Goal: Task Accomplishment & Management: Use online tool/utility

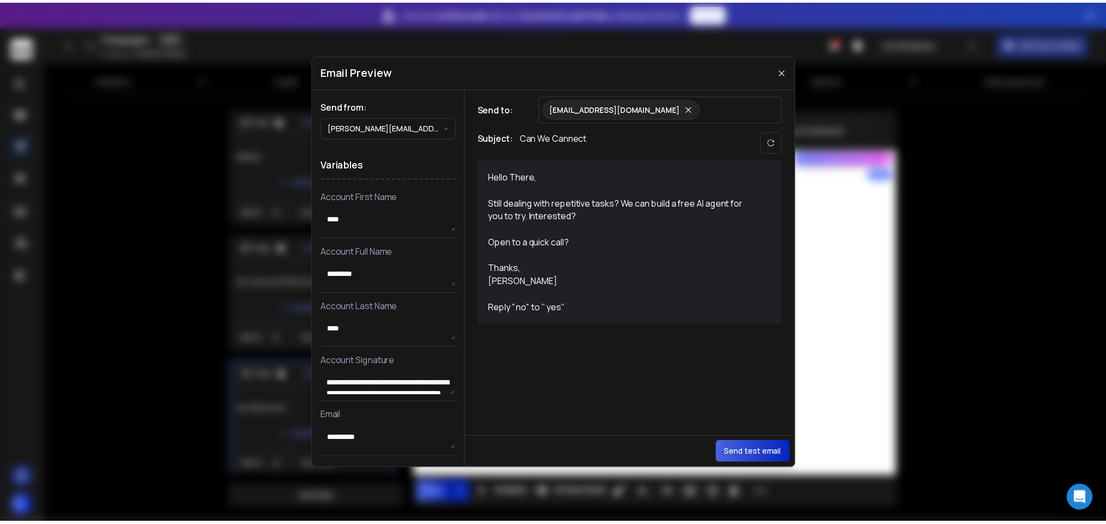
scroll to position [107, 0]
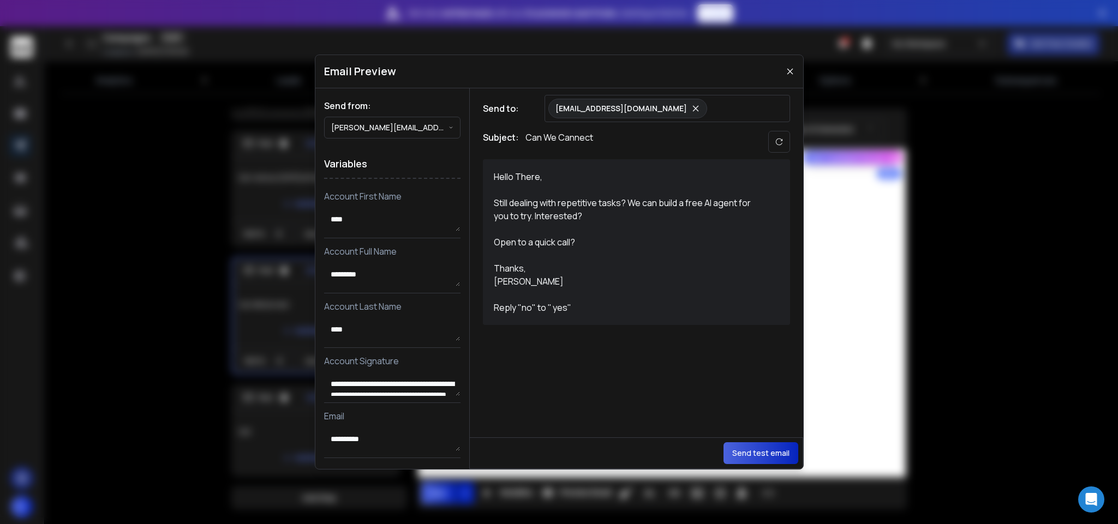
drag, startPoint x: 786, startPoint y: 66, endPoint x: 793, endPoint y: 82, distance: 17.8
click at [790, 77] on div "Email Preview" at bounding box center [559, 71] width 488 height 33
click at [791, 71] on icon at bounding box center [790, 71] width 9 height 9
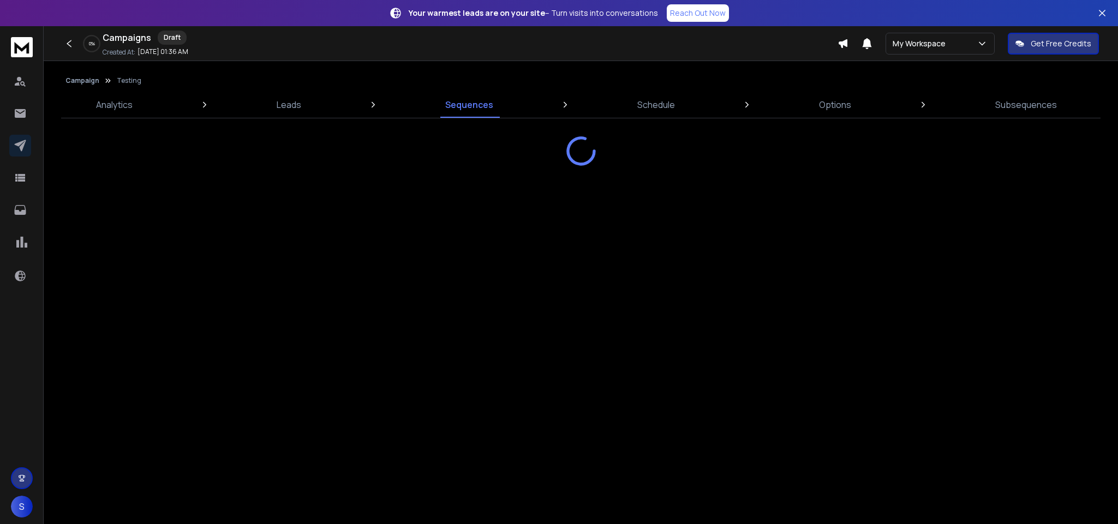
click at [339, 277] on div "Your warmest leads are on your site – Turn visits into conversations Reach Out …" at bounding box center [559, 262] width 1118 height 524
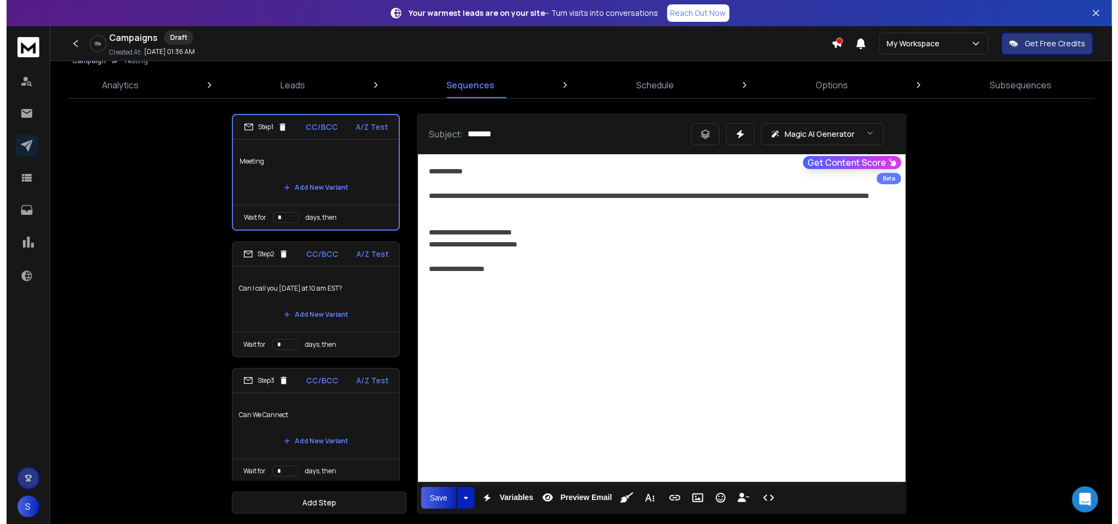
scroll to position [25, 0]
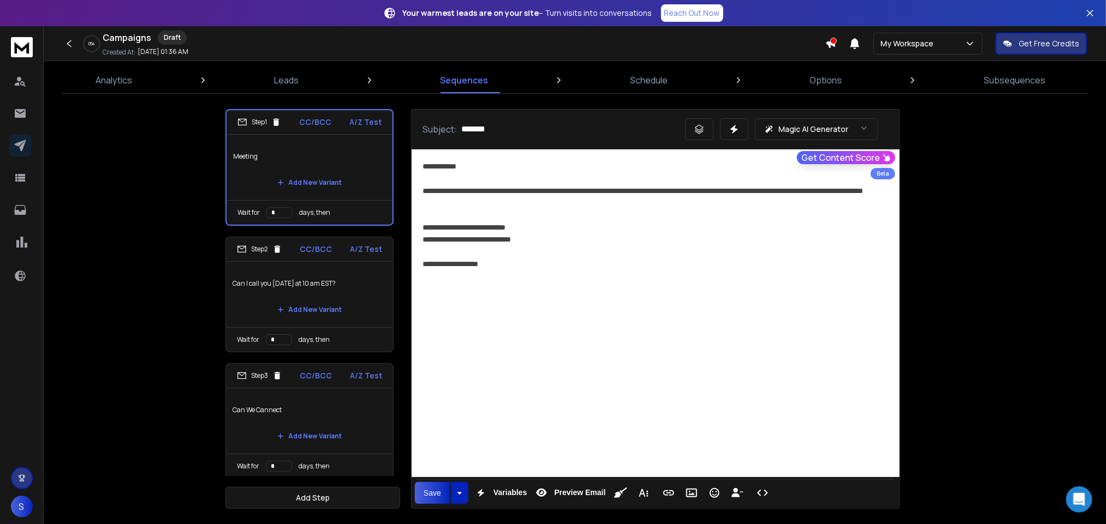
click at [345, 416] on p "Can We Cannect" at bounding box center [309, 410] width 154 height 31
type input "**********"
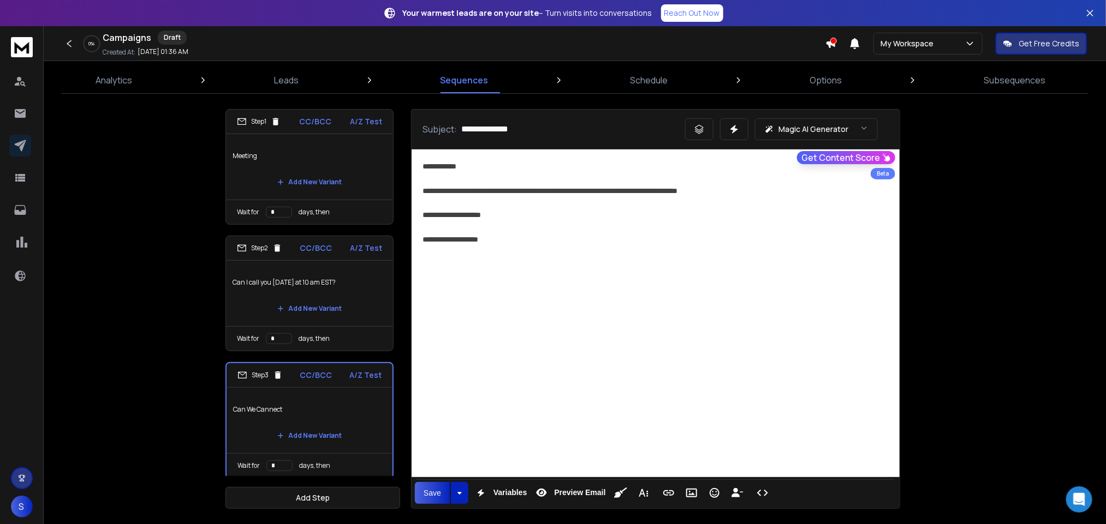
click at [591, 481] on div "Save Save Save as Template Variables Insert Variable Preview Email Preview Emai…" at bounding box center [534, 493] width 241 height 26
click at [589, 496] on span "Preview Email" at bounding box center [580, 492] width 56 height 9
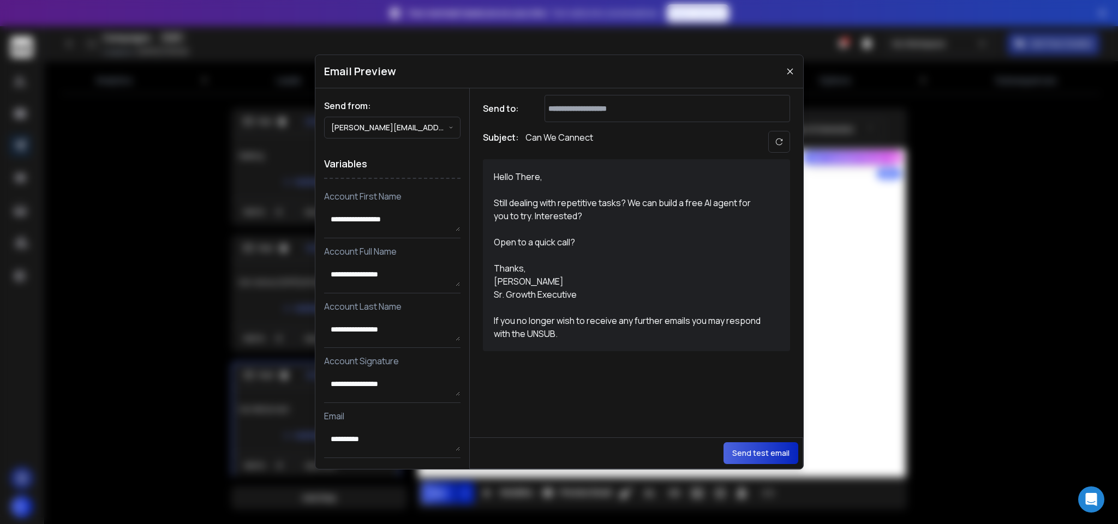
click at [610, 113] on input at bounding box center [667, 109] width 238 height 20
click at [413, 133] on p "[PERSON_NAME][EMAIL_ADDRESS][PERSON_NAME][DOMAIN_NAME]" at bounding box center [389, 127] width 117 height 11
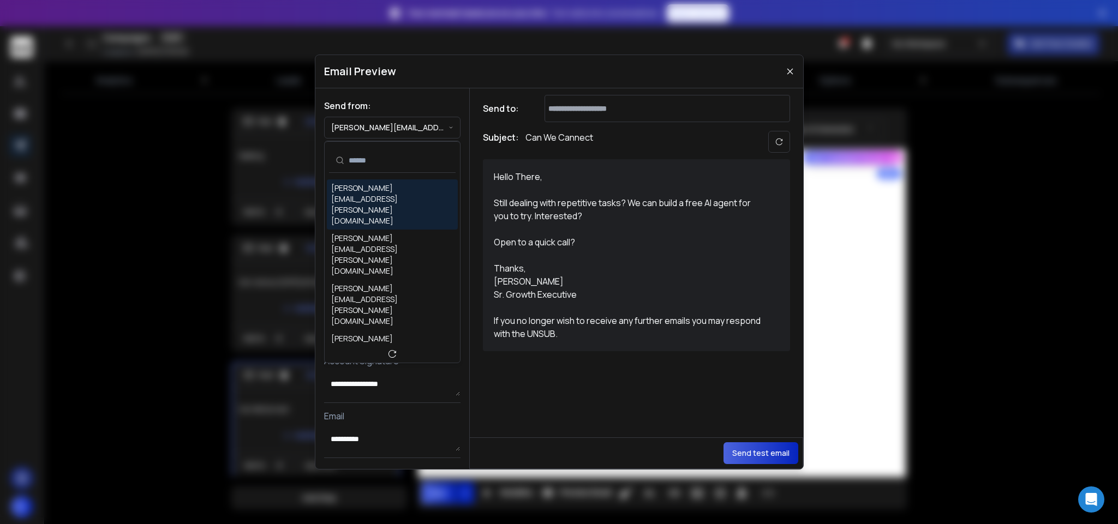
click at [404, 164] on input "text" at bounding box center [399, 160] width 100 height 24
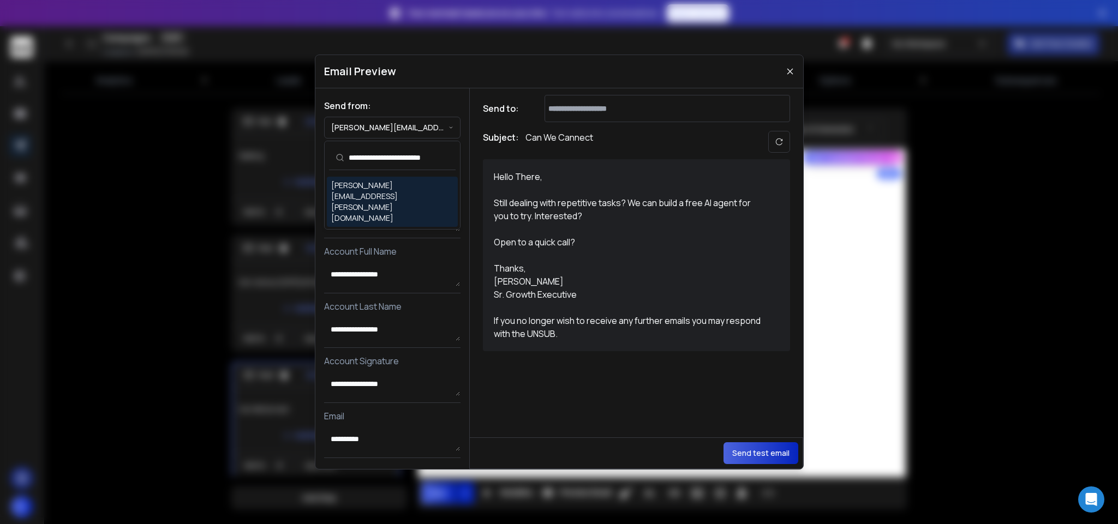
scroll to position [0, 2]
type input "**********"
click at [399, 184] on div "[PERSON_NAME][EMAIL_ADDRESS][PERSON_NAME][DOMAIN_NAME]" at bounding box center [392, 202] width 122 height 44
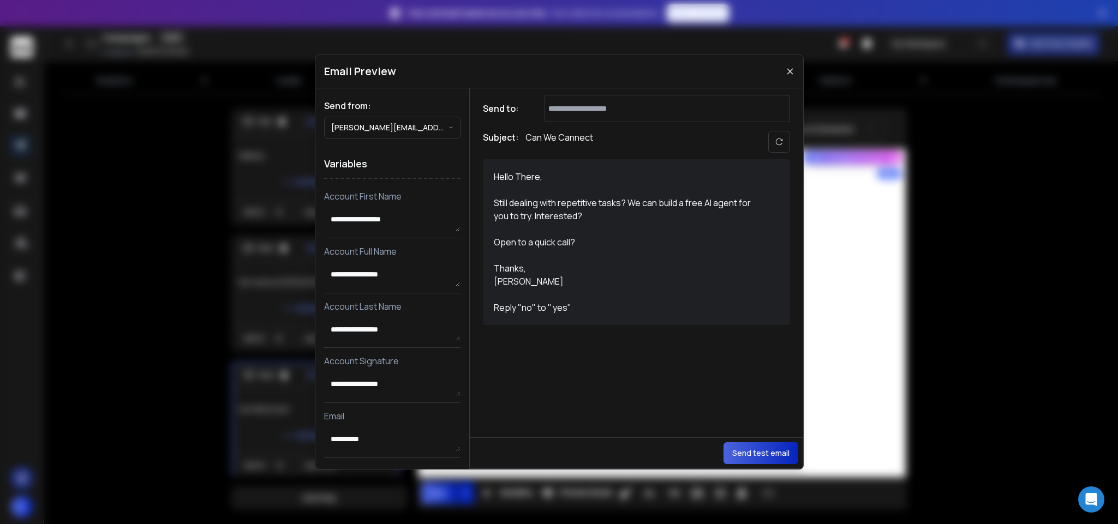
drag, startPoint x: 625, startPoint y: 110, endPoint x: 620, endPoint y: 87, distance: 23.4
click at [624, 99] on input at bounding box center [667, 109] width 238 height 20
click at [768, 457] on button "Send test email" at bounding box center [761, 454] width 75 height 22
click at [768, 457] on div "Send test email" at bounding box center [636, 454] width 333 height 32
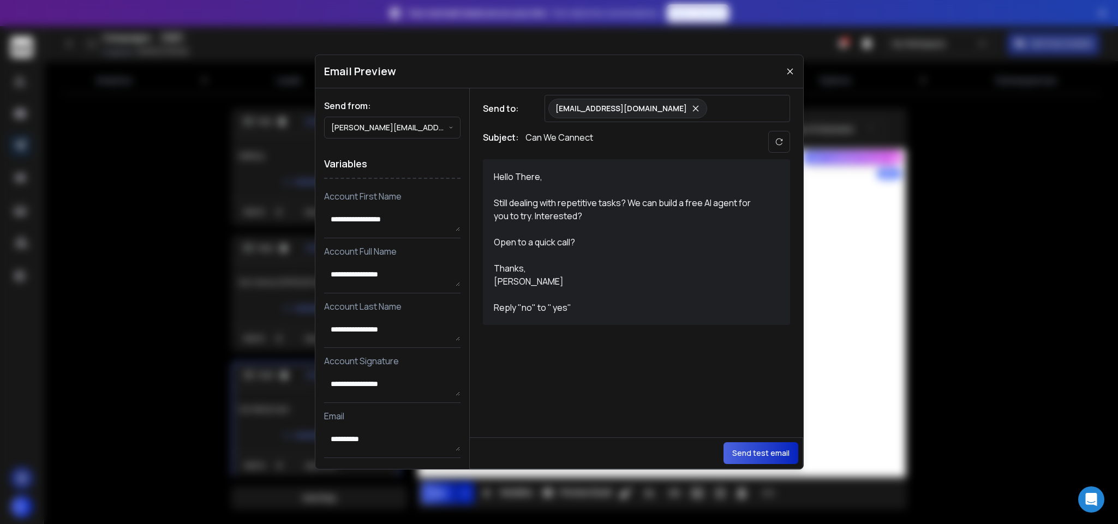
click at [753, 445] on button "Send test email" at bounding box center [761, 454] width 75 height 22
click at [753, 445] on div "Send test email" at bounding box center [636, 454] width 333 height 32
click at [691, 112] on icon at bounding box center [695, 108] width 9 height 9
click at [773, 457] on button "Send test email" at bounding box center [761, 454] width 75 height 22
click at [773, 457] on div "Send test email" at bounding box center [636, 454] width 333 height 32
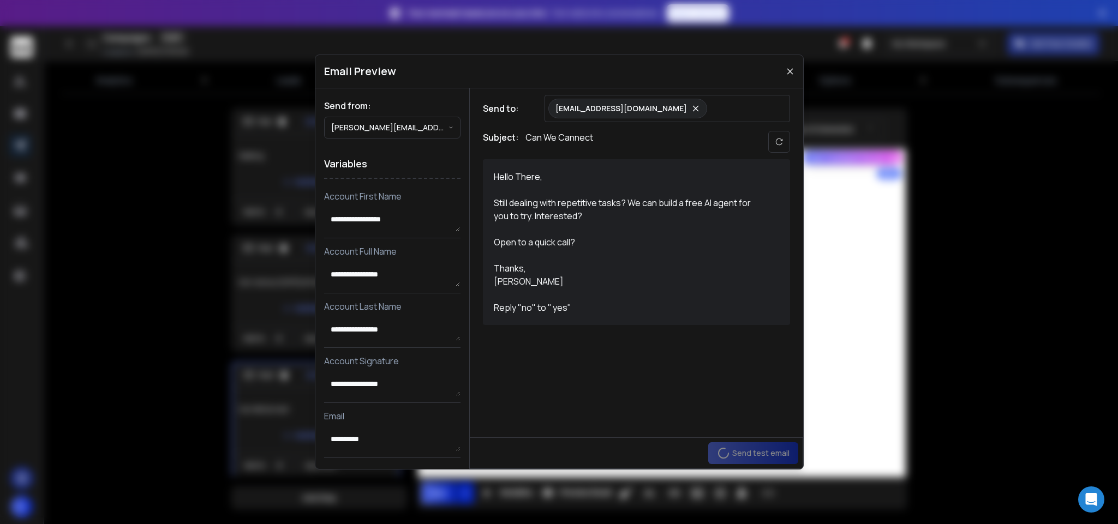
click at [773, 457] on div "Send test email" at bounding box center [636, 454] width 333 height 32
click at [691, 109] on icon at bounding box center [695, 108] width 9 height 9
click at [786, 464] on button "Send test email" at bounding box center [761, 454] width 75 height 22
click at [785, 464] on div "Send test email" at bounding box center [636, 454] width 333 height 32
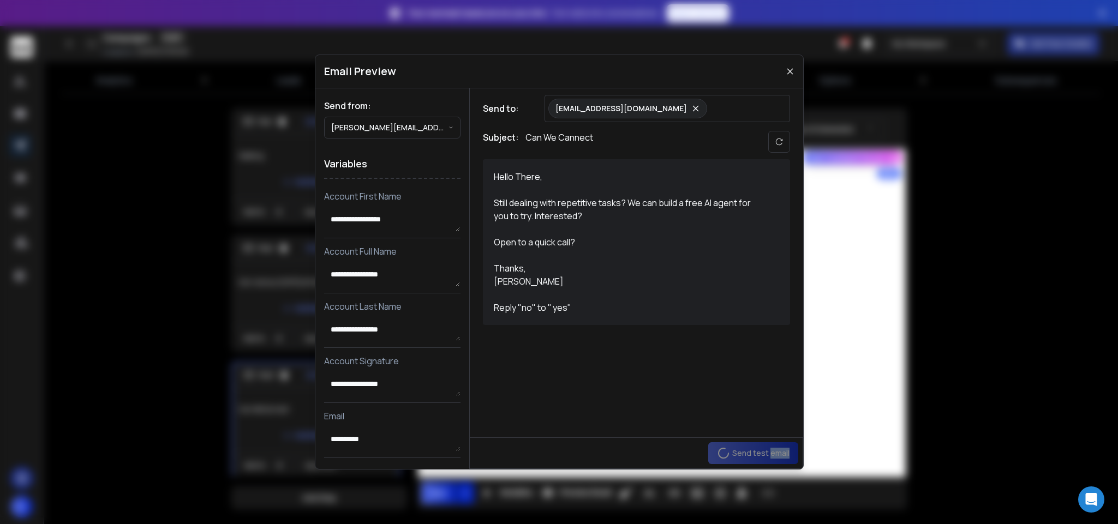
drag, startPoint x: 785, startPoint y: 464, endPoint x: 780, endPoint y: 452, distance: 13.0
click at [785, 463] on div "Send test email" at bounding box center [636, 454] width 333 height 32
click at [691, 110] on icon at bounding box center [695, 108] width 9 height 9
click at [770, 448] on button "Send test email" at bounding box center [761, 454] width 75 height 22
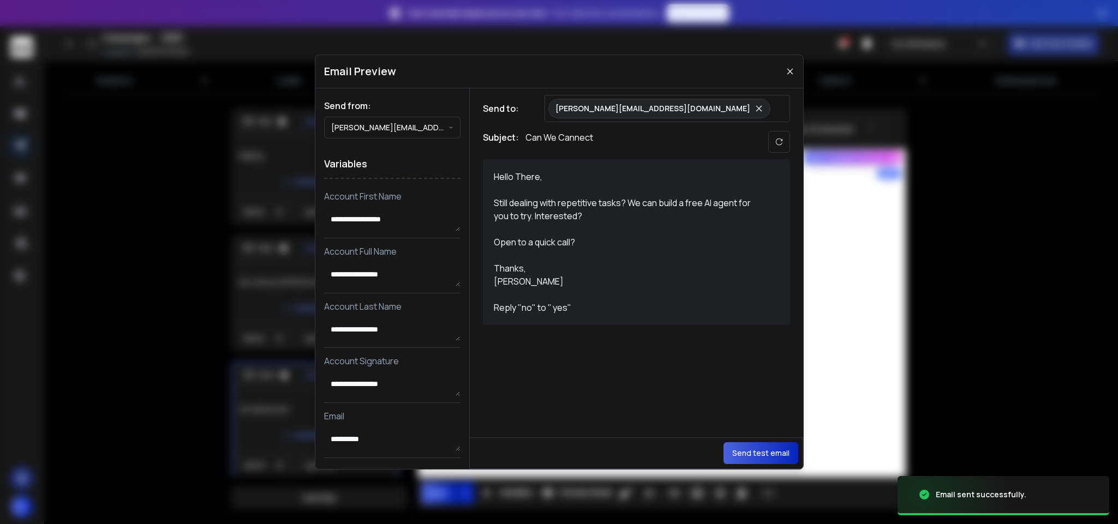
click at [755, 104] on icon at bounding box center [759, 108] width 9 height 9
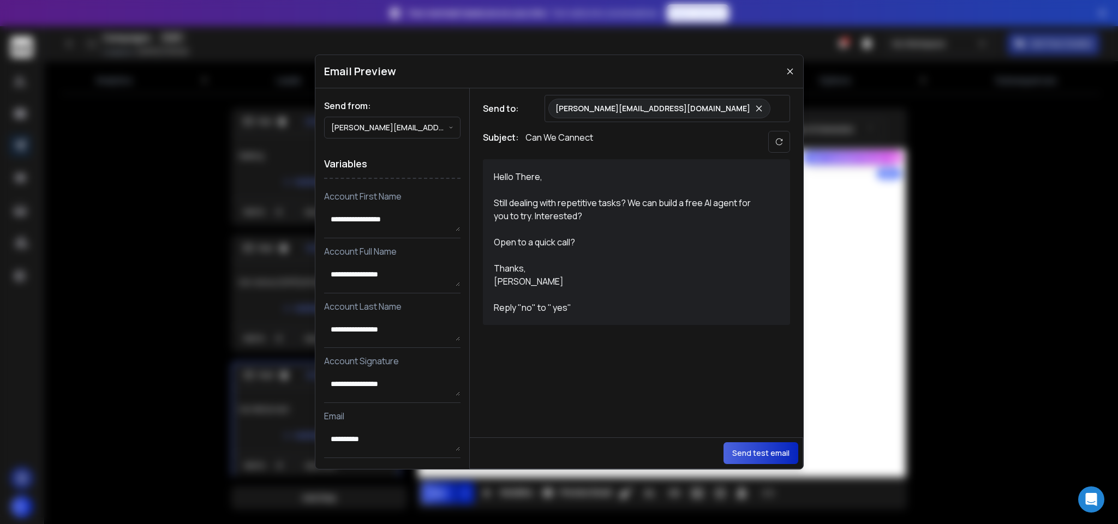
click at [750, 443] on button "Send test email" at bounding box center [761, 454] width 75 height 22
click at [750, 442] on div "Send test email" at bounding box center [636, 454] width 333 height 32
click at [755, 112] on icon at bounding box center [759, 108] width 9 height 9
click at [750, 449] on button "Send test email" at bounding box center [761, 454] width 75 height 22
click at [750, 449] on div "Send test email" at bounding box center [636, 454] width 333 height 32
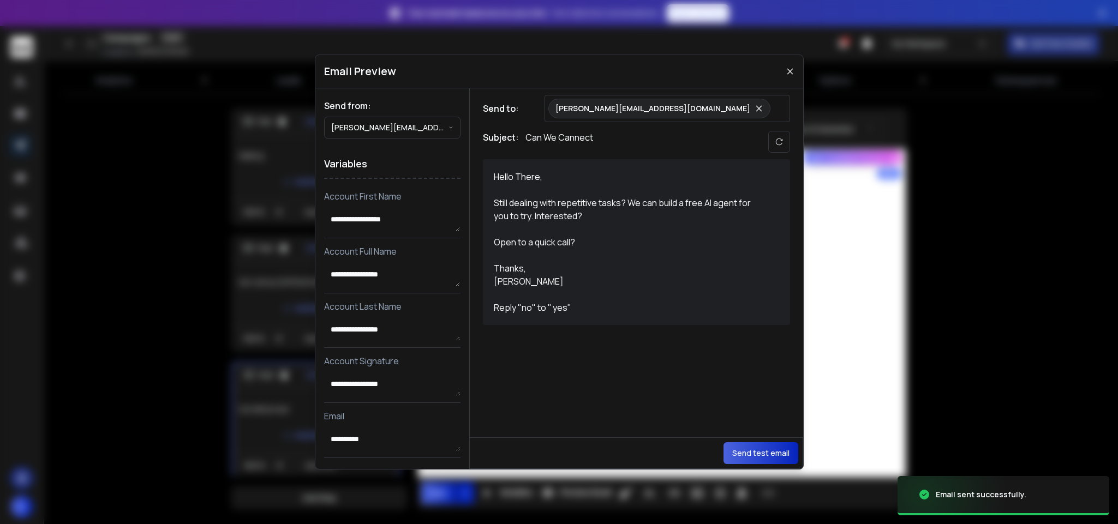
click at [755, 105] on icon at bounding box center [759, 108] width 9 height 9
click at [748, 448] on button "Send test email" at bounding box center [761, 454] width 75 height 22
click at [748, 446] on div "Send test email" at bounding box center [636, 454] width 333 height 32
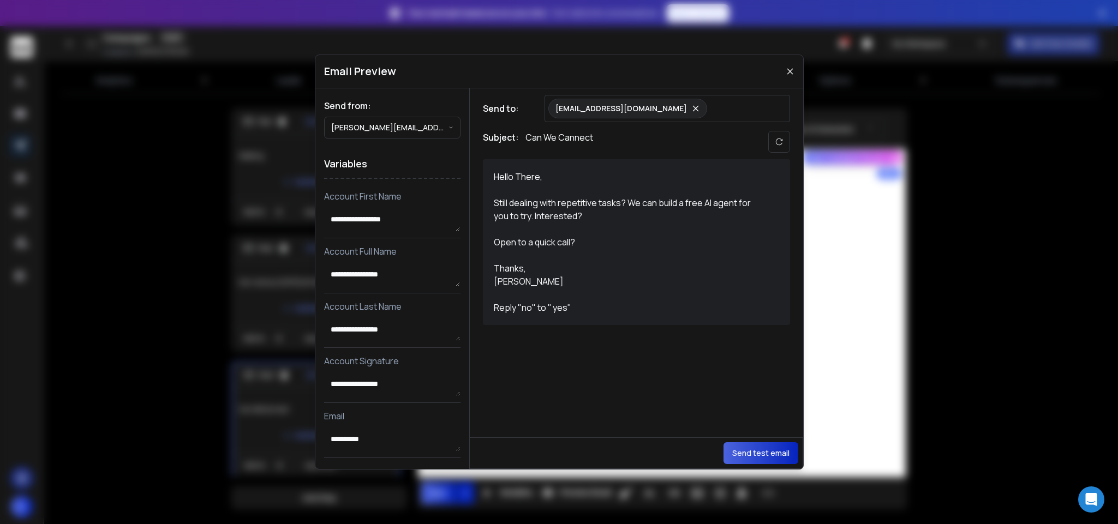
click at [693, 108] on icon at bounding box center [696, 108] width 6 height 6
click at [667, 110] on div "[EMAIL_ADDRESS][DOMAIN_NAME]" at bounding box center [627, 109] width 159 height 20
click at [691, 106] on icon at bounding box center [695, 108] width 9 height 9
click at [639, 117] on input at bounding box center [667, 109] width 238 height 20
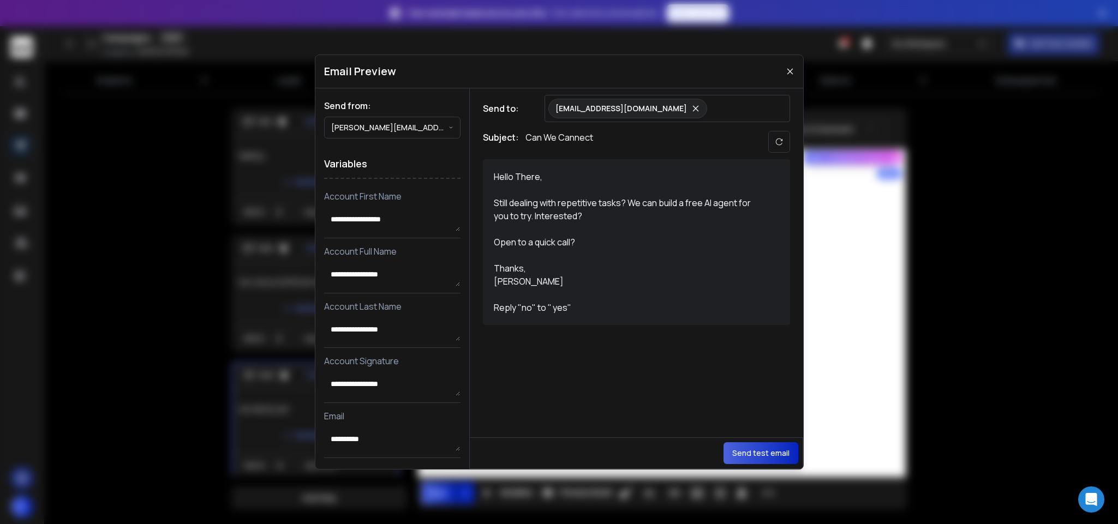
click at [736, 454] on button "Send test email" at bounding box center [761, 454] width 75 height 22
click at [736, 452] on div "Send test email" at bounding box center [636, 454] width 333 height 32
click at [671, 110] on div "[EMAIL_ADDRESS][DOMAIN_NAME]" at bounding box center [627, 109] width 159 height 20
click at [682, 110] on div "[EMAIL_ADDRESS][DOMAIN_NAME]" at bounding box center [627, 109] width 159 height 20
click at [673, 110] on div "[EMAIL_ADDRESS][DOMAIN_NAME]" at bounding box center [627, 109] width 159 height 20
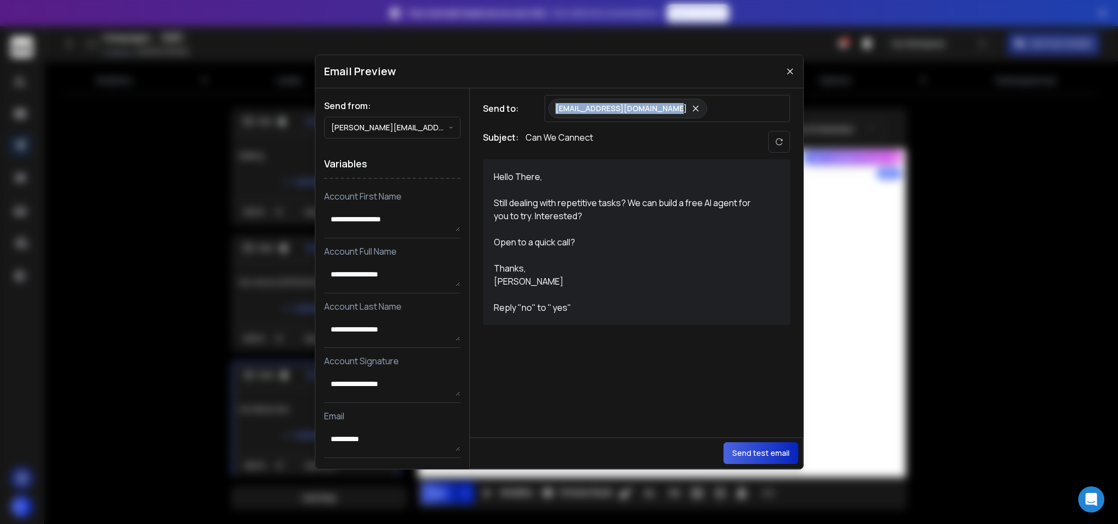
click at [691, 110] on icon at bounding box center [695, 108] width 9 height 9
click at [673, 110] on input at bounding box center [667, 109] width 238 height 20
click at [756, 446] on button "Send test email" at bounding box center [761, 454] width 75 height 22
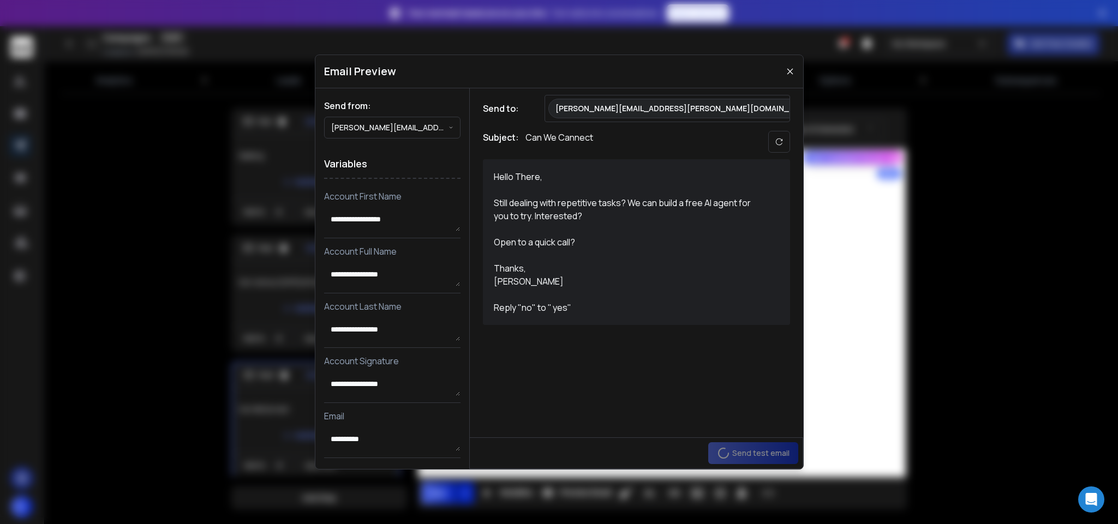
click at [756, 446] on div "Send test email" at bounding box center [636, 454] width 333 height 32
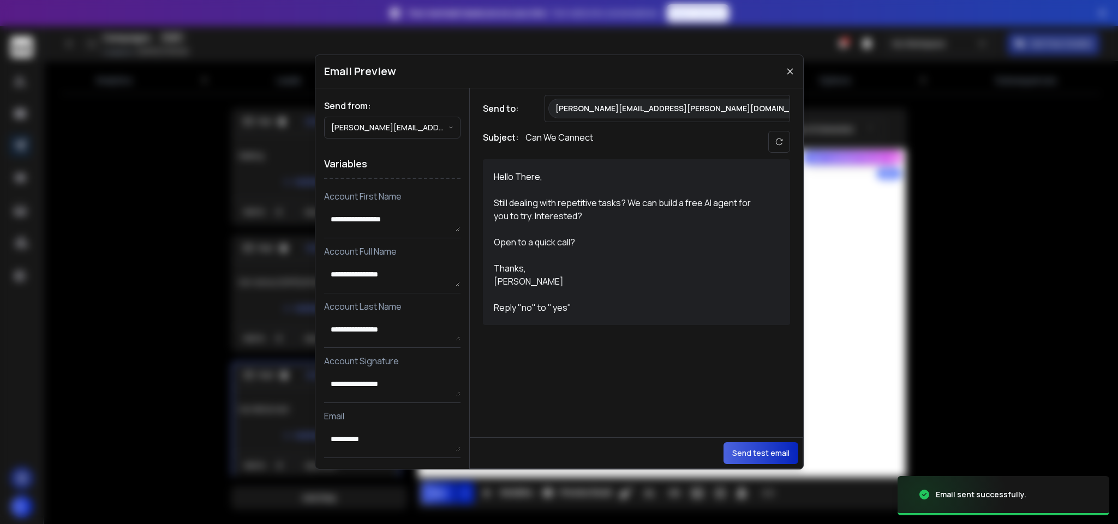
click at [818, 112] on icon at bounding box center [822, 108] width 9 height 9
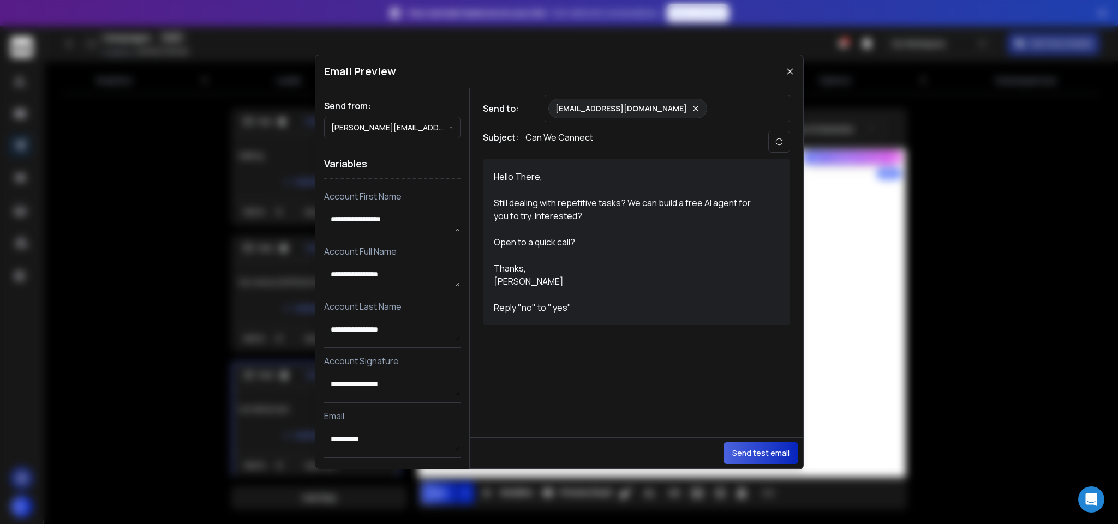
click at [754, 462] on button "Send test email" at bounding box center [761, 454] width 75 height 22
click at [754, 462] on div "Send test email" at bounding box center [636, 454] width 333 height 32
click at [691, 104] on icon at bounding box center [695, 108] width 9 height 9
click at [655, 106] on input at bounding box center [667, 109] width 238 height 20
drag, startPoint x: 752, startPoint y: 435, endPoint x: 760, endPoint y: 454, distance: 19.8
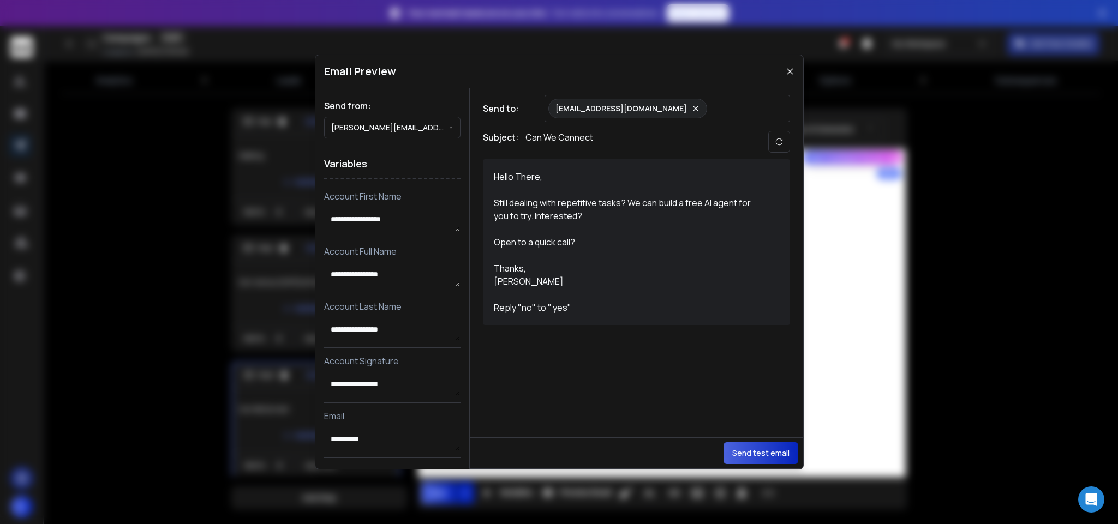
drag, startPoint x: 760, startPoint y: 454, endPoint x: 765, endPoint y: 462, distance: 9.8
click at [765, 462] on button "Send test email" at bounding box center [761, 454] width 75 height 22
click at [693, 111] on icon at bounding box center [696, 108] width 6 height 6
click at [772, 461] on button "Send test email" at bounding box center [761, 454] width 75 height 22
click at [772, 461] on div "Send test email" at bounding box center [636, 454] width 333 height 32
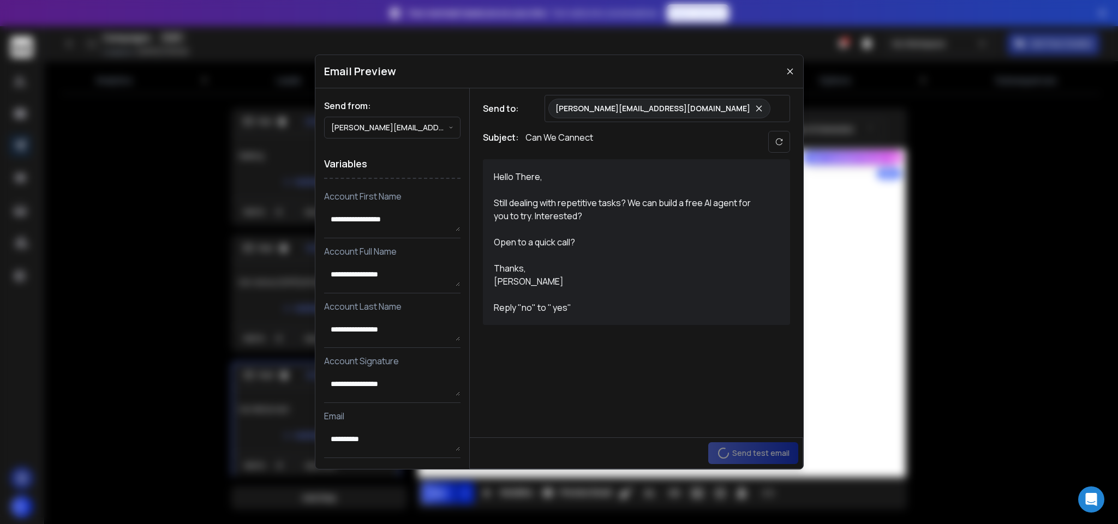
drag, startPoint x: 772, startPoint y: 461, endPoint x: 749, endPoint y: 352, distance: 111.0
click at [763, 419] on div "Send to: [PERSON_NAME][EMAIL_ADDRESS][DOMAIN_NAME] Subject: Can We Cannect Hell…" at bounding box center [636, 278] width 334 height 381
click at [755, 104] on icon at bounding box center [759, 108] width 9 height 9
click at [750, 444] on button "Send test email" at bounding box center [761, 454] width 75 height 22
click at [750, 444] on div "Send test email" at bounding box center [636, 454] width 333 height 32
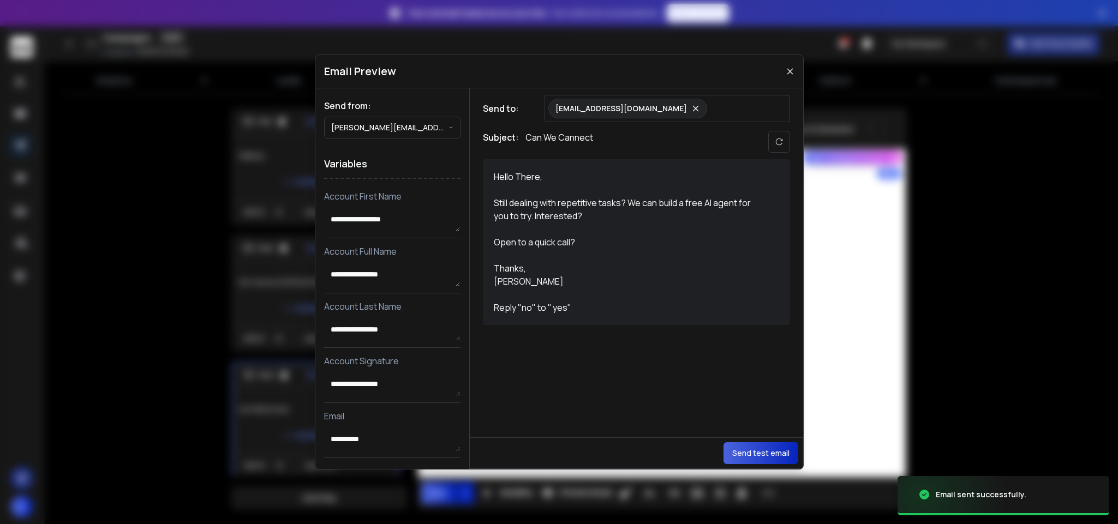
click at [691, 113] on icon at bounding box center [695, 108] width 9 height 9
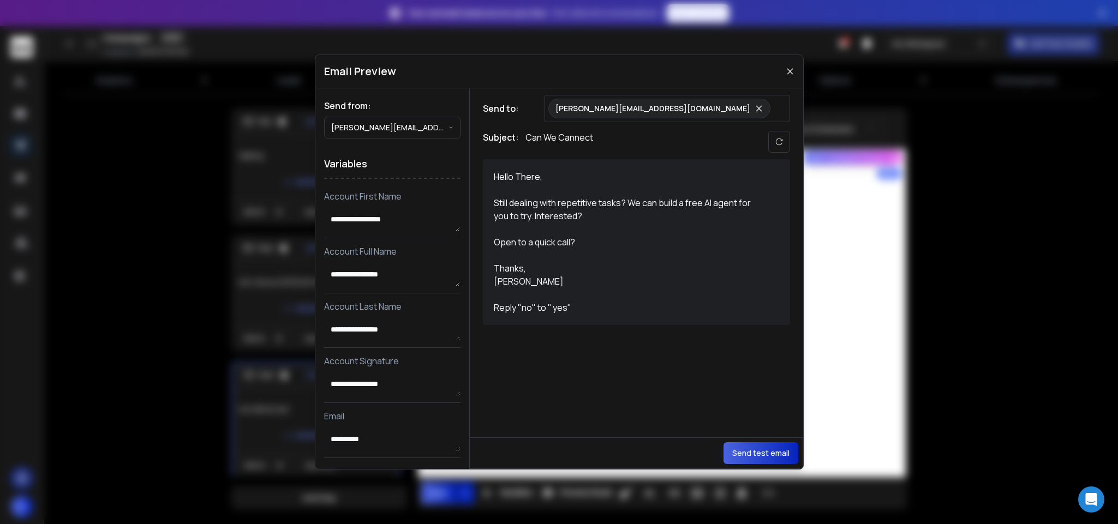
click at [751, 451] on button "Send test email" at bounding box center [761, 454] width 75 height 22
click at [751, 451] on div "Send test email" at bounding box center [636, 454] width 333 height 32
click at [755, 112] on icon at bounding box center [759, 108] width 9 height 9
drag, startPoint x: 765, startPoint y: 454, endPoint x: 759, endPoint y: 455, distance: 6.1
click at [759, 455] on button "Send test email" at bounding box center [761, 454] width 75 height 22
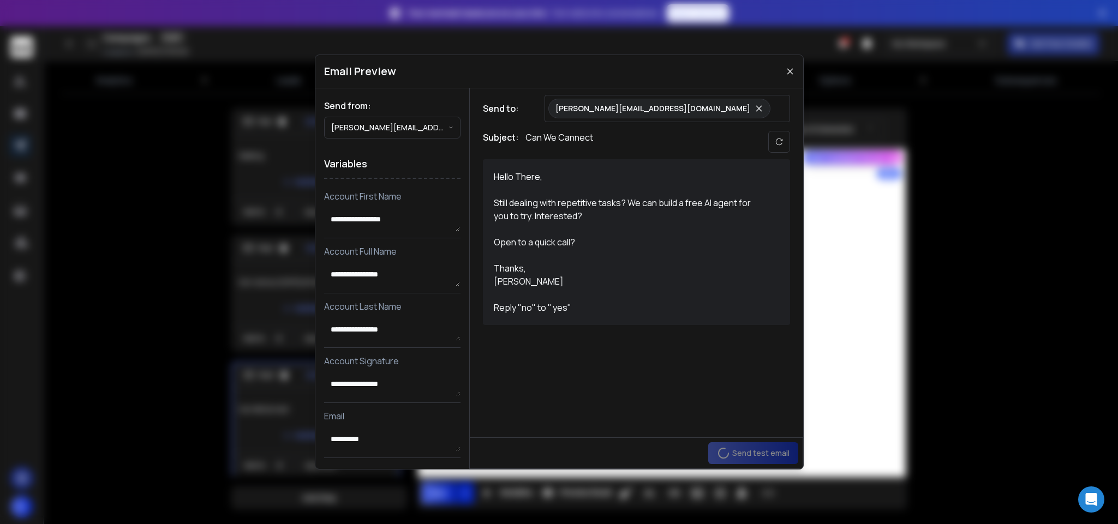
click at [759, 455] on div "Send test email" at bounding box center [636, 454] width 333 height 32
drag, startPoint x: 759, startPoint y: 455, endPoint x: 740, endPoint y: 403, distance: 55.1
click at [757, 441] on div "Send test email" at bounding box center [636, 454] width 333 height 32
click at [755, 110] on icon at bounding box center [759, 108] width 9 height 9
click at [745, 459] on button "Send test email" at bounding box center [761, 454] width 75 height 22
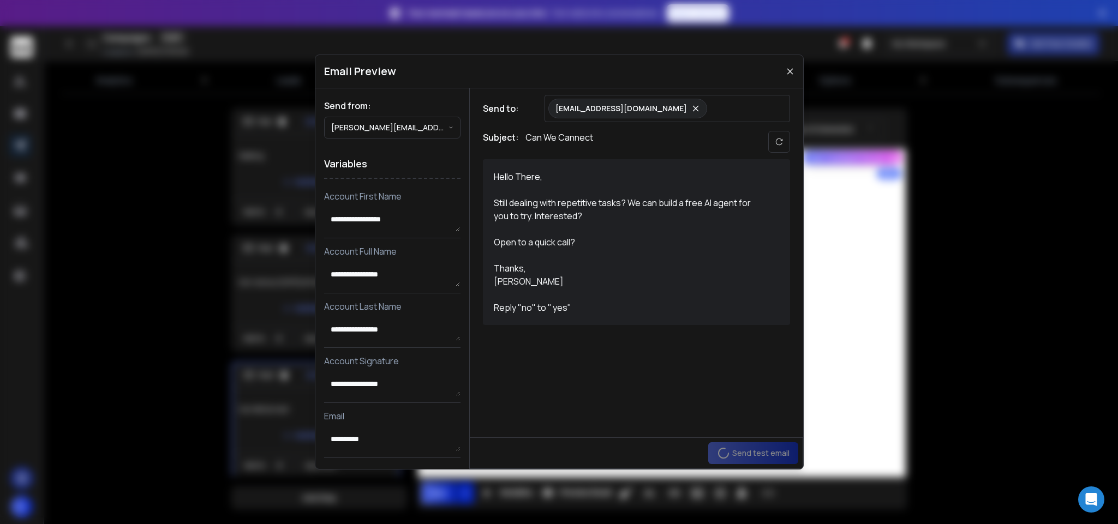
click at [745, 459] on div "Send test email" at bounding box center [636, 454] width 333 height 32
click at [691, 105] on icon at bounding box center [695, 108] width 9 height 9
drag, startPoint x: 766, startPoint y: 449, endPoint x: 778, endPoint y: 108, distance: 340.7
click at [770, 127] on div "Send to: [EMAIL_ADDRESS][DOMAIN_NAME] Subject: Can We Cannect Hello There, Stil…" at bounding box center [636, 278] width 334 height 381
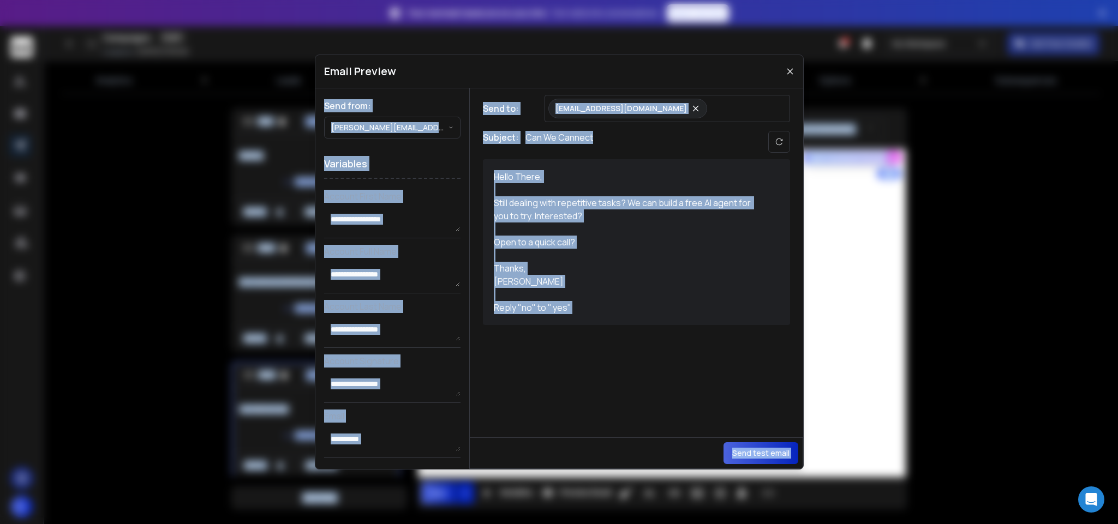
drag, startPoint x: 780, startPoint y: 264, endPoint x: 720, endPoint y: 557, distance: 299.0
click at [720, 500] on html "**********" at bounding box center [559, 237] width 1118 height 524
click at [780, 445] on button "Send test email" at bounding box center [761, 454] width 75 height 22
click at [780, 445] on div "Send test email" at bounding box center [636, 454] width 333 height 32
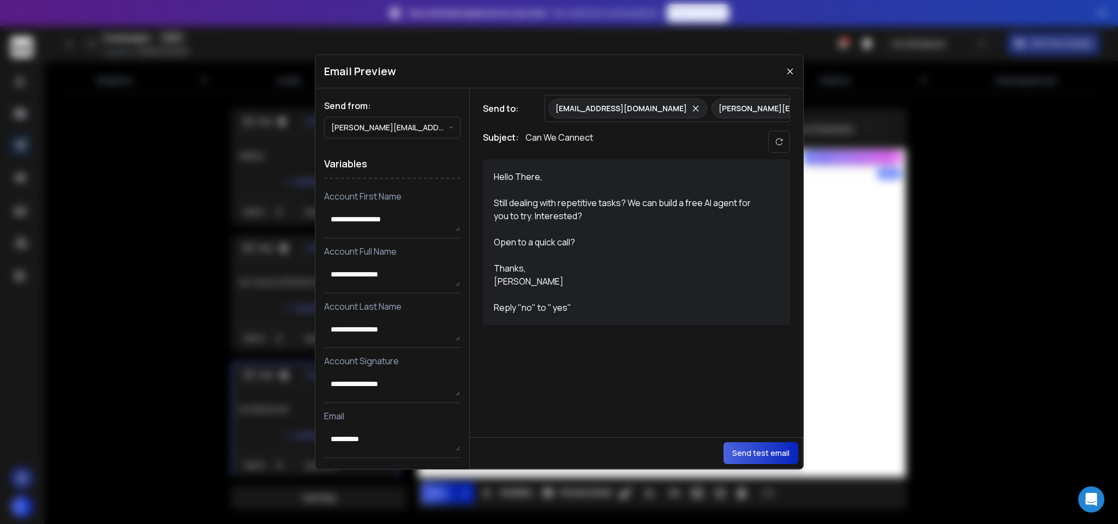
drag, startPoint x: 664, startPoint y: 111, endPoint x: 663, endPoint y: 104, distance: 7.7
click at [691, 107] on icon at bounding box center [695, 108] width 9 height 9
click at [750, 460] on button "Send test email" at bounding box center [761, 454] width 75 height 22
drag, startPoint x: 750, startPoint y: 460, endPoint x: 748, endPoint y: 447, distance: 13.3
click at [750, 456] on div "Send test email" at bounding box center [636, 454] width 333 height 32
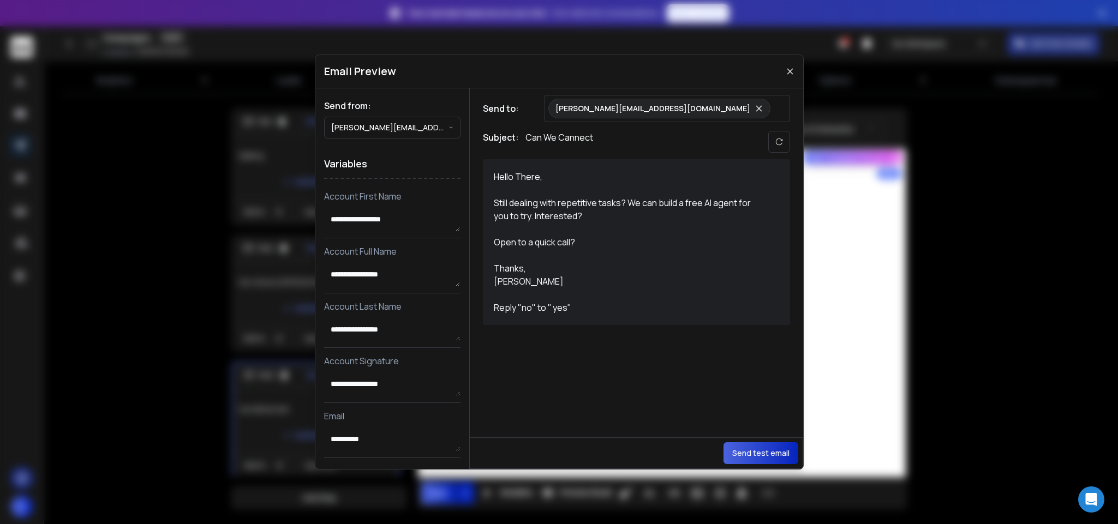
click at [755, 113] on icon at bounding box center [759, 108] width 9 height 9
click at [755, 458] on button "Send test email" at bounding box center [761, 454] width 75 height 22
click at [755, 457] on div "Send test email" at bounding box center [636, 454] width 333 height 32
click at [691, 111] on icon at bounding box center [695, 108] width 9 height 9
click at [771, 462] on button "Send test email" at bounding box center [761, 454] width 75 height 22
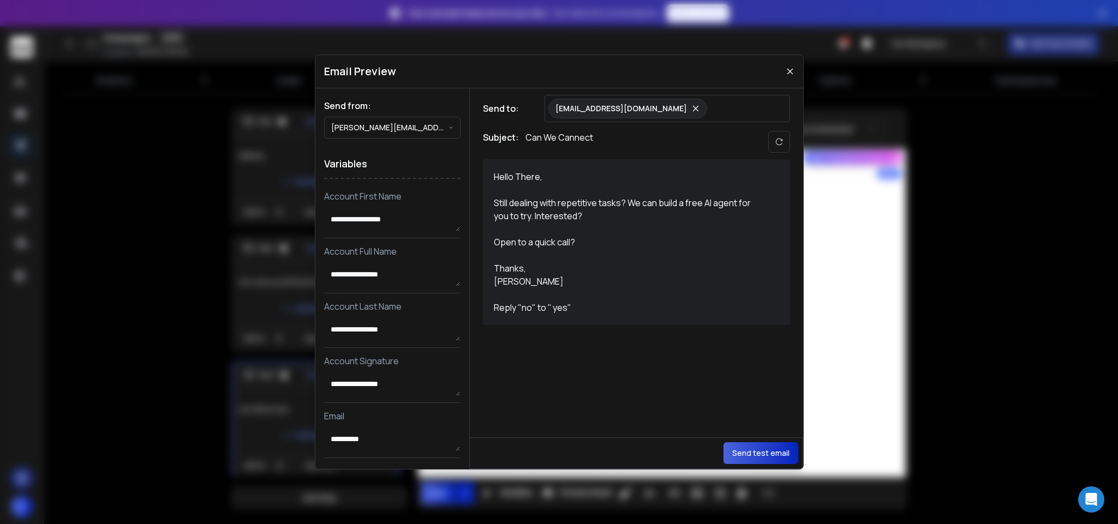
click at [691, 109] on icon at bounding box center [695, 108] width 9 height 9
click at [740, 454] on button "Send test email" at bounding box center [761, 454] width 75 height 22
click at [740, 454] on div "Send test email" at bounding box center [636, 454] width 333 height 32
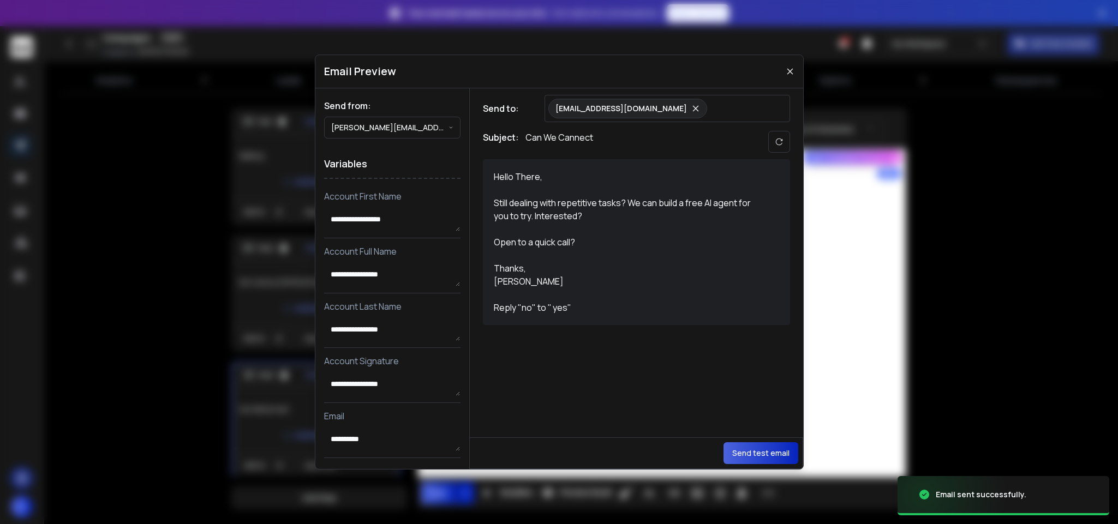
click at [696, 111] on icon at bounding box center [695, 108] width 9 height 9
click at [767, 450] on button "Send test email" at bounding box center [761, 454] width 75 height 22
click at [766, 449] on div "Send test email" at bounding box center [636, 454] width 333 height 32
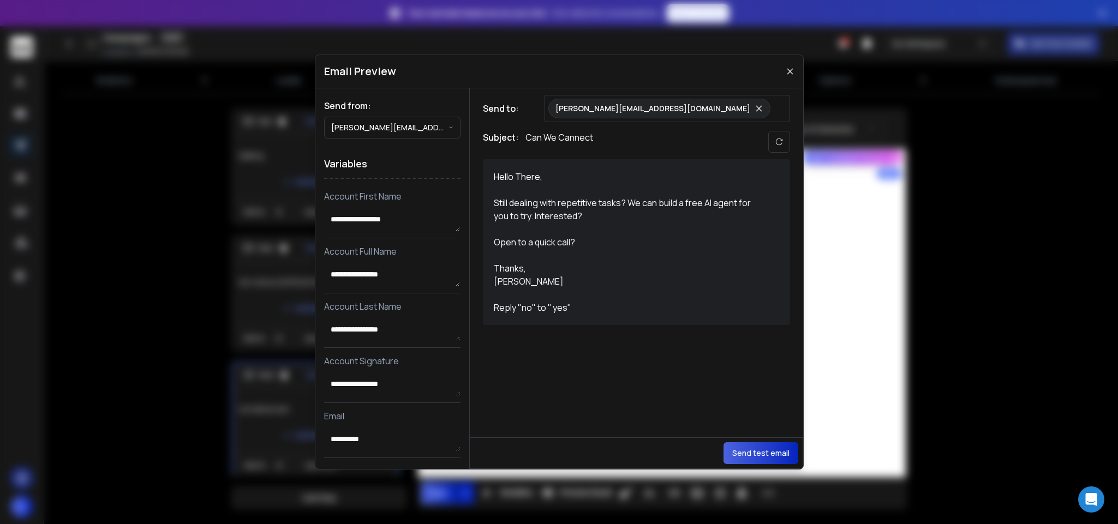
click at [755, 113] on icon at bounding box center [759, 108] width 9 height 9
click at [763, 464] on button "Send test email" at bounding box center [761, 454] width 75 height 22
click at [763, 464] on div "Send test email" at bounding box center [636, 454] width 333 height 32
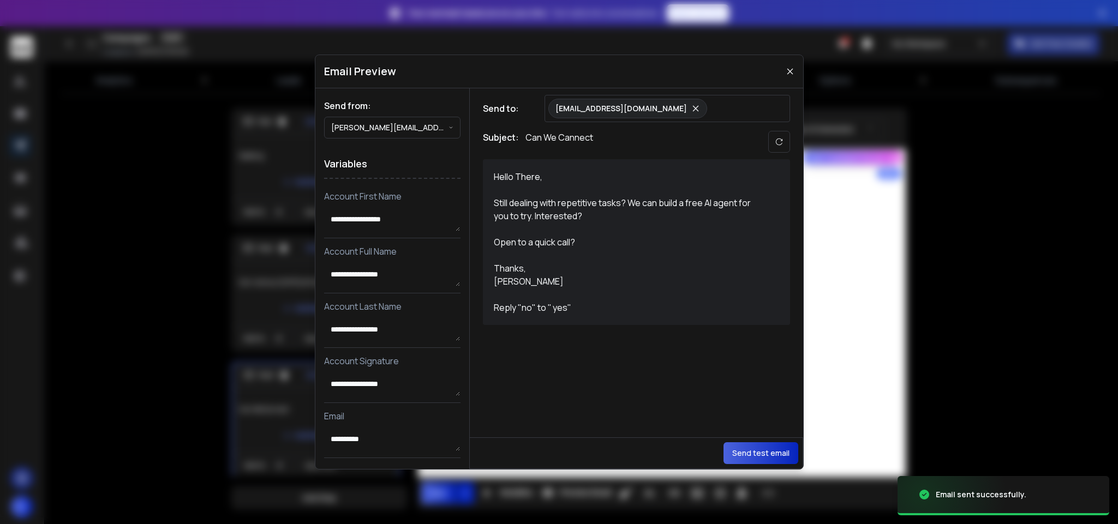
click at [657, 117] on div "[EMAIL_ADDRESS][DOMAIN_NAME]" at bounding box center [627, 109] width 159 height 20
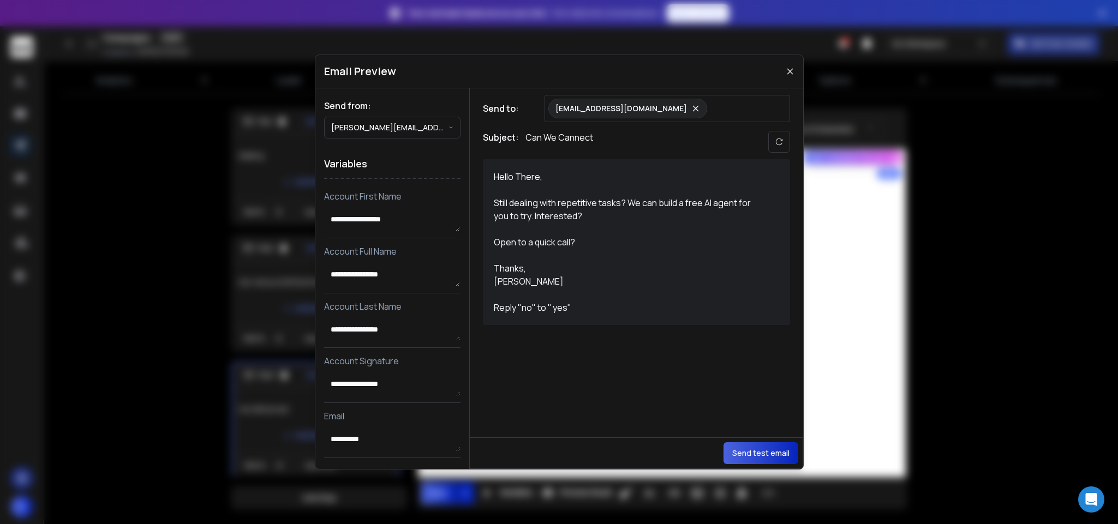
click at [693, 106] on icon at bounding box center [696, 108] width 6 height 6
click at [789, 443] on button "Send test email" at bounding box center [761, 454] width 75 height 22
click at [789, 443] on div "Send test email" at bounding box center [636, 454] width 333 height 32
click at [755, 110] on icon at bounding box center [759, 108] width 9 height 9
click at [769, 454] on button "Send test email" at bounding box center [761, 454] width 75 height 22
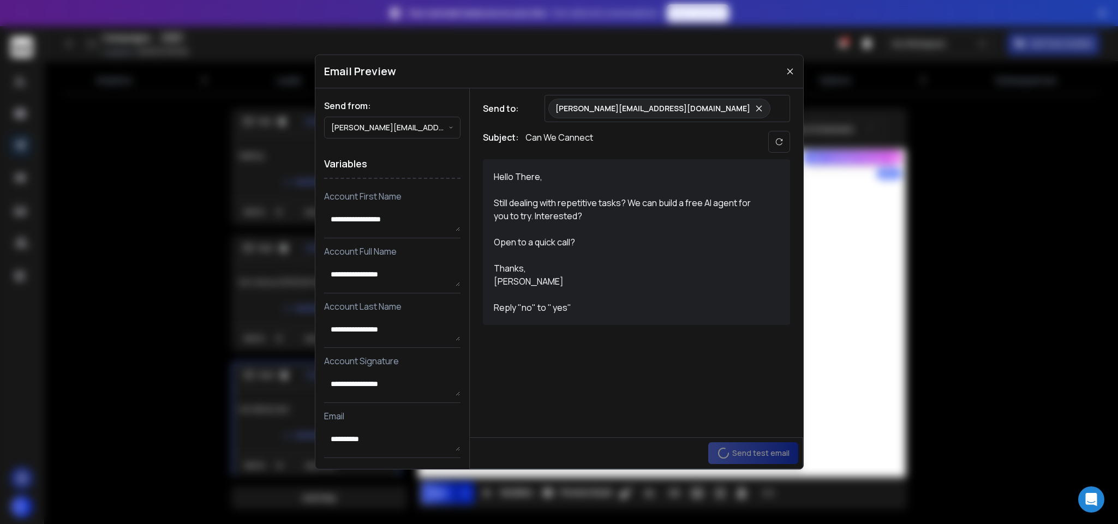
click at [767, 455] on div "Send test email" at bounding box center [636, 454] width 333 height 32
click at [755, 113] on icon at bounding box center [759, 108] width 9 height 9
click at [749, 457] on button "Send test email" at bounding box center [761, 454] width 75 height 22
click at [749, 457] on div "Send test email" at bounding box center [636, 454] width 333 height 32
click at [691, 110] on icon at bounding box center [695, 108] width 9 height 9
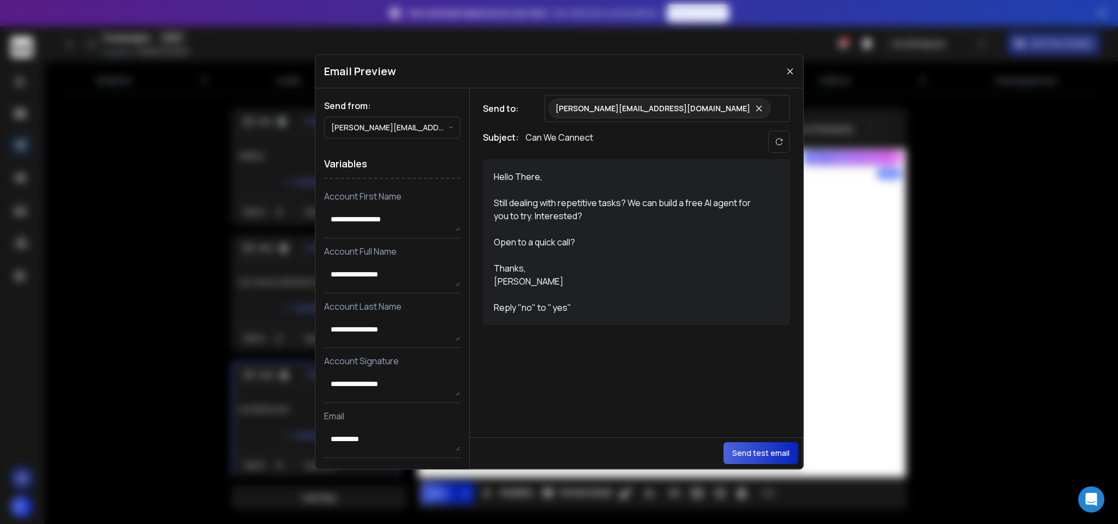
click at [744, 445] on button "Send test email" at bounding box center [761, 454] width 75 height 22
click at [755, 110] on icon at bounding box center [759, 108] width 9 height 9
click at [773, 438] on div "Send test email" at bounding box center [636, 454] width 333 height 32
click at [773, 443] on button "Send test email" at bounding box center [761, 454] width 75 height 22
click at [773, 443] on div "Send test email" at bounding box center [636, 454] width 333 height 32
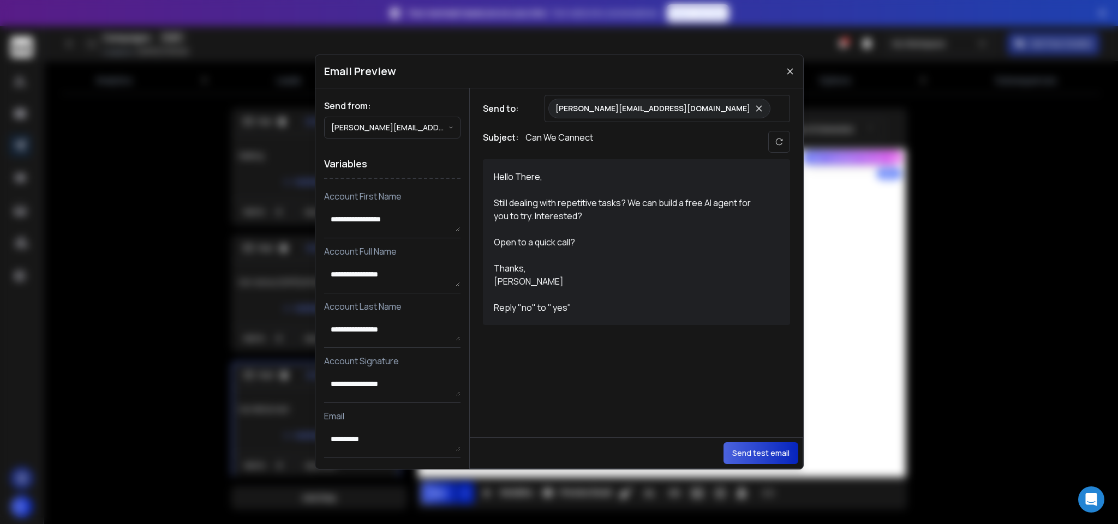
click at [755, 111] on icon at bounding box center [759, 108] width 9 height 9
click at [750, 457] on button "Send test email" at bounding box center [761, 454] width 75 height 22
click at [752, 454] on div "Send test email" at bounding box center [636, 454] width 333 height 32
click at [756, 111] on icon at bounding box center [759, 108] width 6 height 6
click at [755, 454] on button "Send test email" at bounding box center [761, 454] width 75 height 22
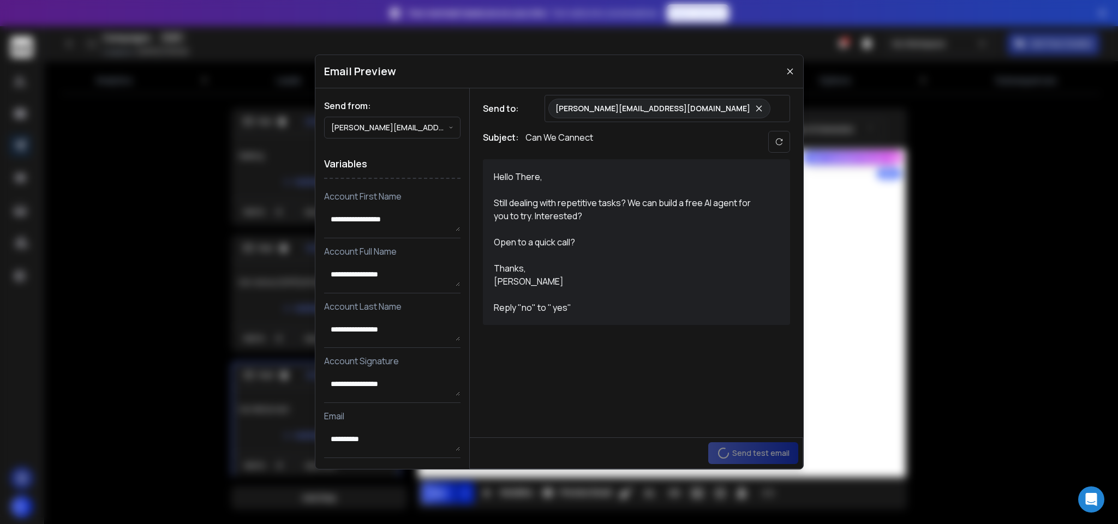
click at [755, 454] on div "Send test email" at bounding box center [636, 454] width 333 height 32
click at [755, 110] on icon at bounding box center [759, 108] width 9 height 9
click at [771, 455] on button "Send test email" at bounding box center [761, 454] width 75 height 22
click at [771, 454] on div "Send test email" at bounding box center [636, 454] width 333 height 32
click at [691, 107] on icon at bounding box center [695, 108] width 9 height 9
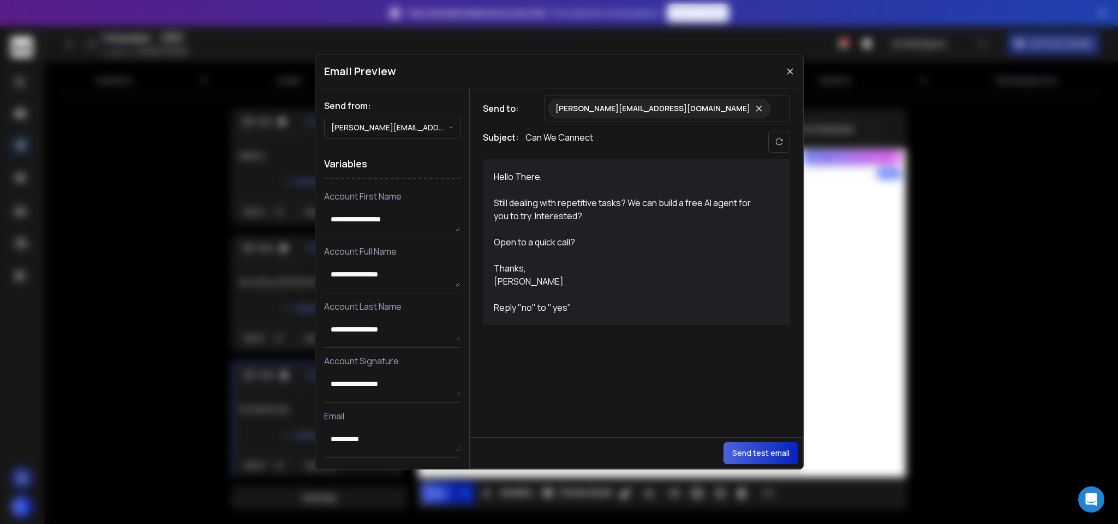
click at [759, 448] on button "Send test email" at bounding box center [761, 454] width 75 height 22
click at [759, 448] on div "Send test email" at bounding box center [636, 454] width 333 height 32
click at [755, 110] on icon at bounding box center [759, 108] width 9 height 9
click at [760, 440] on div "Send test email" at bounding box center [636, 454] width 333 height 32
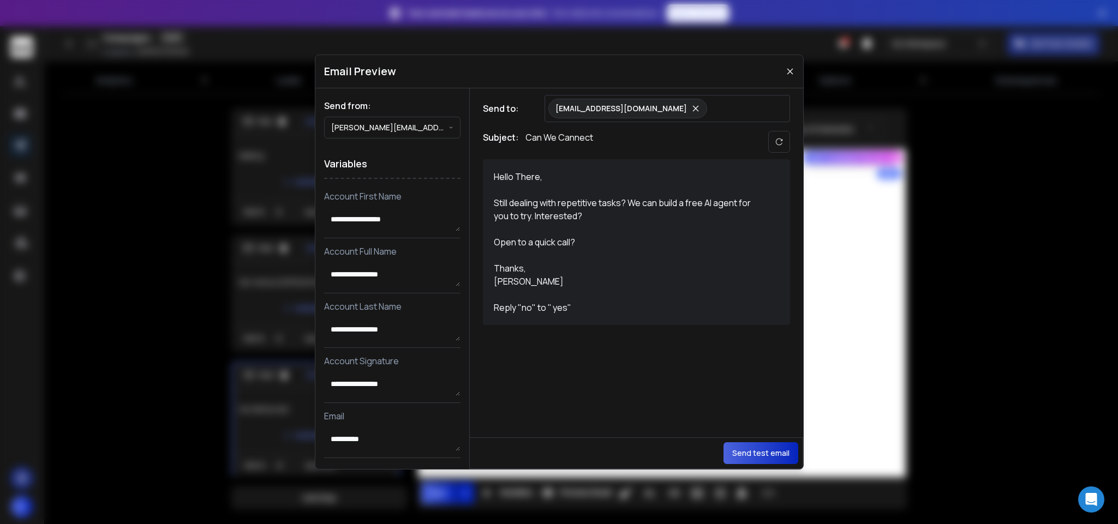
click at [775, 449] on button "Send test email" at bounding box center [761, 454] width 75 height 22
click at [775, 449] on div "Send test email" at bounding box center [636, 454] width 333 height 32
click at [790, 61] on div "Email Preview" at bounding box center [559, 71] width 488 height 33
click at [788, 70] on icon at bounding box center [790, 71] width 6 height 6
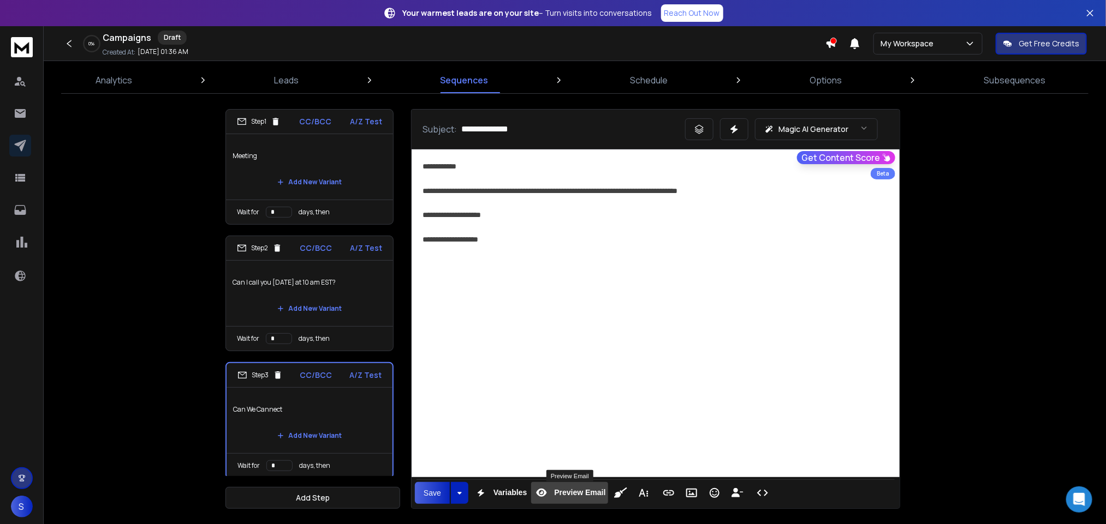
click at [580, 484] on div "Preview Email" at bounding box center [569, 493] width 76 height 18
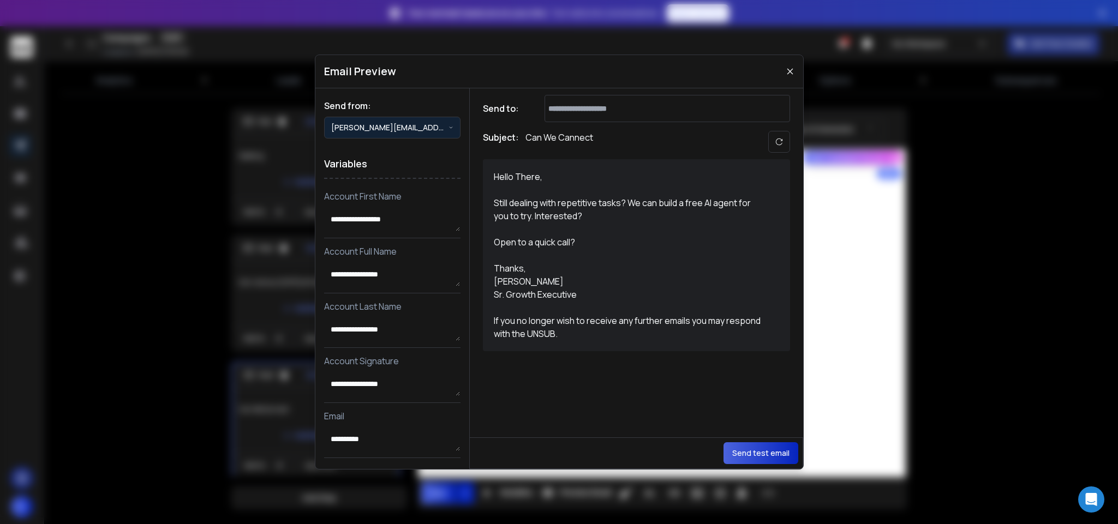
click at [438, 135] on button "[PERSON_NAME][EMAIL_ADDRESS][PERSON_NAME][DOMAIN_NAME]" at bounding box center [392, 128] width 136 height 22
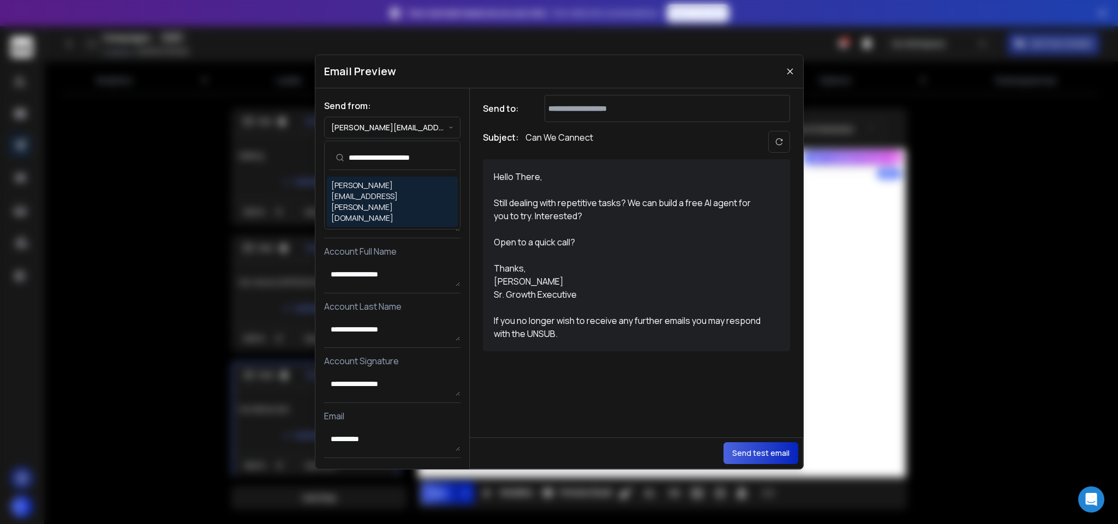
type input "**********"
click at [397, 190] on div "[PERSON_NAME][EMAIL_ADDRESS][PERSON_NAME][DOMAIN_NAME]" at bounding box center [392, 202] width 122 height 44
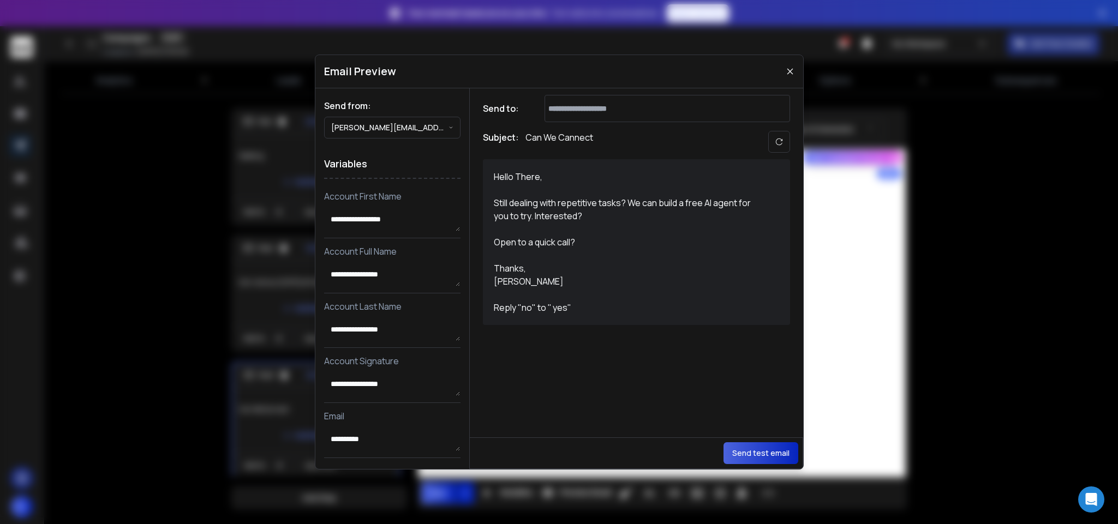
click at [637, 123] on div "Send to:" at bounding box center [636, 109] width 307 height 32
click at [637, 122] on div at bounding box center [668, 108] width 246 height 27
click at [657, 122] on div at bounding box center [668, 108] width 246 height 27
drag, startPoint x: 659, startPoint y: 121, endPoint x: 666, endPoint y: 113, distance: 11.2
click at [664, 115] on div at bounding box center [668, 108] width 246 height 27
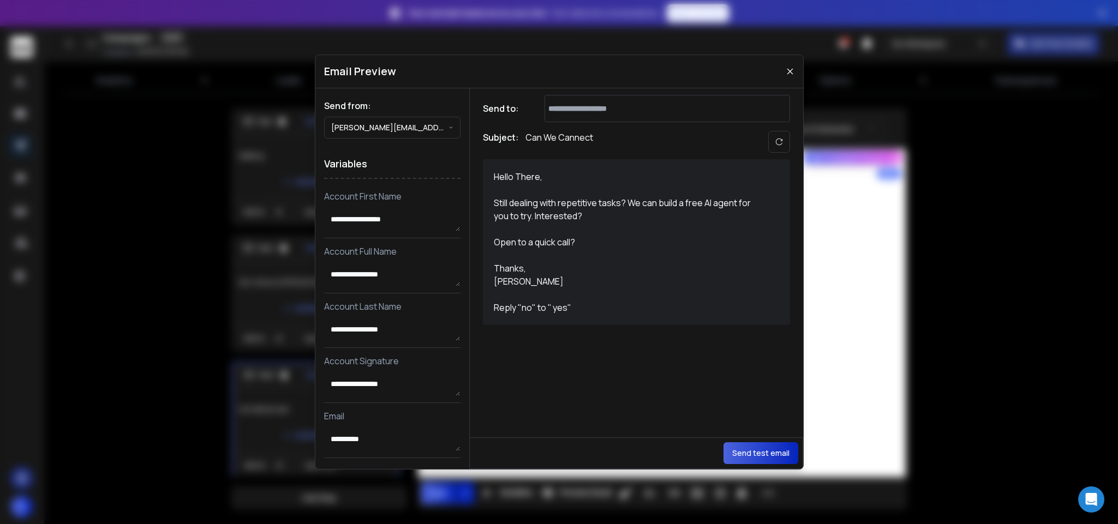
click at [673, 105] on input at bounding box center [667, 109] width 238 height 20
click at [752, 445] on button "Send test email" at bounding box center [761, 454] width 75 height 22
click at [752, 445] on div "Send test email" at bounding box center [636, 454] width 333 height 32
click at [691, 110] on icon at bounding box center [695, 108] width 9 height 9
click at [736, 452] on button "Send test email" at bounding box center [761, 454] width 75 height 22
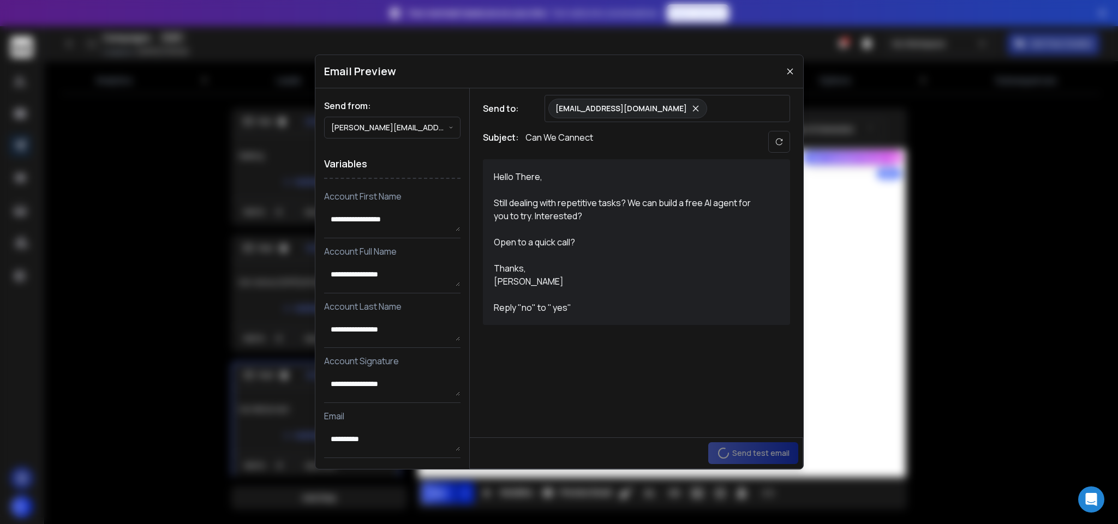
click at [736, 452] on div "Send test email" at bounding box center [636, 454] width 333 height 32
click at [691, 105] on icon at bounding box center [695, 108] width 9 height 9
click at [763, 452] on button "Send test email" at bounding box center [761, 454] width 75 height 22
click at [763, 450] on div "Send test email" at bounding box center [636, 454] width 333 height 32
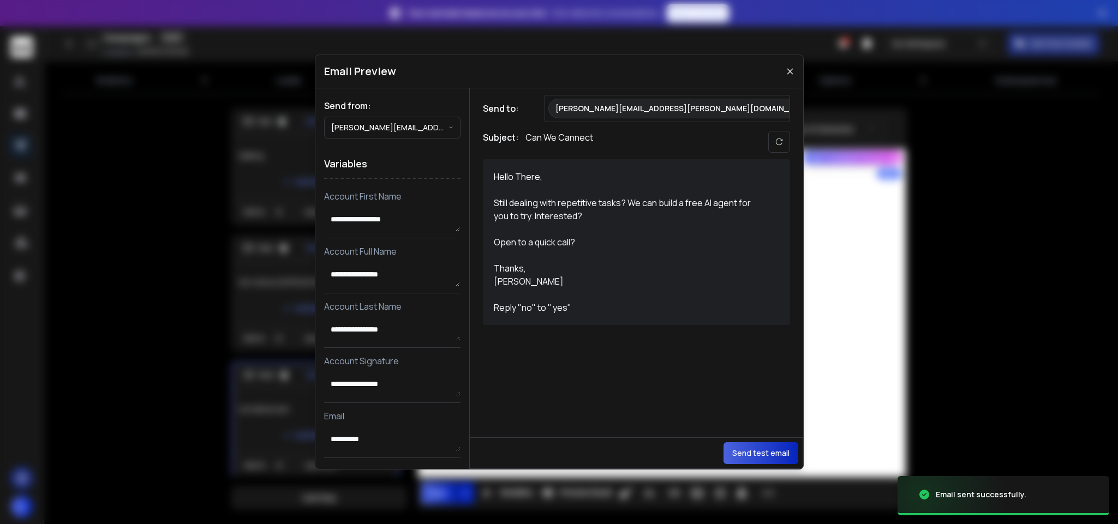
click at [818, 111] on icon at bounding box center [822, 108] width 9 height 9
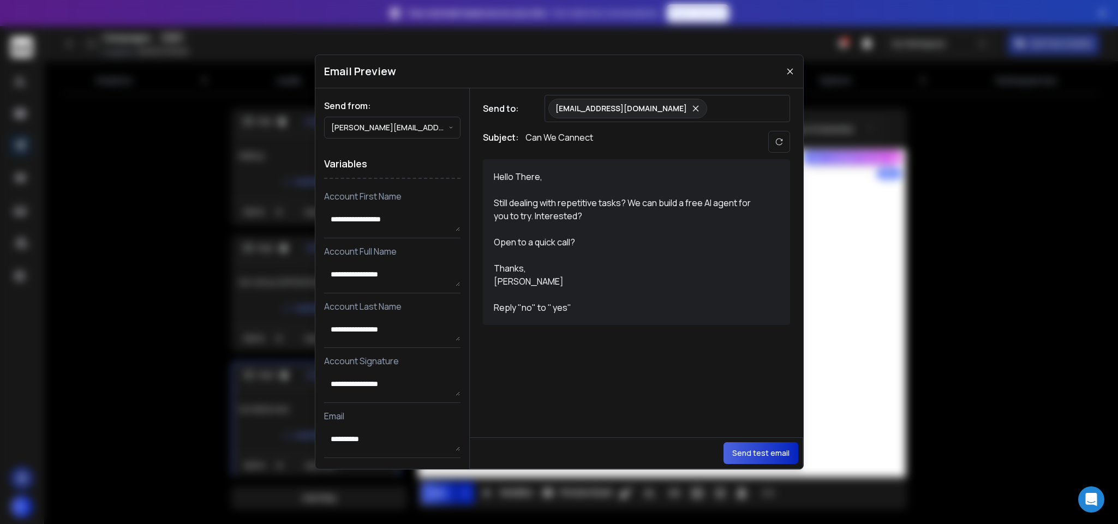
click at [772, 446] on button "Send test email" at bounding box center [761, 454] width 75 height 22
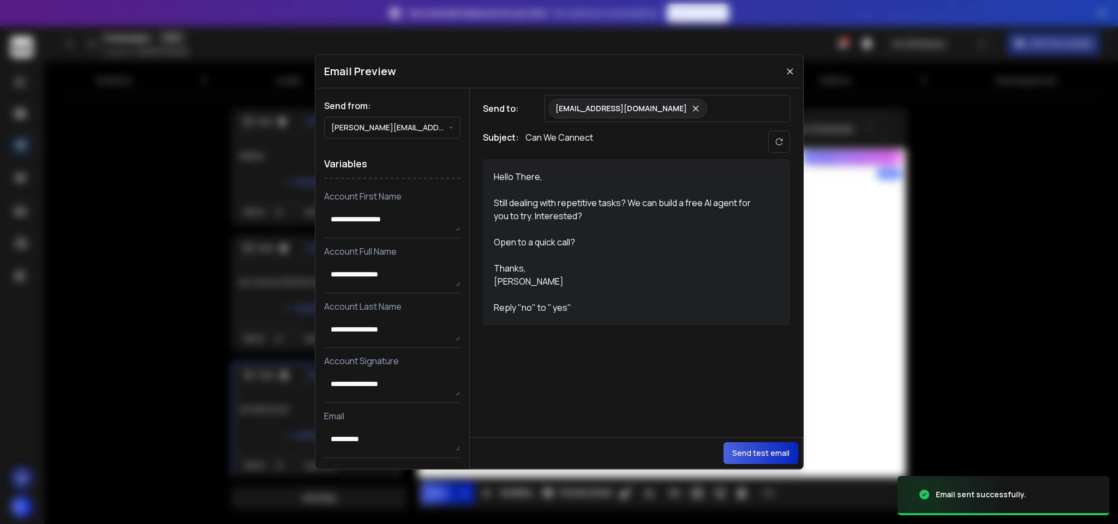
click at [691, 110] on icon at bounding box center [695, 108] width 9 height 9
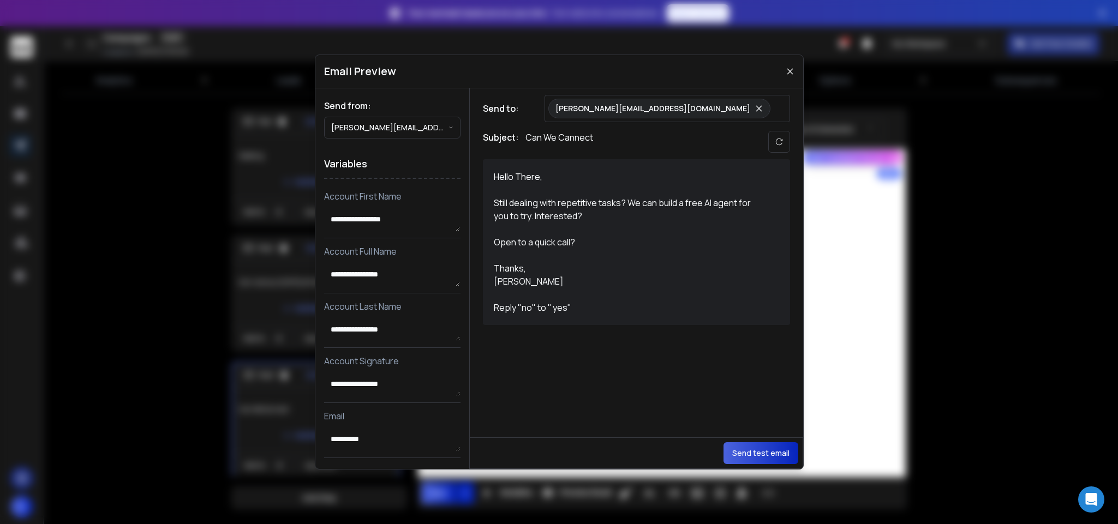
click at [780, 460] on button "Send test email" at bounding box center [761, 454] width 75 height 22
click at [780, 460] on div "Send test email" at bounding box center [636, 454] width 333 height 32
click at [755, 113] on icon at bounding box center [759, 108] width 9 height 9
click at [750, 460] on button "Send test email" at bounding box center [761, 454] width 75 height 22
click at [750, 460] on div "Send test email" at bounding box center [636, 454] width 333 height 32
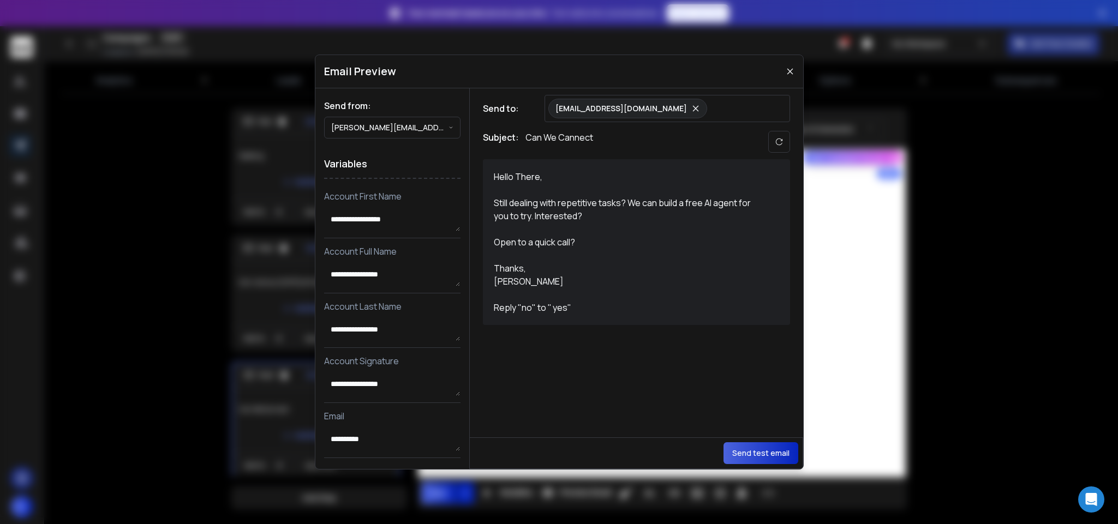
click at [691, 112] on icon at bounding box center [695, 108] width 9 height 9
click at [775, 441] on div "Send test email" at bounding box center [636, 454] width 333 height 32
click at [774, 444] on button "Send test email" at bounding box center [761, 454] width 75 height 22
click at [755, 107] on icon at bounding box center [759, 108] width 9 height 9
click at [769, 449] on button "Send test email" at bounding box center [761, 454] width 75 height 22
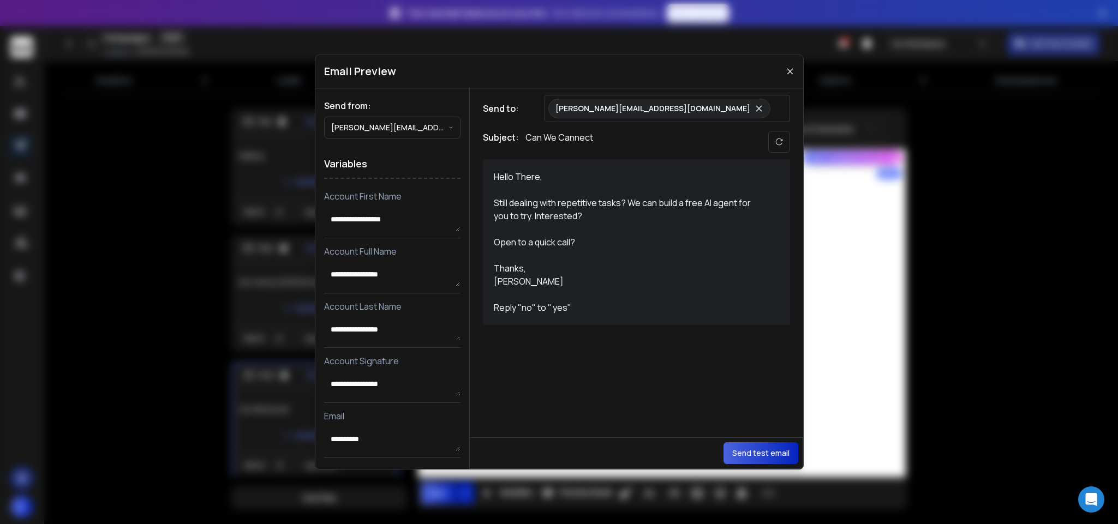
click at [755, 105] on icon at bounding box center [759, 108] width 9 height 9
click at [752, 448] on button "Send test email" at bounding box center [761, 454] width 75 height 22
drag, startPoint x: 752, startPoint y: 448, endPoint x: 748, endPoint y: 452, distance: 5.8
click at [750, 455] on div "Send test email" at bounding box center [636, 454] width 333 height 32
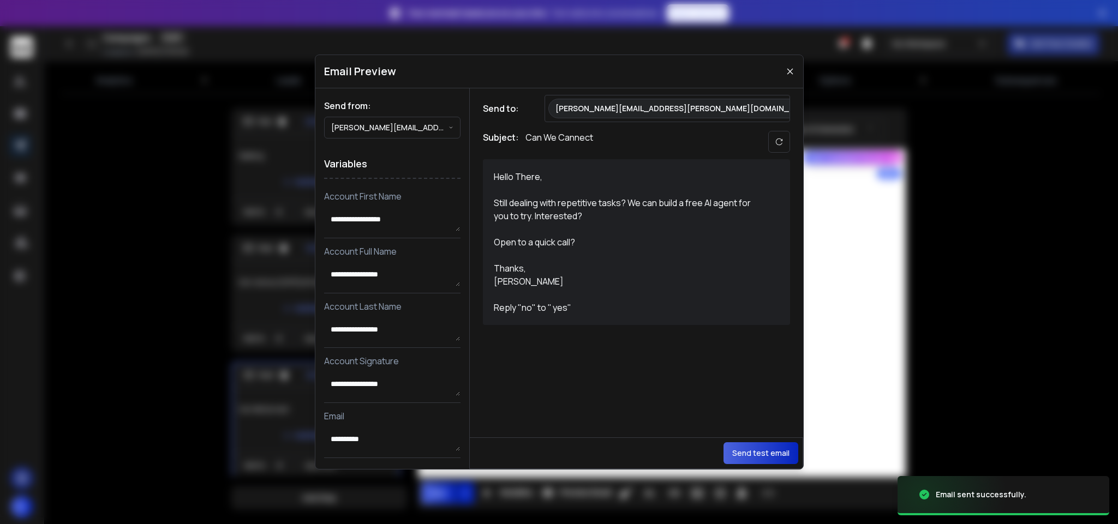
click at [818, 110] on icon at bounding box center [822, 108] width 9 height 9
click at [763, 451] on button "Send test email" at bounding box center [761, 454] width 75 height 22
click at [763, 451] on div "Send test email" at bounding box center [636, 454] width 333 height 32
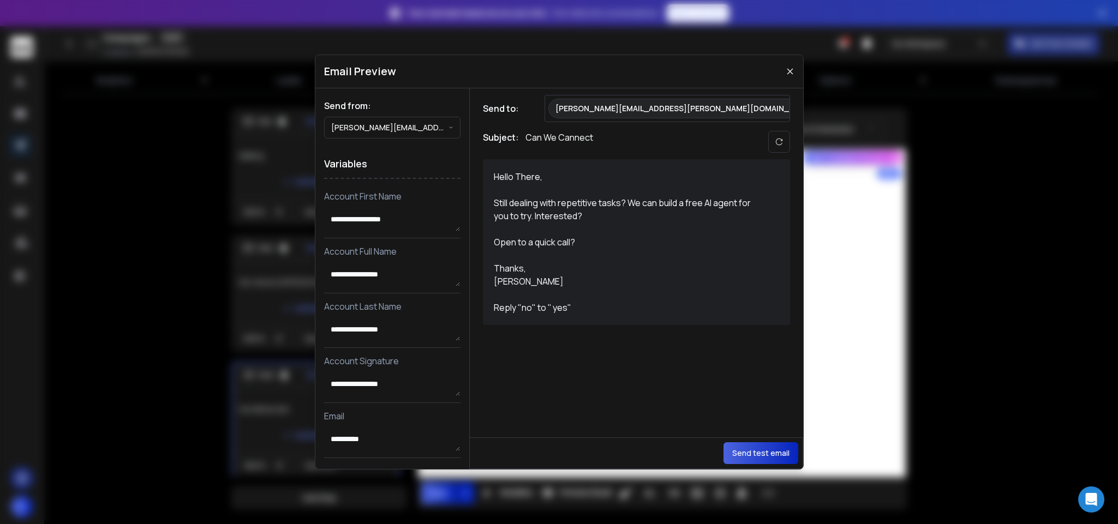
click at [818, 106] on icon at bounding box center [822, 108] width 9 height 9
click at [751, 461] on button "Send test email" at bounding box center [761, 454] width 75 height 22
drag, startPoint x: 751, startPoint y: 461, endPoint x: 747, endPoint y: 428, distance: 33.1
click at [750, 461] on div "Send test email" at bounding box center [636, 454] width 333 height 32
click at [771, 457] on button "Send test email" at bounding box center [761, 454] width 75 height 22
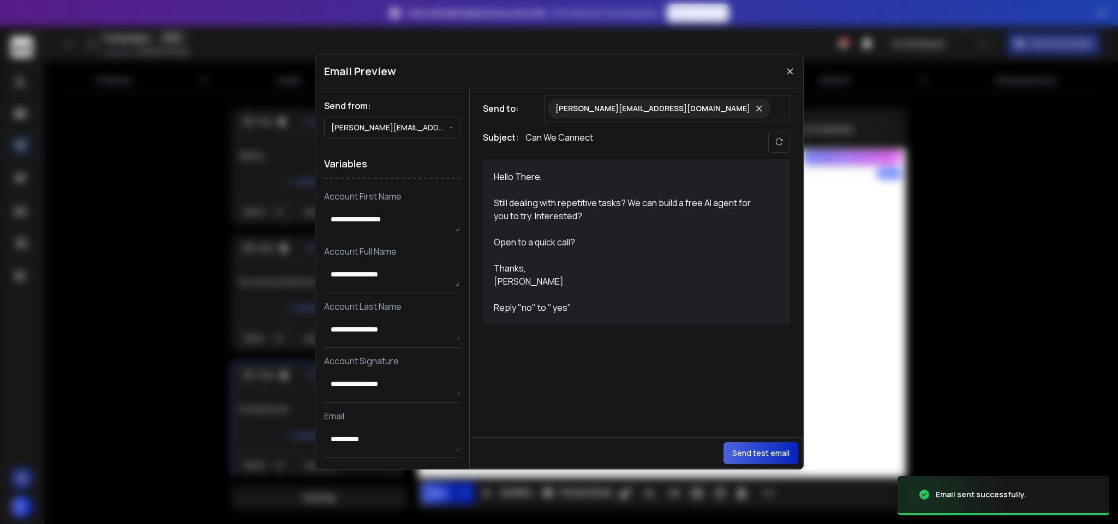
click at [755, 110] on icon at bounding box center [759, 108] width 9 height 9
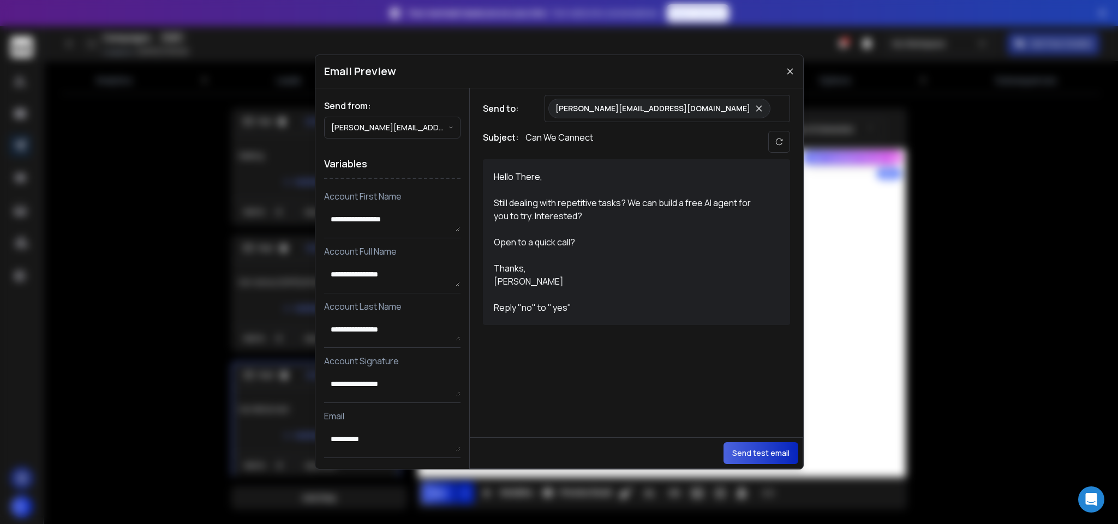
click at [756, 106] on icon at bounding box center [759, 108] width 6 height 6
click at [639, 102] on input at bounding box center [667, 109] width 238 height 20
click at [745, 441] on div "Send test email" at bounding box center [636, 454] width 333 height 32
click at [747, 440] on div "Send test email" at bounding box center [636, 454] width 333 height 32
click at [755, 443] on button "Send test email" at bounding box center [761, 454] width 75 height 22
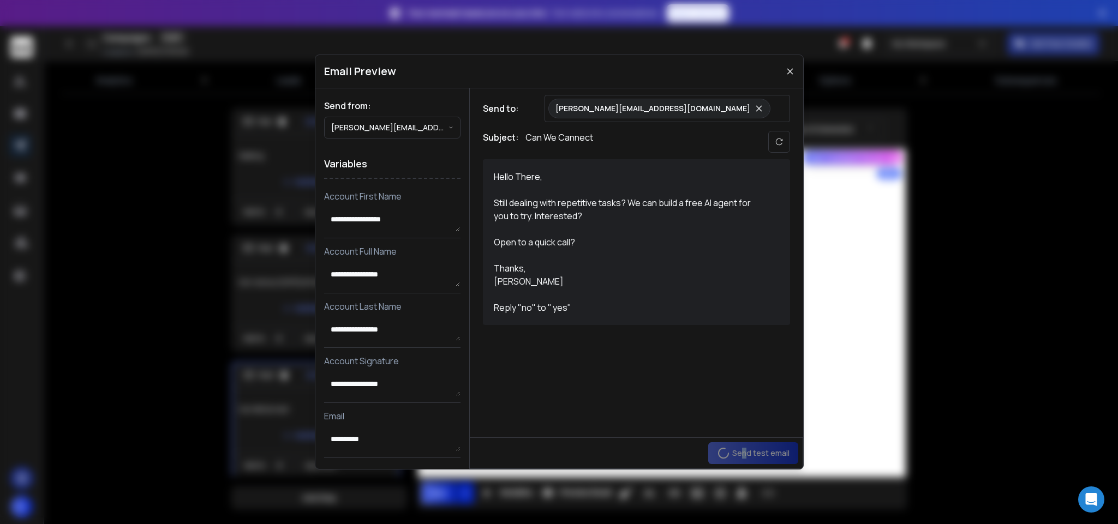
click at [755, 442] on div "Send test email" at bounding box center [636, 454] width 333 height 32
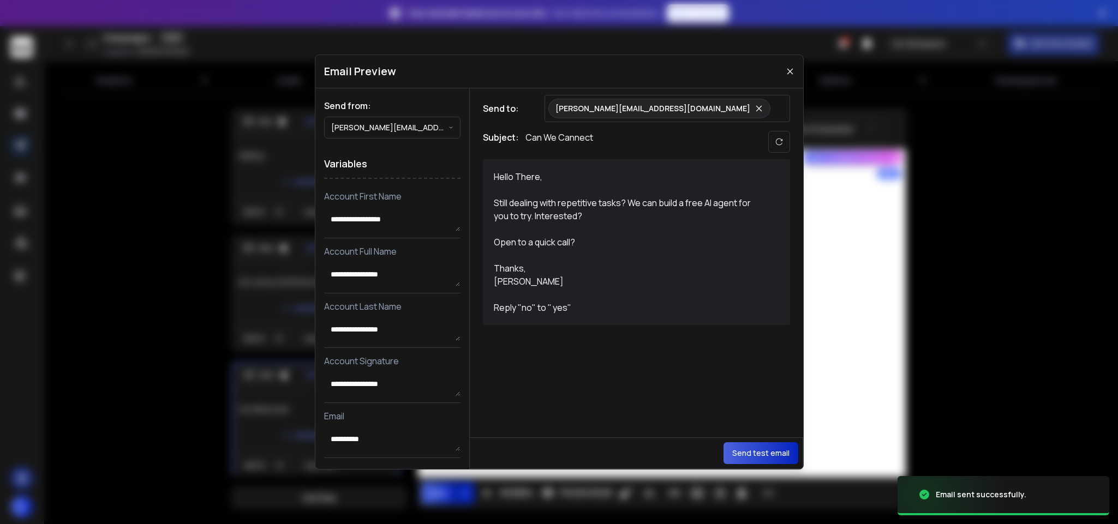
click at [665, 103] on div "[PERSON_NAME][EMAIL_ADDRESS][DOMAIN_NAME]" at bounding box center [659, 109] width 222 height 20
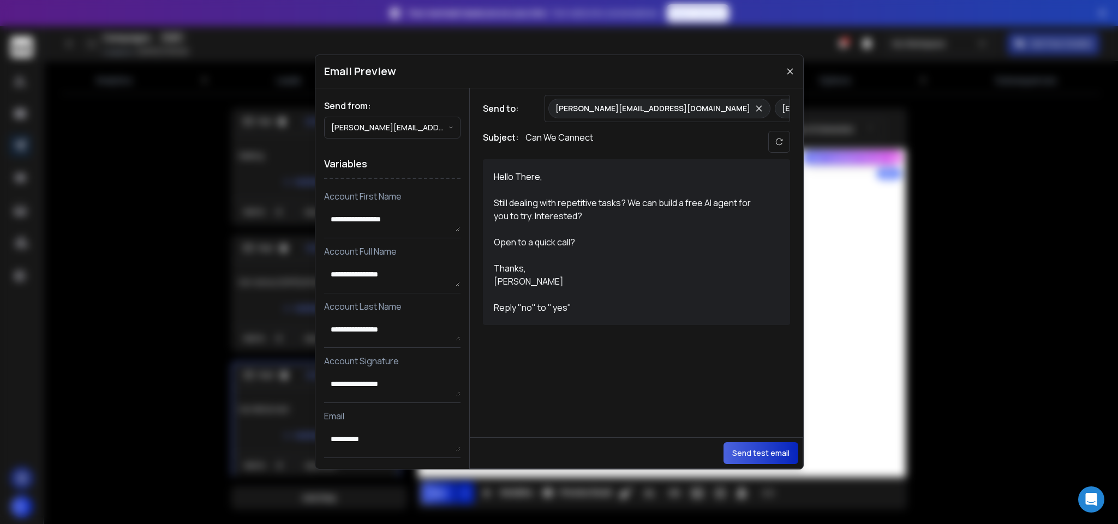
click at [755, 112] on icon at bounding box center [759, 108] width 9 height 9
click at [765, 445] on button "Send test email" at bounding box center [761, 454] width 75 height 22
click at [765, 445] on div "Send test email" at bounding box center [636, 454] width 333 height 32
click at [759, 454] on button "Send test email" at bounding box center [761, 454] width 75 height 22
drag, startPoint x: 759, startPoint y: 450, endPoint x: 739, endPoint y: 468, distance: 26.7
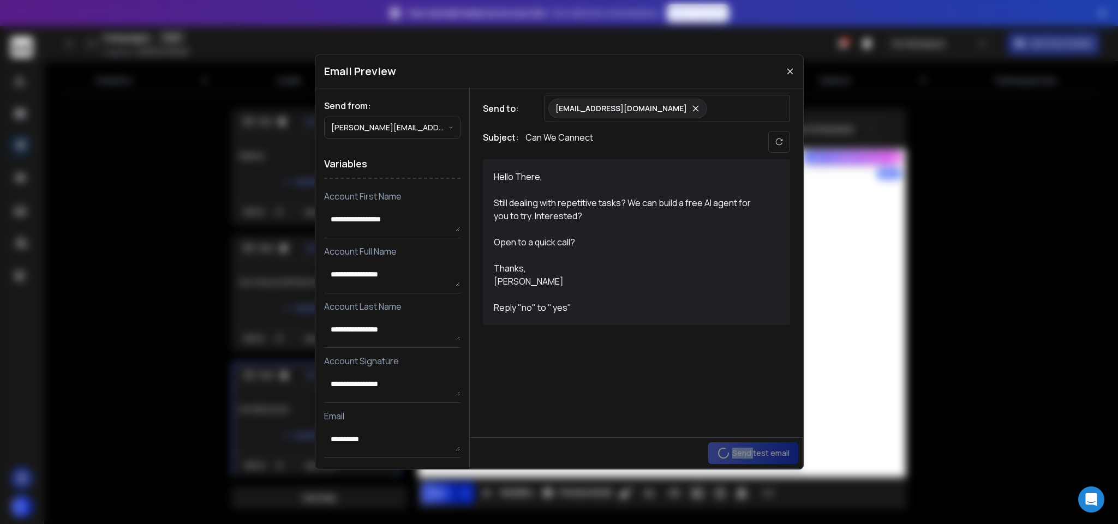
click at [742, 484] on div "**********" at bounding box center [559, 262] width 1118 height 524
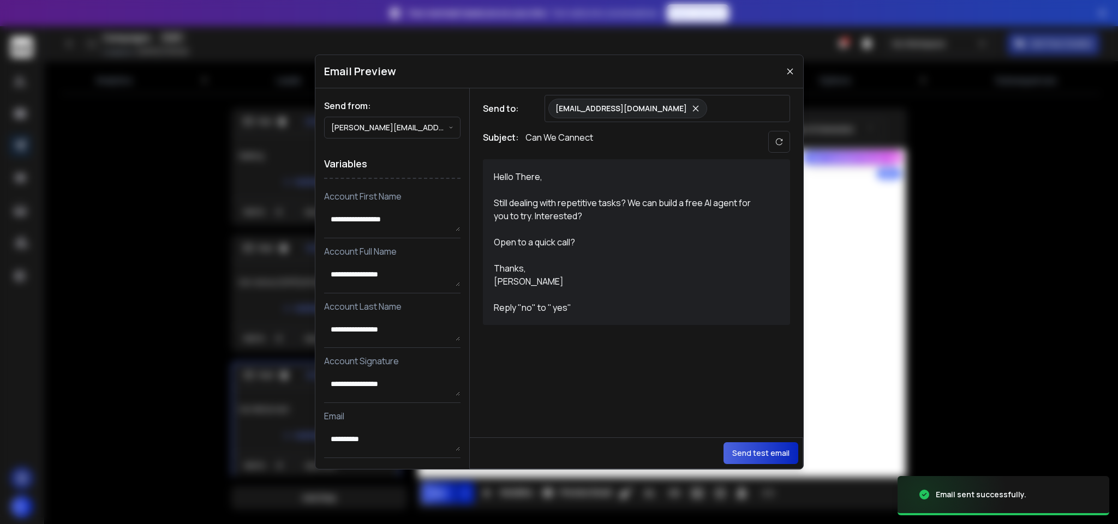
click at [702, 106] on div "[EMAIL_ADDRESS][DOMAIN_NAME]" at bounding box center [627, 109] width 159 height 20
click at [700, 110] on icon at bounding box center [695, 108] width 9 height 9
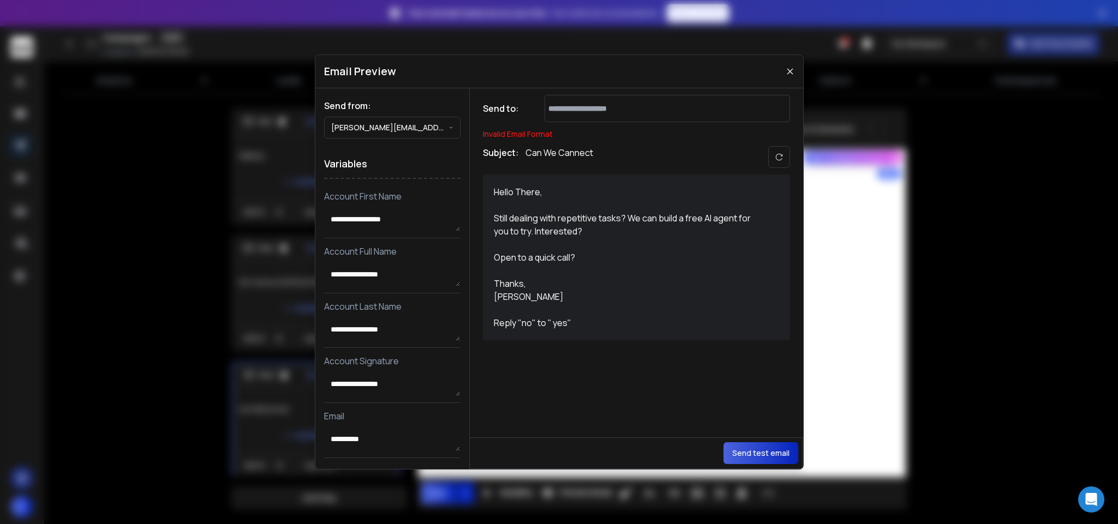
click at [706, 110] on input at bounding box center [667, 109] width 238 height 20
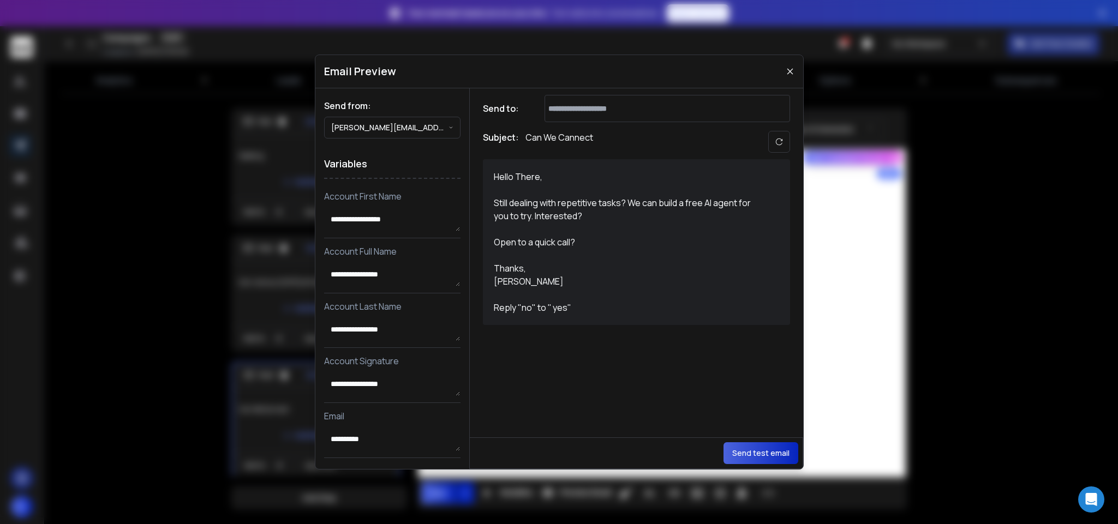
click at [708, 22] on div "**********" at bounding box center [559, 262] width 1118 height 524
click at [634, 110] on input at bounding box center [667, 109] width 238 height 20
click at [629, 121] on div at bounding box center [668, 108] width 246 height 27
click at [757, 419] on div "Send to: [PERSON_NAME][EMAIL_ADDRESS][DOMAIN_NAME] Subject: Can We Cannect Hell…" at bounding box center [636, 278] width 334 height 381
click at [758, 450] on button "Send test email" at bounding box center [761, 454] width 75 height 22
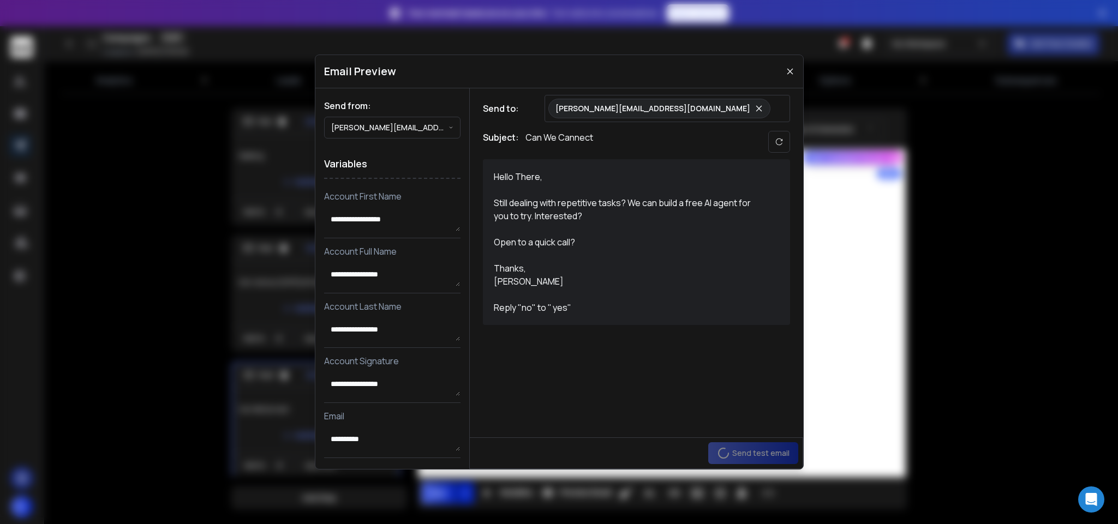
click at [758, 450] on div "Send test email" at bounding box center [636, 454] width 333 height 32
click at [755, 106] on icon at bounding box center [759, 108] width 9 height 9
click at [761, 448] on button "Send test email" at bounding box center [761, 454] width 75 height 22
click at [761, 448] on div "Send test email" at bounding box center [636, 454] width 333 height 32
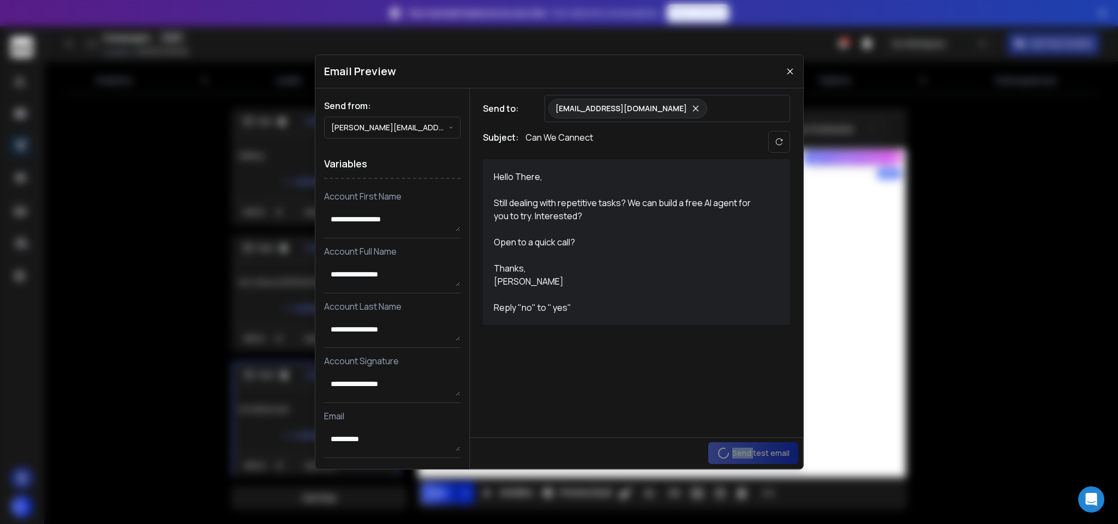
click at [761, 448] on div "Send test email" at bounding box center [636, 454] width 333 height 32
click at [693, 109] on icon at bounding box center [696, 108] width 6 height 6
click at [760, 458] on button "Send test email" at bounding box center [761, 454] width 75 height 22
click at [760, 458] on div "Send test email" at bounding box center [636, 454] width 333 height 32
click at [691, 110] on icon at bounding box center [695, 108] width 9 height 9
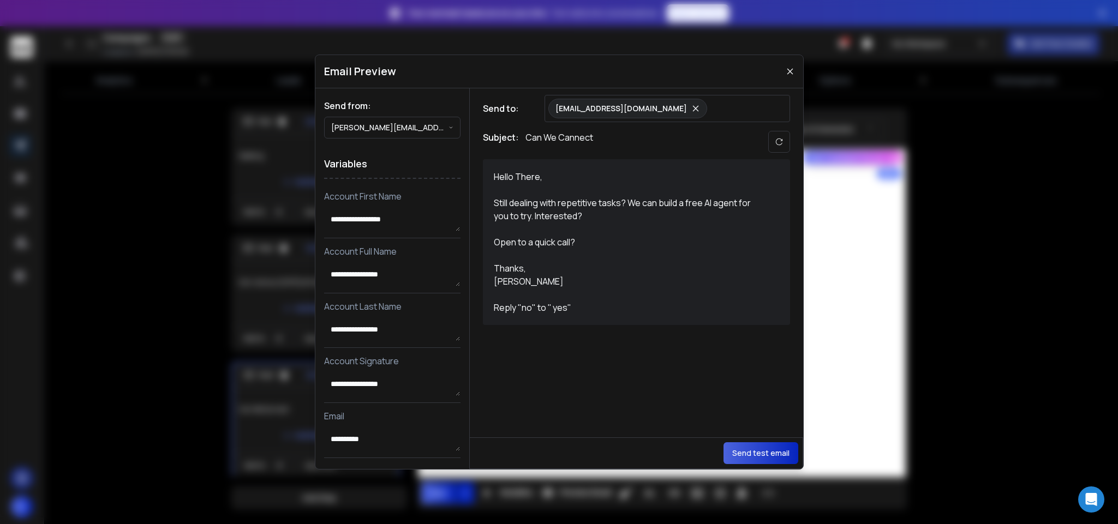
click at [773, 449] on button "Send test email" at bounding box center [761, 454] width 75 height 22
drag, startPoint x: 773, startPoint y: 449, endPoint x: 760, endPoint y: 271, distance: 178.9
click at [771, 441] on div "Send test email" at bounding box center [636, 454] width 333 height 32
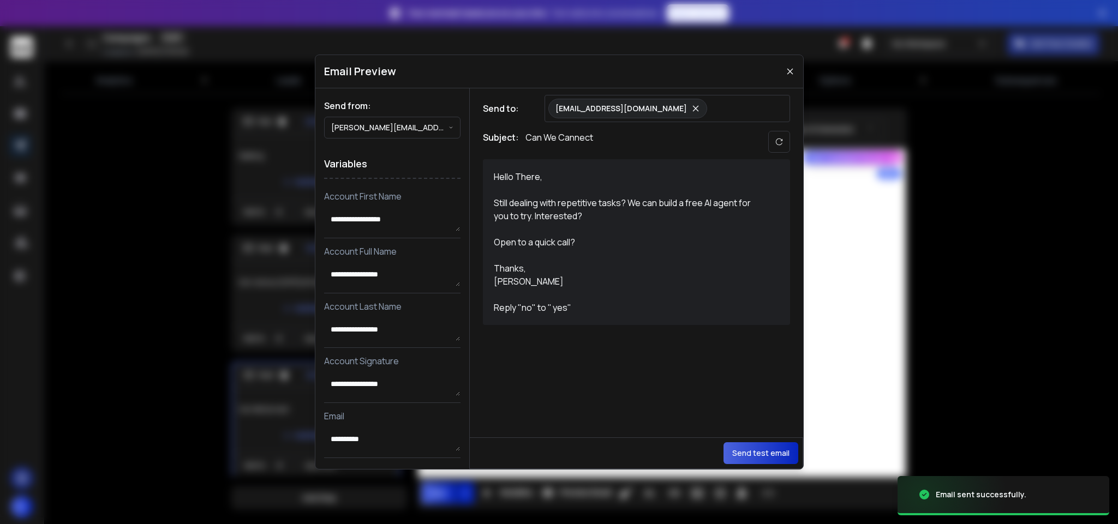
click at [780, 456] on button "Send test email" at bounding box center [761, 454] width 75 height 22
drag, startPoint x: 780, startPoint y: 456, endPoint x: 750, endPoint y: 396, distance: 66.6
click at [776, 449] on div "Send test email" at bounding box center [636, 454] width 333 height 32
click at [691, 112] on icon at bounding box center [695, 108] width 9 height 9
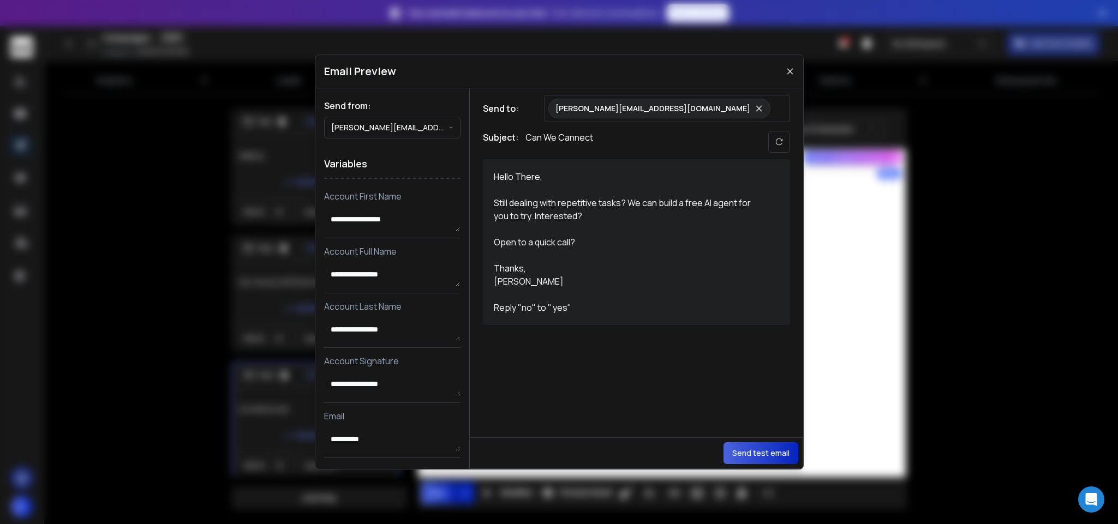
click at [765, 460] on button "Send test email" at bounding box center [761, 454] width 75 height 22
click at [765, 460] on div "Send test email" at bounding box center [636, 454] width 333 height 32
click at [755, 109] on icon at bounding box center [759, 108] width 9 height 9
click at [734, 449] on button "Send test email" at bounding box center [761, 454] width 75 height 22
click at [734, 449] on div "Send test email" at bounding box center [636, 454] width 333 height 32
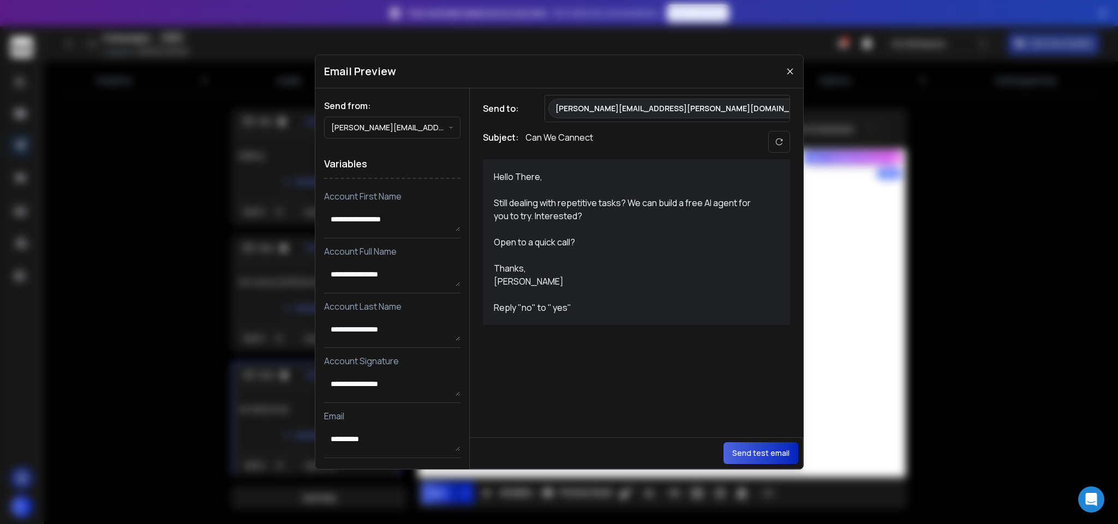
click at [818, 107] on icon at bounding box center [822, 108] width 9 height 9
click at [758, 449] on button "Send test email" at bounding box center [761, 454] width 75 height 22
click at [758, 449] on div "Send test email" at bounding box center [636, 454] width 333 height 32
click at [691, 111] on icon at bounding box center [695, 108] width 9 height 9
click at [732, 460] on button "Send test email" at bounding box center [761, 454] width 75 height 22
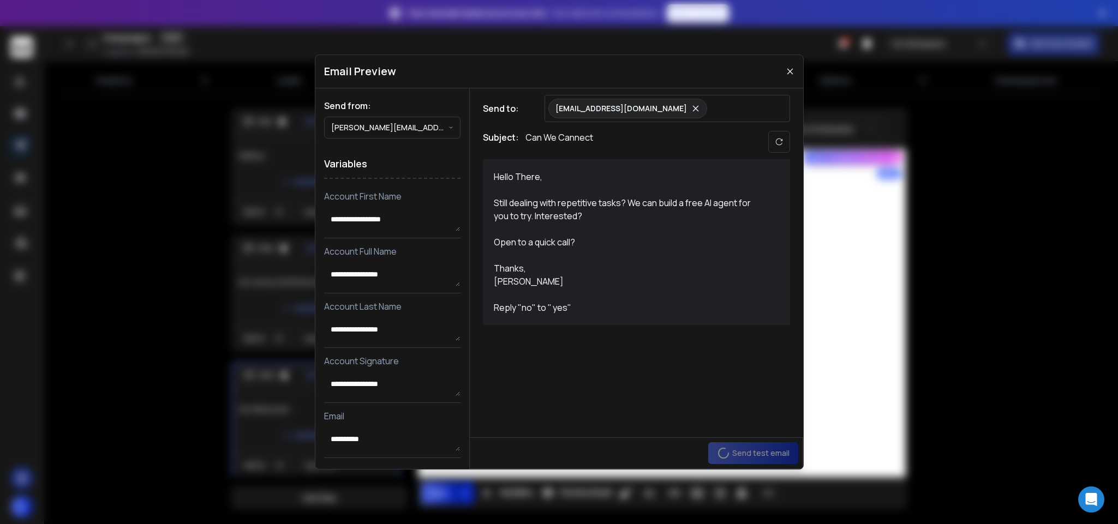
click at [732, 460] on div "Send test email" at bounding box center [636, 454] width 333 height 32
drag, startPoint x: 732, startPoint y: 459, endPoint x: 731, endPoint y: 438, distance: 21.3
click at [731, 454] on div "Send test email" at bounding box center [636, 454] width 333 height 32
click at [694, 108] on icon at bounding box center [695, 108] width 9 height 9
drag, startPoint x: 785, startPoint y: 449, endPoint x: 778, endPoint y: 450, distance: 7.3
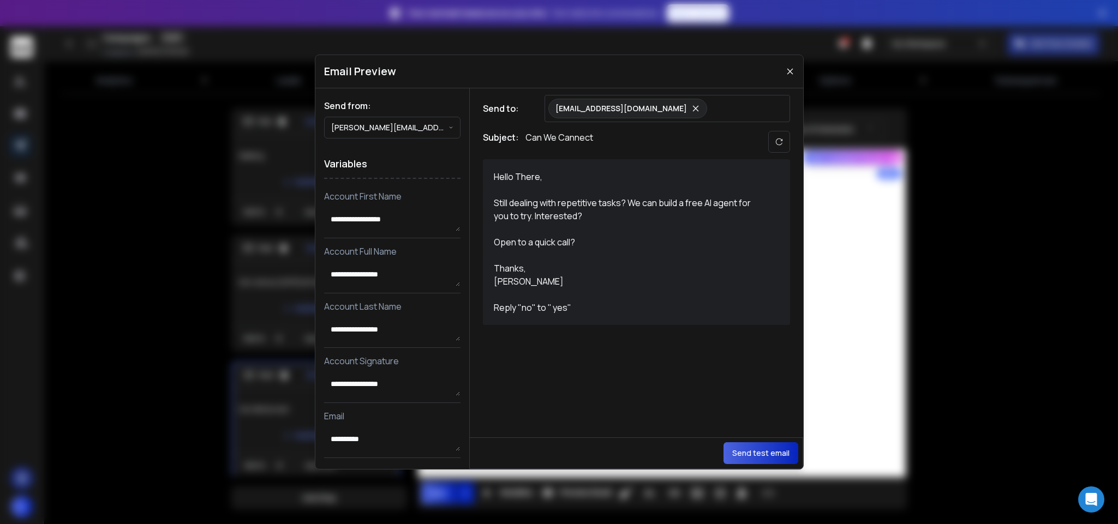
click at [778, 450] on button "Send test email" at bounding box center [761, 454] width 75 height 22
click at [778, 450] on div "Send test email" at bounding box center [636, 454] width 333 height 32
click at [691, 110] on icon at bounding box center [695, 108] width 9 height 9
click at [774, 456] on button "Send test email" at bounding box center [761, 454] width 75 height 22
click at [774, 456] on div "Send test email" at bounding box center [636, 454] width 333 height 32
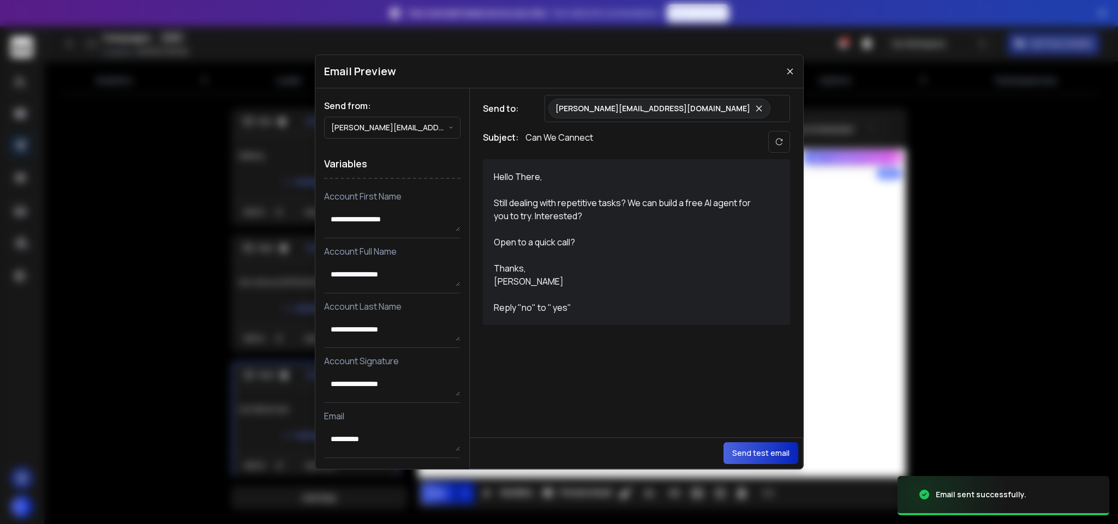
click at [755, 109] on icon at bounding box center [759, 108] width 9 height 9
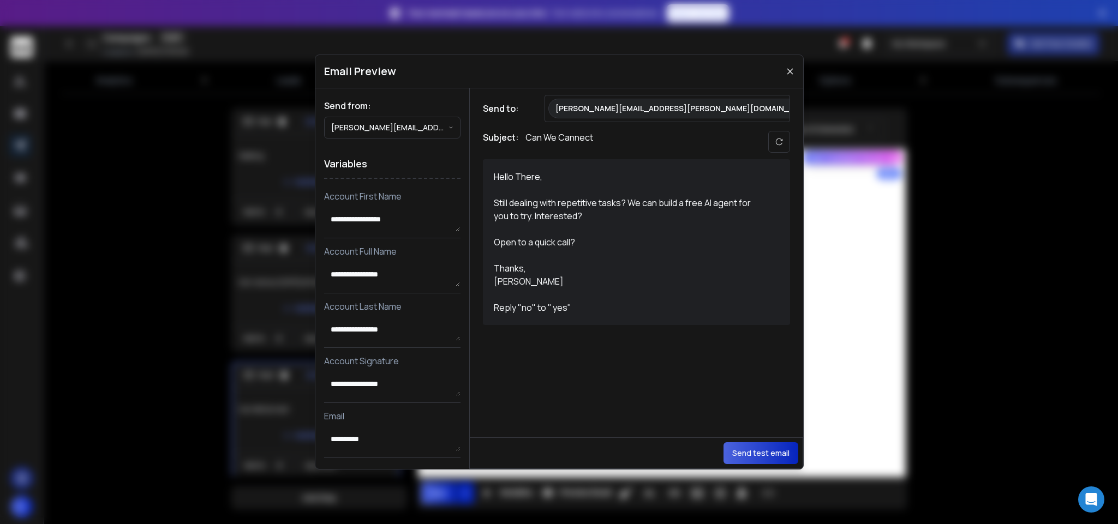
click at [774, 448] on button "Send test email" at bounding box center [761, 454] width 75 height 22
click at [774, 448] on div "Send test email" at bounding box center [636, 454] width 333 height 32
click at [819, 106] on icon at bounding box center [822, 108] width 6 height 6
click at [757, 449] on button "Send test email" at bounding box center [761, 454] width 75 height 22
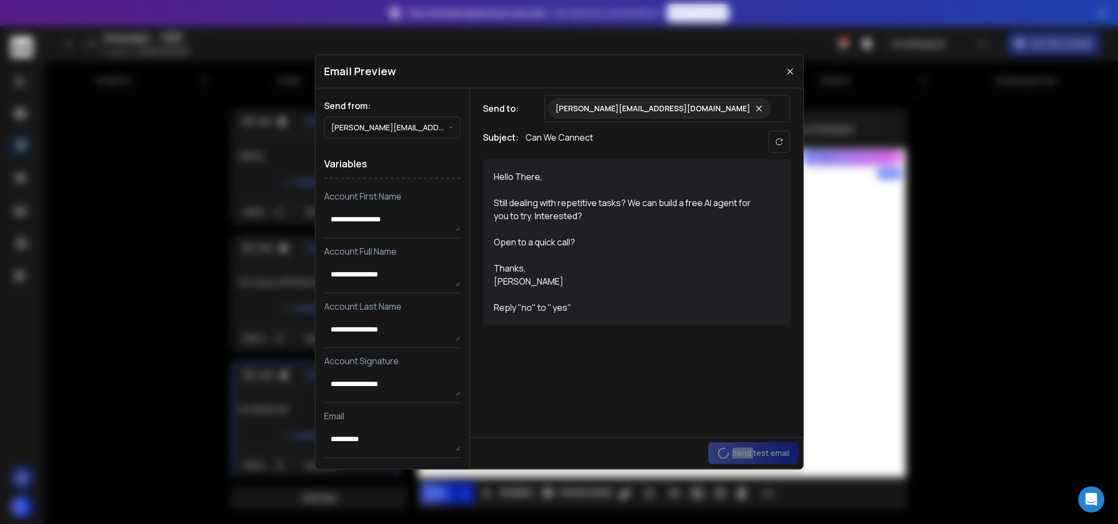
click at [757, 449] on div "Send test email" at bounding box center [636, 454] width 333 height 32
click at [755, 105] on icon at bounding box center [759, 108] width 9 height 9
click at [732, 434] on div "Send to: [EMAIL_ADDRESS][DOMAIN_NAME] Subject: Can We Cannect Hello There, Stil…" at bounding box center [636, 278] width 334 height 381
drag, startPoint x: 752, startPoint y: 462, endPoint x: 759, endPoint y: 437, distance: 25.9
click at [752, 461] on button "Send test email" at bounding box center [761, 454] width 75 height 22
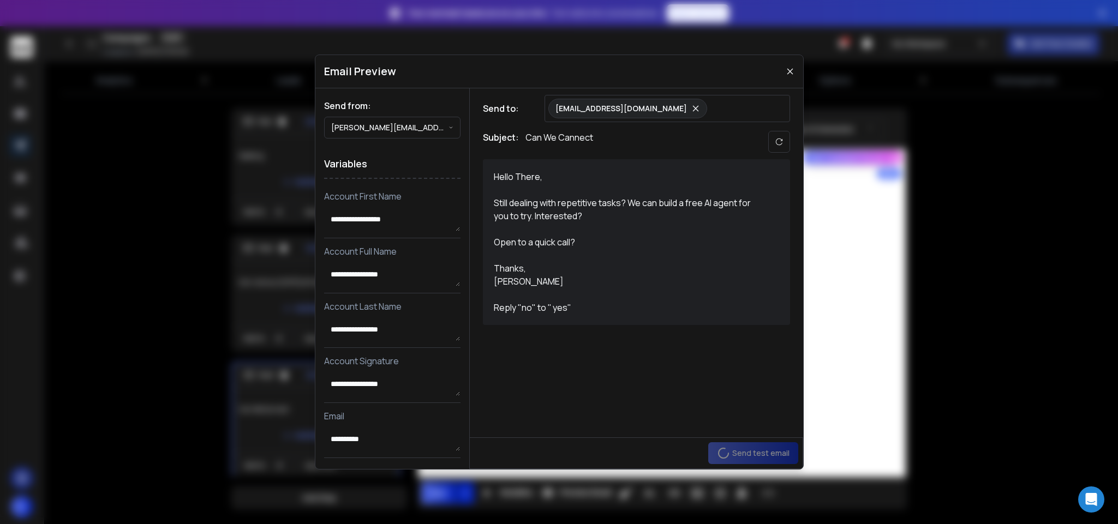
click at [759, 438] on div "Send test email" at bounding box center [636, 454] width 333 height 32
click at [700, 107] on icon at bounding box center [695, 108] width 9 height 9
click at [727, 446] on button "Send test email" at bounding box center [761, 454] width 75 height 22
click at [727, 446] on div "Send test email" at bounding box center [636, 454] width 333 height 32
click at [755, 110] on icon at bounding box center [759, 108] width 9 height 9
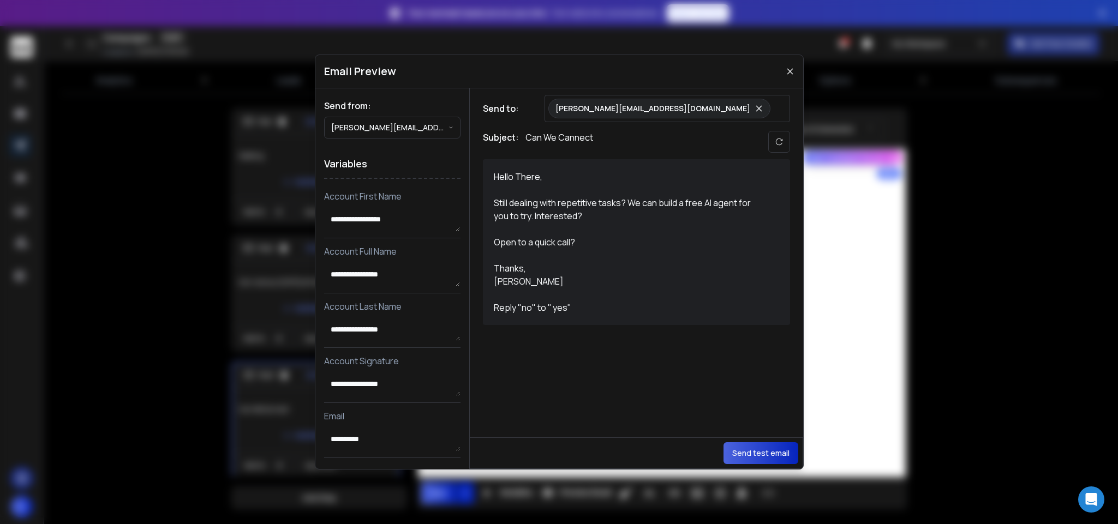
click at [754, 450] on button "Send test email" at bounding box center [761, 454] width 75 height 22
drag, startPoint x: 747, startPoint y: 441, endPoint x: 744, endPoint y: 436, distance: 5.6
click at [747, 440] on div "Send test email" at bounding box center [636, 454] width 333 height 32
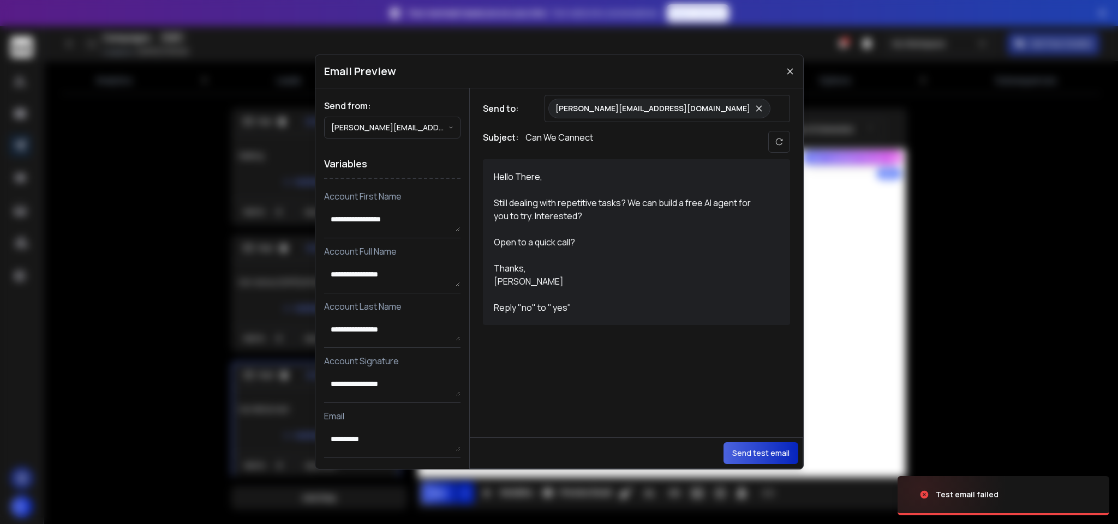
drag, startPoint x: 657, startPoint y: 111, endPoint x: 646, endPoint y: 93, distance: 21.3
click at [647, 96] on div "[PERSON_NAME][EMAIL_ADDRESS][DOMAIN_NAME]" at bounding box center [668, 108] width 246 height 27
click at [755, 106] on icon at bounding box center [759, 108] width 9 height 9
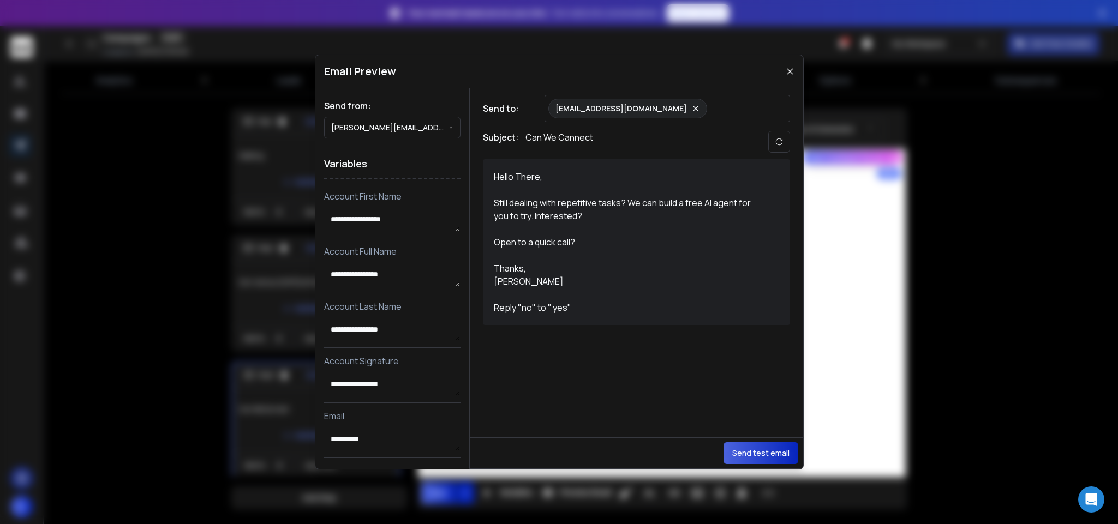
click at [773, 457] on button "Send test email" at bounding box center [761, 454] width 75 height 22
click at [773, 457] on div "Send test email" at bounding box center [636, 454] width 333 height 32
click at [653, 116] on div "[EMAIL_ADDRESS][DOMAIN_NAME]" at bounding box center [627, 109] width 159 height 20
click at [693, 110] on icon at bounding box center [696, 108] width 6 height 6
click at [755, 447] on button "Send test email" at bounding box center [761, 454] width 75 height 22
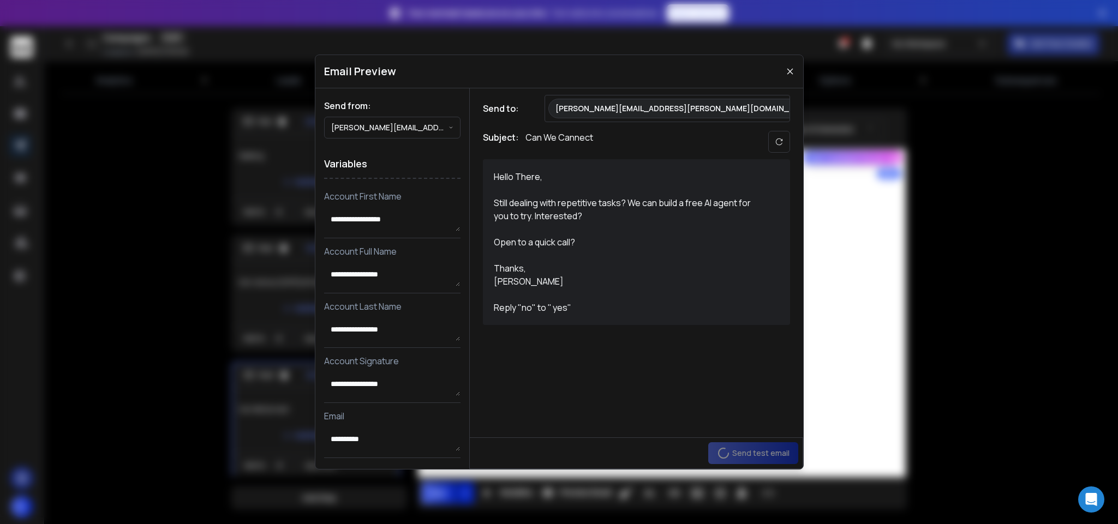
click at [752, 429] on div "Send to: [PERSON_NAME][EMAIL_ADDRESS][PERSON_NAME][DOMAIN_NAME] Subject: Can We…" at bounding box center [636, 278] width 334 height 381
click at [648, 107] on div "[PERSON_NAME][EMAIL_ADDRESS][PERSON_NAME][DOMAIN_NAME]" at bounding box center [690, 109] width 285 height 20
click at [818, 108] on icon at bounding box center [822, 108] width 9 height 9
click at [743, 450] on button "Send test email" at bounding box center [761, 454] width 75 height 22
click at [743, 450] on div "Send test email" at bounding box center [636, 454] width 333 height 32
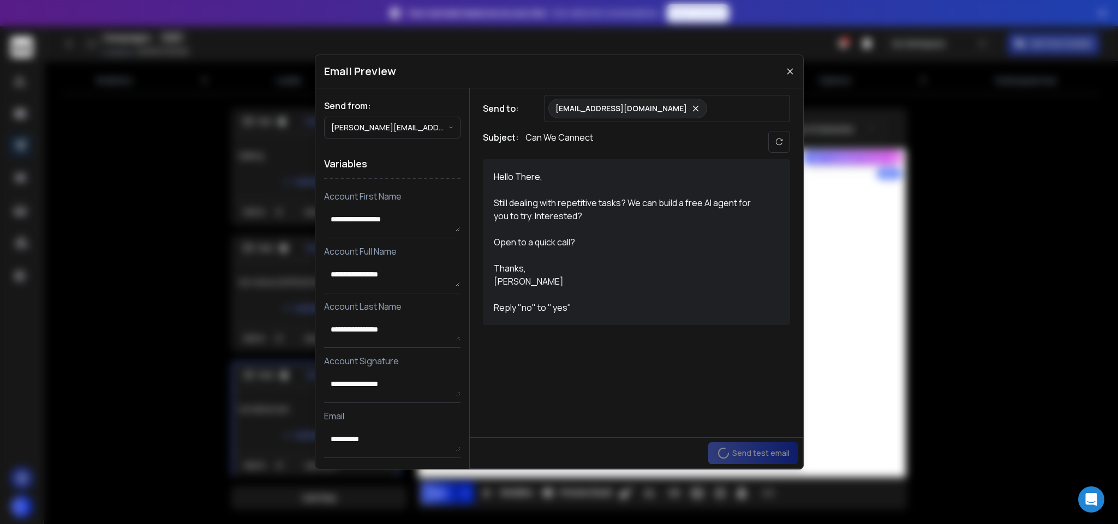
click at [743, 450] on div "Send test email" at bounding box center [636, 454] width 333 height 32
click at [786, 67] on icon at bounding box center [790, 71] width 9 height 9
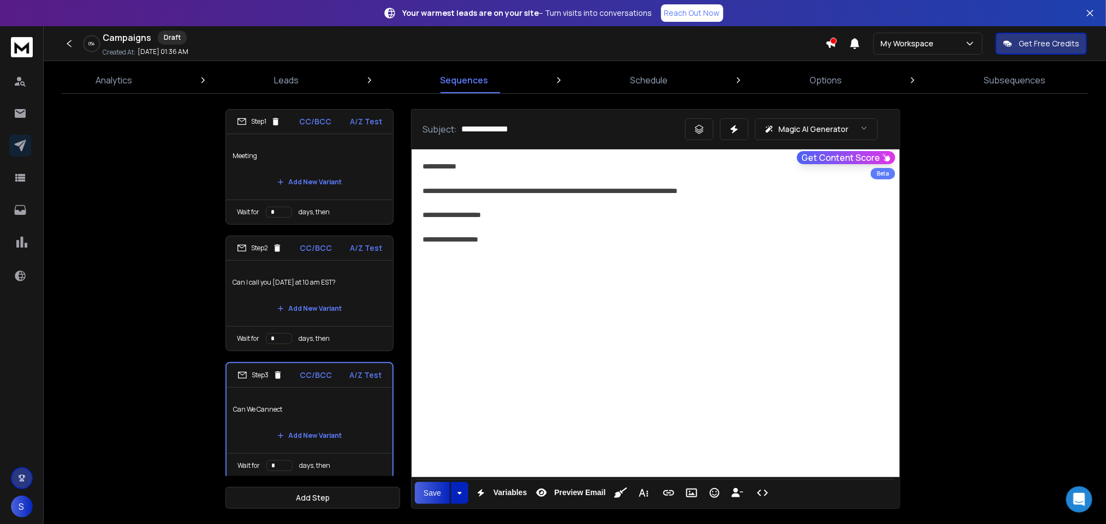
click at [567, 480] on div "Save Save Save as Template Variables Insert Variable Preview Email Preview Emai…" at bounding box center [534, 493] width 241 height 26
click at [551, 494] on div "Preview Email" at bounding box center [569, 493] width 76 height 18
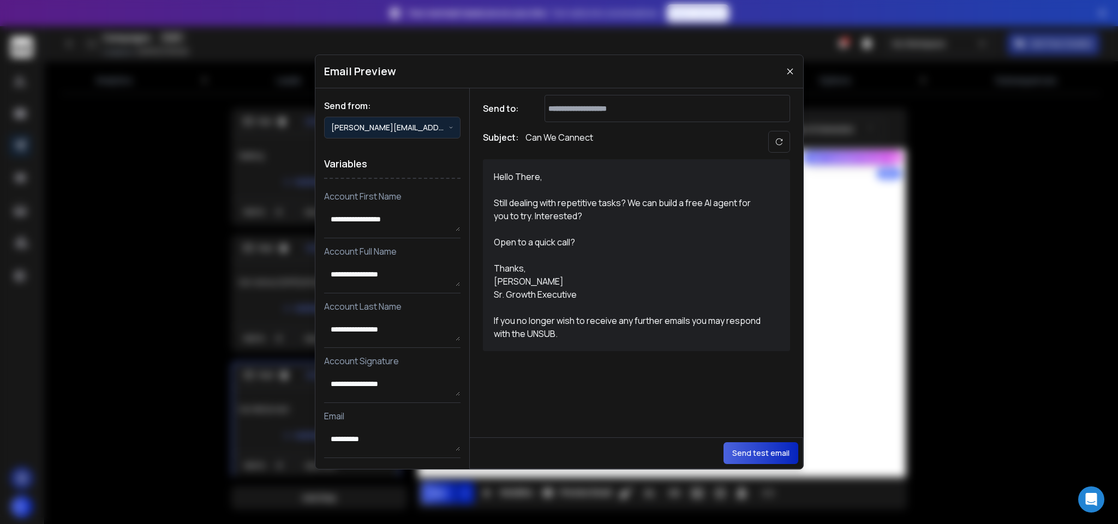
click at [431, 123] on p "[PERSON_NAME][EMAIL_ADDRESS][PERSON_NAME][DOMAIN_NAME]" at bounding box center [389, 127] width 117 height 11
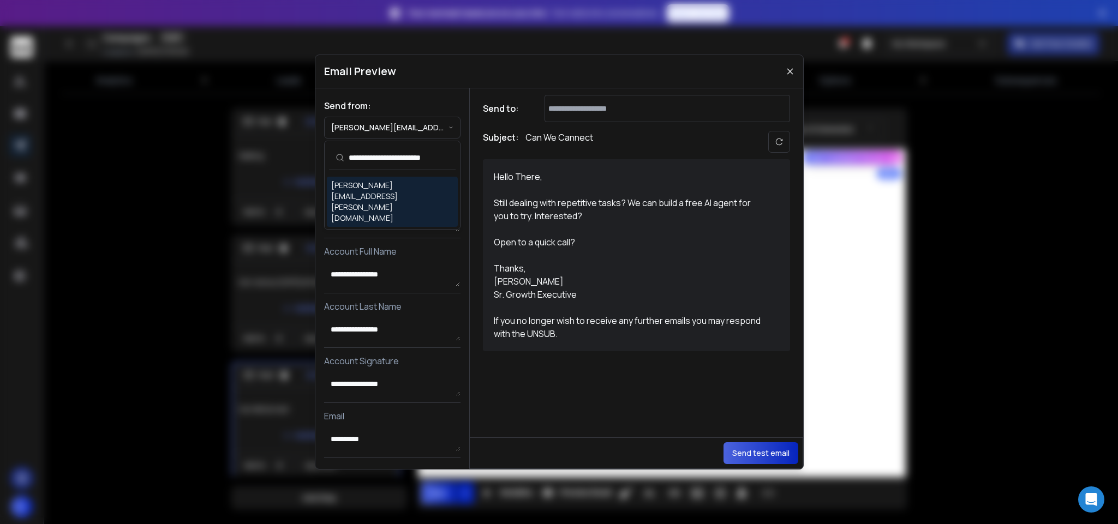
type input "**********"
click at [406, 187] on div "[PERSON_NAME][EMAIL_ADDRESS][PERSON_NAME][DOMAIN_NAME]" at bounding box center [392, 202] width 122 height 44
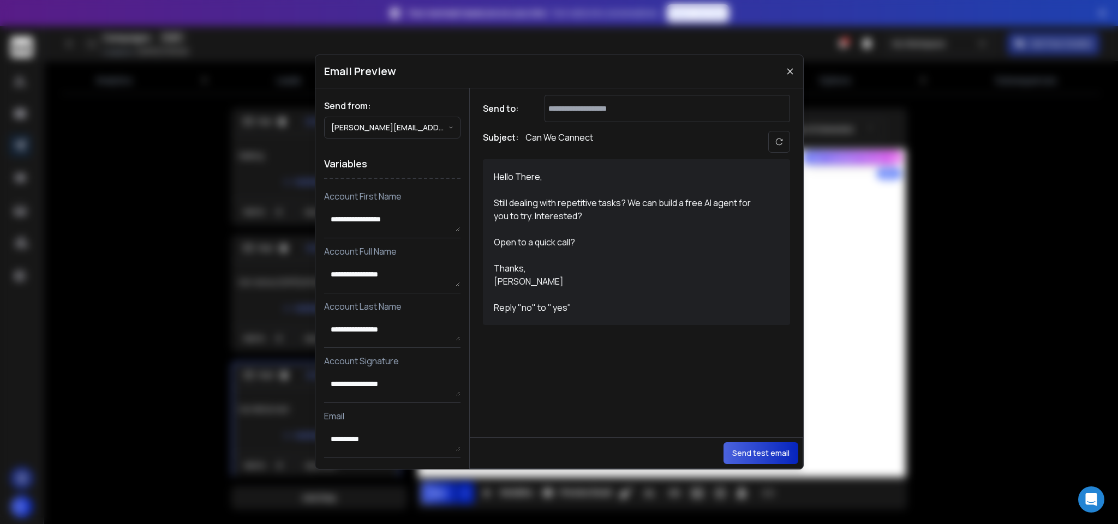
click at [646, 109] on input at bounding box center [667, 109] width 238 height 20
click at [736, 452] on button "Send test email" at bounding box center [761, 454] width 75 height 22
click at [732, 434] on div "Send to: [EMAIL_ADDRESS][DOMAIN_NAME] [EMAIL_ADDRESS][DOMAIN_NAME] [PERSON_NAME…" at bounding box center [636, 278] width 334 height 381
click at [790, 72] on icon at bounding box center [790, 71] width 6 height 6
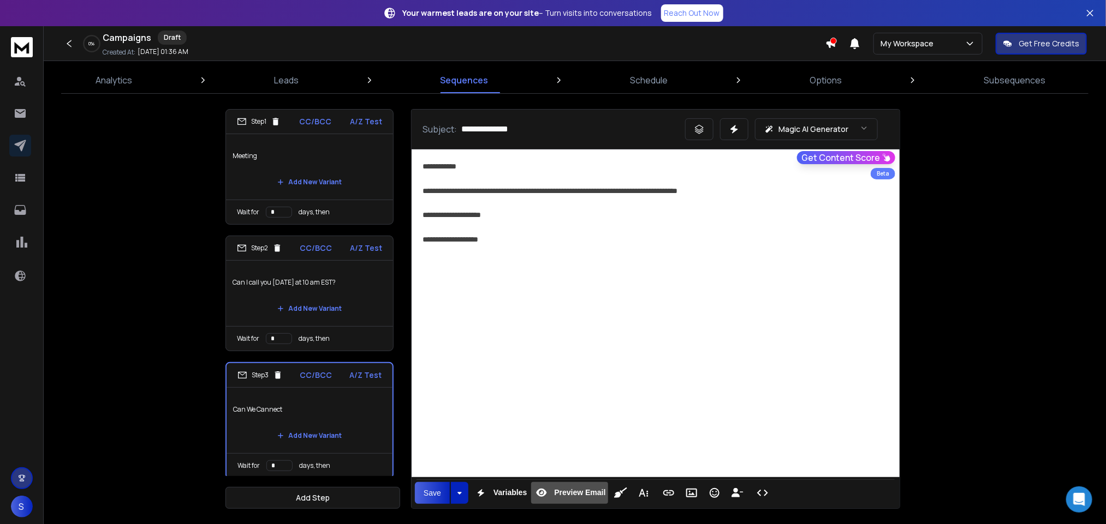
click at [601, 494] on span "Preview Email" at bounding box center [580, 492] width 56 height 9
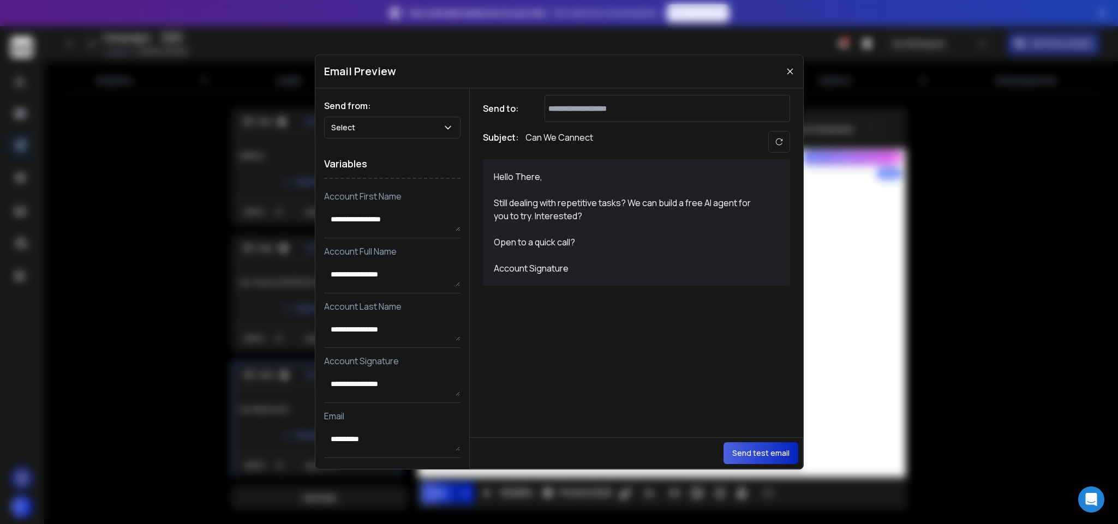
click at [586, 114] on input at bounding box center [667, 109] width 238 height 20
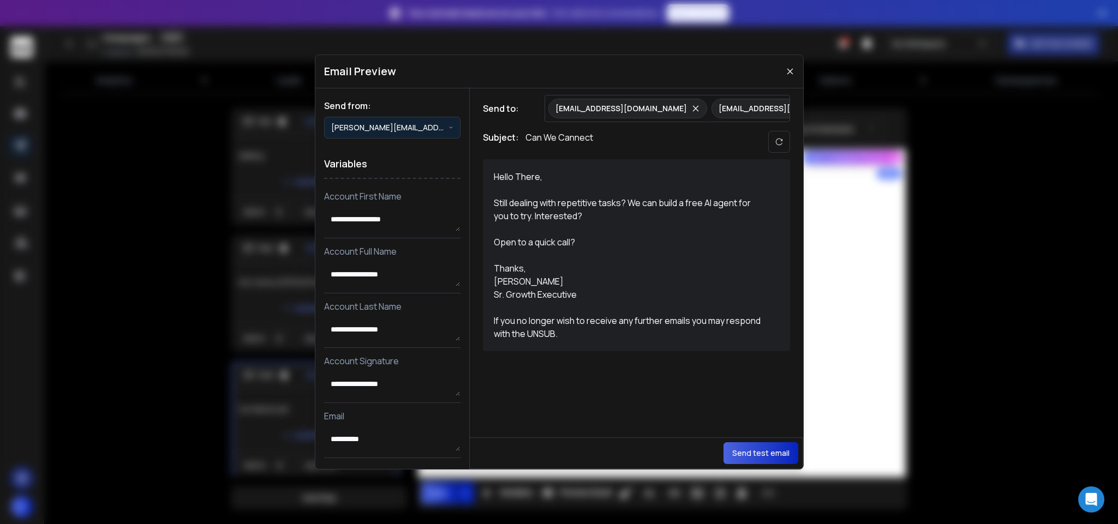
click at [431, 125] on p "[PERSON_NAME][EMAIL_ADDRESS][PERSON_NAME][DOMAIN_NAME]" at bounding box center [389, 127] width 117 height 11
type input "**********"
click at [449, 130] on icon "button" at bounding box center [451, 127] width 5 height 11
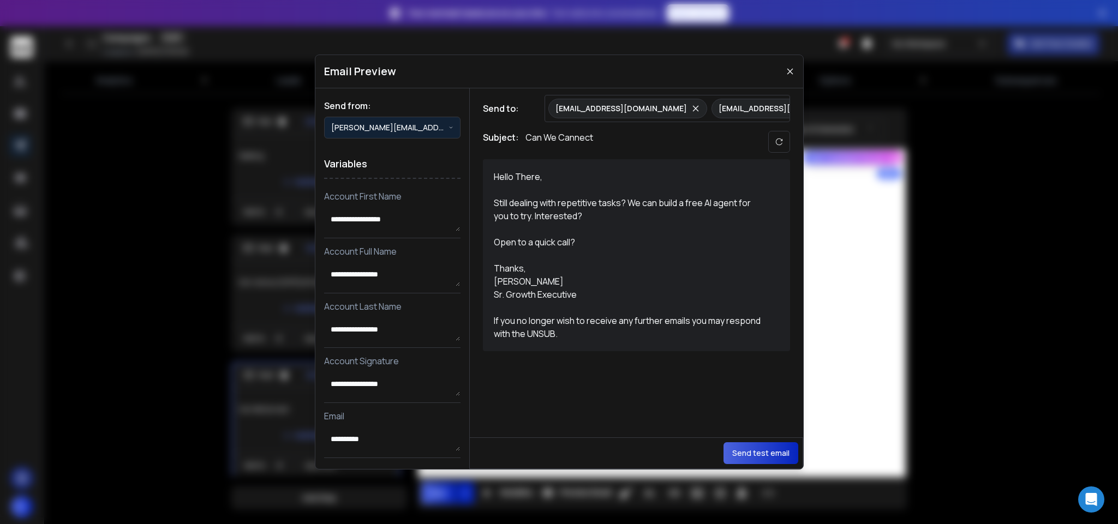
click at [449, 129] on icon "button" at bounding box center [451, 127] width 5 height 11
type input "**********"
click at [459, 118] on button "[PERSON_NAME][EMAIL_ADDRESS][PERSON_NAME][DOMAIN_NAME]" at bounding box center [392, 128] width 136 height 22
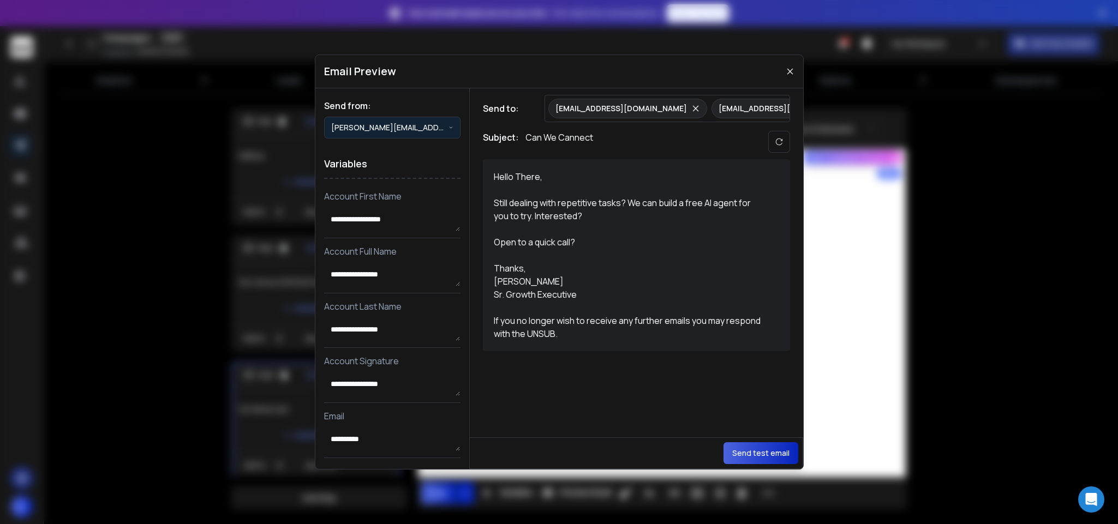
click at [459, 118] on button "[PERSON_NAME][EMAIL_ADDRESS][PERSON_NAME][DOMAIN_NAME]" at bounding box center [392, 128] width 136 height 22
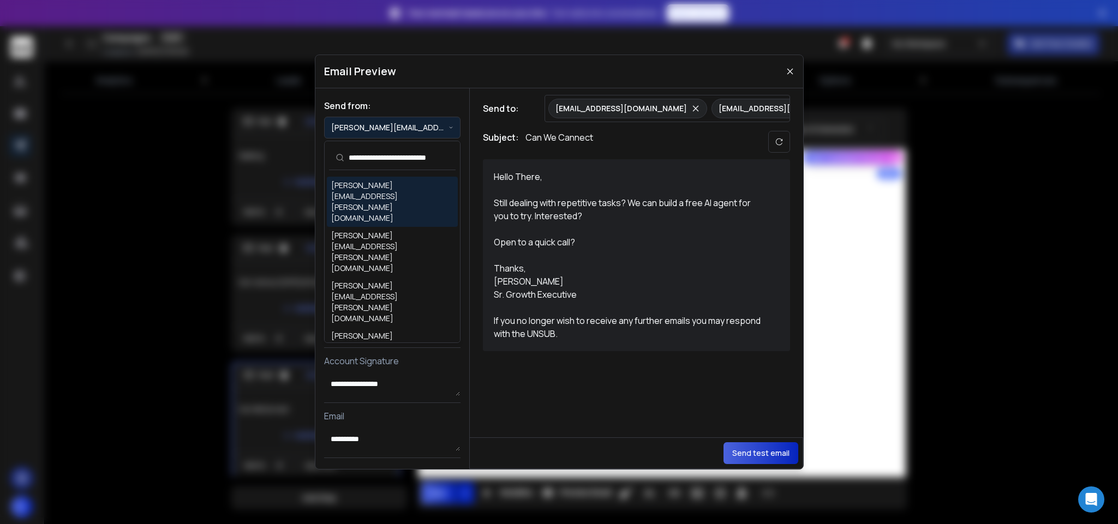
scroll to position [0, 20]
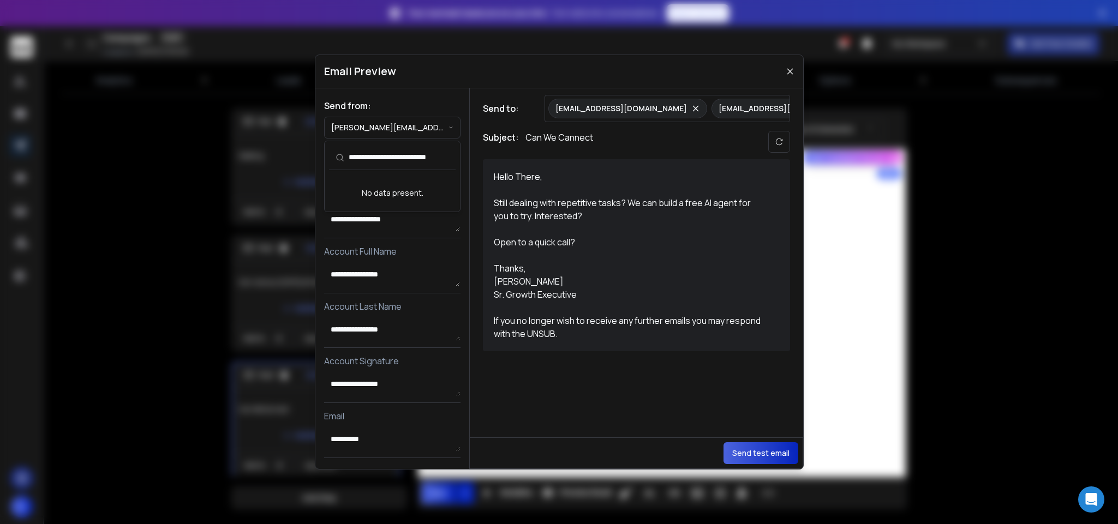
click at [404, 157] on input "**********" at bounding box center [399, 158] width 100 height 24
type input "**********"
click at [449, 124] on icon "button" at bounding box center [451, 127] width 5 height 11
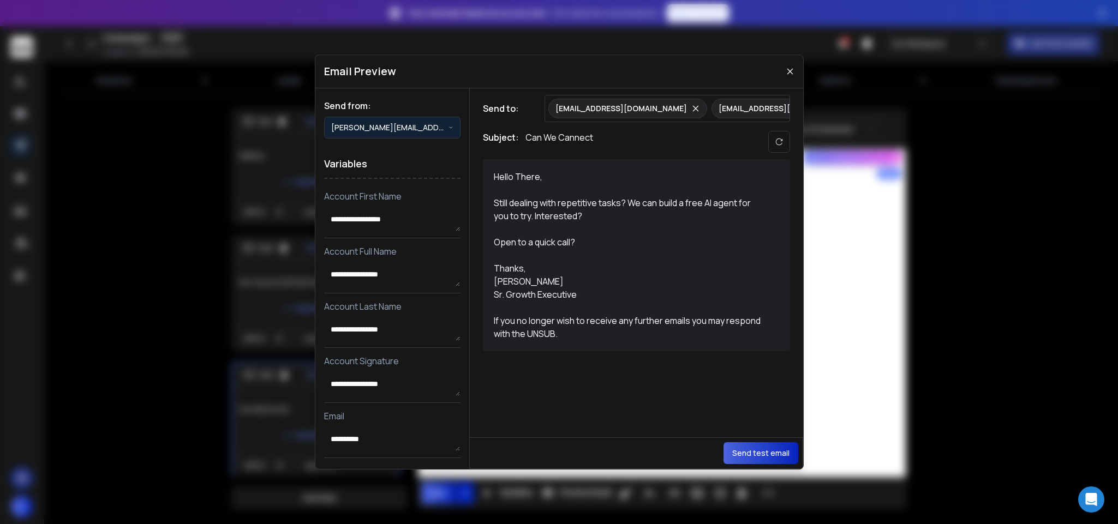
click at [438, 129] on p "[PERSON_NAME][EMAIL_ADDRESS][PERSON_NAME][DOMAIN_NAME]" at bounding box center [389, 127] width 117 height 11
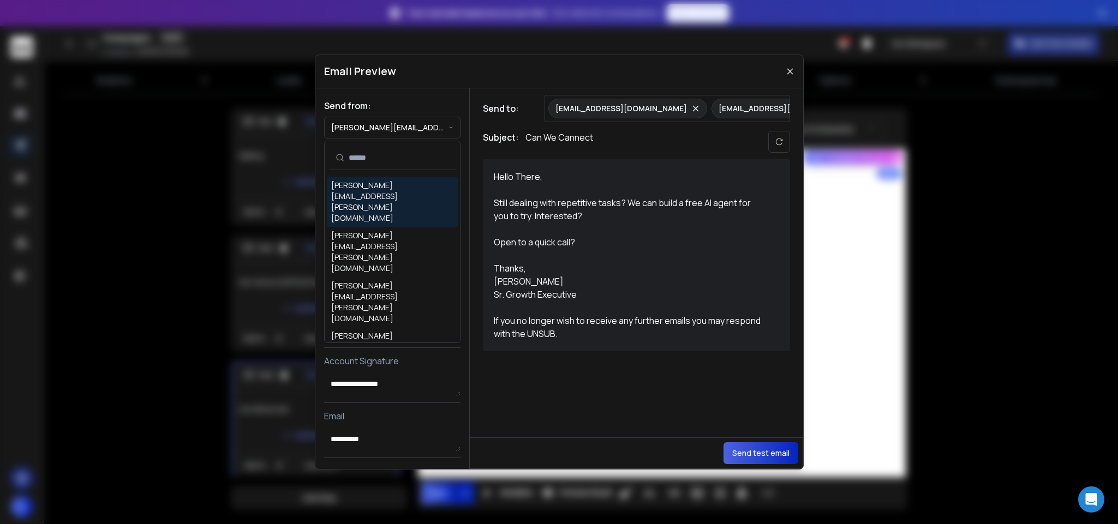
type input "*"
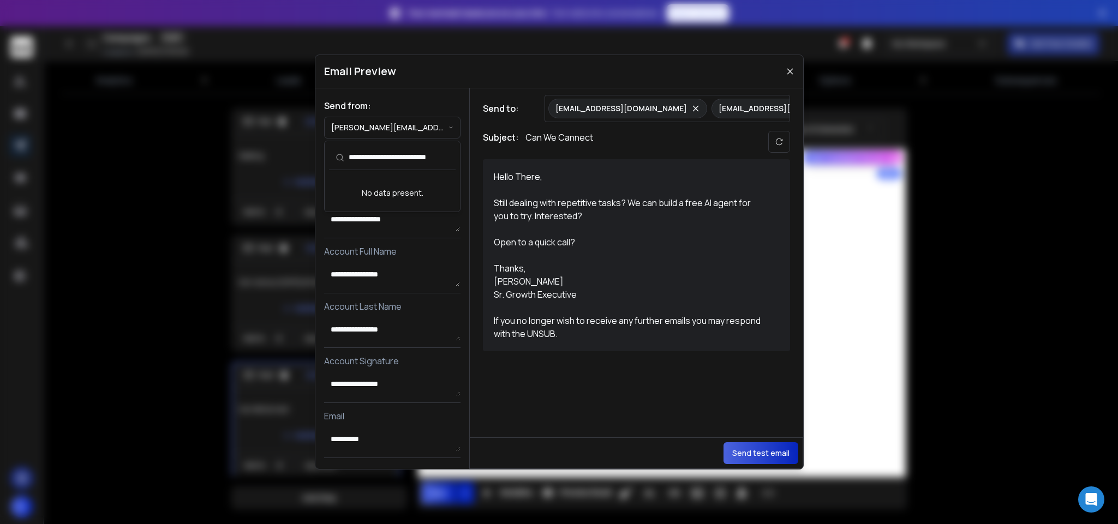
type input "**********"
click at [411, 123] on p "[PERSON_NAME][EMAIL_ADDRESS][PERSON_NAME][DOMAIN_NAME]" at bounding box center [389, 127] width 117 height 11
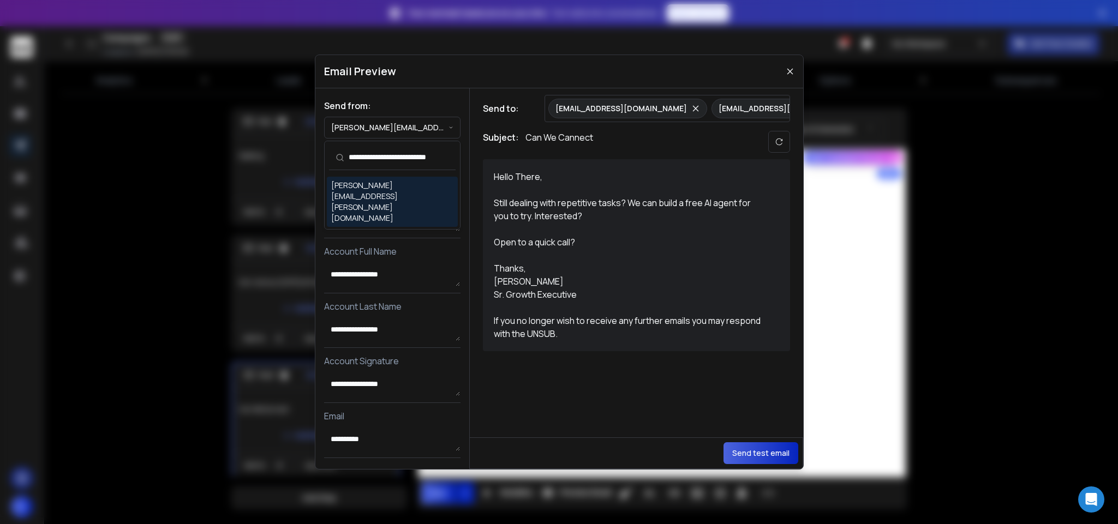
type input "**********"
click at [380, 193] on div "[PERSON_NAME][EMAIL_ADDRESS][PERSON_NAME][DOMAIN_NAME]" at bounding box center [392, 202] width 131 height 50
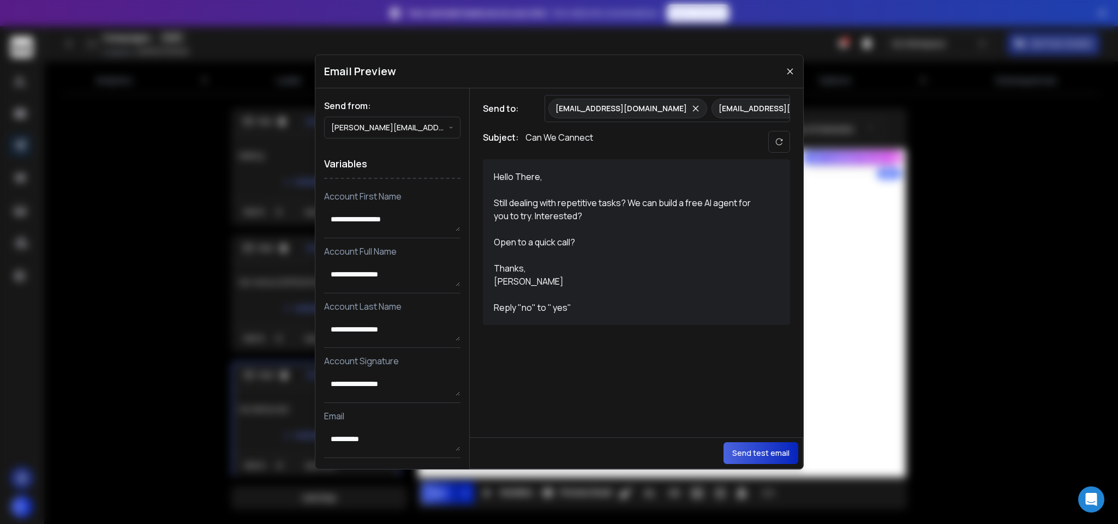
click at [755, 451] on button "Send test email" at bounding box center [761, 454] width 75 height 22
click at [760, 446] on div "Send test email" at bounding box center [636, 454] width 333 height 32
click at [786, 75] on icon at bounding box center [790, 71] width 9 height 9
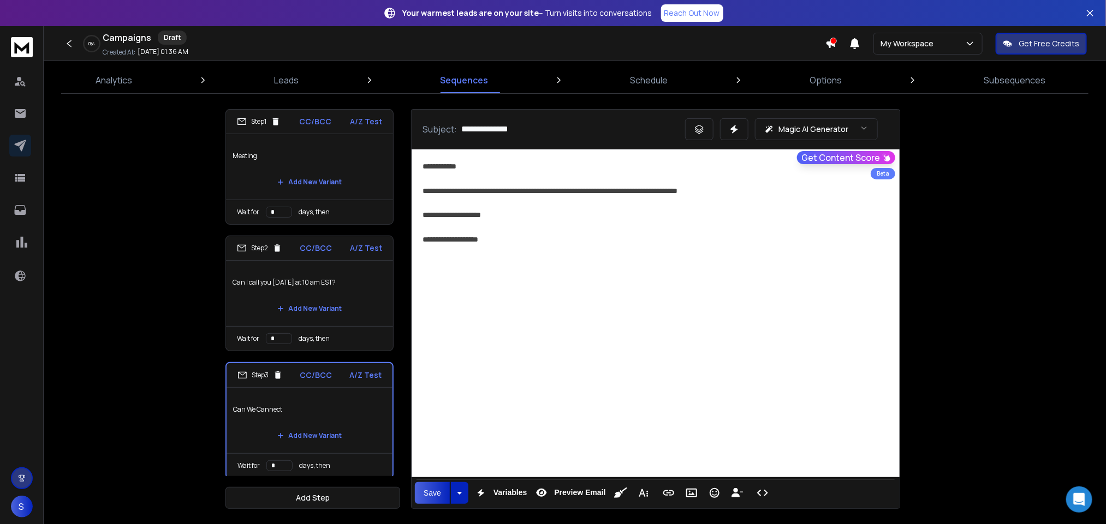
click at [598, 477] on div "**********" at bounding box center [655, 314] width 488 height 328
click at [593, 485] on div "Preview Email" at bounding box center [569, 493] width 76 height 18
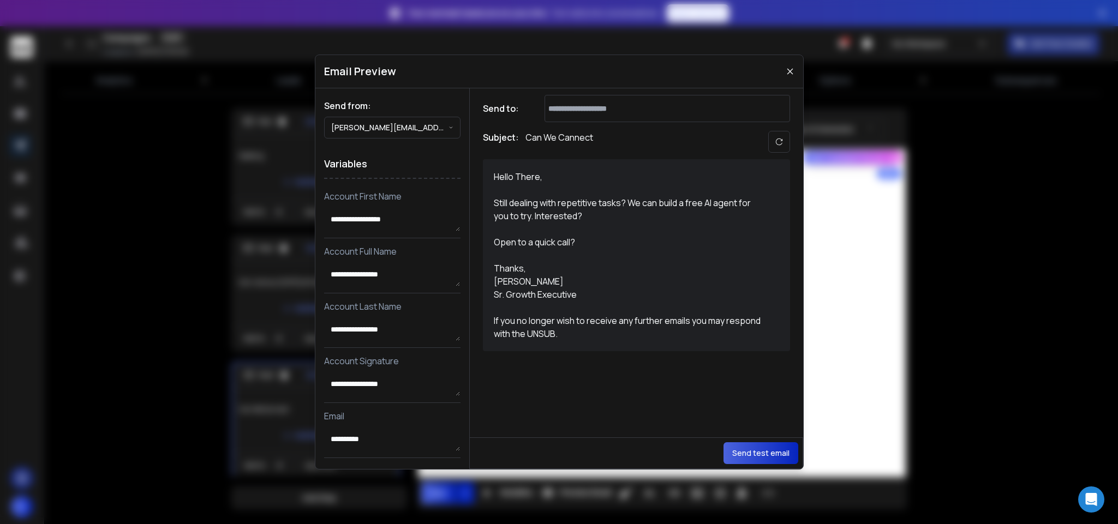
click at [575, 118] on input at bounding box center [667, 109] width 238 height 20
drag, startPoint x: 434, startPoint y: 123, endPoint x: 318, endPoint y: 226, distance: 155.5
click at [434, 124] on p "[PERSON_NAME][EMAIL_ADDRESS][PERSON_NAME][DOMAIN_NAME]" at bounding box center [389, 127] width 117 height 11
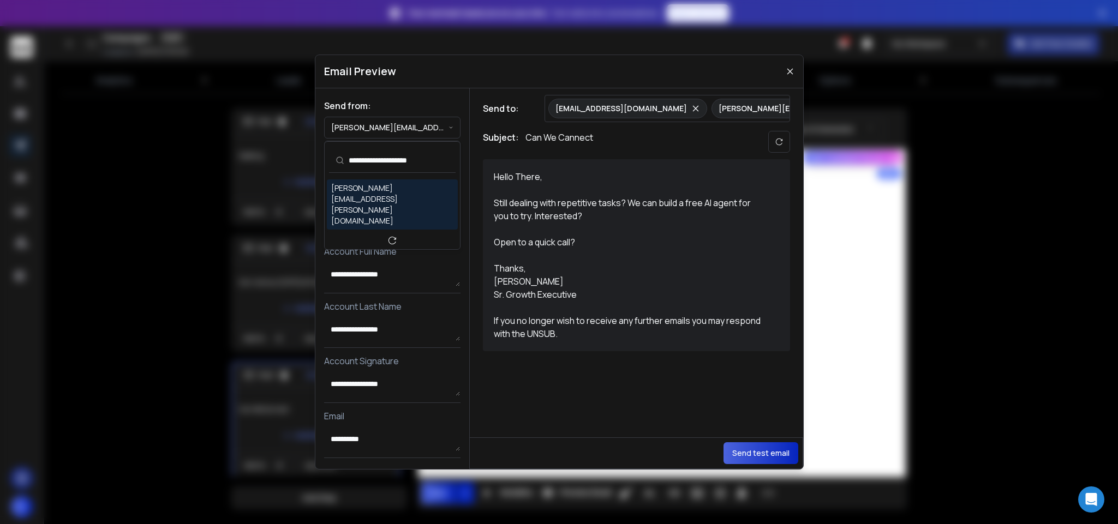
type input "**********"
click at [345, 189] on div "[PERSON_NAME][EMAIL_ADDRESS][PERSON_NAME][DOMAIN_NAME]" at bounding box center [392, 202] width 122 height 44
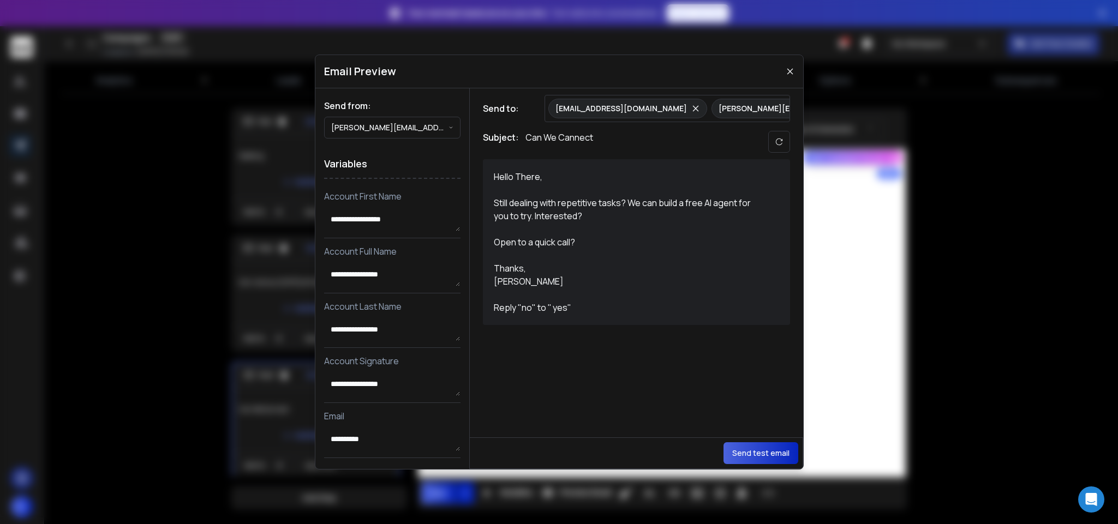
click at [745, 456] on button "Send test email" at bounding box center [761, 454] width 75 height 22
click at [745, 456] on div "Send test email" at bounding box center [636, 454] width 333 height 32
click at [792, 69] on icon at bounding box center [790, 71] width 9 height 9
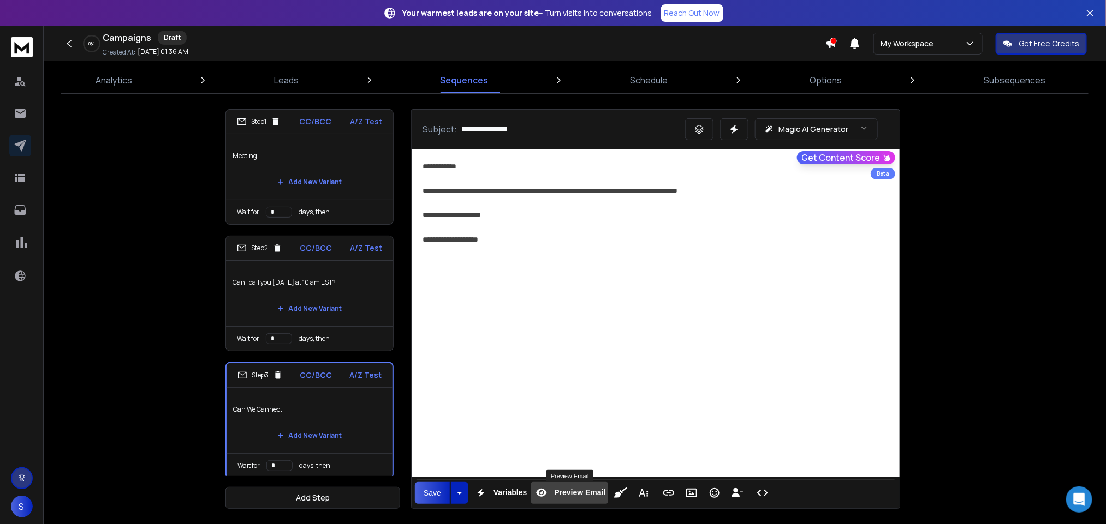
click at [566, 498] on div "Preview Email" at bounding box center [569, 493] width 76 height 18
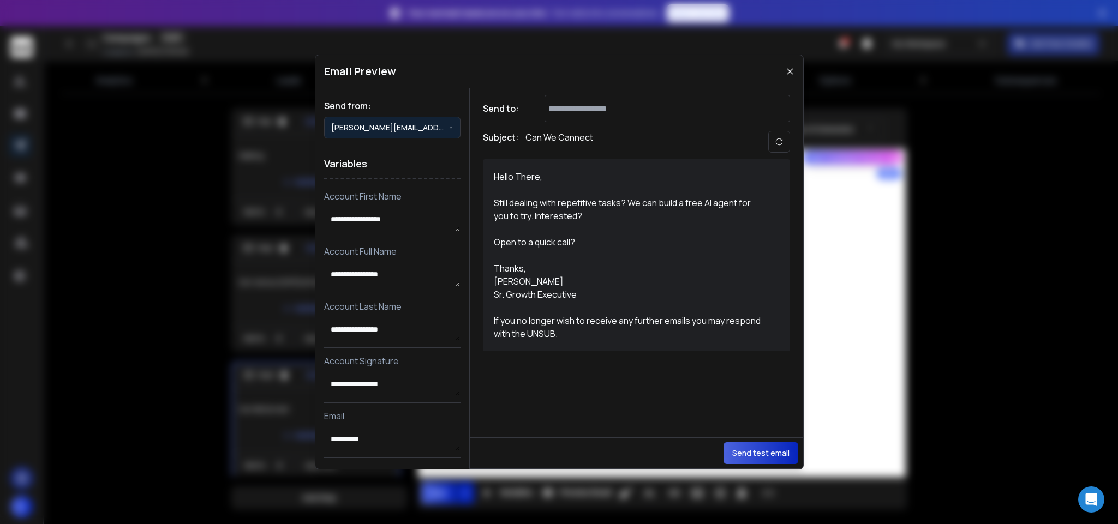
click at [425, 131] on p "[PERSON_NAME][EMAIL_ADDRESS][PERSON_NAME][DOMAIN_NAME]" at bounding box center [389, 127] width 117 height 11
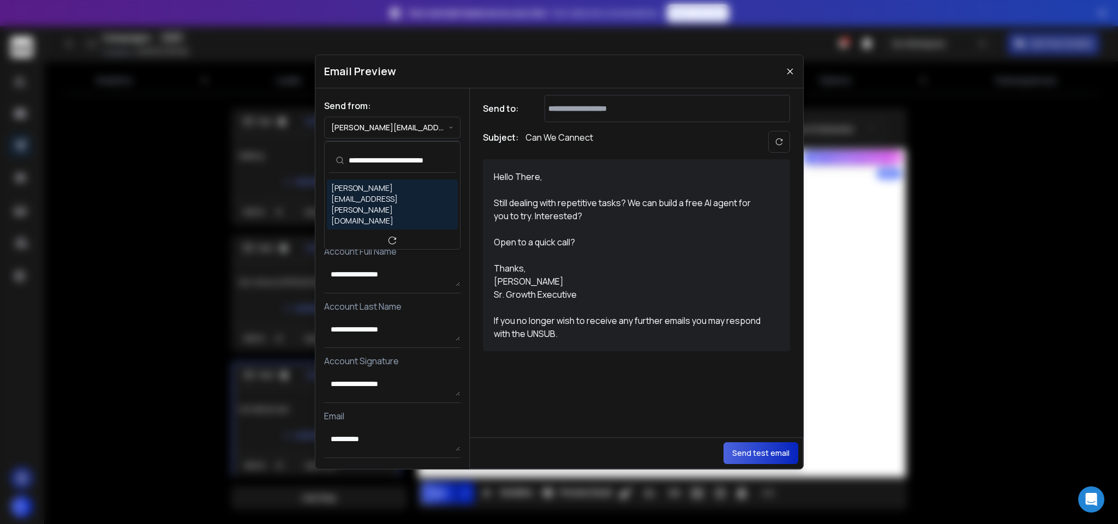
type input "**********"
click at [408, 189] on div "[PERSON_NAME][EMAIL_ADDRESS][PERSON_NAME][DOMAIN_NAME]" at bounding box center [392, 202] width 122 height 44
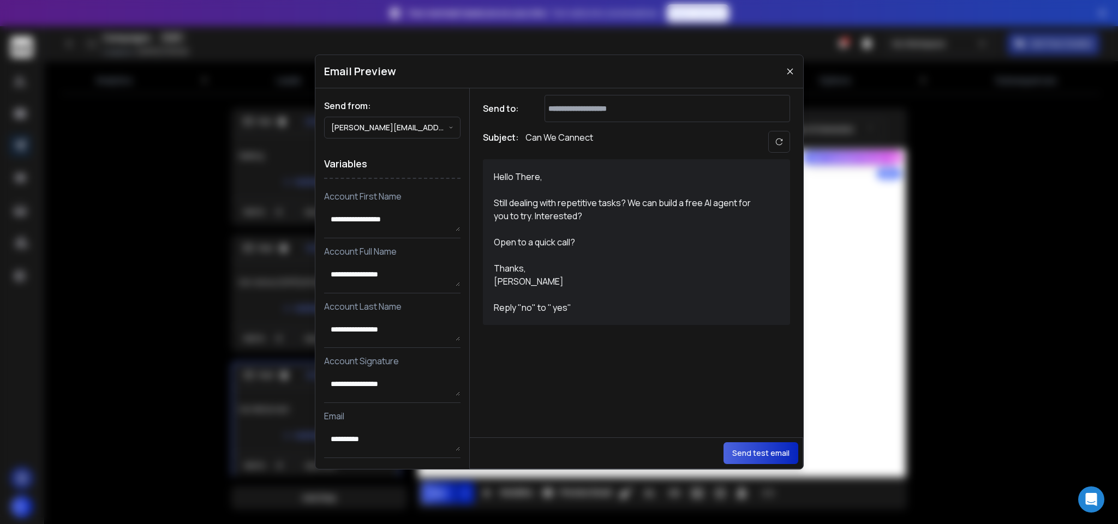
click at [679, 122] on div at bounding box center [668, 108] width 246 height 27
click at [745, 446] on button "Send test email" at bounding box center [761, 454] width 75 height 22
click at [745, 446] on div "Send test email" at bounding box center [636, 454] width 333 height 32
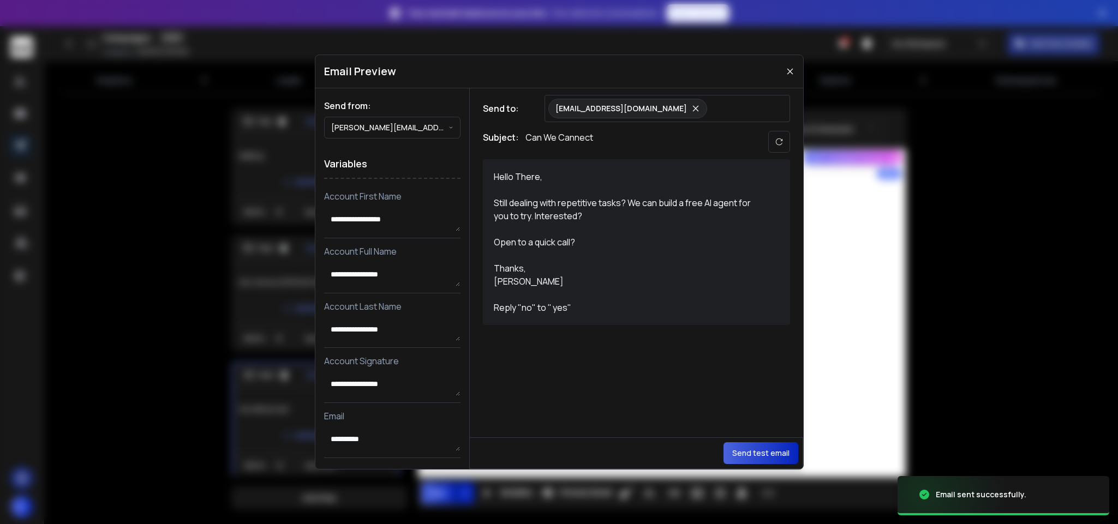
click at [691, 106] on icon at bounding box center [695, 108] width 9 height 9
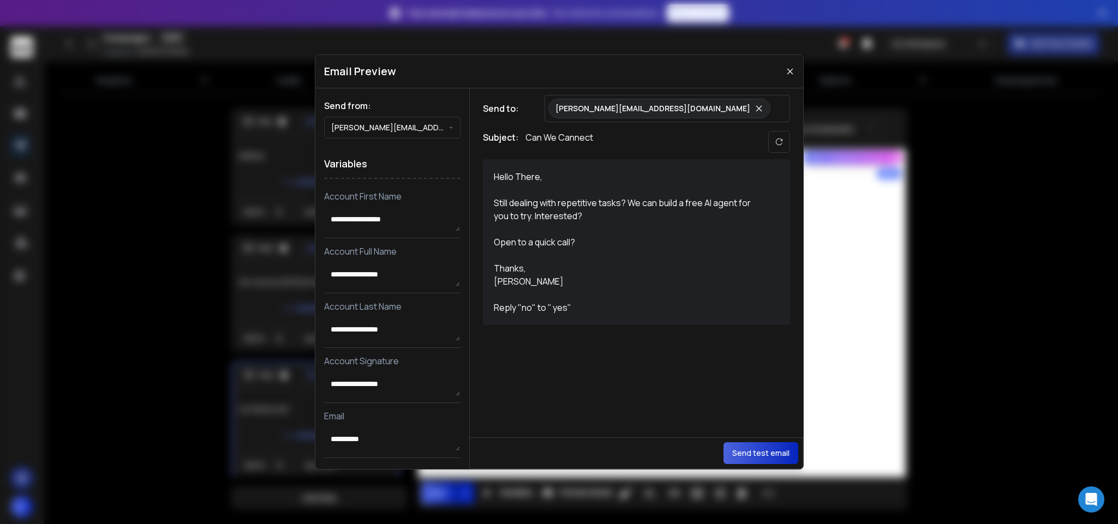
click at [755, 445] on button "Send test email" at bounding box center [761, 454] width 75 height 22
click at [753, 439] on div "Send test email" at bounding box center [636, 454] width 333 height 32
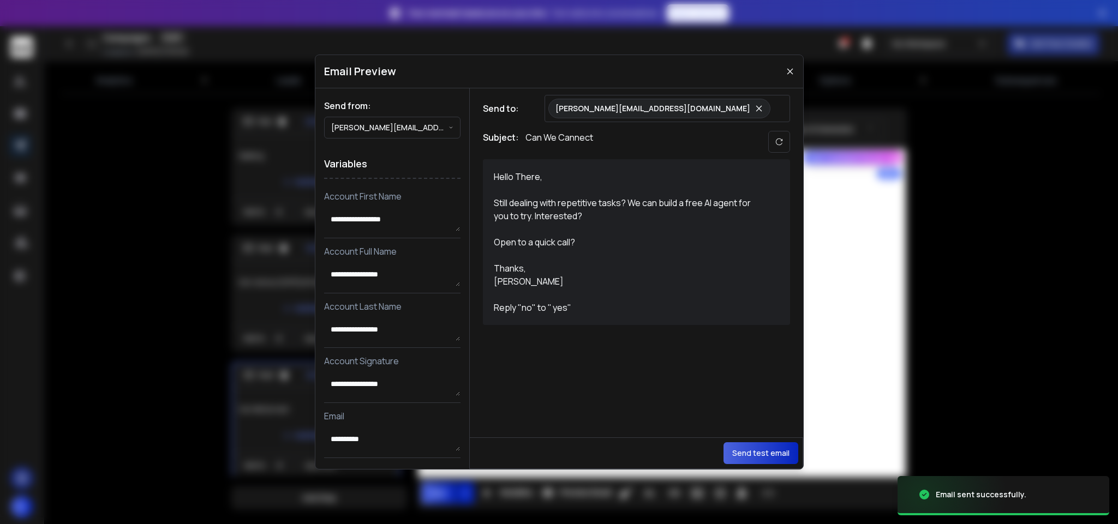
click at [650, 108] on div "[PERSON_NAME][EMAIL_ADDRESS][DOMAIN_NAME]" at bounding box center [659, 109] width 222 height 20
click at [755, 110] on icon at bounding box center [759, 108] width 9 height 9
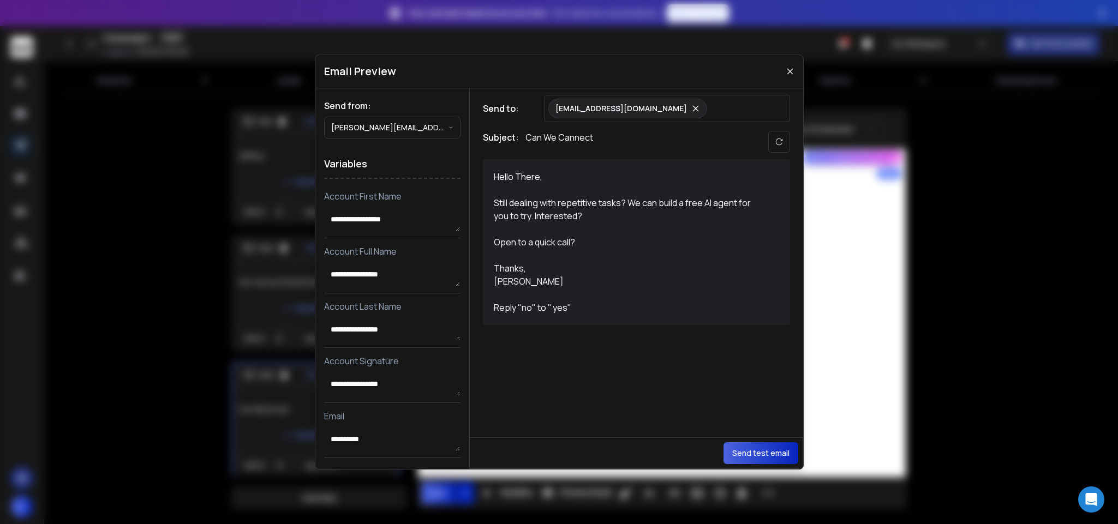
click at [759, 464] on button "Send test email" at bounding box center [761, 454] width 75 height 22
click at [759, 460] on div "Send test email" at bounding box center [636, 454] width 333 height 32
click at [757, 445] on div "Send test email" at bounding box center [636, 454] width 333 height 32
click at [693, 111] on icon at bounding box center [696, 108] width 6 height 6
click at [763, 458] on button "Send test email" at bounding box center [761, 454] width 75 height 22
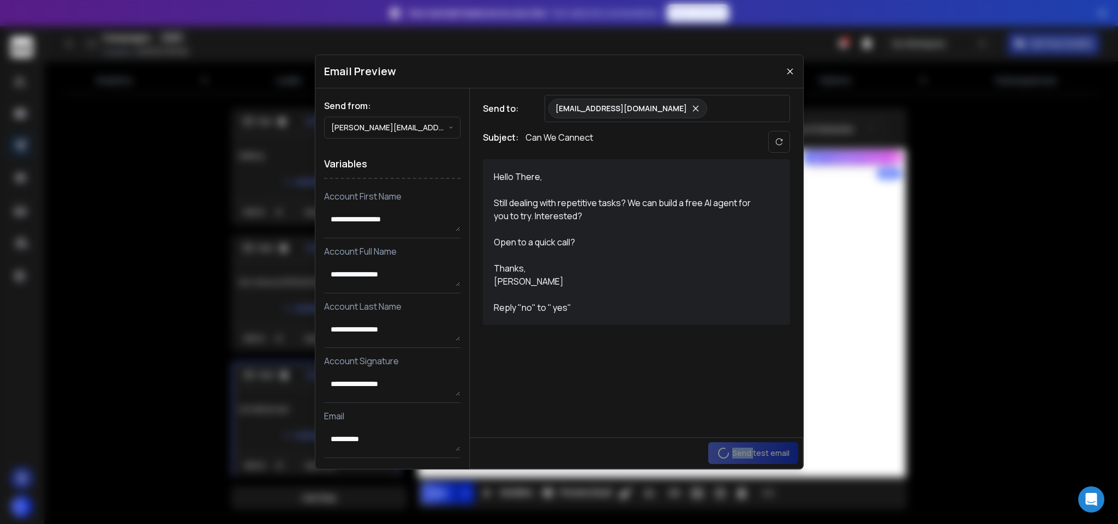
drag, startPoint x: 763, startPoint y: 458, endPoint x: 701, endPoint y: 321, distance: 150.4
click at [760, 452] on div "Send test email" at bounding box center [636, 454] width 333 height 32
click at [691, 108] on icon at bounding box center [695, 108] width 9 height 9
click at [738, 446] on div "Send test email" at bounding box center [636, 454] width 333 height 32
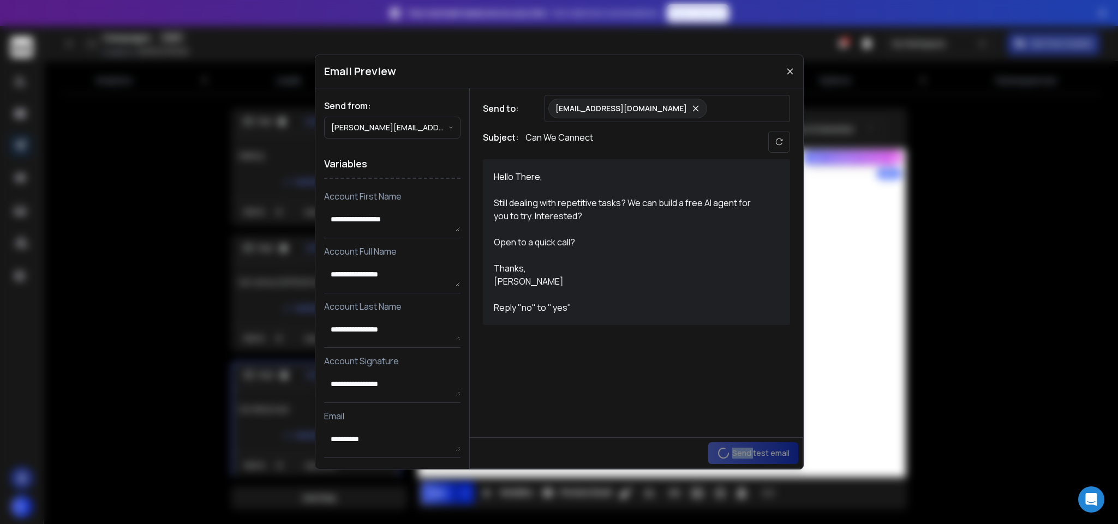
click at [738, 446] on div "Send test email" at bounding box center [636, 454] width 333 height 32
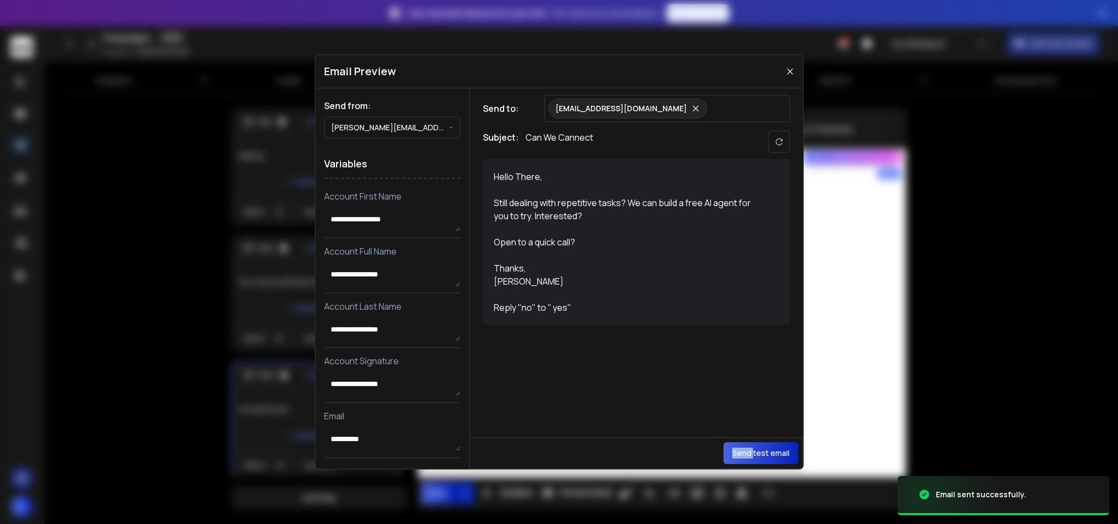
click at [738, 448] on button "Send test email" at bounding box center [761, 454] width 75 height 22
click at [738, 448] on div "Send test email" at bounding box center [636, 454] width 333 height 32
click at [737, 449] on div "Send test email" at bounding box center [636, 454] width 333 height 32
click at [626, 114] on div "[EMAIL_ADDRESS][DOMAIN_NAME]" at bounding box center [627, 109] width 159 height 20
click at [691, 113] on icon at bounding box center [695, 108] width 9 height 9
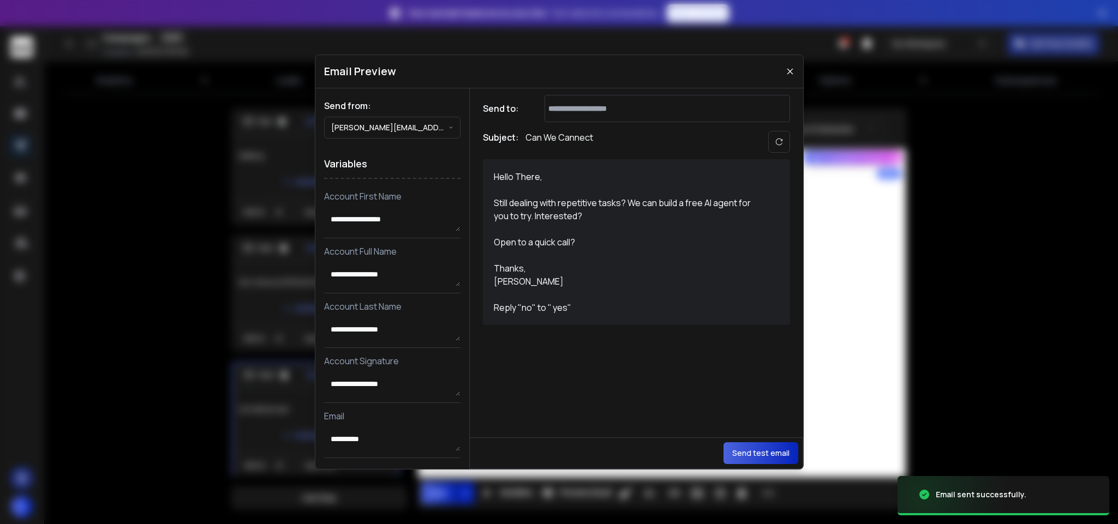
click at [624, 113] on input at bounding box center [667, 109] width 238 height 20
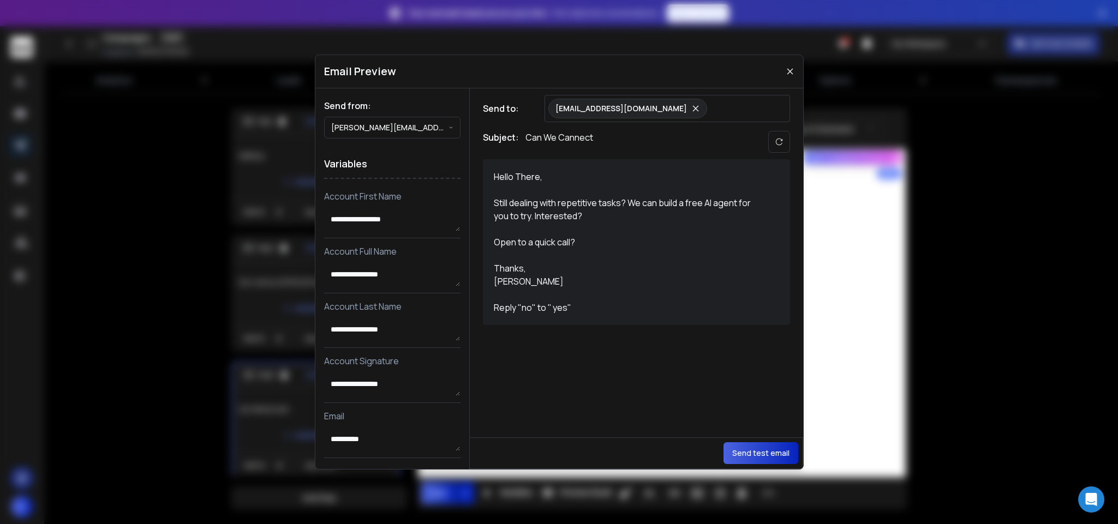
click at [768, 460] on button "Send test email" at bounding box center [761, 454] width 75 height 22
click at [768, 460] on div "Send test email" at bounding box center [636, 454] width 333 height 32
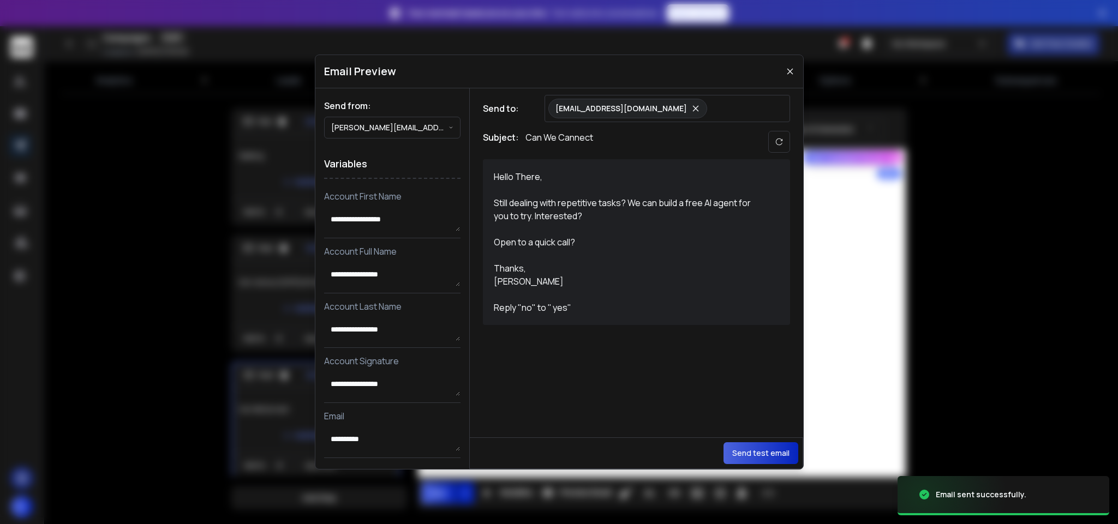
click at [691, 113] on icon at bounding box center [695, 108] width 9 height 9
click at [750, 459] on button "Send test email" at bounding box center [761, 454] width 75 height 22
click at [750, 458] on div "Send test email" at bounding box center [636, 454] width 333 height 32
click at [750, 457] on div "Send test email" at bounding box center [636, 454] width 333 height 32
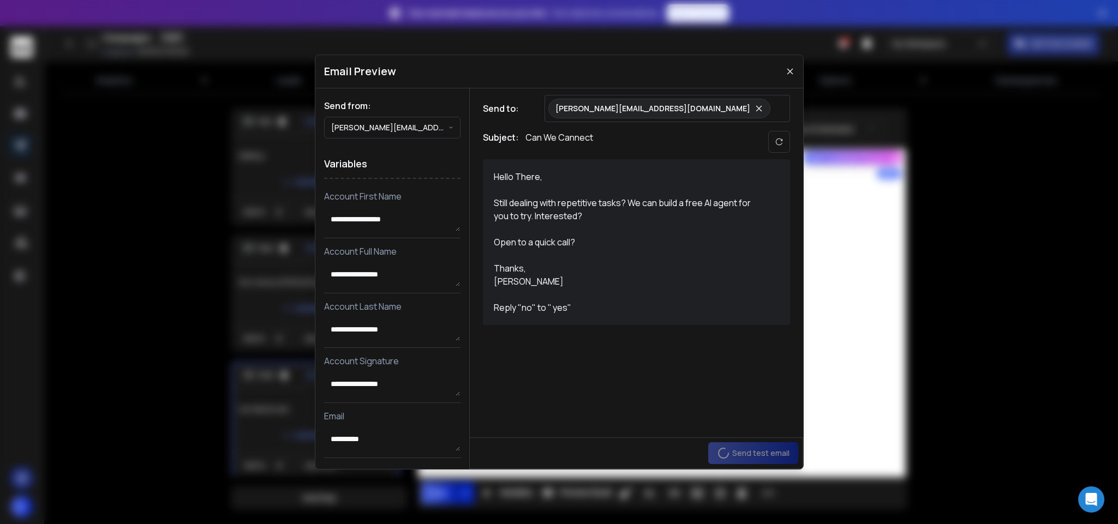
click at [747, 439] on div "Send test email" at bounding box center [636, 454] width 333 height 32
click at [755, 108] on icon at bounding box center [759, 108] width 9 height 9
click at [702, 81] on div "Email Preview" at bounding box center [559, 71] width 488 height 33
click at [695, 90] on div "**********" at bounding box center [559, 278] width 488 height 381
click at [693, 105] on input at bounding box center [667, 109] width 238 height 20
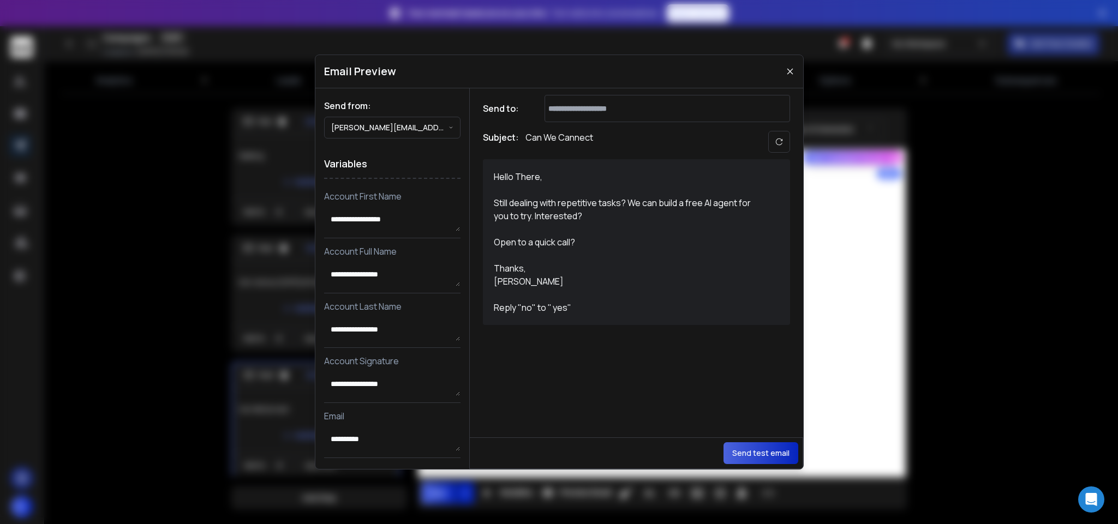
type input "*"
click at [691, 105] on input "*" at bounding box center [667, 109] width 238 height 20
drag, startPoint x: 690, startPoint y: 105, endPoint x: 534, endPoint y: 139, distance: 159.3
click at [534, 139] on div "Send to: [PERSON_NAME][EMAIL_ADDRESS][DOMAIN_NAME] Subject: Can We Cannect Hell…" at bounding box center [636, 206] width 333 height 237
copy p
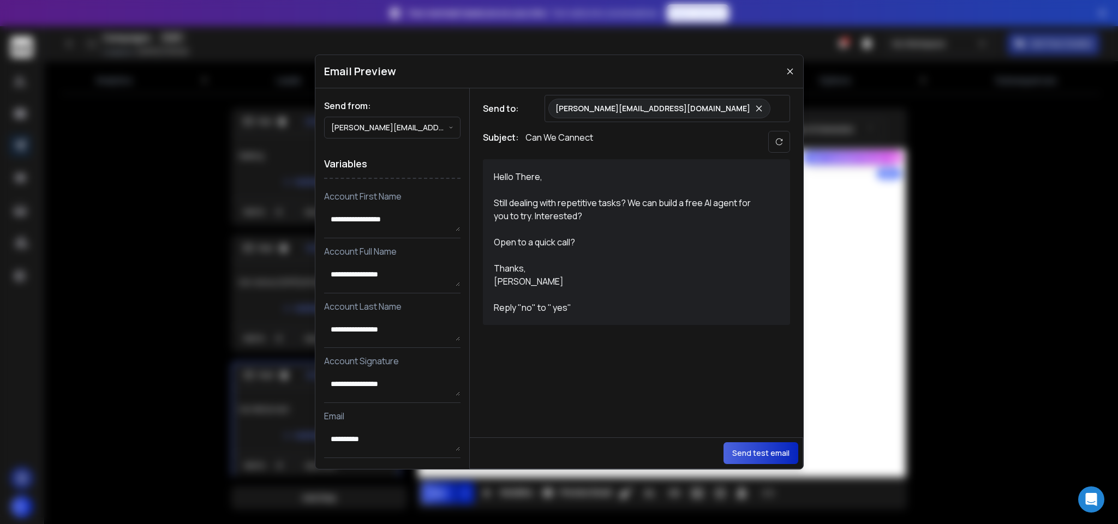
click at [755, 108] on icon at bounding box center [759, 108] width 9 height 9
click at [701, 108] on input at bounding box center [667, 109] width 238 height 20
click at [777, 459] on button "Send test email" at bounding box center [761, 454] width 75 height 22
click at [777, 457] on div "Send test email" at bounding box center [636, 454] width 333 height 32
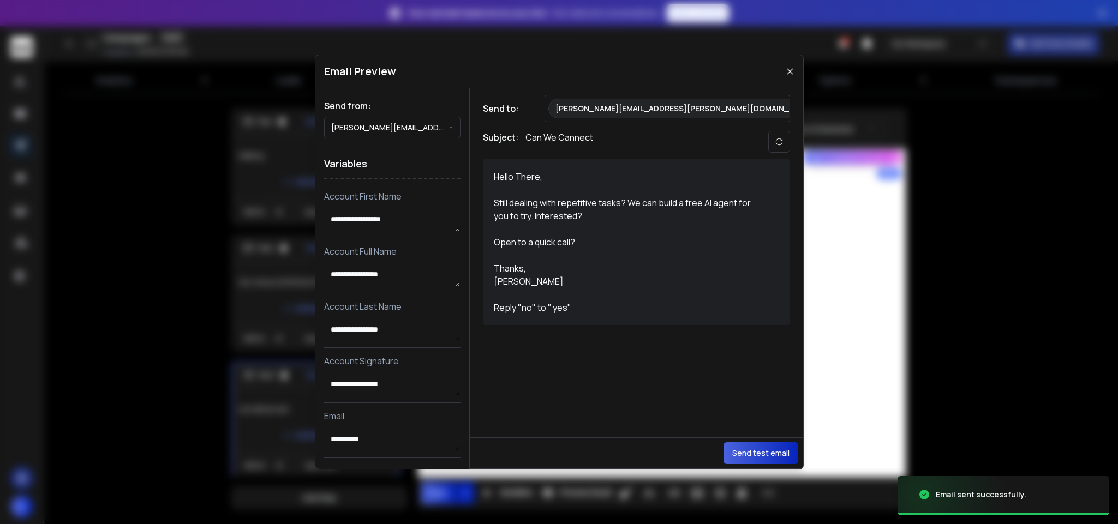
click at [818, 110] on icon at bounding box center [822, 108] width 9 height 9
click at [760, 459] on button "Send test email" at bounding box center [761, 454] width 75 height 22
click at [755, 457] on div "Send test email" at bounding box center [636, 454] width 333 height 32
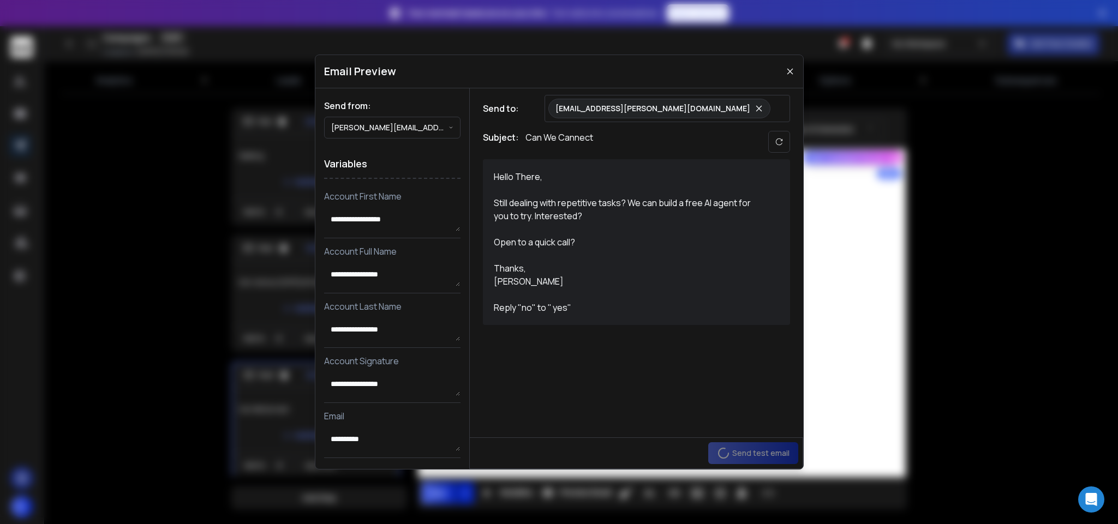
click at [708, 431] on div "Send to: [PERSON_NAME][EMAIL_ADDRESS][PERSON_NAME][DOMAIN_NAME] Subject: Can We…" at bounding box center [636, 278] width 334 height 381
click at [696, 114] on div "[EMAIL_ADDRESS][PERSON_NAME][DOMAIN_NAME]" at bounding box center [659, 109] width 222 height 20
click at [696, 115] on div "[EMAIL_ADDRESS][PERSON_NAME][DOMAIN_NAME]" at bounding box center [659, 109] width 222 height 20
click at [755, 113] on icon at bounding box center [759, 108] width 9 height 9
click at [745, 457] on button "Send test email" at bounding box center [761, 454] width 75 height 22
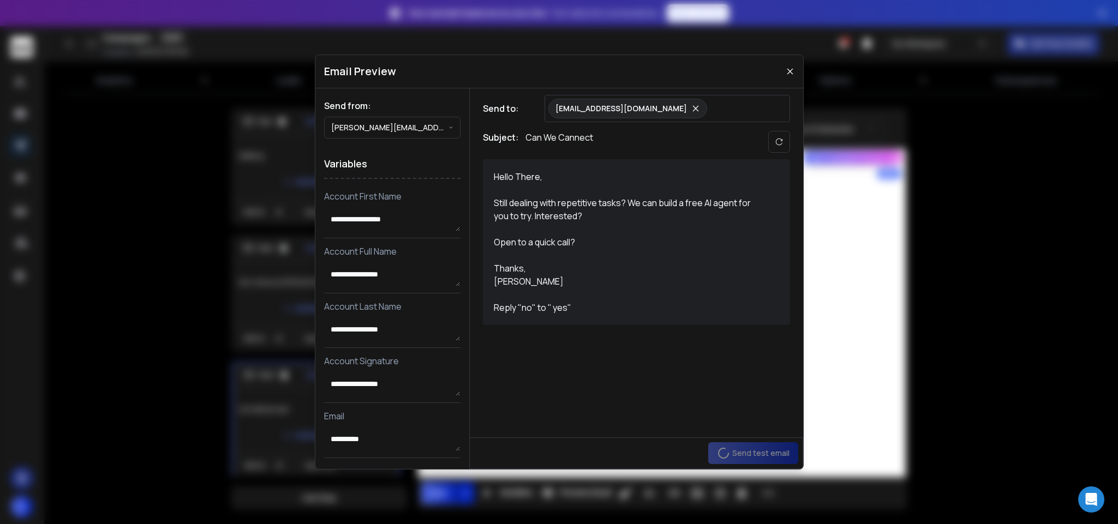
click at [745, 457] on div "Send test email" at bounding box center [636, 454] width 333 height 32
drag, startPoint x: 702, startPoint y: 408, endPoint x: 760, endPoint y: 57, distance: 355.6
click at [716, 388] on div "Send to: [PERSON_NAME][EMAIL_ADDRESS][DOMAIN_NAME] Subject: Can We Cannect Hell…" at bounding box center [636, 278] width 334 height 381
click at [691, 111] on icon at bounding box center [695, 108] width 9 height 9
click at [763, 439] on div "Send test email" at bounding box center [636, 454] width 333 height 32
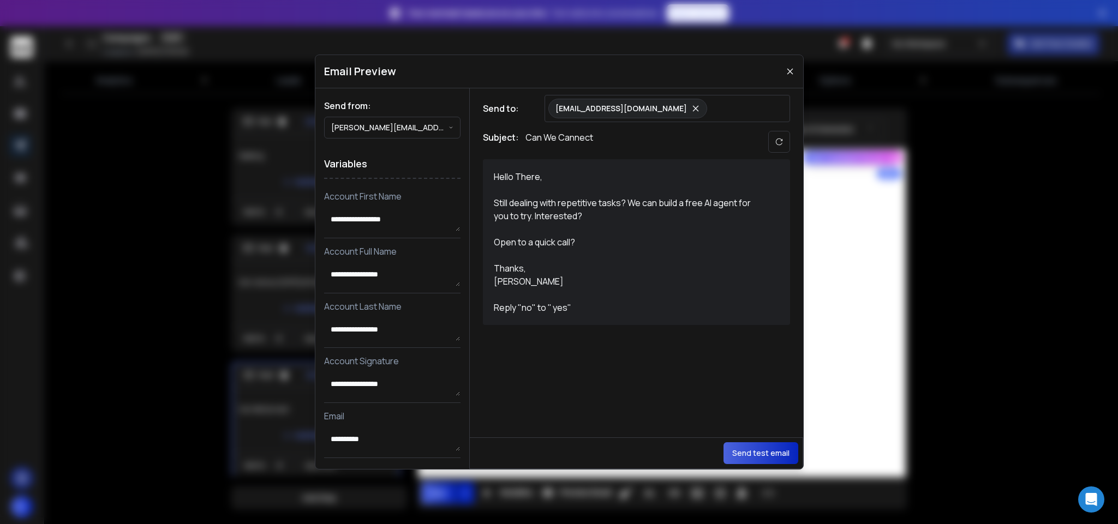
click at [751, 457] on button "Send test email" at bounding box center [761, 454] width 75 height 22
click at [751, 457] on div "Send test email" at bounding box center [636, 454] width 333 height 32
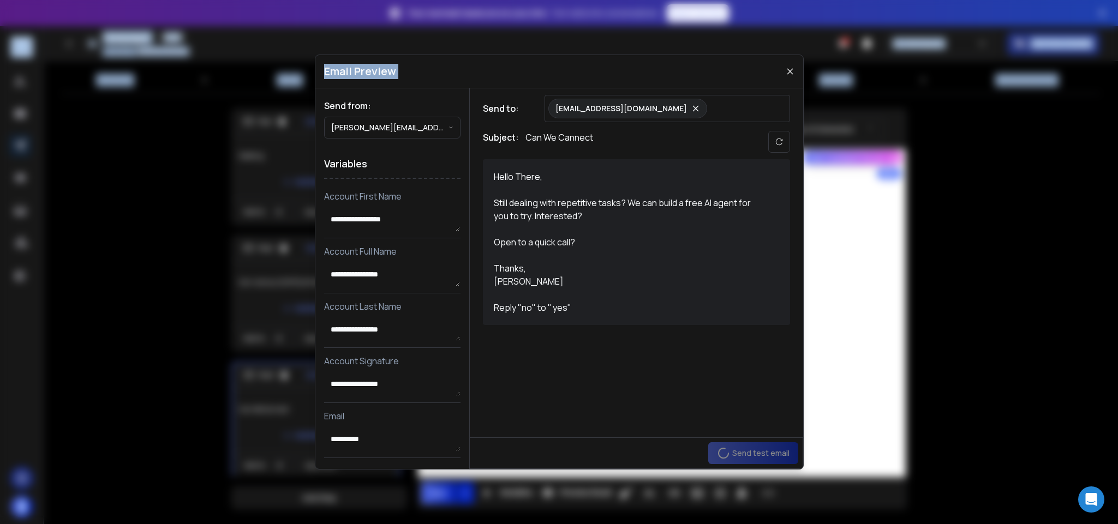
click at [630, 0] on html "**********" at bounding box center [559, 237] width 1118 height 524
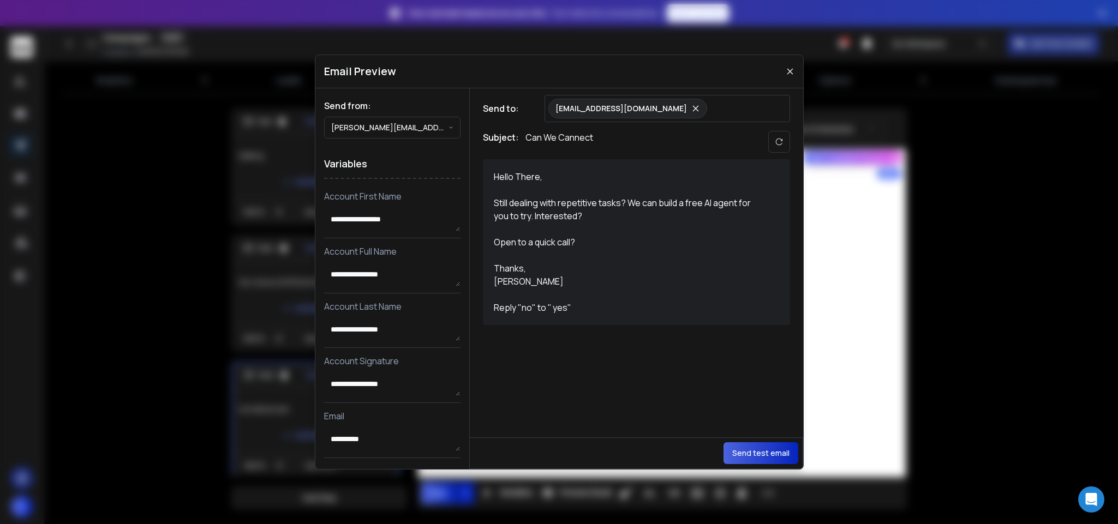
click at [694, 112] on icon at bounding box center [695, 108] width 9 height 9
click at [765, 447] on button "Send test email" at bounding box center [761, 454] width 75 height 22
click at [765, 447] on div "Send test email" at bounding box center [636, 454] width 333 height 32
click at [691, 108] on icon at bounding box center [695, 108] width 9 height 9
click at [750, 455] on button "Send test email" at bounding box center [761, 454] width 75 height 22
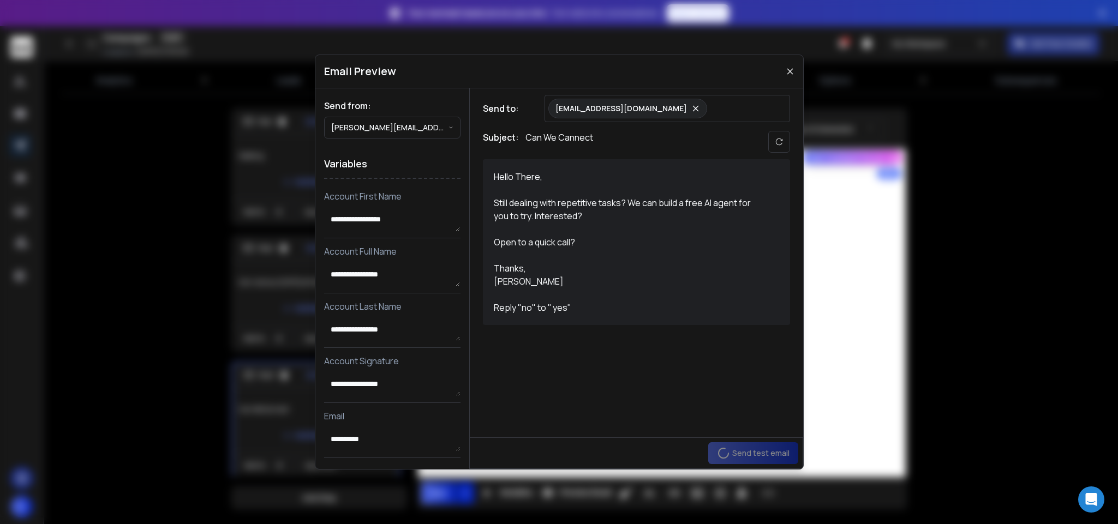
click at [750, 455] on div "Send test email" at bounding box center [636, 454] width 333 height 32
click at [693, 109] on icon at bounding box center [696, 108] width 6 height 6
click at [748, 447] on button "Send test email" at bounding box center [761, 454] width 75 height 22
click at [748, 446] on div "Send test email" at bounding box center [636, 454] width 333 height 32
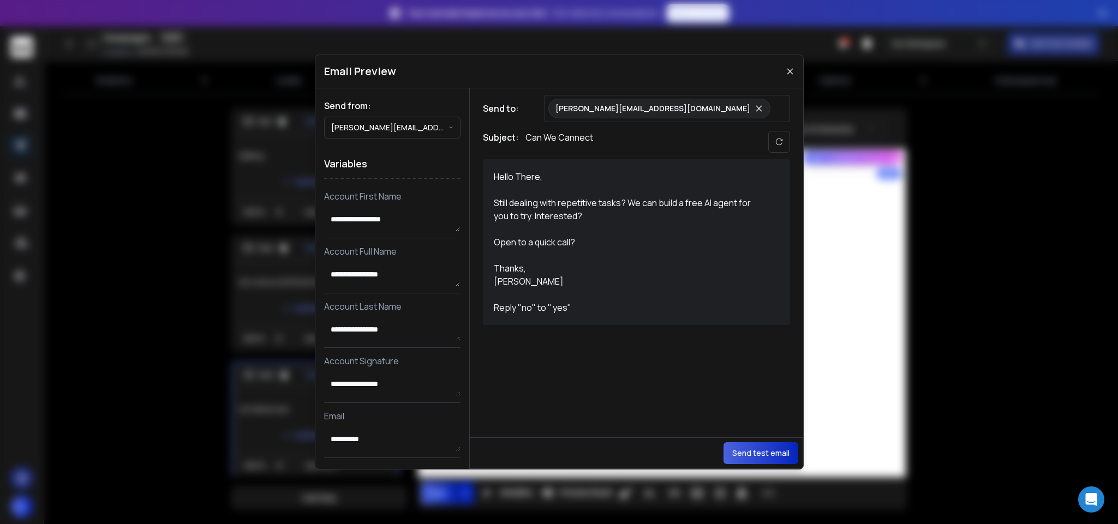
click at [670, 112] on div "[PERSON_NAME][EMAIL_ADDRESS][DOMAIN_NAME]" at bounding box center [659, 109] width 222 height 20
click at [755, 112] on icon at bounding box center [759, 108] width 9 height 9
click at [753, 438] on div "Send test email" at bounding box center [636, 454] width 333 height 32
click at [755, 446] on button "Send test email" at bounding box center [761, 454] width 75 height 22
click at [755, 446] on div "Send test email" at bounding box center [636, 454] width 333 height 32
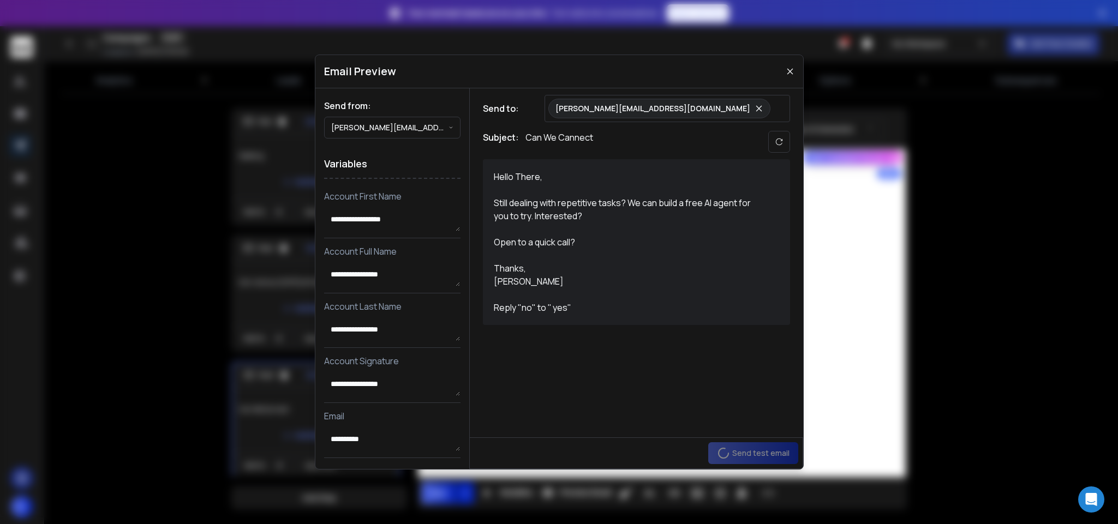
click at [755, 446] on div "Send test email" at bounding box center [636, 454] width 333 height 32
click at [755, 110] on icon at bounding box center [759, 108] width 9 height 9
click at [745, 457] on button "Send test email" at bounding box center [761, 454] width 75 height 22
click at [745, 457] on div "Send test email" at bounding box center [636, 454] width 333 height 32
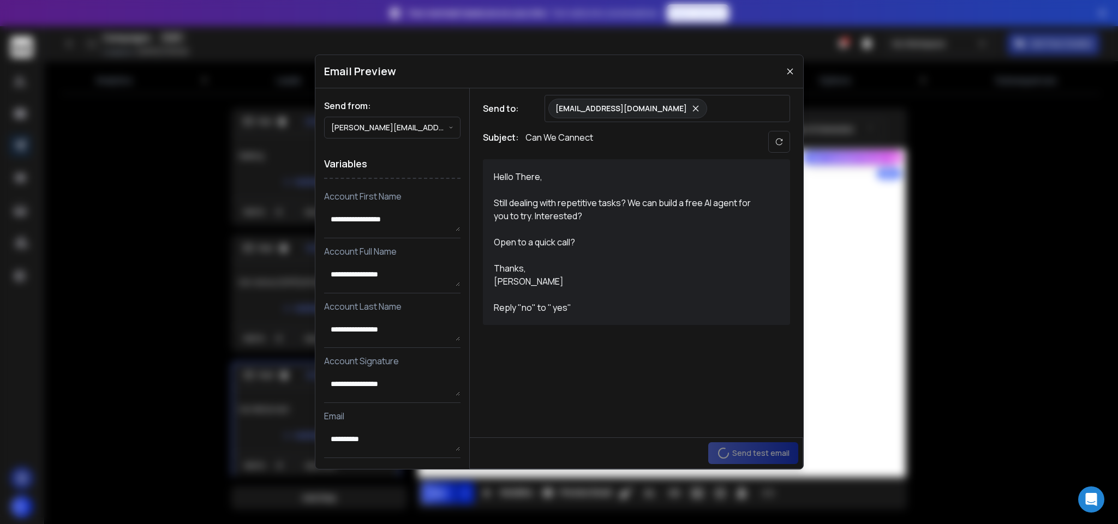
drag, startPoint x: 562, startPoint y: 213, endPoint x: 881, endPoint y: 109, distance: 335.8
click at [881, 109] on div "**********" at bounding box center [559, 262] width 1118 height 437
click at [691, 109] on icon at bounding box center [695, 108] width 9 height 9
click at [765, 452] on button "Send test email" at bounding box center [761, 454] width 75 height 22
click at [765, 452] on div "Send test email" at bounding box center [636, 454] width 333 height 32
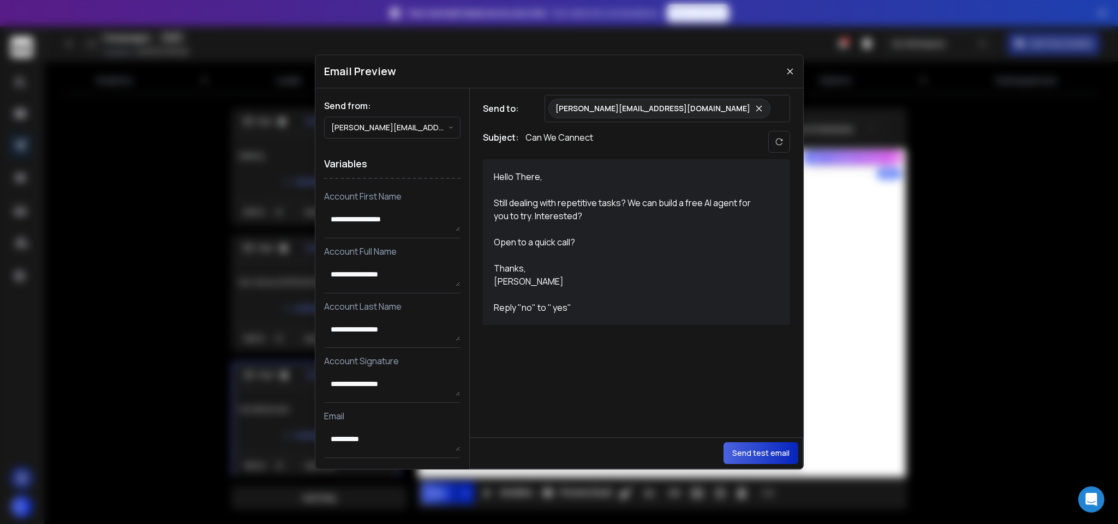
click at [755, 112] on icon at bounding box center [759, 108] width 9 height 9
click at [747, 464] on button "Send test email" at bounding box center [761, 454] width 75 height 22
click at [747, 464] on div "Send test email" at bounding box center [636, 454] width 333 height 32
click at [755, 105] on icon at bounding box center [759, 108] width 9 height 9
click at [724, 445] on div "Send test email" at bounding box center [636, 454] width 333 height 32
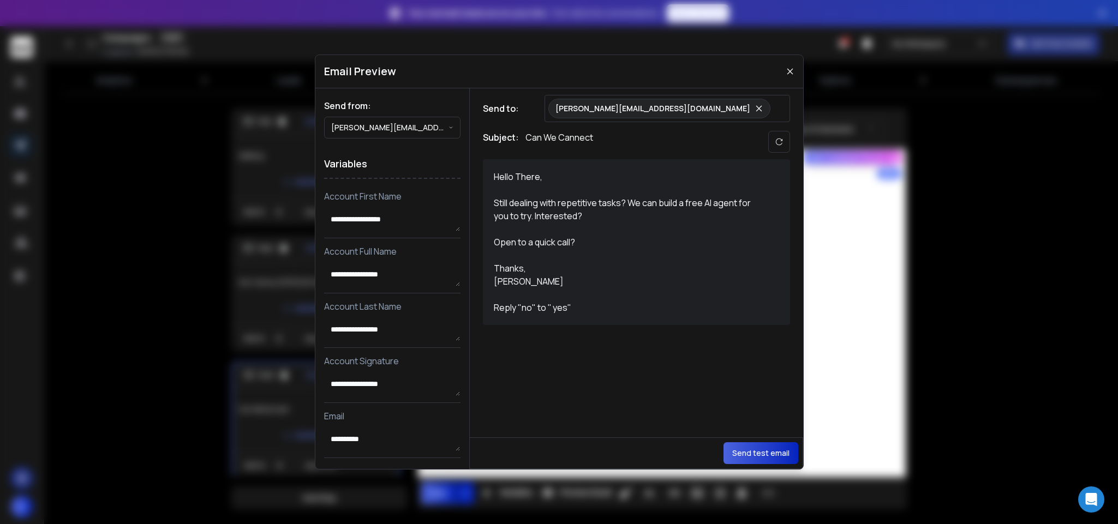
click at [724, 445] on div "Send test email" at bounding box center [636, 454] width 333 height 32
click at [747, 445] on button "Send test email" at bounding box center [761, 454] width 75 height 22
click at [747, 445] on div "Send test email" at bounding box center [636, 454] width 333 height 32
click at [755, 107] on icon at bounding box center [759, 108] width 9 height 9
click at [756, 443] on button "Send test email" at bounding box center [761, 454] width 75 height 22
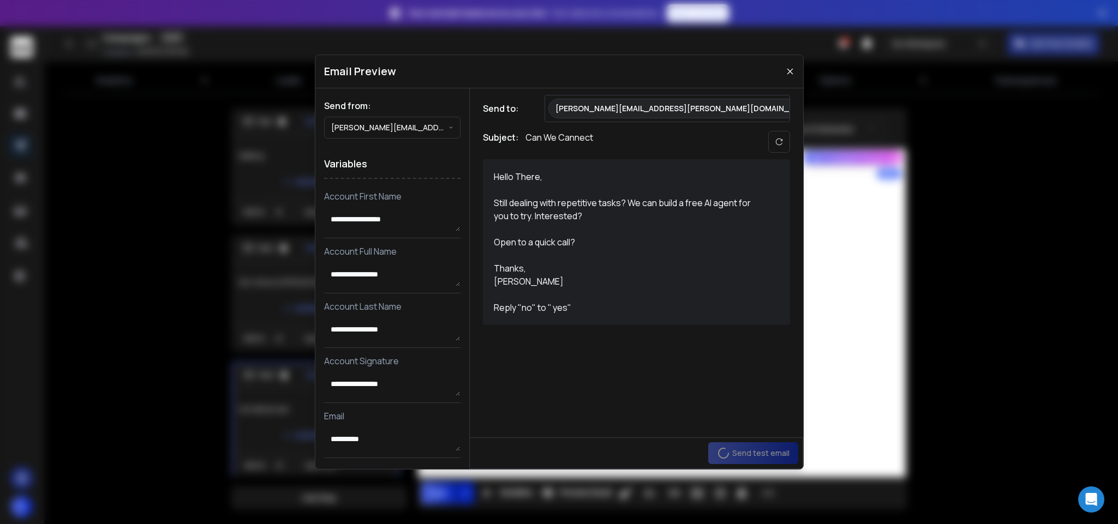
click at [784, 438] on div "Send test email" at bounding box center [636, 454] width 333 height 32
click at [818, 113] on icon at bounding box center [822, 108] width 9 height 9
click at [788, 463] on button "Send test email" at bounding box center [761, 454] width 75 height 22
click at [788, 463] on div "Send test email" at bounding box center [636, 454] width 333 height 32
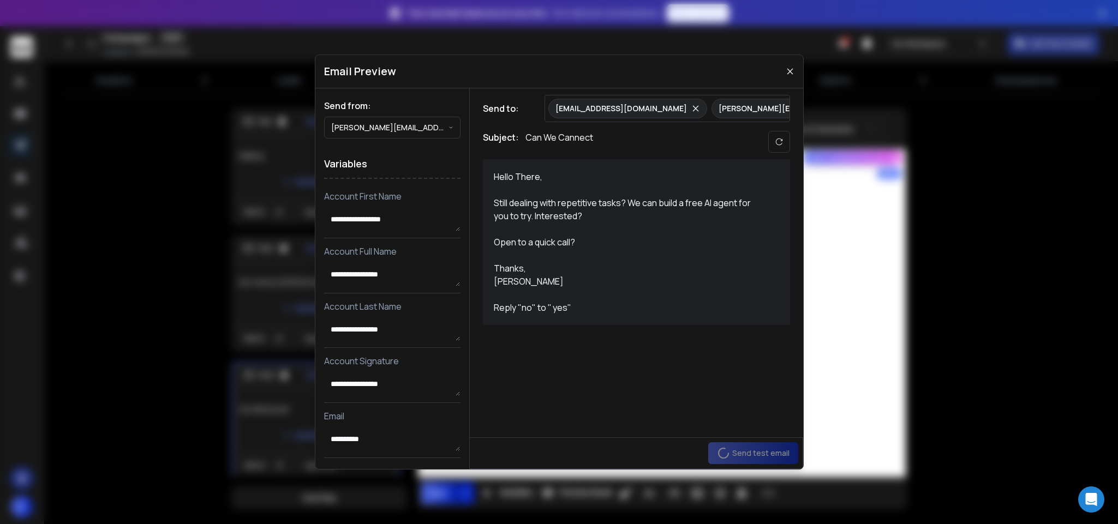
click at [788, 463] on div "Send test email" at bounding box center [636, 454] width 333 height 32
click at [791, 71] on icon at bounding box center [790, 71] width 9 height 9
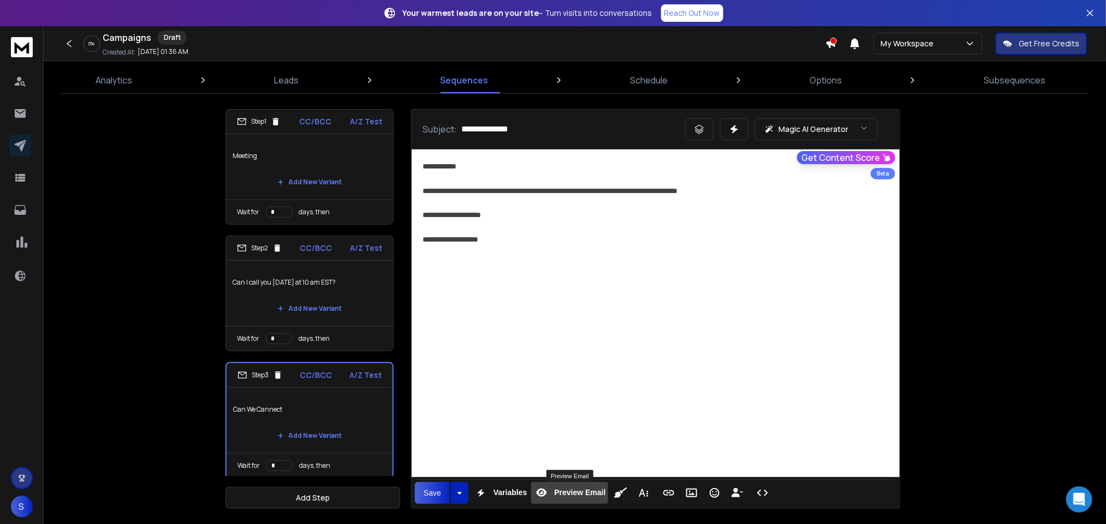
click at [581, 496] on span "Preview Email" at bounding box center [580, 492] width 56 height 9
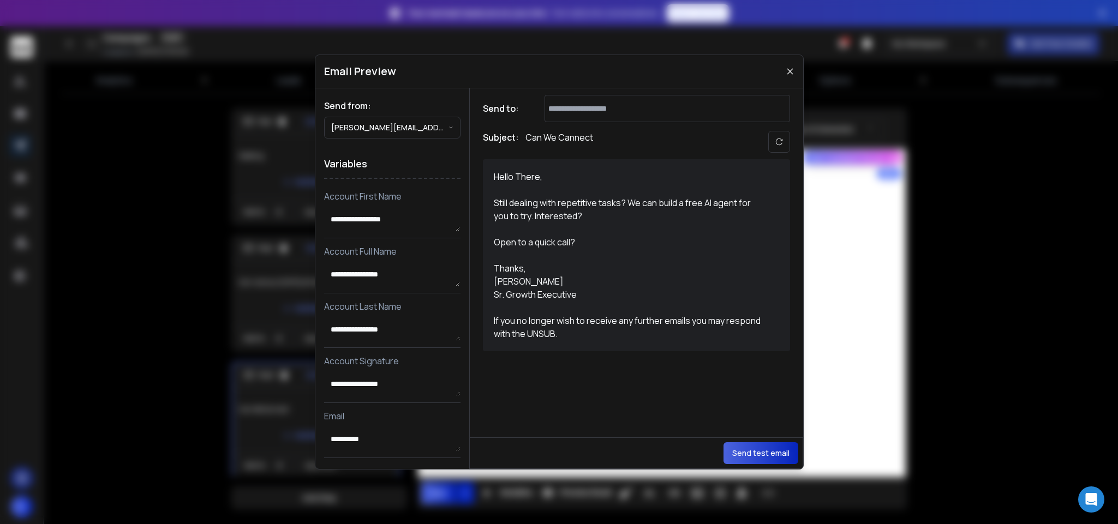
click at [596, 108] on input at bounding box center [667, 109] width 238 height 20
click at [435, 141] on div "**********" at bounding box center [392, 278] width 154 height 359
drag, startPoint x: 422, startPoint y: 123, endPoint x: 408, endPoint y: 136, distance: 19.3
click at [422, 122] on p "[PERSON_NAME][EMAIL_ADDRESS][PERSON_NAME][DOMAIN_NAME]" at bounding box center [389, 127] width 117 height 11
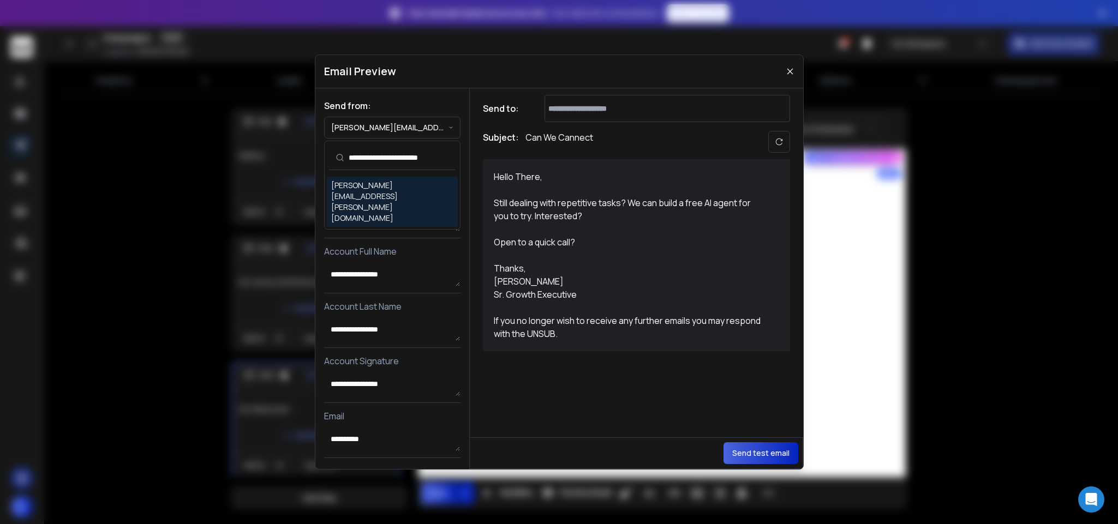
type input "**********"
click at [410, 192] on div "[PERSON_NAME][EMAIL_ADDRESS][PERSON_NAME][DOMAIN_NAME]" at bounding box center [392, 202] width 131 height 50
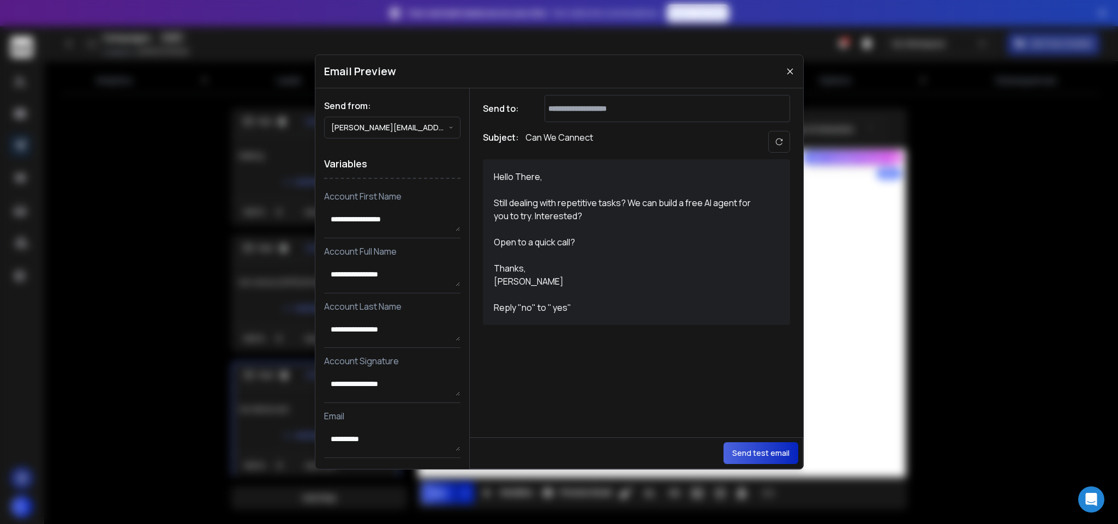
click at [578, 117] on input at bounding box center [667, 109] width 238 height 20
click at [781, 439] on div "Send test email" at bounding box center [636, 454] width 333 height 32
click at [756, 440] on div "Send test email" at bounding box center [636, 454] width 333 height 32
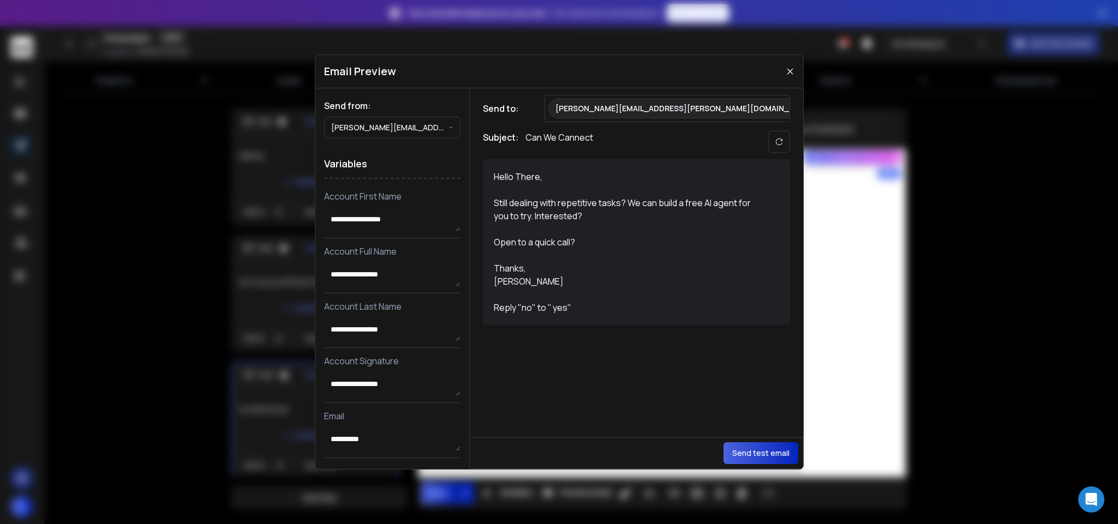
click at [759, 444] on button "Send test email" at bounding box center [761, 454] width 75 height 22
click at [759, 444] on div "Send test email" at bounding box center [636, 454] width 333 height 32
click at [818, 111] on icon at bounding box center [822, 108] width 9 height 9
click at [775, 461] on button "Send test email" at bounding box center [761, 454] width 75 height 22
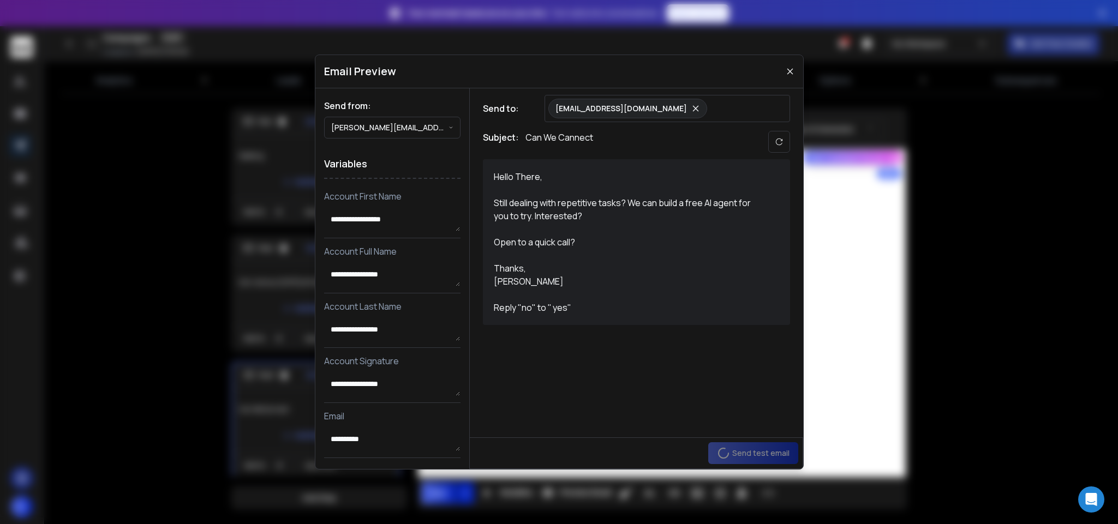
click at [775, 461] on div "Send test email" at bounding box center [636, 454] width 333 height 32
drag, startPoint x: 763, startPoint y: 445, endPoint x: 732, endPoint y: 436, distance: 31.9
click at [754, 442] on div "Send test email" at bounding box center [636, 454] width 333 height 32
click at [761, 434] on div "Send to: [EMAIL_ADDRESS][DOMAIN_NAME] Subject: Can We Cannect Hello There, Stil…" at bounding box center [636, 278] width 334 height 381
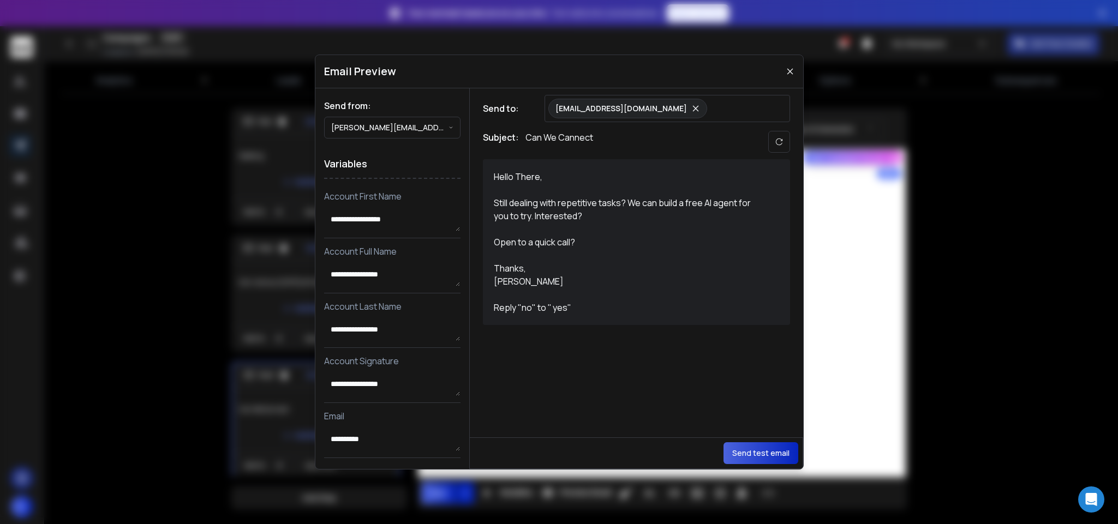
click at [755, 447] on button "Send test email" at bounding box center [761, 454] width 75 height 22
click at [755, 447] on div "Send test email" at bounding box center [636, 454] width 333 height 32
drag, startPoint x: 755, startPoint y: 447, endPoint x: 754, endPoint y: 452, distance: 5.6
click at [755, 452] on div "Send test email" at bounding box center [636, 454] width 333 height 32
click at [691, 108] on icon at bounding box center [695, 108] width 9 height 9
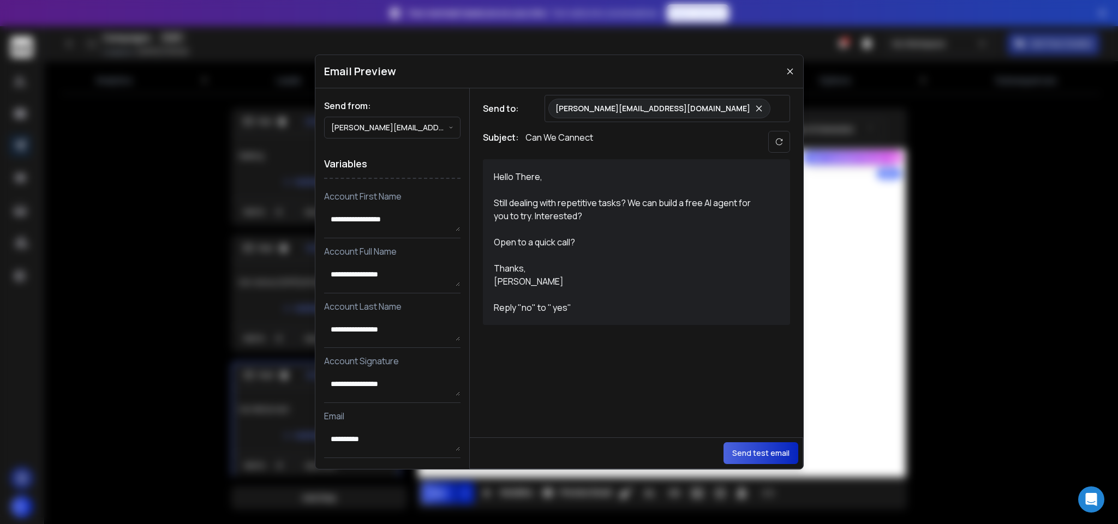
click at [768, 454] on button "Send test email" at bounding box center [761, 454] width 75 height 22
click at [768, 454] on div "Send test email" at bounding box center [636, 454] width 333 height 32
click at [755, 105] on icon at bounding box center [759, 108] width 9 height 9
click at [783, 454] on button "Send test email" at bounding box center [761, 454] width 75 height 22
click at [781, 454] on div "Send test email" at bounding box center [636, 454] width 333 height 32
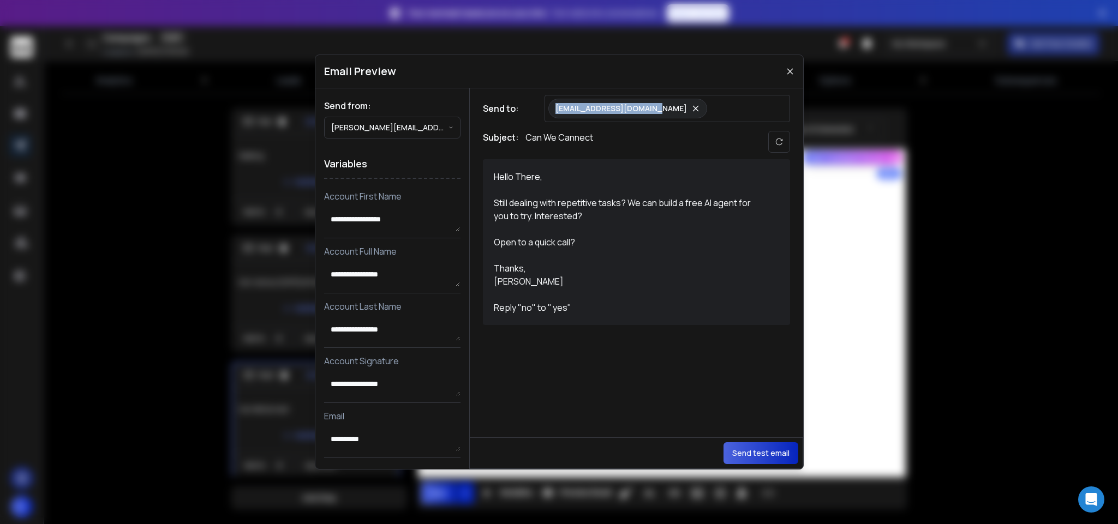
click at [691, 111] on icon at bounding box center [695, 108] width 9 height 9
click at [765, 446] on button "Send test email" at bounding box center [761, 454] width 75 height 22
click at [765, 446] on div "Send test email" at bounding box center [636, 454] width 333 height 32
click at [818, 109] on icon at bounding box center [822, 108] width 9 height 9
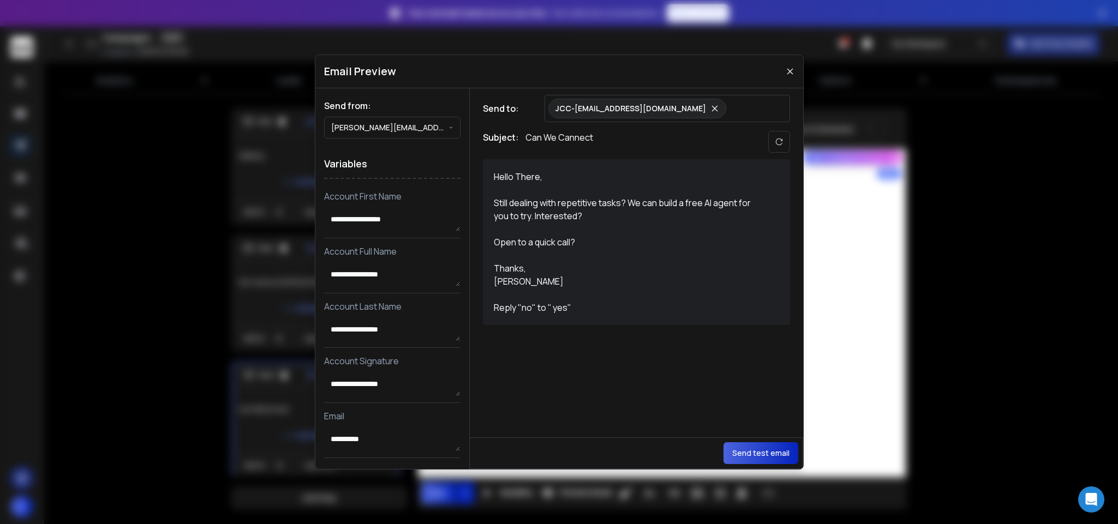
click at [752, 444] on button "Send test email" at bounding box center [761, 454] width 75 height 22
click at [752, 444] on div "Send test email" at bounding box center [636, 454] width 333 height 32
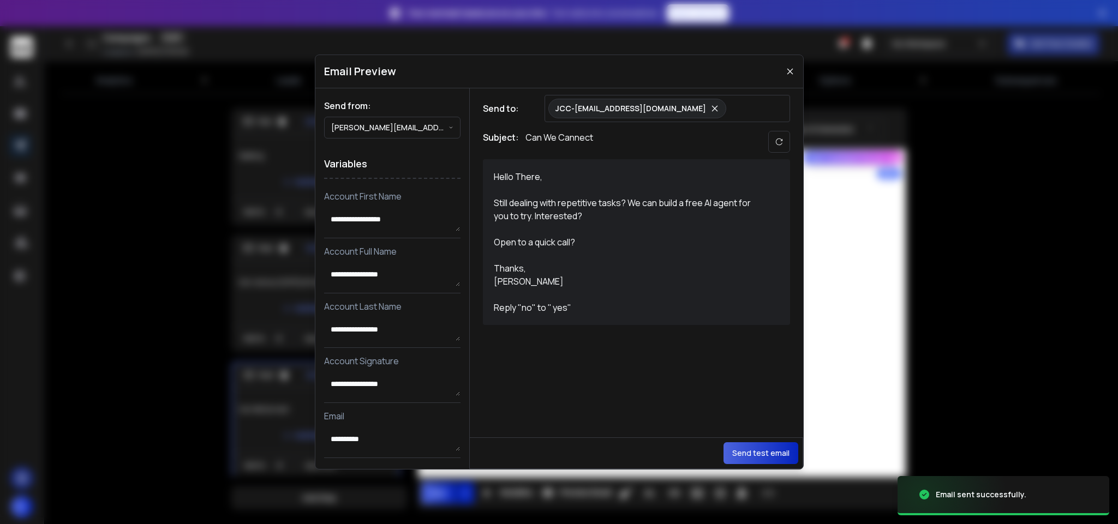
click at [571, 7] on div "**********" at bounding box center [559, 262] width 1118 height 524
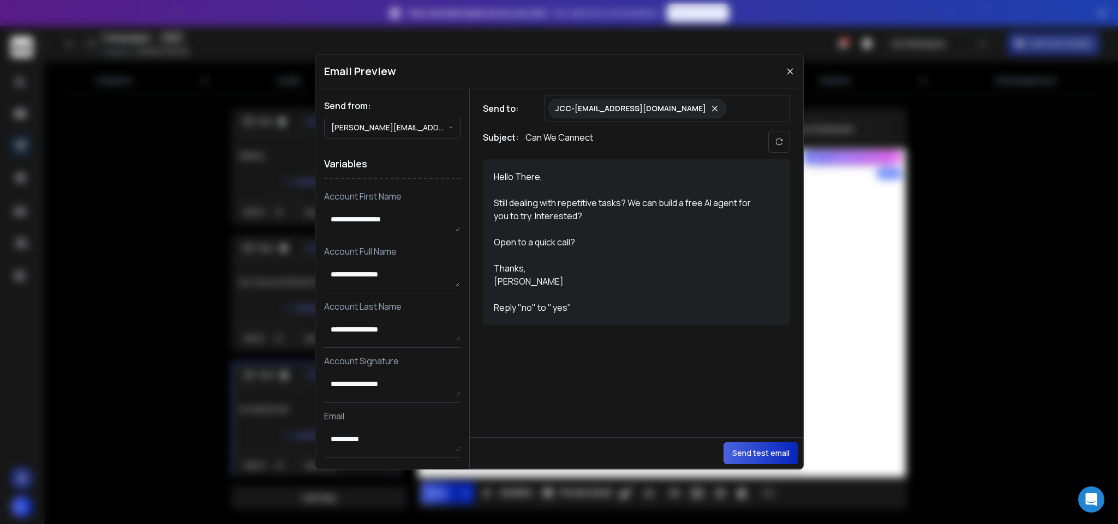
click at [711, 107] on icon at bounding box center [715, 108] width 9 height 9
click at [791, 456] on button "Send test email" at bounding box center [761, 454] width 75 height 22
click at [789, 456] on div "Send test email" at bounding box center [636, 454] width 333 height 32
click at [691, 107] on icon at bounding box center [695, 108] width 9 height 9
drag, startPoint x: 620, startPoint y: 106, endPoint x: 635, endPoint y: 181, distance: 75.7
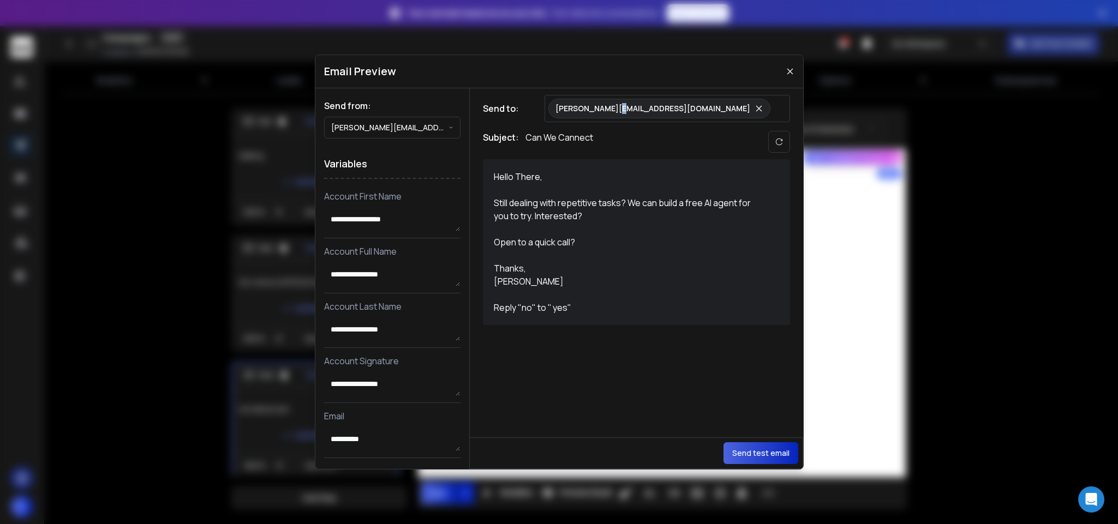
click at [623, 122] on div "[PERSON_NAME][EMAIL_ADDRESS][DOMAIN_NAME]" at bounding box center [668, 108] width 246 height 27
click at [631, 153] on div "Subject: Can We Cannect" at bounding box center [622, 142] width 279 height 22
click at [759, 451] on button "Send test email" at bounding box center [761, 454] width 75 height 22
click at [759, 451] on div "Send test email" at bounding box center [636, 454] width 333 height 32
click at [756, 107] on icon at bounding box center [759, 108] width 6 height 6
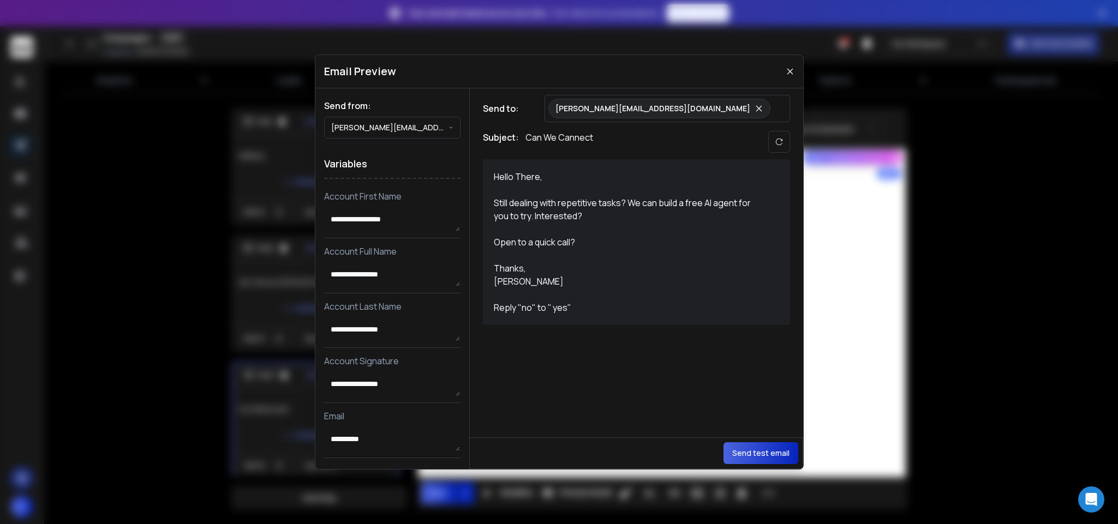
click at [751, 448] on button "Send test email" at bounding box center [761, 454] width 75 height 22
click at [751, 448] on div "Send test email" at bounding box center [636, 454] width 333 height 32
click at [755, 105] on icon at bounding box center [759, 108] width 9 height 9
click at [742, 462] on button "Send test email" at bounding box center [761, 454] width 75 height 22
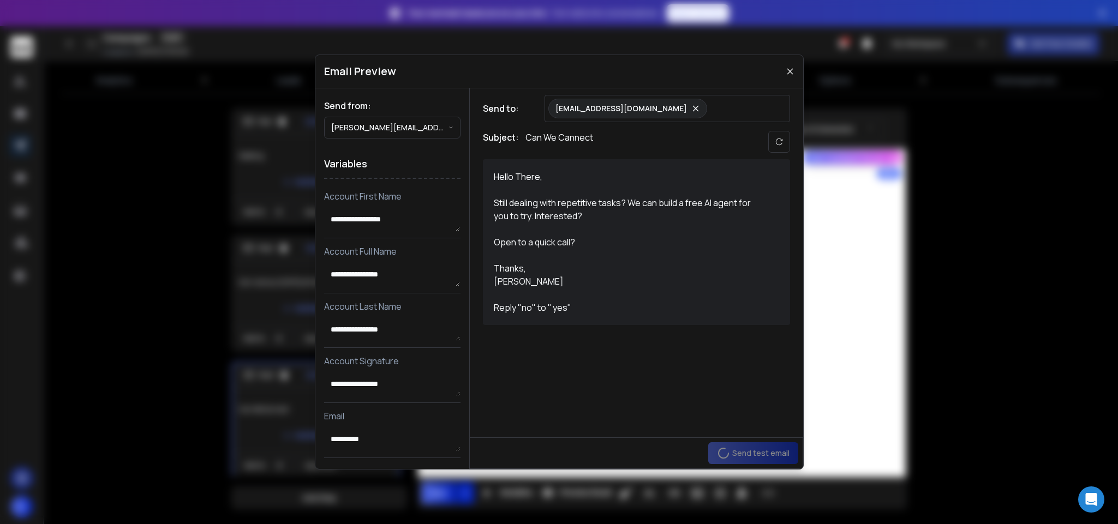
click at [751, 456] on div "Send test email" at bounding box center [636, 454] width 333 height 32
click at [691, 105] on icon at bounding box center [695, 108] width 9 height 9
click at [738, 454] on button "Send test email" at bounding box center [761, 454] width 75 height 22
click at [738, 454] on div "Send test email" at bounding box center [636, 454] width 333 height 32
click at [755, 112] on icon at bounding box center [759, 108] width 9 height 9
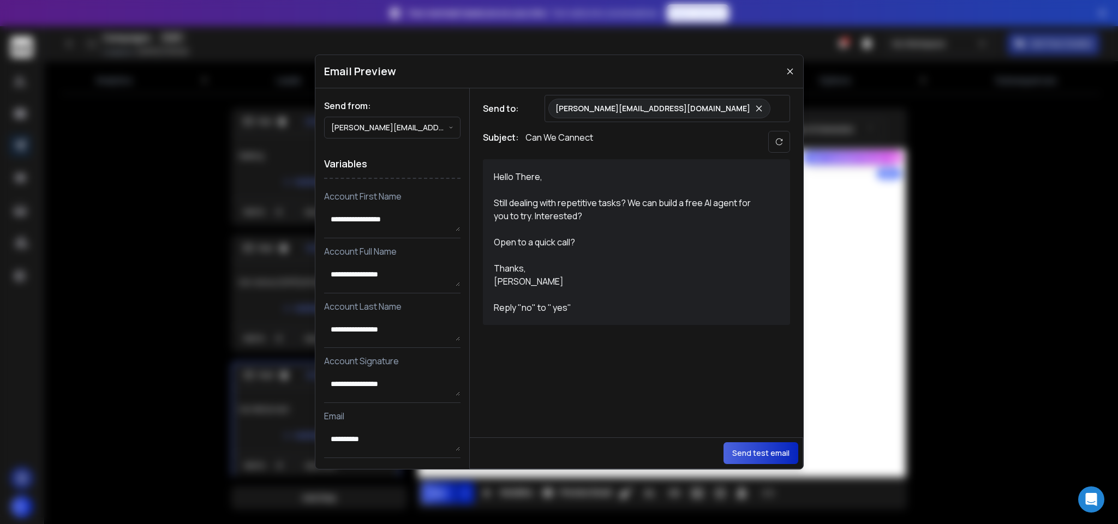
click at [783, 445] on button "Send test email" at bounding box center [761, 454] width 75 height 22
click at [783, 445] on div "Send test email" at bounding box center [636, 454] width 333 height 32
click at [781, 446] on div "Send test email" at bounding box center [636, 454] width 333 height 32
click at [755, 106] on icon at bounding box center [759, 108] width 9 height 9
click at [734, 449] on button "Send test email" at bounding box center [761, 454] width 75 height 22
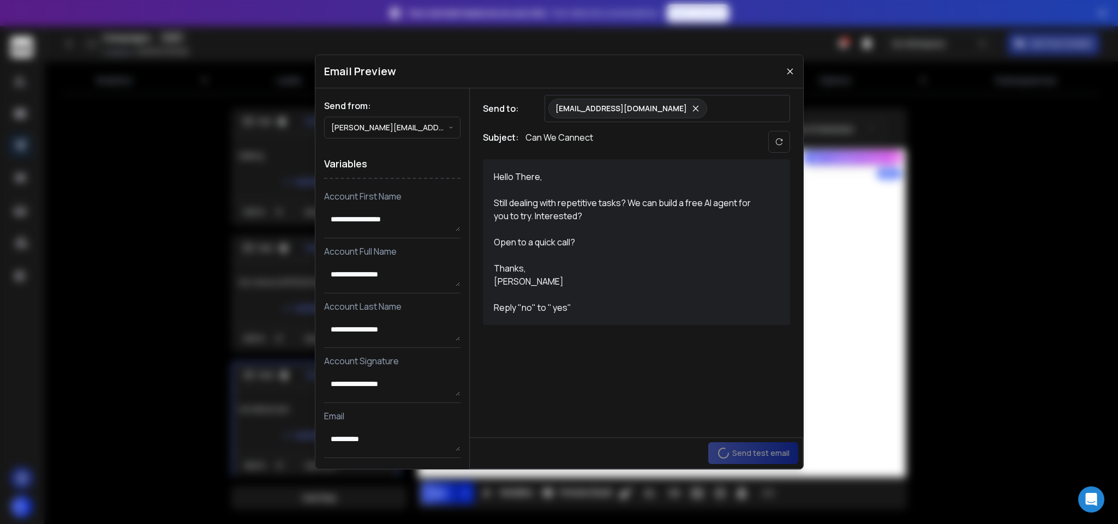
click at [734, 449] on div "Send test email" at bounding box center [636, 454] width 333 height 32
click at [691, 110] on icon at bounding box center [695, 108] width 9 height 9
click at [753, 447] on button "Send test email" at bounding box center [761, 454] width 75 height 22
click at [753, 447] on div "Send test email" at bounding box center [636, 454] width 333 height 32
click at [691, 107] on icon at bounding box center [695, 108] width 9 height 9
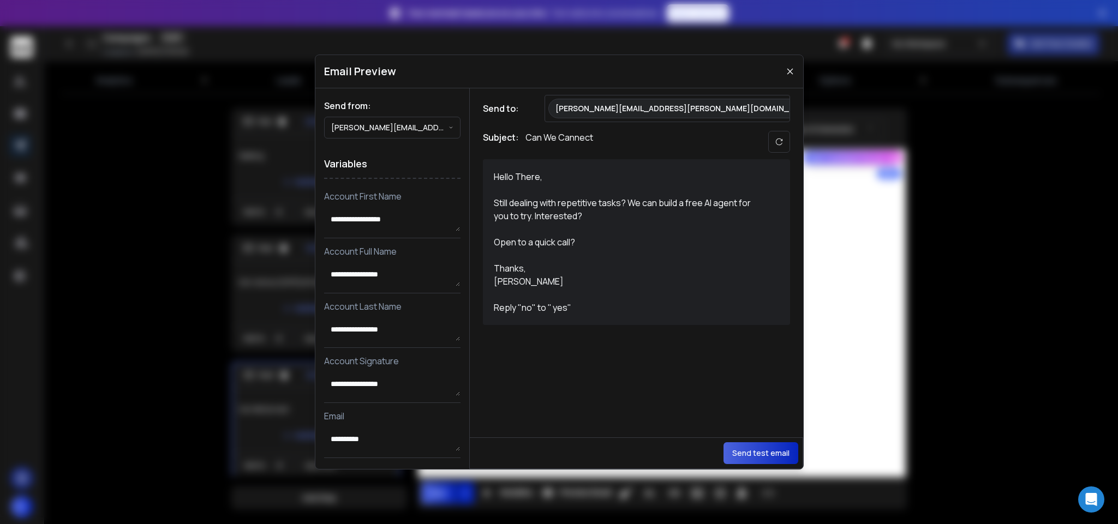
click at [744, 452] on button "Send test email" at bounding box center [761, 454] width 75 height 22
click at [818, 108] on icon at bounding box center [822, 108] width 9 height 9
click at [747, 443] on button "Send test email" at bounding box center [761, 454] width 75 height 22
click at [747, 443] on div "Send test email" at bounding box center [636, 454] width 333 height 32
click at [755, 108] on icon at bounding box center [759, 108] width 9 height 9
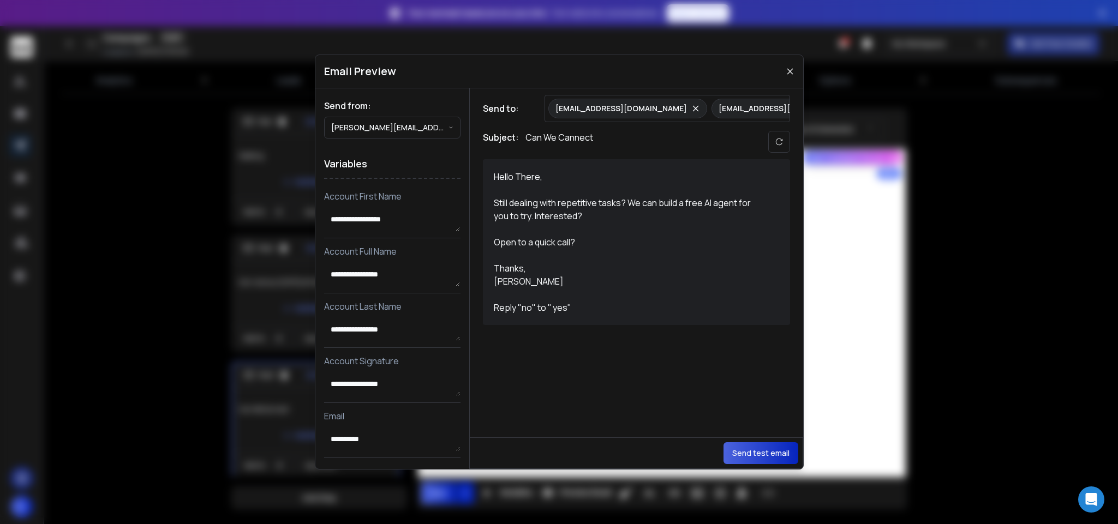
click at [693, 110] on icon at bounding box center [696, 108] width 6 height 6
click at [657, 108] on input at bounding box center [667, 109] width 238 height 20
click at [742, 460] on button "Send test email" at bounding box center [761, 454] width 75 height 22
click at [742, 459] on div "Send test email" at bounding box center [636, 454] width 333 height 32
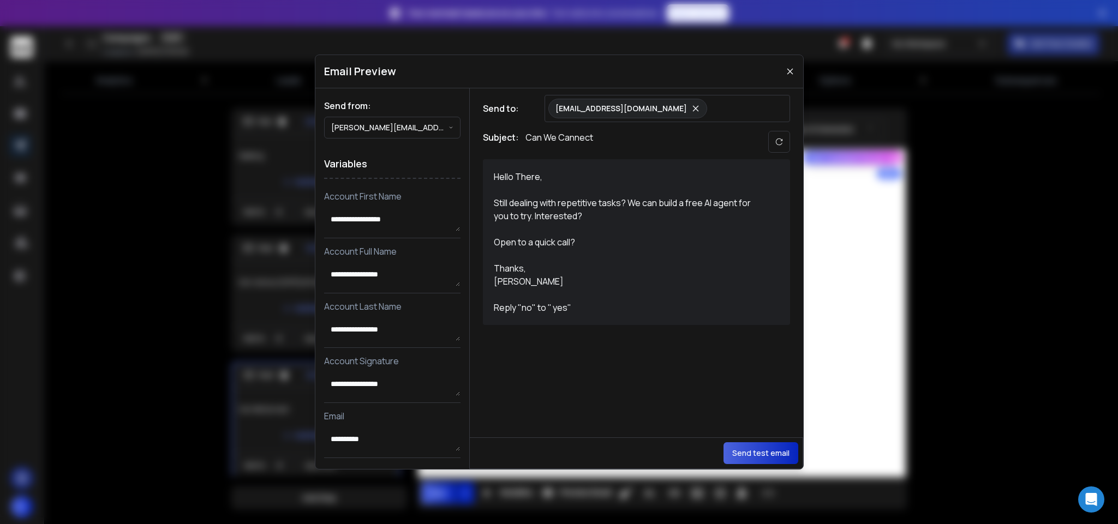
click at [691, 107] on icon at bounding box center [695, 108] width 9 height 9
click at [756, 442] on div "Send test email" at bounding box center [636, 454] width 333 height 32
click at [756, 443] on button "Send test email" at bounding box center [761, 454] width 75 height 22
click at [756, 442] on div "Send test email" at bounding box center [636, 454] width 333 height 32
click at [755, 111] on icon at bounding box center [759, 108] width 9 height 9
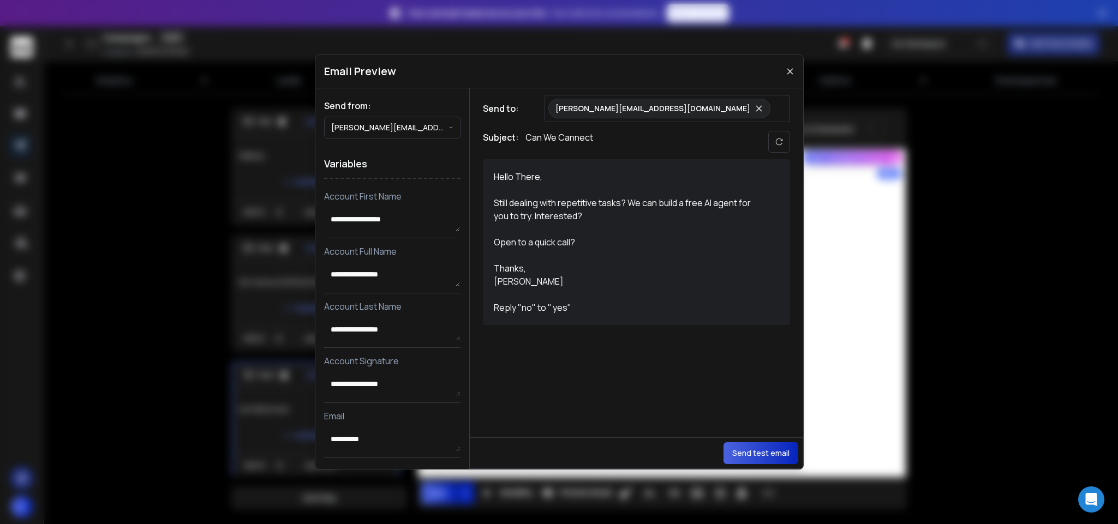
click at [774, 472] on div "**********" at bounding box center [559, 262] width 1118 height 437
drag, startPoint x: 774, startPoint y: 469, endPoint x: 770, endPoint y: 455, distance: 14.3
click at [773, 464] on div "**********" at bounding box center [559, 262] width 489 height 415
click at [770, 455] on button "Send test email" at bounding box center [761, 454] width 75 height 22
click at [770, 454] on div "Send test email" at bounding box center [636, 454] width 333 height 32
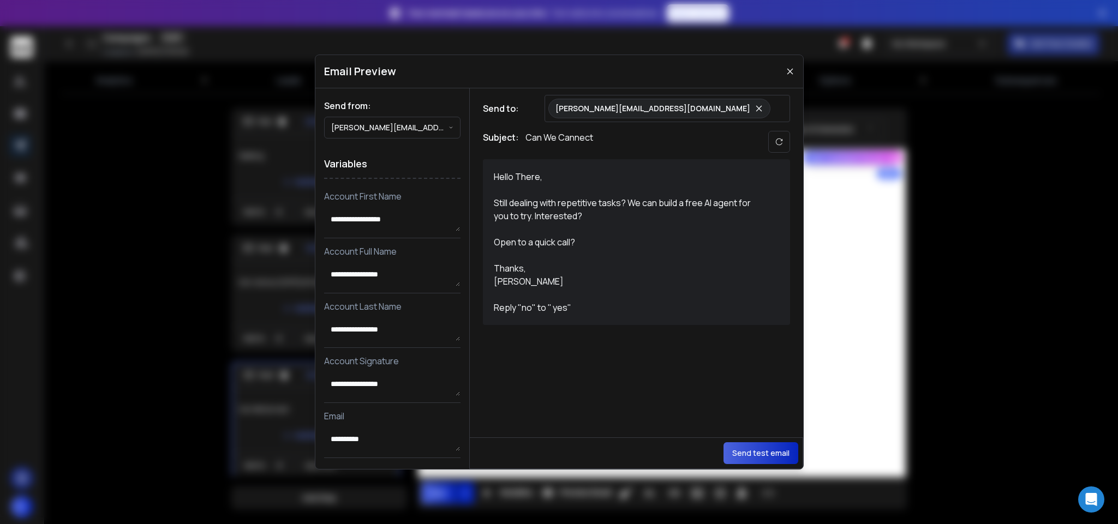
click at [755, 106] on icon at bounding box center [759, 108] width 9 height 9
click at [756, 462] on button "Send test email" at bounding box center [761, 454] width 75 height 22
drag, startPoint x: 757, startPoint y: 462, endPoint x: 768, endPoint y: 439, distance: 25.4
click at [759, 457] on div "Send test email" at bounding box center [636, 454] width 333 height 32
click at [768, 439] on div "Send test email" at bounding box center [636, 454] width 333 height 32
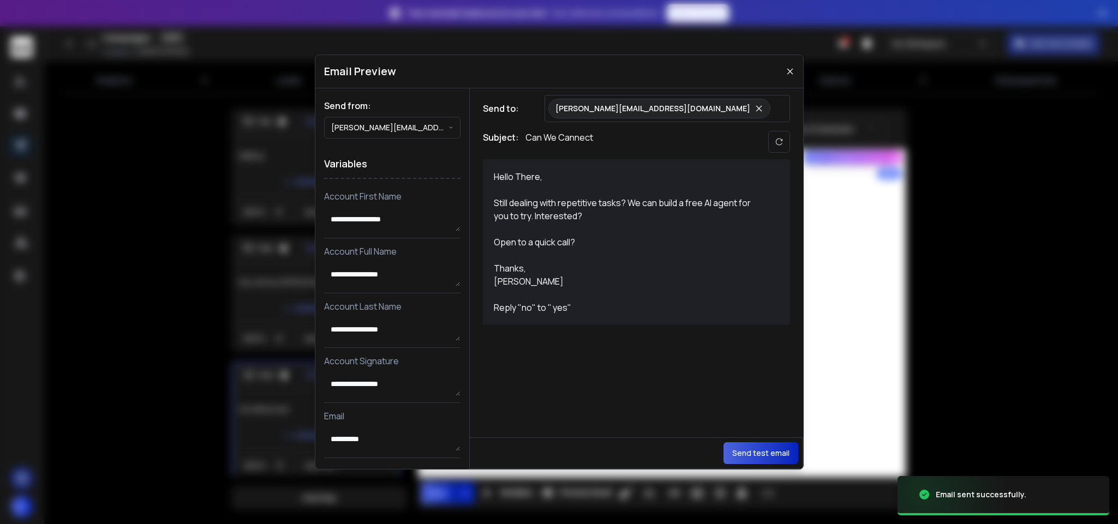
click at [755, 104] on icon at bounding box center [759, 108] width 9 height 9
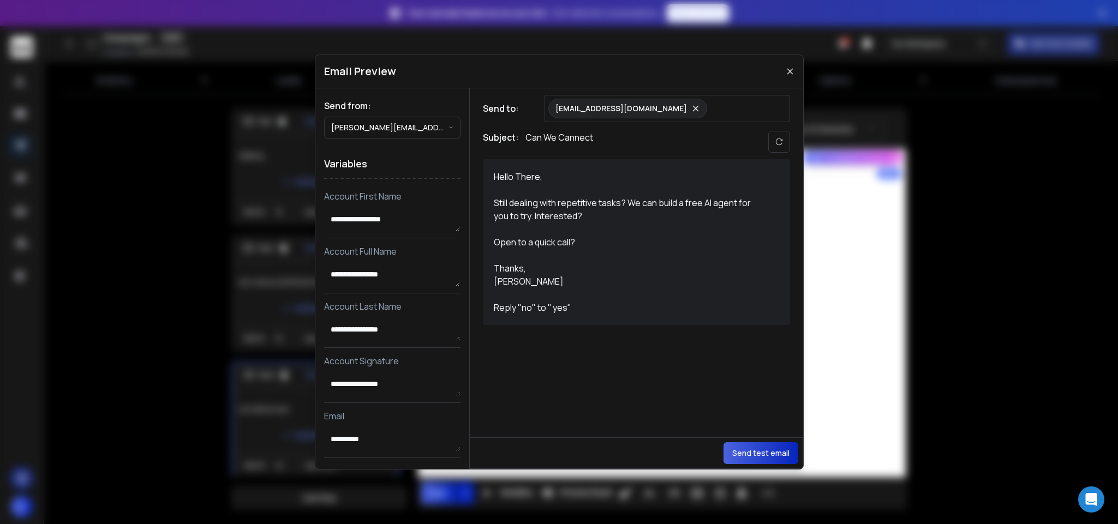
click at [760, 451] on button "Send test email" at bounding box center [761, 454] width 75 height 22
click at [760, 451] on div "Send test email" at bounding box center [636, 454] width 333 height 32
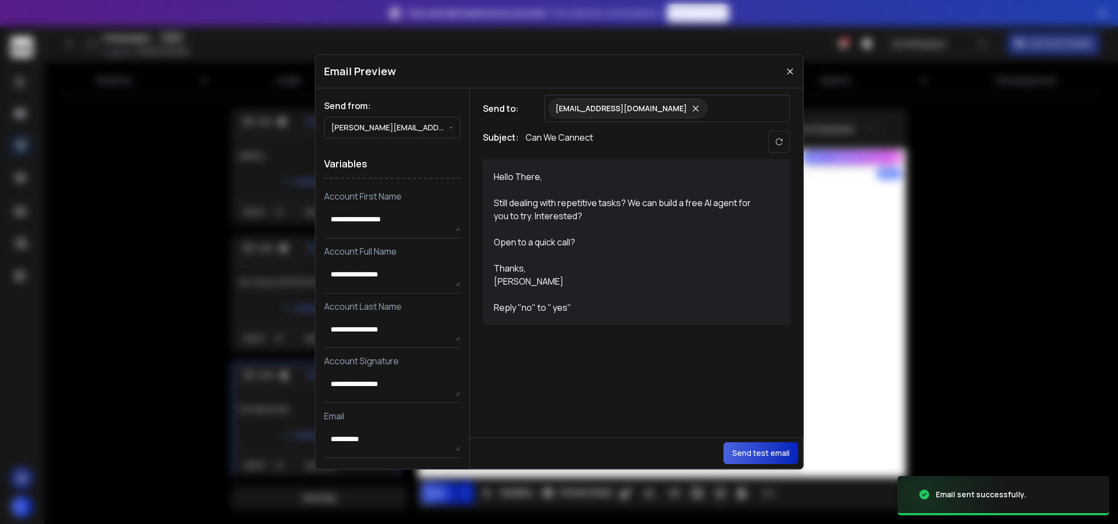
click at [657, 114] on div "[EMAIL_ADDRESS][DOMAIN_NAME]" at bounding box center [627, 109] width 159 height 20
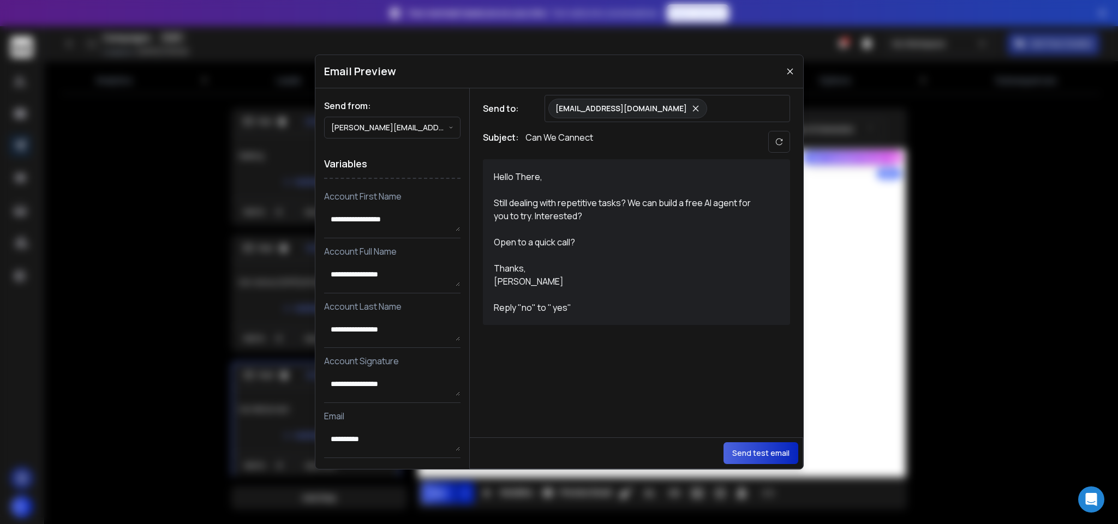
click at [691, 112] on icon at bounding box center [695, 108] width 9 height 9
click at [745, 459] on button "Send test email" at bounding box center [761, 454] width 75 height 22
click at [745, 459] on div "Send test email" at bounding box center [636, 454] width 333 height 32
click at [755, 110] on icon at bounding box center [759, 108] width 9 height 9
click at [772, 445] on button "Send test email" at bounding box center [761, 454] width 75 height 22
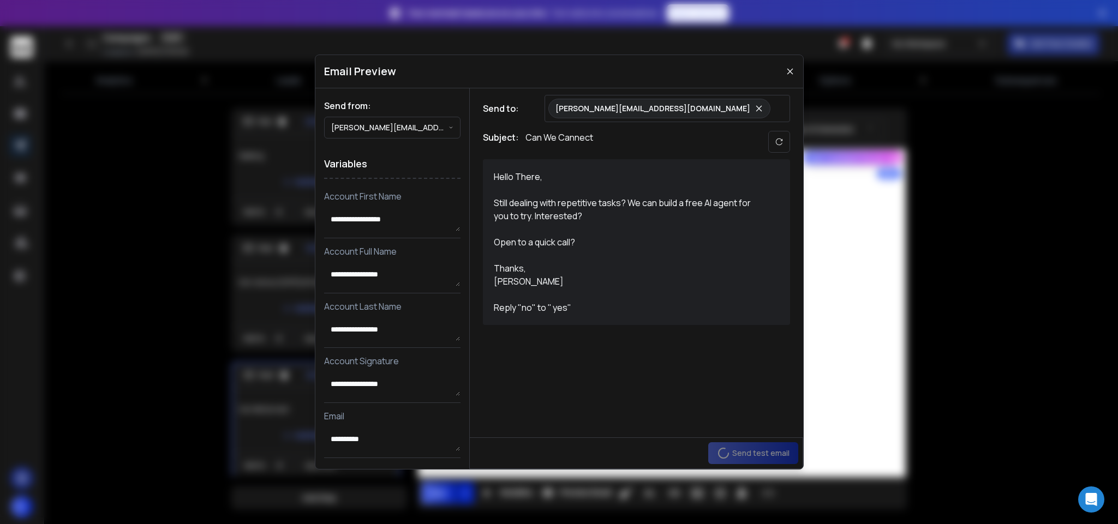
click at [772, 445] on div "Send test email" at bounding box center [636, 454] width 333 height 32
click at [755, 109] on icon at bounding box center [759, 108] width 9 height 9
click at [745, 450] on button "Send test email" at bounding box center [761, 454] width 75 height 22
click at [745, 450] on div "Send test email" at bounding box center [636, 454] width 333 height 32
click at [643, 106] on div "[EMAIL_ADDRESS][DOMAIN_NAME]" at bounding box center [627, 109] width 159 height 20
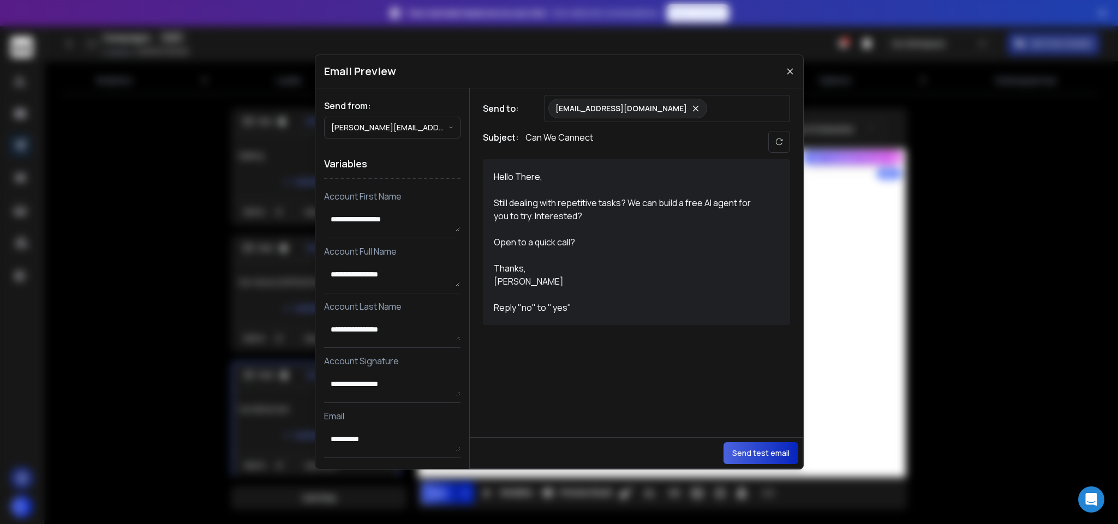
click at [691, 110] on icon at bounding box center [695, 108] width 9 height 9
click at [771, 456] on button "Send test email" at bounding box center [761, 454] width 75 height 22
click at [772, 456] on div "Send test email" at bounding box center [636, 454] width 333 height 32
click at [755, 105] on icon at bounding box center [759, 108] width 9 height 9
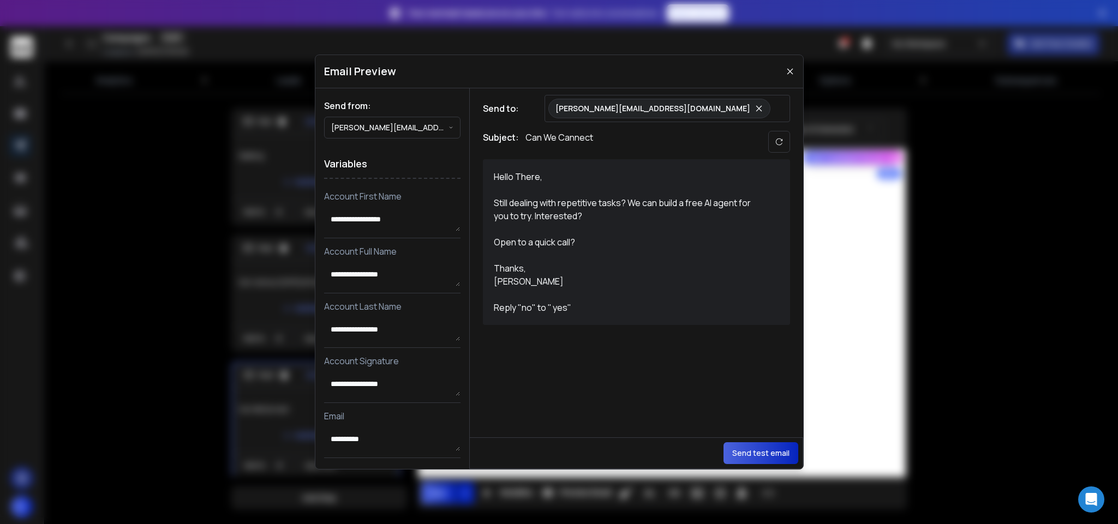
click at [771, 451] on button "Send test email" at bounding box center [761, 454] width 75 height 22
click at [771, 451] on div "Send test email" at bounding box center [636, 454] width 333 height 32
click at [771, 449] on div "Send test email" at bounding box center [636, 454] width 333 height 32
click at [755, 106] on icon at bounding box center [759, 108] width 9 height 9
click at [751, 433] on div "Send to: [PERSON_NAME][EMAIL_ADDRESS][DOMAIN_NAME] Subject: Can We Cannect Hell…" at bounding box center [636, 278] width 334 height 381
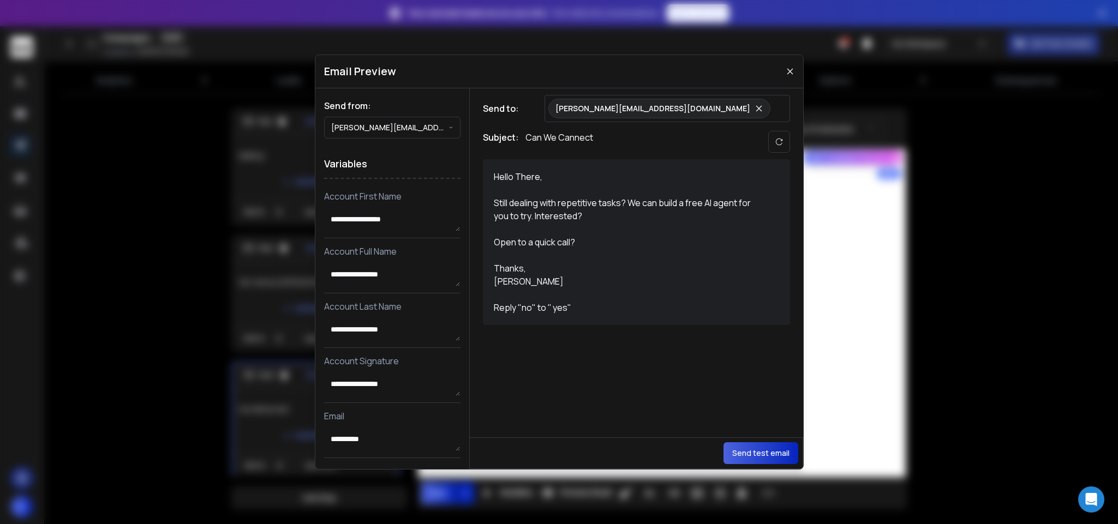
click at [747, 443] on button "Send test email" at bounding box center [761, 454] width 75 height 22
click at [747, 443] on div "Send test email" at bounding box center [636, 454] width 333 height 32
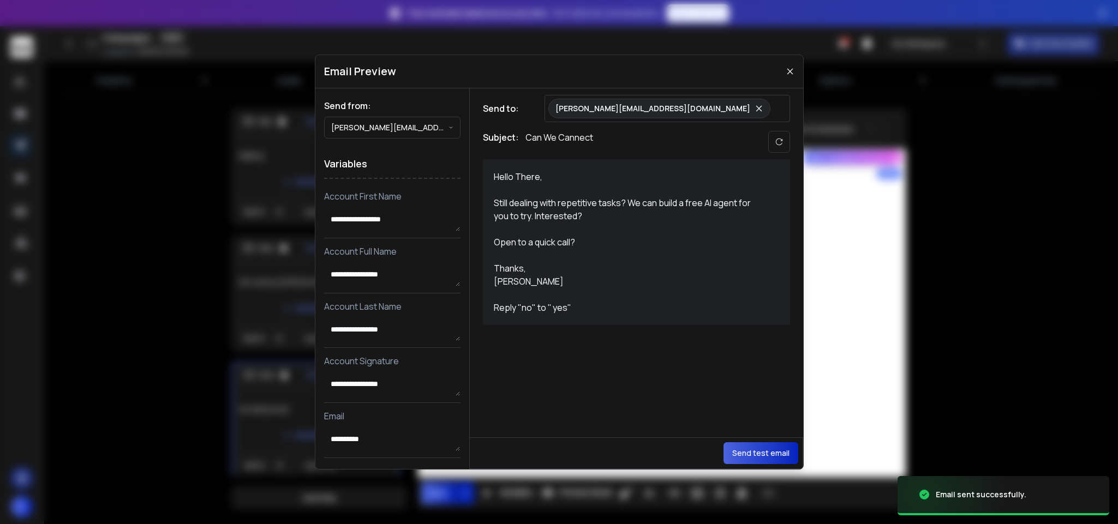
click at [755, 110] on icon at bounding box center [759, 108] width 9 height 9
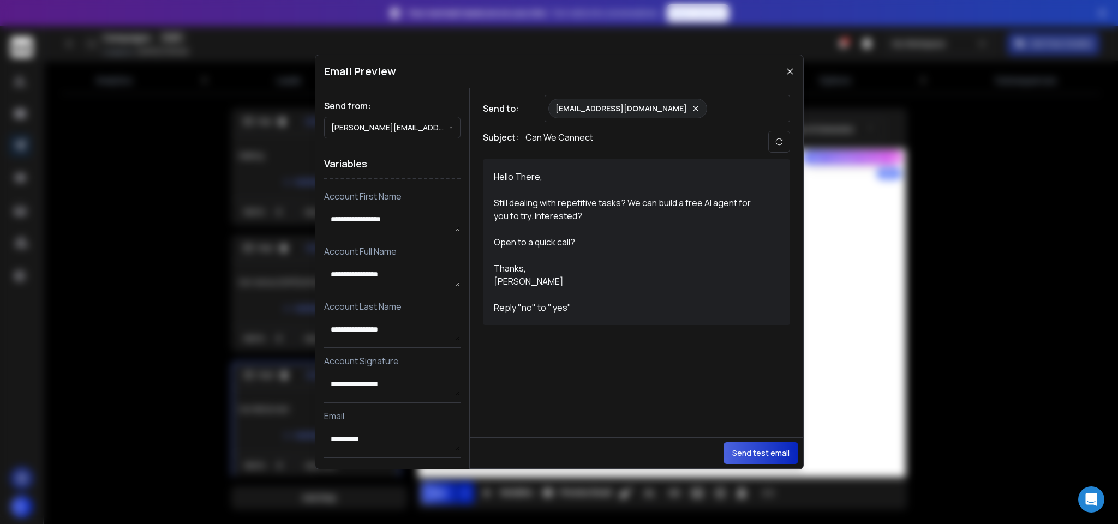
click at [759, 456] on button "Send test email" at bounding box center [761, 454] width 75 height 22
click at [759, 456] on div "Send test email" at bounding box center [636, 454] width 333 height 32
click at [691, 108] on icon at bounding box center [695, 108] width 9 height 9
click at [768, 461] on button "Send test email" at bounding box center [761, 454] width 75 height 22
click at [768, 461] on div "Send test email" at bounding box center [636, 454] width 333 height 32
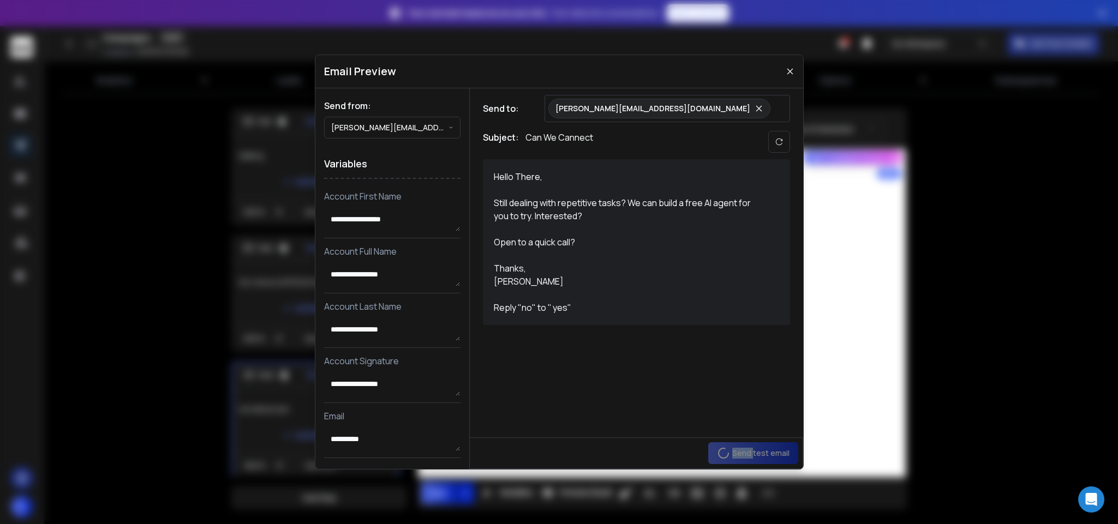
click at [768, 460] on div "Send test email" at bounding box center [636, 454] width 333 height 32
click at [755, 105] on icon at bounding box center [759, 108] width 9 height 9
click at [765, 449] on button "Send test email" at bounding box center [761, 454] width 75 height 22
click at [765, 449] on div "Send test email" at bounding box center [636, 454] width 333 height 32
drag, startPoint x: 765, startPoint y: 449, endPoint x: 771, endPoint y: 380, distance: 68.5
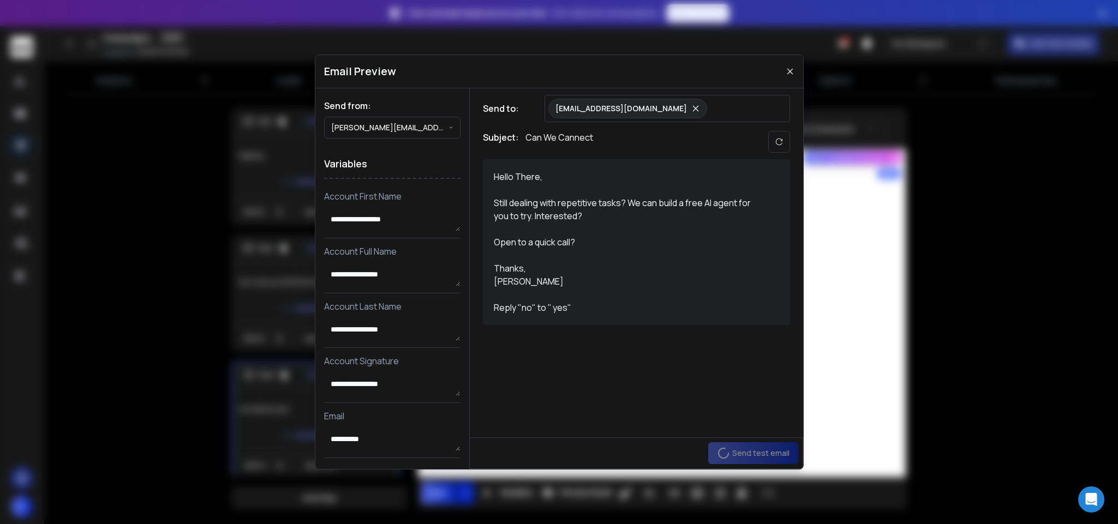
click at [766, 429] on div "Send to: [EMAIL_ADDRESS][DOMAIN_NAME] Subject: Can We Cannect Hello There, Stil…" at bounding box center [636, 278] width 334 height 381
click at [691, 110] on icon at bounding box center [695, 108] width 9 height 9
click at [763, 454] on button "Send test email" at bounding box center [761, 454] width 75 height 22
click at [763, 454] on div "Send test email" at bounding box center [636, 454] width 333 height 32
click at [755, 112] on icon at bounding box center [759, 108] width 9 height 9
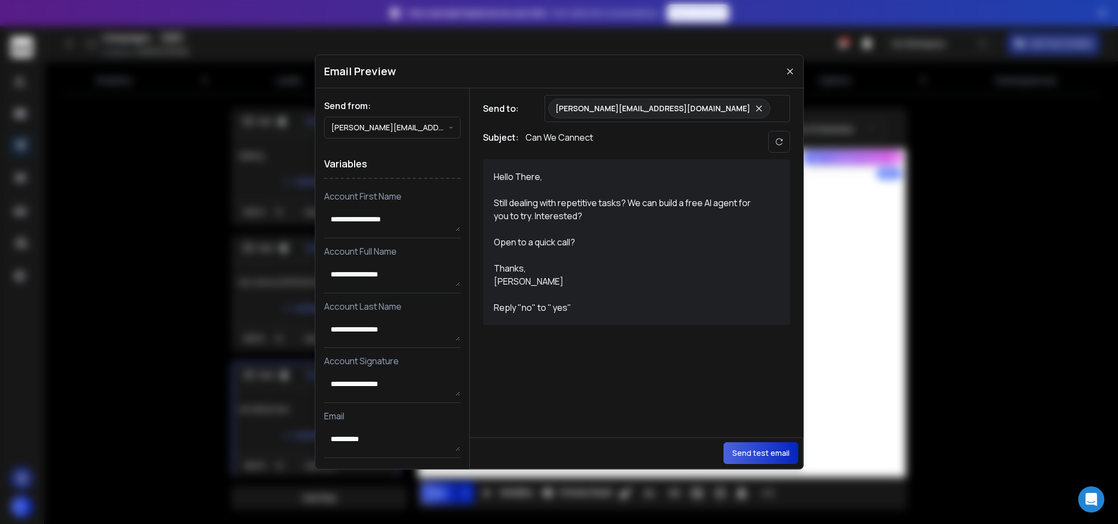
click at [737, 444] on button "Send test email" at bounding box center [761, 454] width 75 height 22
click at [737, 444] on div "Send test email" at bounding box center [636, 454] width 333 height 32
click at [755, 105] on icon at bounding box center [759, 108] width 9 height 9
click at [760, 446] on button "Send test email" at bounding box center [761, 454] width 75 height 22
click at [760, 446] on div "Send test email" at bounding box center [636, 454] width 333 height 32
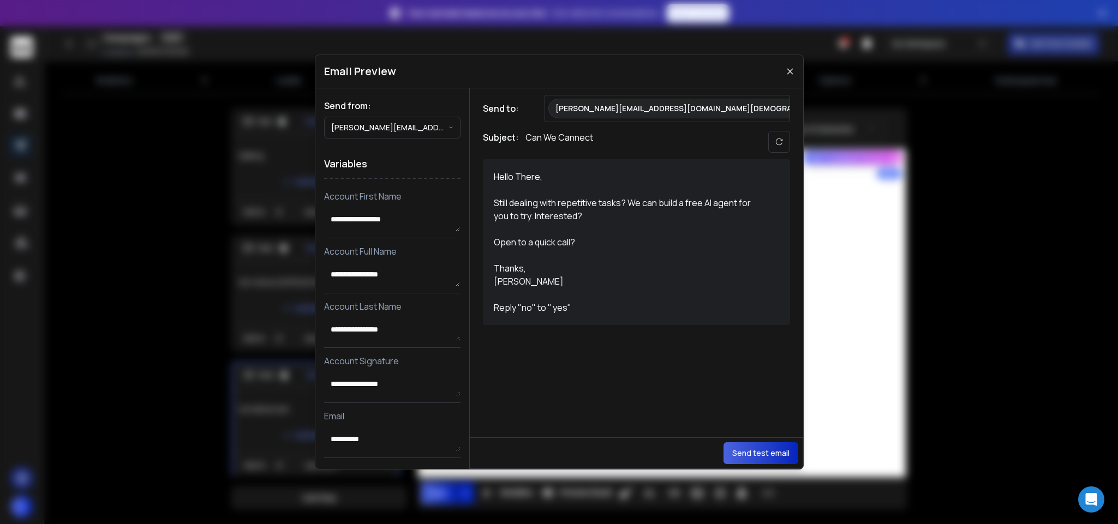
click at [786, 72] on icon at bounding box center [790, 71] width 9 height 9
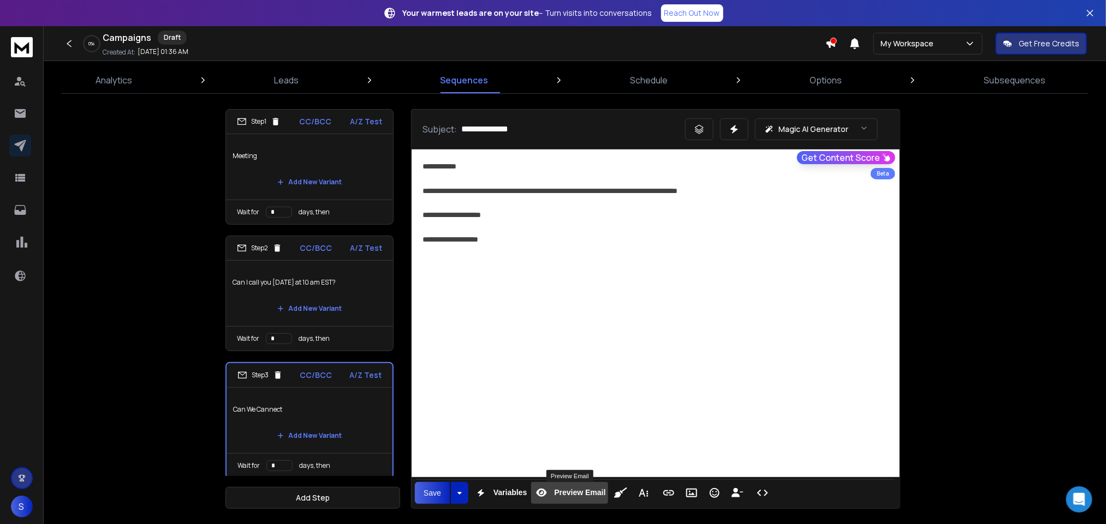
click at [580, 490] on span "Preview Email" at bounding box center [580, 492] width 56 height 9
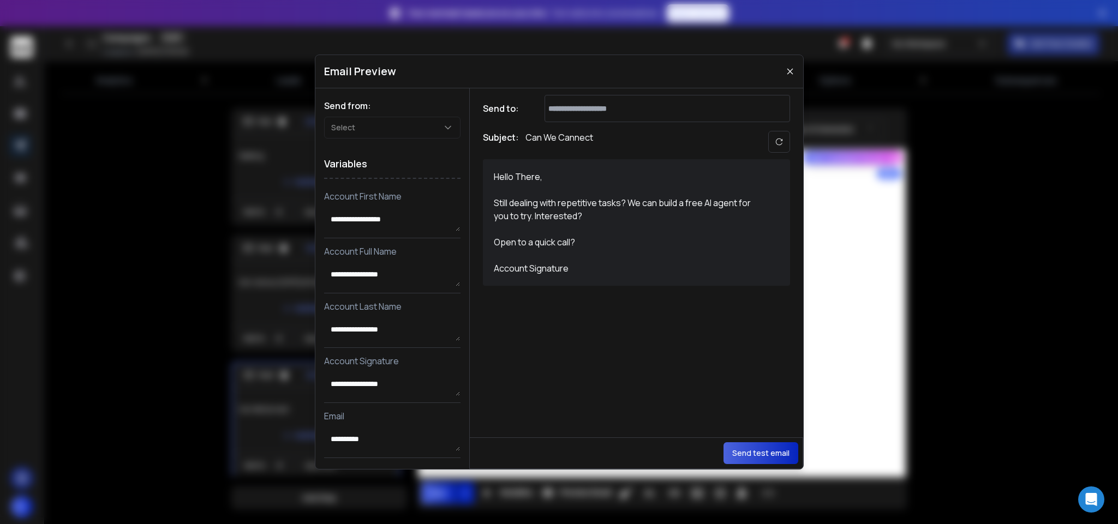
click at [649, 115] on input at bounding box center [667, 109] width 238 height 20
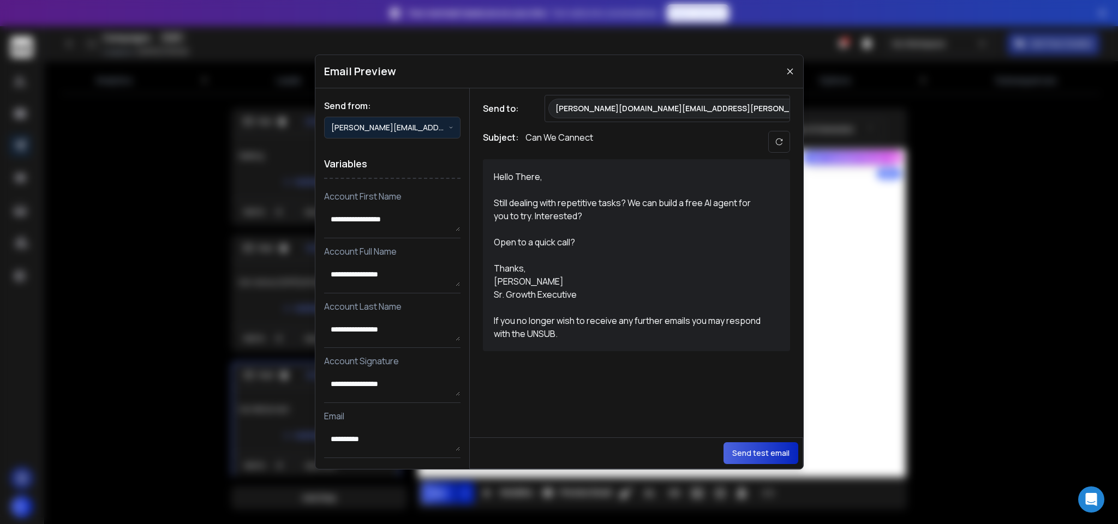
click at [450, 117] on button "[PERSON_NAME][EMAIL_ADDRESS][PERSON_NAME][DOMAIN_NAME]" at bounding box center [392, 128] width 136 height 22
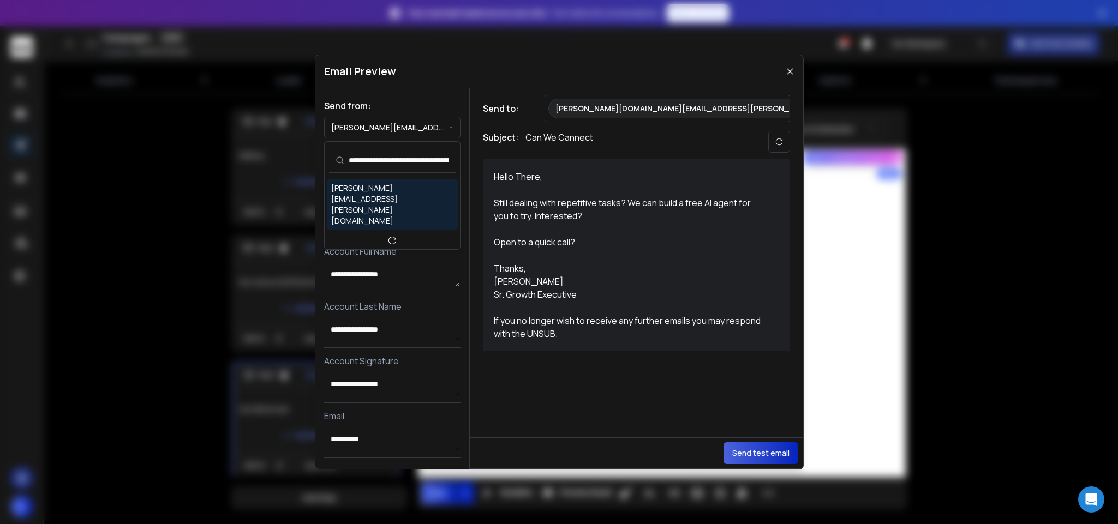
scroll to position [0, 44]
type input "**********"
click at [769, 441] on div "Send test email" at bounding box center [636, 454] width 333 height 32
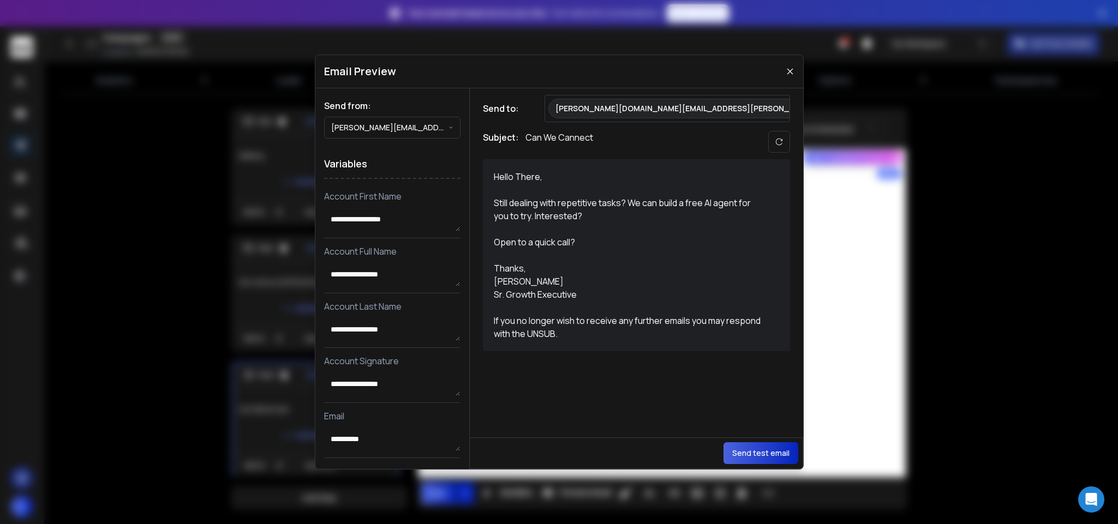
click at [769, 441] on div "Send test email" at bounding box center [636, 454] width 333 height 32
click at [765, 445] on button "Send test email" at bounding box center [761, 454] width 75 height 22
click at [765, 445] on div "Send test email" at bounding box center [636, 454] width 333 height 32
click at [882, 109] on icon at bounding box center [885, 108] width 6 height 6
click at [691, 110] on icon at bounding box center [695, 108] width 9 height 9
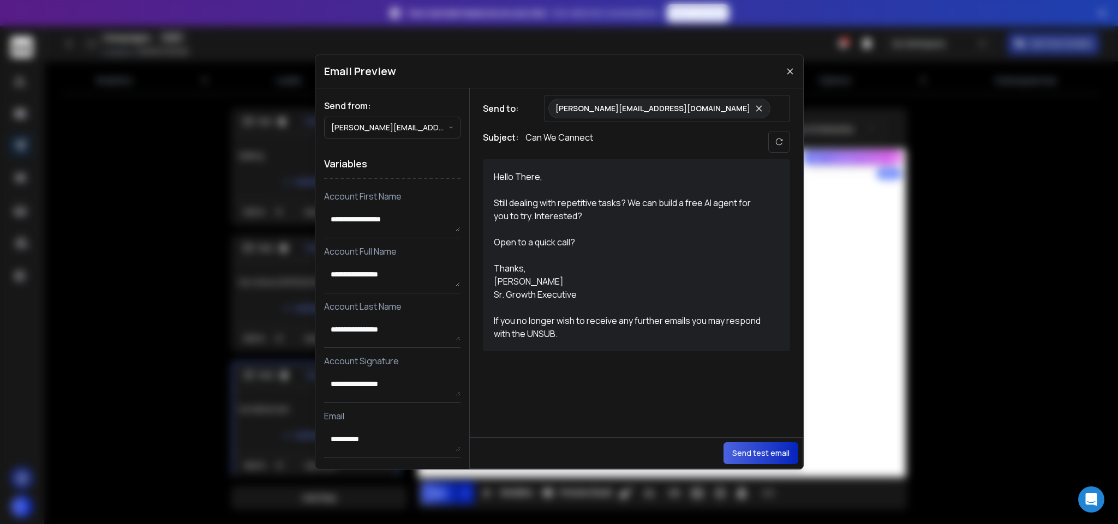
drag, startPoint x: 759, startPoint y: 411, endPoint x: 759, endPoint y: 426, distance: 14.2
click at [759, 413] on div "Send to: [PERSON_NAME][EMAIL_ADDRESS][DOMAIN_NAME] Subject: Can We Cannect Hell…" at bounding box center [636, 278] width 334 height 381
click at [760, 444] on div "Send test email" at bounding box center [636, 454] width 333 height 32
click at [760, 444] on button "Send test email" at bounding box center [761, 454] width 75 height 22
click at [760, 444] on div "Send test email" at bounding box center [636, 454] width 333 height 32
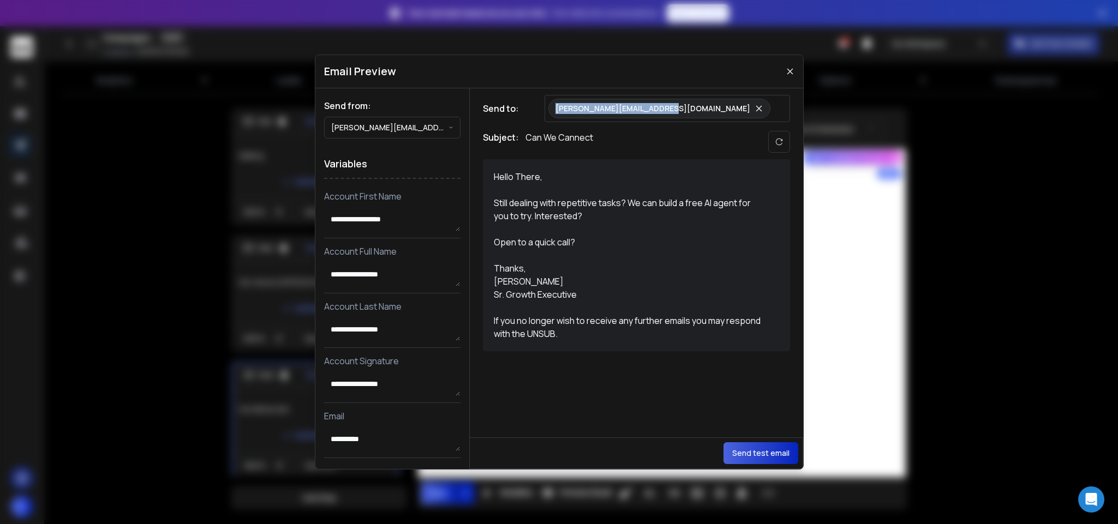
drag, startPoint x: 675, startPoint y: 113, endPoint x: 672, endPoint y: 86, distance: 27.5
click at [672, 86] on div "**********" at bounding box center [559, 262] width 489 height 415
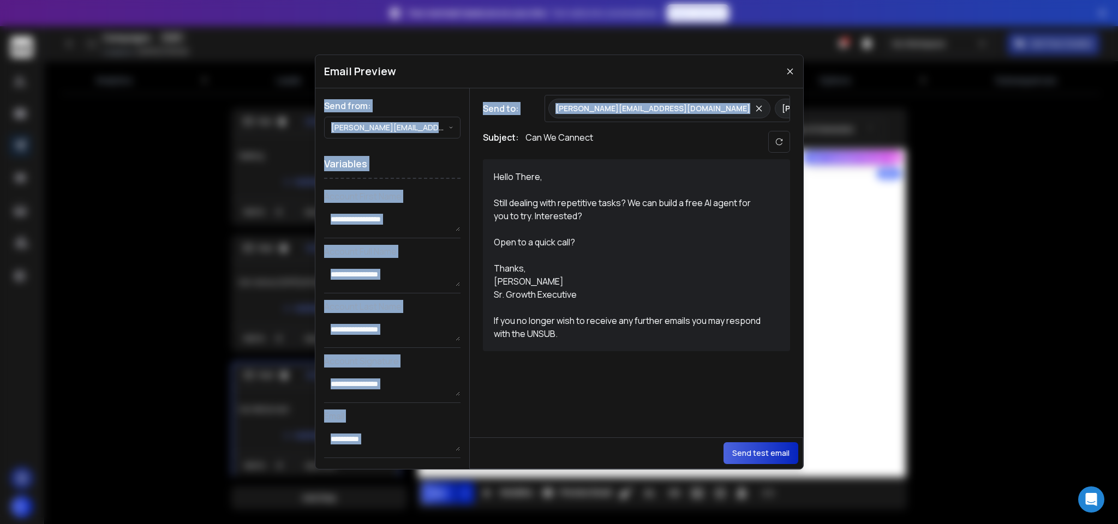
click at [755, 105] on icon at bounding box center [759, 108] width 9 height 9
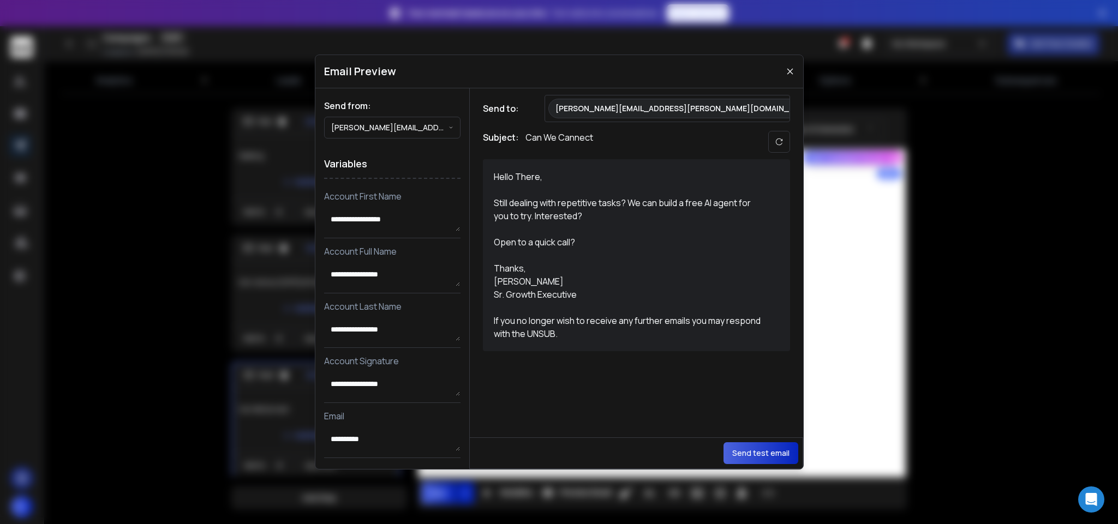
click at [675, 105] on p "[PERSON_NAME][EMAIL_ADDRESS][PERSON_NAME][DOMAIN_NAME]" at bounding box center [685, 108] width 258 height 11
click at [773, 445] on button "Send test email" at bounding box center [761, 454] width 75 height 22
click at [770, 444] on div "Send test email" at bounding box center [636, 454] width 333 height 32
click at [818, 110] on icon at bounding box center [822, 108] width 9 height 9
click at [775, 459] on button "Send test email" at bounding box center [761, 454] width 75 height 22
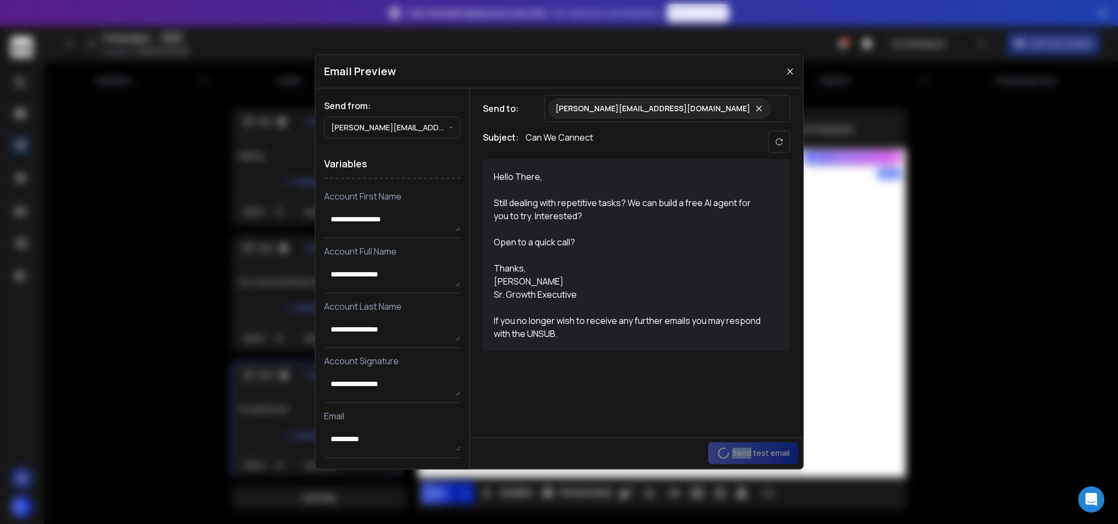
drag, startPoint x: 775, startPoint y: 459, endPoint x: 766, endPoint y: 458, distance: 8.7
click at [775, 458] on div "Send test email" at bounding box center [636, 454] width 333 height 32
click at [755, 106] on icon at bounding box center [759, 108] width 9 height 9
click at [694, 109] on input at bounding box center [667, 109] width 238 height 20
click at [753, 452] on button "Send test email" at bounding box center [761, 454] width 75 height 22
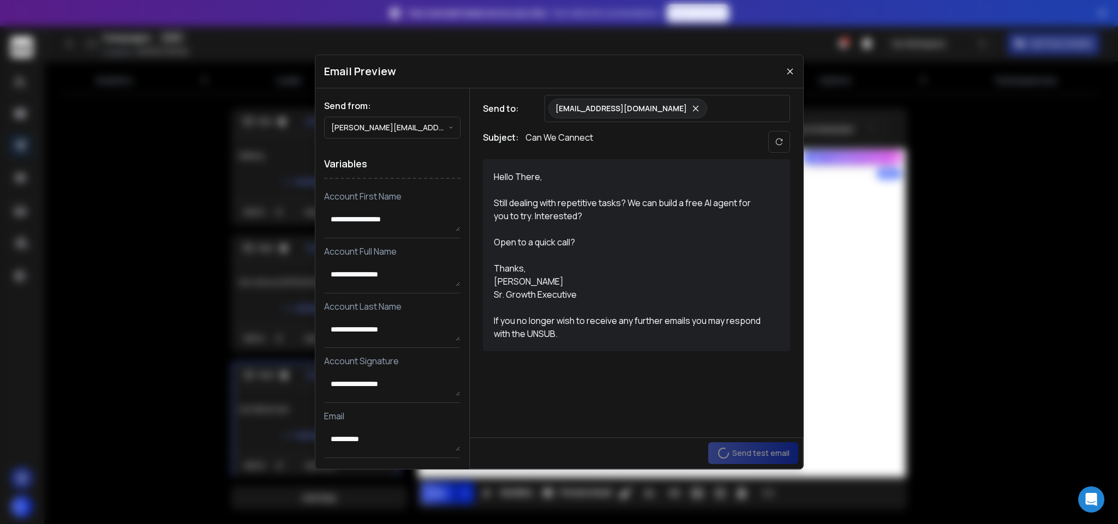
click at [753, 452] on div "Send test email" at bounding box center [636, 454] width 333 height 32
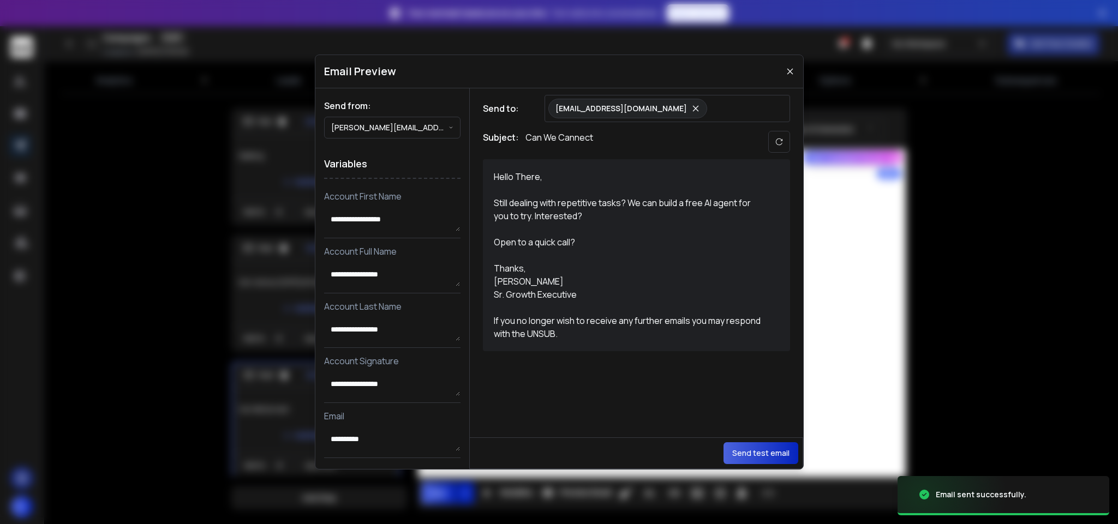
click at [636, 106] on div "[EMAIL_ADDRESS][DOMAIN_NAME]" at bounding box center [627, 109] width 159 height 20
click at [691, 110] on icon at bounding box center [695, 108] width 9 height 9
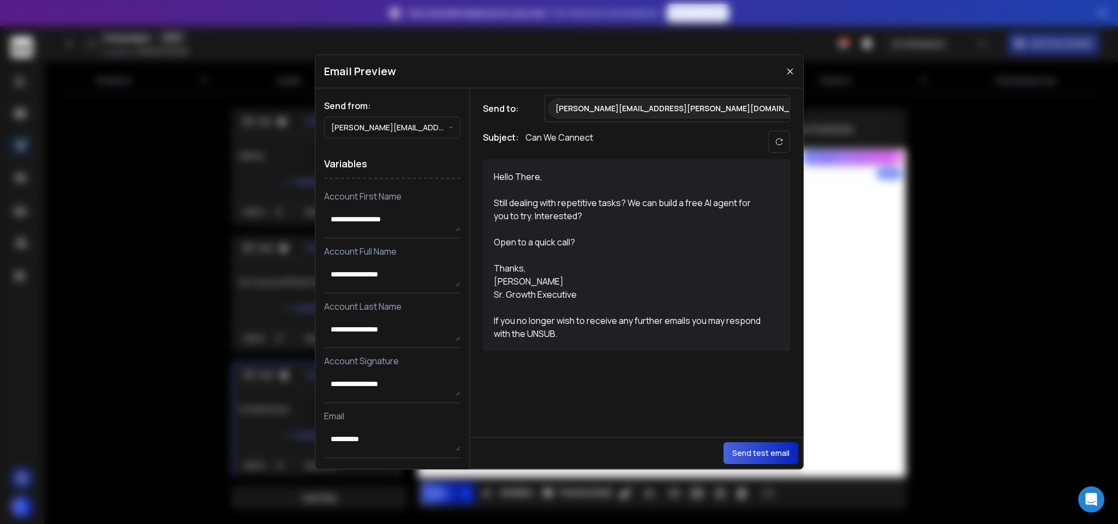
click at [736, 452] on button "Send test email" at bounding box center [761, 454] width 75 height 22
click at [736, 452] on div "Send test email" at bounding box center [636, 454] width 333 height 32
click at [747, 424] on div "Send to: [PERSON_NAME][EMAIL_ADDRESS][PERSON_NAME][DOMAIN_NAME] Subject: Can We…" at bounding box center [636, 278] width 334 height 381
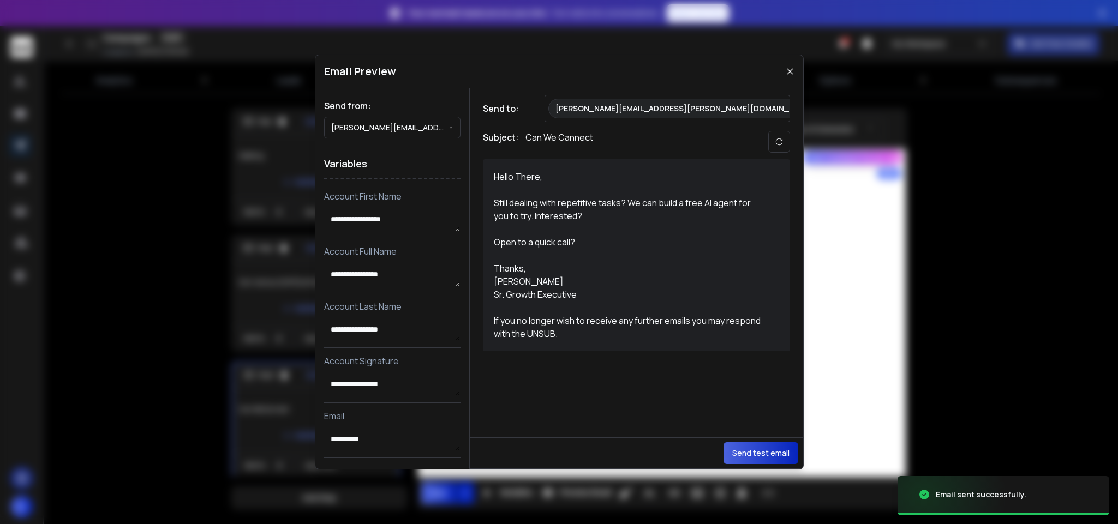
click at [688, 105] on div "[PERSON_NAME][EMAIL_ADDRESS][PERSON_NAME][DOMAIN_NAME]" at bounding box center [690, 109] width 285 height 20
click at [818, 105] on icon at bounding box center [822, 108] width 9 height 9
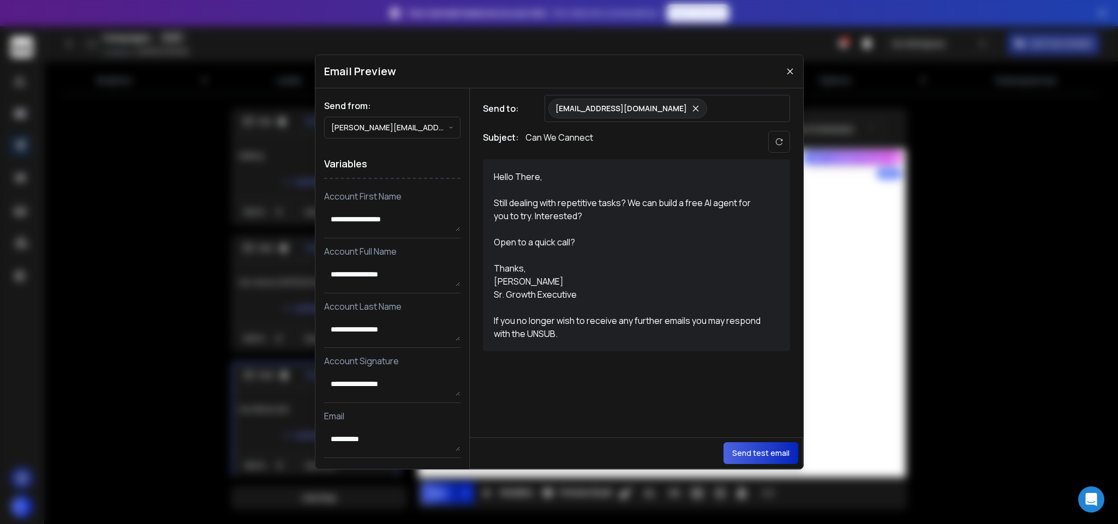
click at [738, 457] on button "Send test email" at bounding box center [761, 454] width 75 height 22
drag, startPoint x: 736, startPoint y: 454, endPoint x: 732, endPoint y: 436, distance: 17.8
click at [734, 449] on div "Send test email" at bounding box center [636, 454] width 333 height 32
click at [691, 110] on icon at bounding box center [695, 108] width 9 height 9
click at [757, 462] on button "Send test email" at bounding box center [761, 454] width 75 height 22
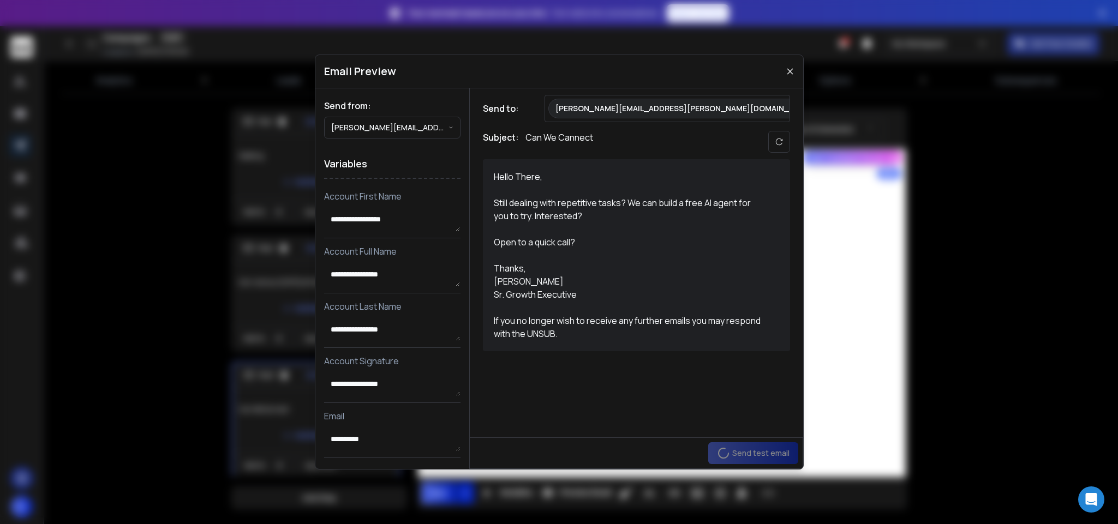
click at [757, 462] on div "Send test email" at bounding box center [636, 454] width 333 height 32
click at [818, 110] on icon at bounding box center [822, 108] width 9 height 9
click at [776, 443] on button "Send test email" at bounding box center [761, 454] width 75 height 22
click at [776, 442] on div "Send test email" at bounding box center [636, 454] width 333 height 32
click at [755, 110] on icon at bounding box center [759, 108] width 9 height 9
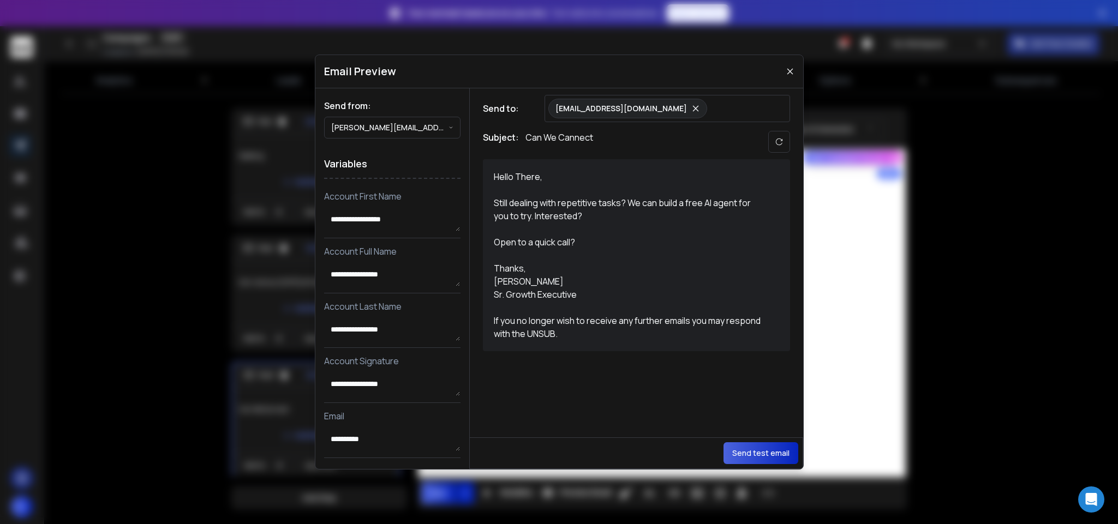
click at [758, 457] on button "Send test email" at bounding box center [761, 454] width 75 height 22
click at [758, 457] on div "Send test email" at bounding box center [636, 454] width 333 height 32
click at [657, 115] on div "[EMAIL_ADDRESS][DOMAIN_NAME]" at bounding box center [627, 109] width 159 height 20
click at [691, 113] on icon at bounding box center [695, 108] width 9 height 9
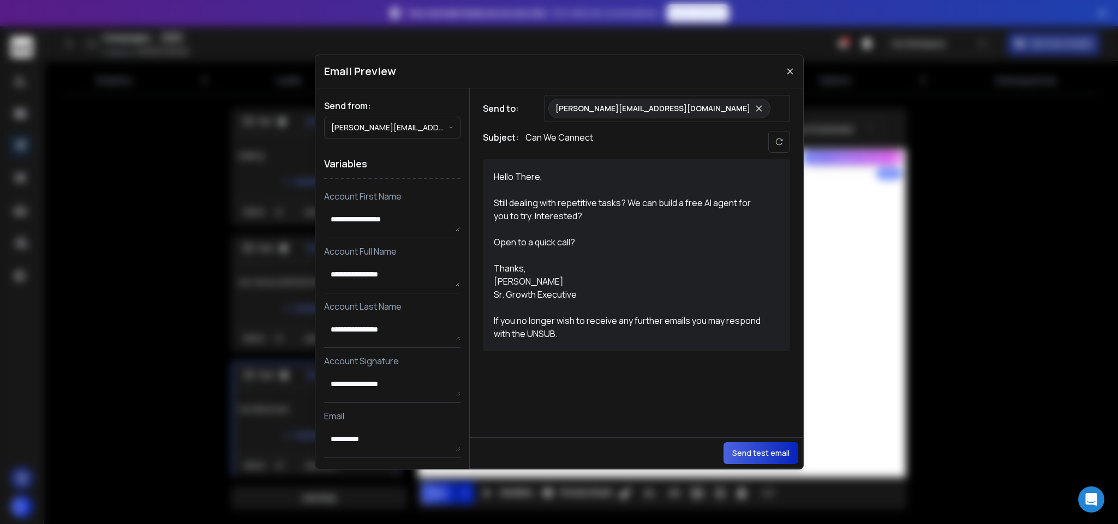
click at [767, 450] on button "Send test email" at bounding box center [761, 454] width 75 height 22
click at [766, 450] on div "Send test email" at bounding box center [636, 454] width 333 height 32
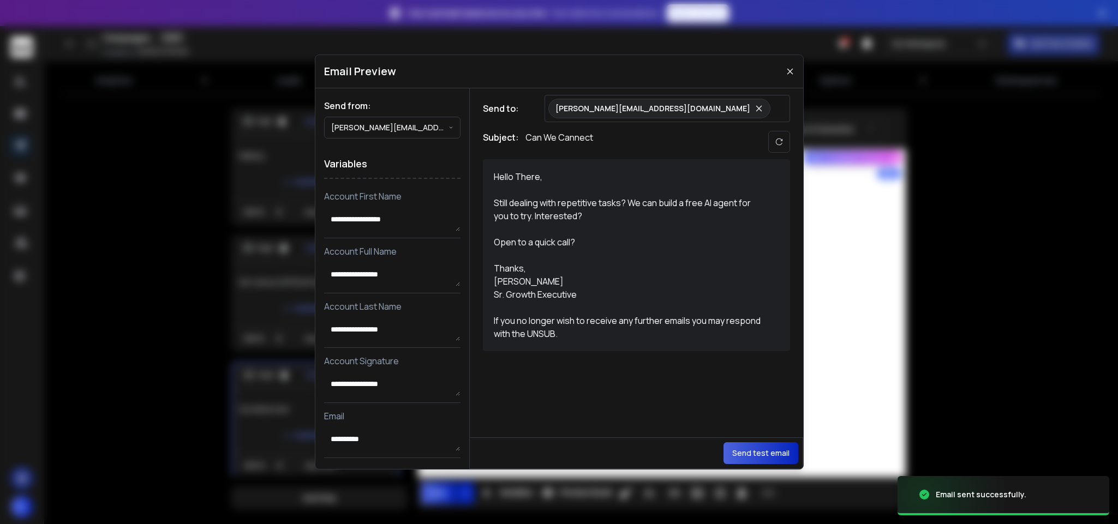
click at [755, 109] on icon at bounding box center [759, 108] width 9 height 9
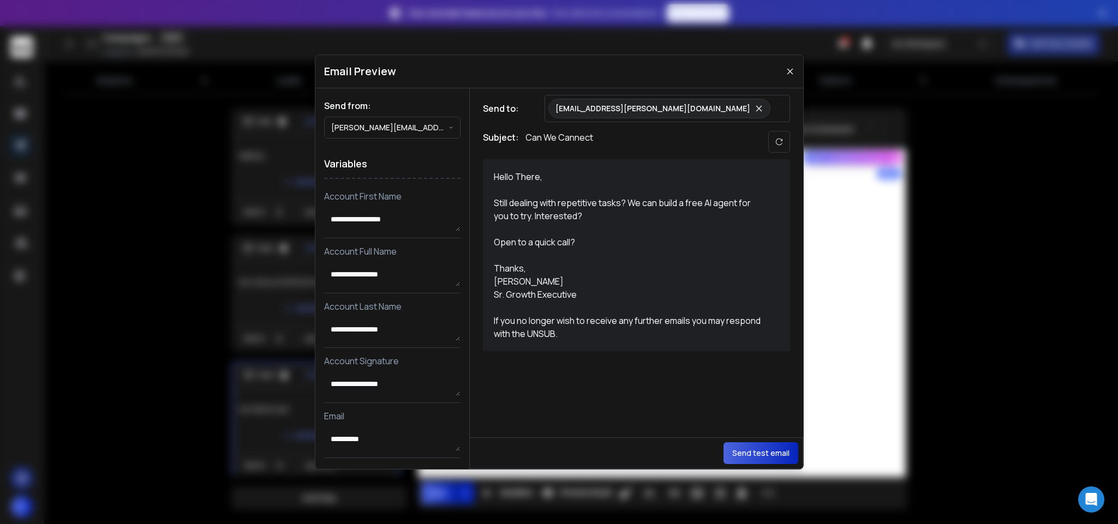
click at [783, 447] on button "Send test email" at bounding box center [761, 454] width 75 height 22
click at [783, 447] on div "Send test email" at bounding box center [636, 454] width 333 height 32
click at [780, 444] on div "Send test email" at bounding box center [636, 454] width 333 height 32
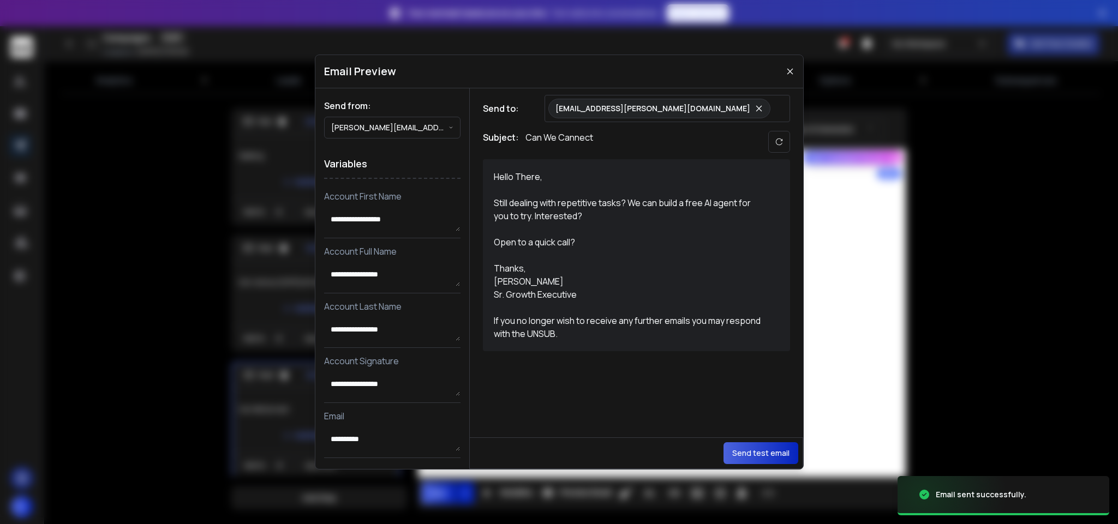
click at [755, 112] on icon at bounding box center [759, 108] width 9 height 9
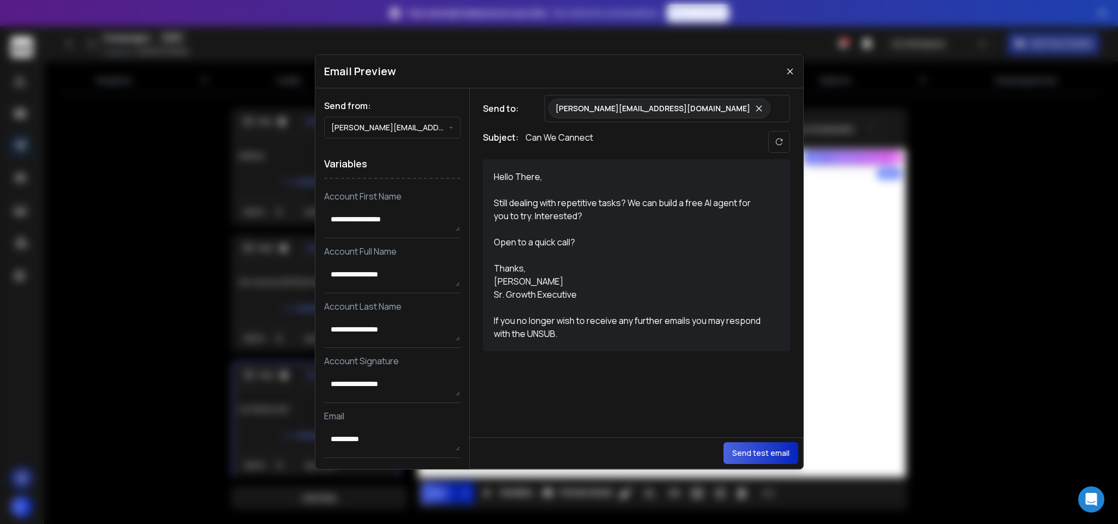
drag, startPoint x: 765, startPoint y: 461, endPoint x: 761, endPoint y: 454, distance: 8.1
click at [765, 460] on button "Send test email" at bounding box center [761, 454] width 75 height 22
click at [761, 454] on div "Send test email" at bounding box center [636, 454] width 333 height 32
click at [759, 454] on div "Send test email" at bounding box center [636, 454] width 333 height 32
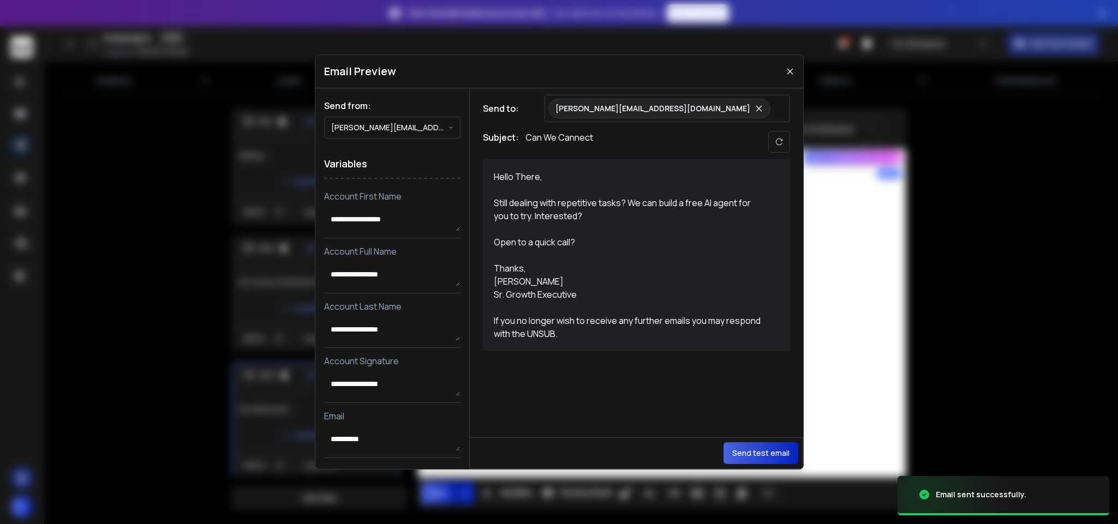
click at [755, 109] on icon at bounding box center [759, 108] width 9 height 9
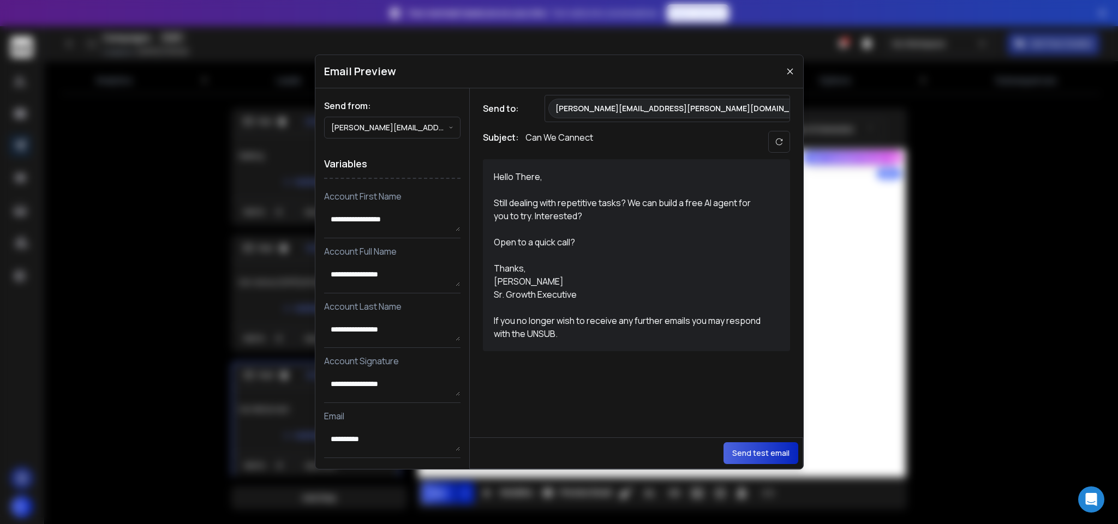
click at [739, 460] on button "Send test email" at bounding box center [761, 454] width 75 height 22
click at [739, 457] on div "Send test email" at bounding box center [636, 454] width 333 height 32
click at [818, 111] on icon at bounding box center [822, 108] width 9 height 9
click at [760, 457] on button "Send test email" at bounding box center [761, 454] width 75 height 22
click at [760, 449] on div "Send test email" at bounding box center [636, 454] width 333 height 32
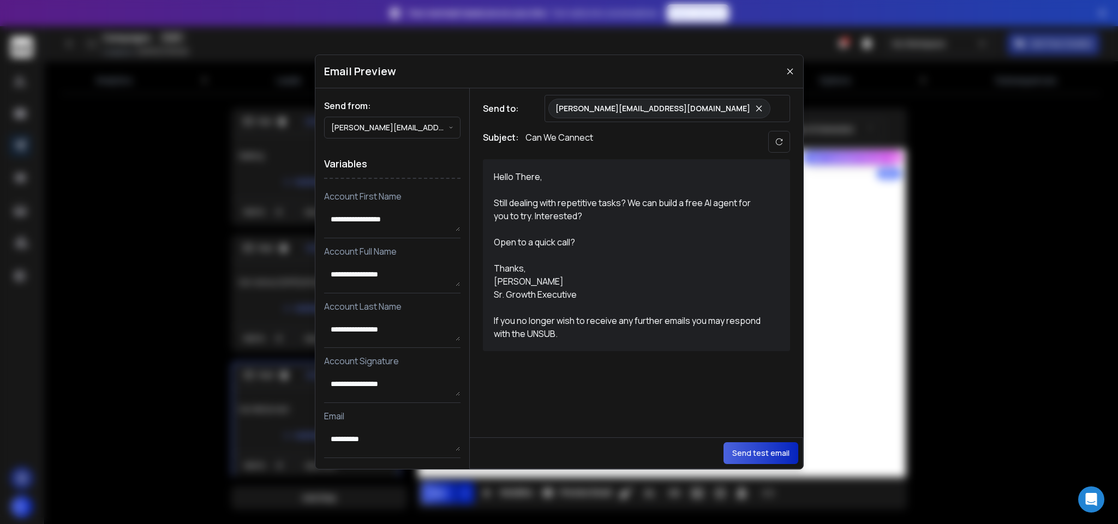
click at [755, 106] on icon at bounding box center [759, 108] width 9 height 9
click at [741, 457] on button "Send test email" at bounding box center [761, 454] width 75 height 22
click at [740, 457] on div "Send test email" at bounding box center [636, 454] width 333 height 32
click at [691, 107] on icon at bounding box center [695, 108] width 9 height 9
click at [742, 446] on button "Send test email" at bounding box center [761, 454] width 75 height 22
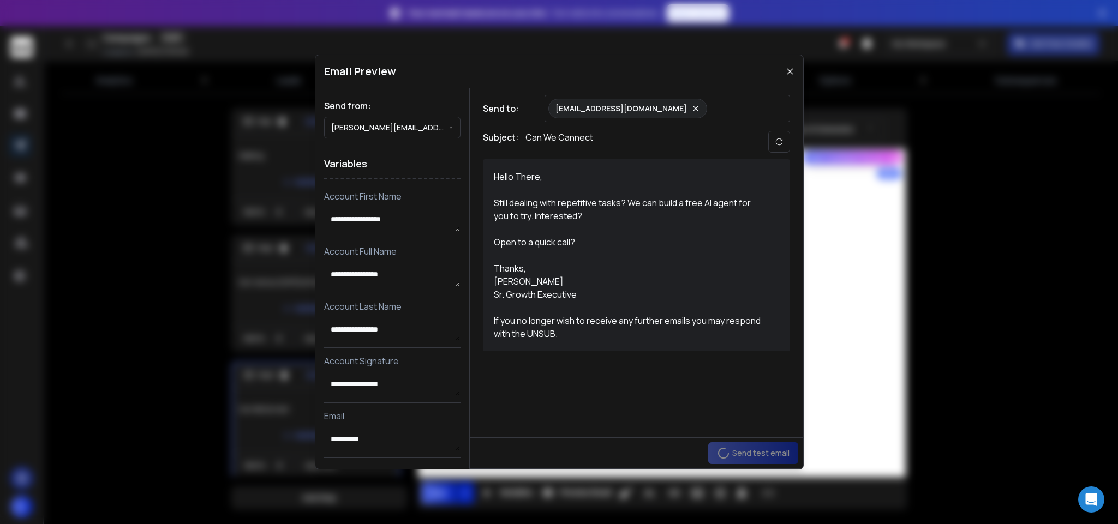
drag, startPoint x: 742, startPoint y: 446, endPoint x: 729, endPoint y: 446, distance: 13.1
click at [739, 446] on div "Send test email" at bounding box center [636, 454] width 333 height 32
click at [691, 106] on icon at bounding box center [695, 108] width 9 height 9
click at [756, 458] on button "Send test email" at bounding box center [761, 454] width 75 height 22
click at [756, 458] on div "Send test email" at bounding box center [636, 454] width 333 height 32
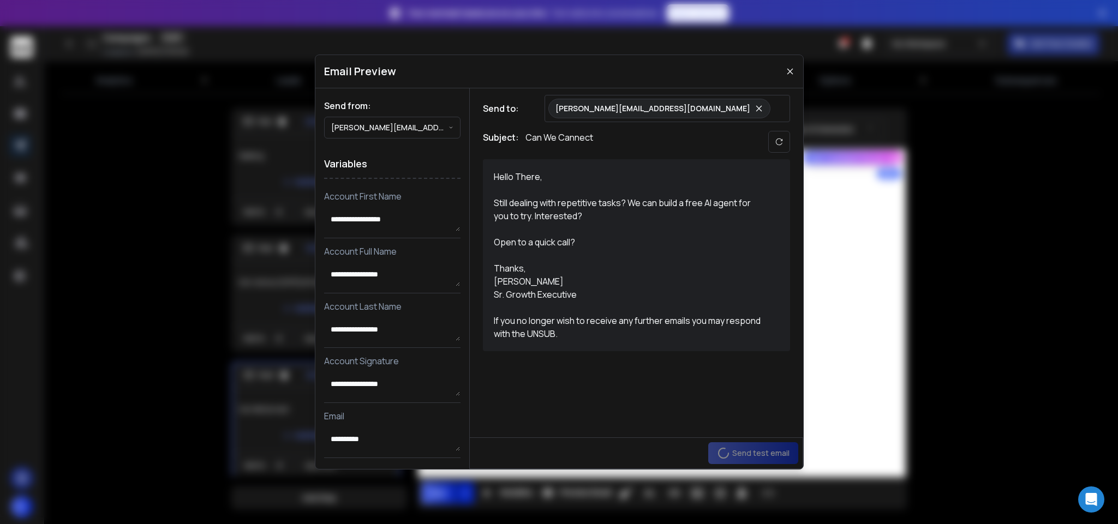
drag, startPoint x: 756, startPoint y: 458, endPoint x: 744, endPoint y: 423, distance: 37.6
click at [756, 457] on div "Send test email" at bounding box center [636, 454] width 333 height 32
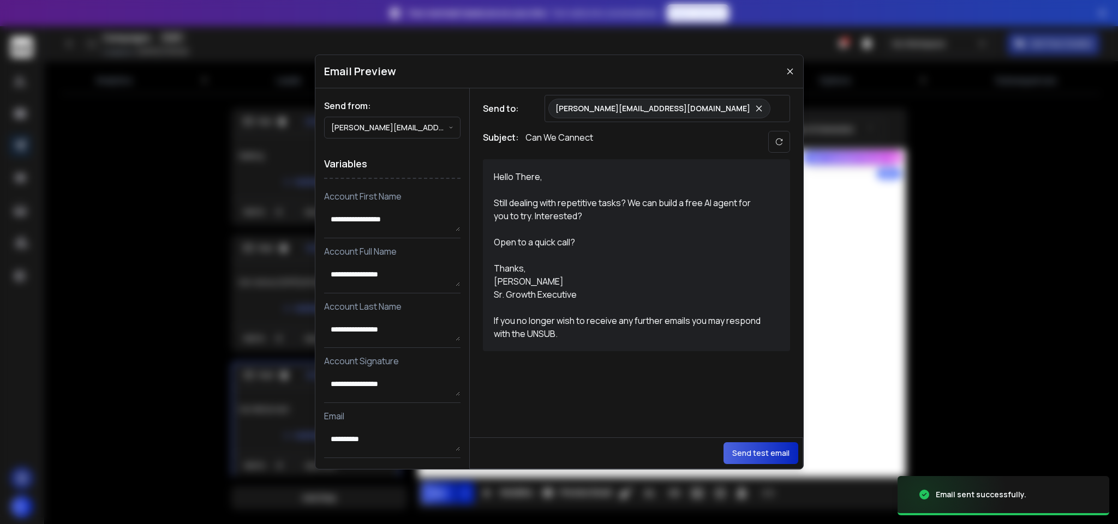
click at [755, 109] on icon at bounding box center [759, 108] width 9 height 9
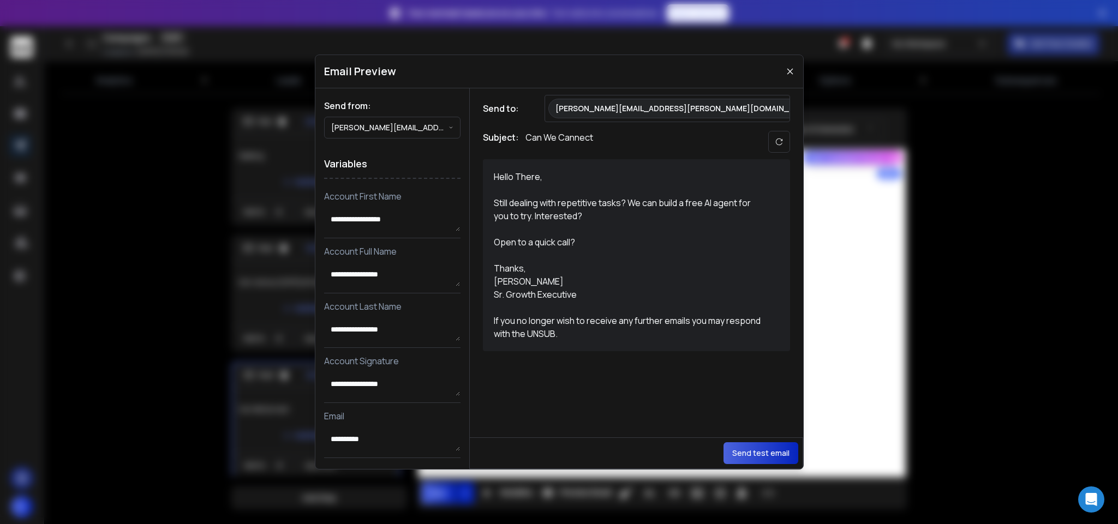
click at [755, 449] on button "Send test email" at bounding box center [761, 454] width 75 height 22
click at [818, 109] on icon at bounding box center [822, 108] width 9 height 9
click at [765, 457] on button "Send test email" at bounding box center [761, 454] width 75 height 22
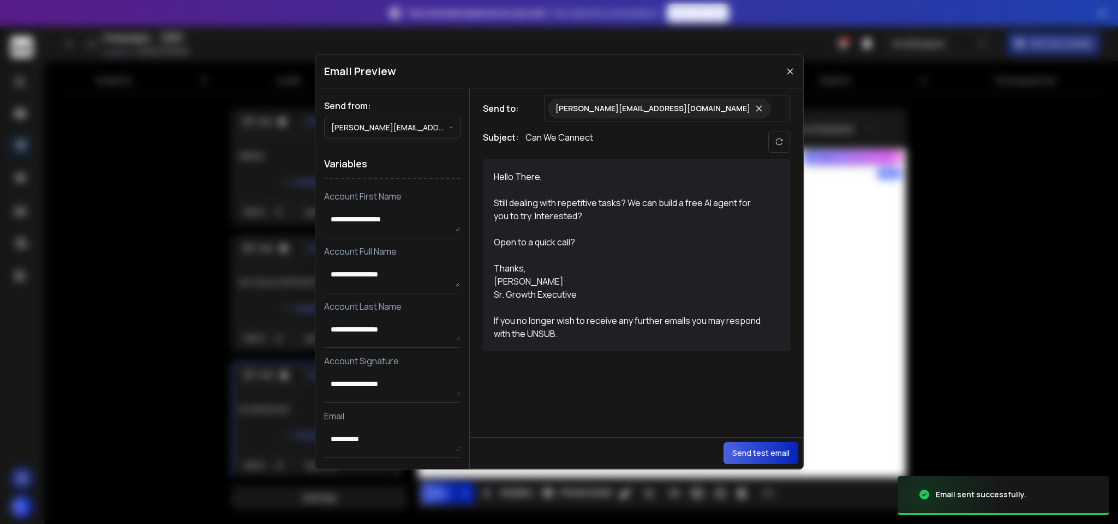
click at [755, 110] on icon at bounding box center [759, 108] width 9 height 9
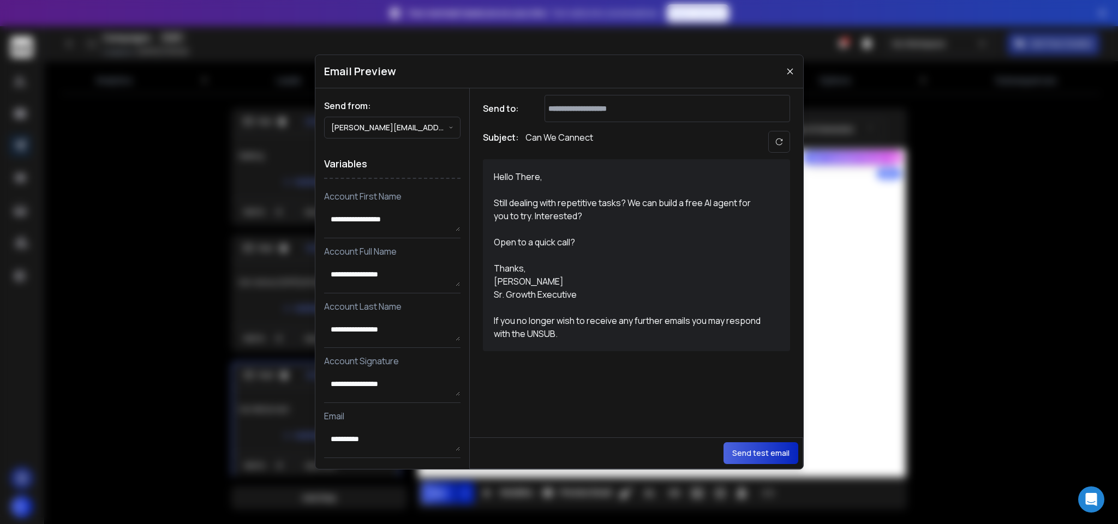
click at [659, 122] on div at bounding box center [668, 108] width 246 height 27
click at [758, 452] on button "Send test email" at bounding box center [761, 454] width 75 height 22
click at [758, 452] on div "Send test email" at bounding box center [636, 454] width 333 height 32
click at [755, 105] on icon at bounding box center [759, 108] width 9 height 9
click at [768, 449] on button "Send test email" at bounding box center [761, 454] width 75 height 22
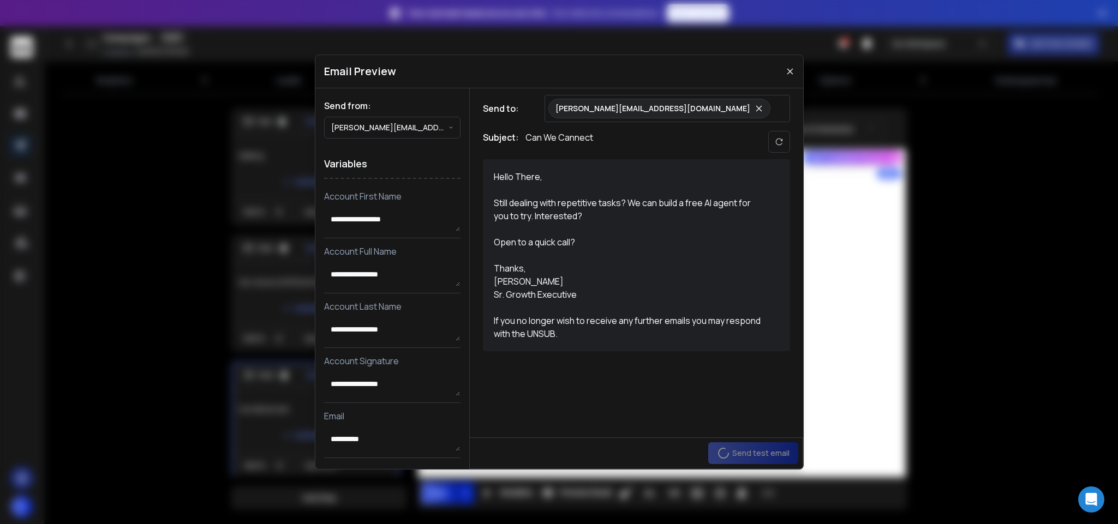
click at [768, 449] on div "Send test email" at bounding box center [636, 454] width 333 height 32
click at [756, 110] on icon at bounding box center [759, 108] width 6 height 6
click at [762, 460] on button "Send test email" at bounding box center [761, 454] width 75 height 22
click at [762, 460] on div "Send test email" at bounding box center [636, 454] width 333 height 32
click at [691, 109] on icon at bounding box center [695, 108] width 9 height 9
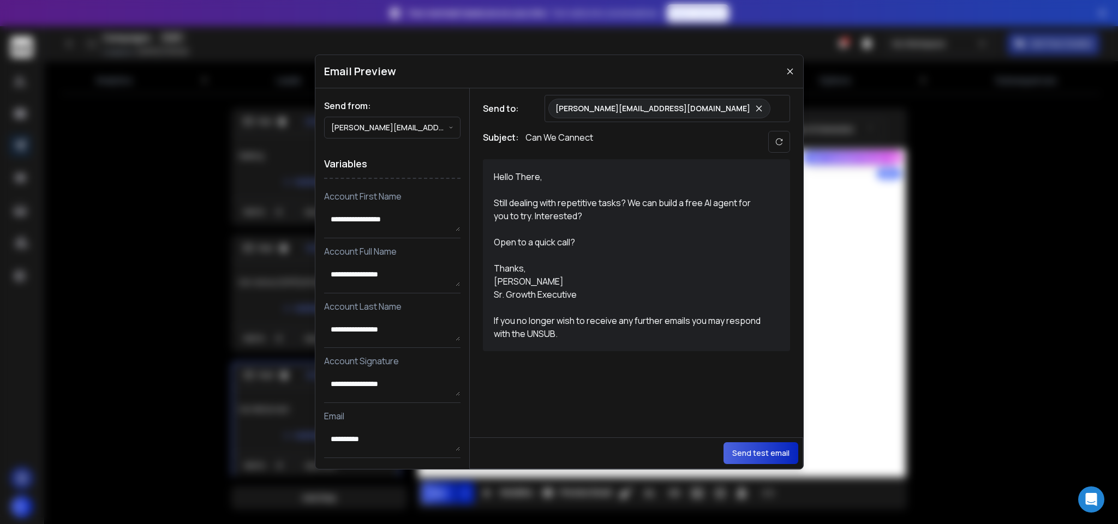
click at [766, 454] on button "Send test email" at bounding box center [761, 454] width 75 height 22
click at [766, 452] on div "Send test email" at bounding box center [636, 454] width 333 height 32
click at [756, 109] on icon at bounding box center [759, 108] width 6 height 6
drag, startPoint x: 742, startPoint y: 444, endPoint x: 752, endPoint y: 436, distance: 12.9
click at [752, 438] on div "Send test email" at bounding box center [636, 454] width 333 height 32
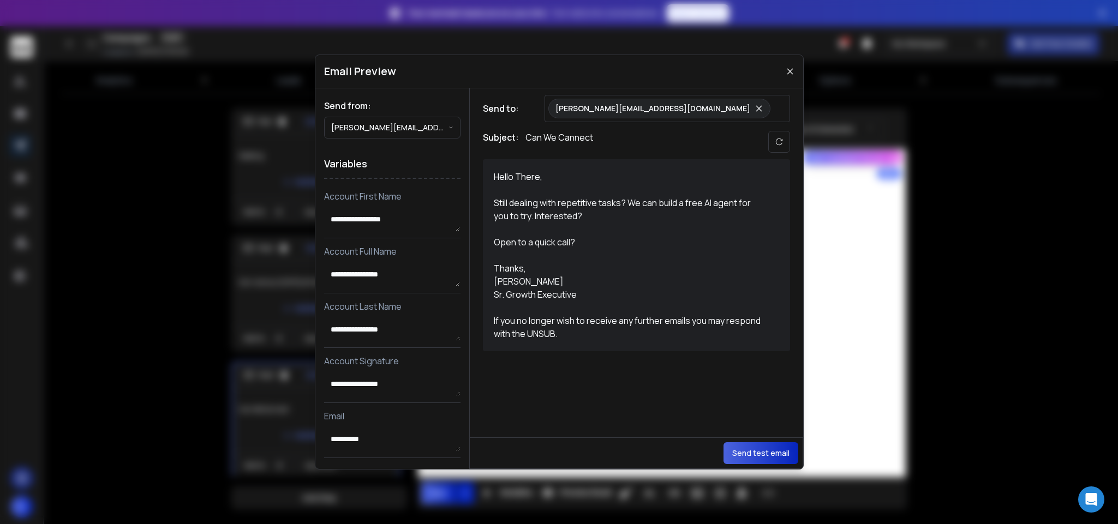
click at [754, 438] on div "Send to: [PERSON_NAME][EMAIL_ADDRESS][DOMAIN_NAME] Subject: Can We Cannect Hell…" at bounding box center [636, 278] width 334 height 381
click at [754, 438] on div "Send test email" at bounding box center [636, 454] width 333 height 32
click at [754, 454] on button "Send test email" at bounding box center [761, 454] width 75 height 22
click at [754, 452] on div "Send test email" at bounding box center [636, 454] width 333 height 32
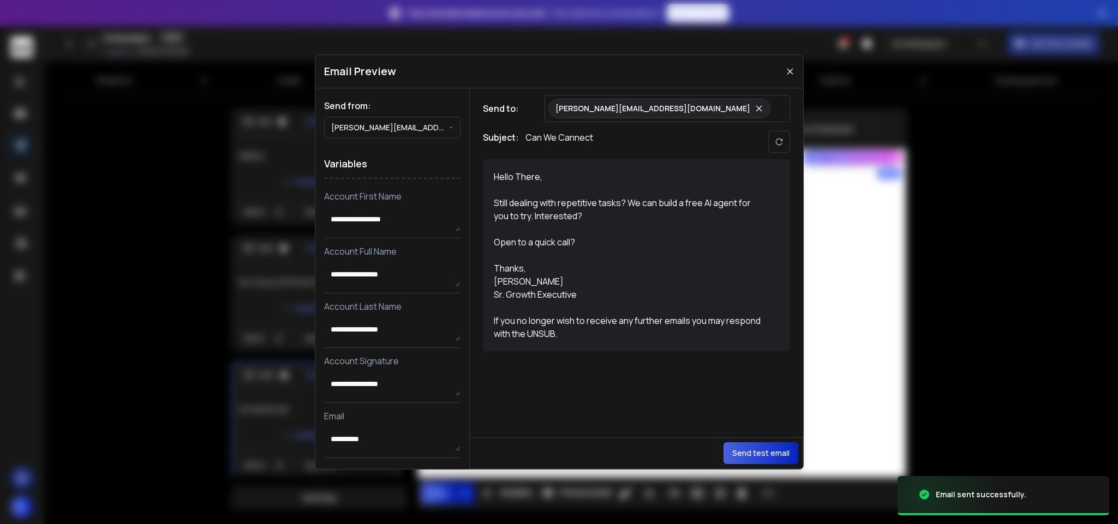
click at [755, 108] on icon at bounding box center [759, 108] width 9 height 9
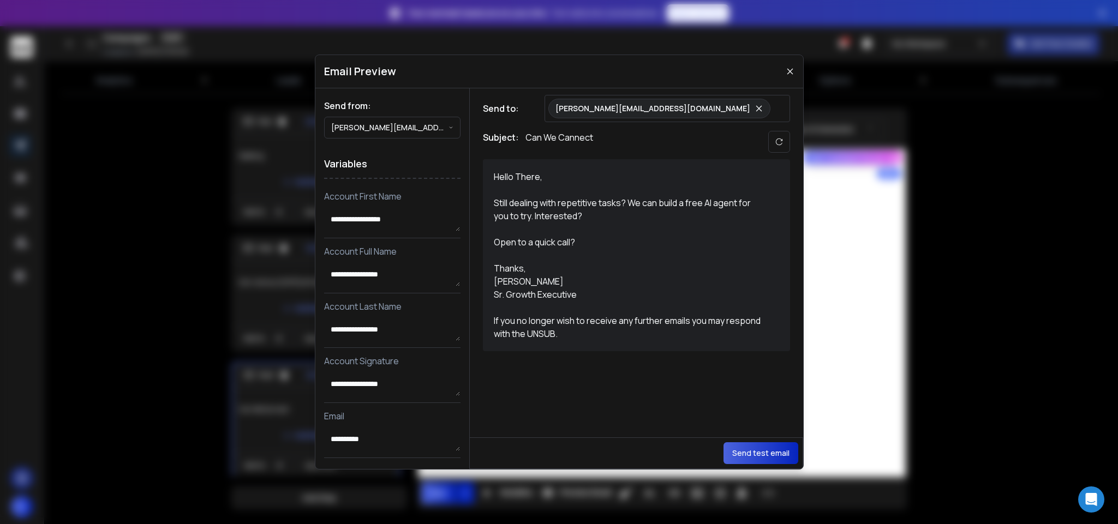
click at [763, 458] on button "Send test email" at bounding box center [761, 454] width 75 height 22
click at [763, 458] on div "Send test email" at bounding box center [636, 454] width 333 height 32
drag, startPoint x: 689, startPoint y: 111, endPoint x: 684, endPoint y: 79, distance: 33.1
click at [686, 82] on div "**********" at bounding box center [559, 262] width 489 height 415
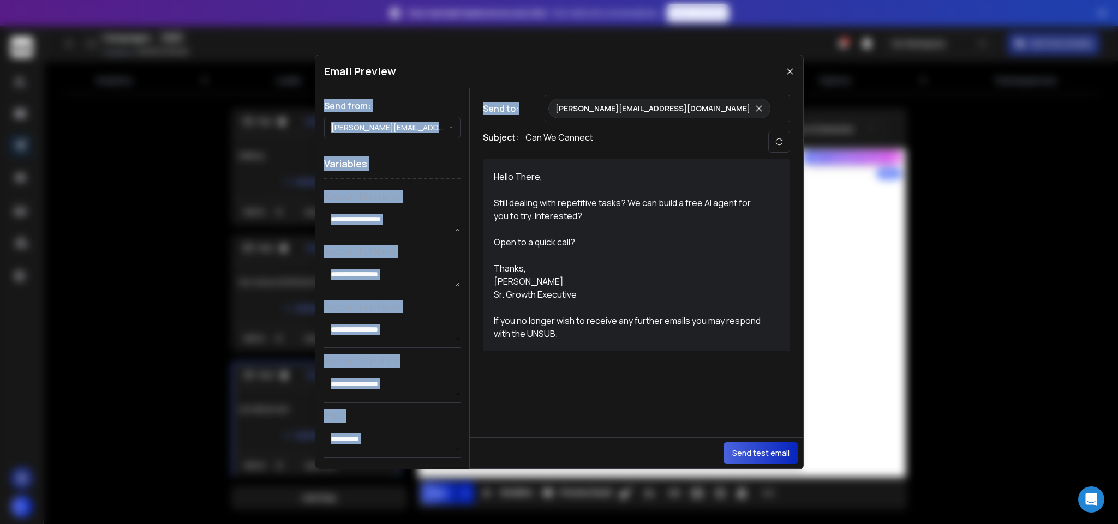
click at [755, 109] on icon at bounding box center [759, 108] width 9 height 9
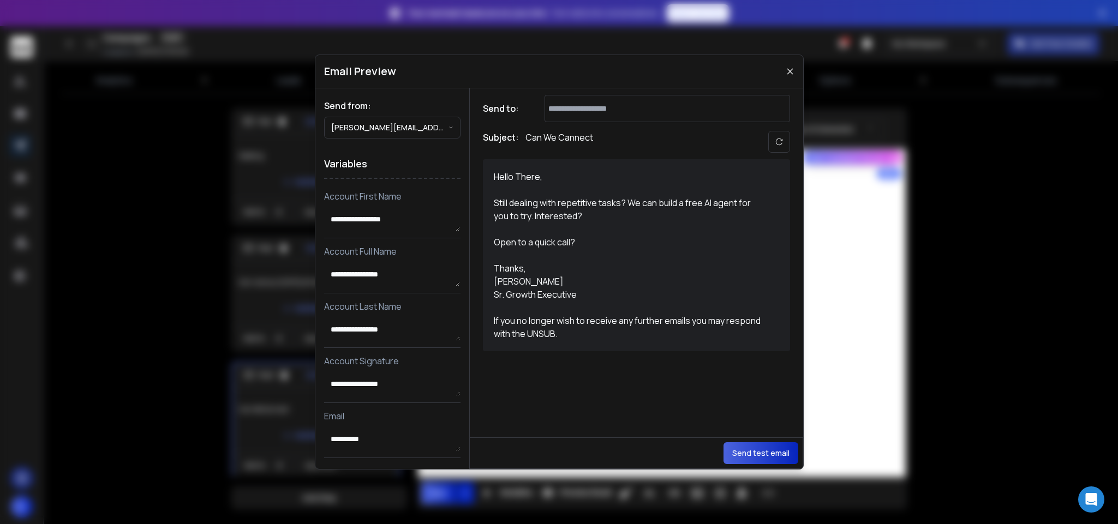
click at [689, 109] on input at bounding box center [667, 109] width 238 height 20
click at [747, 456] on button "Send test email" at bounding box center [761, 454] width 75 height 22
click at [734, 456] on div "Send test email" at bounding box center [636, 454] width 333 height 32
click at [755, 112] on icon at bounding box center [759, 108] width 9 height 9
click at [773, 443] on button "Send test email" at bounding box center [761, 454] width 75 height 22
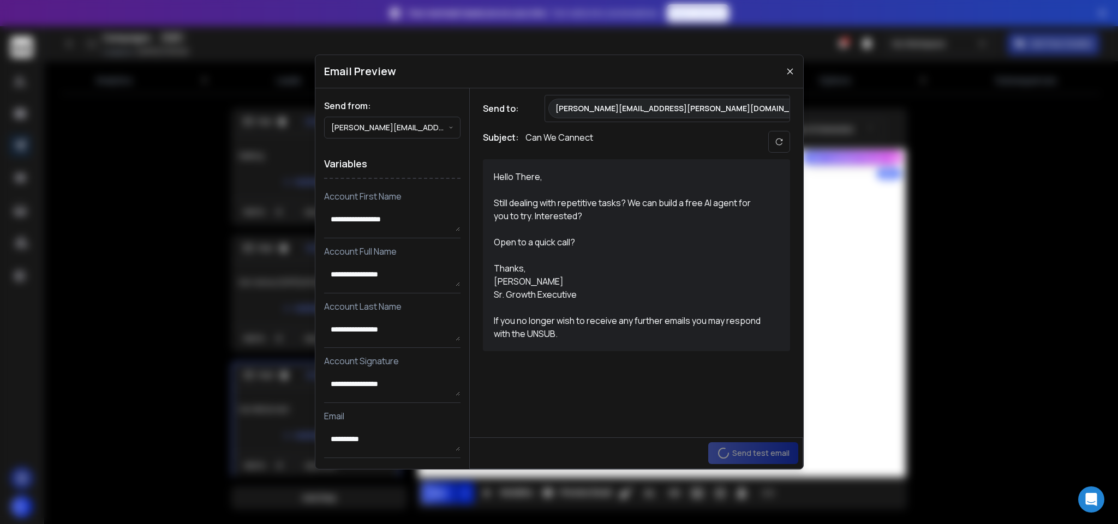
click at [773, 443] on div "Send test email" at bounding box center [636, 454] width 333 height 32
click at [773, 444] on div "Send test email" at bounding box center [636, 454] width 333 height 32
click at [719, 109] on div "[PERSON_NAME][EMAIL_ADDRESS][PERSON_NAME][DOMAIN_NAME]" at bounding box center [690, 109] width 285 height 20
click at [818, 110] on icon at bounding box center [822, 108] width 9 height 9
click at [756, 451] on button "Send test email" at bounding box center [761, 454] width 75 height 22
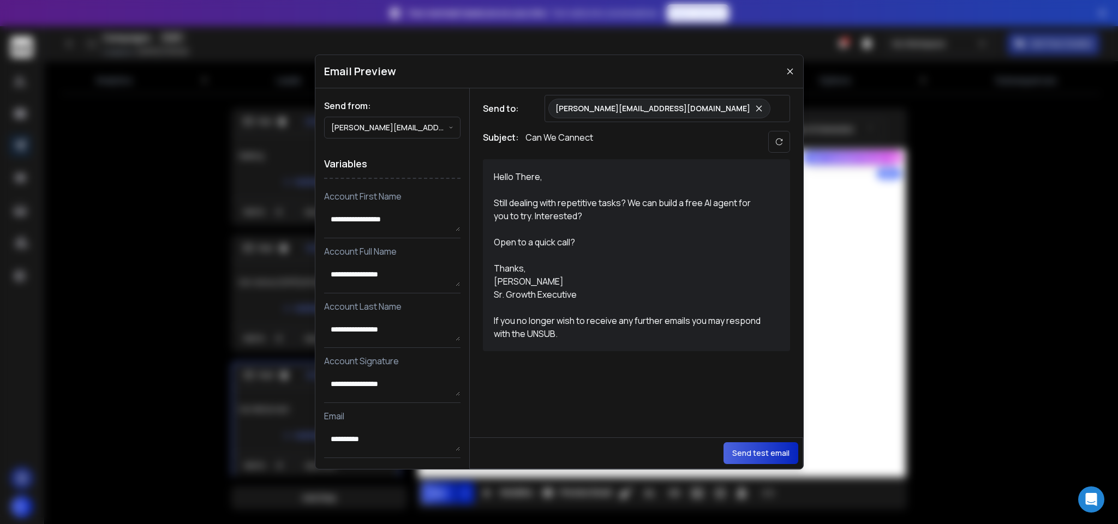
click at [756, 451] on div "Send test email" at bounding box center [636, 454] width 333 height 32
click at [755, 107] on icon at bounding box center [759, 108] width 9 height 9
click at [780, 457] on button "Send test email" at bounding box center [761, 454] width 75 height 22
click at [770, 444] on div "Send test email" at bounding box center [636, 454] width 333 height 32
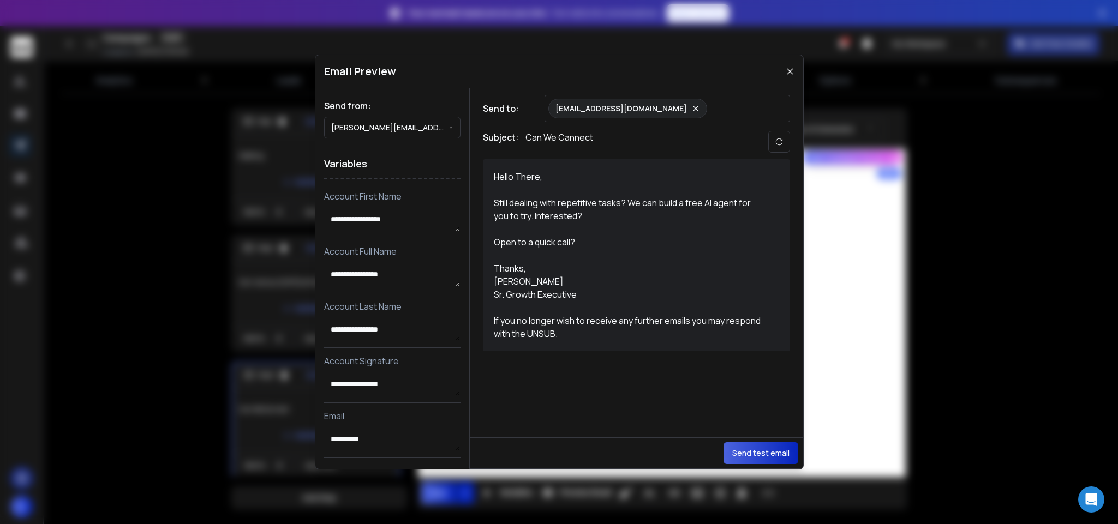
click at [691, 110] on icon at bounding box center [695, 108] width 9 height 9
click at [743, 455] on button "Send test email" at bounding box center [761, 454] width 75 height 22
click at [743, 455] on div "Send test email" at bounding box center [636, 454] width 333 height 32
click at [786, 77] on div "Email Preview" at bounding box center [559, 71] width 488 height 33
click at [795, 77] on div "Email Preview" at bounding box center [559, 71] width 488 height 33
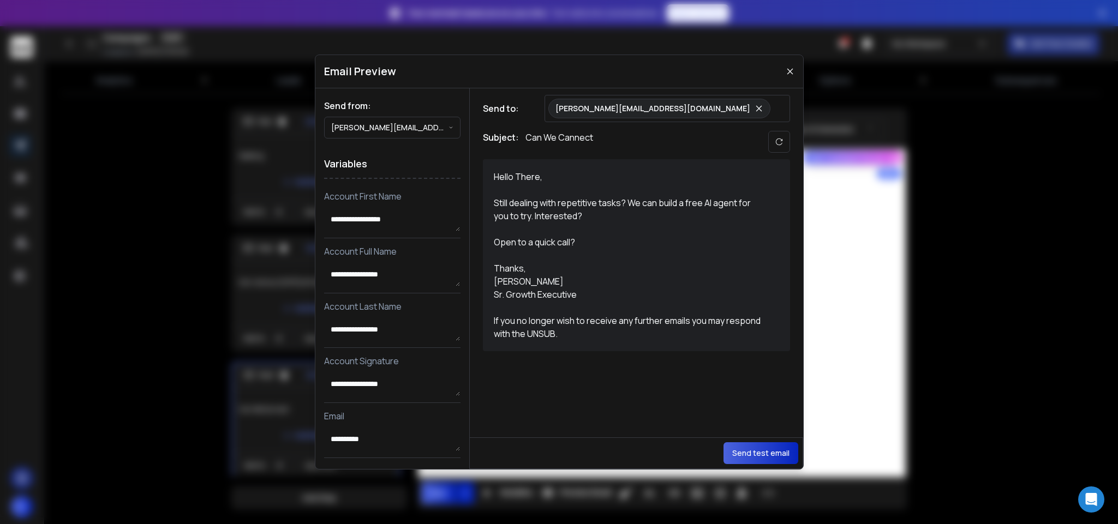
drag, startPoint x: 791, startPoint y: 70, endPoint x: 781, endPoint y: 71, distance: 9.8
click at [783, 71] on div "Email Preview" at bounding box center [559, 71] width 488 height 33
click at [413, 128] on p "[PERSON_NAME][EMAIL_ADDRESS][PERSON_NAME][DOMAIN_NAME]" at bounding box center [389, 127] width 117 height 11
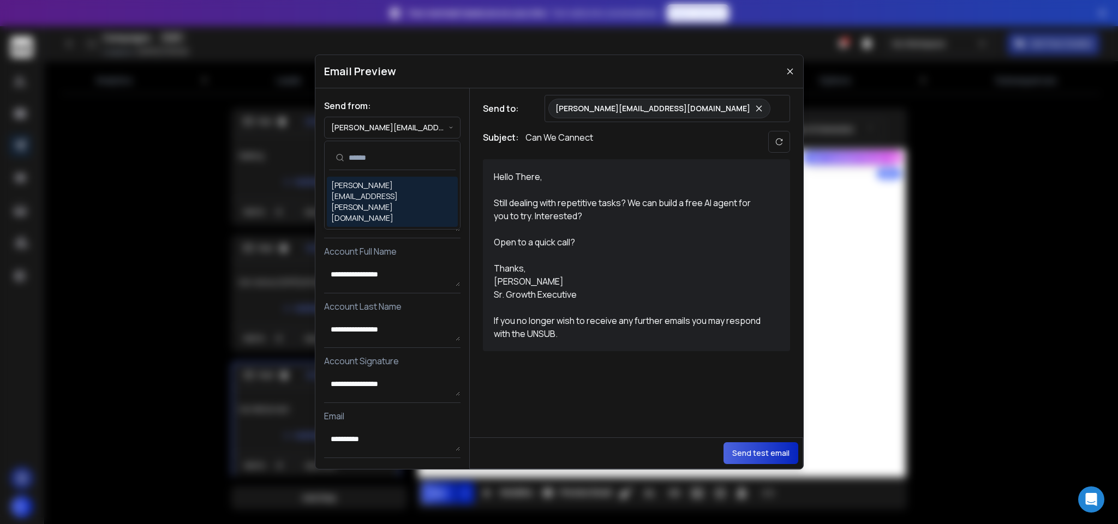
click at [373, 186] on div "[PERSON_NAME][EMAIL_ADDRESS][PERSON_NAME][DOMAIN_NAME]" at bounding box center [392, 202] width 122 height 44
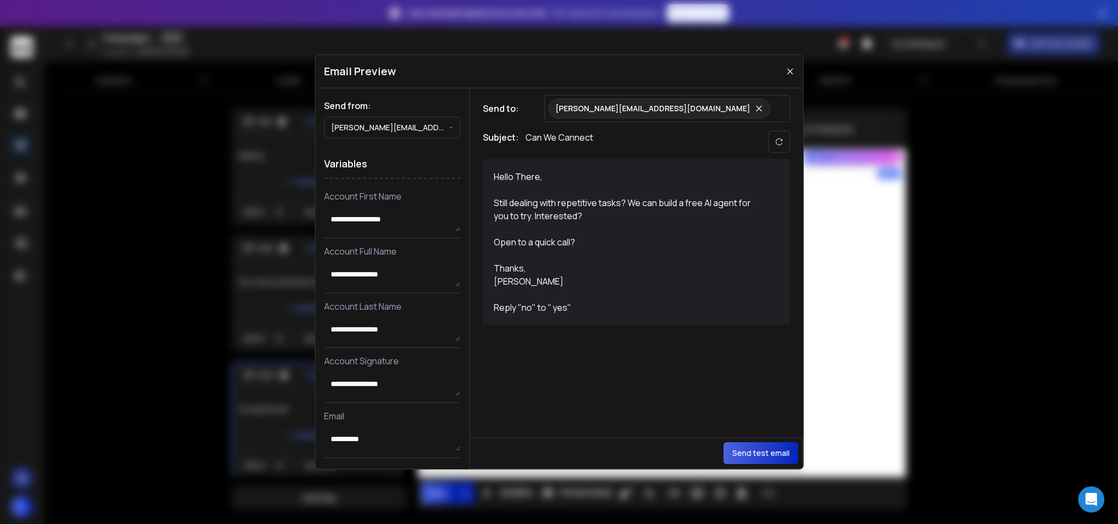
click at [783, 70] on div "Email Preview" at bounding box center [559, 71] width 488 height 33
click at [791, 70] on icon at bounding box center [790, 71] width 9 height 9
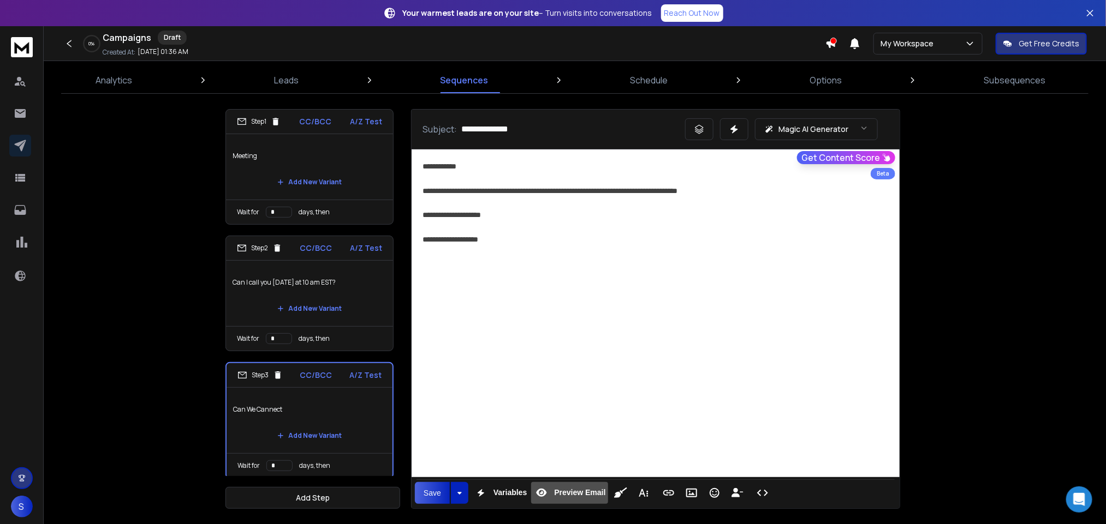
click at [574, 486] on div "Preview Email" at bounding box center [569, 493] width 76 height 18
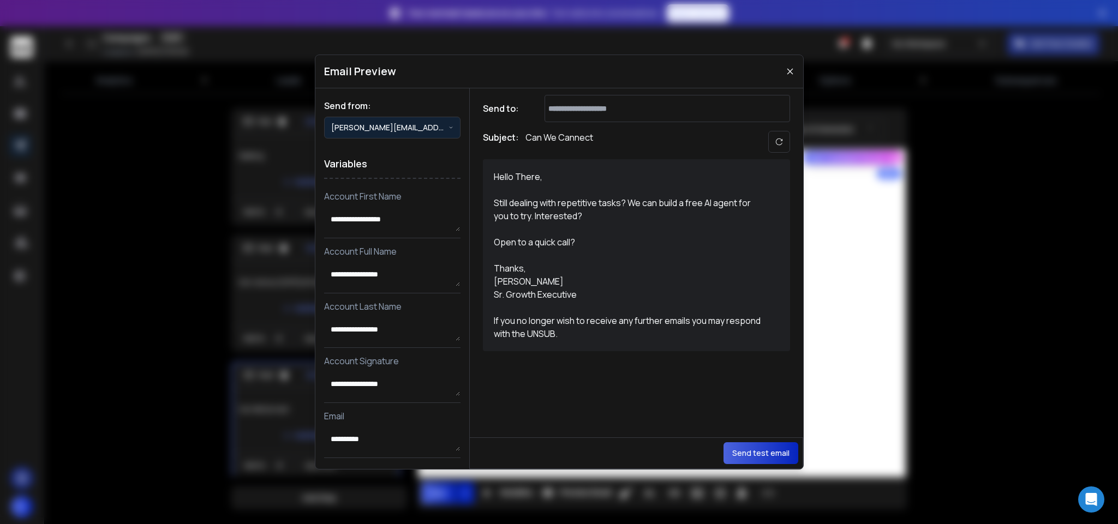
click at [449, 117] on button "[PERSON_NAME][EMAIL_ADDRESS][PERSON_NAME][DOMAIN_NAME]" at bounding box center [392, 128] width 136 height 22
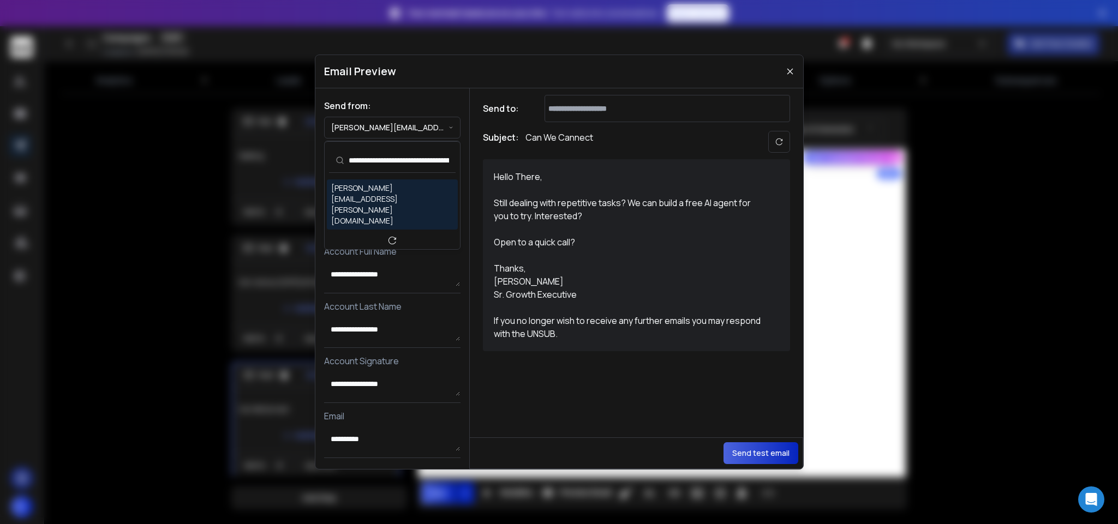
scroll to position [0, 44]
type input "**********"
click at [438, 181] on div "[PERSON_NAME][EMAIL_ADDRESS][PERSON_NAME][DOMAIN_NAME]" at bounding box center [392, 202] width 122 height 44
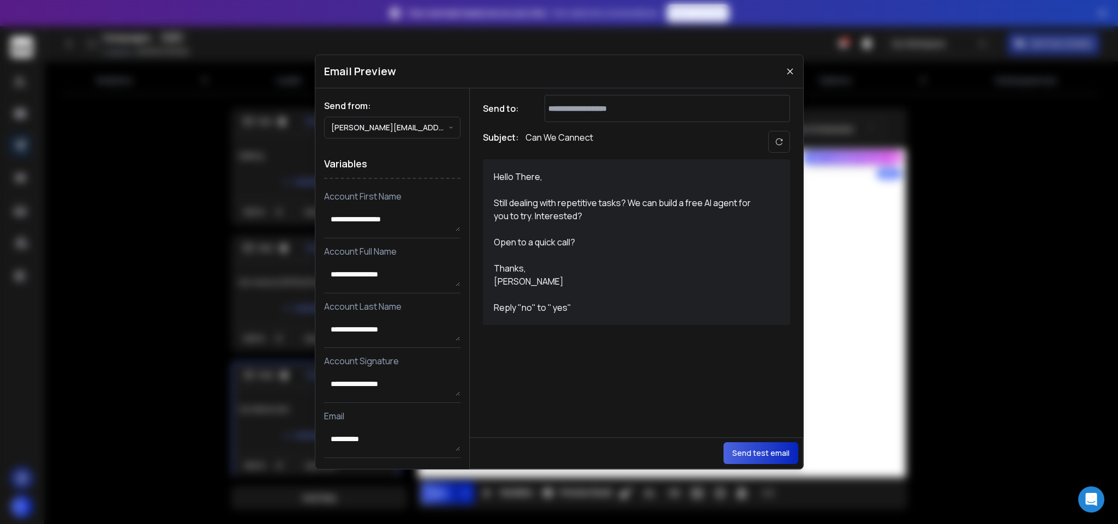
click at [670, 104] on input at bounding box center [667, 109] width 238 height 20
click at [757, 448] on button "Send test email" at bounding box center [761, 454] width 75 height 22
click at [747, 448] on div "Send test email" at bounding box center [636, 454] width 333 height 32
drag, startPoint x: 785, startPoint y: 72, endPoint x: 678, endPoint y: 166, distance: 141.9
click at [781, 72] on div "Email Preview" at bounding box center [559, 71] width 488 height 33
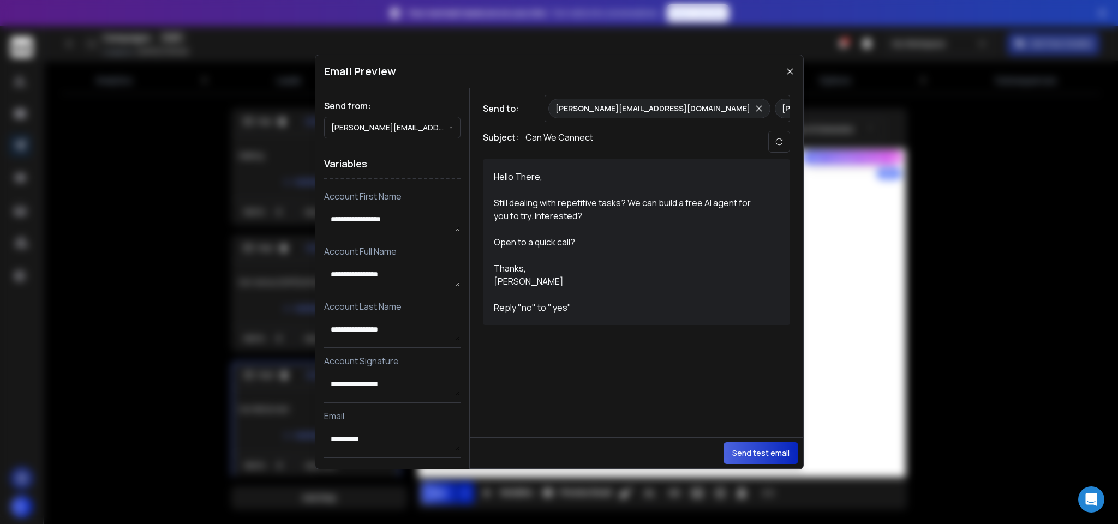
drag, startPoint x: 786, startPoint y: 72, endPoint x: 744, endPoint y: 107, distance: 54.6
click at [780, 74] on div "Email Preview" at bounding box center [559, 71] width 488 height 33
click at [788, 73] on icon at bounding box center [790, 71] width 9 height 9
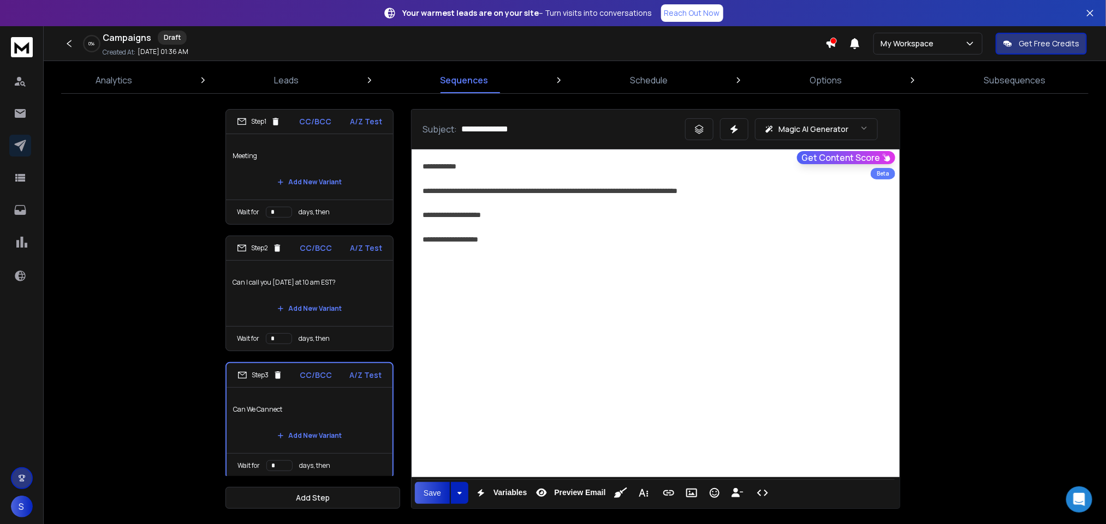
click at [578, 480] on div "Save Save Save as Template Variables Insert Variable Preview Email Preview Emai…" at bounding box center [534, 493] width 241 height 26
click at [577, 484] on div "Preview Email" at bounding box center [569, 493] width 76 height 18
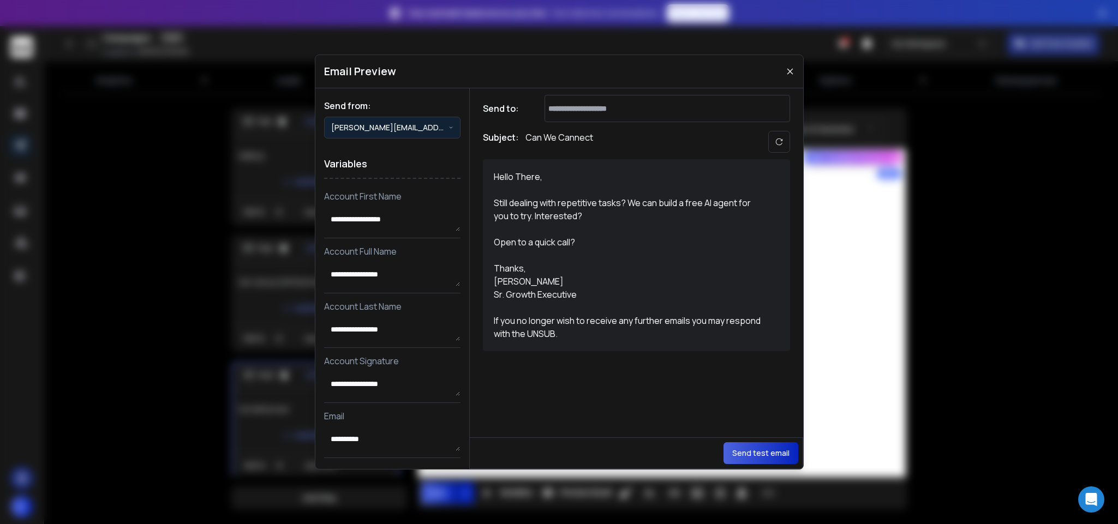
click at [449, 131] on icon "button" at bounding box center [451, 127] width 5 height 11
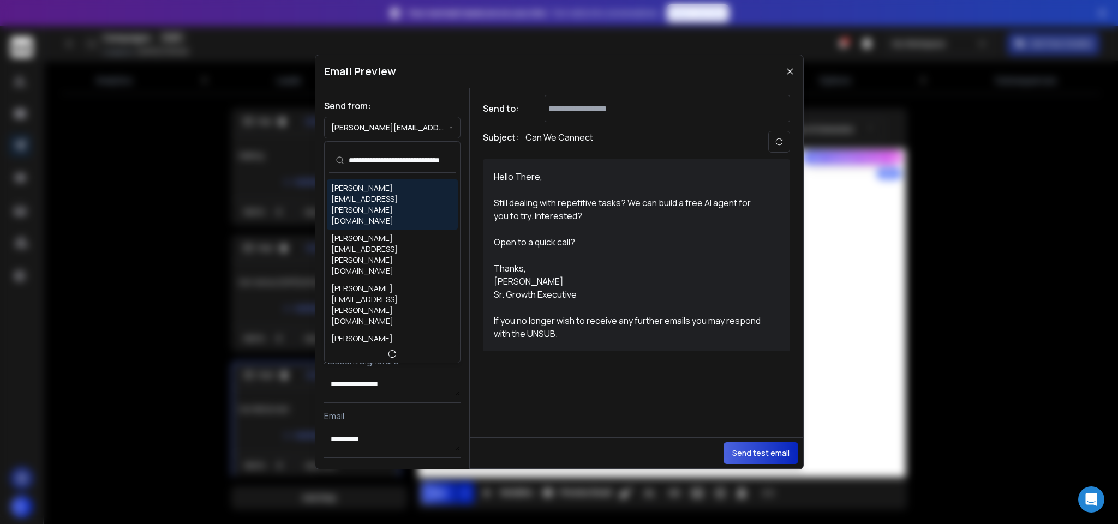
scroll to position [0, 33]
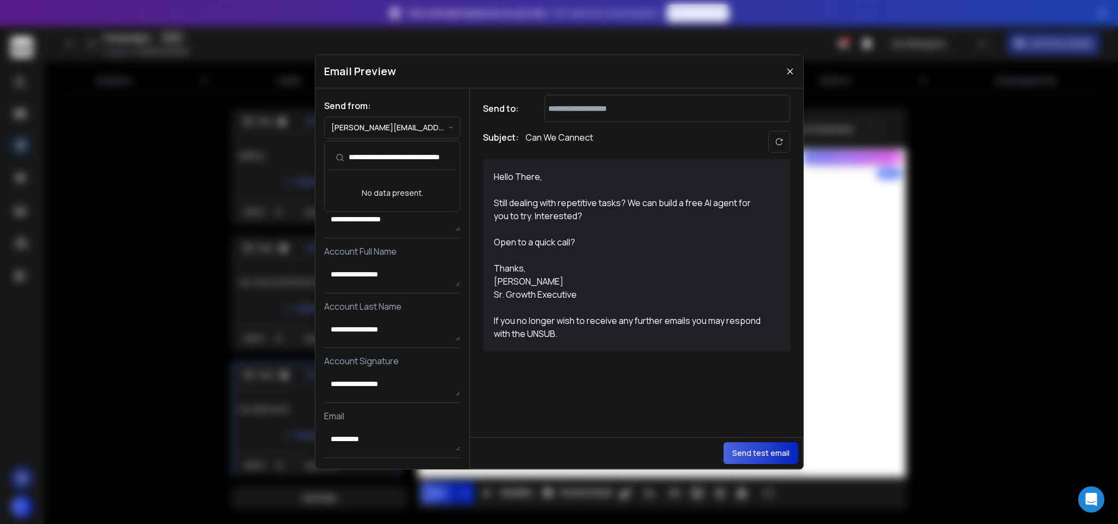
click at [432, 160] on input "**********" at bounding box center [399, 158] width 100 height 24
type input "**********"
click at [443, 138] on button "[PERSON_NAME][EMAIL_ADDRESS][PERSON_NAME][DOMAIN_NAME]" at bounding box center [392, 128] width 136 height 22
click at [449, 132] on icon "button" at bounding box center [451, 127] width 5 height 11
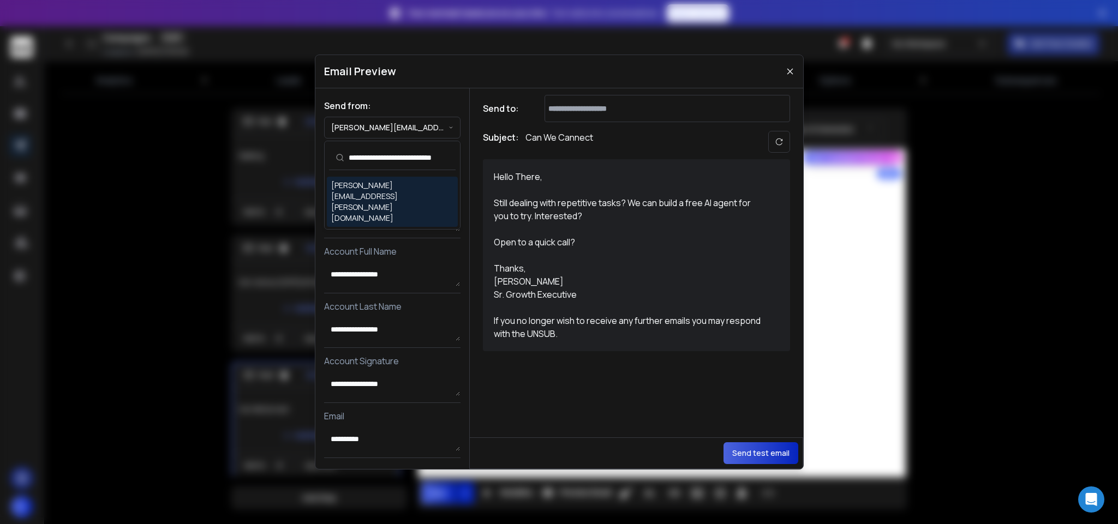
scroll to position [0, 25]
type input "**********"
click at [407, 188] on div "[PERSON_NAME][EMAIL_ADDRESS][PERSON_NAME][DOMAIN_NAME]" at bounding box center [392, 202] width 122 height 44
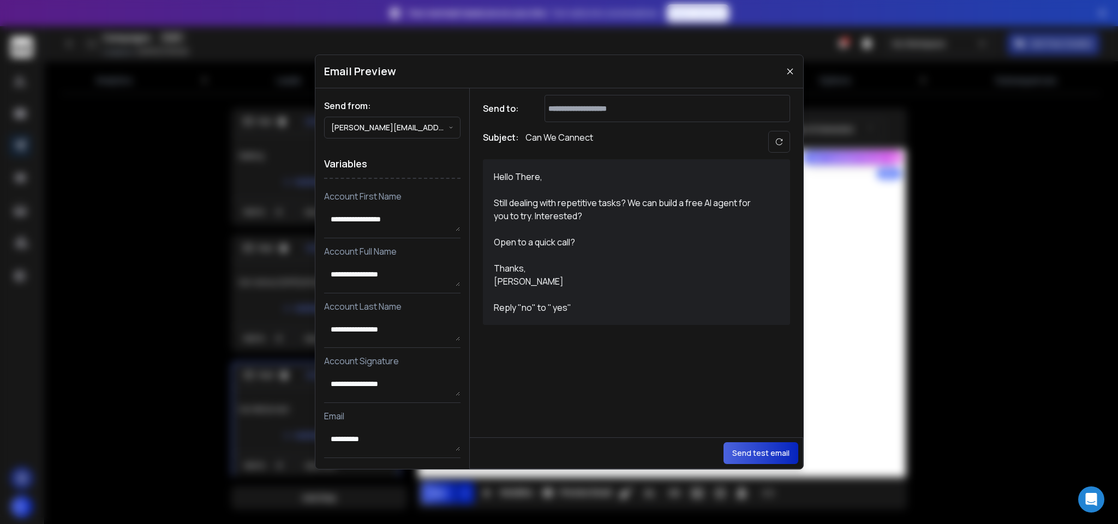
click at [593, 124] on div "Send to:" at bounding box center [636, 109] width 307 height 32
drag, startPoint x: 747, startPoint y: 451, endPoint x: 738, endPoint y: 429, distance: 22.8
click at [745, 446] on button "Send test email" at bounding box center [761, 454] width 75 height 22
click at [738, 429] on div "Send to: [PERSON_NAME][EMAIL_ADDRESS][DOMAIN_NAME] Subject: Can We Cannect Hell…" at bounding box center [636, 278] width 334 height 381
click at [755, 111] on icon at bounding box center [759, 108] width 9 height 9
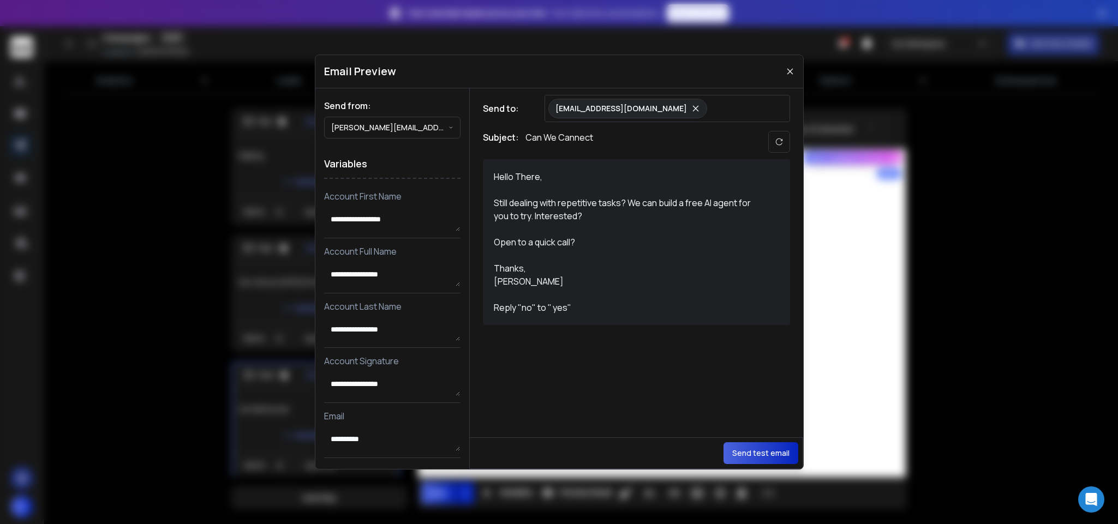
click at [757, 445] on button "Send test email" at bounding box center [761, 454] width 75 height 22
drag, startPoint x: 757, startPoint y: 445, endPoint x: 751, endPoint y: 457, distance: 13.2
click at [758, 444] on div "Send test email" at bounding box center [636, 454] width 333 height 32
click at [693, 110] on icon at bounding box center [696, 108] width 6 height 6
click at [742, 438] on div "Send test email" at bounding box center [636, 454] width 333 height 32
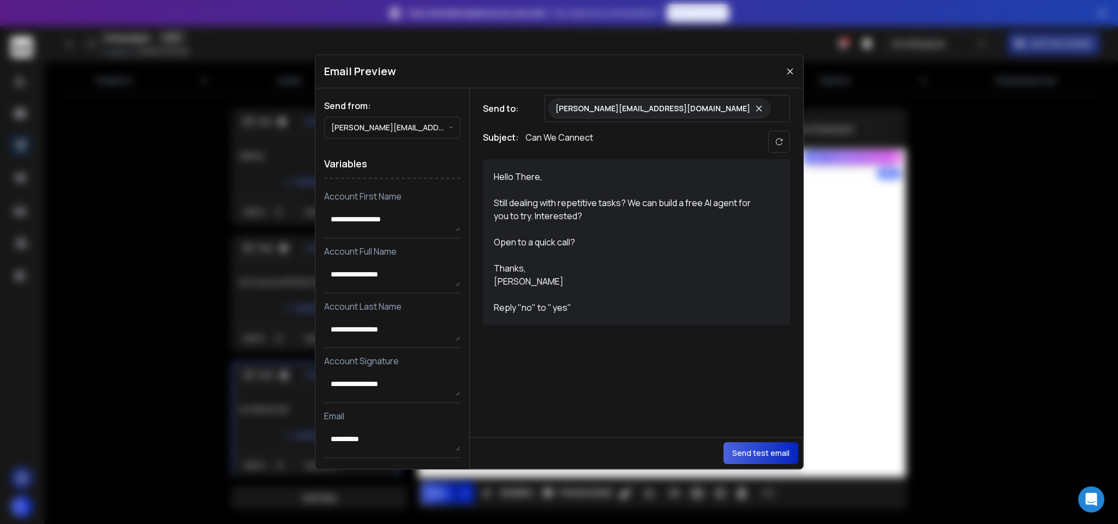
click at [743, 439] on div "Send test email" at bounding box center [636, 454] width 333 height 32
click at [742, 455] on button "Send test email" at bounding box center [761, 454] width 75 height 22
click at [742, 455] on div "Send test email" at bounding box center [636, 454] width 333 height 32
click at [755, 112] on icon at bounding box center [759, 108] width 9 height 9
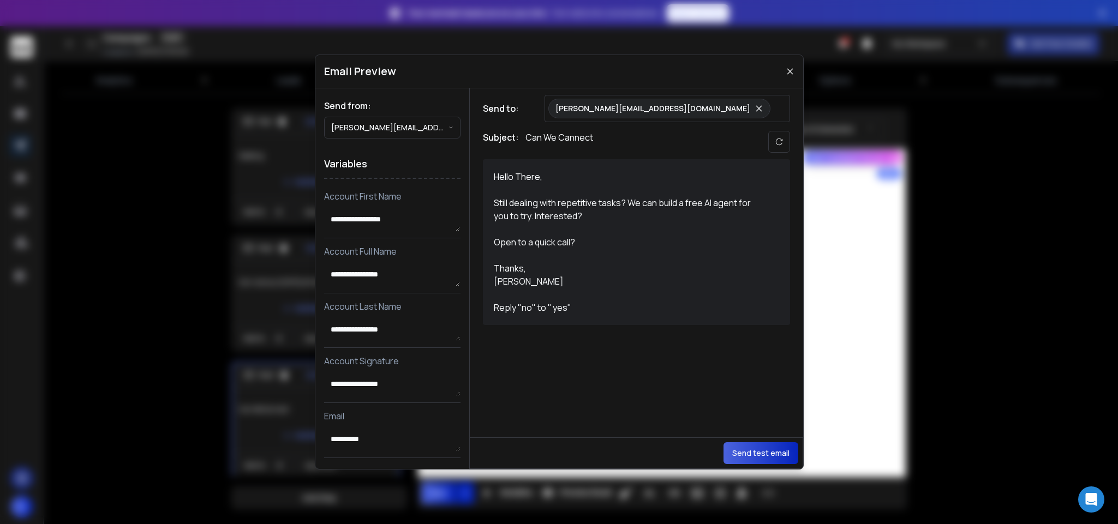
click at [715, 455] on div "Send test email" at bounding box center [636, 454] width 333 height 32
click at [733, 452] on button "Send test email" at bounding box center [761, 454] width 75 height 22
click at [733, 452] on div "Send test email" at bounding box center [636, 454] width 333 height 32
click at [755, 106] on icon at bounding box center [759, 108] width 9 height 9
click at [747, 443] on button "Send test email" at bounding box center [761, 454] width 75 height 22
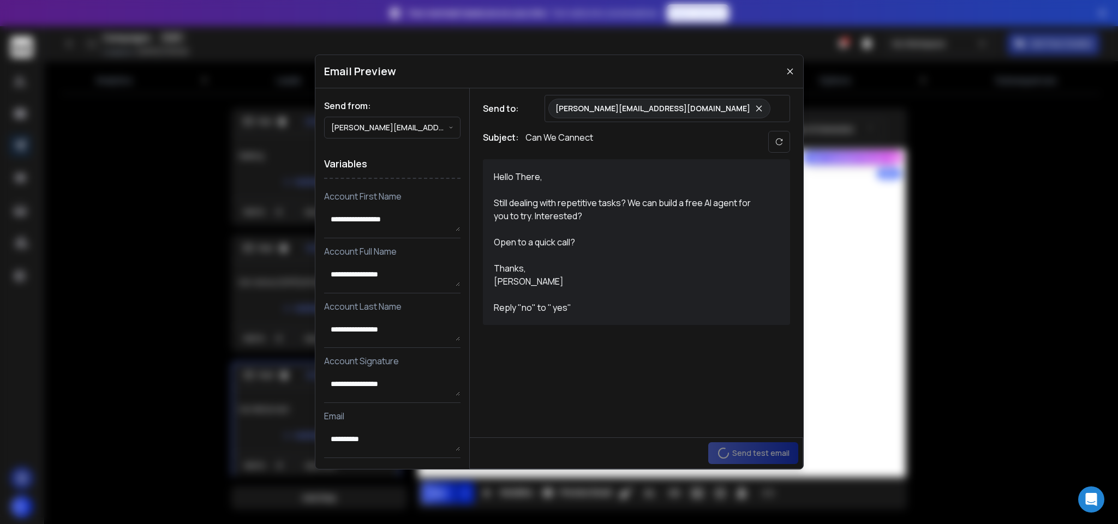
click at [747, 442] on div "Send test email" at bounding box center [636, 454] width 333 height 32
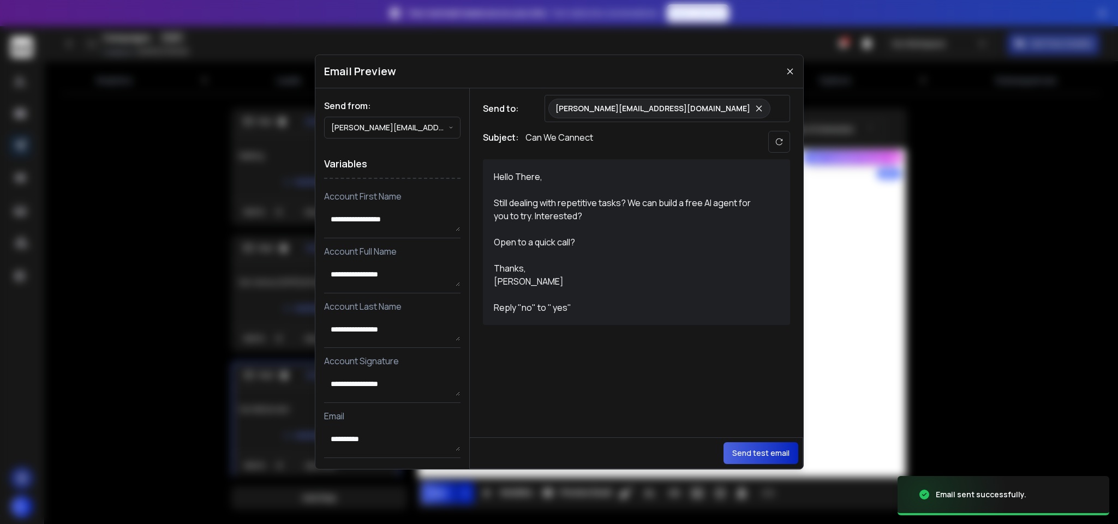
click at [755, 112] on icon at bounding box center [759, 108] width 9 height 9
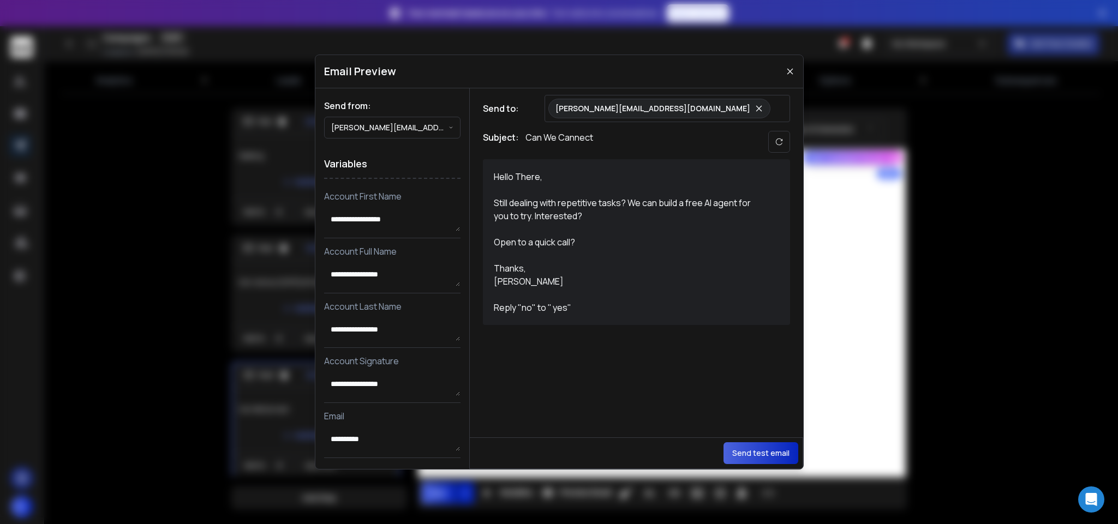
click at [754, 443] on button "Send test email" at bounding box center [761, 454] width 75 height 22
drag, startPoint x: 752, startPoint y: 449, endPoint x: 748, endPoint y: 418, distance: 30.8
click at [750, 445] on div "Send test email" at bounding box center [636, 454] width 333 height 32
click at [765, 388] on div "Send to: [PERSON_NAME][EMAIL_ADDRESS][DOMAIN_NAME] Subject: Can We Cannect Hell…" at bounding box center [636, 278] width 334 height 381
click at [693, 110] on div "[PERSON_NAME][EMAIL_ADDRESS][DOMAIN_NAME]" at bounding box center [659, 109] width 222 height 20
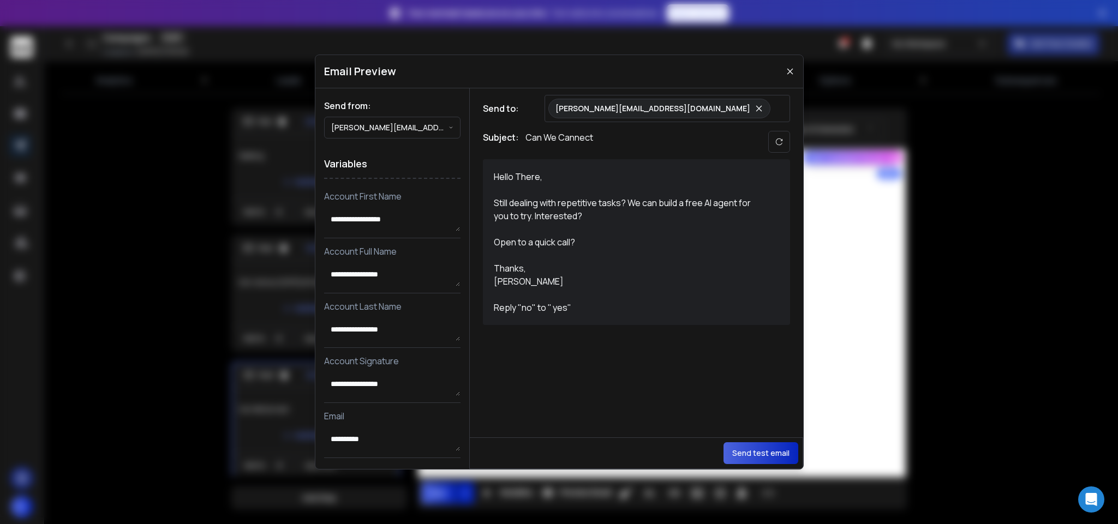
click at [678, 110] on p "[PERSON_NAME][EMAIL_ADDRESS][DOMAIN_NAME]" at bounding box center [653, 108] width 195 height 11
click at [682, 110] on div "[PERSON_NAME][EMAIL_ADDRESS][DOMAIN_NAME]" at bounding box center [659, 109] width 222 height 20
click at [755, 110] on icon at bounding box center [759, 108] width 9 height 9
click at [761, 449] on button "Send test email" at bounding box center [761, 454] width 75 height 22
drag, startPoint x: 761, startPoint y: 449, endPoint x: 762, endPoint y: 434, distance: 14.7
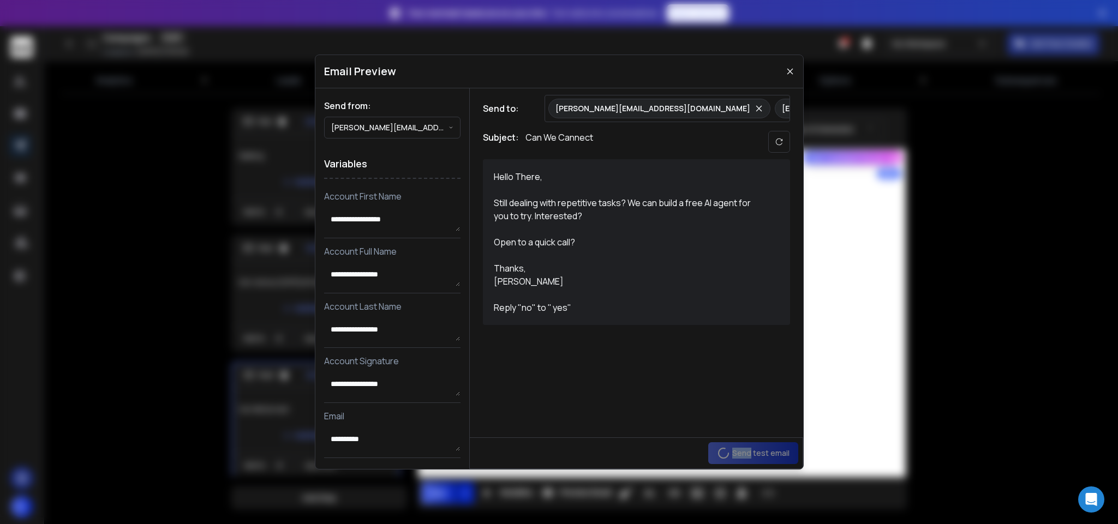
click at [762, 434] on div "Send to: [PERSON_NAME][EMAIL_ADDRESS][DOMAIN_NAME] [EMAIL_ADDRESS][DOMAIN_NAME]…" at bounding box center [636, 278] width 334 height 381
click at [762, 433] on div "Send to: [PERSON_NAME][EMAIL_ADDRESS][DOMAIN_NAME] [EMAIL_ADDRESS][DOMAIN_NAME]…" at bounding box center [636, 278] width 334 height 381
click at [792, 69] on icon at bounding box center [790, 71] width 9 height 9
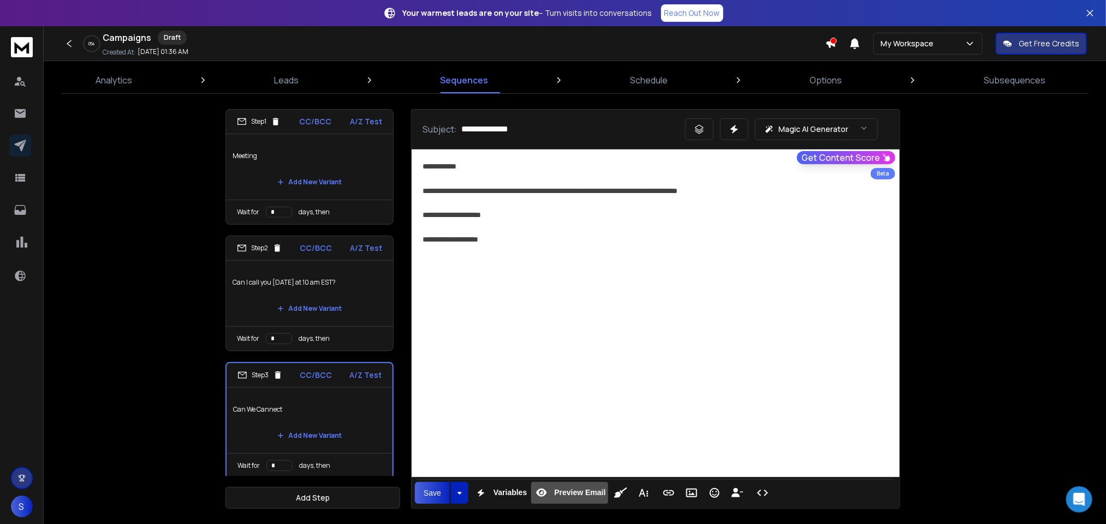
click at [575, 490] on span "Preview Email" at bounding box center [580, 492] width 56 height 9
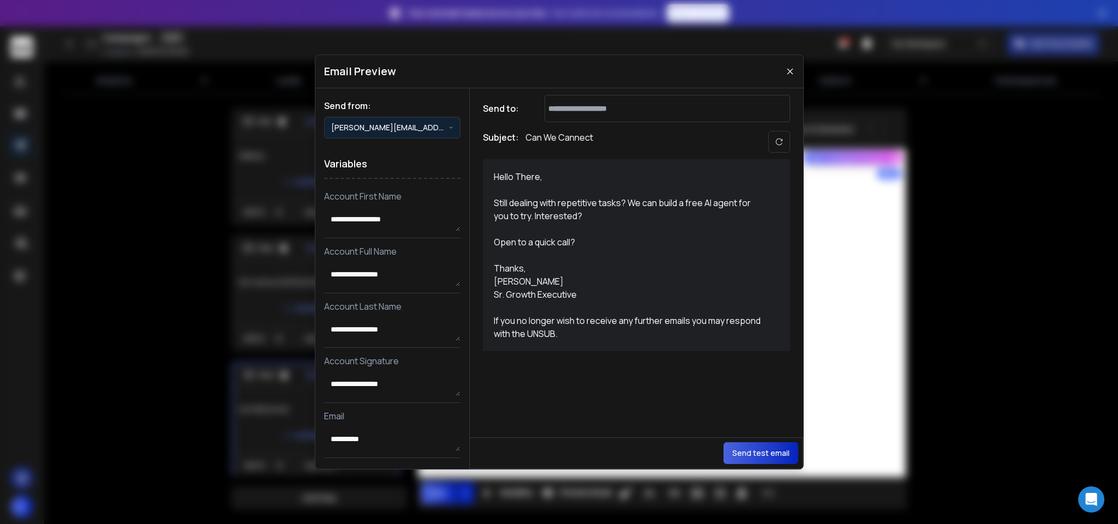
click at [431, 126] on p "[PERSON_NAME][EMAIL_ADDRESS][PERSON_NAME][DOMAIN_NAME]" at bounding box center [389, 127] width 117 height 11
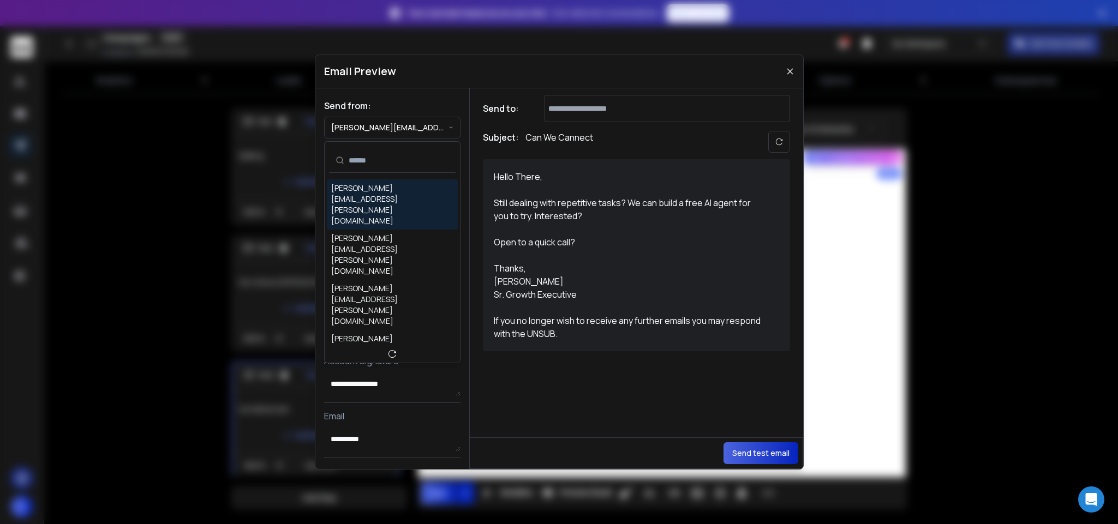
click at [415, 154] on input "text" at bounding box center [399, 160] width 100 height 24
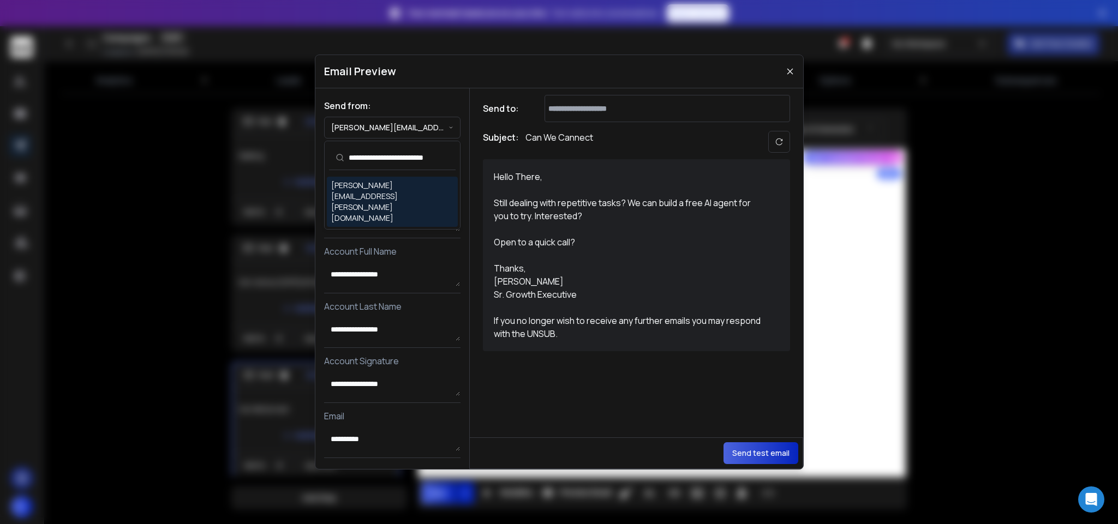
scroll to position [0, 7]
type input "**********"
drag, startPoint x: 421, startPoint y: 184, endPoint x: 456, endPoint y: 134, distance: 60.4
click at [422, 182] on div "[PERSON_NAME][EMAIL_ADDRESS][PERSON_NAME][DOMAIN_NAME]" at bounding box center [392, 202] width 122 height 44
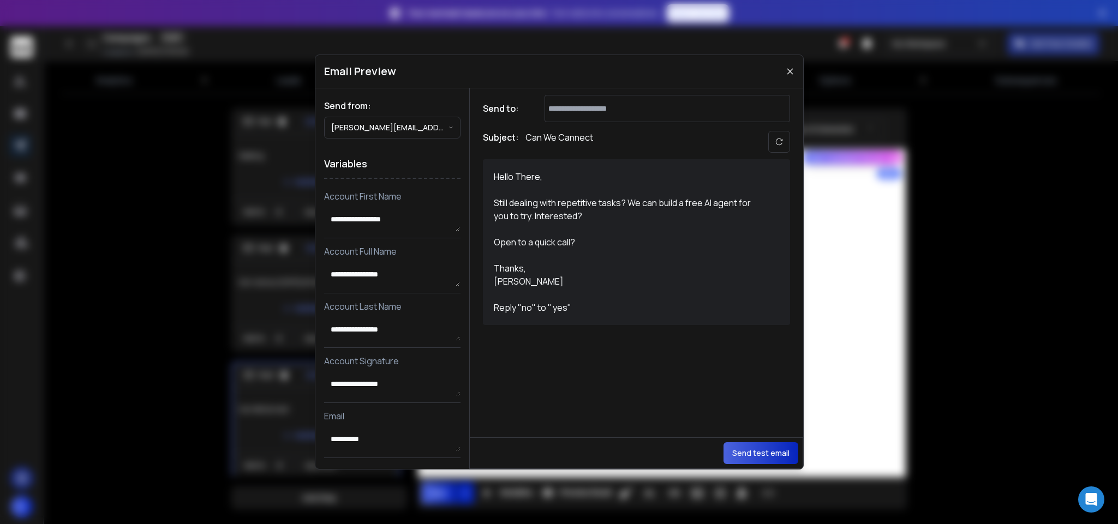
click at [654, 104] on input at bounding box center [667, 109] width 238 height 20
drag, startPoint x: 795, startPoint y: 452, endPoint x: 786, endPoint y: 452, distance: 8.7
click at [791, 452] on button "Send test email" at bounding box center [761, 454] width 75 height 22
click at [786, 452] on div "Send test email" at bounding box center [636, 454] width 333 height 32
click at [785, 451] on div "Send test email" at bounding box center [636, 454] width 333 height 32
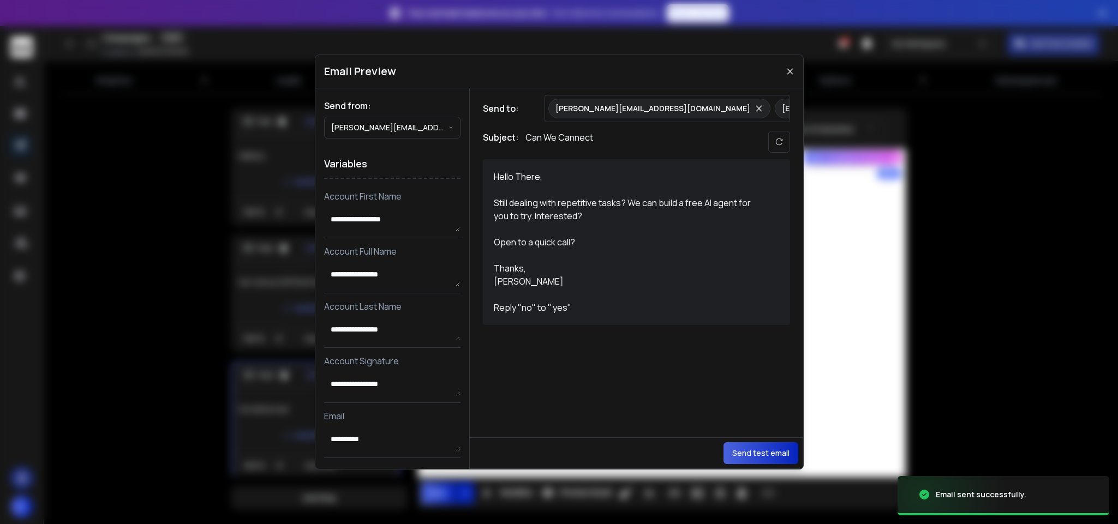
click at [787, 71] on icon at bounding box center [790, 71] width 9 height 9
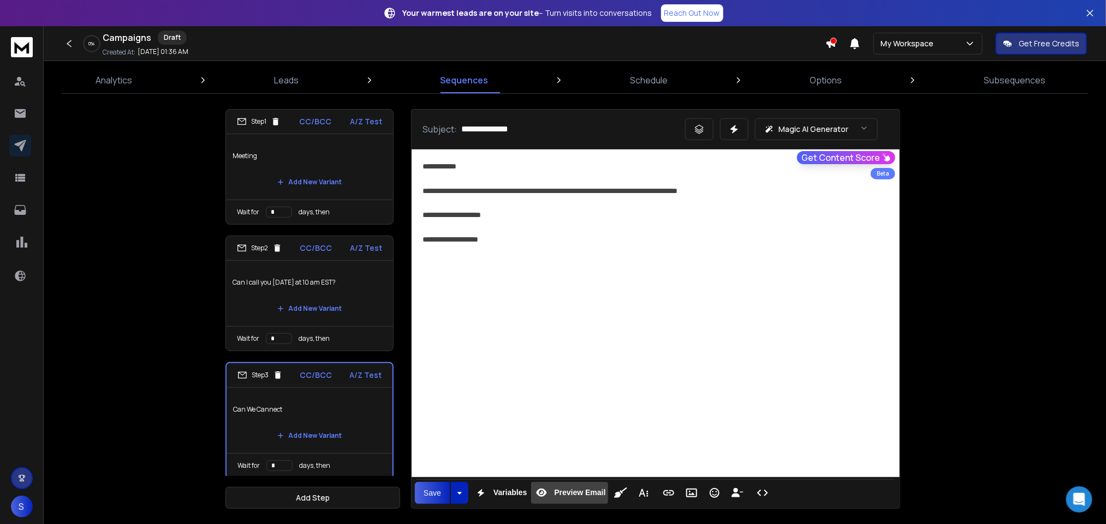
click at [556, 483] on body "**********" at bounding box center [553, 237] width 1106 height 524
click at [565, 484] on div "Preview Email" at bounding box center [569, 493] width 76 height 18
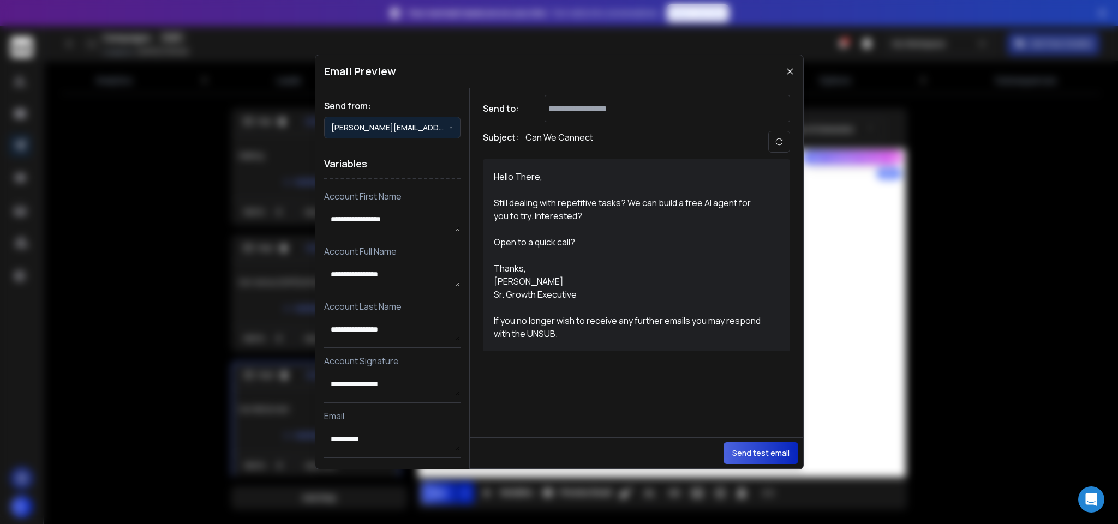
click at [437, 122] on p "[PERSON_NAME][EMAIL_ADDRESS][PERSON_NAME][DOMAIN_NAME]" at bounding box center [389, 127] width 117 height 11
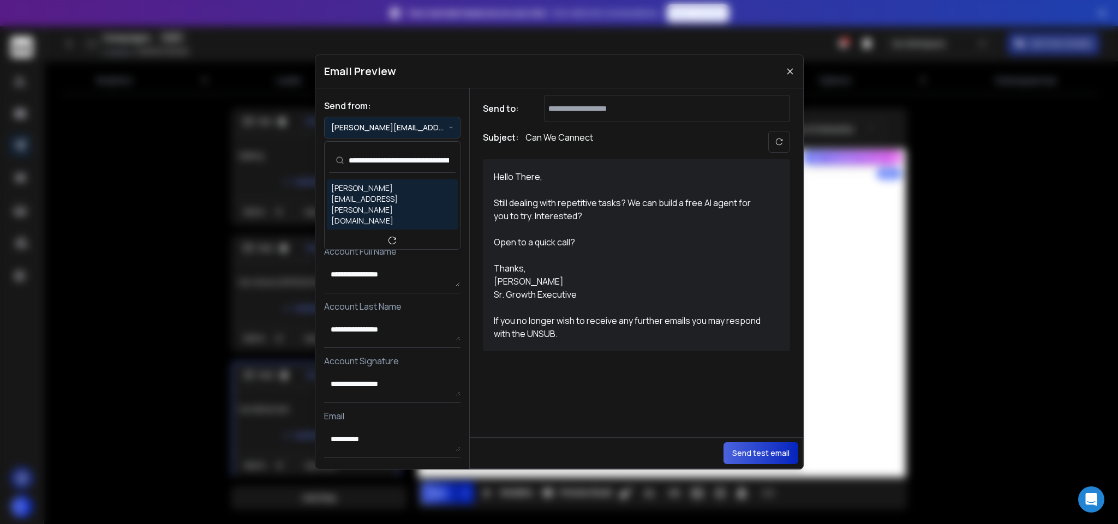
scroll to position [0, 56]
type input "**********"
click at [418, 184] on div "[PERSON_NAME][EMAIL_ADDRESS][PERSON_NAME][DOMAIN_NAME]" at bounding box center [392, 202] width 122 height 44
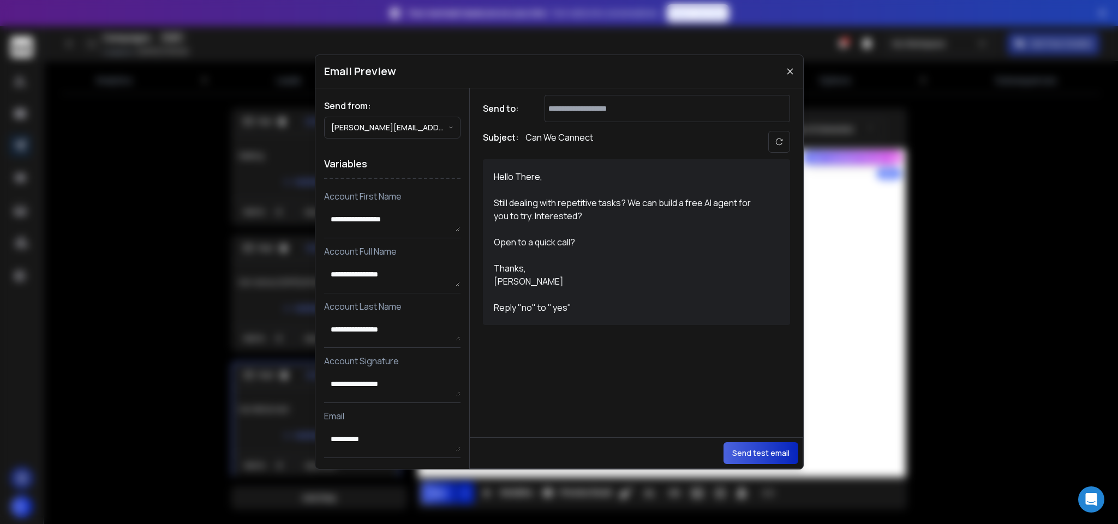
click at [640, 95] on div at bounding box center [668, 108] width 246 height 27
drag, startPoint x: 760, startPoint y: 395, endPoint x: 754, endPoint y: 476, distance: 82.1
click at [760, 405] on div "Send to: [PERSON_NAME][EMAIL_ADDRESS][DOMAIN_NAME] [PERSON_NAME][EMAIL_ADDRESS]…" at bounding box center [636, 278] width 334 height 381
click at [777, 431] on div "Send to: [PERSON_NAME][EMAIL_ADDRESS][DOMAIN_NAME] [PERSON_NAME][EMAIL_ADDRESS]…" at bounding box center [636, 278] width 334 height 381
click at [759, 438] on div "Send test email" at bounding box center [636, 454] width 333 height 32
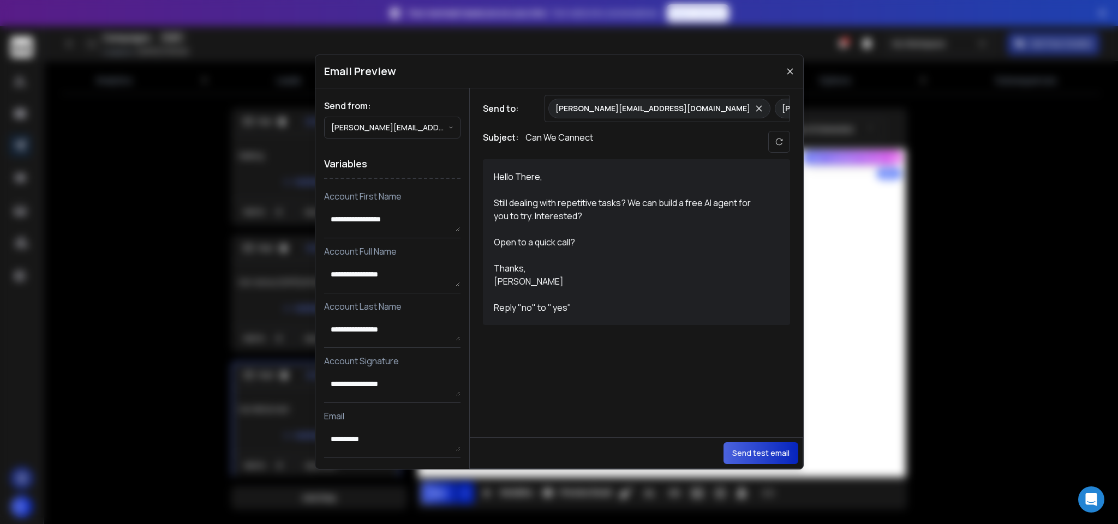
click at [753, 443] on div "Send test email" at bounding box center [636, 454] width 333 height 32
click at [753, 443] on button "Send test email" at bounding box center [761, 454] width 75 height 22
click at [753, 443] on div "Send test email" at bounding box center [636, 454] width 333 height 32
drag, startPoint x: 753, startPoint y: 443, endPoint x: 754, endPoint y: 434, distance: 8.2
click at [753, 441] on div "Send test email" at bounding box center [636, 454] width 333 height 32
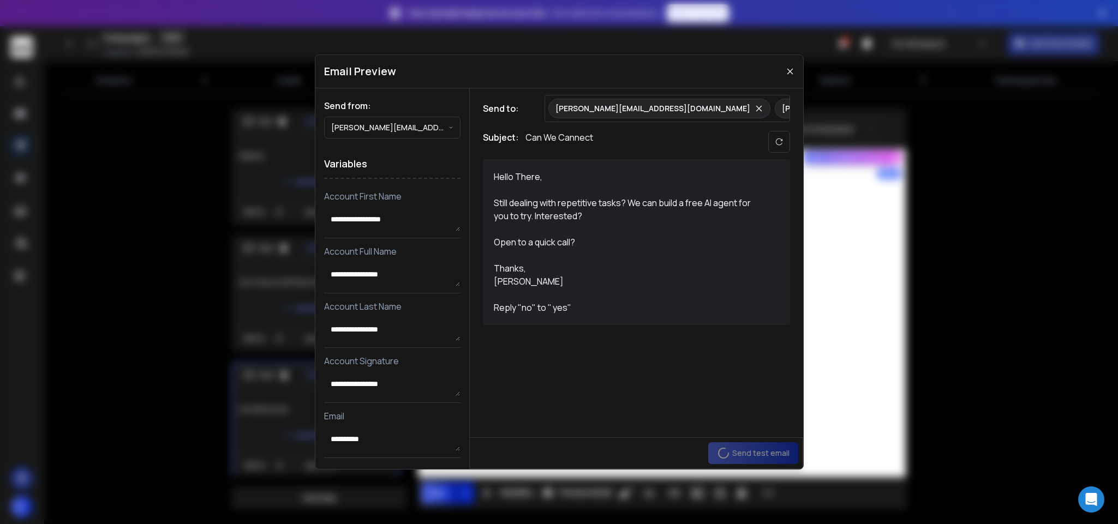
drag, startPoint x: 754, startPoint y: 434, endPoint x: 761, endPoint y: 386, distance: 48.6
click at [756, 413] on div "Send to: [PERSON_NAME][EMAIL_ADDRESS][DOMAIN_NAME] [PERSON_NAME][EMAIL_ADDRESS]…" at bounding box center [636, 278] width 334 height 381
click at [789, 72] on icon at bounding box center [790, 71] width 6 height 6
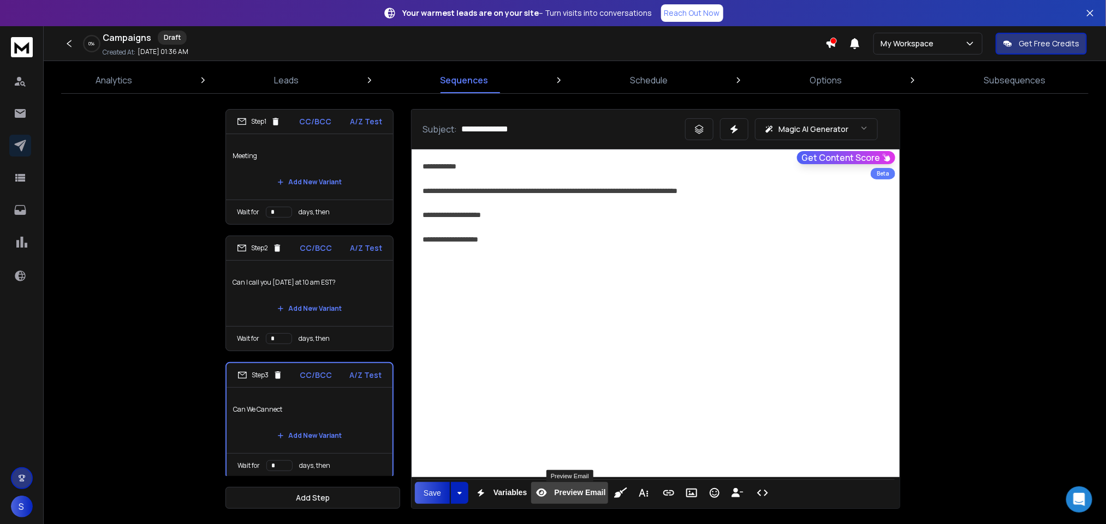
click at [566, 485] on div "Preview Email" at bounding box center [569, 493] width 76 height 18
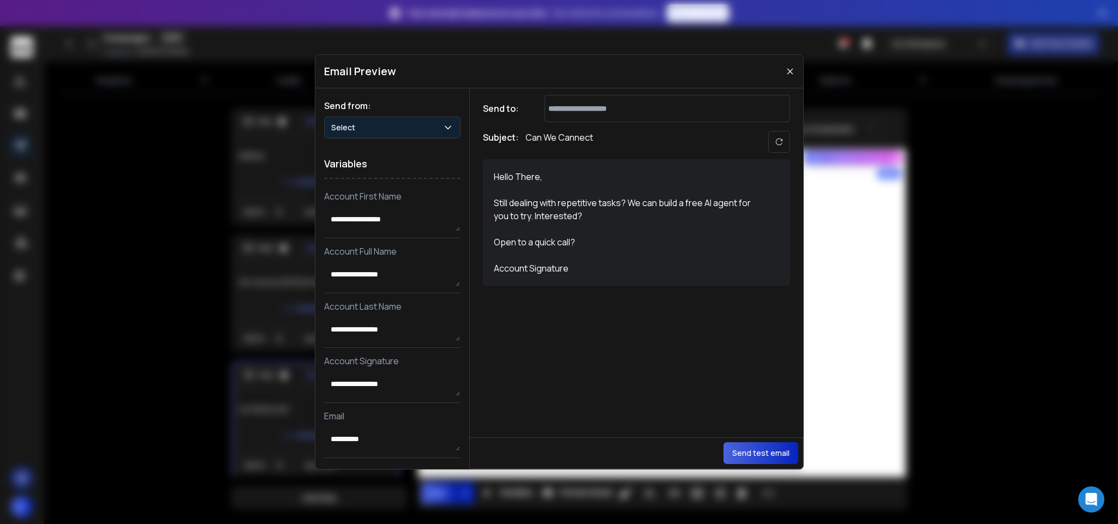
click at [426, 134] on button "Select" at bounding box center [392, 128] width 136 height 22
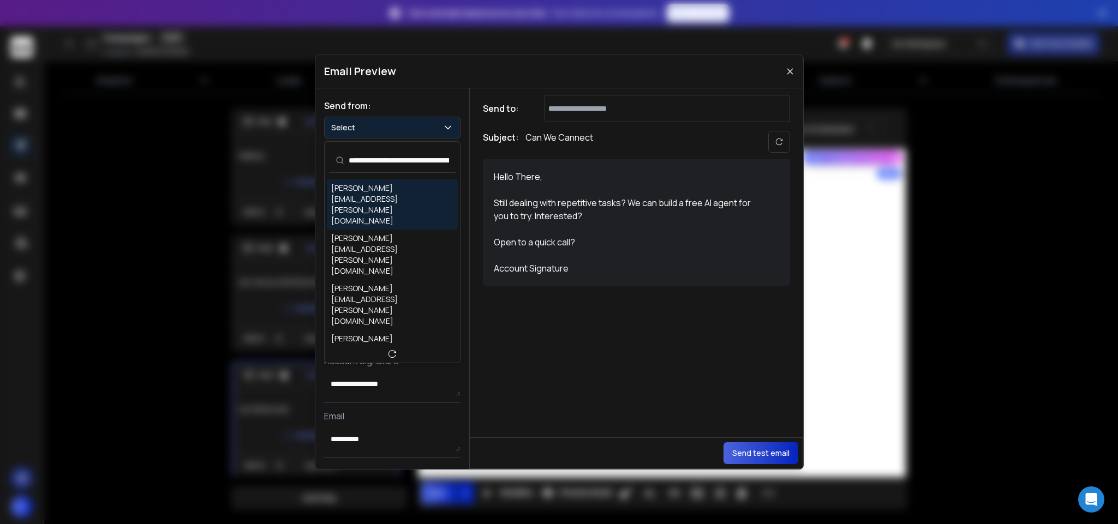
scroll to position [0, 65]
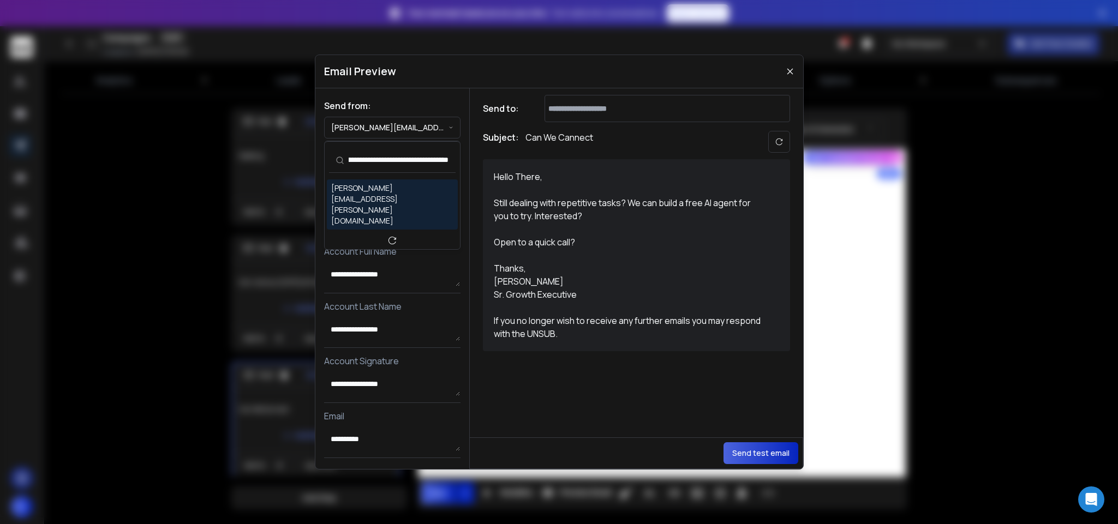
type input "**********"
click at [421, 180] on div "[PERSON_NAME][EMAIL_ADDRESS][PERSON_NAME][DOMAIN_NAME]" at bounding box center [392, 205] width 131 height 50
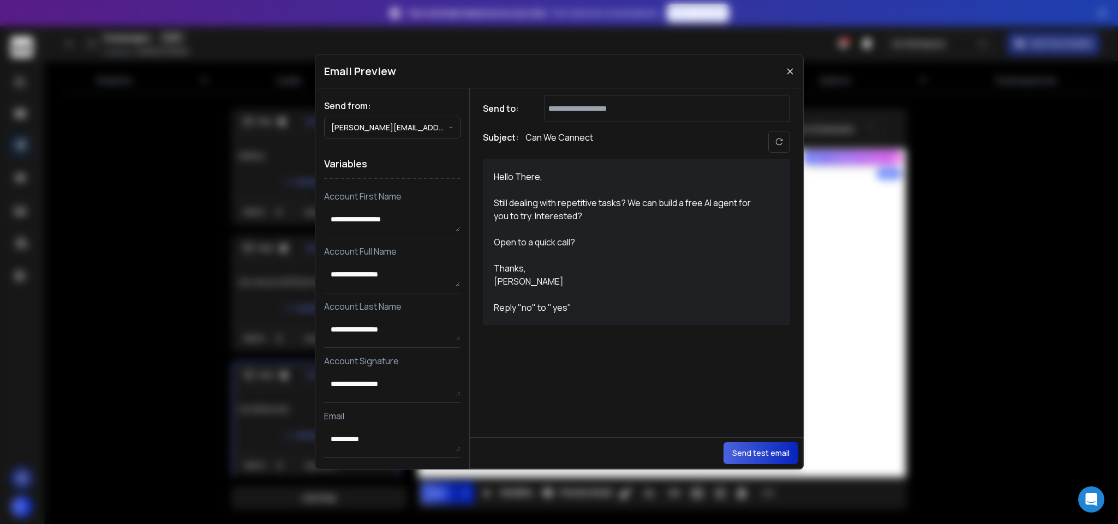
click at [646, 88] on div "**********" at bounding box center [559, 278] width 488 height 381
click at [753, 444] on button "Send test email" at bounding box center [761, 454] width 75 height 22
drag, startPoint x: 748, startPoint y: 442, endPoint x: 762, endPoint y: 425, distance: 22.2
click at [755, 431] on div "Send to: [PERSON_NAME][EMAIL_ADDRESS][PERSON_NAME][DOMAIN_NAME] [PERSON_NAME][E…" at bounding box center [636, 278] width 334 height 381
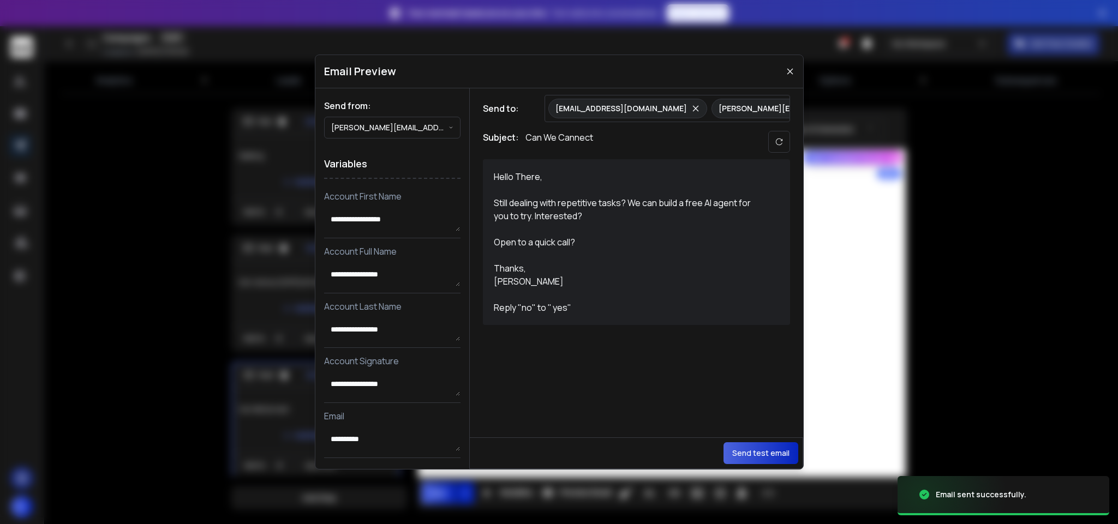
drag, startPoint x: 788, startPoint y: 74, endPoint x: 766, endPoint y: 77, distance: 22.2
click at [787, 74] on icon at bounding box center [790, 71] width 9 height 9
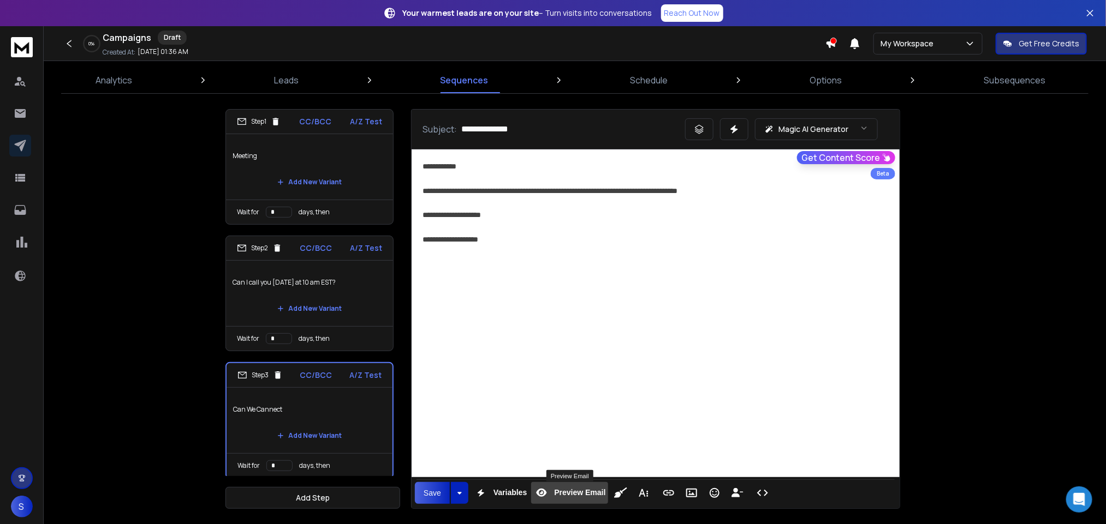
click at [569, 495] on span "Preview Email" at bounding box center [580, 492] width 56 height 9
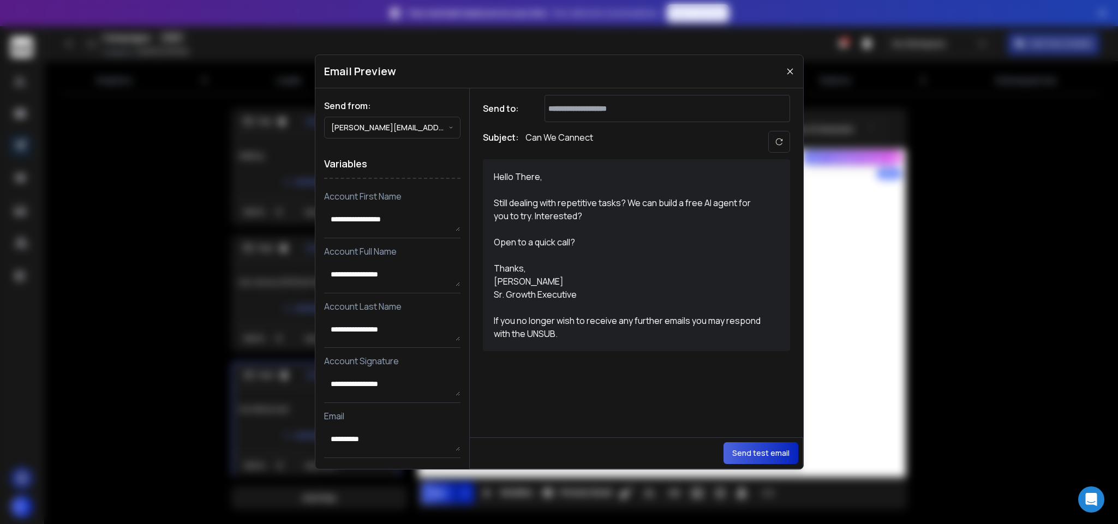
click at [583, 107] on input at bounding box center [667, 109] width 238 height 20
click at [425, 133] on button "[PERSON_NAME][EMAIL_ADDRESS][PERSON_NAME][DOMAIN_NAME]" at bounding box center [392, 128] width 136 height 22
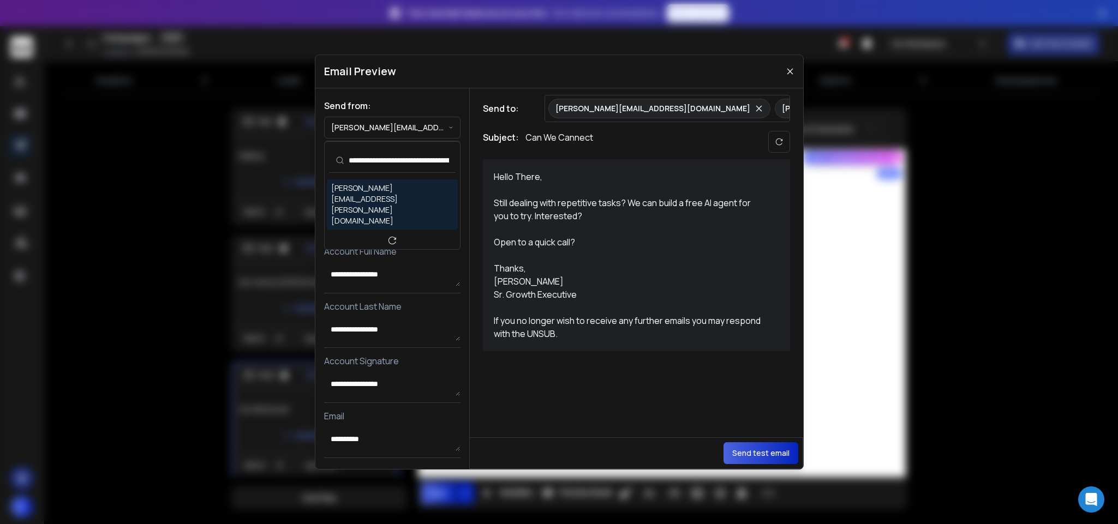
scroll to position [0, 56]
type input "**********"
click at [444, 176] on div "[PERSON_NAME][EMAIL_ADDRESS][PERSON_NAME][DOMAIN_NAME]" at bounding box center [392, 202] width 135 height 55
click at [436, 180] on div "[PERSON_NAME][EMAIL_ADDRESS][PERSON_NAME][DOMAIN_NAME]" at bounding box center [392, 202] width 122 height 44
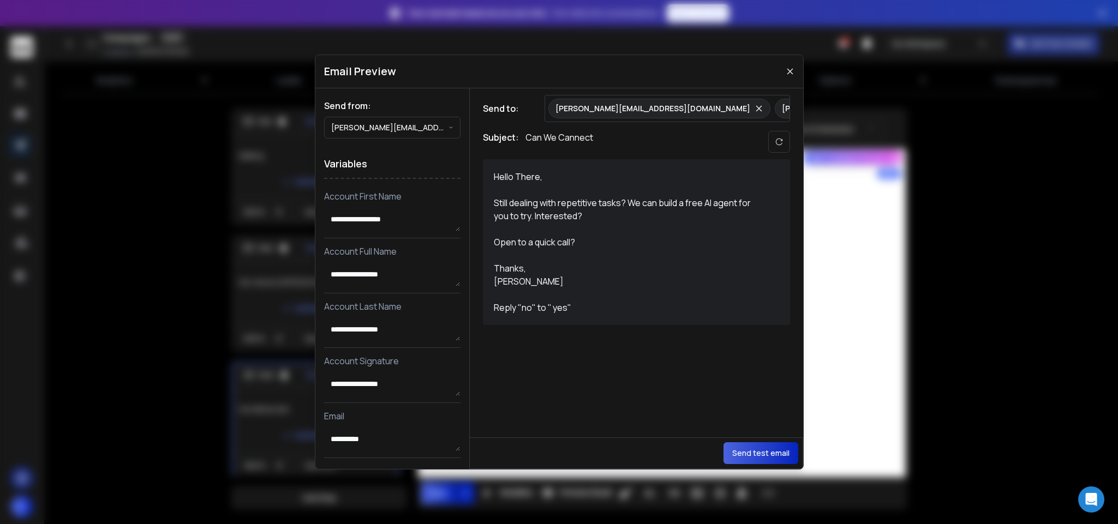
click at [755, 456] on button "Send test email" at bounding box center [761, 454] width 75 height 22
click at [755, 456] on div "Send test email" at bounding box center [636, 454] width 333 height 32
click at [795, 74] on div "Email Preview" at bounding box center [559, 71] width 488 height 33
click at [786, 69] on icon at bounding box center [790, 71] width 9 height 9
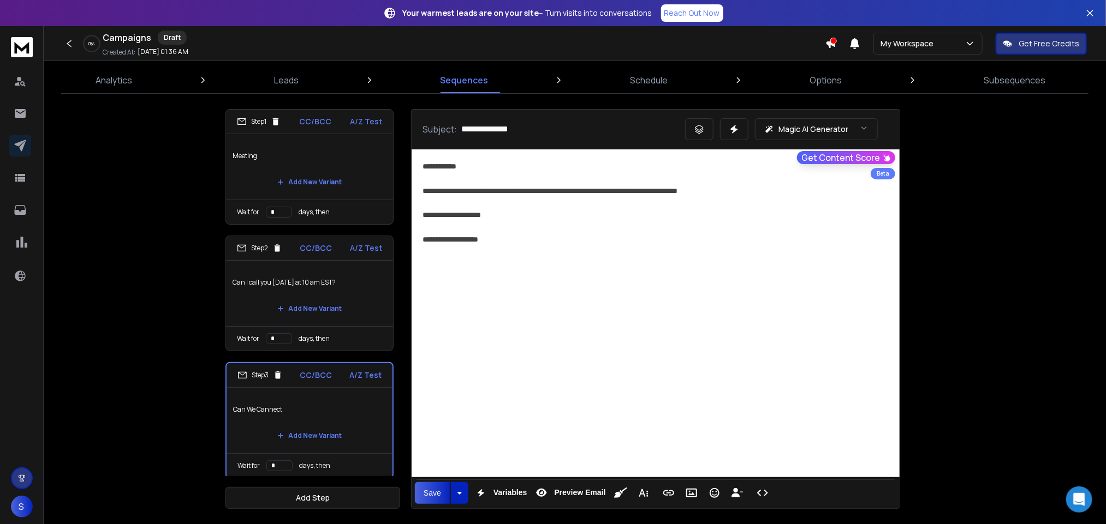
click at [593, 470] on div "**********" at bounding box center [655, 314] width 488 height 328
click at [584, 480] on div "Save Save Save as Template Variables Insert Variable Preview Email Preview Emai…" at bounding box center [534, 493] width 241 height 26
click at [581, 485] on div "Preview Email" at bounding box center [569, 493] width 76 height 18
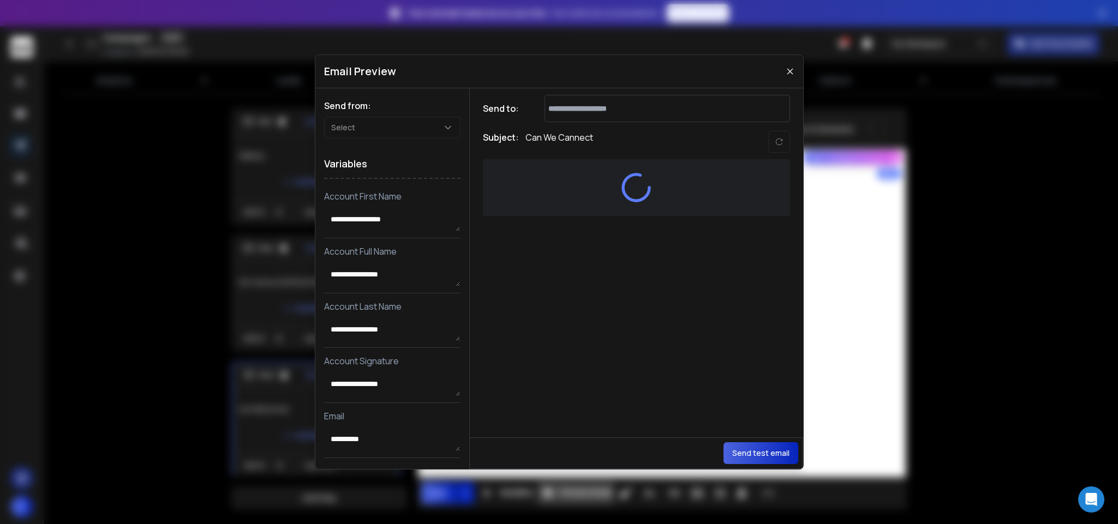
click at [581, 485] on div "**********" at bounding box center [559, 262] width 1118 height 524
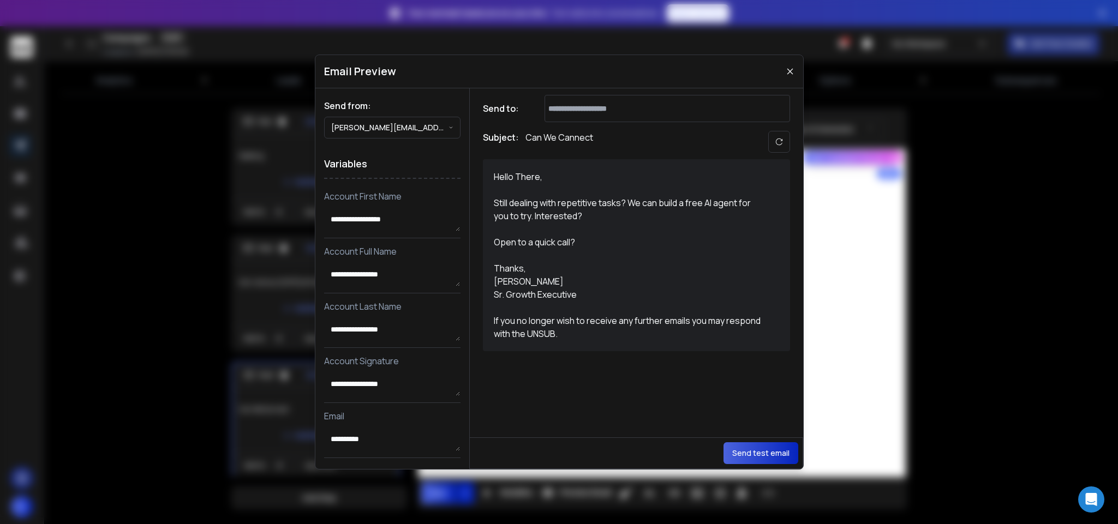
click at [594, 96] on div "Send to:" at bounding box center [636, 109] width 307 height 32
click at [590, 98] on div at bounding box center [668, 108] width 246 height 27
click at [434, 128] on p "[PERSON_NAME][EMAIL_ADDRESS][PERSON_NAME][DOMAIN_NAME]" at bounding box center [389, 127] width 117 height 11
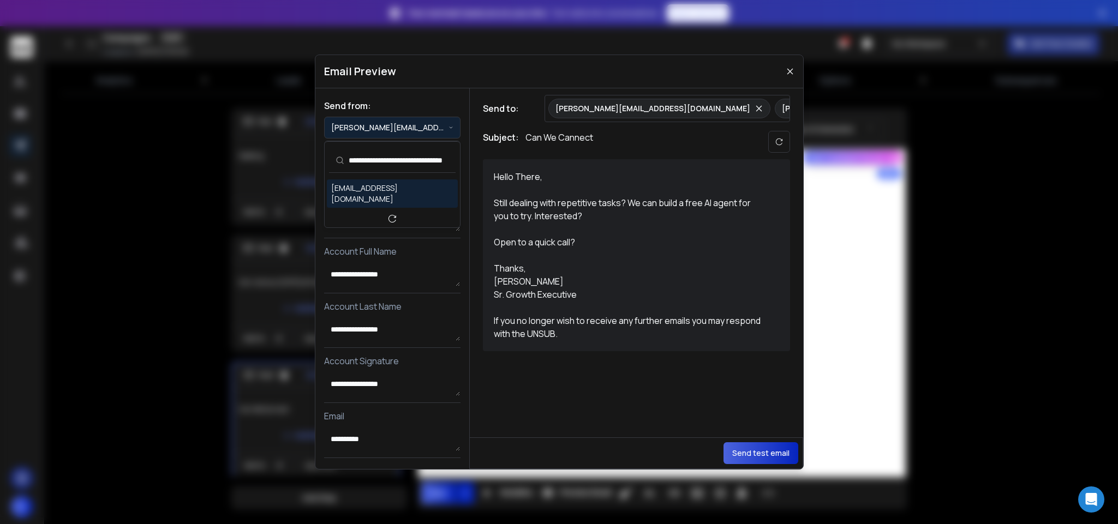
scroll to position [0, 28]
type input "**********"
click at [416, 187] on div "[EMAIL_ADDRESS][DOMAIN_NAME]" at bounding box center [392, 194] width 122 height 22
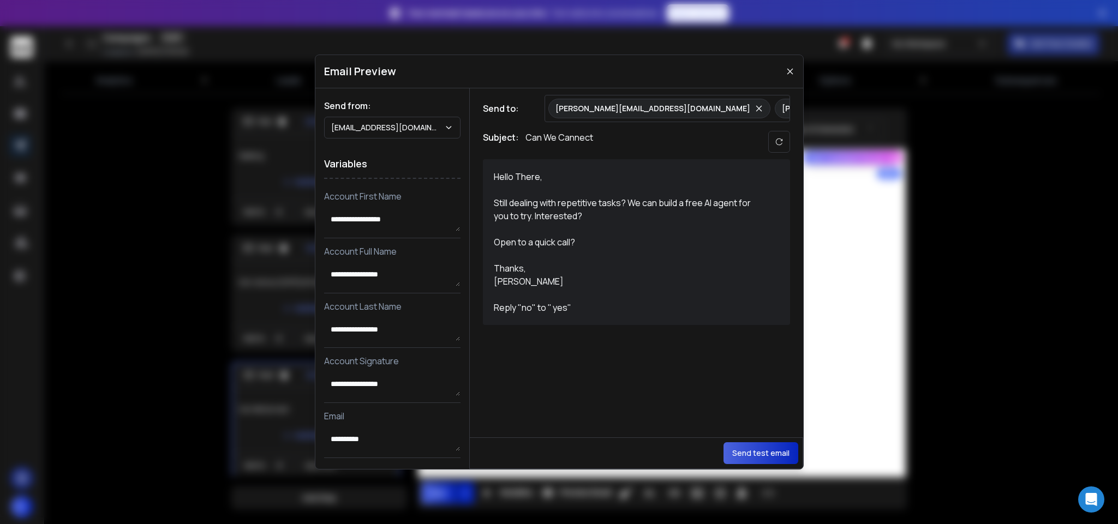
click at [753, 441] on div "Send test email" at bounding box center [636, 454] width 333 height 32
click at [753, 450] on button "Send test email" at bounding box center [761, 454] width 75 height 22
click at [753, 450] on div "Send test email" at bounding box center [636, 454] width 333 height 32
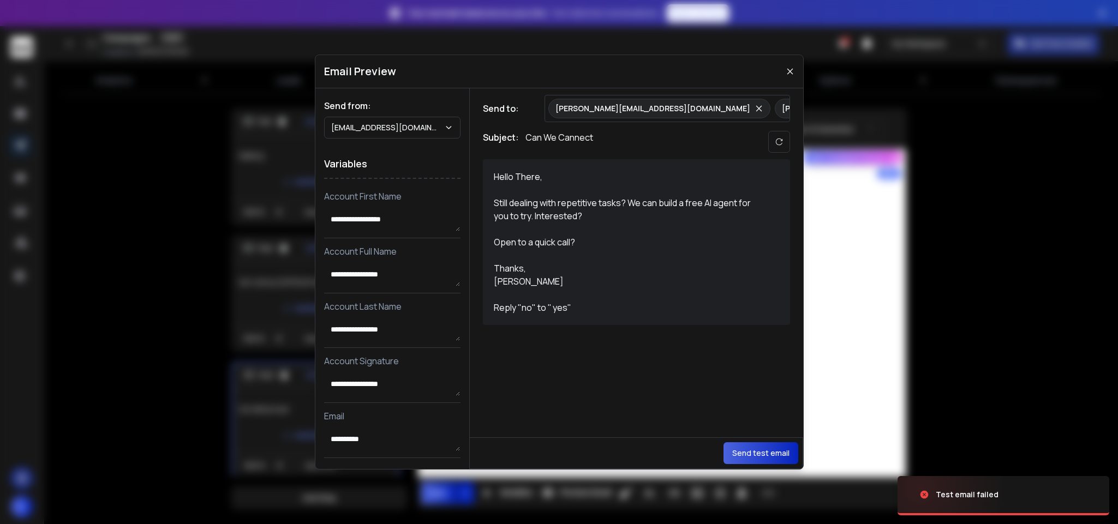
click at [757, 459] on button "Send test email" at bounding box center [761, 454] width 75 height 22
click at [755, 458] on div "Send test email" at bounding box center [636, 454] width 333 height 32
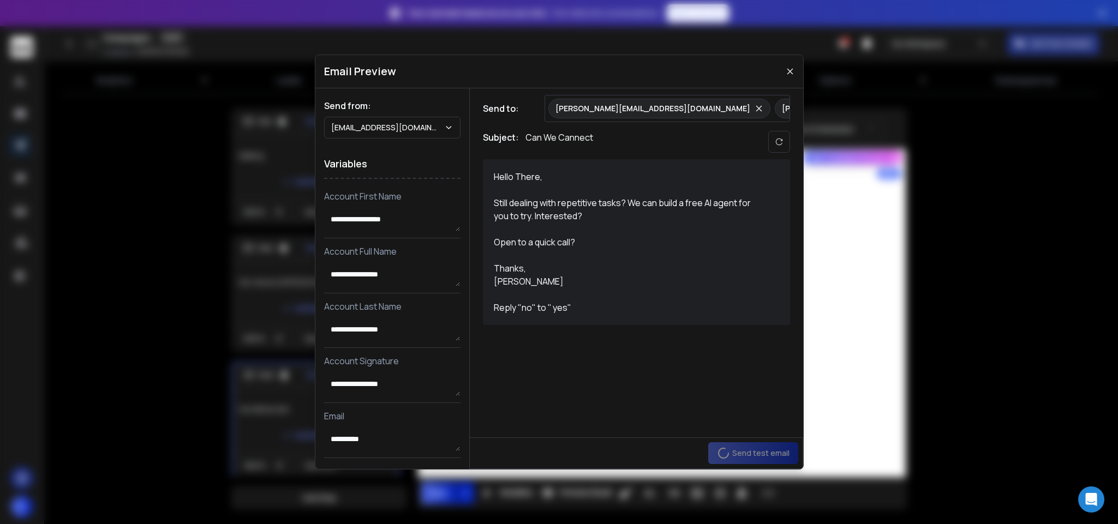
drag, startPoint x: 910, startPoint y: 164, endPoint x: 899, endPoint y: 172, distance: 13.6
click at [900, 172] on div "**********" at bounding box center [559, 262] width 1118 height 437
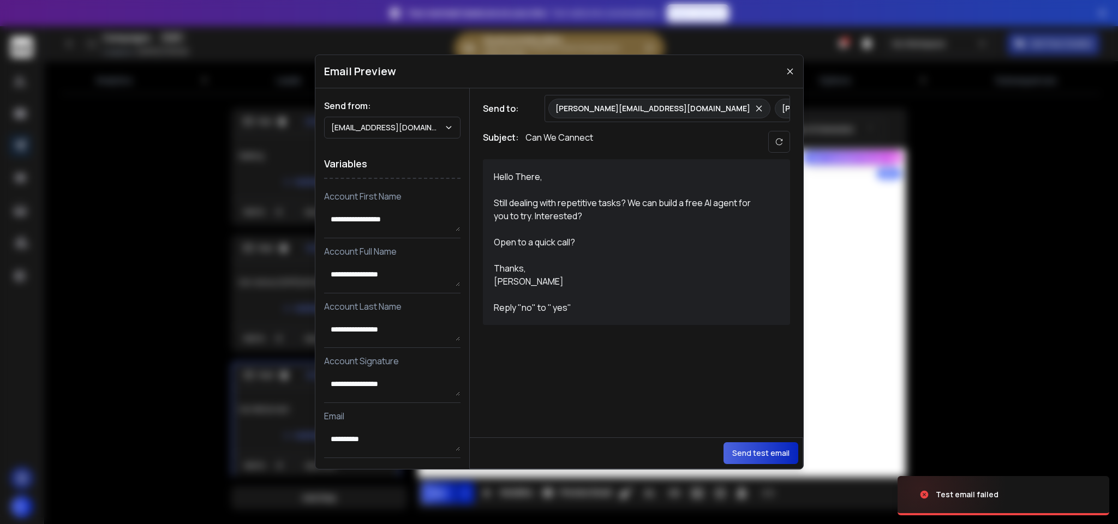
click at [759, 457] on button "Send test email" at bounding box center [761, 454] width 75 height 22
click at [749, 456] on div "Send test email" at bounding box center [636, 454] width 333 height 32
click at [749, 456] on button "Send test email" at bounding box center [761, 454] width 75 height 22
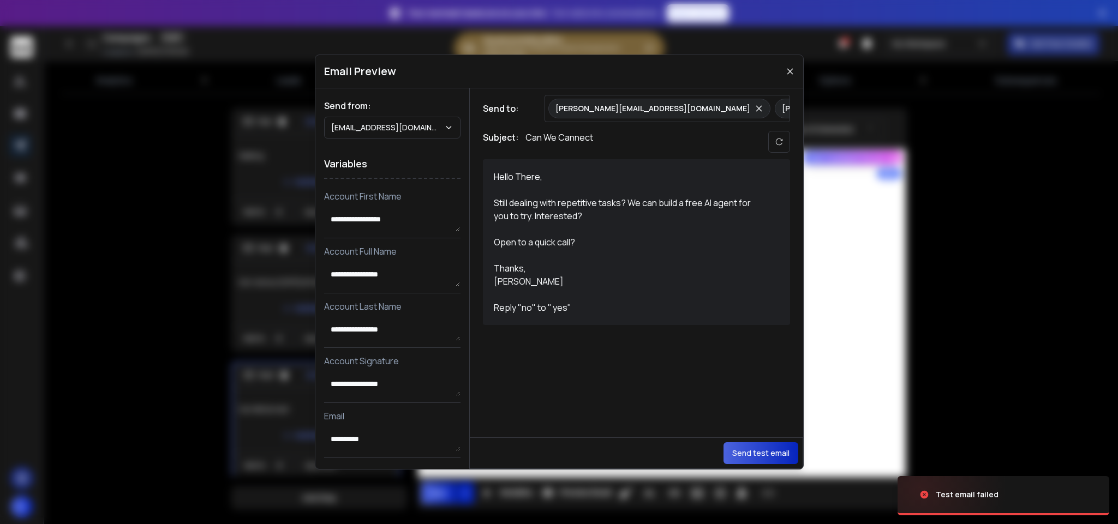
click at [749, 456] on button "Send test email" at bounding box center [761, 454] width 75 height 22
click at [749, 456] on div "Send test email" at bounding box center [636, 454] width 333 height 32
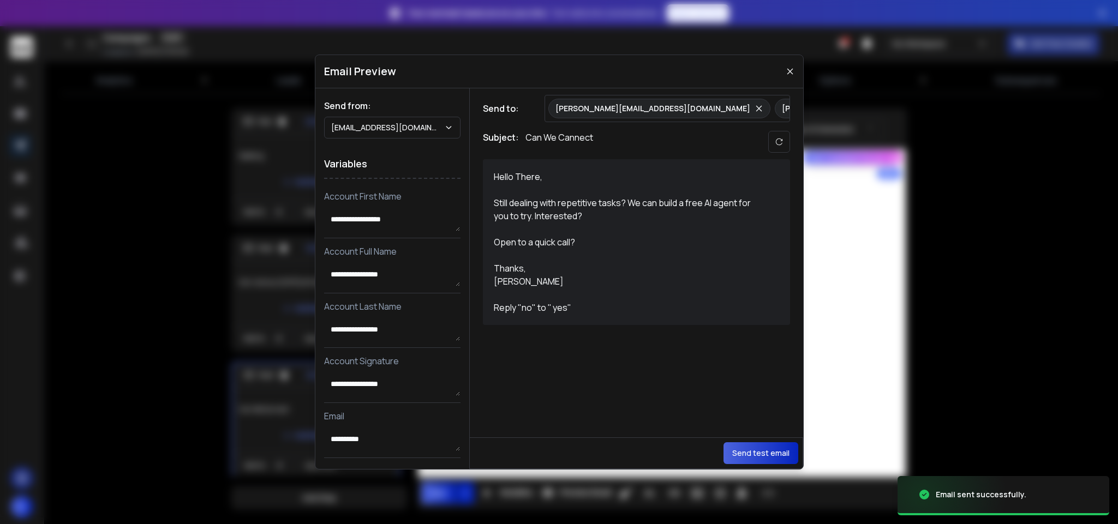
click at [791, 71] on icon at bounding box center [790, 71] width 9 height 9
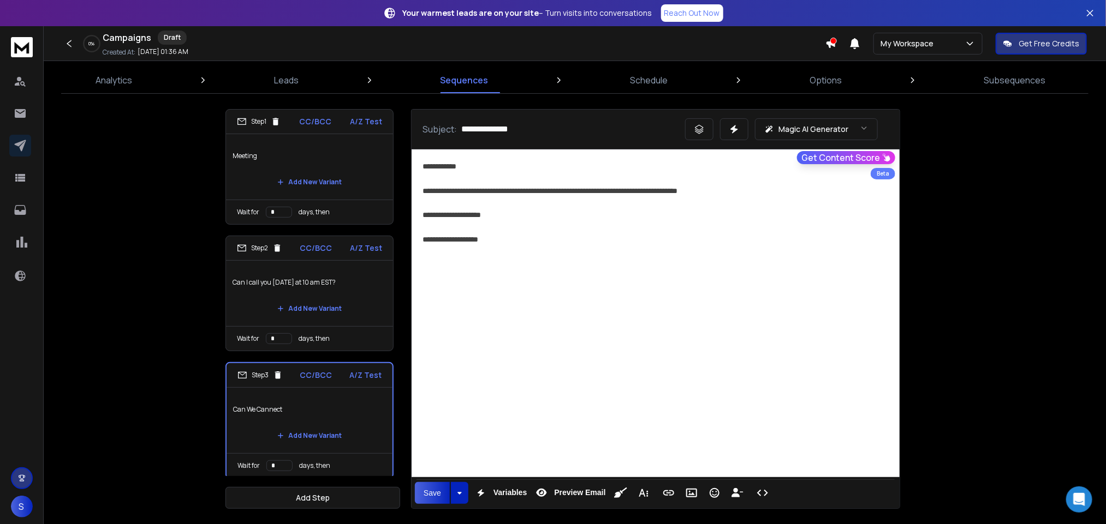
click at [571, 469] on div "**********" at bounding box center [655, 314] width 488 height 328
click at [568, 490] on span "Preview Email" at bounding box center [580, 492] width 56 height 9
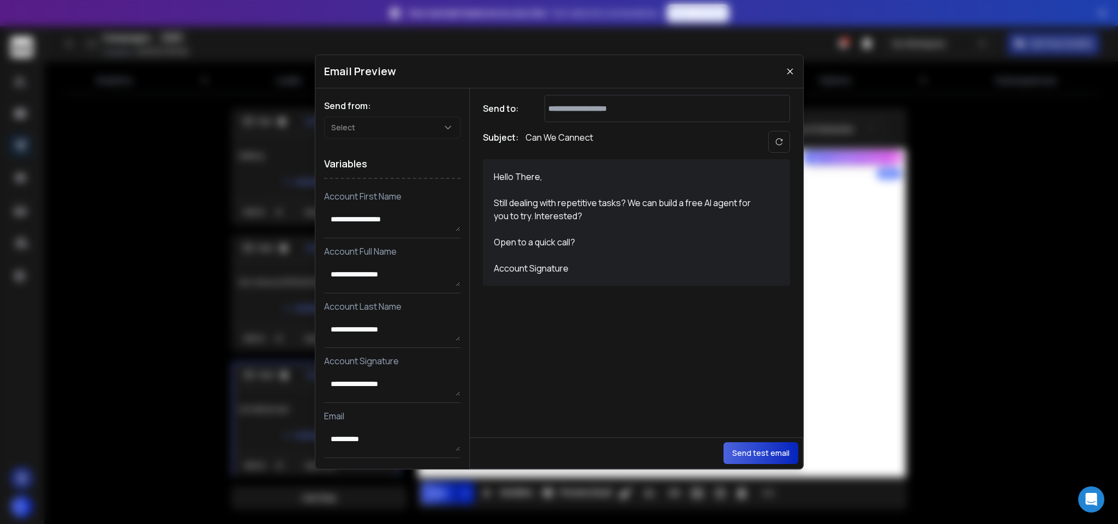
drag, startPoint x: 569, startPoint y: 118, endPoint x: 578, endPoint y: 108, distance: 13.5
click at [575, 110] on input at bounding box center [667, 109] width 238 height 20
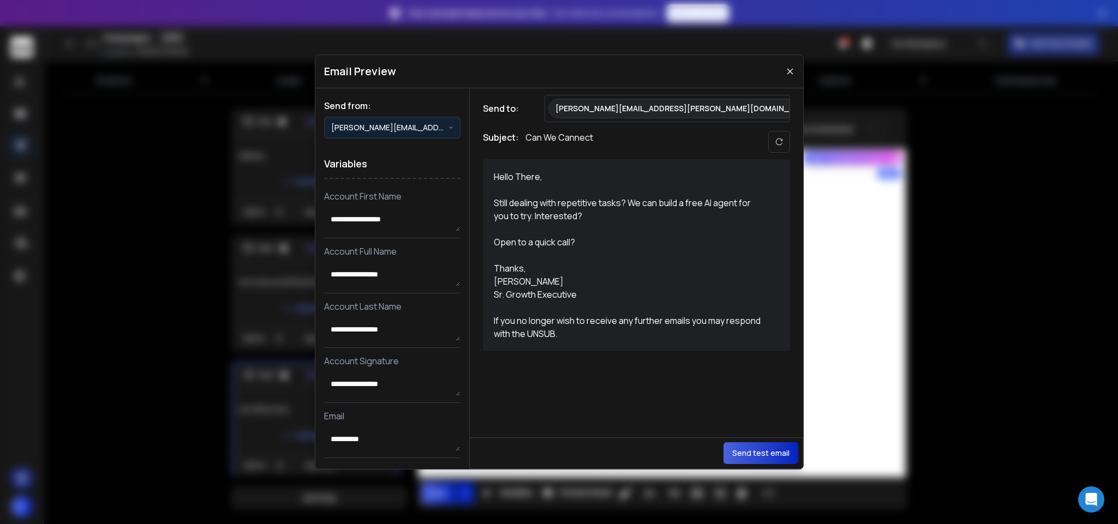
click at [449, 130] on icon "button" at bounding box center [451, 127] width 5 height 11
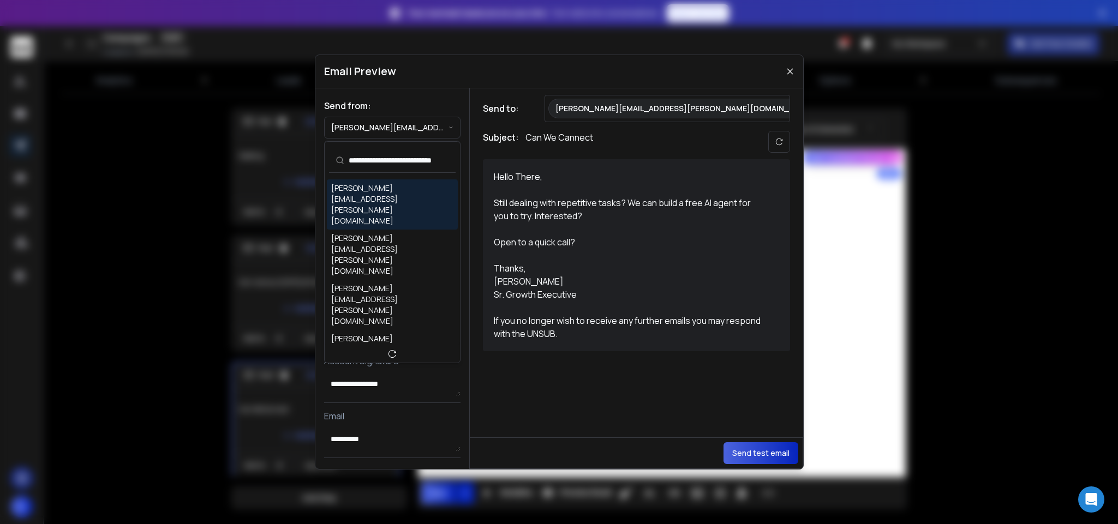
scroll to position [0, 20]
type input "**********"
click at [429, 178] on div "[PERSON_NAME][EMAIL_ADDRESS][PERSON_NAME][DOMAIN_NAME]" at bounding box center [392, 204] width 135 height 55
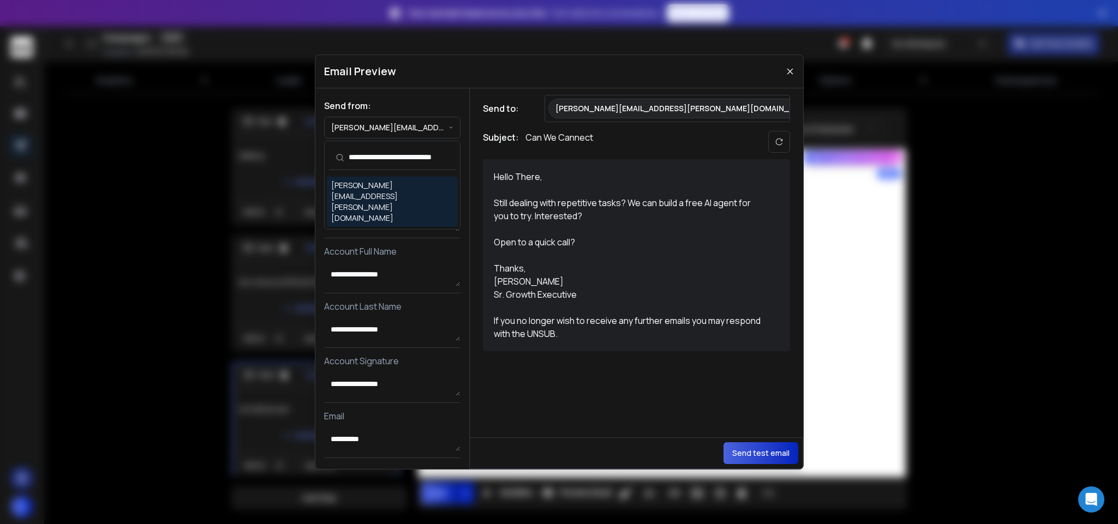
click at [429, 180] on div "[PERSON_NAME][EMAIL_ADDRESS][PERSON_NAME][DOMAIN_NAME]" at bounding box center [392, 202] width 122 height 44
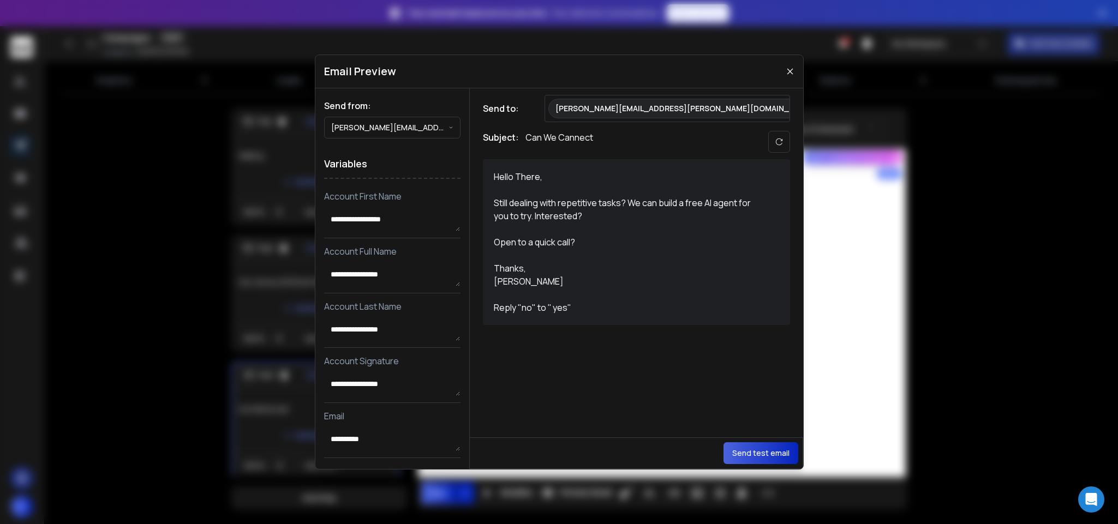
drag, startPoint x: 731, startPoint y: 462, endPoint x: 739, endPoint y: 452, distance: 12.8
click at [736, 461] on button "Send test email" at bounding box center [761, 454] width 75 height 22
click at [739, 452] on div "Send test email" at bounding box center [636, 454] width 333 height 32
click at [737, 454] on button "Send test email" at bounding box center [761, 454] width 75 height 22
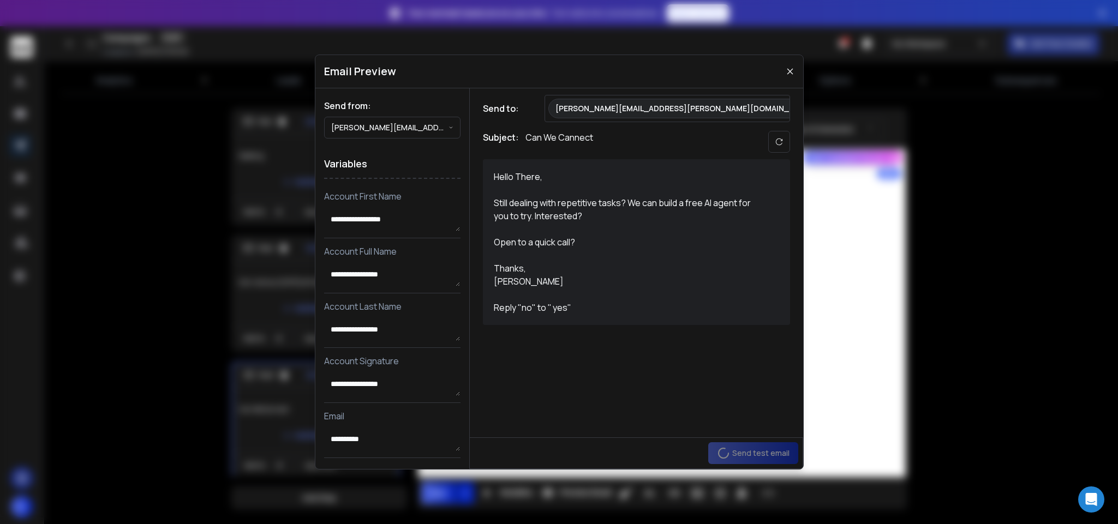
click at [737, 457] on div "Send test email" at bounding box center [636, 454] width 333 height 32
click at [788, 75] on icon at bounding box center [790, 71] width 9 height 9
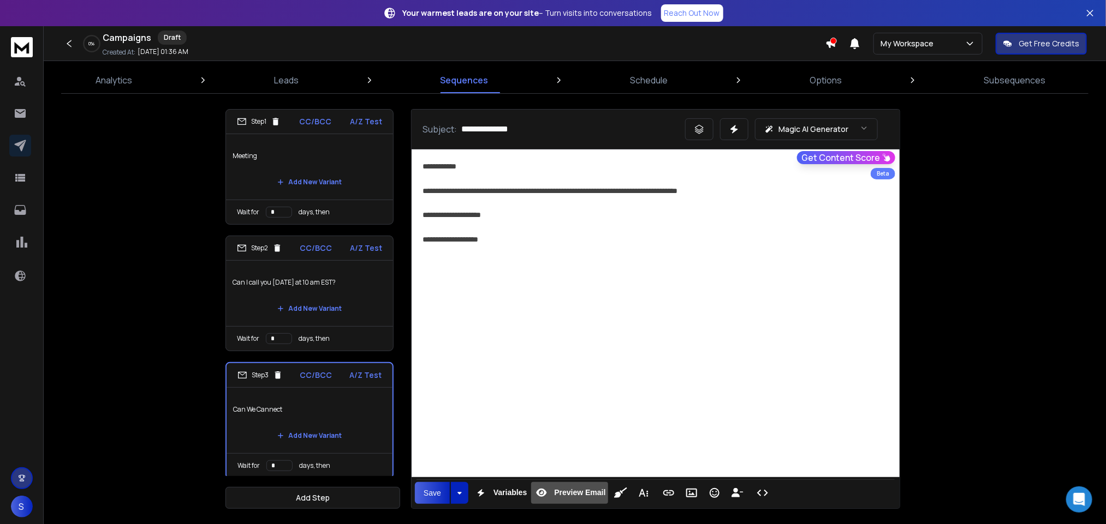
click at [583, 483] on button "Preview Email Preview Email" at bounding box center [569, 493] width 76 height 22
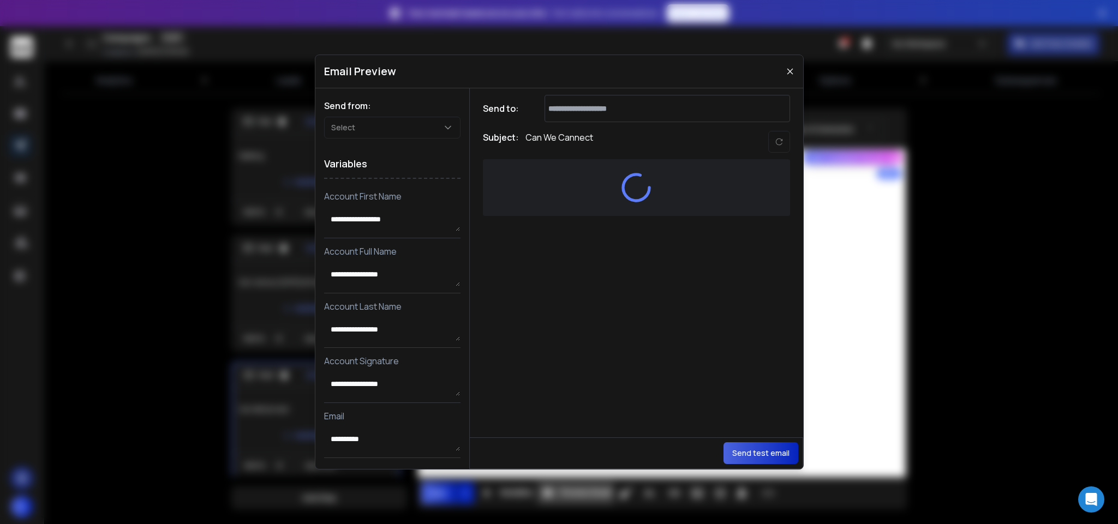
click at [583, 483] on div "**********" at bounding box center [559, 262] width 1118 height 524
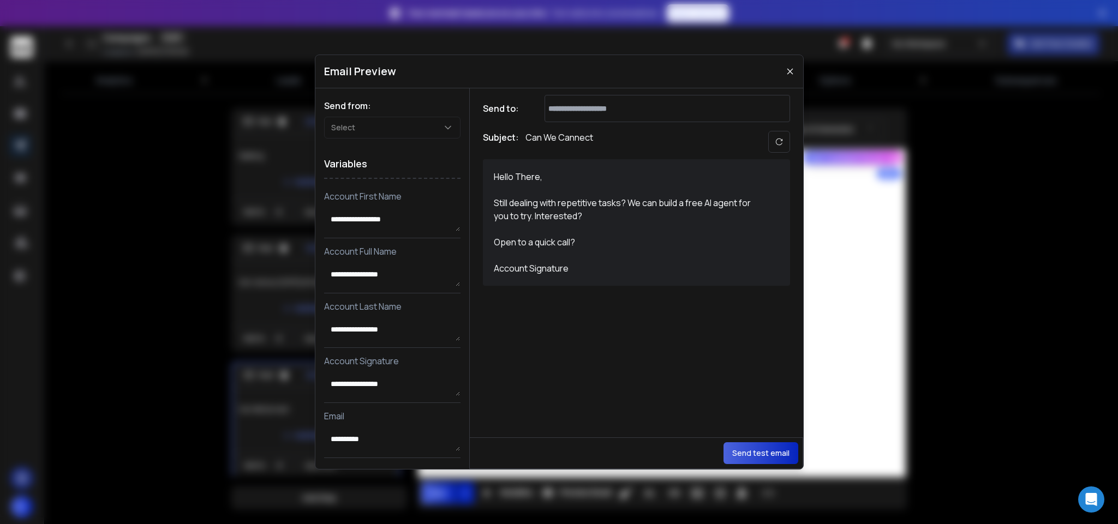
click at [593, 105] on input at bounding box center [667, 109] width 238 height 20
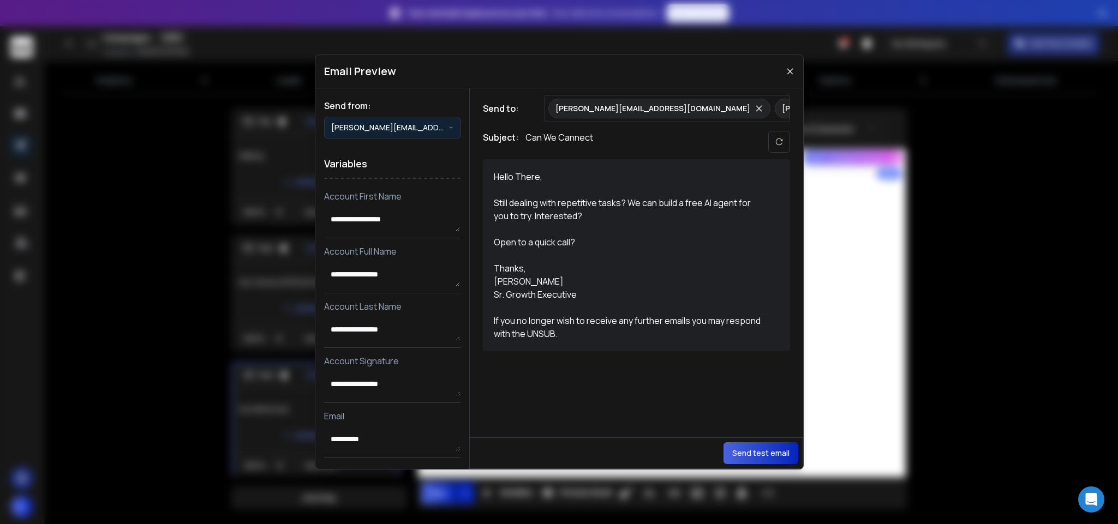
click at [434, 121] on button "[PERSON_NAME][EMAIL_ADDRESS][PERSON_NAME][DOMAIN_NAME]" at bounding box center [392, 128] width 136 height 22
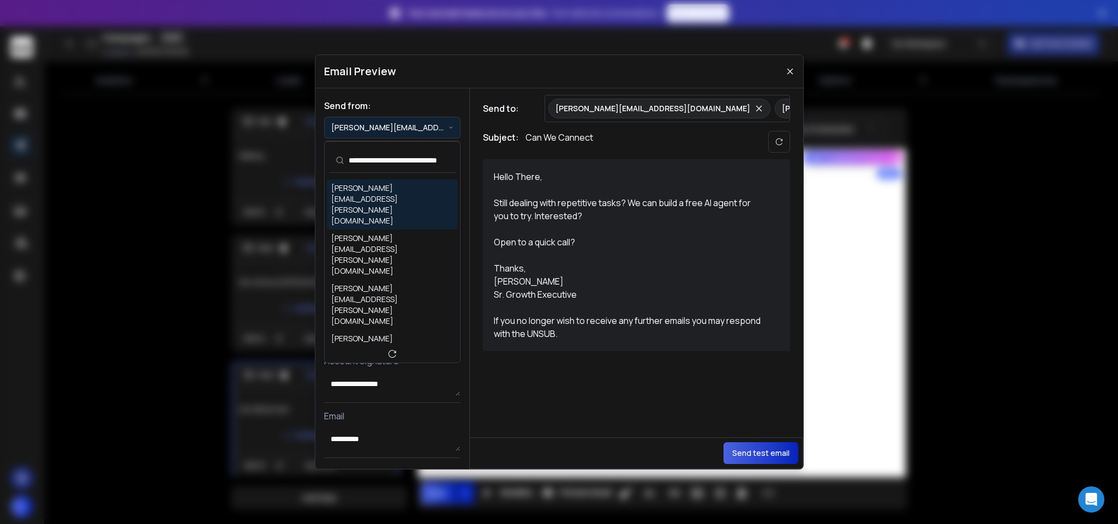
scroll to position [0, 25]
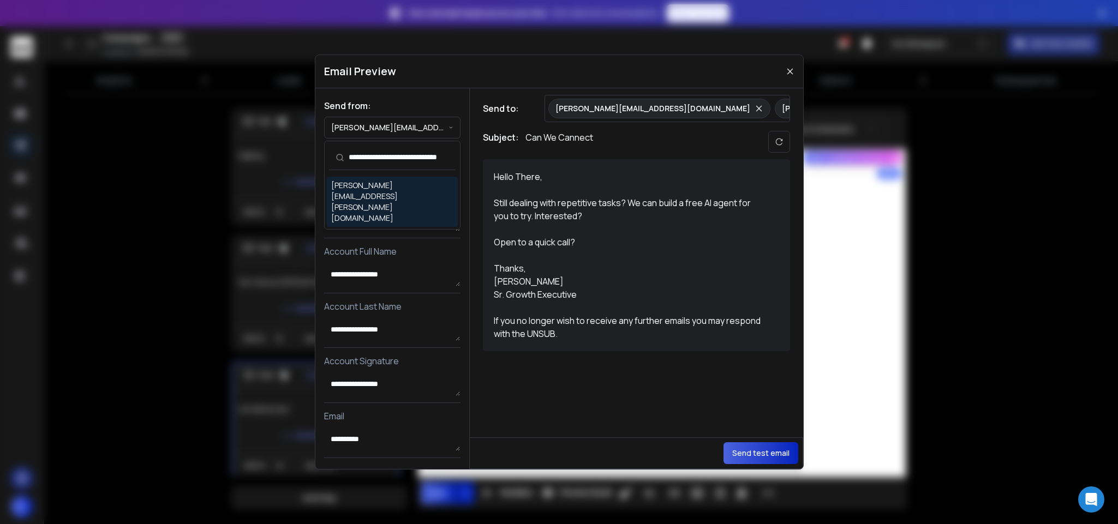
type input "**********"
click at [385, 178] on div "[PERSON_NAME][EMAIL_ADDRESS][PERSON_NAME][DOMAIN_NAME]" at bounding box center [392, 202] width 131 height 50
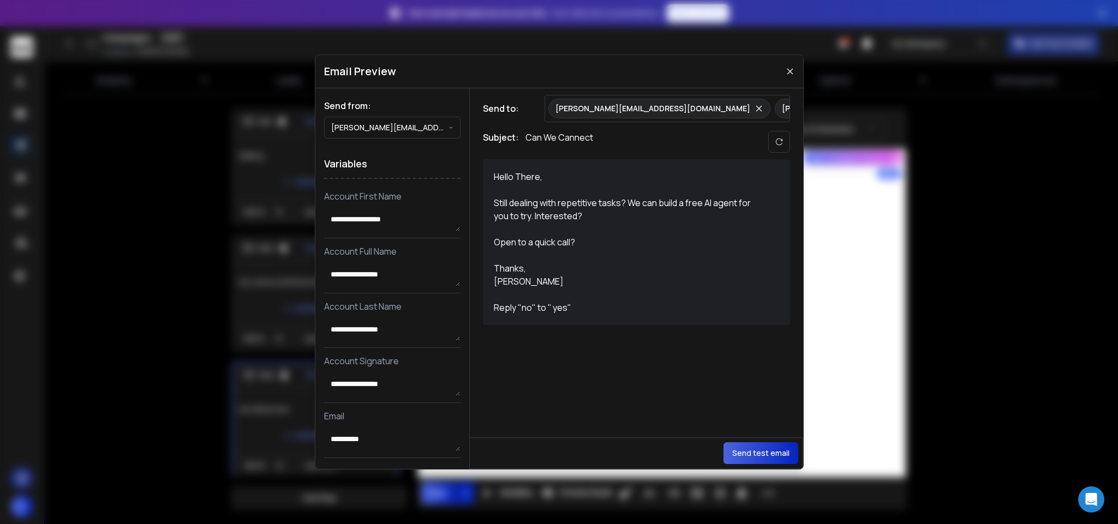
click at [738, 454] on button "Send test email" at bounding box center [761, 454] width 75 height 22
click at [738, 452] on div "Send test email" at bounding box center [636, 454] width 333 height 32
click at [786, 73] on icon at bounding box center [790, 71] width 9 height 9
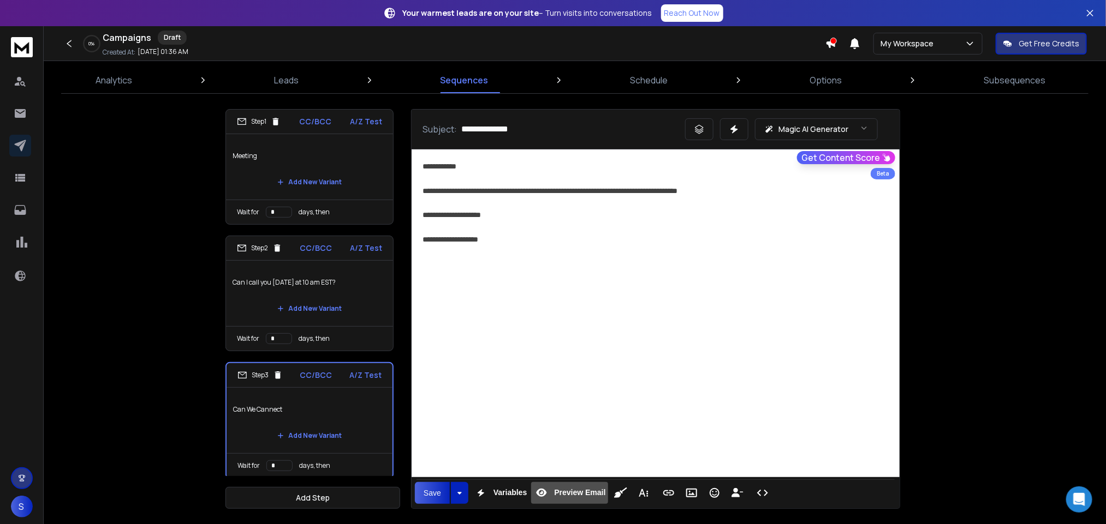
click at [545, 501] on div "Preview Email" at bounding box center [569, 493] width 76 height 18
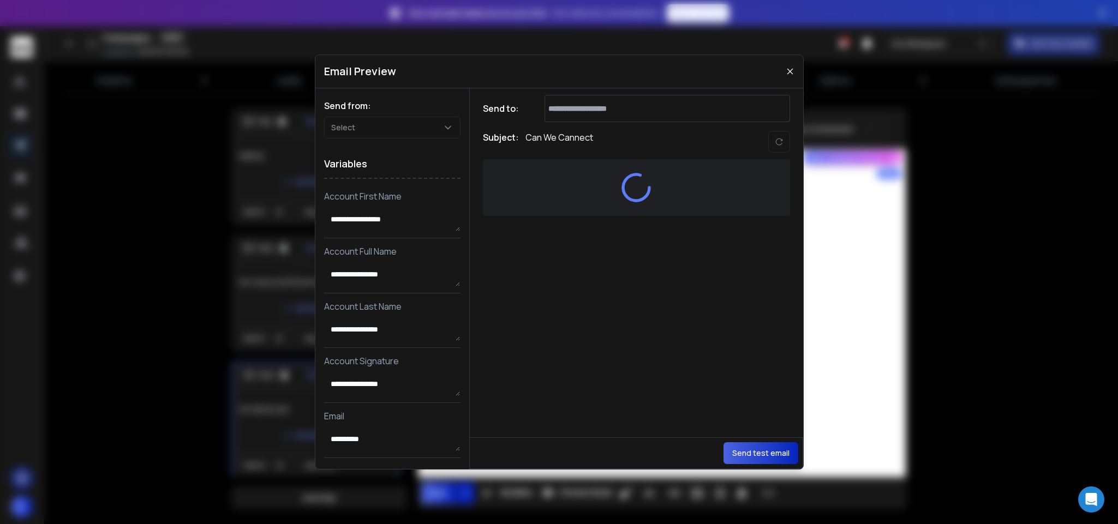
click at [580, 115] on input at bounding box center [667, 109] width 238 height 20
click at [396, 127] on div "Select" at bounding box center [392, 128] width 136 height 22
click at [398, 128] on div "Select" at bounding box center [392, 128] width 136 height 22
drag, startPoint x: 398, startPoint y: 128, endPoint x: 408, endPoint y: 128, distance: 9.3
click at [403, 128] on div "Select" at bounding box center [392, 128] width 136 height 22
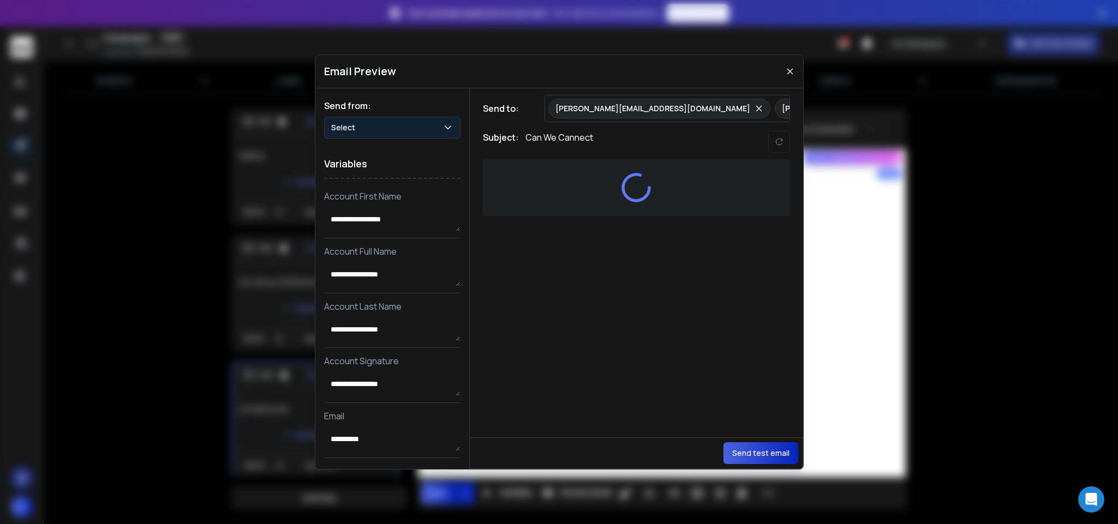
click at [419, 126] on div "Select" at bounding box center [392, 127] width 122 height 11
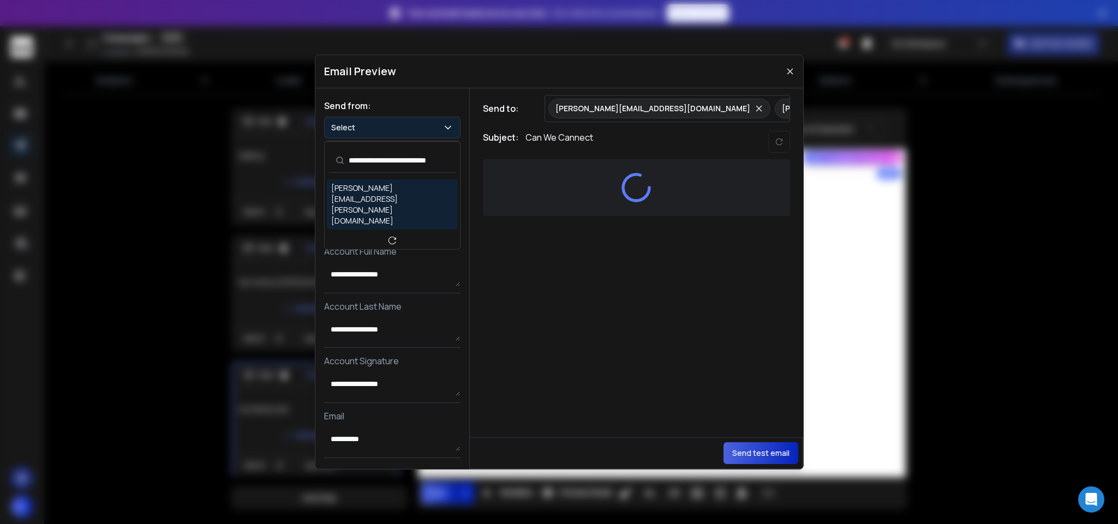
scroll to position [0, 5]
type input "**********"
click at [391, 190] on div "[PERSON_NAME][EMAIL_ADDRESS][PERSON_NAME][DOMAIN_NAME]" at bounding box center [392, 205] width 122 height 44
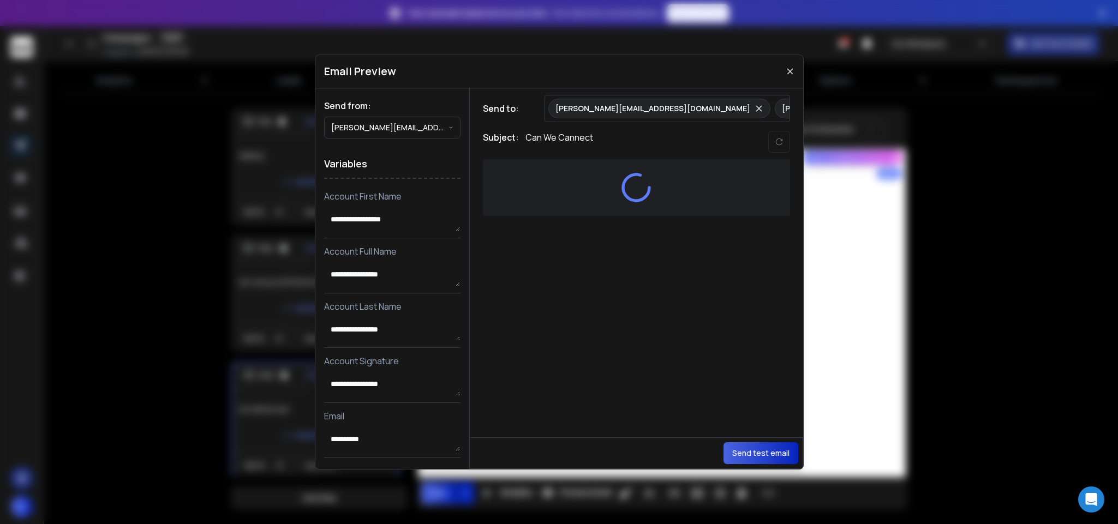
click at [741, 440] on div "Send test email" at bounding box center [636, 454] width 333 height 32
click at [737, 441] on div "Send test email" at bounding box center [636, 454] width 333 height 32
click at [737, 443] on button "Send test email" at bounding box center [761, 454] width 75 height 22
click at [737, 443] on div "Send test email" at bounding box center [636, 454] width 333 height 32
click at [737, 444] on div "Send test email" at bounding box center [636, 454] width 333 height 32
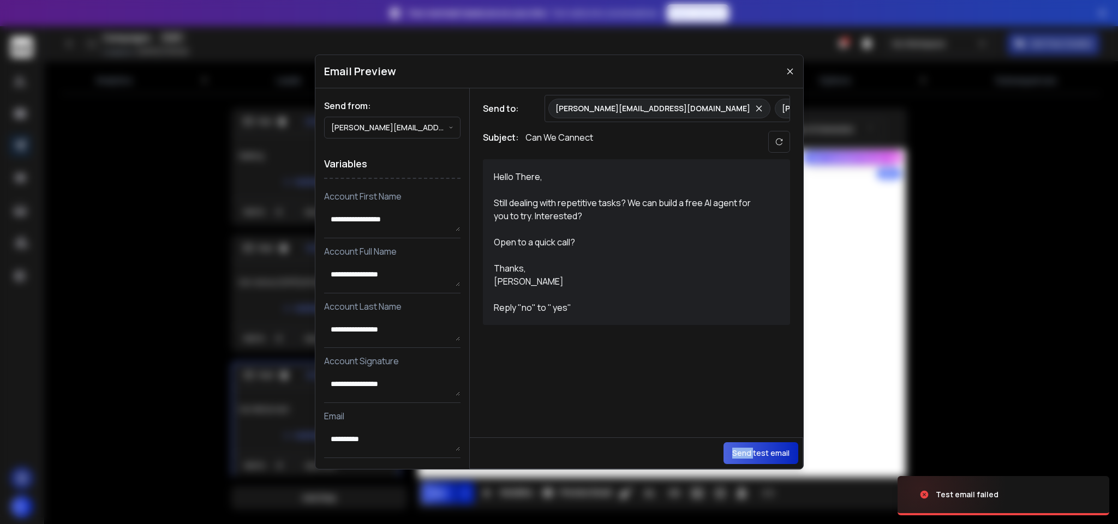
click at [750, 459] on button "Send test email" at bounding box center [761, 454] width 75 height 22
click at [751, 458] on div "Send test email" at bounding box center [636, 454] width 333 height 32
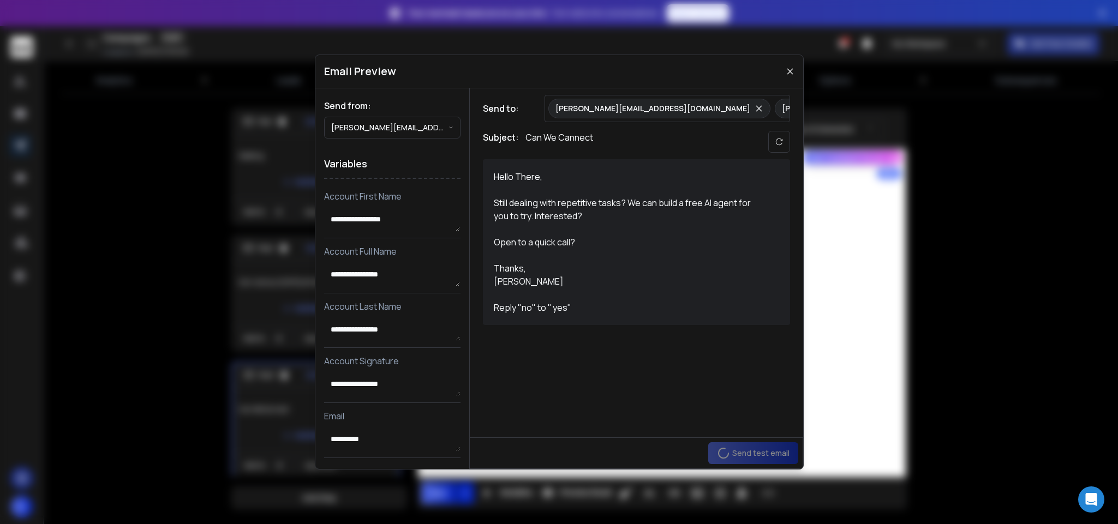
click at [1039, 222] on div "**********" at bounding box center [559, 262] width 1118 height 437
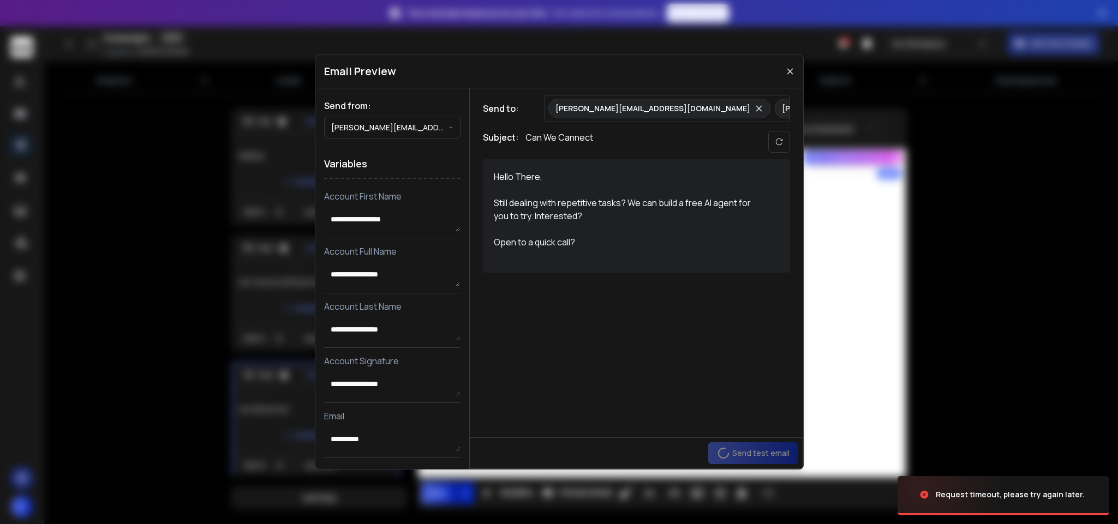
drag, startPoint x: 662, startPoint y: 474, endPoint x: 688, endPoint y: 455, distance: 31.7
click at [665, 470] on div "**********" at bounding box center [559, 262] width 1118 height 437
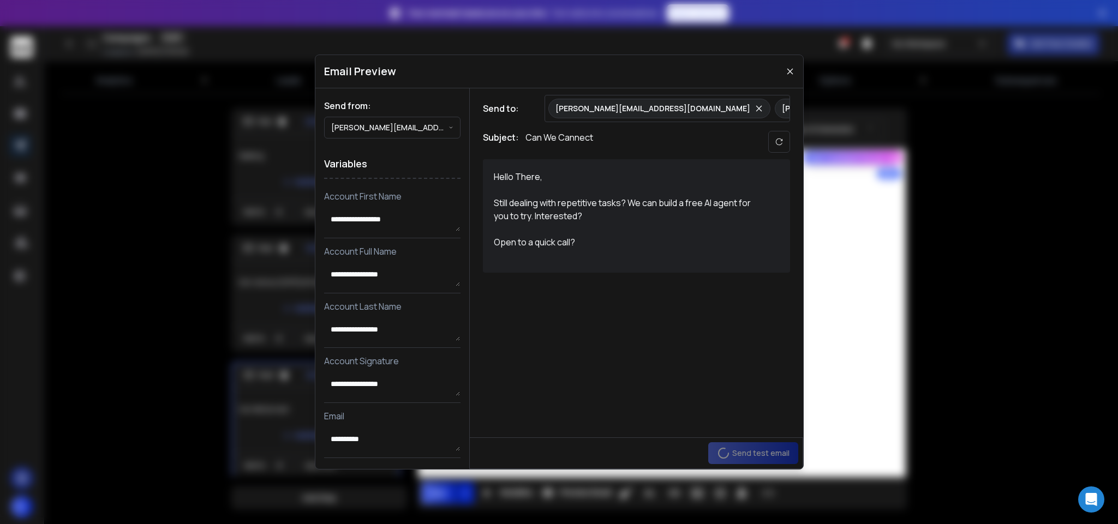
click at [729, 434] on div "Send to: [PERSON_NAME][EMAIL_ADDRESS][DOMAIN_NAME] [PERSON_NAME][DOMAIN_NAME][E…" at bounding box center [636, 278] width 334 height 381
click at [729, 435] on div "Send to: [PERSON_NAME][EMAIL_ADDRESS][DOMAIN_NAME] [PERSON_NAME][DOMAIN_NAME][E…" at bounding box center [636, 278] width 334 height 381
click at [729, 447] on div "Send test email" at bounding box center [636, 454] width 333 height 32
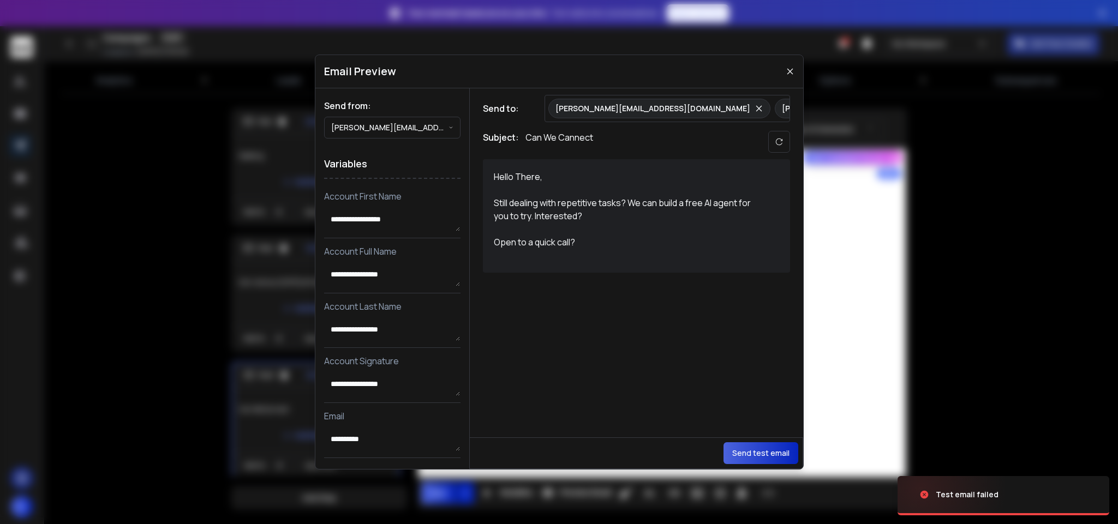
click at [744, 452] on button "Send test email" at bounding box center [761, 454] width 75 height 22
click at [744, 452] on div "Send test email" at bounding box center [636, 454] width 333 height 32
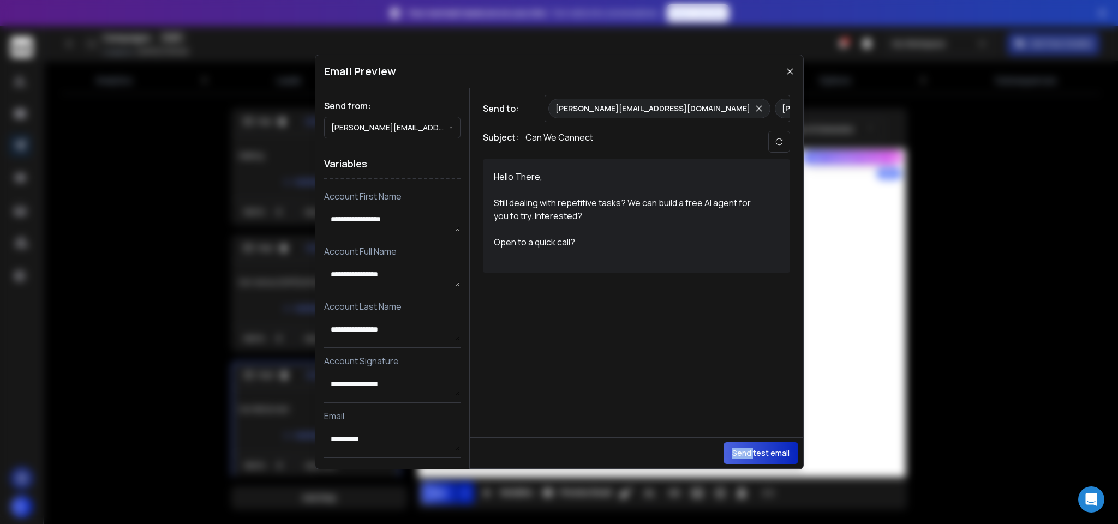
click at [744, 452] on button "Send test email" at bounding box center [761, 454] width 75 height 22
click at [748, 459] on button "Send test email" at bounding box center [761, 454] width 75 height 22
click at [748, 459] on div "Send test email" at bounding box center [636, 454] width 333 height 32
drag, startPoint x: 238, startPoint y: 187, endPoint x: 228, endPoint y: 196, distance: 13.5
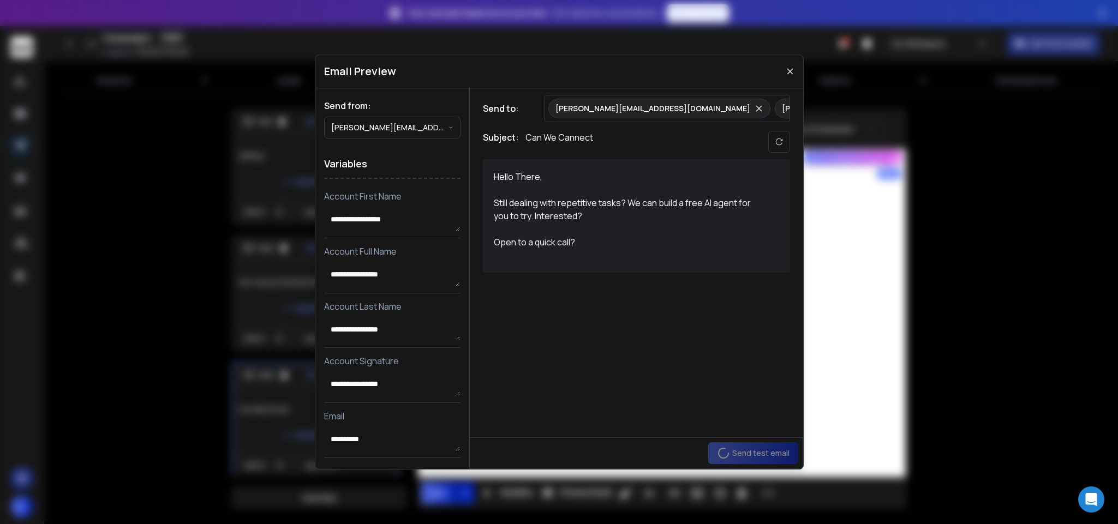
drag, startPoint x: 228, startPoint y: 196, endPoint x: 118, endPoint y: 126, distance: 130.3
click at [775, 454] on button "Send test email" at bounding box center [761, 454] width 75 height 22
click at [671, 115] on div "[PERSON_NAME][EMAIL_ADDRESS][DOMAIN_NAME]" at bounding box center [659, 109] width 222 height 20
click at [755, 110] on icon at bounding box center [759, 108] width 9 height 9
click at [666, 110] on p "[PERSON_NAME][EMAIL_ADDRESS][PERSON_NAME][DOMAIN_NAME]" at bounding box center [685, 108] width 258 height 11
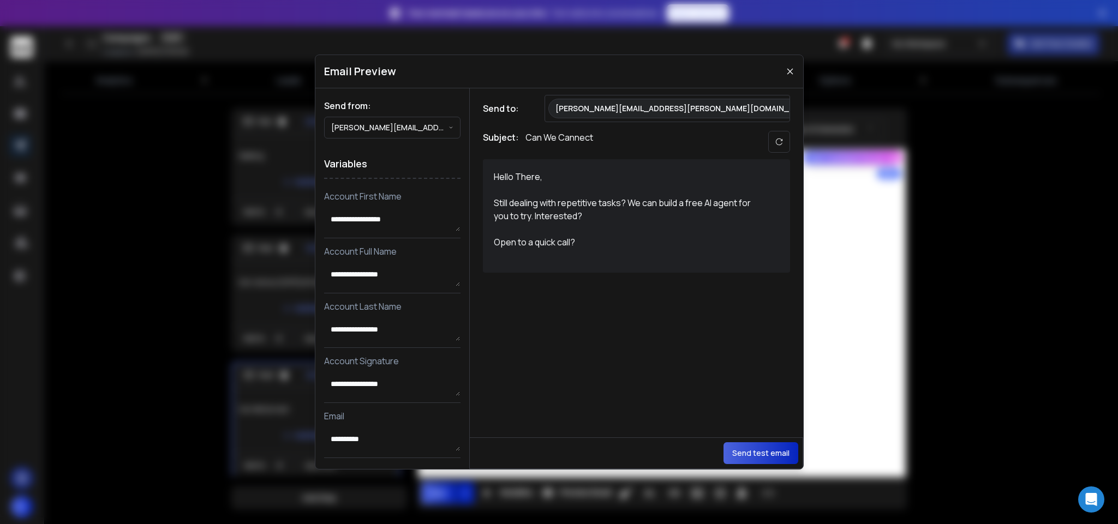
click at [818, 109] on icon at bounding box center [822, 108] width 9 height 9
click at [719, 109] on p "[EMAIL_ADDRESS][DOMAIN_NAME]" at bounding box center [785, 108] width 132 height 11
click at [691, 112] on icon at bounding box center [695, 108] width 9 height 9
click at [651, 112] on p "[EMAIL_ADDRESS][DOMAIN_NAME]" at bounding box center [622, 108] width 132 height 11
click at [663, 100] on div "[EMAIL_ADDRESS][DOMAIN_NAME]" at bounding box center [627, 109] width 159 height 20
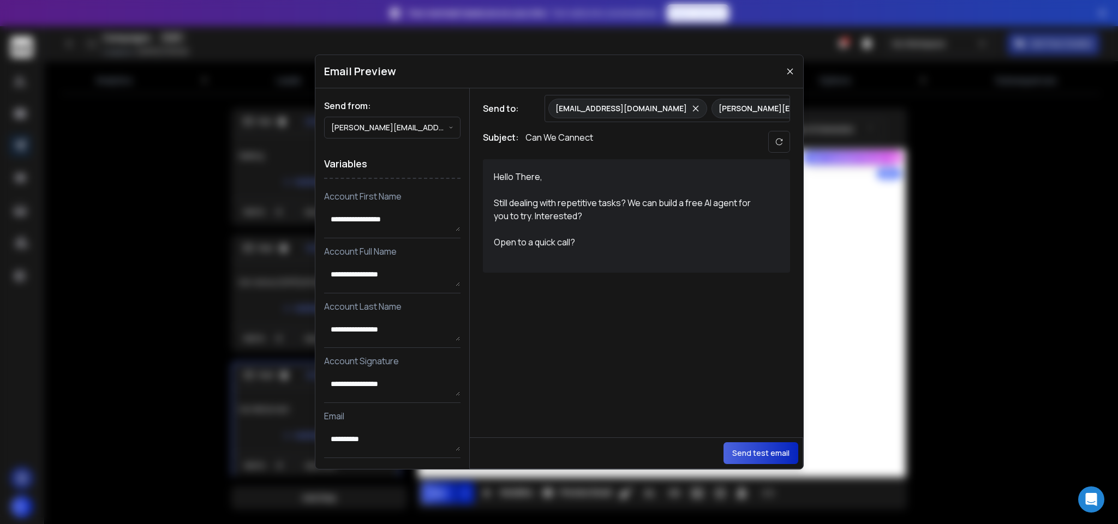
click at [691, 104] on icon at bounding box center [695, 108] width 9 height 9
click at [675, 104] on p "[EMAIL_ADDRESS][DOMAIN_NAME]" at bounding box center [622, 108] width 132 height 11
click at [763, 451] on button "Send test email" at bounding box center [761, 454] width 75 height 22
click at [763, 451] on div "Send test email" at bounding box center [636, 454] width 333 height 32
click at [787, 67] on icon at bounding box center [790, 71] width 9 height 9
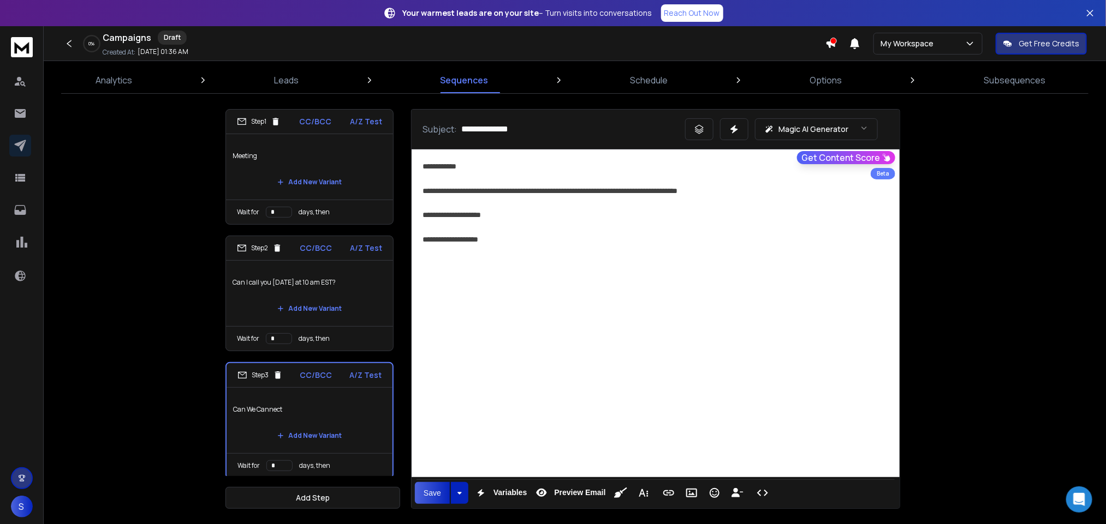
click at [575, 478] on div "Bold Italic Underline Clear Formatting Font Family Arial [US_STATE] Impact Taho…" at bounding box center [655, 493] width 488 height 31
click at [574, 488] on span "Preview Email" at bounding box center [580, 492] width 56 height 9
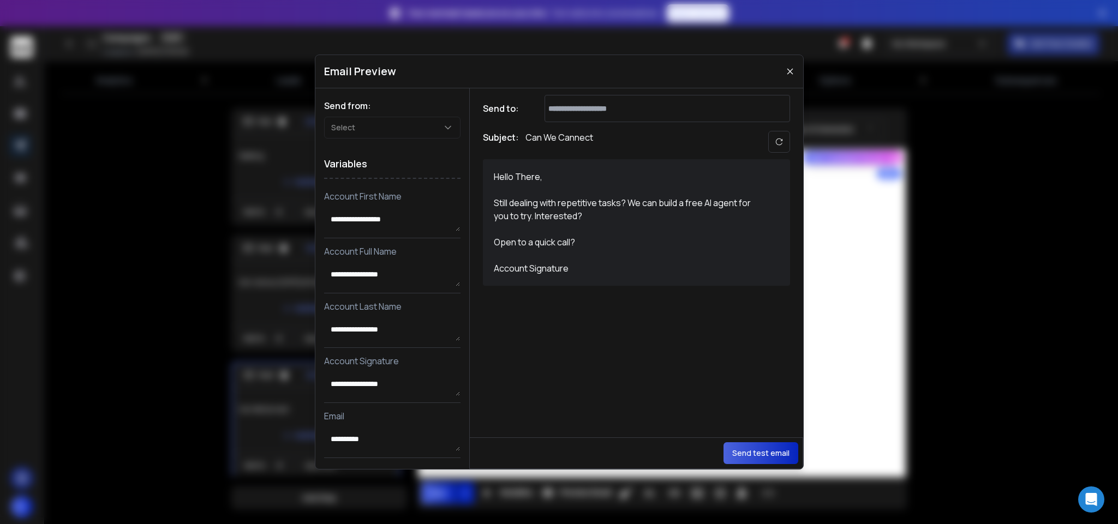
click at [563, 107] on input at bounding box center [667, 109] width 238 height 20
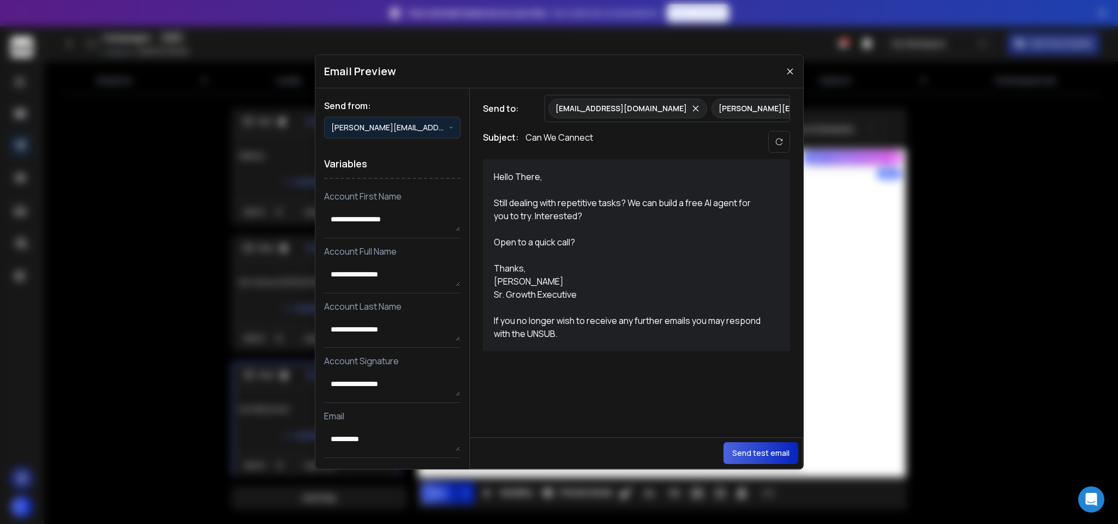
click at [449, 128] on icon "button" at bounding box center [451, 127] width 5 height 11
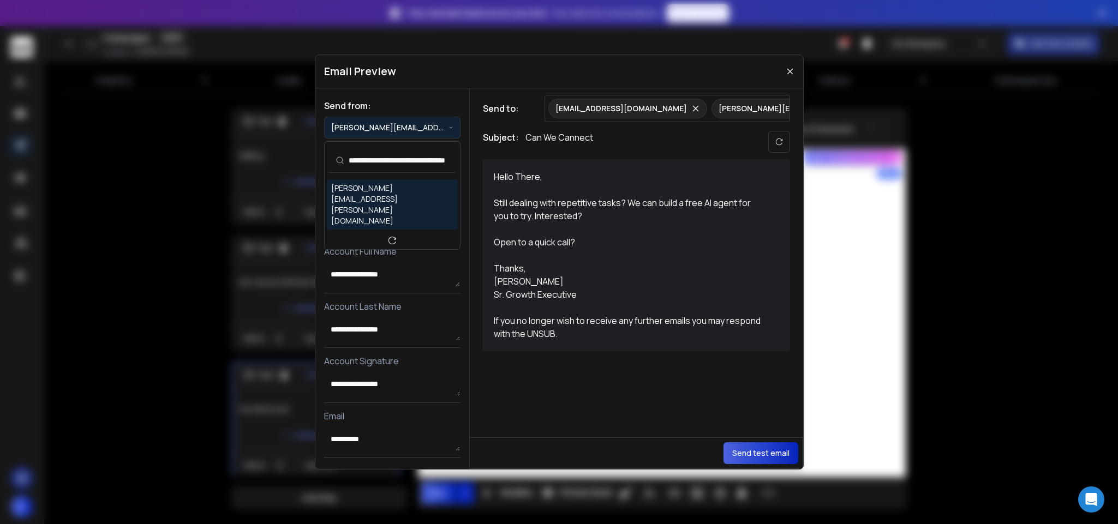
scroll to position [0, 41]
type input "**********"
drag, startPoint x: 411, startPoint y: 193, endPoint x: 431, endPoint y: 189, distance: 20.7
click at [431, 189] on div "[PERSON_NAME][EMAIL_ADDRESS][PERSON_NAME][DOMAIN_NAME]" at bounding box center [392, 202] width 122 height 44
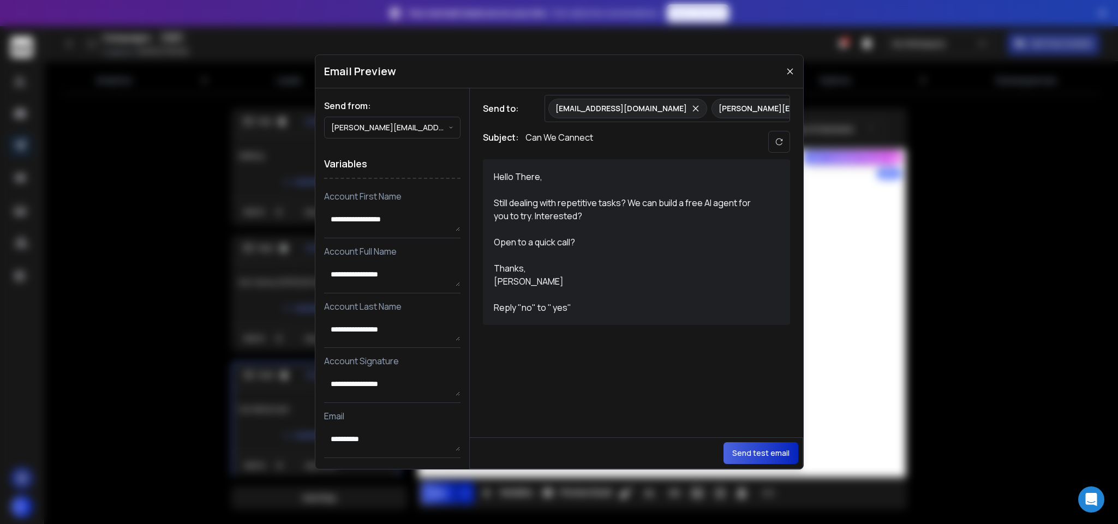
click at [747, 452] on button "Send test email" at bounding box center [761, 454] width 75 height 22
click at [747, 452] on div "Send test email" at bounding box center [636, 454] width 333 height 32
drag, startPoint x: 790, startPoint y: 66, endPoint x: 779, endPoint y: 73, distance: 12.3
click at [787, 67] on icon at bounding box center [790, 71] width 9 height 9
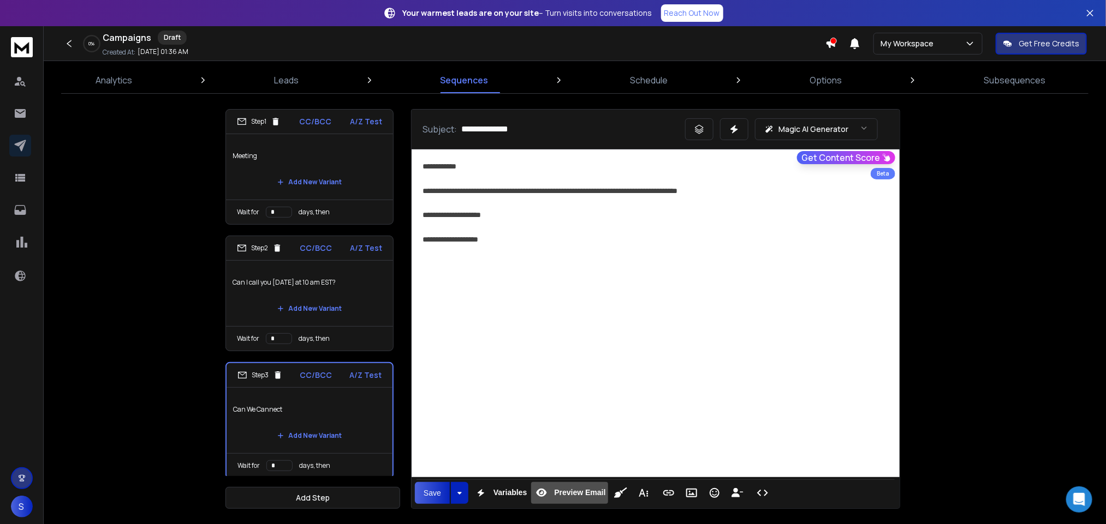
click at [567, 492] on span "Preview Email" at bounding box center [580, 492] width 56 height 9
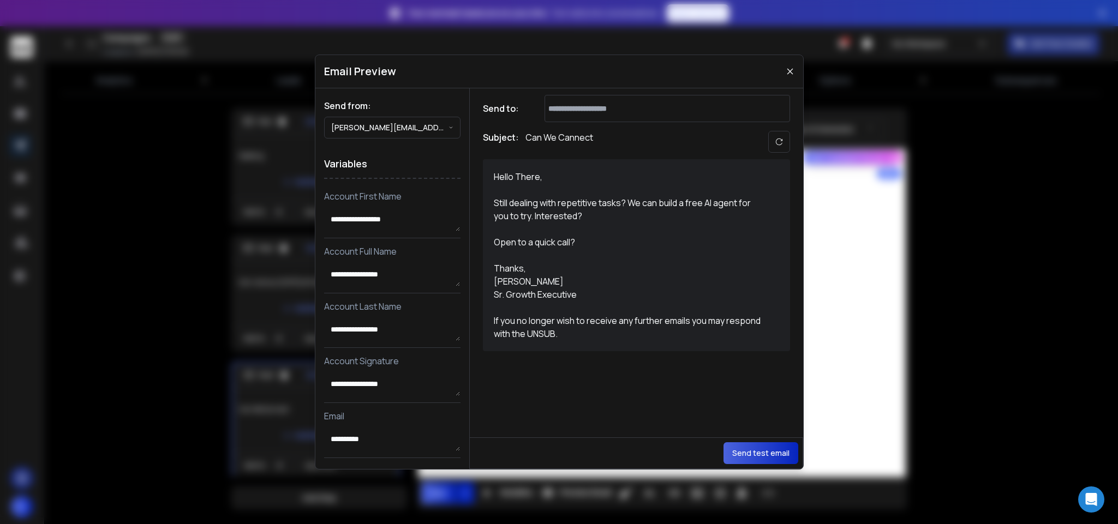
click at [596, 112] on div at bounding box center [668, 108] width 246 height 27
click at [421, 132] on p "[PERSON_NAME][EMAIL_ADDRESS][PERSON_NAME][DOMAIN_NAME]" at bounding box center [389, 127] width 117 height 11
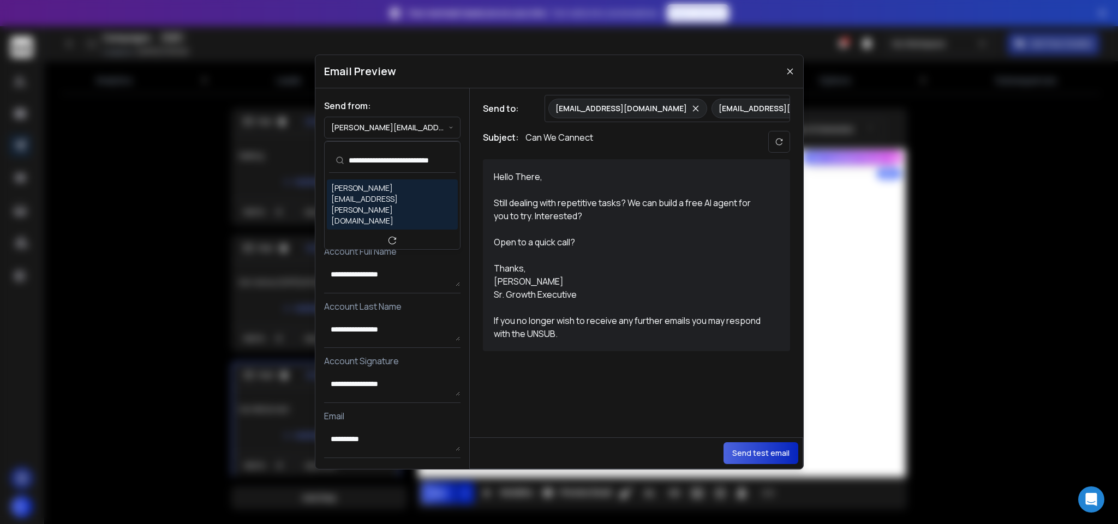
scroll to position [0, 14]
type input "**********"
click at [413, 182] on div "[PERSON_NAME][EMAIL_ADDRESS][PERSON_NAME][DOMAIN_NAME]" at bounding box center [392, 202] width 135 height 55
click at [411, 187] on div "[PERSON_NAME][EMAIL_ADDRESS][PERSON_NAME][DOMAIN_NAME]" at bounding box center [392, 202] width 122 height 44
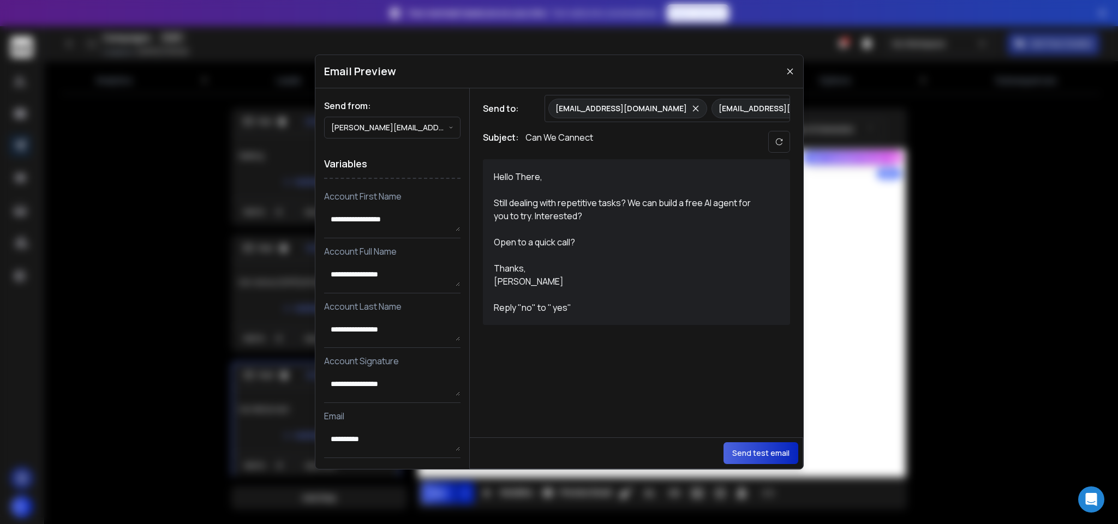
click at [732, 443] on button "Send test email" at bounding box center [761, 454] width 75 height 22
click at [732, 443] on div "Send test email" at bounding box center [636, 454] width 333 height 32
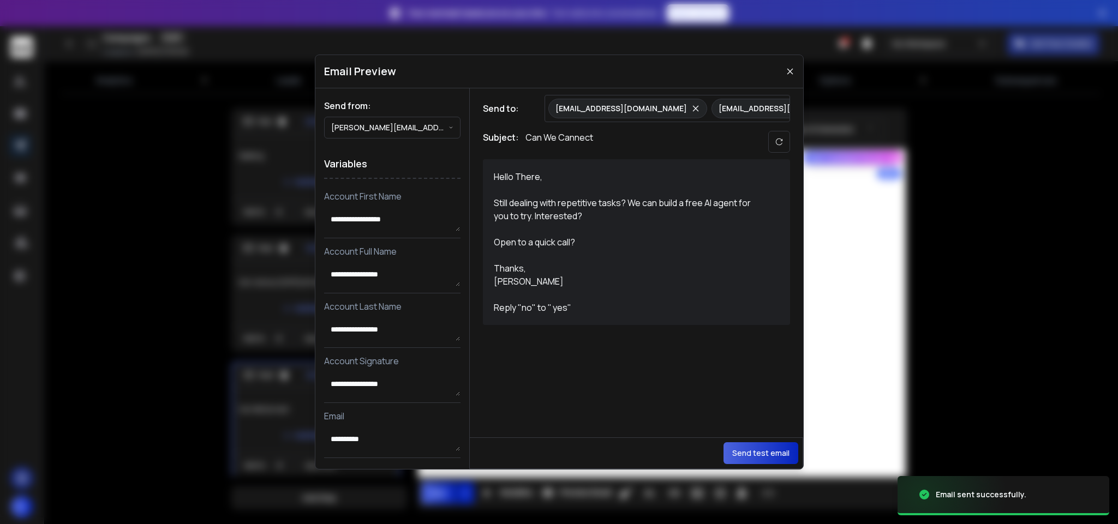
drag, startPoint x: 789, startPoint y: 71, endPoint x: 673, endPoint y: 46, distance: 118.3
click at [781, 71] on div "Email Preview" at bounding box center [559, 71] width 488 height 33
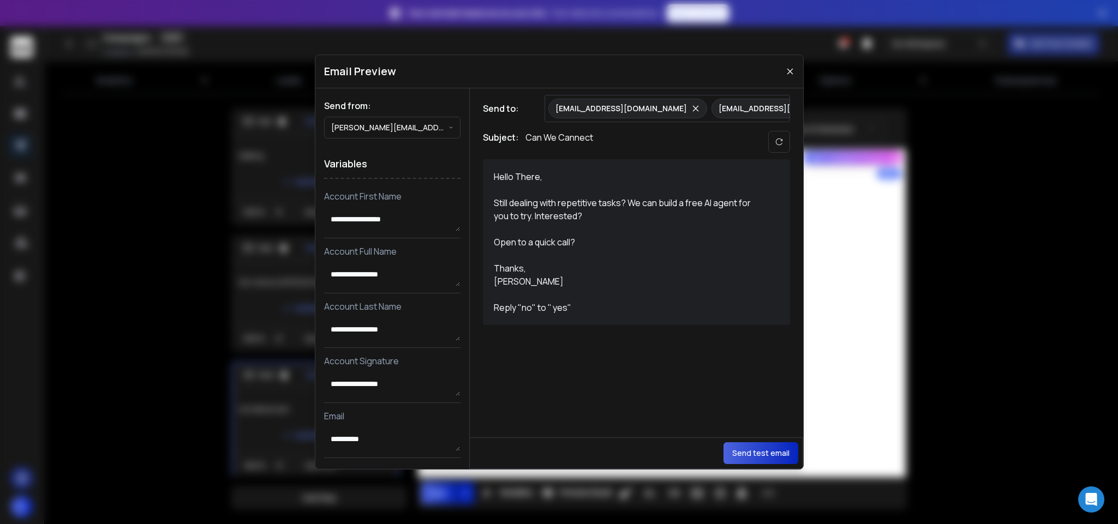
click at [789, 75] on div "Email Preview" at bounding box center [559, 71] width 488 height 33
click at [787, 71] on icon at bounding box center [790, 71] width 9 height 9
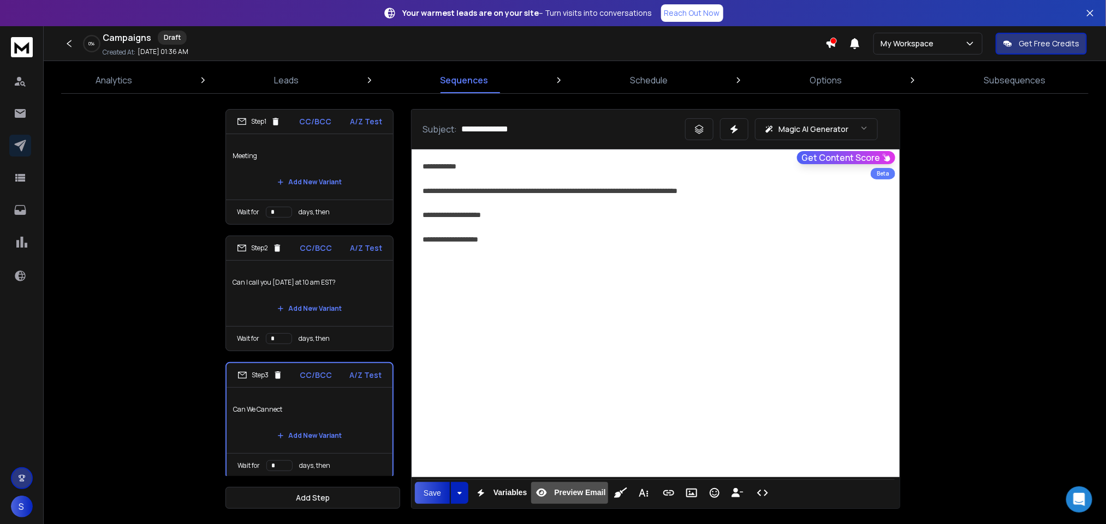
drag, startPoint x: 600, startPoint y: 484, endPoint x: 586, endPoint y: 487, distance: 14.0
click at [586, 487] on div "Preview Email" at bounding box center [569, 493] width 76 height 18
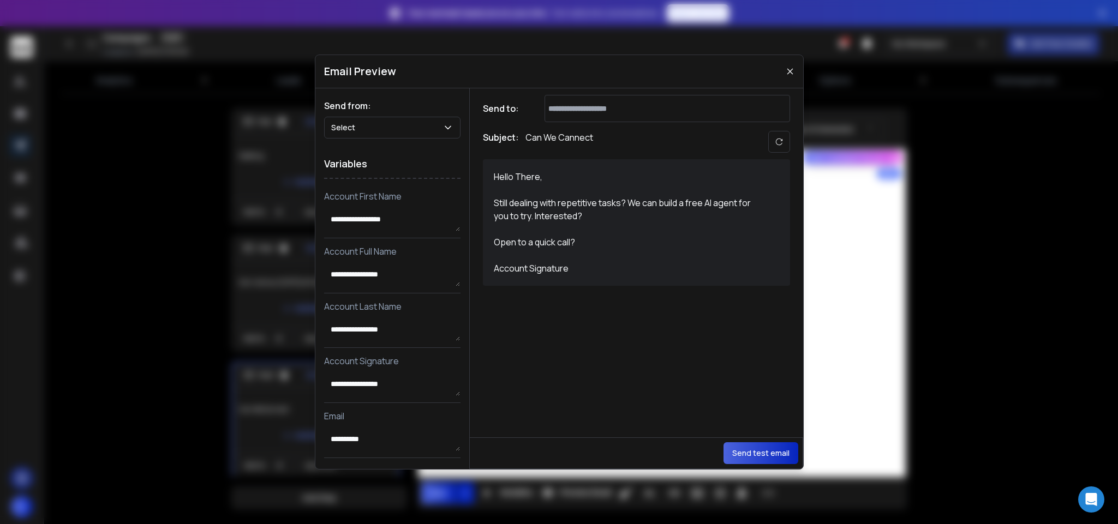
click at [627, 112] on input at bounding box center [667, 109] width 238 height 20
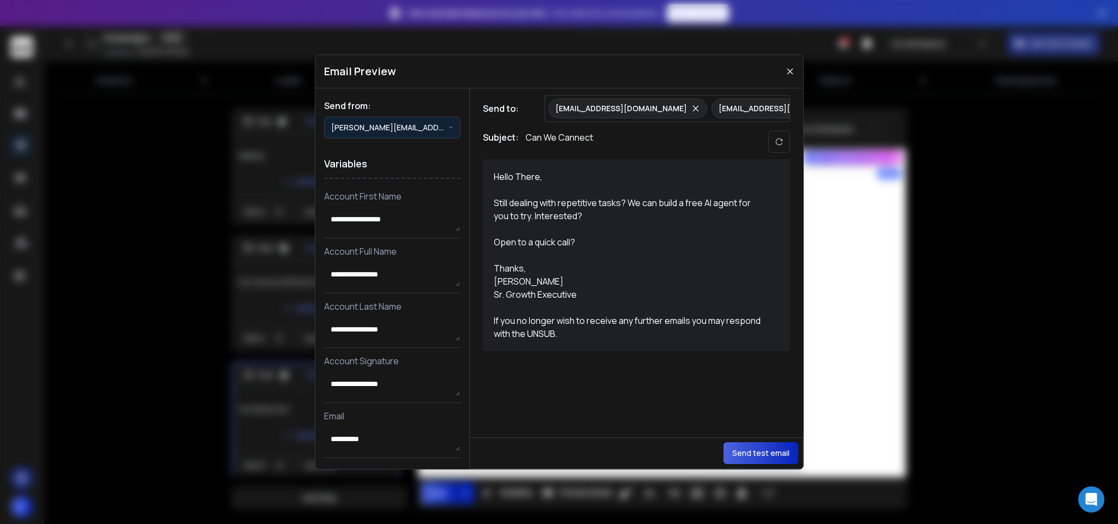
click at [423, 125] on p "[PERSON_NAME][EMAIL_ADDRESS][PERSON_NAME][DOMAIN_NAME]" at bounding box center [389, 127] width 117 height 11
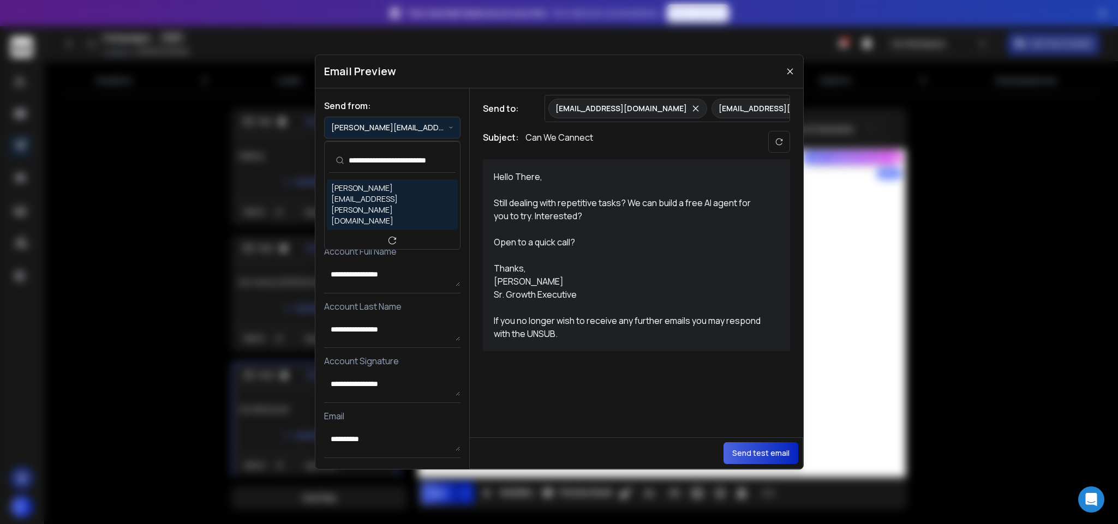
scroll to position [0, 1]
type input "**********"
click at [416, 187] on div "[PERSON_NAME][EMAIL_ADDRESS][PERSON_NAME][DOMAIN_NAME]" at bounding box center [392, 205] width 122 height 44
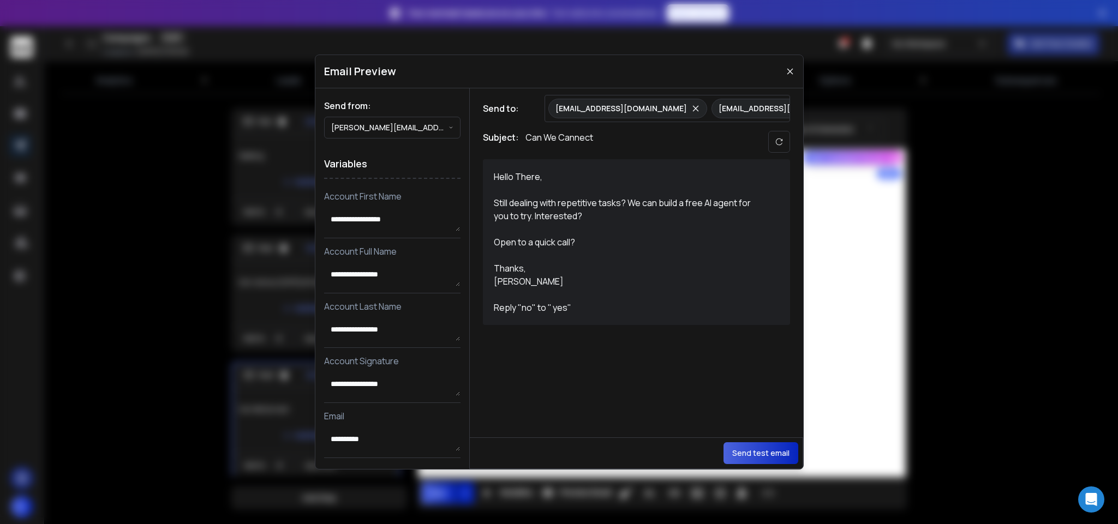
click at [743, 450] on button "Send test email" at bounding box center [761, 454] width 75 height 22
click at [742, 452] on div "Send test email" at bounding box center [636, 454] width 333 height 32
drag, startPoint x: 787, startPoint y: 74, endPoint x: 774, endPoint y: 77, distance: 13.6
click at [786, 74] on icon at bounding box center [790, 71] width 9 height 9
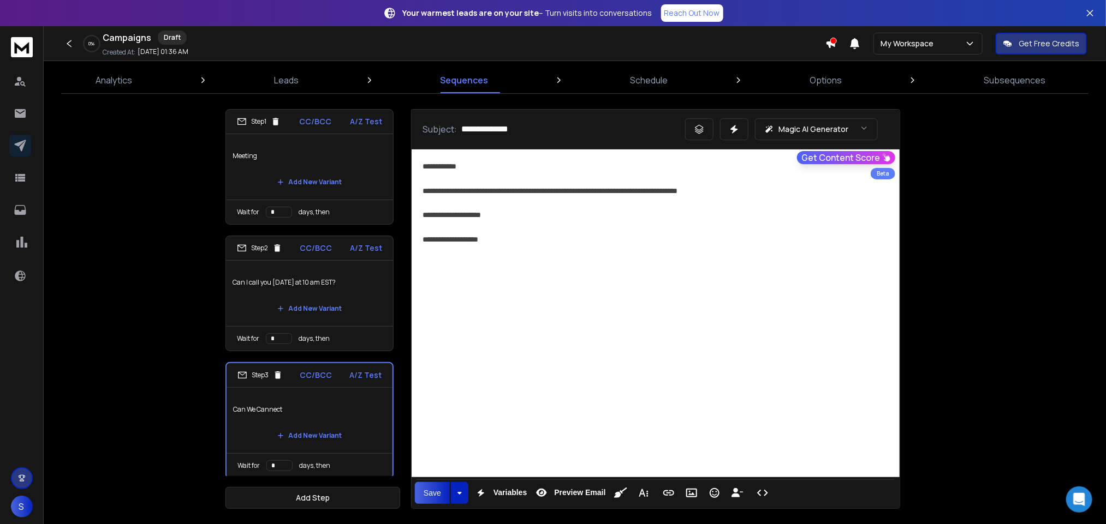
click at [559, 504] on div "Save Save Save as Template Variables Insert Variable Preview Email Preview Emai…" at bounding box center [534, 493] width 241 height 26
click at [583, 486] on div "Preview Email" at bounding box center [569, 493] width 76 height 18
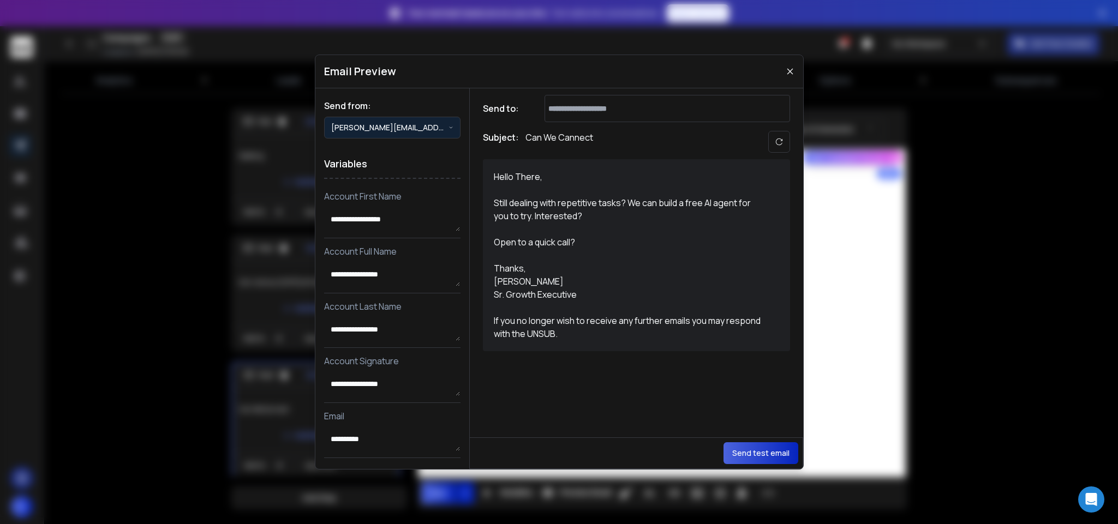
click at [452, 133] on button "[PERSON_NAME][EMAIL_ADDRESS][PERSON_NAME][DOMAIN_NAME]" at bounding box center [392, 128] width 136 height 22
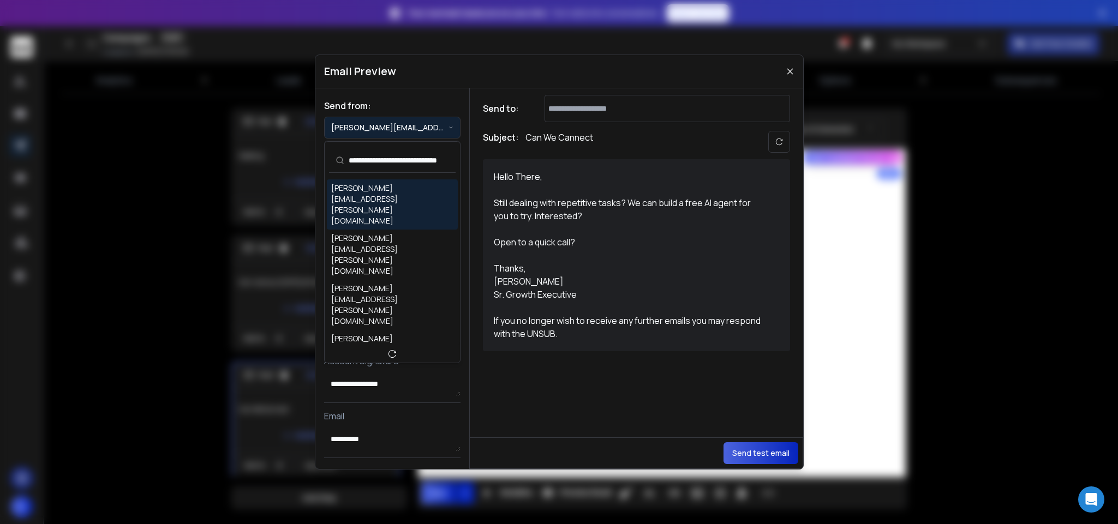
scroll to position [0, 25]
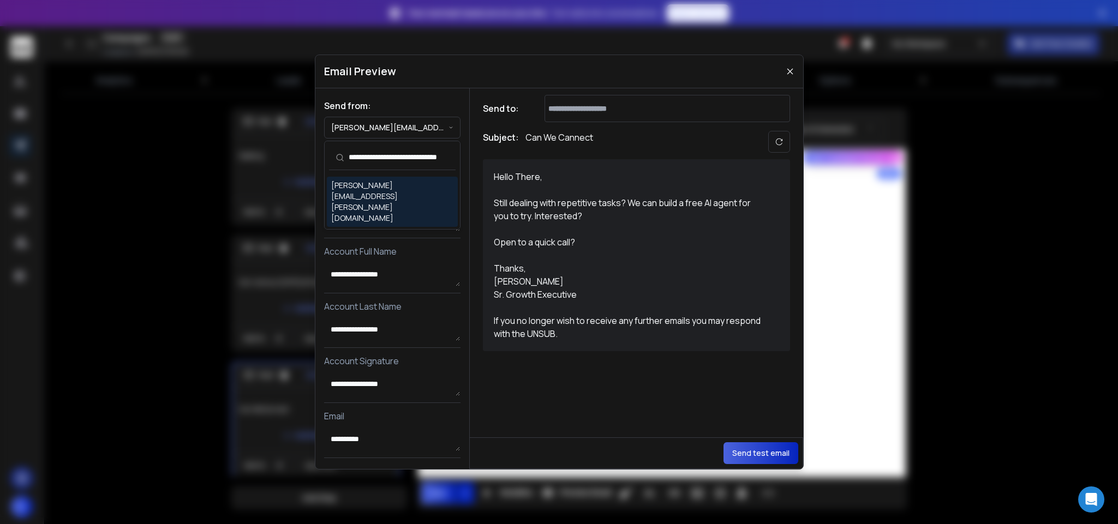
type input "**********"
click at [445, 179] on div "[PERSON_NAME][EMAIL_ADDRESS][PERSON_NAME][DOMAIN_NAME]" at bounding box center [392, 202] width 131 height 50
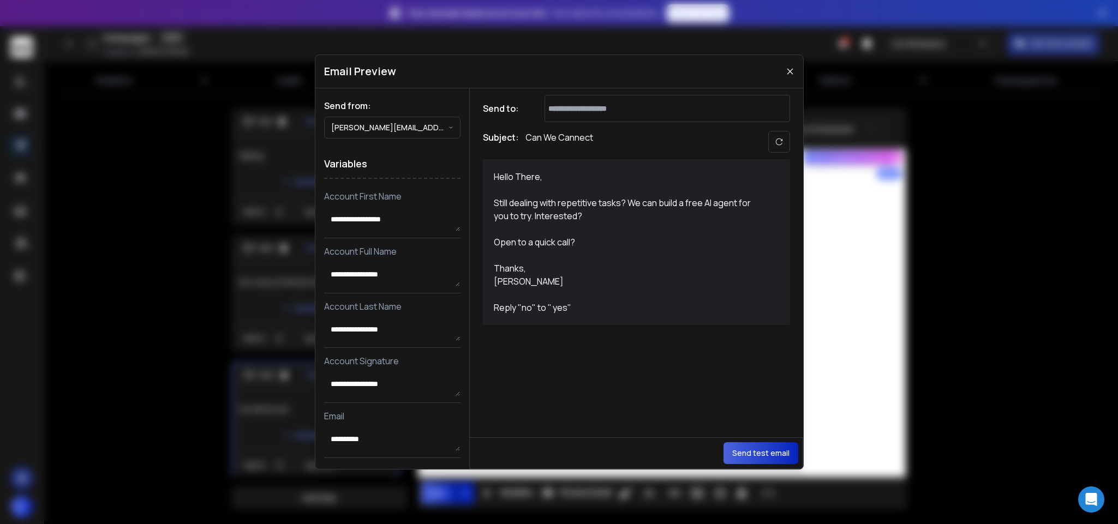
click at [616, 107] on input at bounding box center [667, 109] width 238 height 20
click at [421, 131] on p "[PERSON_NAME][EMAIL_ADDRESS][PERSON_NAME][DOMAIN_NAME]" at bounding box center [389, 127] width 117 height 11
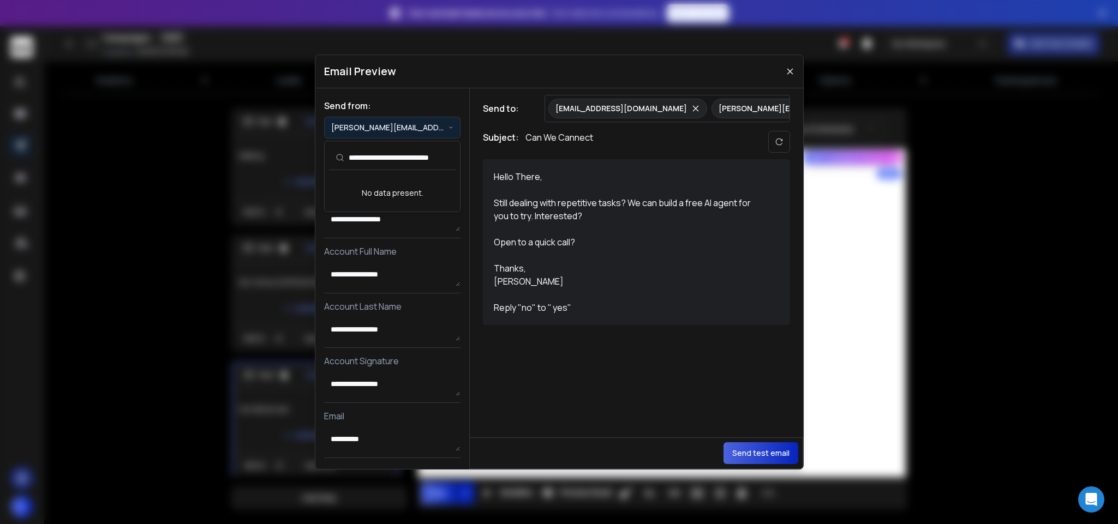
scroll to position [0, 13]
type input "**********"
click at [421, 133] on p "[PERSON_NAME][EMAIL_ADDRESS][PERSON_NAME][DOMAIN_NAME]" at bounding box center [389, 127] width 117 height 11
click at [750, 438] on div "Send test email" at bounding box center [636, 454] width 333 height 32
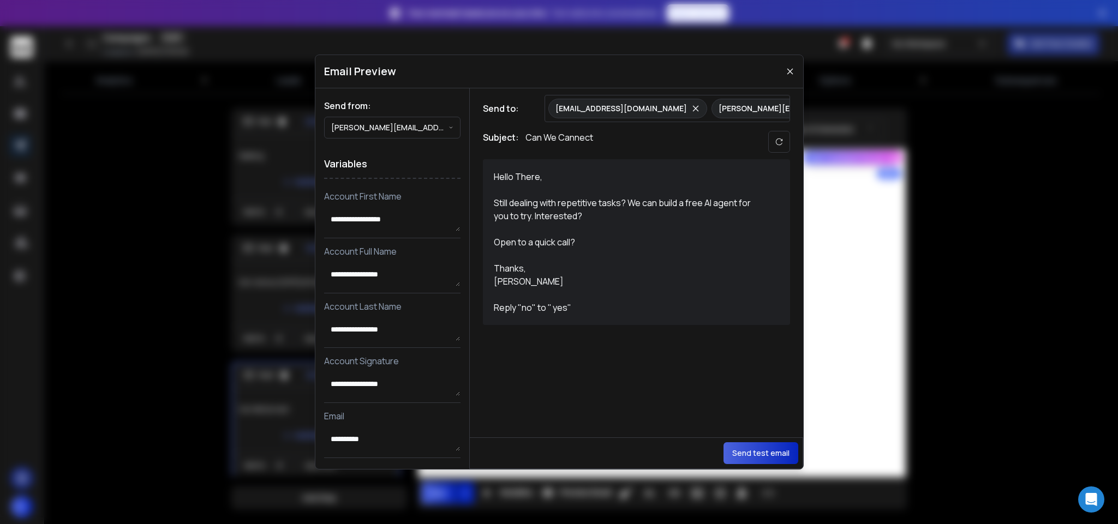
click at [747, 457] on button "Send test email" at bounding box center [761, 454] width 75 height 22
click at [747, 444] on div "Send test email" at bounding box center [636, 454] width 333 height 32
click at [791, 68] on icon at bounding box center [790, 71] width 9 height 9
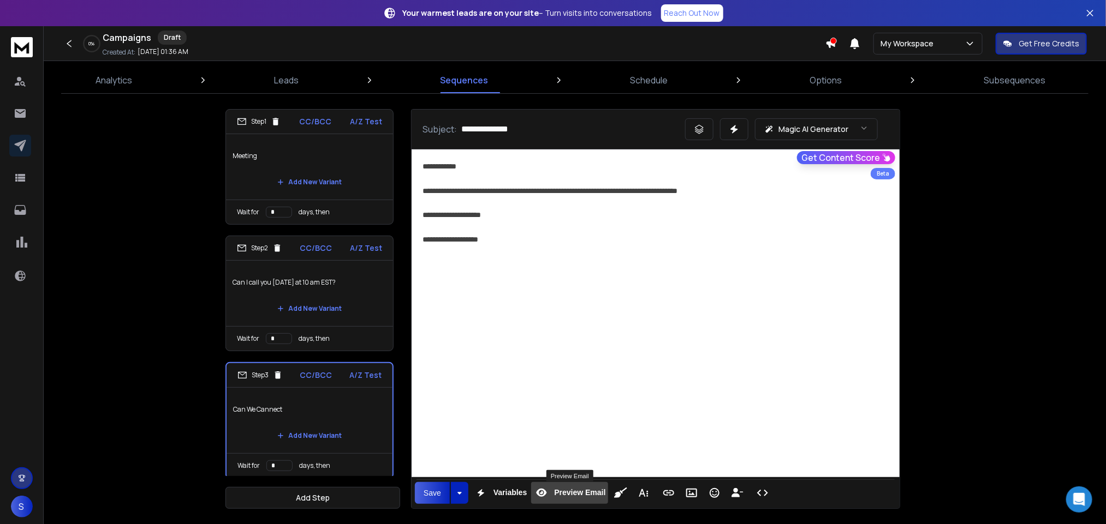
click at [547, 487] on div "Preview Email" at bounding box center [569, 493] width 76 height 18
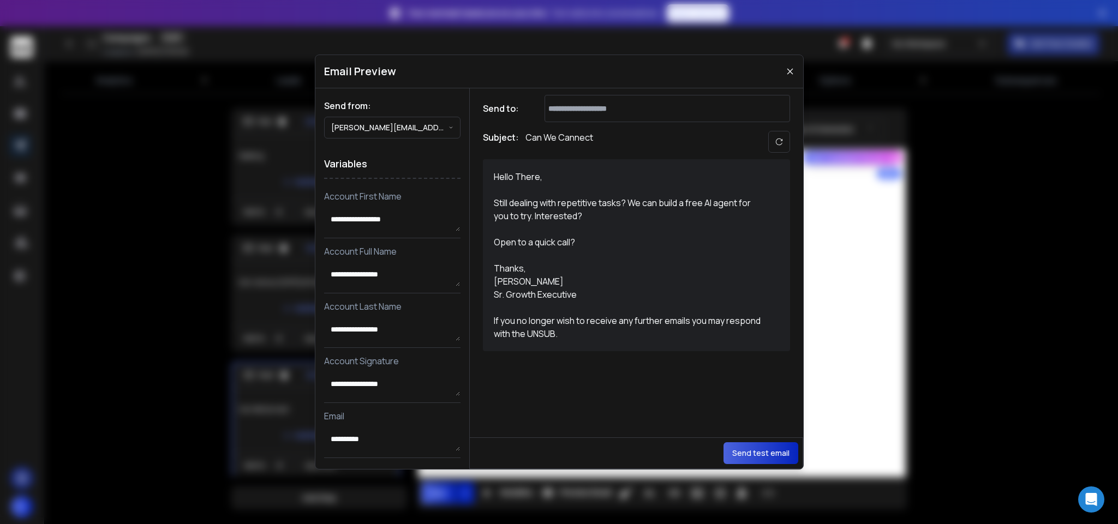
click at [416, 141] on div "**********" at bounding box center [392, 278] width 154 height 359
click at [417, 129] on p "[PERSON_NAME][EMAIL_ADDRESS][PERSON_NAME][DOMAIN_NAME]" at bounding box center [389, 127] width 117 height 11
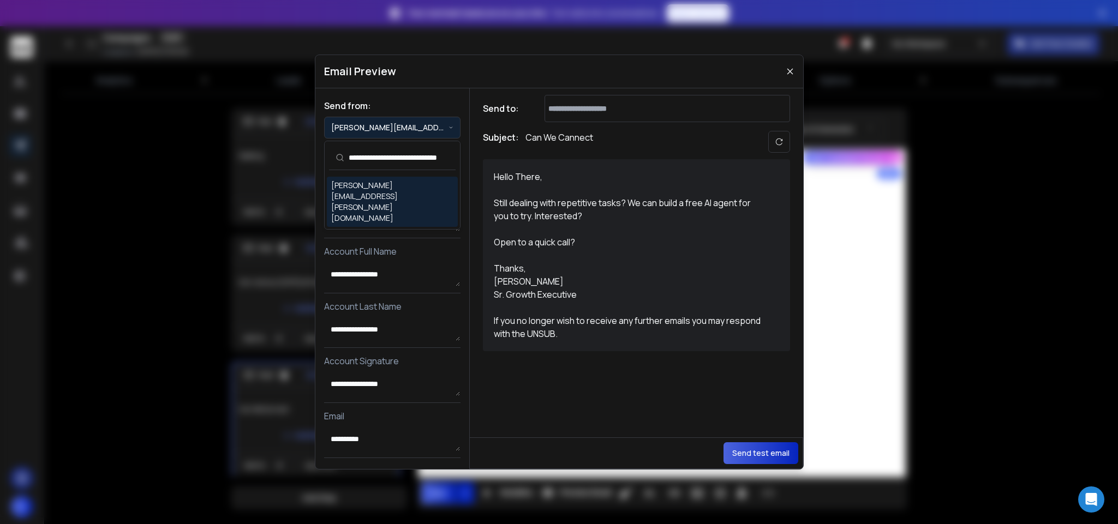
scroll to position [0, 25]
type input "**********"
click at [399, 190] on div "[PERSON_NAME][EMAIL_ADDRESS][PERSON_NAME][DOMAIN_NAME]" at bounding box center [392, 202] width 122 height 44
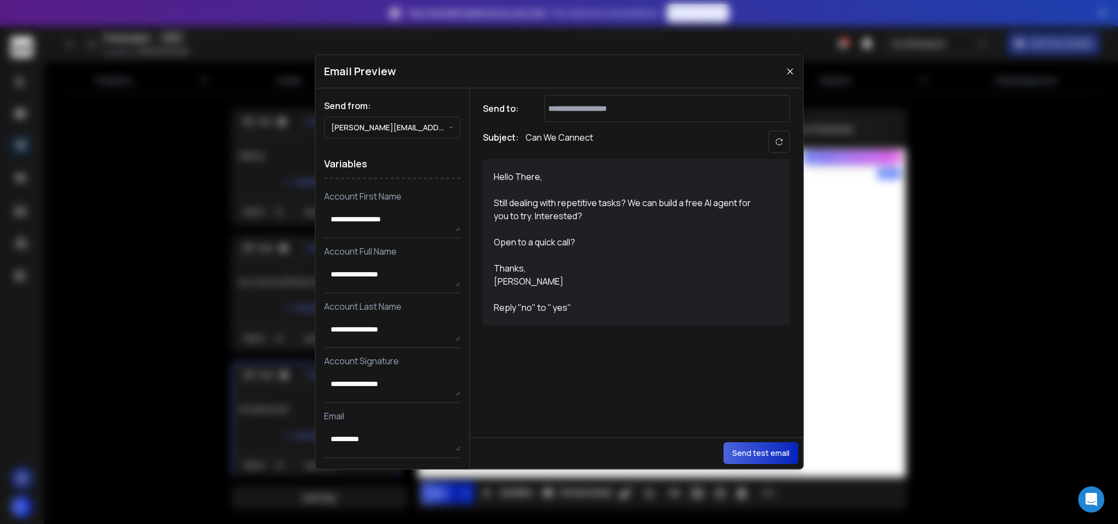
click at [606, 112] on input at bounding box center [667, 109] width 238 height 20
click at [760, 441] on div "Send test email" at bounding box center [636, 454] width 333 height 32
drag, startPoint x: 760, startPoint y: 441, endPoint x: 786, endPoint y: 432, distance: 27.6
click at [785, 435] on div "Send to: [EMAIL_ADDRESS][DOMAIN_NAME] [EMAIL_ADDRESS][DOMAIN_NAME] [EMAIL_ADDRE…" at bounding box center [636, 278] width 334 height 381
drag, startPoint x: 787, startPoint y: 436, endPoint x: 770, endPoint y: 480, distance: 47.5
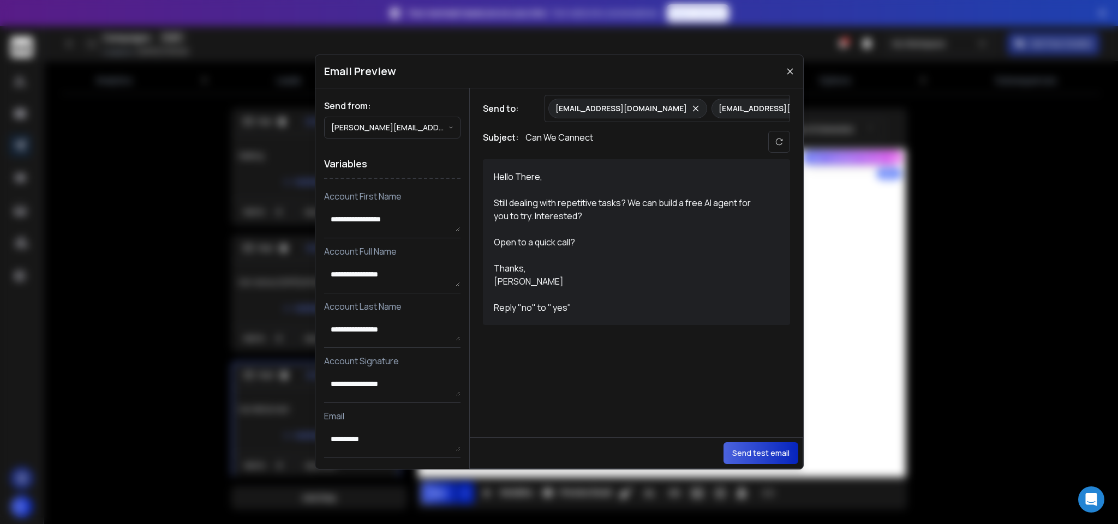
click at [783, 457] on div "Send to: [EMAIL_ADDRESS][DOMAIN_NAME] [EMAIL_ADDRESS][DOMAIN_NAME] [EMAIL_ADDRE…" at bounding box center [636, 278] width 334 height 381
drag, startPoint x: 768, startPoint y: 472, endPoint x: 806, endPoint y: 397, distance: 83.7
click at [781, 437] on div "**********" at bounding box center [559, 262] width 1118 height 437
drag, startPoint x: 815, startPoint y: 413, endPoint x: 742, endPoint y: 480, distance: 99.7
click at [765, 469] on div "**********" at bounding box center [559, 262] width 1118 height 437
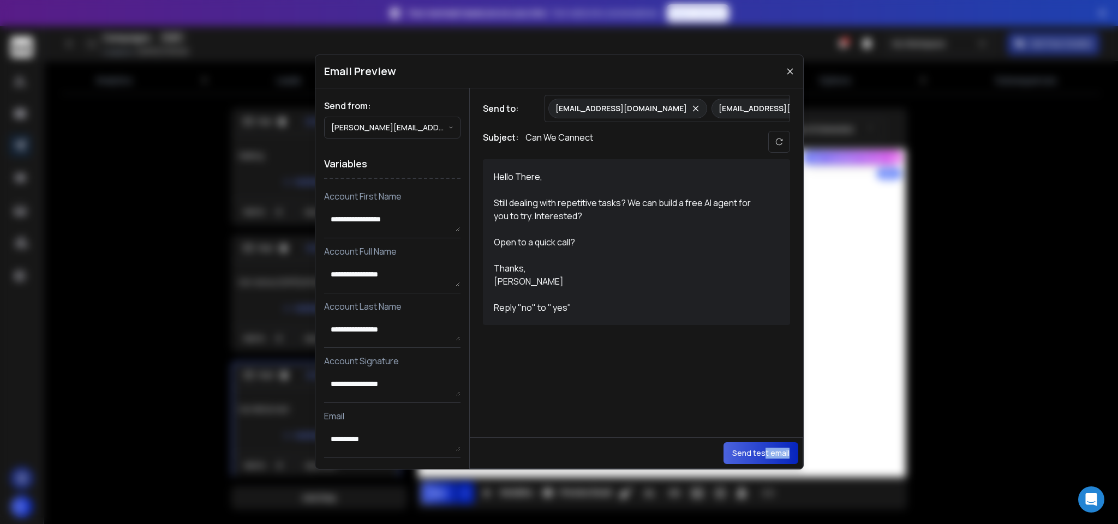
click at [758, 447] on button "Send test email" at bounding box center [761, 454] width 75 height 22
drag, startPoint x: 758, startPoint y: 447, endPoint x: 754, endPoint y: 443, distance: 6.2
click at [754, 443] on div "Send test email" at bounding box center [636, 454] width 333 height 32
drag, startPoint x: 754, startPoint y: 443, endPoint x: 667, endPoint y: 11, distance: 439.8
click at [705, 385] on div "Send to: [EMAIL_ADDRESS][DOMAIN_NAME] [EMAIL_ADDRESS][DOMAIN_NAME] [EMAIL_ADDRE…" at bounding box center [636, 278] width 334 height 381
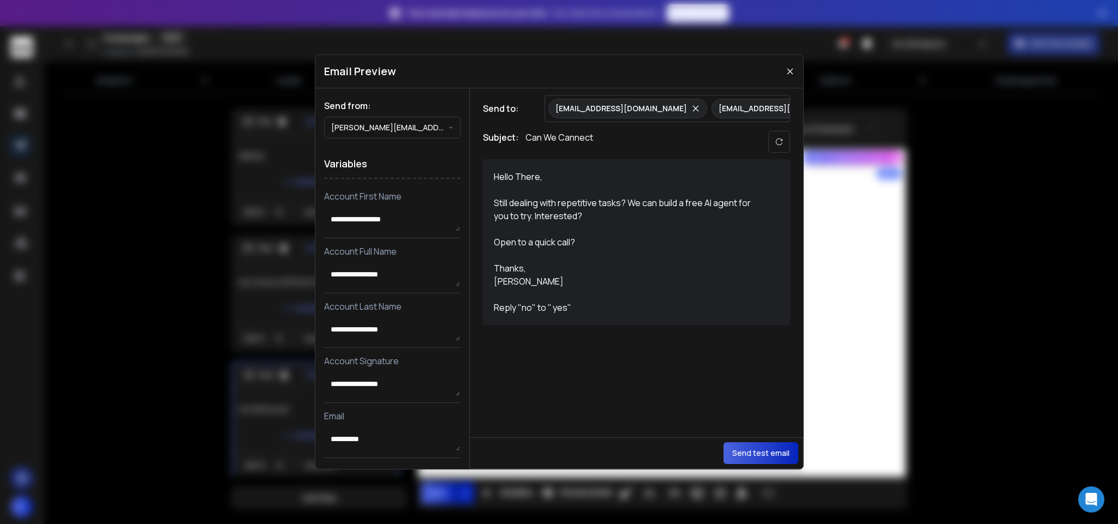
click at [786, 74] on icon at bounding box center [790, 71] width 9 height 9
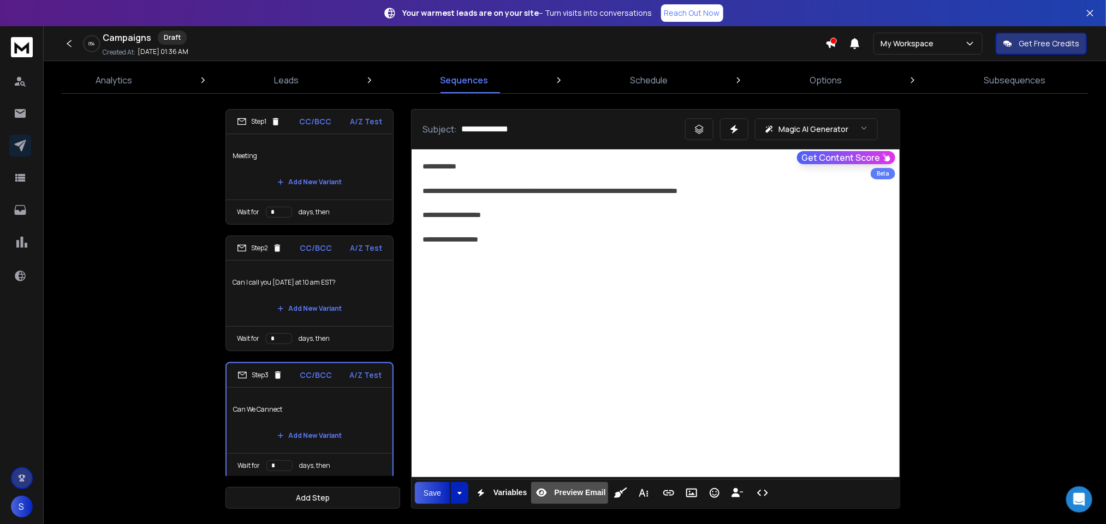
click at [575, 496] on span "Preview Email" at bounding box center [580, 492] width 56 height 9
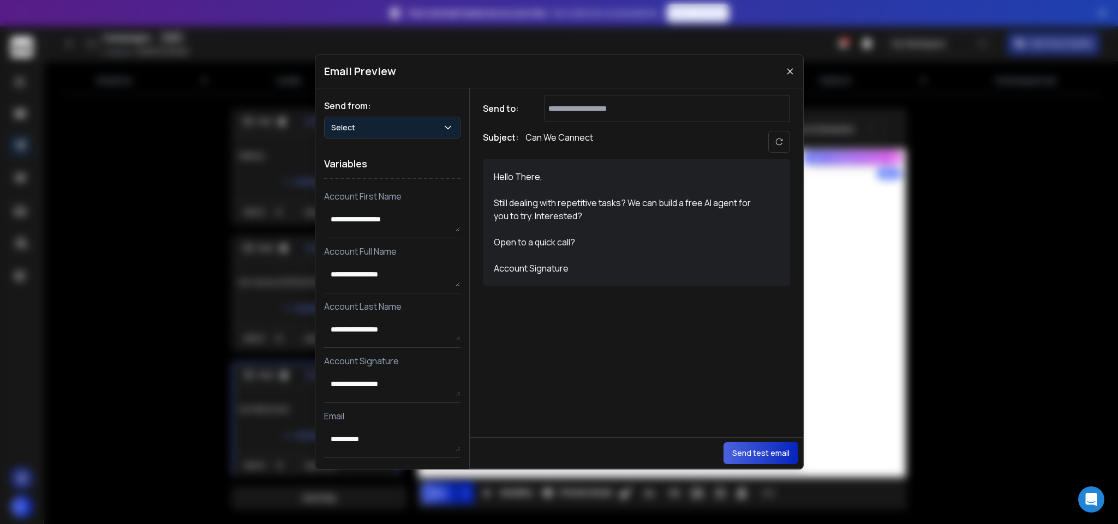
click at [449, 120] on button "Select" at bounding box center [392, 128] width 136 height 22
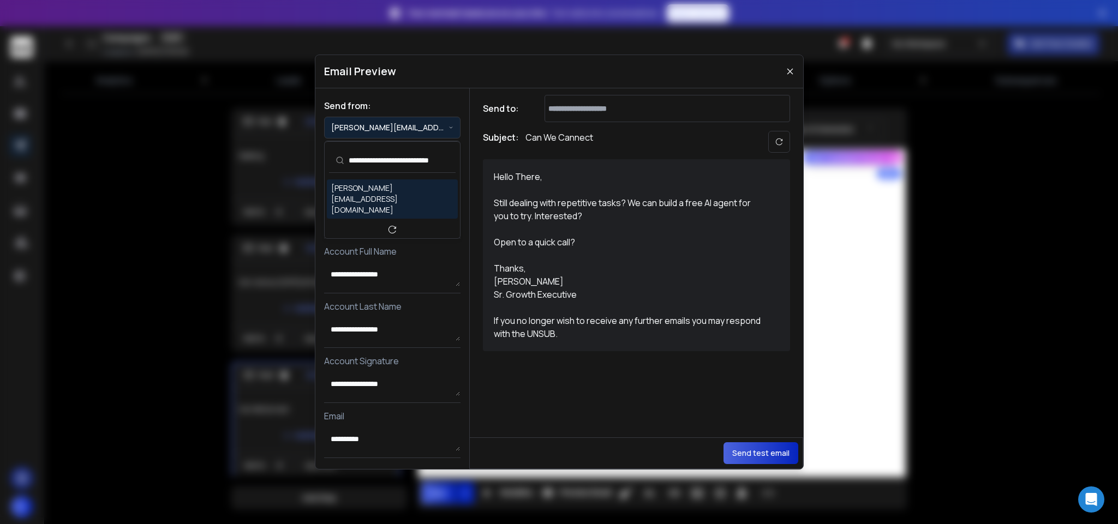
scroll to position [0, 12]
type input "**********"
click at [404, 187] on div "[PERSON_NAME][EMAIL_ADDRESS][DOMAIN_NAME]" at bounding box center [392, 196] width 122 height 33
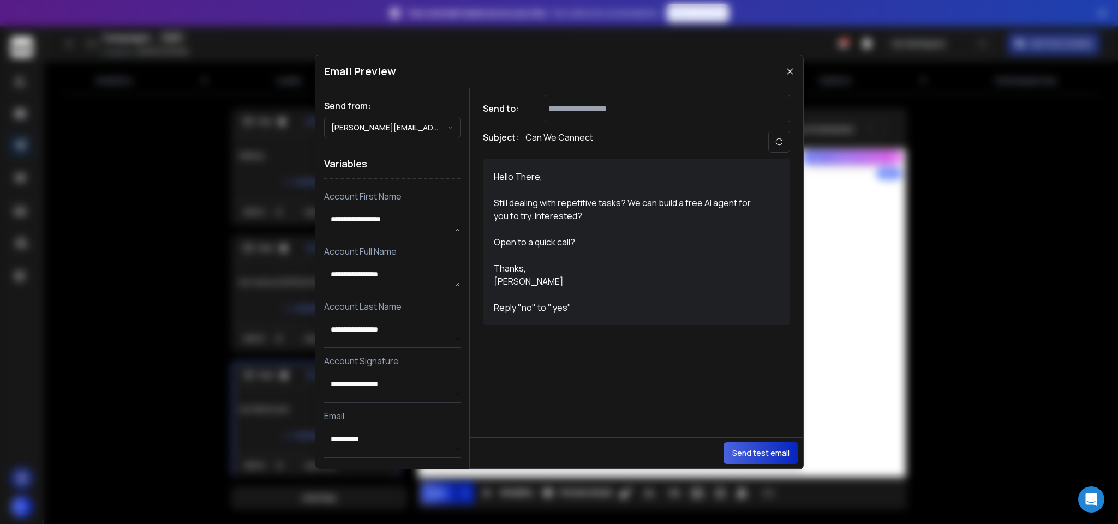
click at [557, 118] on div at bounding box center [668, 108] width 246 height 27
drag, startPoint x: 741, startPoint y: 426, endPoint x: 740, endPoint y: 475, distance: 49.1
click at [740, 475] on div "**********" at bounding box center [559, 262] width 1118 height 437
click at [739, 461] on button "Send test email" at bounding box center [761, 454] width 75 height 22
click at [739, 461] on div "Send test email" at bounding box center [636, 454] width 333 height 32
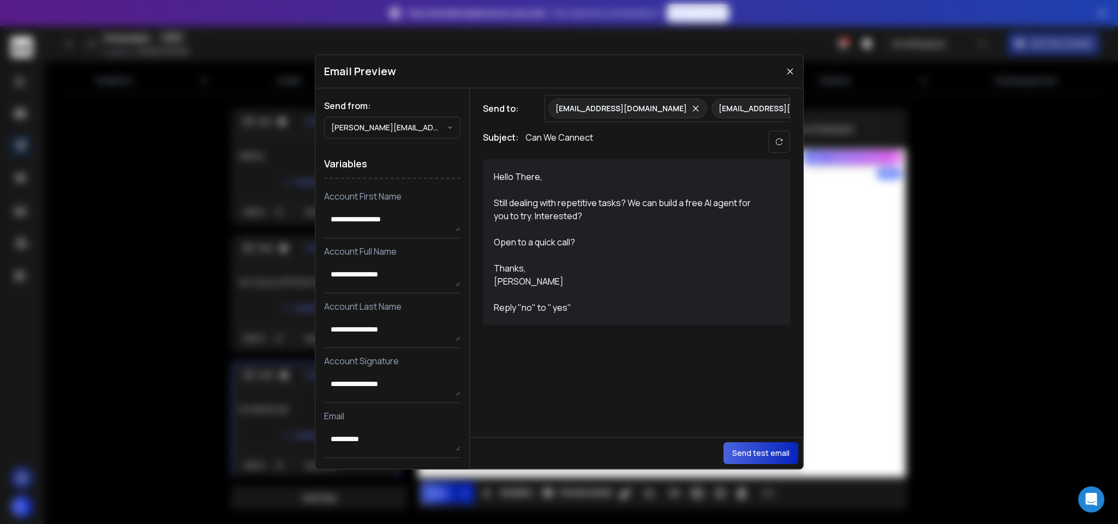
drag, startPoint x: 788, startPoint y: 76, endPoint x: 781, endPoint y: 74, distance: 6.9
click at [781, 74] on div "Email Preview" at bounding box center [559, 71] width 488 height 33
click at [791, 72] on icon at bounding box center [790, 71] width 9 height 9
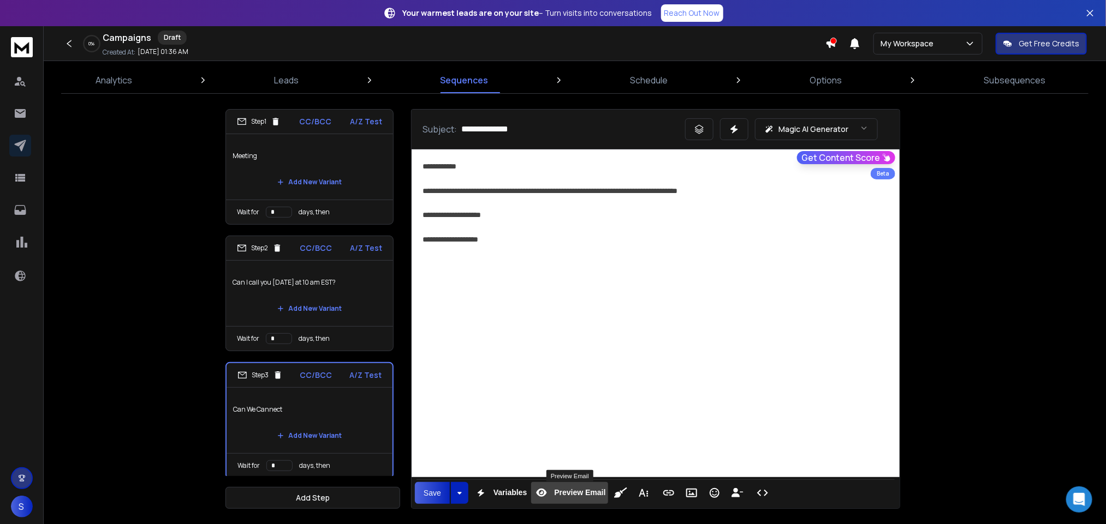
click at [584, 483] on body "**********" at bounding box center [553, 237] width 1106 height 524
click at [549, 490] on div "Preview Email" at bounding box center [569, 493] width 76 height 18
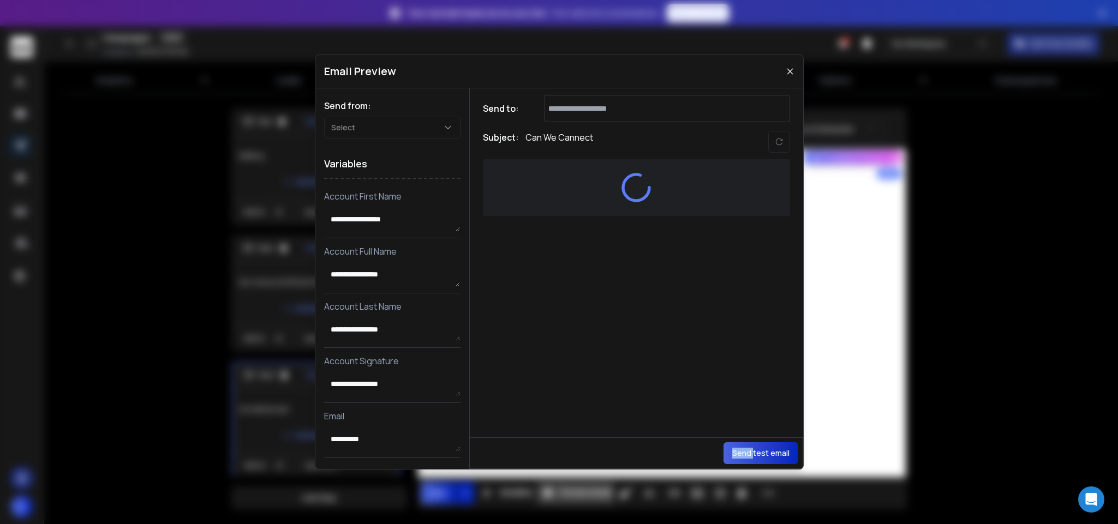
click at [549, 490] on div "**********" at bounding box center [559, 262] width 1118 height 524
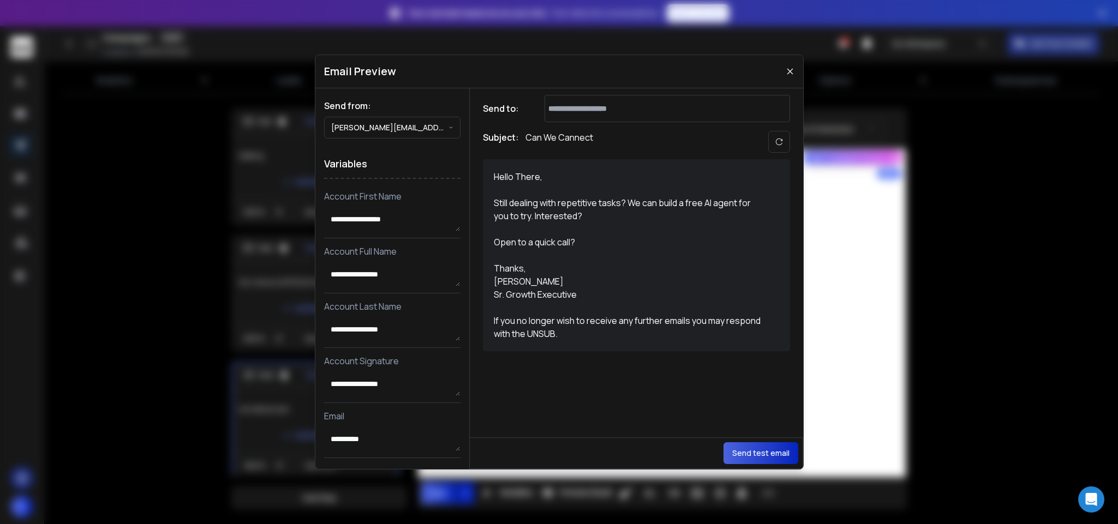
drag, startPoint x: 619, startPoint y: 100, endPoint x: 621, endPoint y: 58, distance: 42.1
click at [619, 90] on div "Send to: Subject: Can We Cannect Hello There, Still dealing with repetitive tas…" at bounding box center [636, 219] width 333 height 263
click at [446, 108] on h1 "Send from:" at bounding box center [392, 105] width 136 height 13
click at [442, 138] on button "[PERSON_NAME][EMAIL_ADDRESS][PERSON_NAME][DOMAIN_NAME]" at bounding box center [392, 128] width 136 height 22
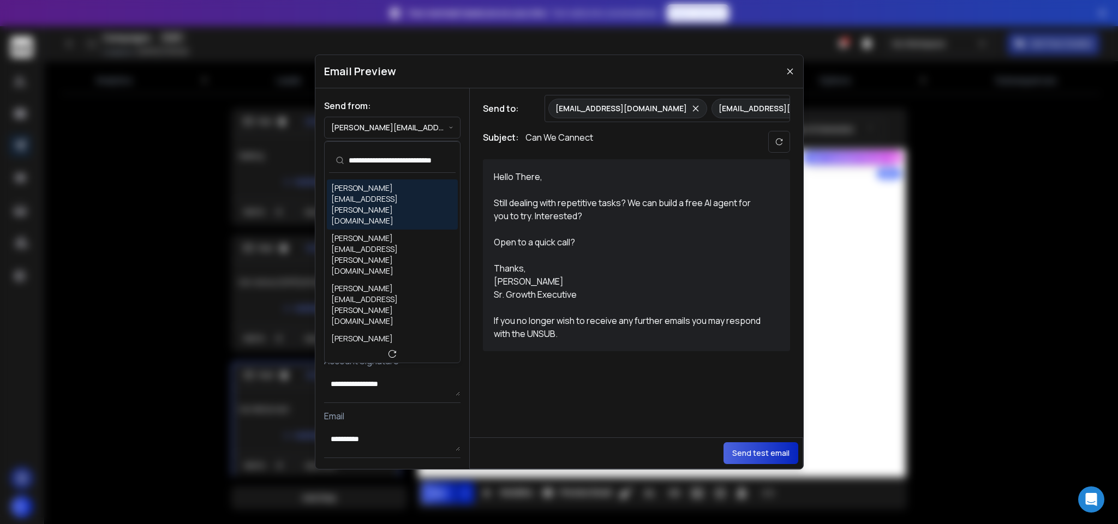
scroll to position [0, 20]
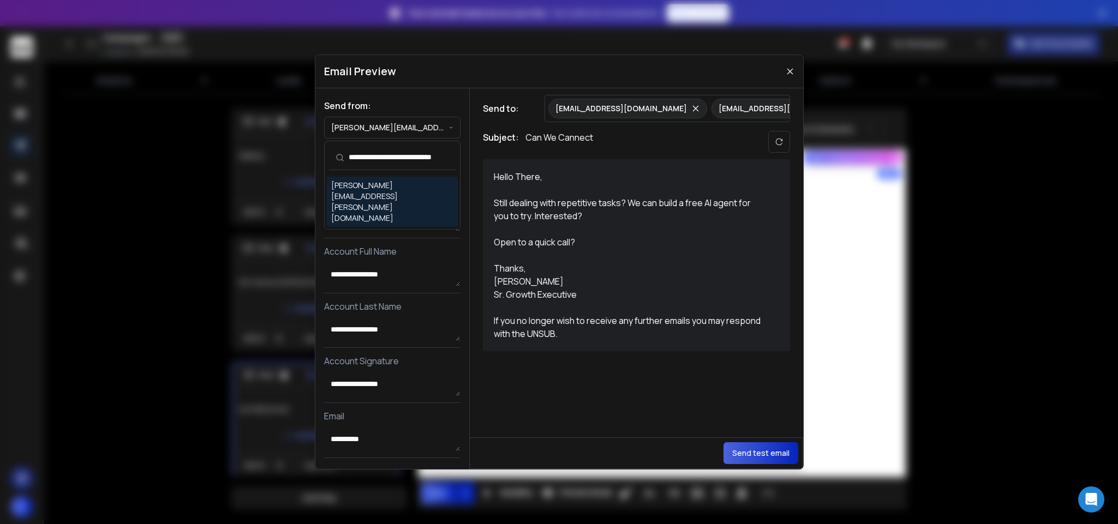
type input "**********"
click at [422, 190] on div "[PERSON_NAME][EMAIL_ADDRESS][PERSON_NAME][DOMAIN_NAME]" at bounding box center [392, 202] width 122 height 44
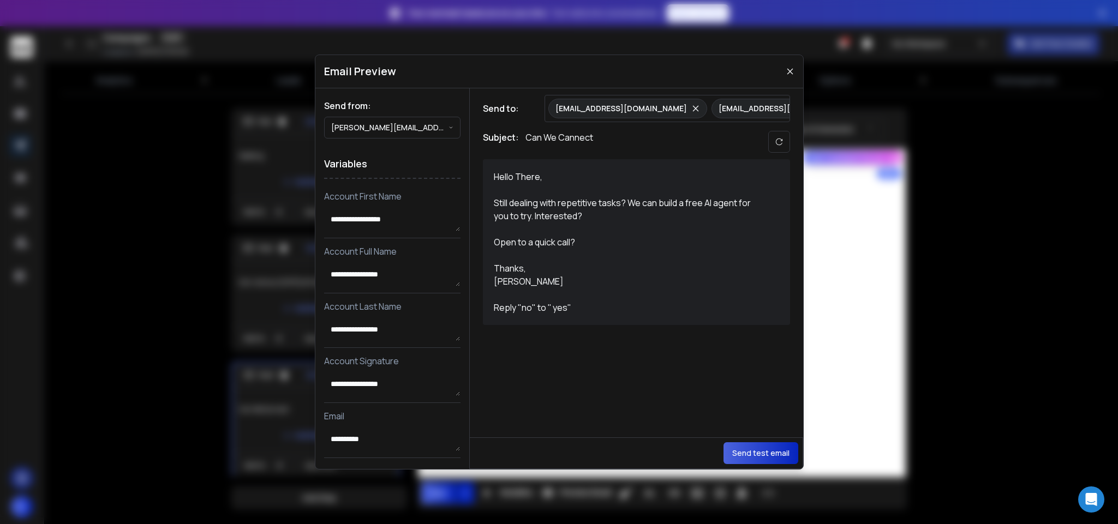
click at [767, 457] on button "Send test email" at bounding box center [761, 454] width 75 height 22
click at [767, 457] on div "Send test email" at bounding box center [636, 454] width 333 height 32
click at [768, 446] on div "Send test email" at bounding box center [636, 454] width 333 height 32
click at [788, 74] on icon at bounding box center [790, 71] width 9 height 9
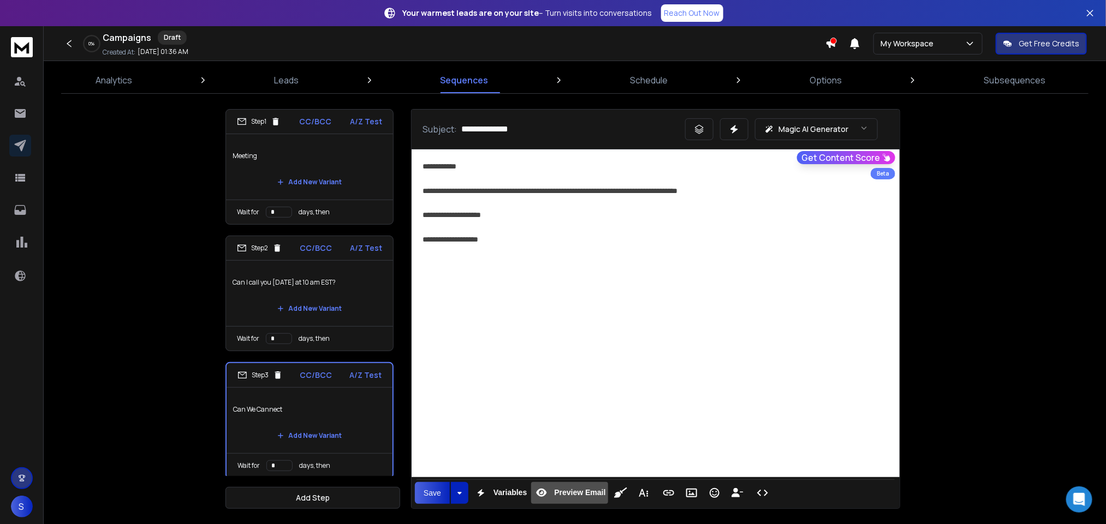
click at [574, 493] on span "Preview Email" at bounding box center [580, 492] width 56 height 9
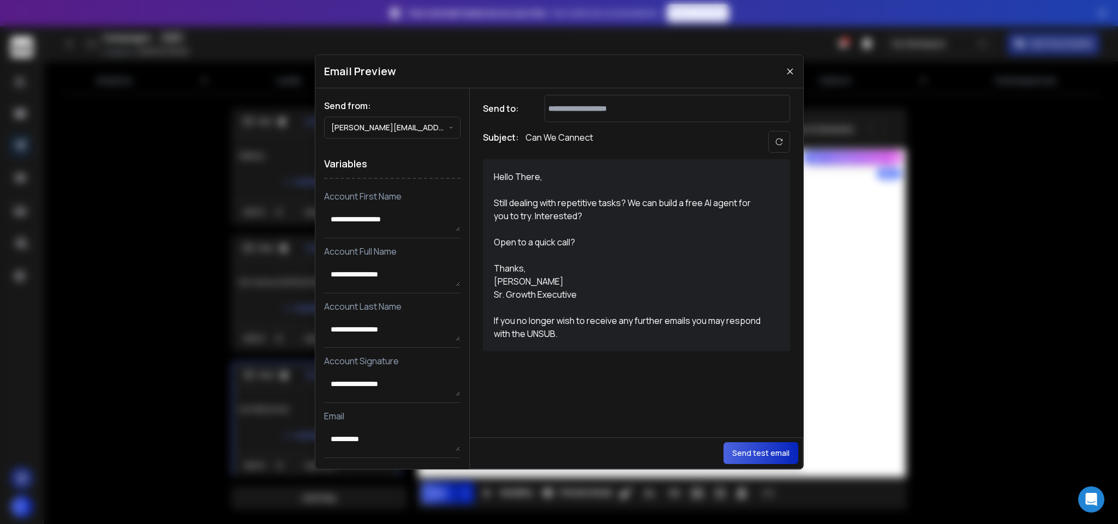
click at [605, 106] on div at bounding box center [668, 108] width 246 height 27
click at [747, 458] on button "Send test email" at bounding box center [761, 454] width 75 height 22
click at [742, 456] on div "Send test email" at bounding box center [636, 454] width 333 height 32
click at [742, 455] on div "Send test email" at bounding box center [636, 454] width 333 height 32
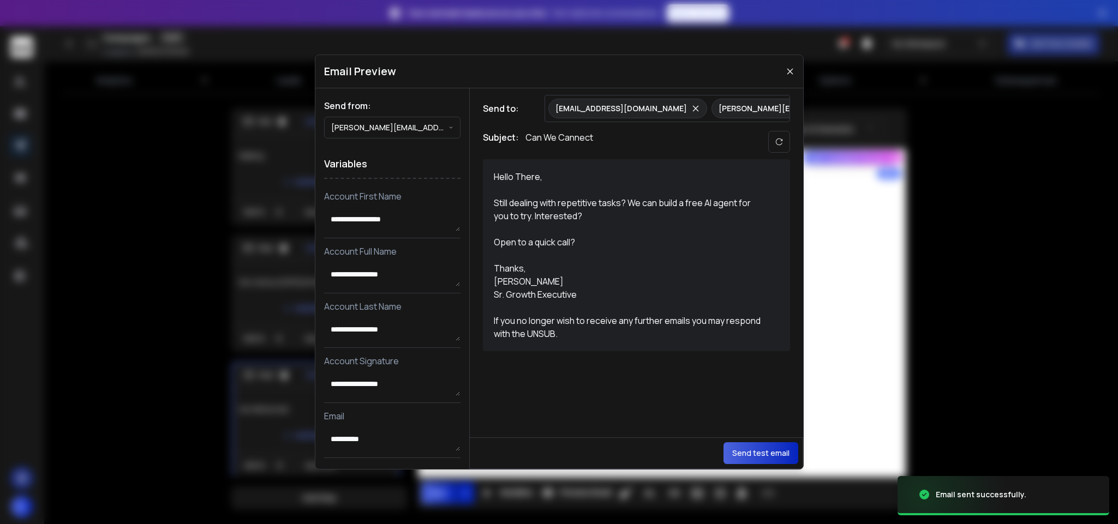
click at [786, 69] on icon at bounding box center [790, 71] width 9 height 9
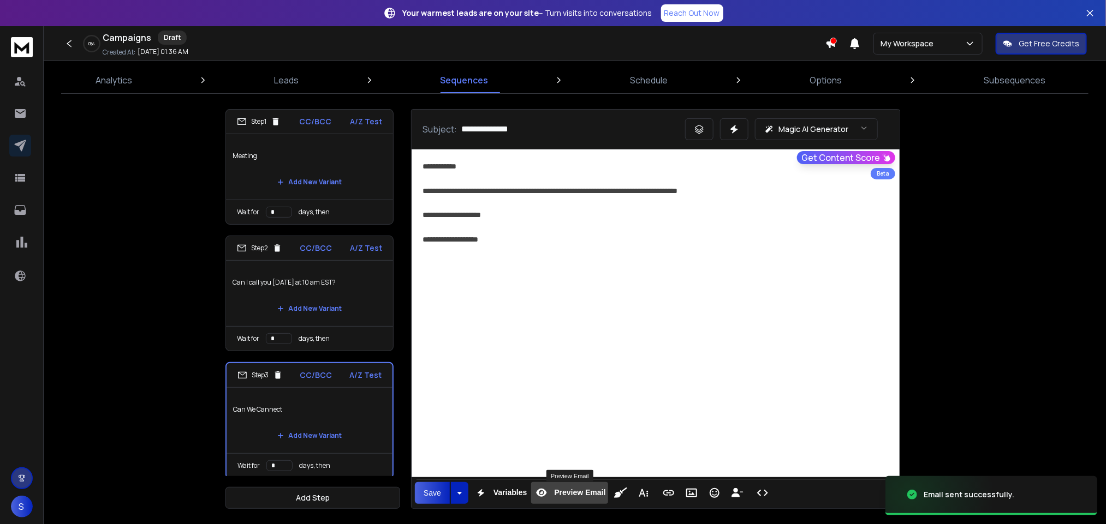
click at [578, 482] on div "Preview Email" at bounding box center [569, 476] width 47 height 12
click at [578, 482] on button "Preview Email Preview Email" at bounding box center [569, 493] width 76 height 22
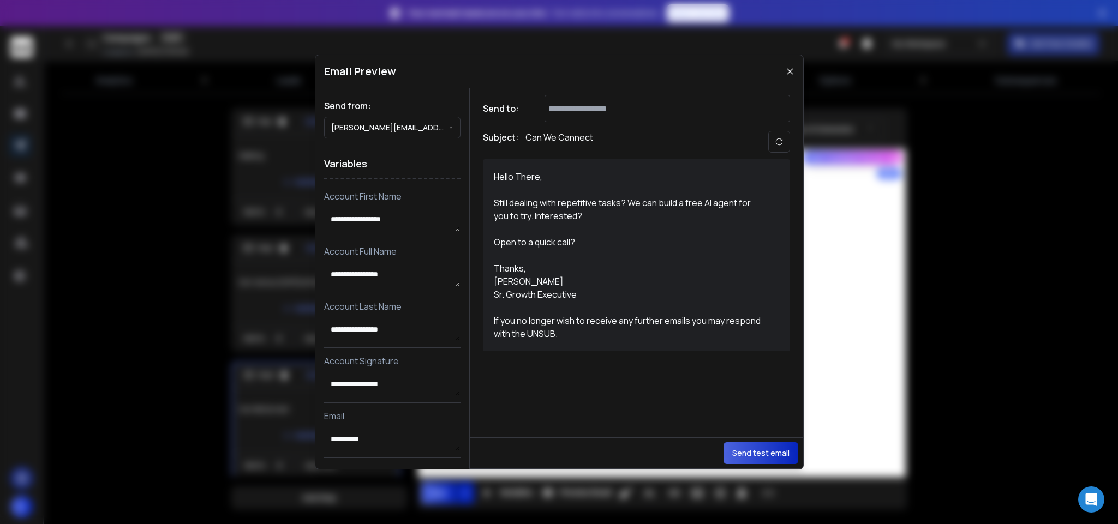
click at [612, 105] on div at bounding box center [668, 108] width 246 height 27
click at [390, 120] on button "[PERSON_NAME][EMAIL_ADDRESS][PERSON_NAME][DOMAIN_NAME]" at bounding box center [392, 128] width 136 height 22
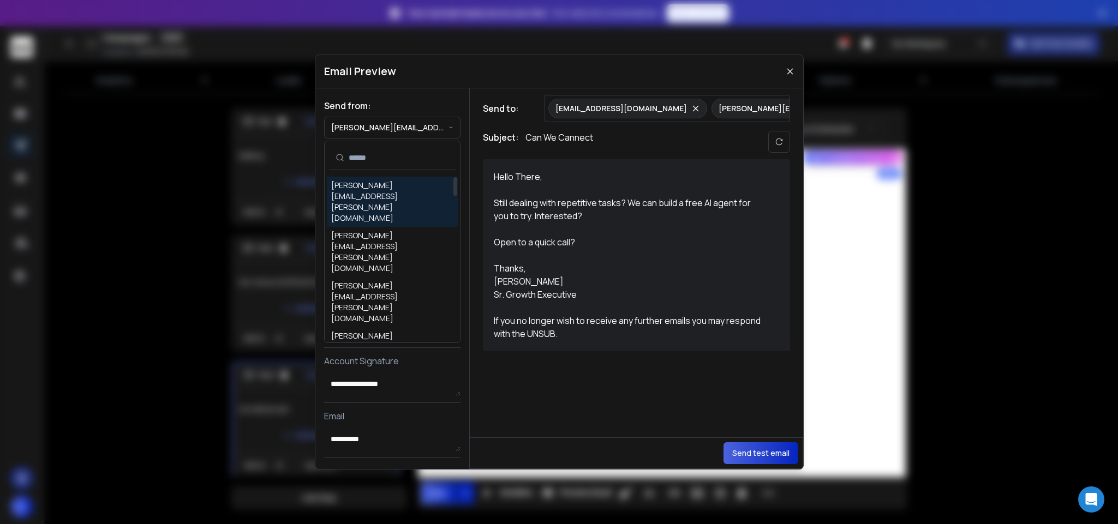
click at [408, 143] on div at bounding box center [392, 157] width 135 height 33
drag, startPoint x: 398, startPoint y: 153, endPoint x: 395, endPoint y: 159, distance: 6.6
click at [395, 159] on input "text" at bounding box center [399, 158] width 100 height 24
paste input "**********"
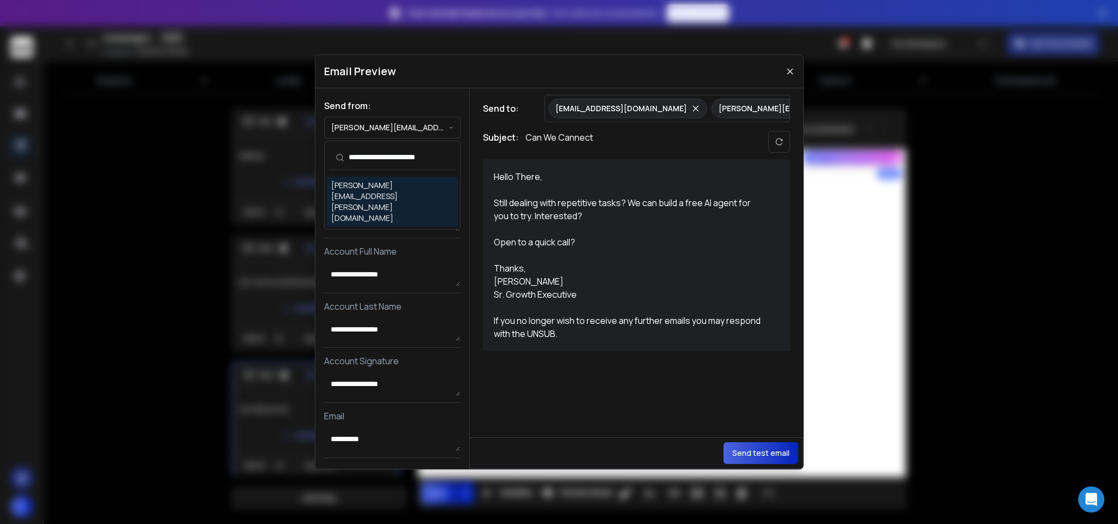
type input "**********"
click at [401, 187] on div "[PERSON_NAME][EMAIL_ADDRESS][PERSON_NAME][DOMAIN_NAME]" at bounding box center [392, 202] width 122 height 44
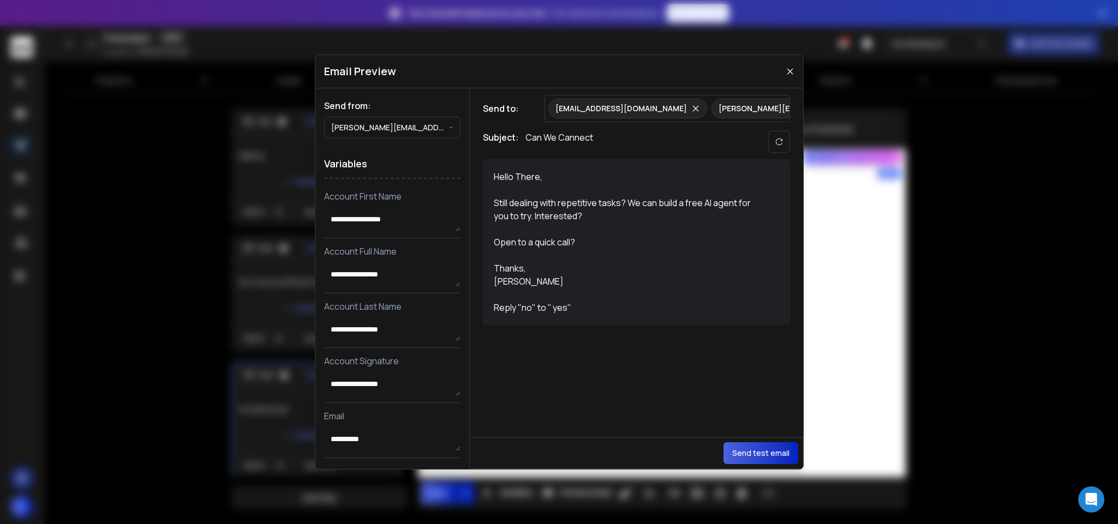
click at [761, 449] on button "Send test email" at bounding box center [761, 454] width 75 height 22
click at [761, 448] on div "Send test email" at bounding box center [636, 454] width 333 height 32
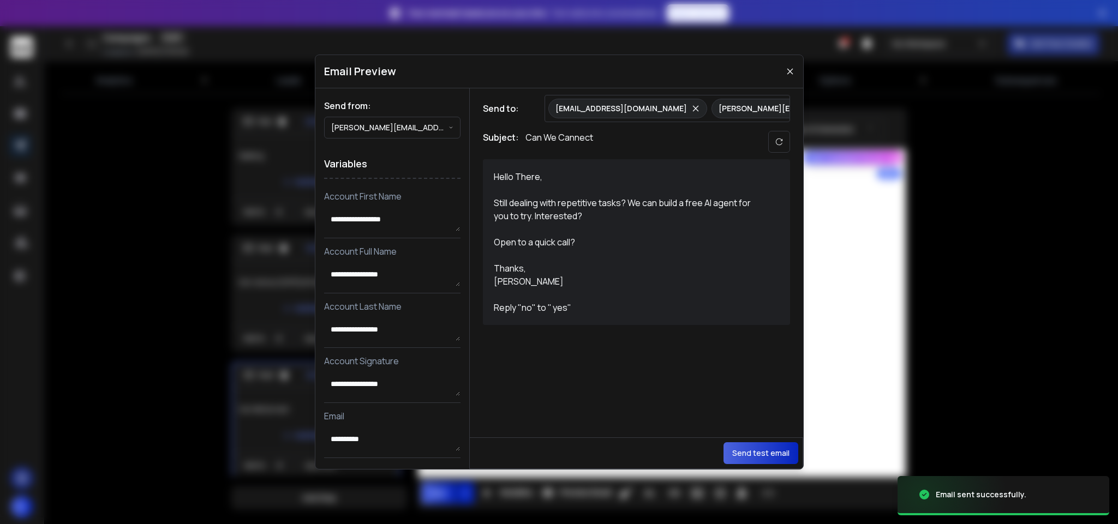
click at [788, 71] on icon at bounding box center [790, 71] width 9 height 9
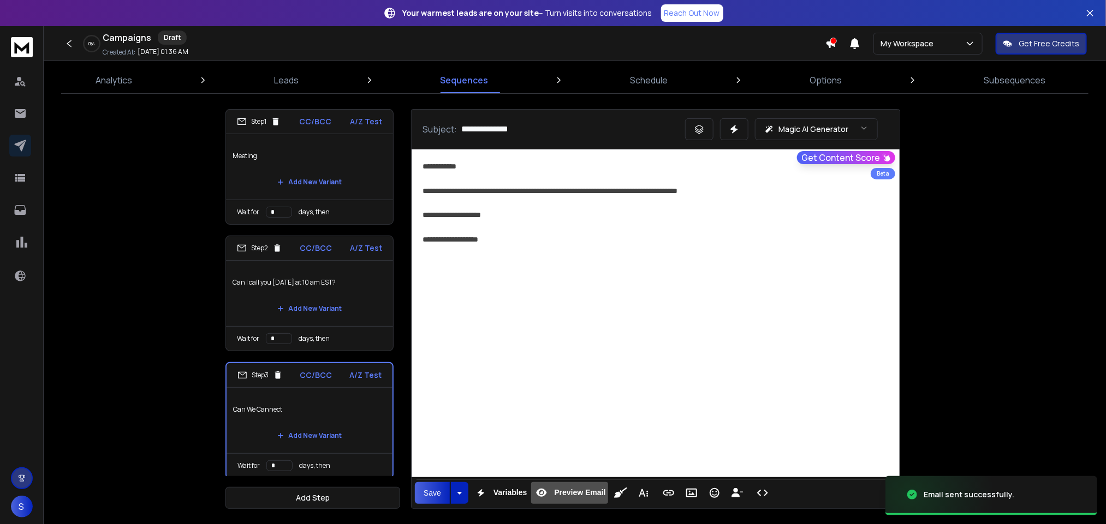
click at [577, 493] on span "Preview Email" at bounding box center [580, 492] width 56 height 9
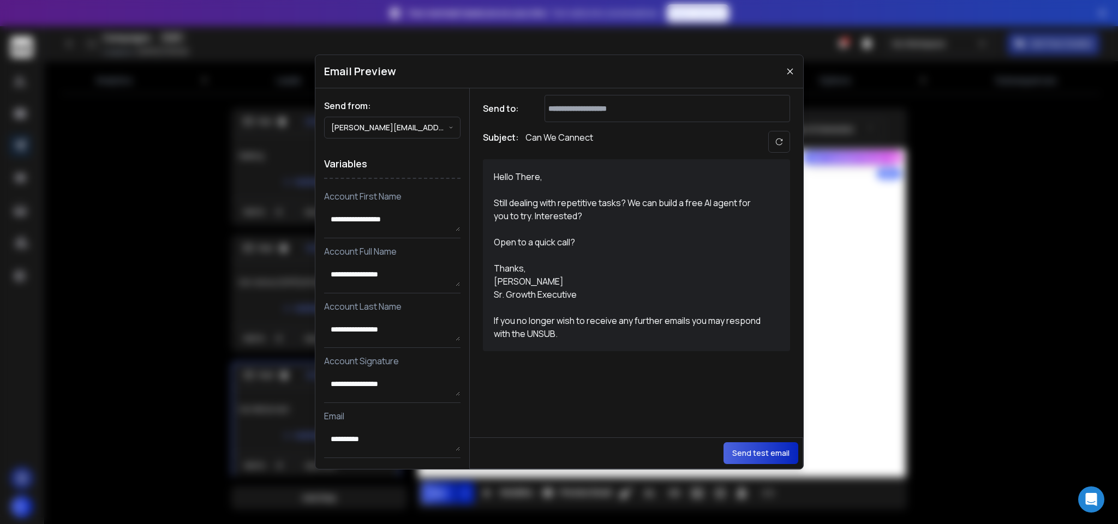
click at [649, 103] on input at bounding box center [667, 109] width 238 height 20
click at [756, 457] on button "Send test email" at bounding box center [761, 454] width 75 height 22
click at [755, 457] on div "Send test email" at bounding box center [636, 454] width 333 height 32
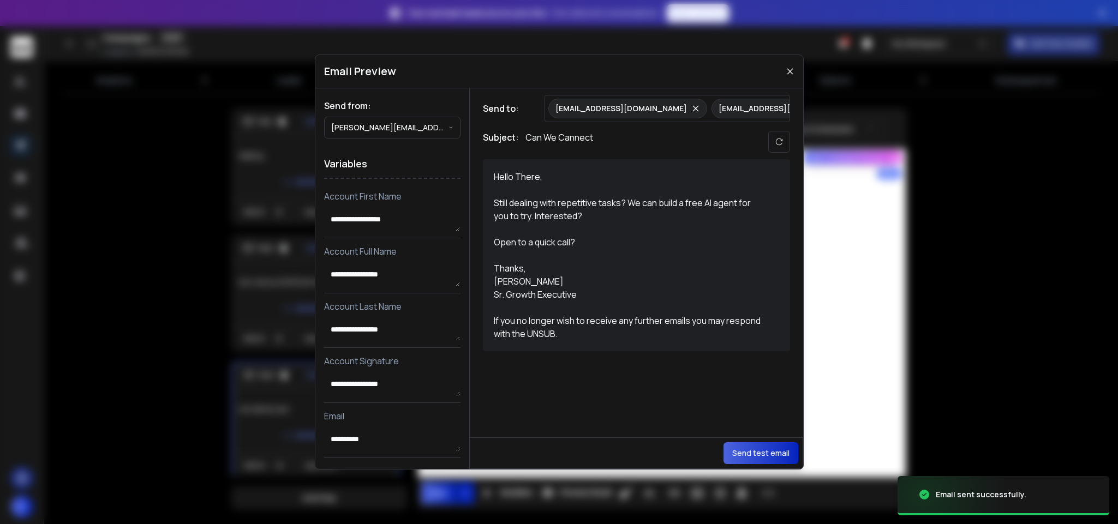
click at [786, 67] on icon at bounding box center [790, 71] width 9 height 9
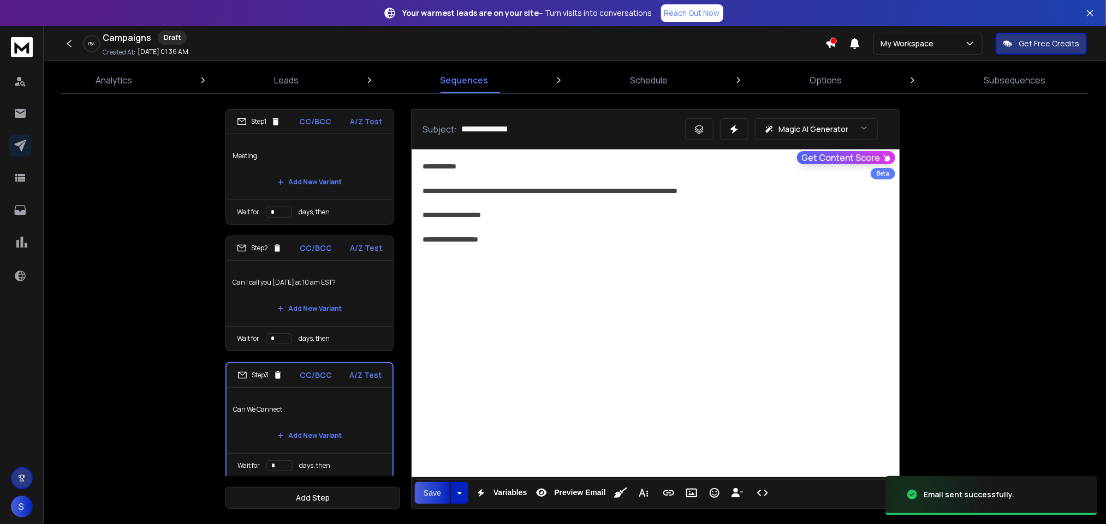
click at [573, 481] on div "Save Save Save as Template Variables Insert Variable Preview Email Preview Emai…" at bounding box center [534, 493] width 241 height 26
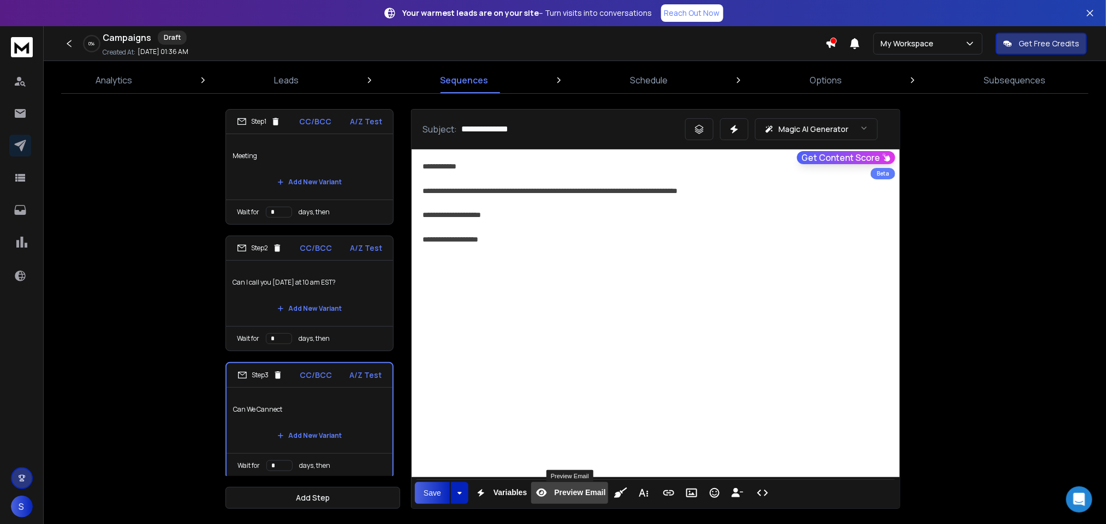
click at [570, 498] on span "Preview Email" at bounding box center [580, 492] width 56 height 9
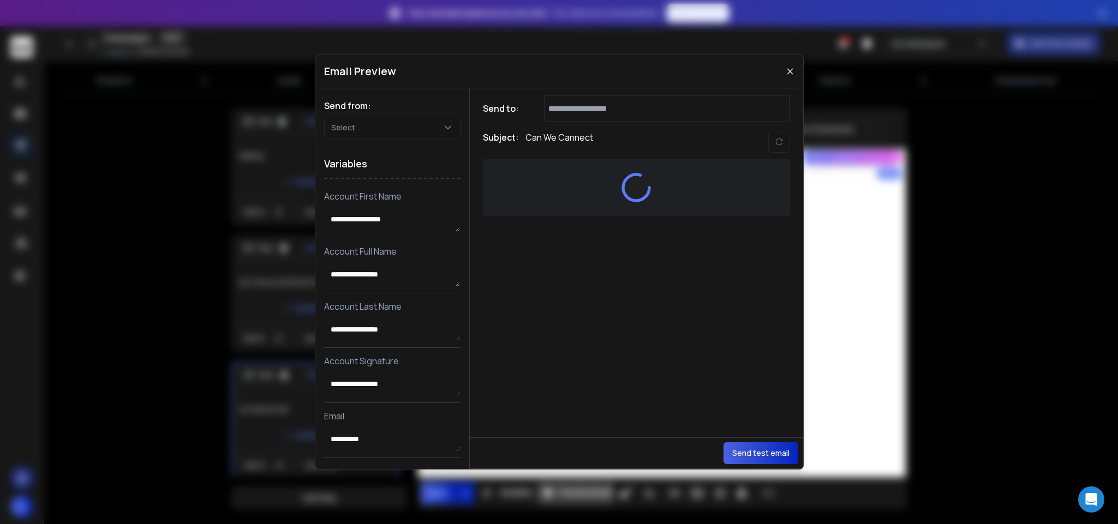
click at [570, 497] on div "**********" at bounding box center [559, 262] width 1118 height 524
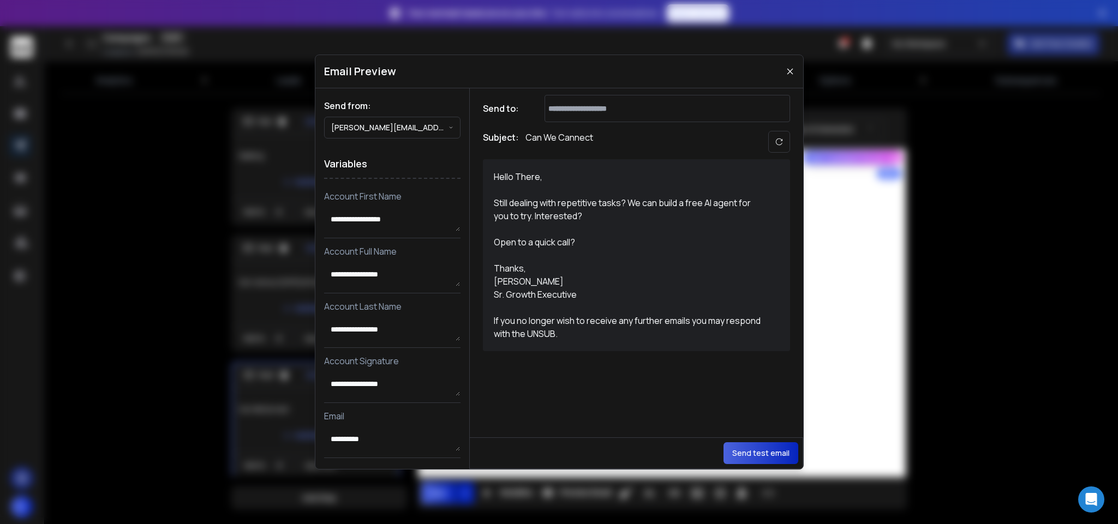
click at [606, 102] on div at bounding box center [668, 108] width 246 height 27
click at [422, 124] on p "[PERSON_NAME][EMAIL_ADDRESS][PERSON_NAME][DOMAIN_NAME]" at bounding box center [389, 127] width 117 height 11
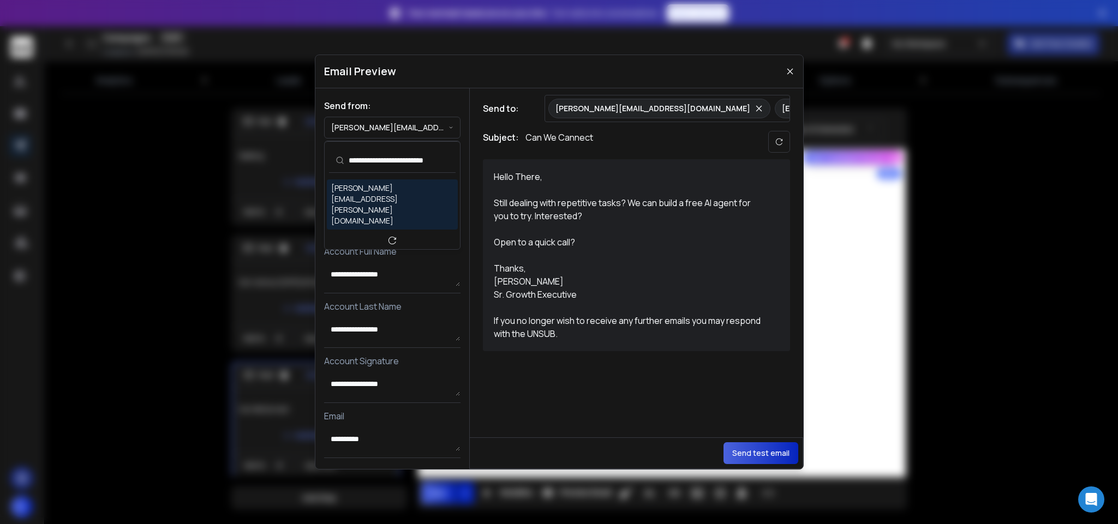
type input "**********"
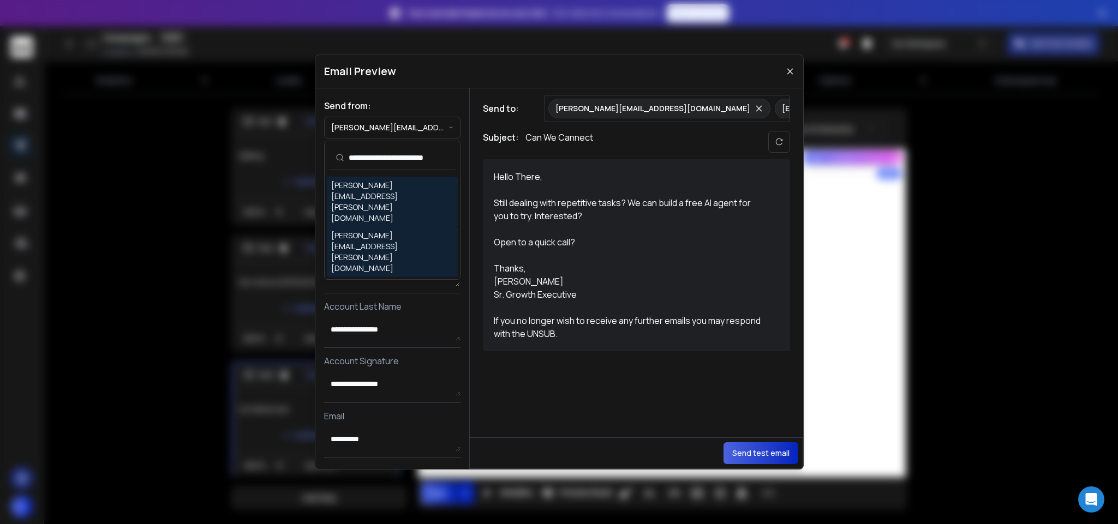
click at [417, 183] on div "[PERSON_NAME][EMAIL_ADDRESS][PERSON_NAME][DOMAIN_NAME]" at bounding box center [392, 202] width 122 height 44
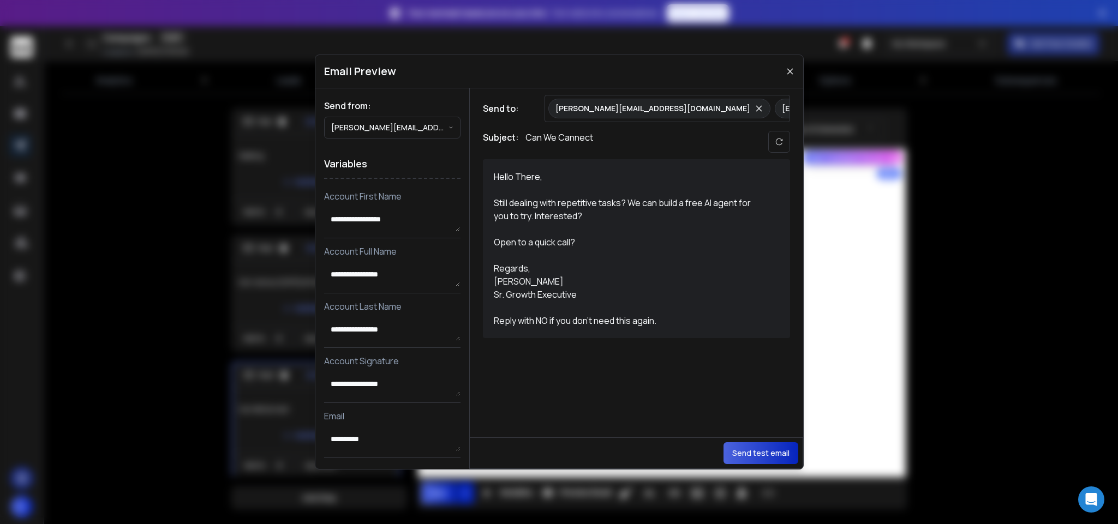
drag, startPoint x: 768, startPoint y: 467, endPoint x: 763, endPoint y: 463, distance: 6.4
click at [768, 467] on div "Send test email" at bounding box center [636, 454] width 333 height 32
click at [743, 455] on button "Send test email" at bounding box center [761, 454] width 75 height 22
drag, startPoint x: 743, startPoint y: 452, endPoint x: 741, endPoint y: 448, distance: 5.6
click at [743, 451] on div "Send test email" at bounding box center [636, 454] width 333 height 32
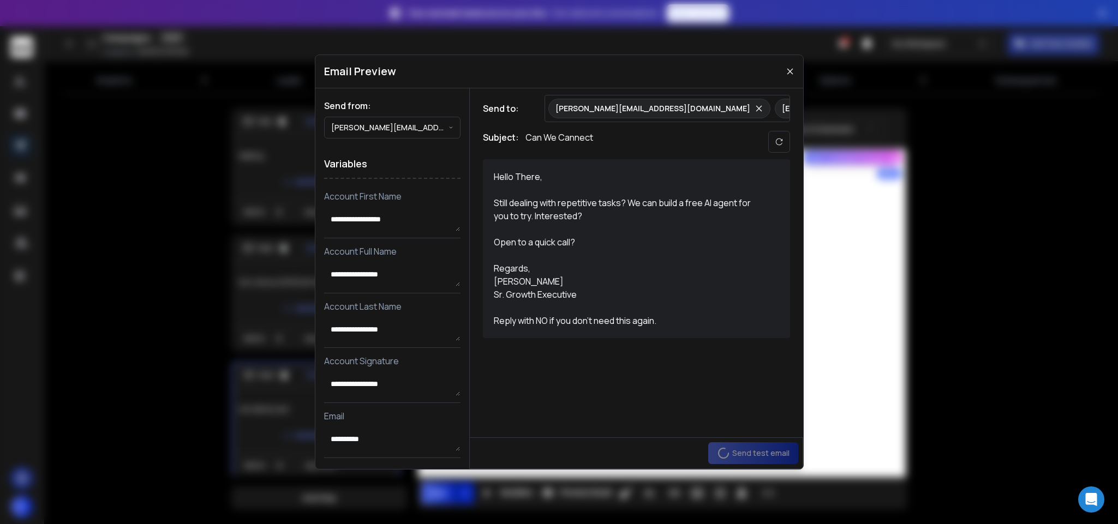
drag, startPoint x: 741, startPoint y: 448, endPoint x: 781, endPoint y: 236, distance: 215.0
click at [741, 447] on div "Send test email" at bounding box center [636, 454] width 333 height 32
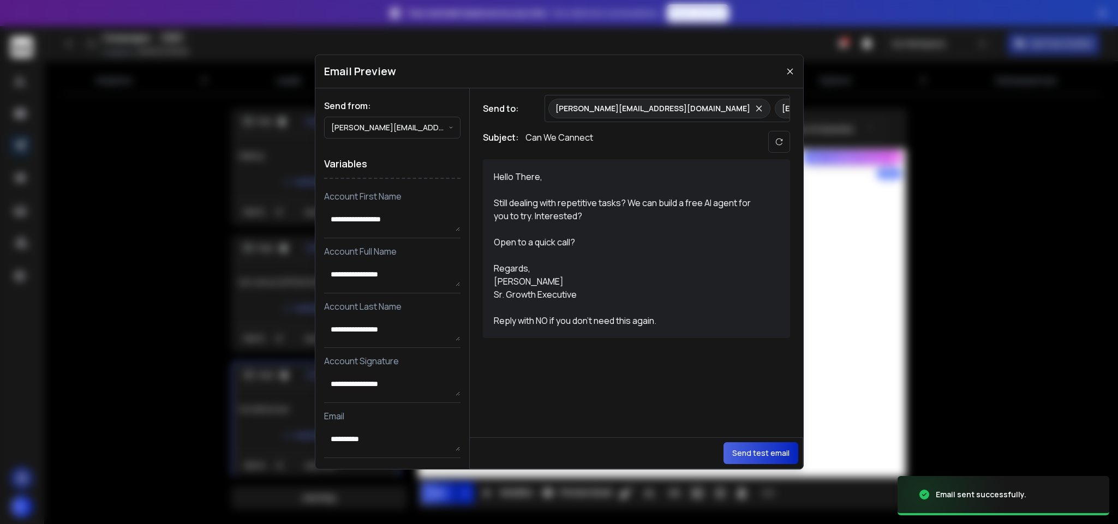
drag, startPoint x: 783, startPoint y: 71, endPoint x: 791, endPoint y: 72, distance: 8.3
click at [789, 72] on div "Email Preview" at bounding box center [559, 71] width 488 height 33
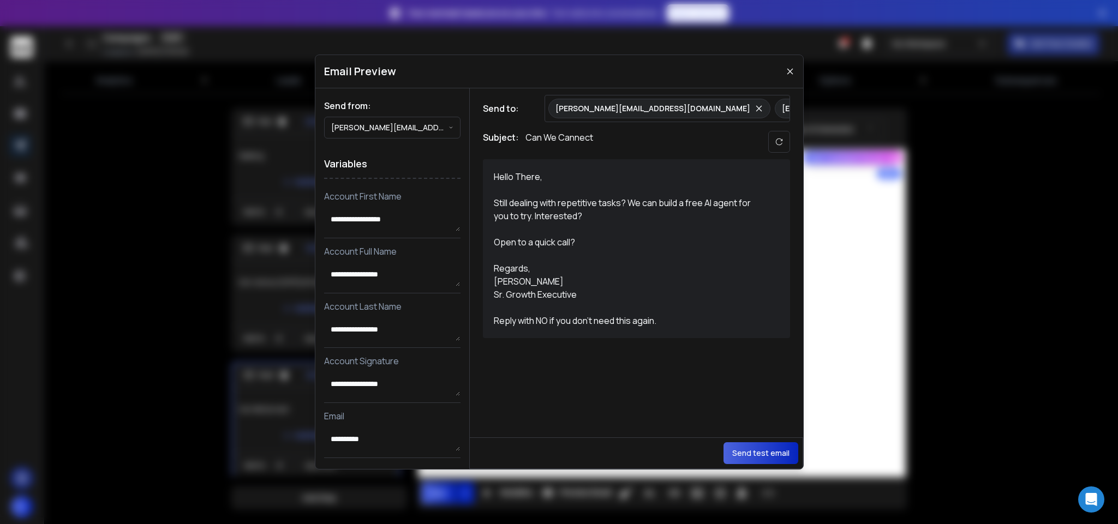
drag, startPoint x: 794, startPoint y: 72, endPoint x: 781, endPoint y: 73, distance: 12.6
click at [784, 72] on div "Email Preview" at bounding box center [559, 71] width 488 height 33
drag, startPoint x: 781, startPoint y: 73, endPoint x: 788, endPoint y: 73, distance: 6.5
click at [786, 73] on div "Email Preview" at bounding box center [559, 71] width 488 height 33
click at [788, 73] on icon at bounding box center [790, 71] width 6 height 6
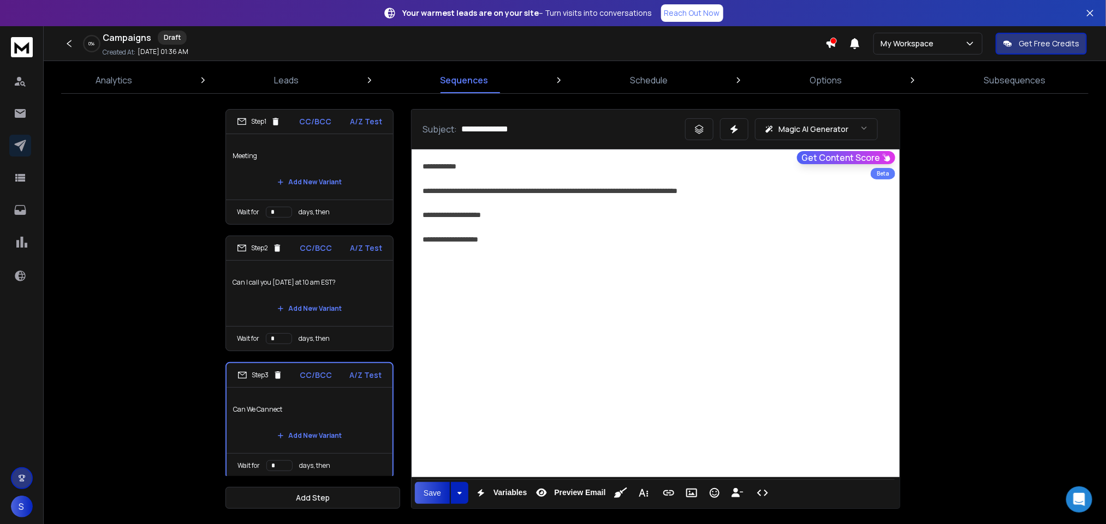
click at [784, 72] on div "Analytics Leads Sequences Schedule Options Subsequences" at bounding box center [570, 80] width 1018 height 26
click at [586, 495] on span "Preview Email" at bounding box center [580, 492] width 56 height 9
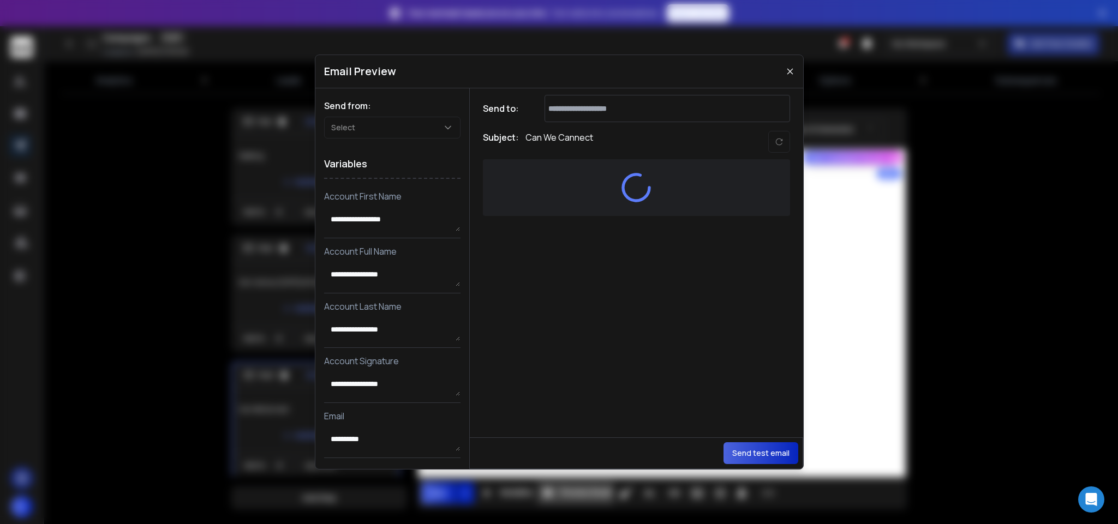
click at [585, 495] on div "**********" at bounding box center [559, 262] width 1118 height 524
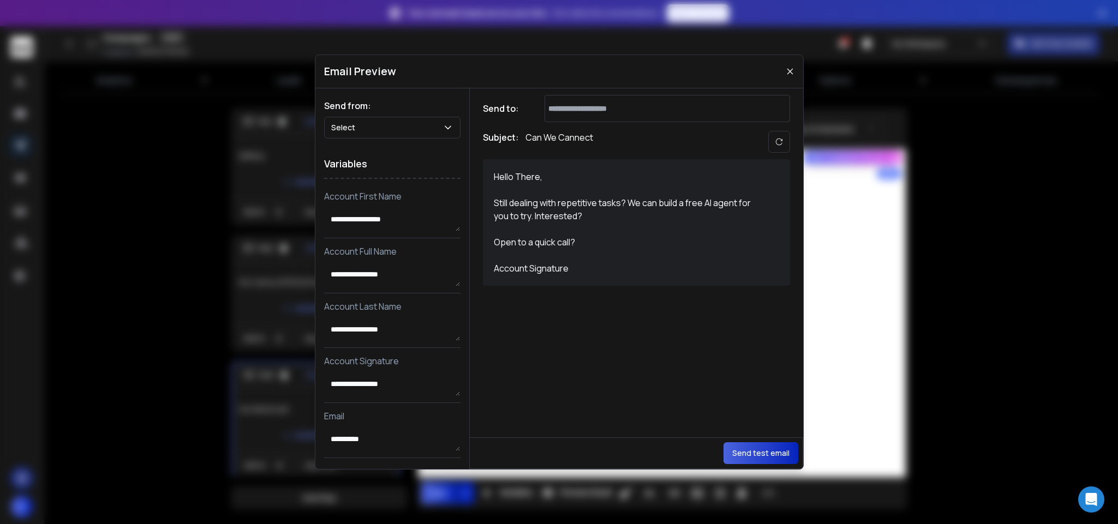
click at [613, 102] on div at bounding box center [668, 108] width 246 height 27
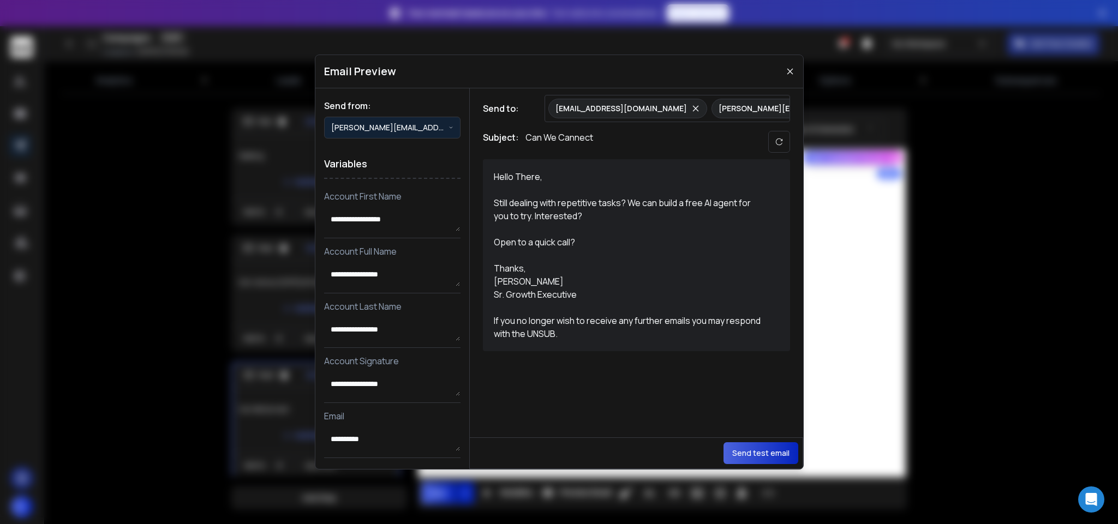
click at [438, 138] on button "[PERSON_NAME][EMAIL_ADDRESS][PERSON_NAME][DOMAIN_NAME]" at bounding box center [392, 128] width 136 height 22
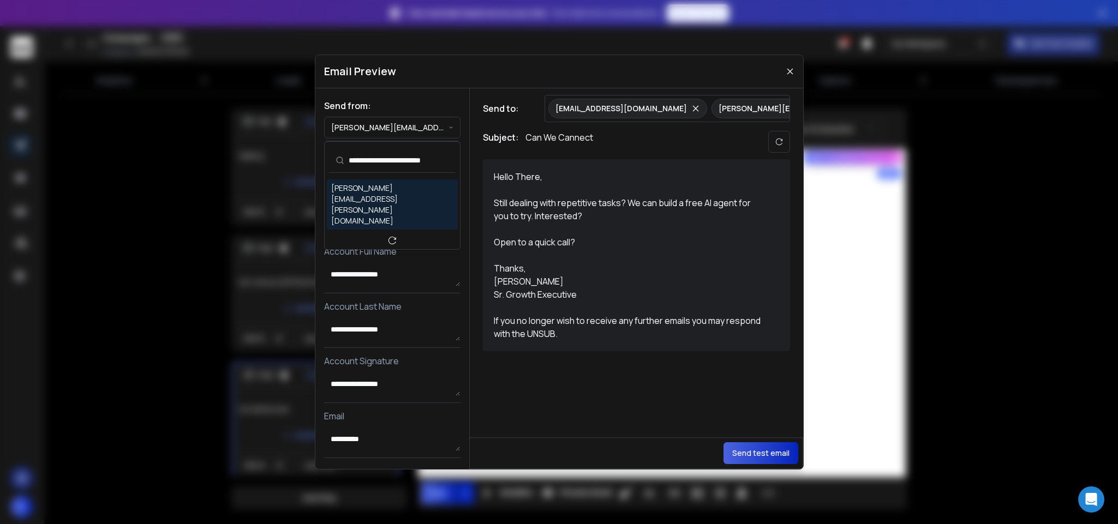
type input "**********"
click at [413, 188] on div "[PERSON_NAME][EMAIL_ADDRESS][PERSON_NAME][DOMAIN_NAME]" at bounding box center [392, 205] width 122 height 44
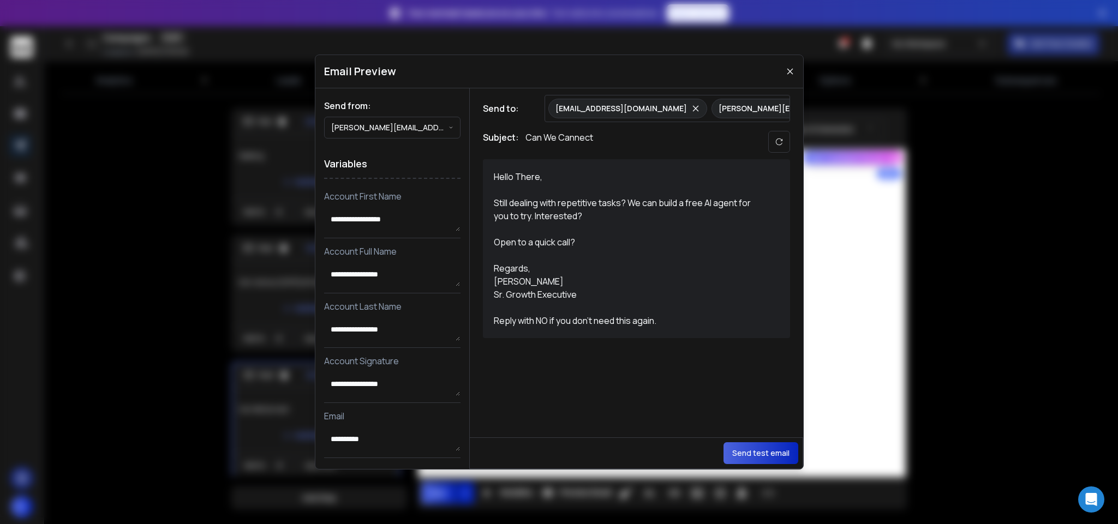
click at [732, 443] on button "Send test email" at bounding box center [761, 454] width 75 height 22
click at [732, 444] on div "Send test email" at bounding box center [636, 454] width 333 height 32
drag, startPoint x: 735, startPoint y: 443, endPoint x: 723, endPoint y: 440, distance: 12.7
click at [731, 438] on div "Send test email" at bounding box center [636, 454] width 333 height 32
click at [786, 71] on icon at bounding box center [790, 71] width 9 height 9
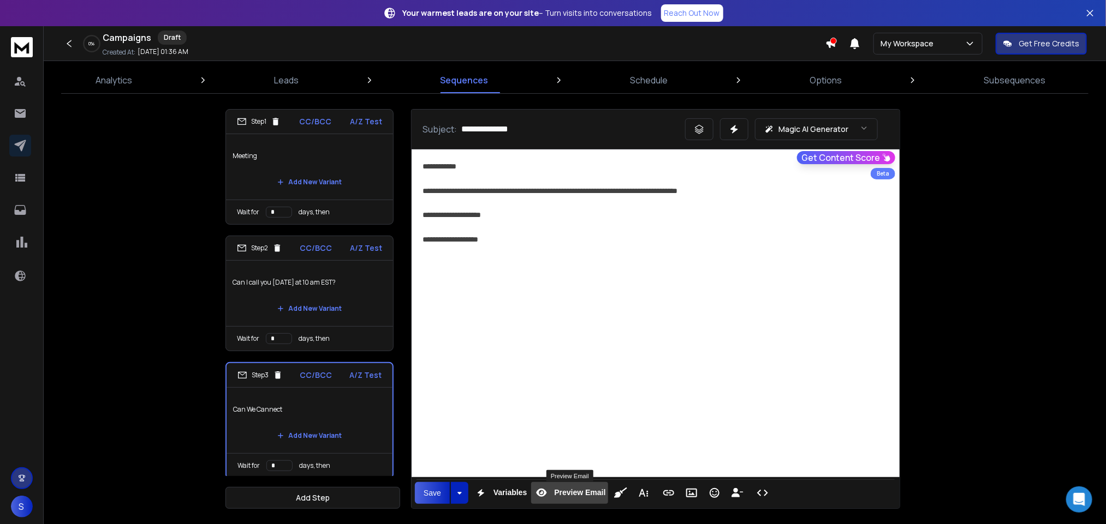
click at [582, 493] on span "Preview Email" at bounding box center [580, 492] width 56 height 9
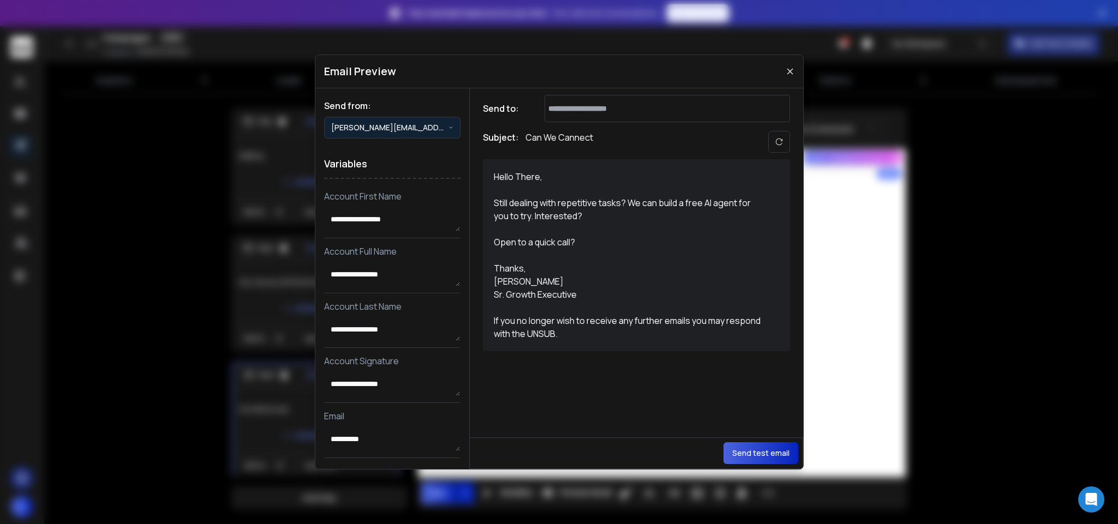
click at [440, 122] on p "[PERSON_NAME][EMAIL_ADDRESS][PERSON_NAME][DOMAIN_NAME]" at bounding box center [389, 127] width 117 height 11
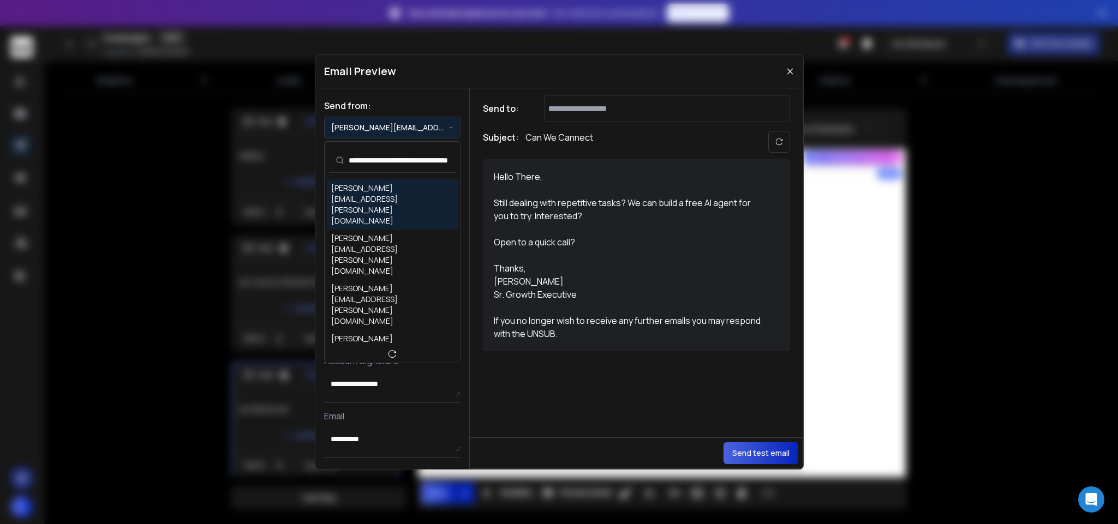
scroll to position [0, 39]
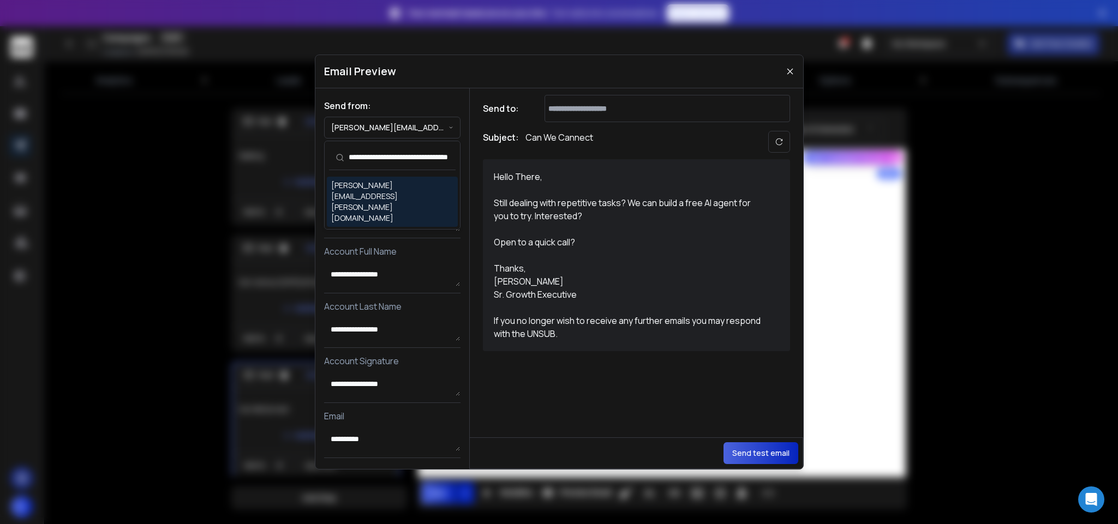
type input "**********"
click at [420, 186] on div "[PERSON_NAME][EMAIL_ADDRESS][PERSON_NAME][DOMAIN_NAME]" at bounding box center [392, 202] width 122 height 44
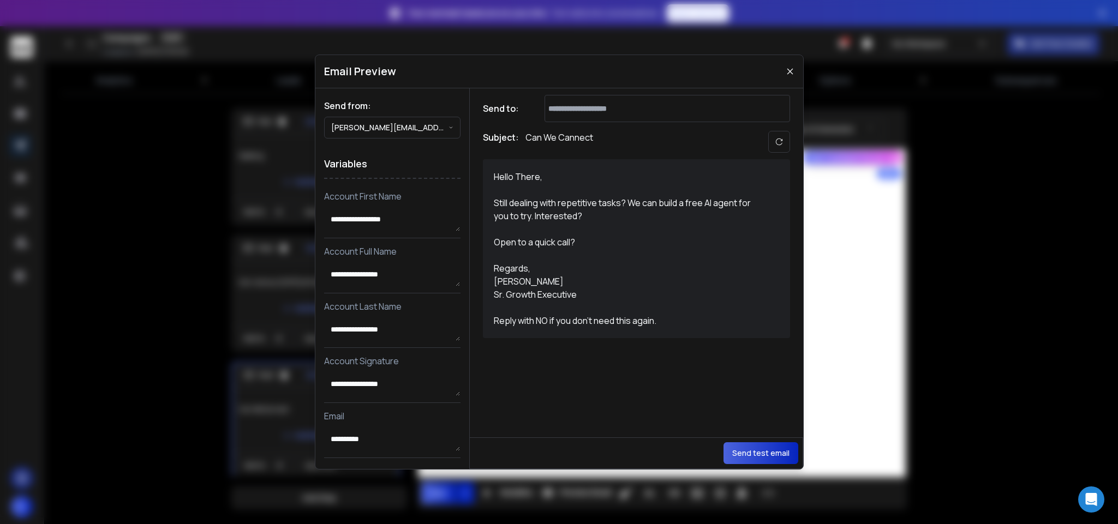
click at [580, 112] on input at bounding box center [667, 109] width 238 height 20
click at [774, 434] on div "Send to: [EMAIL_ADDRESS][DOMAIN_NAME] [PERSON_NAME][EMAIL_ADDRESS][DOMAIN_NAME]…" at bounding box center [636, 278] width 334 height 381
click at [765, 444] on button "Send test email" at bounding box center [761, 454] width 75 height 22
click at [765, 444] on div "Send test email" at bounding box center [636, 454] width 333 height 32
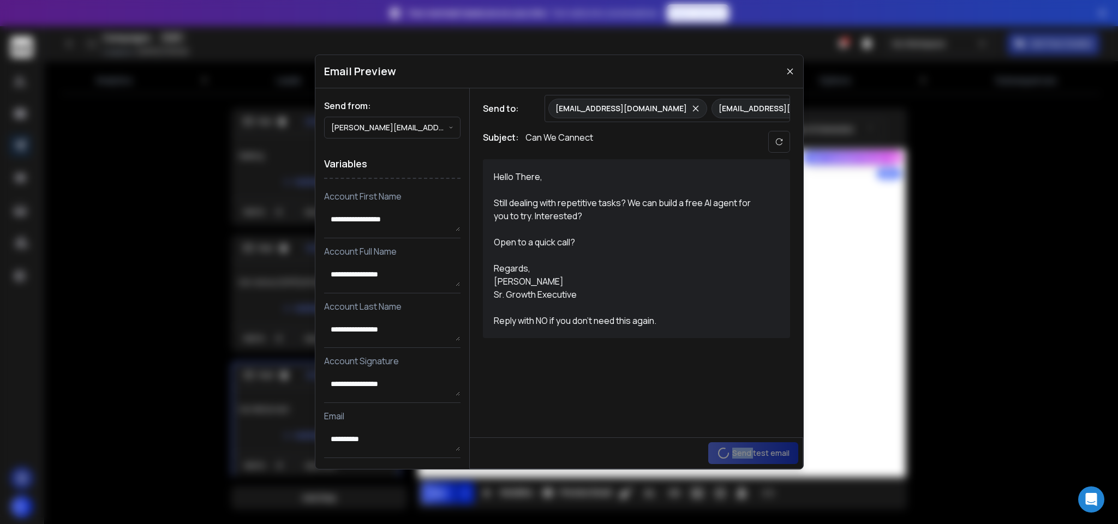
click at [765, 444] on div "Send test email" at bounding box center [636, 454] width 333 height 32
drag, startPoint x: 685, startPoint y: 223, endPoint x: 720, endPoint y: 186, distance: 51.3
click at [688, 214] on div "Still dealing with repetitive tasks? We can build a free AI agent for you to tr…" at bounding box center [630, 209] width 273 height 26
click at [786, 68] on icon at bounding box center [790, 71] width 9 height 9
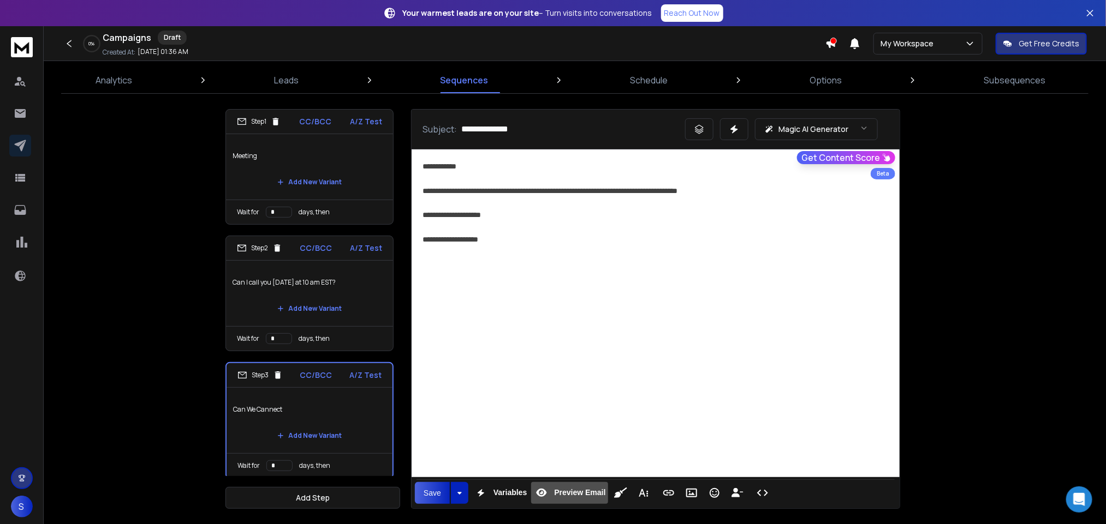
click at [565, 492] on span "Preview Email" at bounding box center [580, 492] width 56 height 9
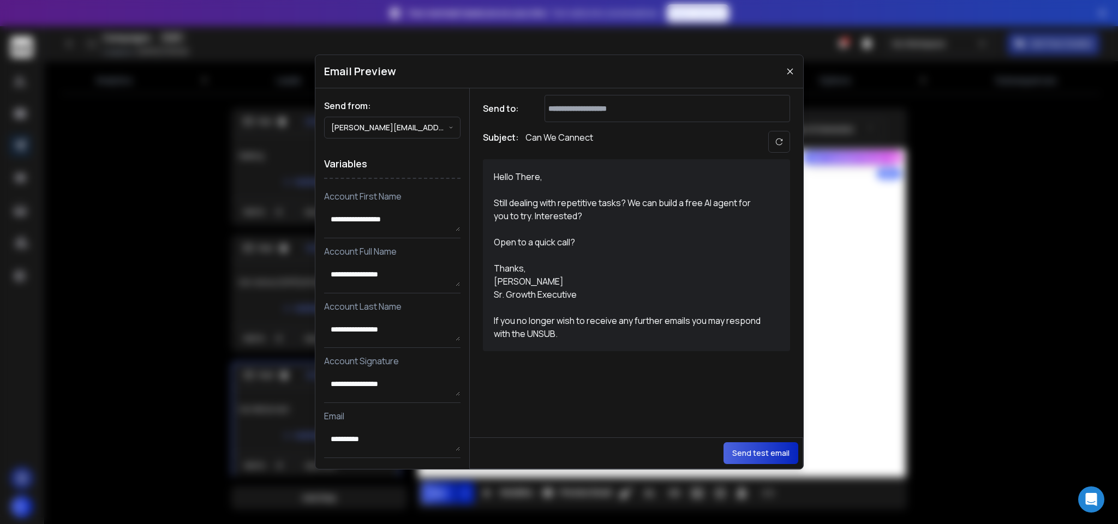
click at [568, 110] on input at bounding box center [667, 109] width 238 height 20
click at [443, 121] on button "[PERSON_NAME][EMAIL_ADDRESS][PERSON_NAME][DOMAIN_NAME]" at bounding box center [392, 128] width 136 height 22
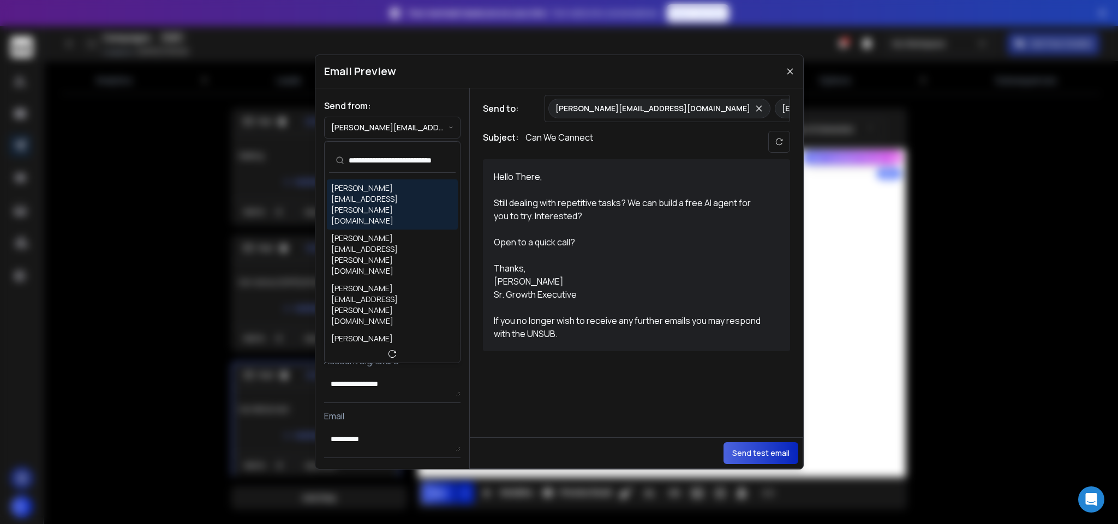
scroll to position [0, 9]
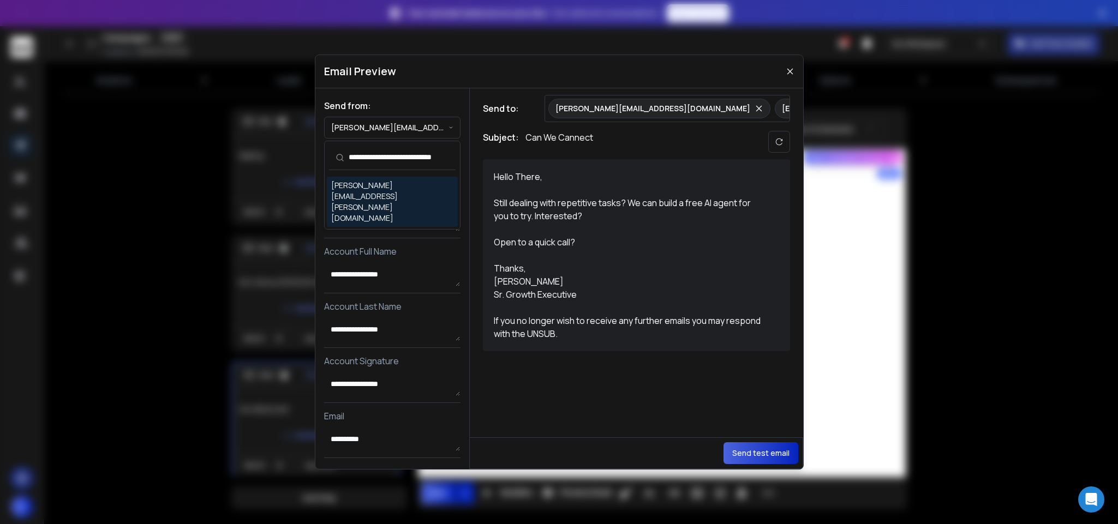
type input "**********"
click at [414, 181] on div "[PERSON_NAME][EMAIL_ADDRESS][PERSON_NAME][DOMAIN_NAME]" at bounding box center [392, 202] width 122 height 44
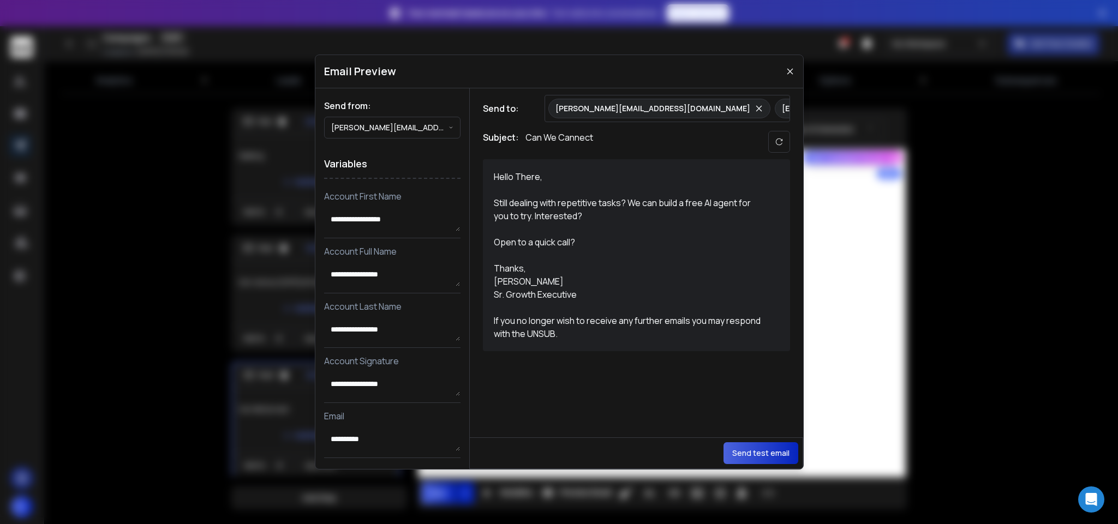
click at [739, 444] on button "Send test email" at bounding box center [761, 454] width 75 height 22
click at [739, 444] on div "Send test email" at bounding box center [636, 454] width 333 height 32
click at [788, 69] on icon at bounding box center [790, 71] width 6 height 6
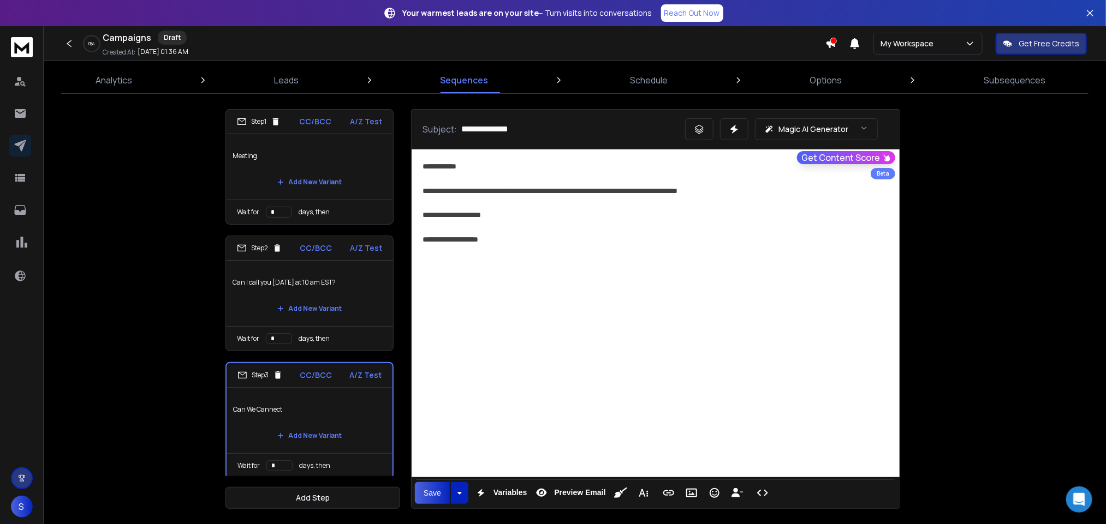
click at [555, 481] on div "Save Save Save as Template Variables Insert Variable Preview Email Preview Emai…" at bounding box center [534, 493] width 241 height 26
click at [557, 485] on div "Preview Email" at bounding box center [569, 493] width 76 height 18
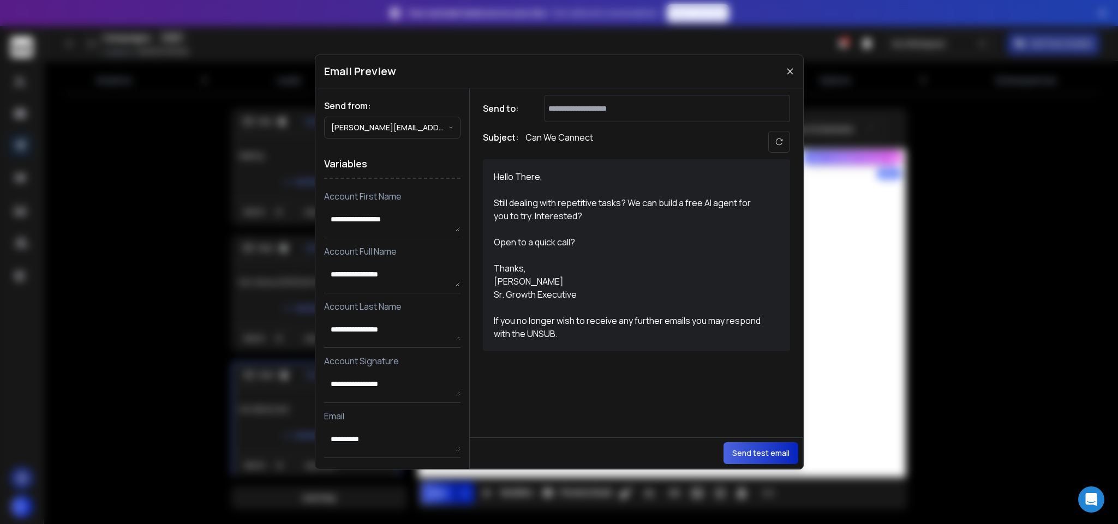
click at [582, 104] on input at bounding box center [667, 109] width 238 height 20
click at [426, 123] on p "[PERSON_NAME][EMAIL_ADDRESS][PERSON_NAME][DOMAIN_NAME]" at bounding box center [389, 127] width 117 height 11
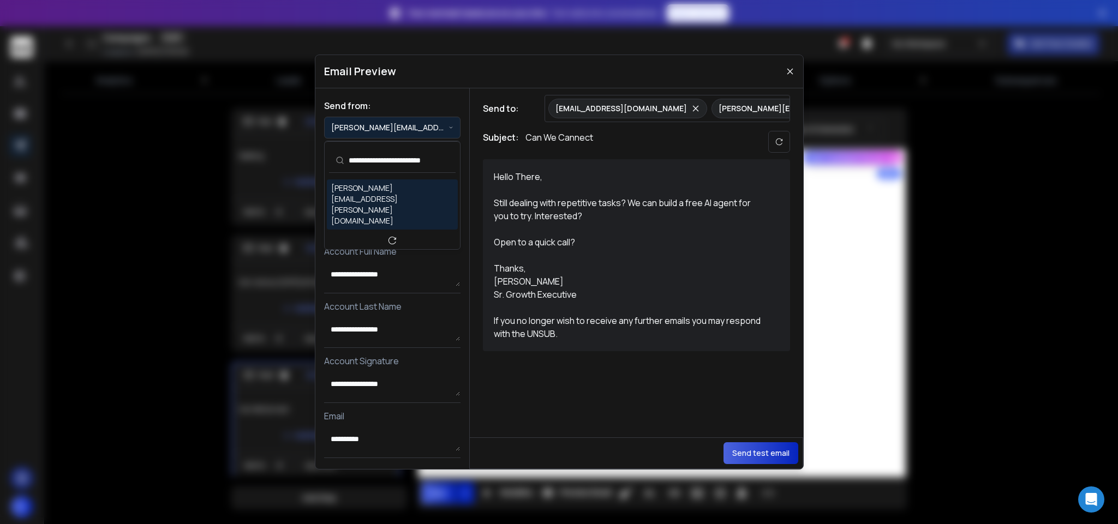
scroll to position [0, 2]
type input "**********"
drag, startPoint x: 406, startPoint y: 185, endPoint x: 413, endPoint y: 183, distance: 7.3
click at [413, 183] on div "[PERSON_NAME][EMAIL_ADDRESS][PERSON_NAME][DOMAIN_NAME]" at bounding box center [392, 202] width 122 height 44
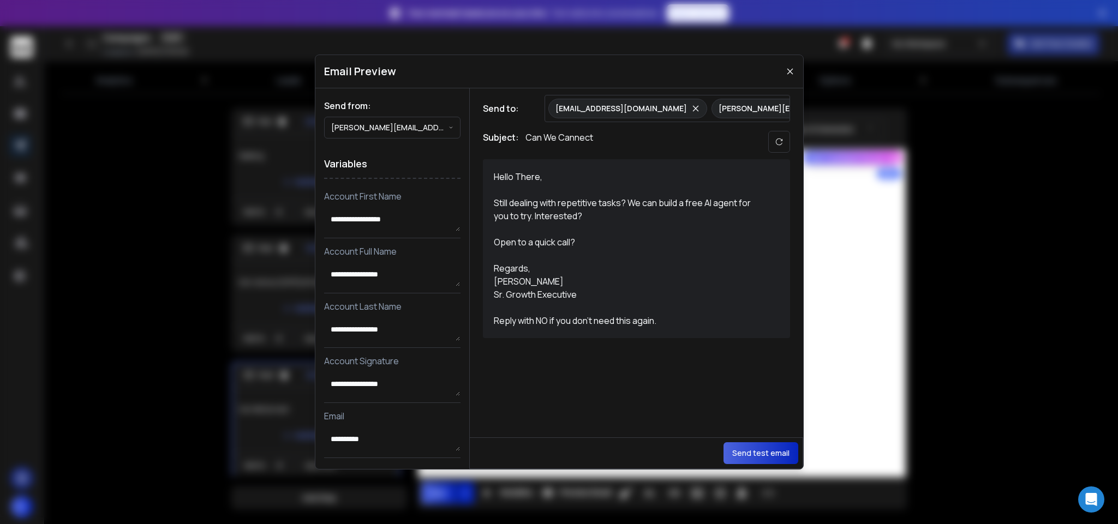
click at [770, 459] on button "Send test email" at bounding box center [761, 454] width 75 height 22
click at [770, 458] on div "Send test email" at bounding box center [636, 454] width 333 height 32
click at [789, 69] on icon at bounding box center [790, 71] width 9 height 9
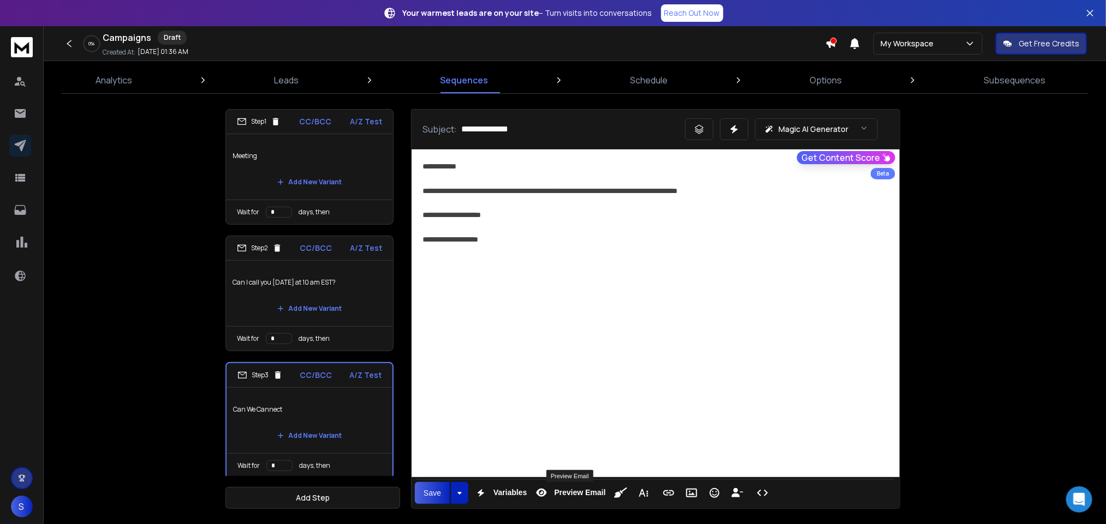
click at [575, 482] on body "**********" at bounding box center [553, 237] width 1106 height 524
drag, startPoint x: 582, startPoint y: 475, endPoint x: 576, endPoint y: 485, distance: 11.7
click at [583, 478] on div "**********" at bounding box center [655, 329] width 488 height 359
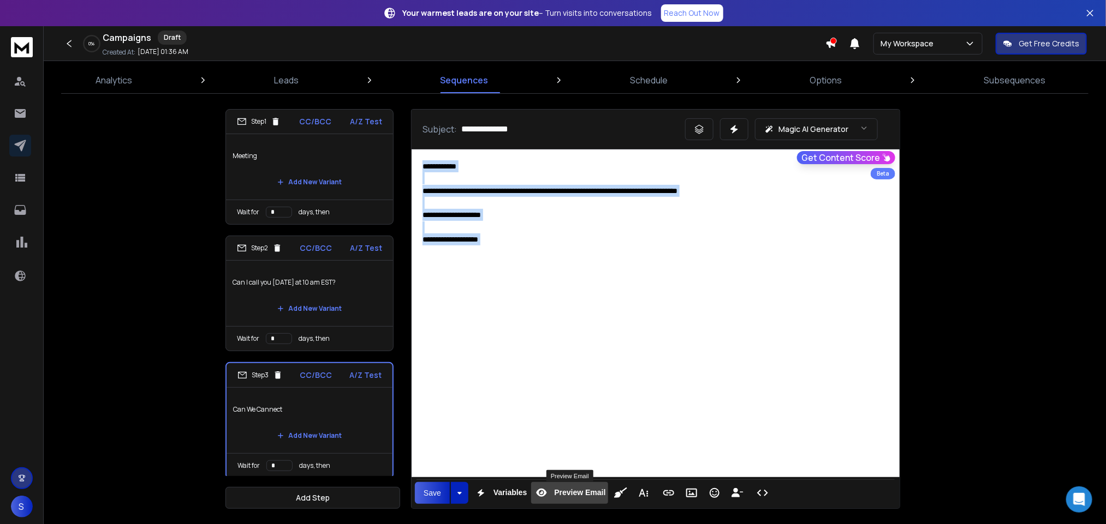
click at [575, 488] on span "Preview Email" at bounding box center [580, 492] width 56 height 9
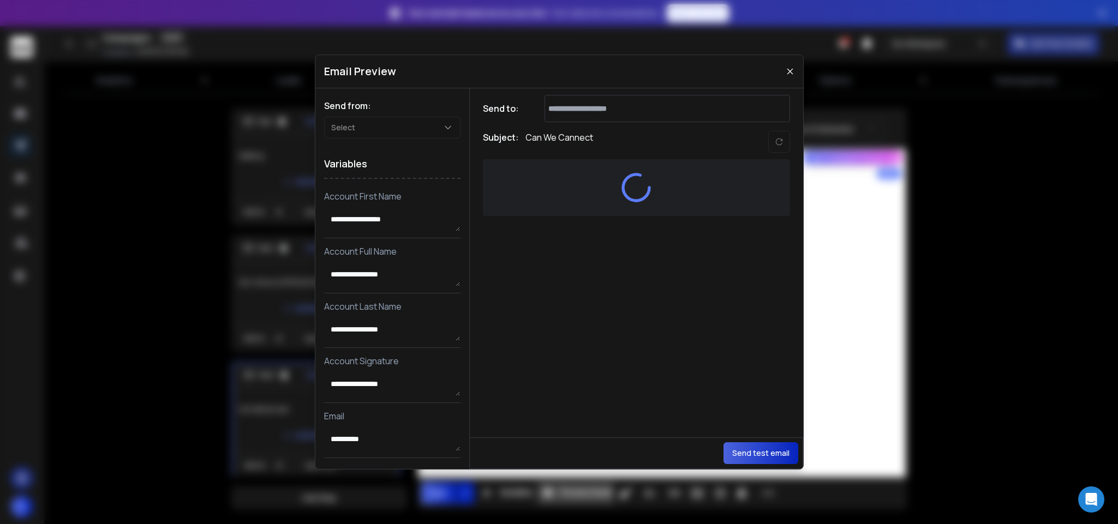
click at [575, 488] on div "**********" at bounding box center [559, 262] width 1118 height 524
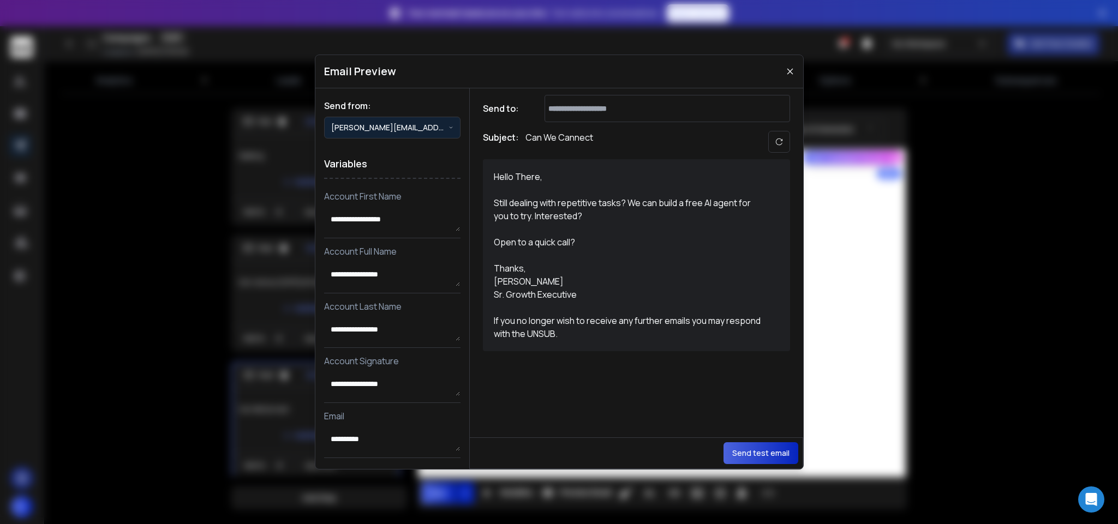
click at [432, 138] on button "[PERSON_NAME][EMAIL_ADDRESS][PERSON_NAME][DOMAIN_NAME]" at bounding box center [392, 128] width 136 height 22
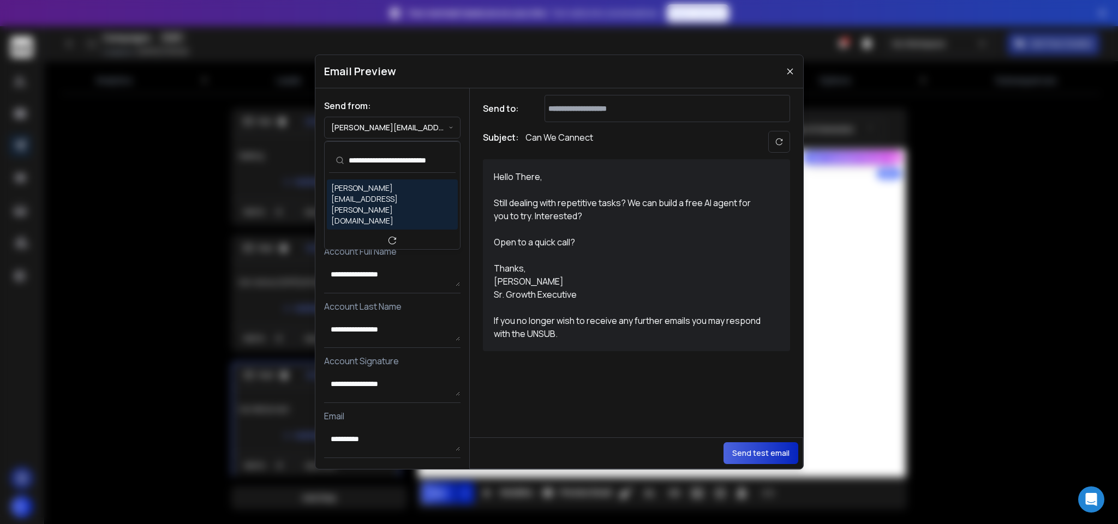
scroll to position [0, 1]
type input "**********"
click at [422, 185] on div "[PERSON_NAME][EMAIL_ADDRESS][PERSON_NAME][DOMAIN_NAME]" at bounding box center [392, 202] width 122 height 44
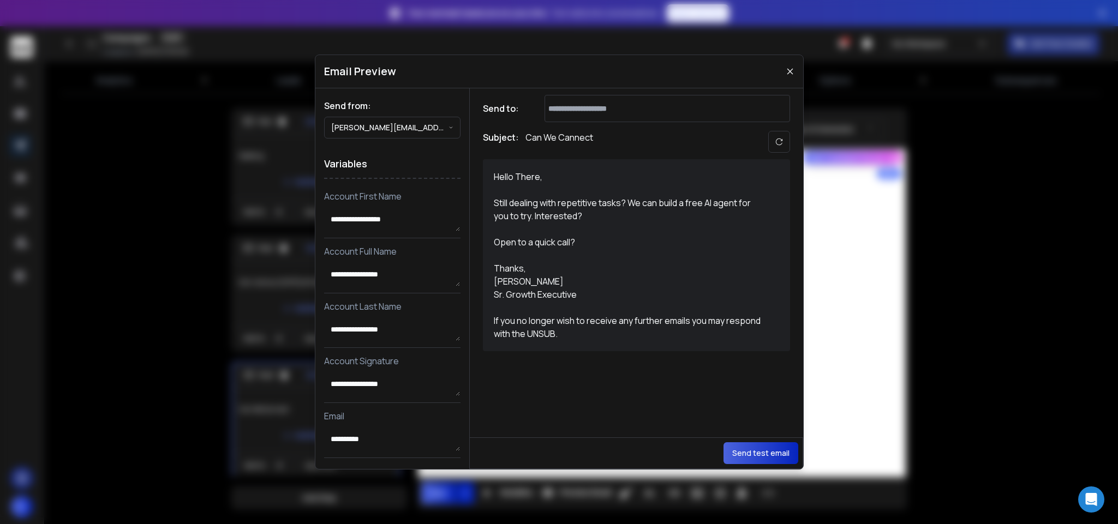
click at [571, 110] on input at bounding box center [667, 109] width 238 height 20
click at [755, 446] on button "Send test email" at bounding box center [761, 454] width 75 height 22
click at [755, 444] on div "Send test email" at bounding box center [636, 454] width 333 height 32
click at [787, 74] on icon at bounding box center [790, 71] width 9 height 9
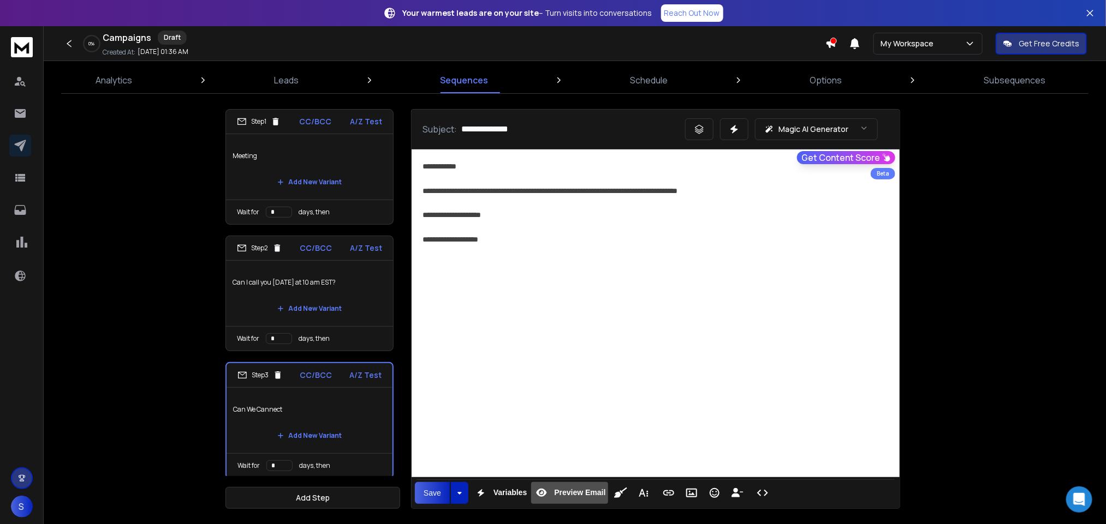
click at [587, 488] on span "Preview Email" at bounding box center [580, 492] width 56 height 9
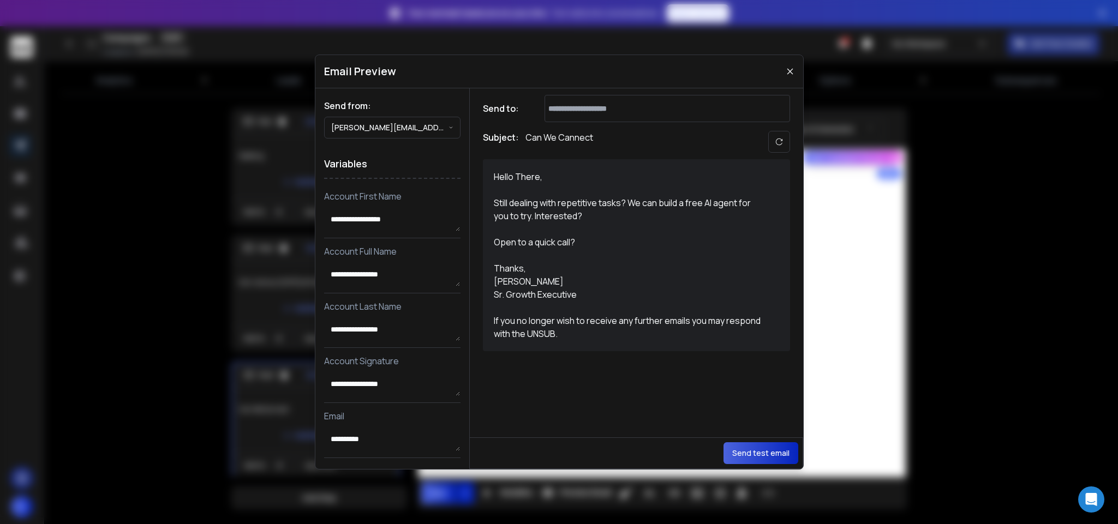
click at [609, 105] on div at bounding box center [668, 108] width 246 height 27
click at [454, 138] on button "[PERSON_NAME][EMAIL_ADDRESS][PERSON_NAME][DOMAIN_NAME]" at bounding box center [392, 128] width 136 height 22
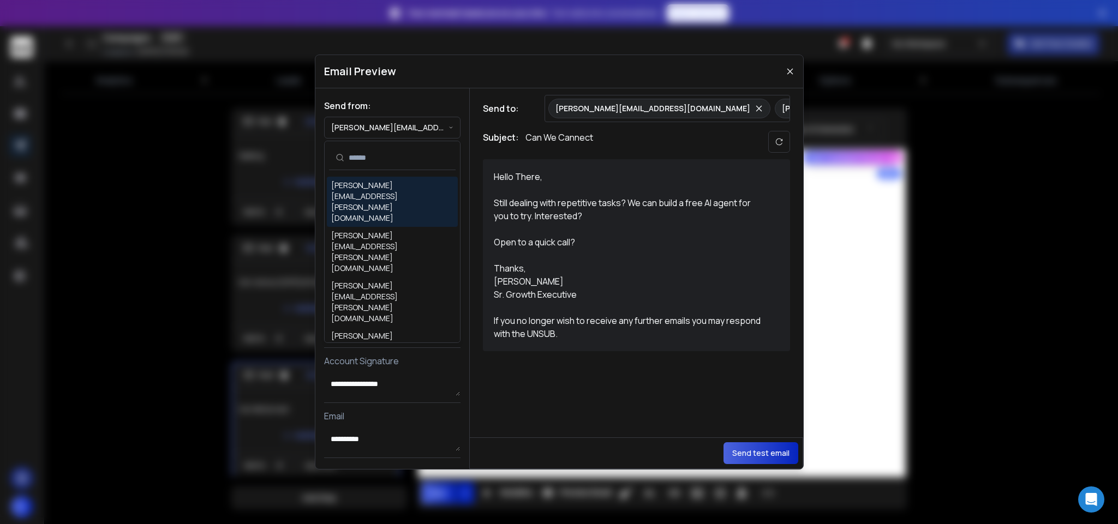
paste input "**********"
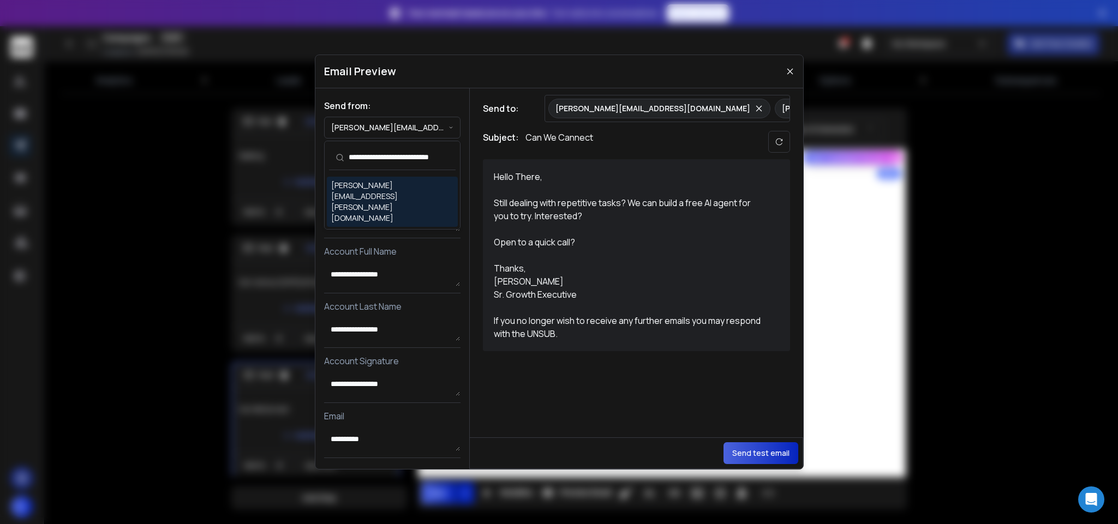
type input "**********"
click at [411, 183] on div "[PERSON_NAME][EMAIL_ADDRESS][PERSON_NAME][DOMAIN_NAME]" at bounding box center [392, 202] width 122 height 44
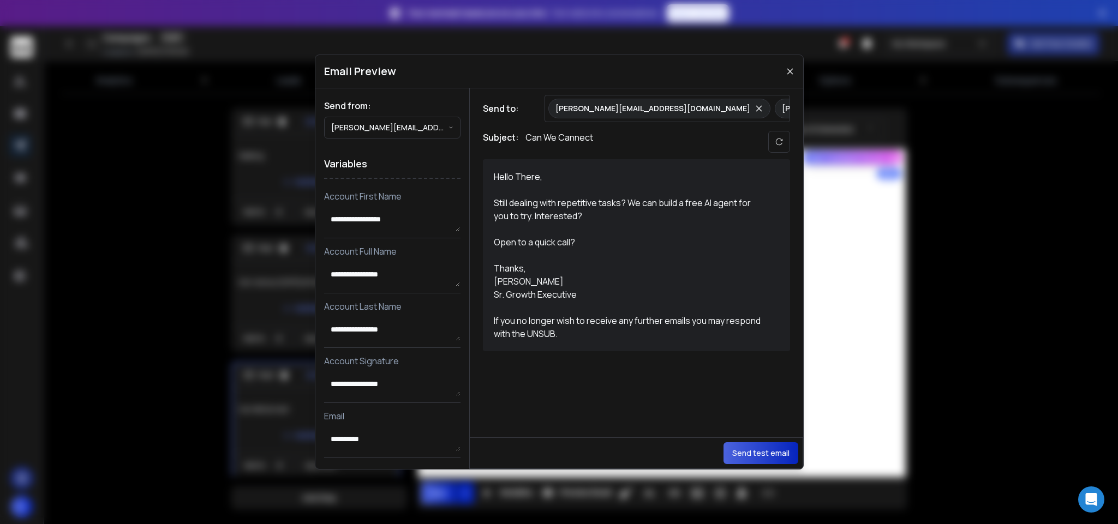
click at [743, 449] on button "Send test email" at bounding box center [761, 454] width 75 height 22
click at [743, 449] on div "Send test email" at bounding box center [636, 454] width 333 height 32
click at [447, 117] on div "Send from: [PERSON_NAME][EMAIL_ADDRESS][PERSON_NAME][DOMAIN_NAME]" at bounding box center [392, 118] width 136 height 39
click at [449, 128] on icon "button" at bounding box center [451, 127] width 5 height 11
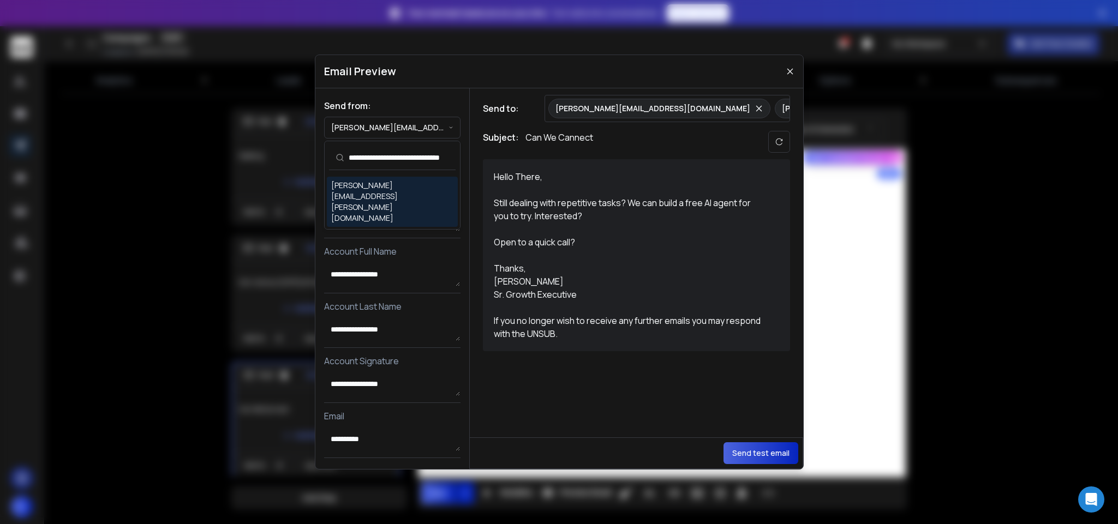
scroll to position [0, 35]
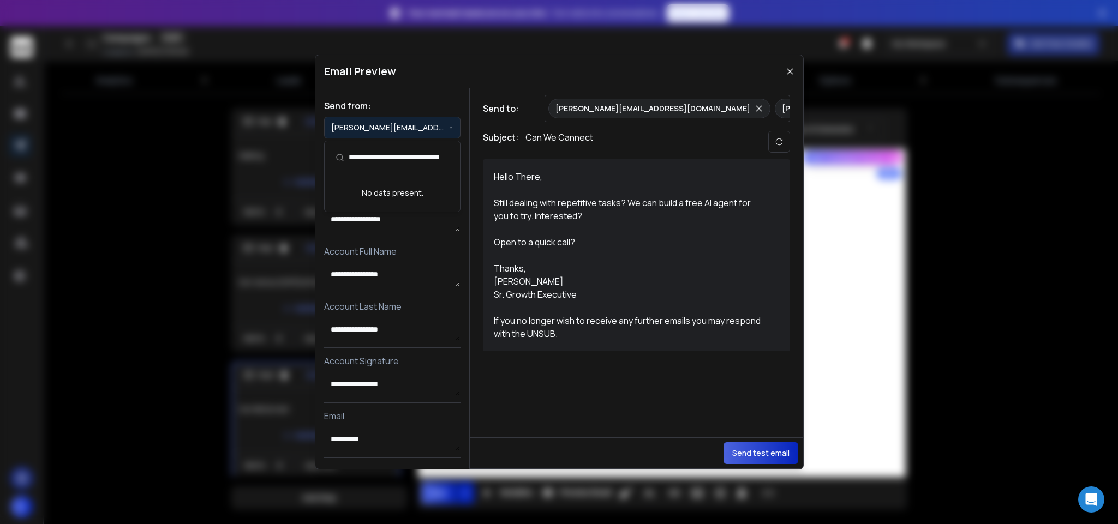
type input "**********"
click at [455, 134] on button "[PERSON_NAME][EMAIL_ADDRESS][PERSON_NAME][DOMAIN_NAME]" at bounding box center [392, 128] width 136 height 22
click at [442, 134] on button "[PERSON_NAME][EMAIL_ADDRESS][PERSON_NAME][DOMAIN_NAME]" at bounding box center [392, 128] width 136 height 22
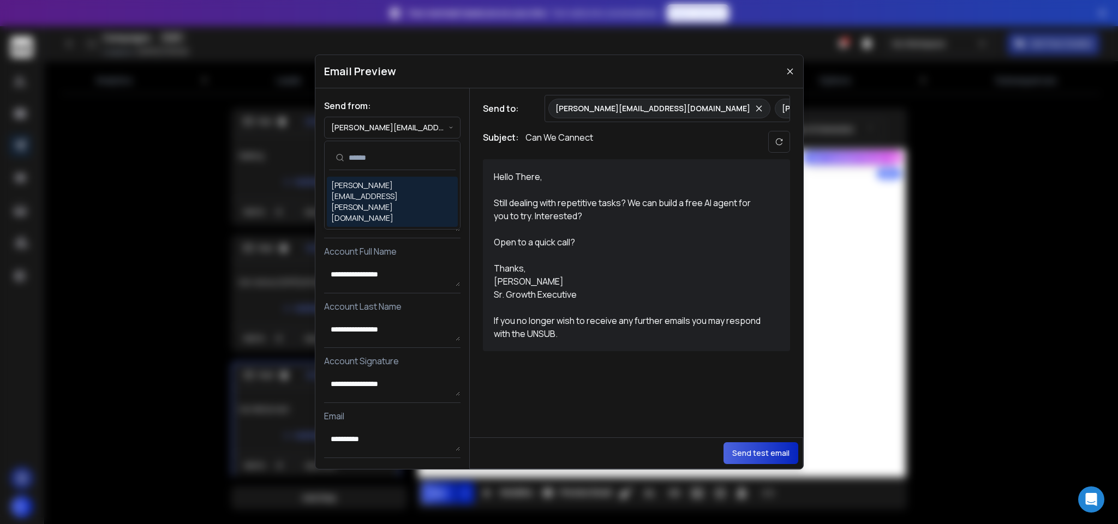
click at [399, 192] on div "[PERSON_NAME][EMAIL_ADDRESS][PERSON_NAME][DOMAIN_NAME]" at bounding box center [392, 202] width 131 height 50
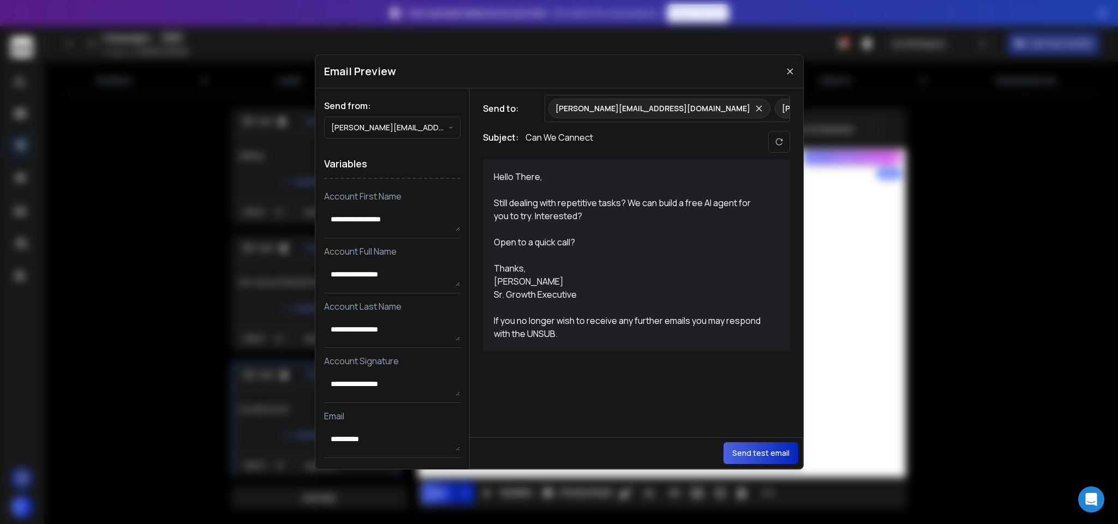
click at [765, 446] on button "Send test email" at bounding box center [761, 454] width 75 height 22
click at [765, 447] on div "Send test email" at bounding box center [636, 454] width 333 height 32
click at [788, 74] on icon at bounding box center [790, 71] width 9 height 9
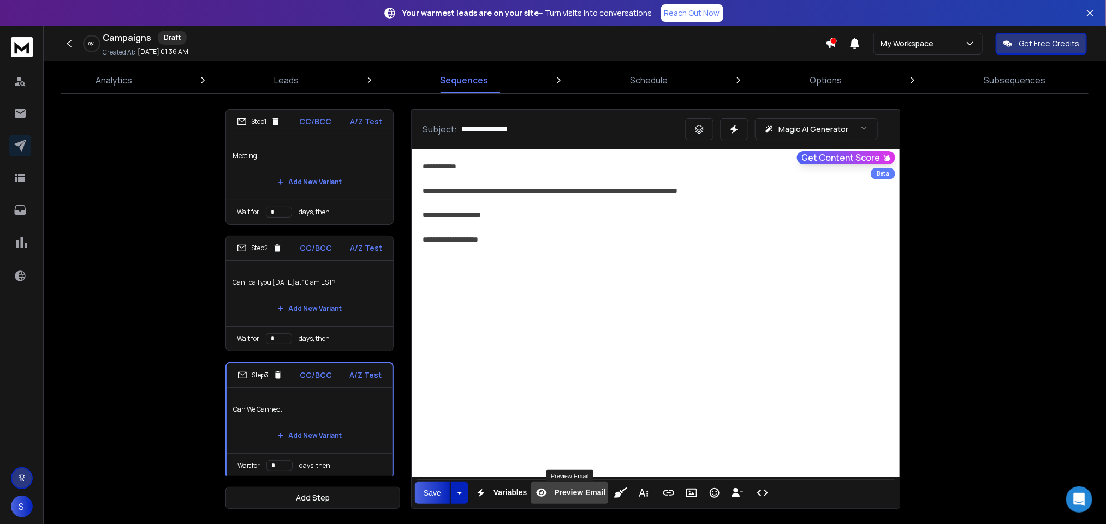
click at [555, 494] on span "Preview Email" at bounding box center [580, 492] width 56 height 9
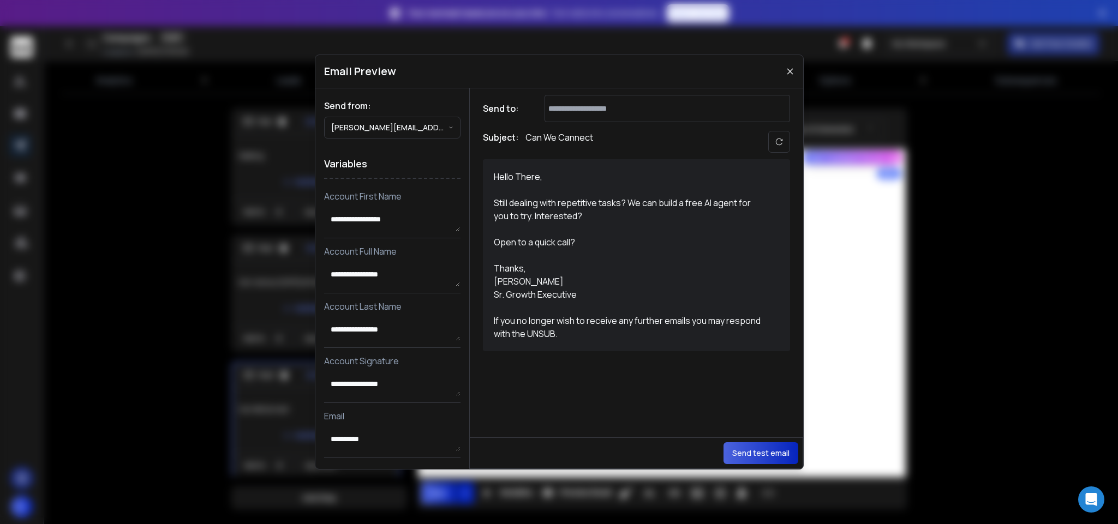
click at [565, 102] on input at bounding box center [667, 109] width 238 height 20
click at [433, 140] on div "**********" at bounding box center [392, 278] width 154 height 359
click at [623, 120] on div at bounding box center [668, 108] width 246 height 27
drag, startPoint x: 435, startPoint y: 131, endPoint x: 431, endPoint y: 120, distance: 12.0
click at [431, 120] on button "[PERSON_NAME][EMAIL_ADDRESS][PERSON_NAME][DOMAIN_NAME]" at bounding box center [392, 128] width 136 height 22
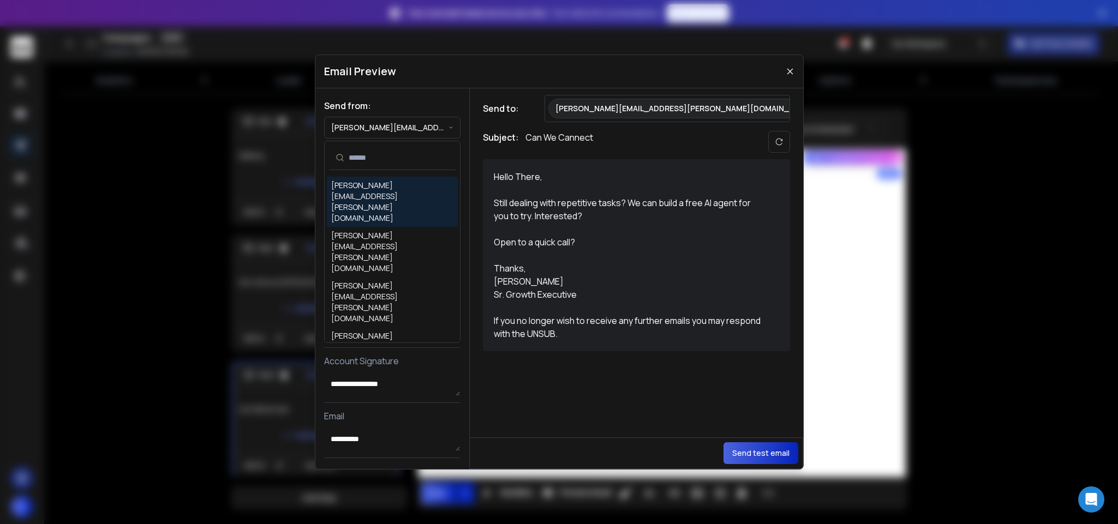
click at [428, 146] on div at bounding box center [392, 157] width 135 height 33
click at [413, 171] on div at bounding box center [392, 157] width 135 height 33
click at [413, 169] on input "text" at bounding box center [399, 158] width 100 height 24
paste input "**********"
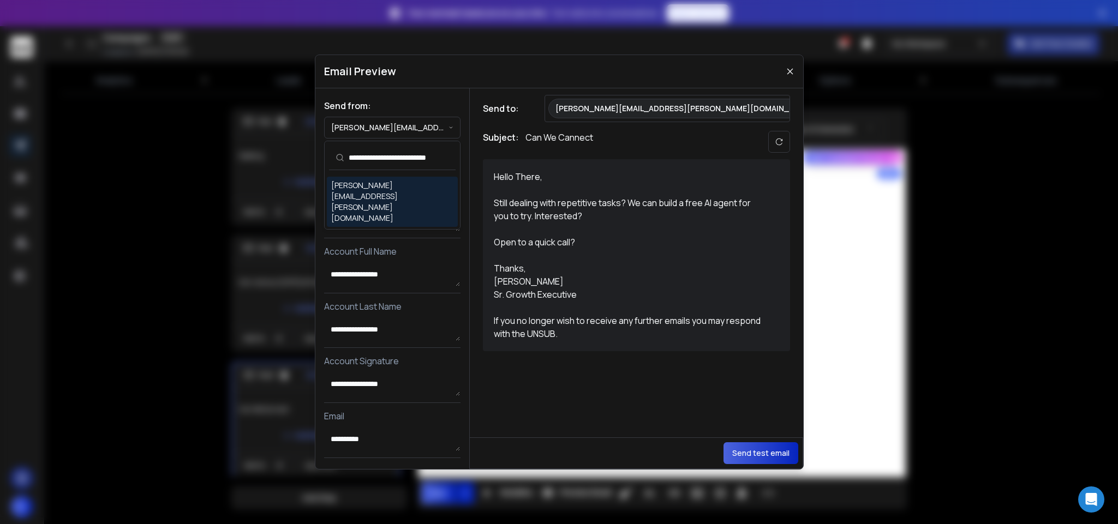
type input "**********"
click at [377, 201] on p "Account First Name" at bounding box center [392, 196] width 136 height 13
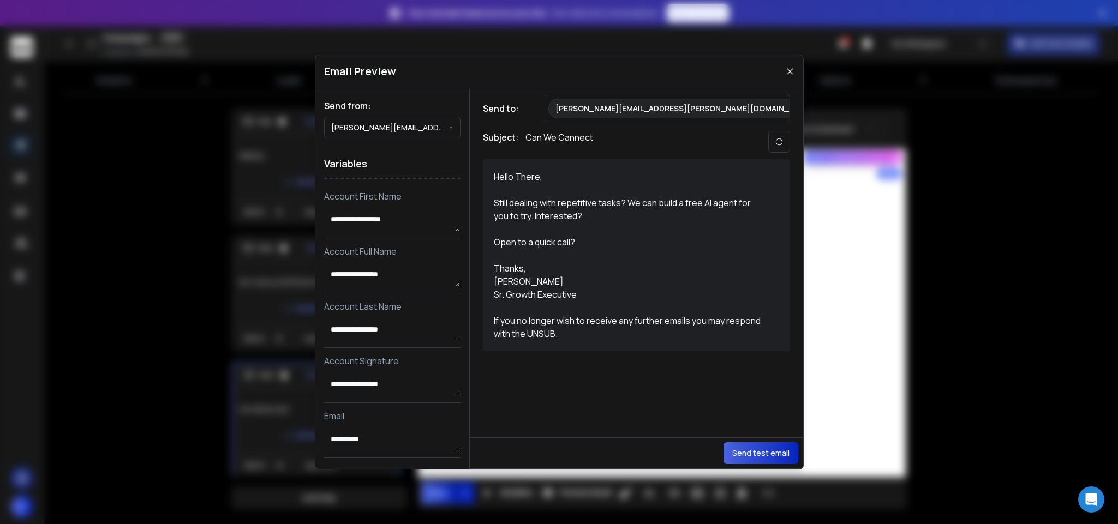
click at [732, 454] on button "Send test email" at bounding box center [761, 454] width 75 height 22
click at [732, 454] on div "Send test email" at bounding box center [636, 454] width 333 height 32
click at [786, 71] on icon at bounding box center [790, 71] width 9 height 9
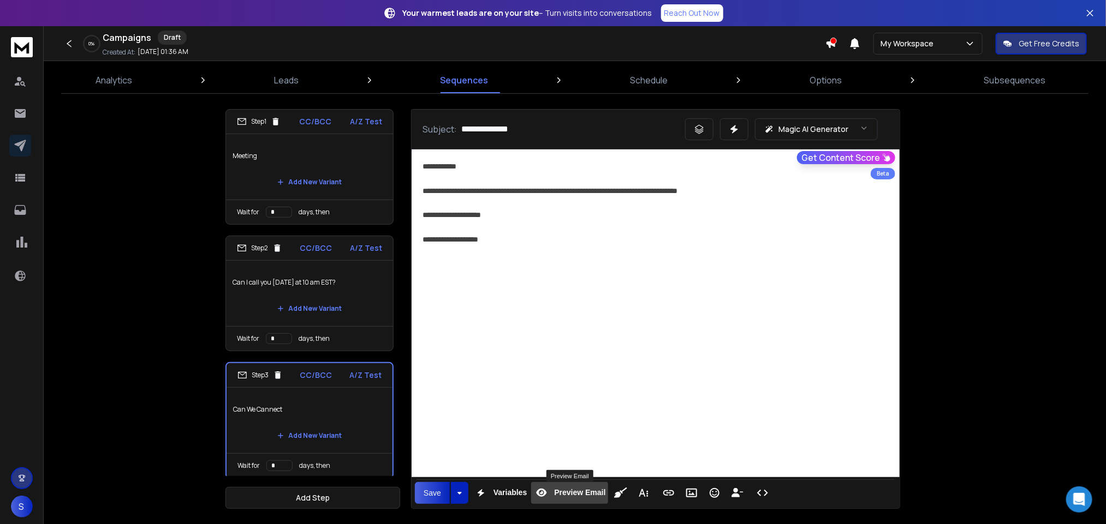
click at [582, 493] on span "Preview Email" at bounding box center [580, 492] width 56 height 9
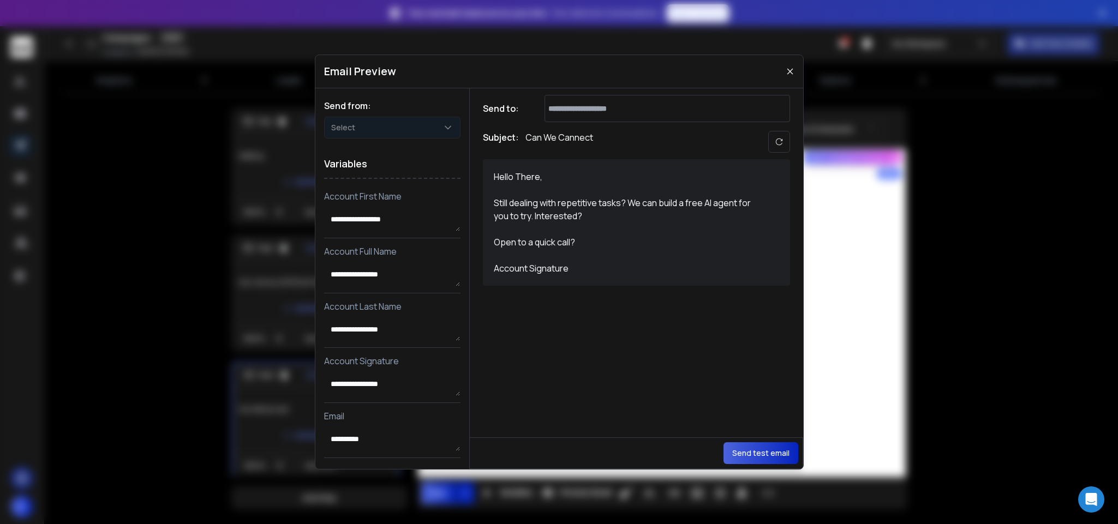
click at [431, 130] on div "Select" at bounding box center [392, 128] width 136 height 22
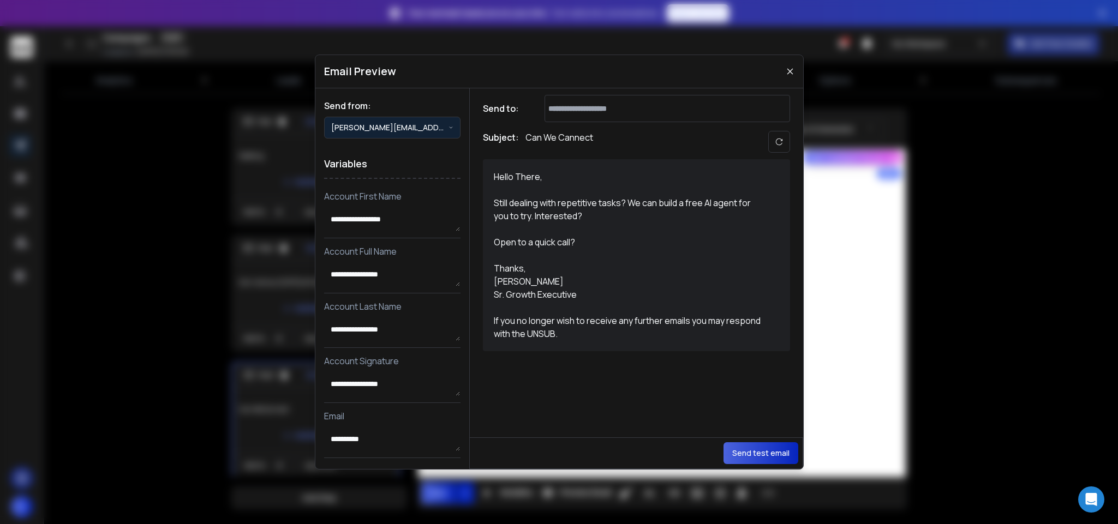
click at [432, 130] on p "[PERSON_NAME][EMAIL_ADDRESS][PERSON_NAME][DOMAIN_NAME]" at bounding box center [389, 127] width 117 height 11
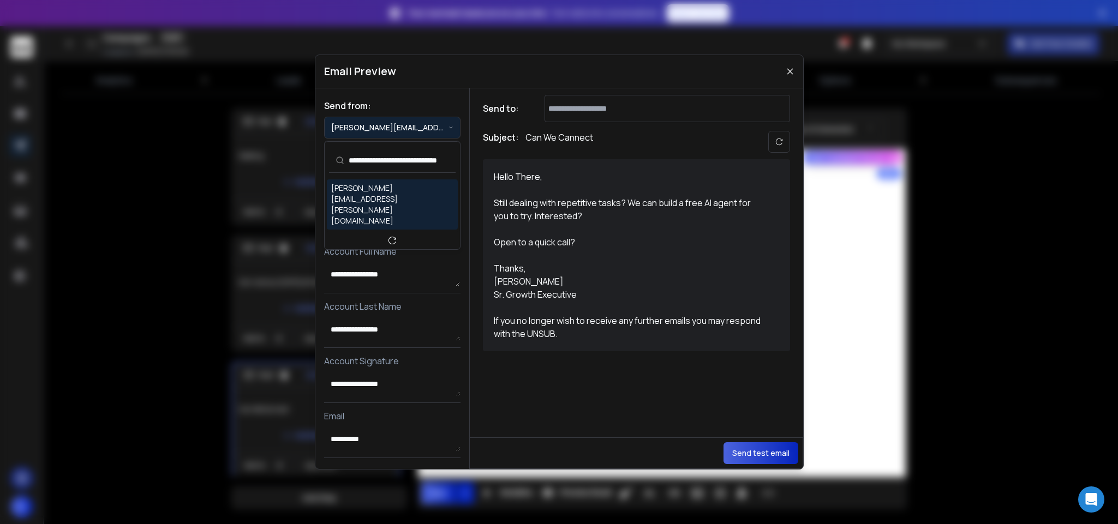
scroll to position [0, 20]
type input "**********"
click at [441, 186] on div "[PERSON_NAME][EMAIL_ADDRESS][PERSON_NAME][DOMAIN_NAME]" at bounding box center [392, 202] width 122 height 44
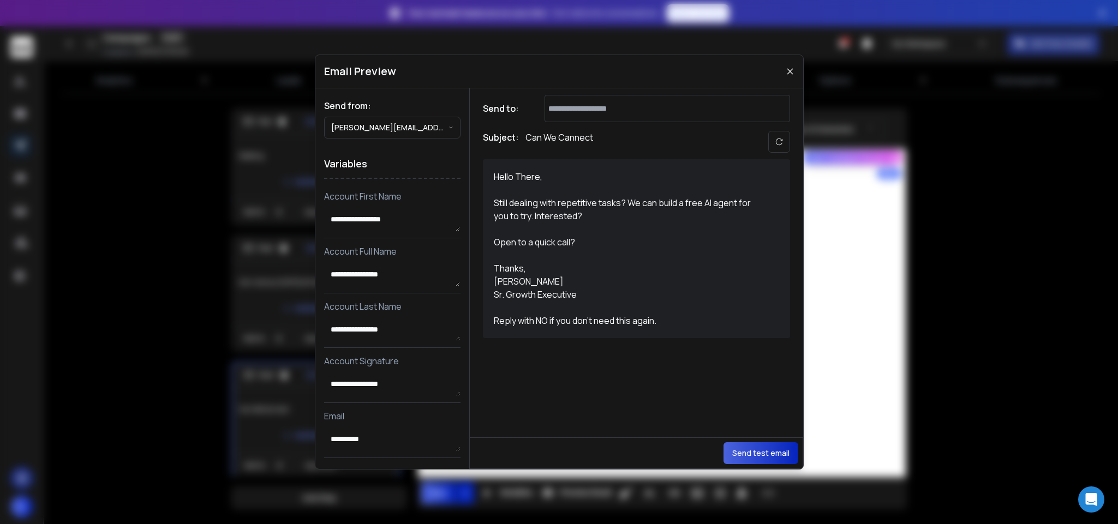
click at [578, 112] on input at bounding box center [667, 109] width 238 height 20
click at [744, 449] on button "Send test email" at bounding box center [761, 454] width 75 height 22
click at [744, 449] on div "Send test email" at bounding box center [636, 454] width 333 height 32
click at [743, 449] on div "Send test email" at bounding box center [636, 454] width 333 height 32
click at [691, 113] on icon at bounding box center [695, 108] width 9 height 9
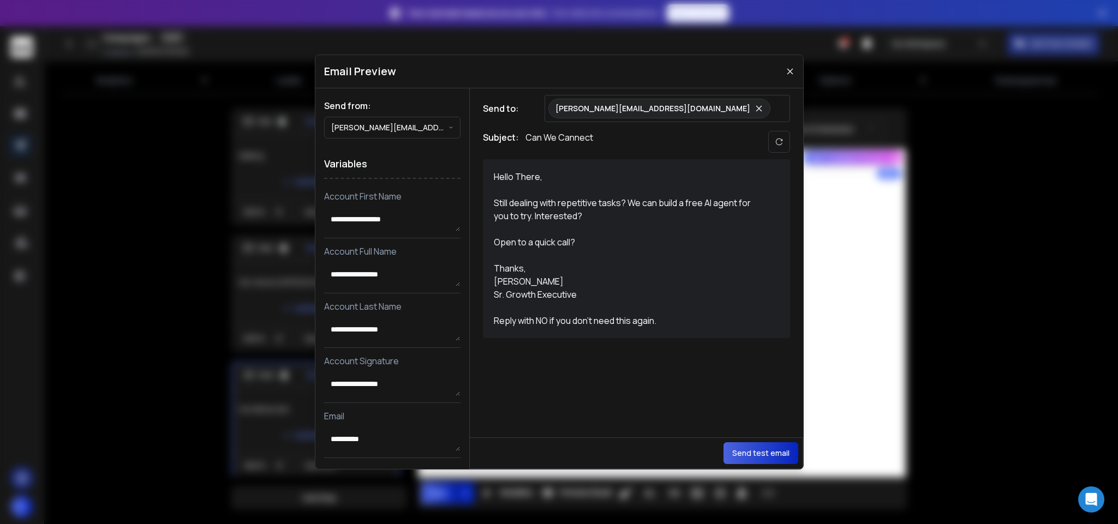
click at [734, 463] on button "Send test email" at bounding box center [761, 454] width 75 height 22
click at [735, 461] on div "Send test email" at bounding box center [636, 454] width 333 height 32
click at [736, 460] on div "Send test email" at bounding box center [636, 454] width 333 height 32
click at [755, 105] on icon at bounding box center [759, 108] width 9 height 9
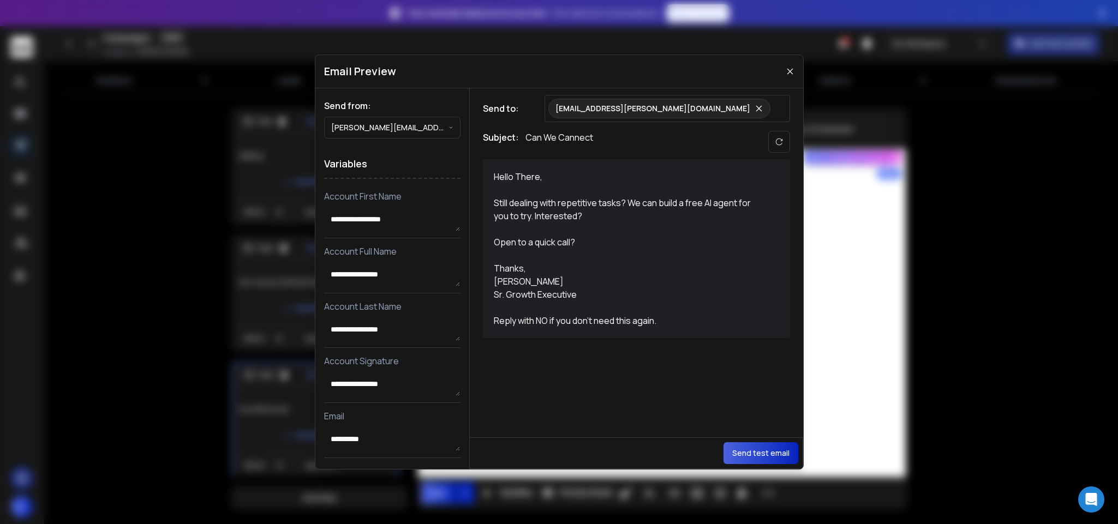
click at [779, 444] on button "Send test email" at bounding box center [761, 454] width 75 height 22
click at [775, 445] on div "Send test email" at bounding box center [636, 454] width 333 height 32
click at [756, 109] on icon at bounding box center [759, 108] width 6 height 6
click at [756, 452] on button "Send test email" at bounding box center [761, 454] width 75 height 22
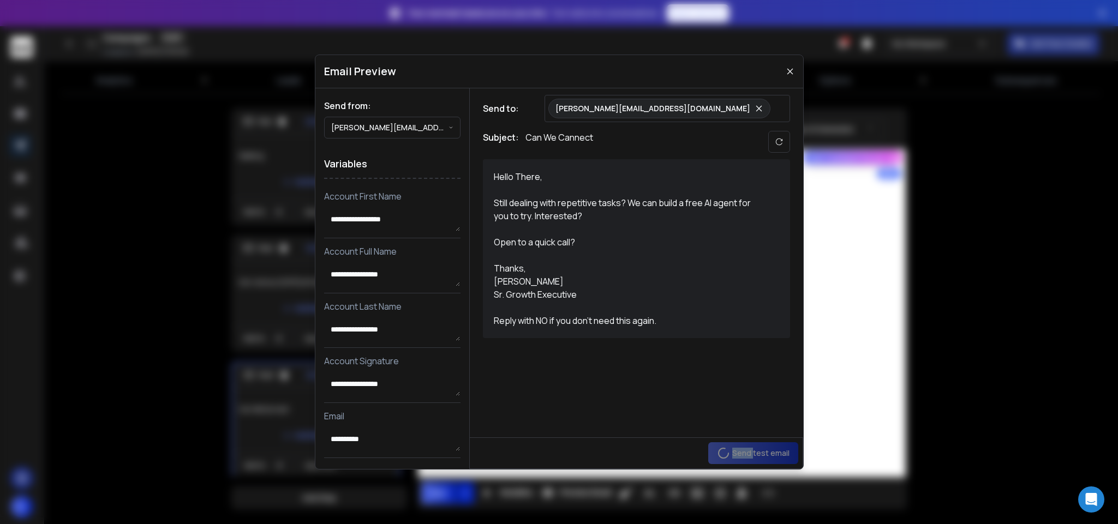
click at [756, 452] on div "Send test email" at bounding box center [636, 454] width 333 height 32
drag, startPoint x: 756, startPoint y: 452, endPoint x: 741, endPoint y: 350, distance: 103.3
click at [756, 447] on div "Send test email" at bounding box center [636, 454] width 333 height 32
click at [755, 111] on icon at bounding box center [759, 108] width 9 height 9
click at [758, 452] on button "Send test email" at bounding box center [761, 454] width 75 height 22
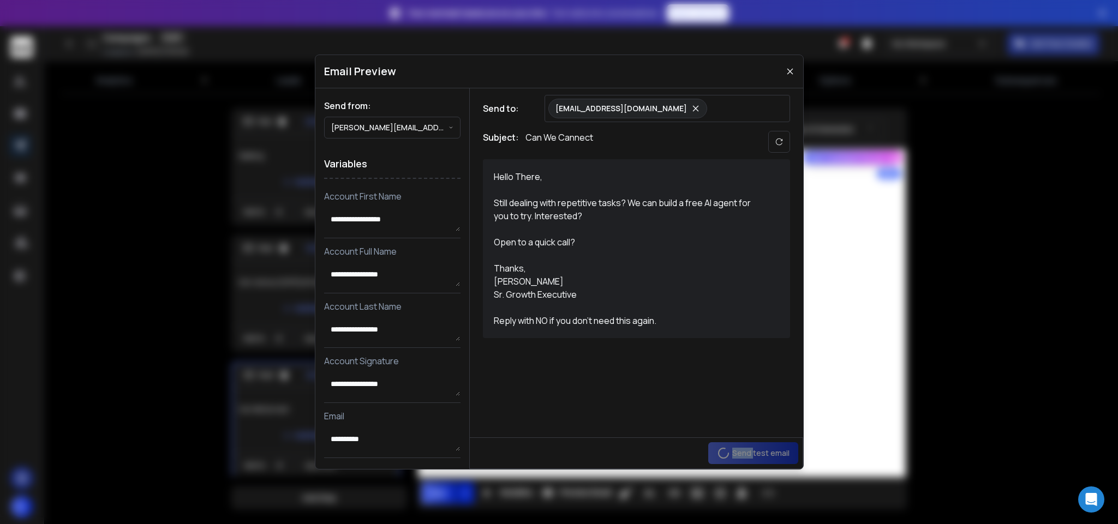
click at [757, 452] on div "Send test email" at bounding box center [636, 454] width 333 height 32
drag, startPoint x: 762, startPoint y: 438, endPoint x: 763, endPoint y: 429, distance: 8.3
click at [763, 431] on div "Send to: [PERSON_NAME][EMAIL_ADDRESS][PERSON_NAME][DOMAIN_NAME] Subject: Can We…" at bounding box center [636, 278] width 334 height 381
click at [691, 108] on icon at bounding box center [695, 108] width 9 height 9
click at [767, 450] on button "Send test email" at bounding box center [761, 454] width 75 height 22
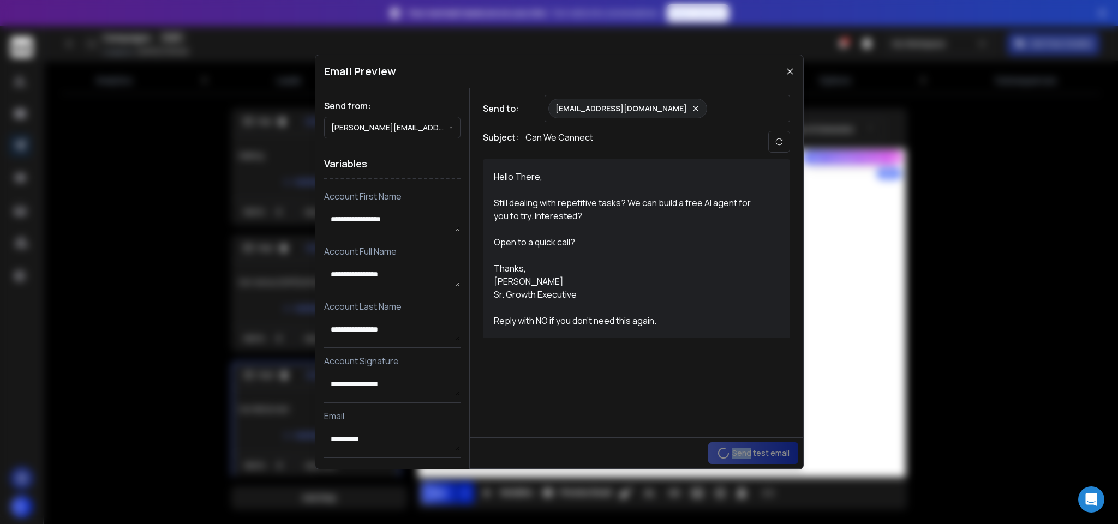
click at [768, 450] on div "Send test email" at bounding box center [636, 454] width 333 height 32
click at [691, 110] on icon at bounding box center [695, 108] width 9 height 9
click at [791, 452] on button "Send test email" at bounding box center [761, 454] width 75 height 22
click at [791, 452] on div "Send test email" at bounding box center [636, 454] width 333 height 32
click at [790, 452] on div "Send test email" at bounding box center [636, 454] width 333 height 32
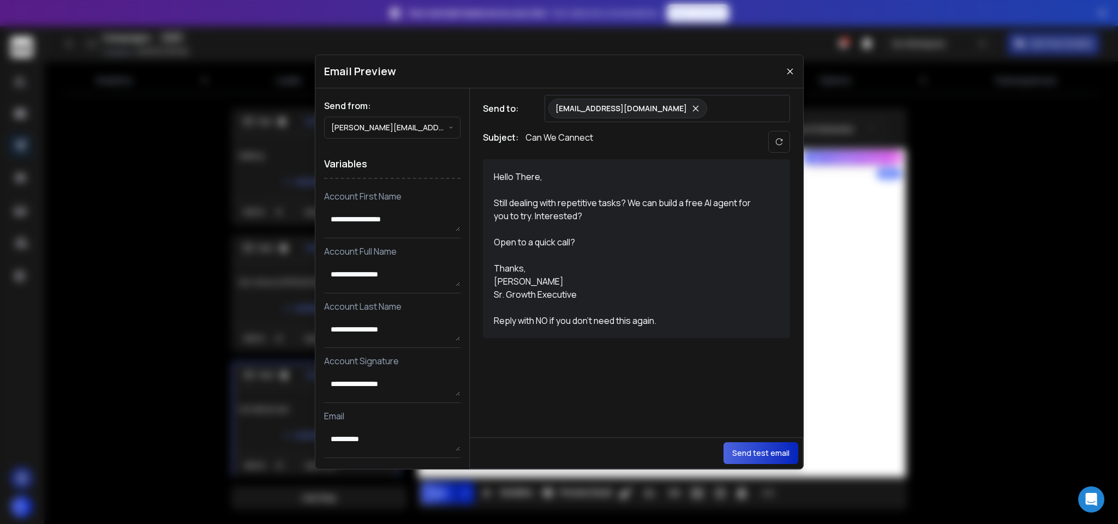
click at [693, 108] on icon at bounding box center [696, 108] width 6 height 6
click at [637, 108] on input at bounding box center [667, 109] width 238 height 20
click at [741, 440] on div "Send test email" at bounding box center [636, 454] width 333 height 32
click at [732, 468] on div "Send test email" at bounding box center [636, 454] width 333 height 32
click at [739, 454] on button "Send test email" at bounding box center [761, 454] width 75 height 22
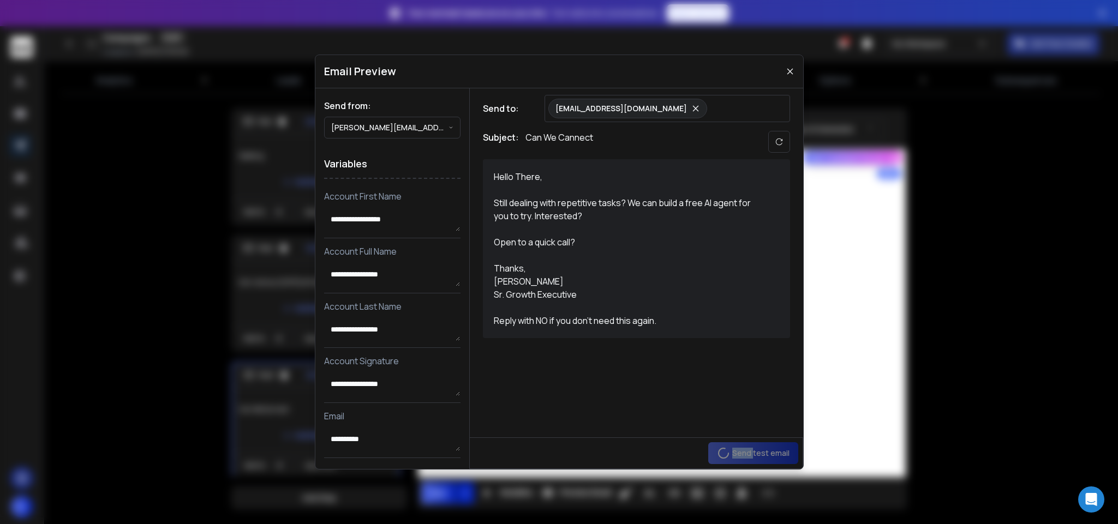
click at [739, 454] on div "Send test email" at bounding box center [636, 454] width 333 height 32
drag, startPoint x: 747, startPoint y: 455, endPoint x: 762, endPoint y: 434, distance: 25.4
click at [762, 434] on div "Send to: [EMAIL_ADDRESS][DOMAIN_NAME] Subject: Can We Cannect Hello There, Stil…" at bounding box center [636, 278] width 334 height 381
click at [789, 72] on icon at bounding box center [790, 71] width 9 height 9
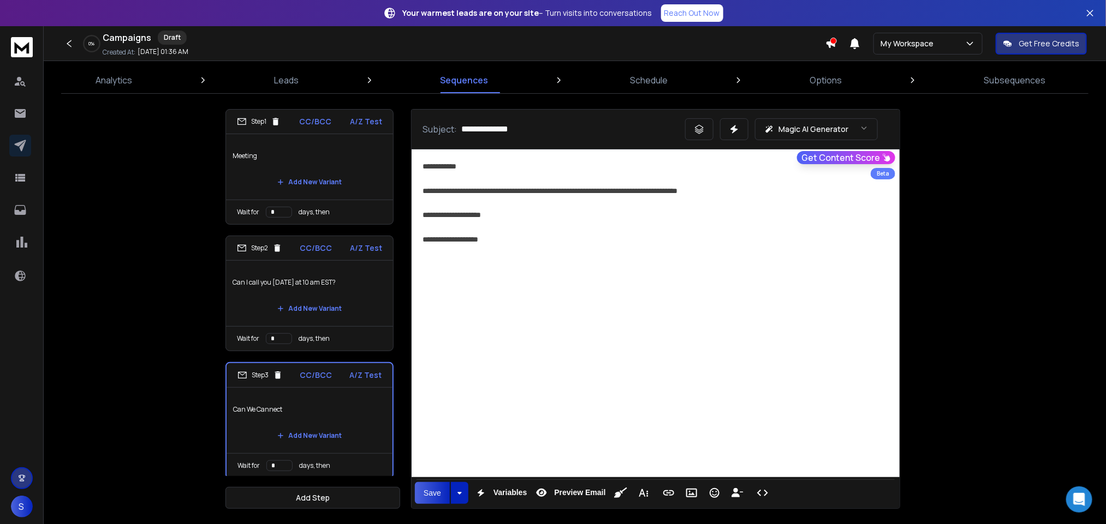
click at [568, 481] on div "Save Save Save as Template Variables Insert Variable Preview Email Preview Emai…" at bounding box center [534, 493] width 241 height 26
click at [582, 499] on div "Preview Email" at bounding box center [569, 493] width 76 height 18
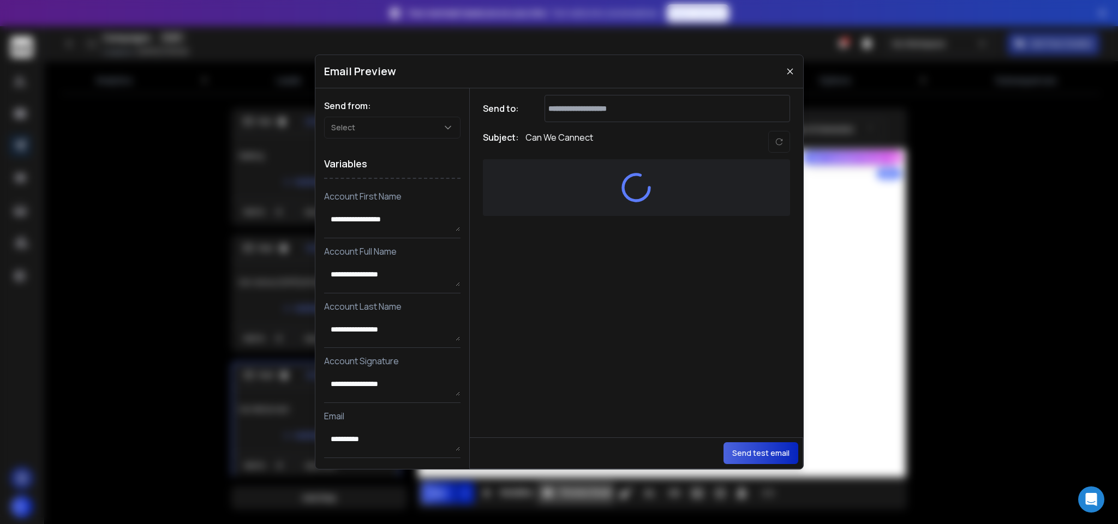
click at [583, 491] on div "**********" at bounding box center [559, 262] width 1118 height 524
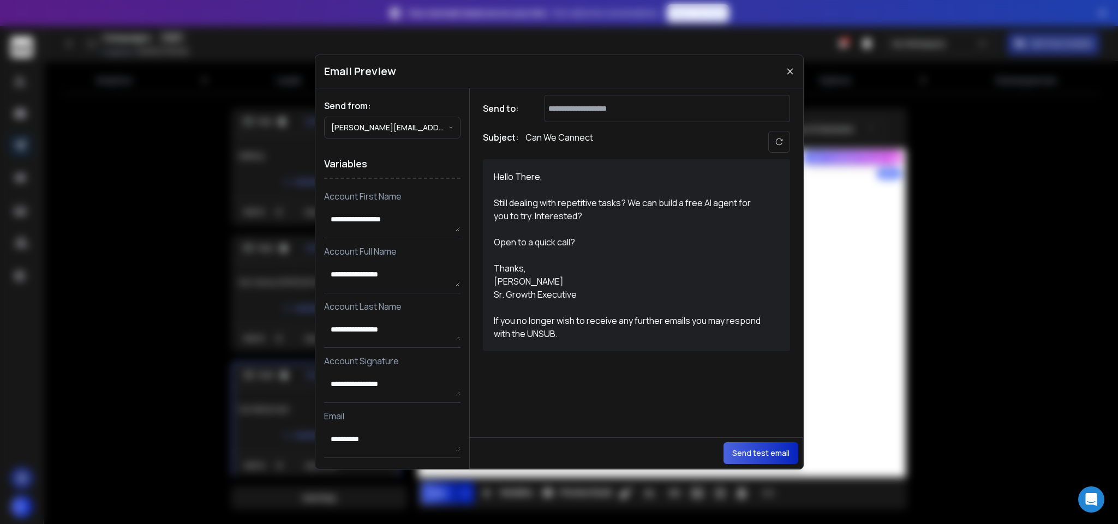
click at [616, 114] on input at bounding box center [667, 109] width 238 height 20
click at [426, 117] on button "[PERSON_NAME][EMAIL_ADDRESS][PERSON_NAME][DOMAIN_NAME]" at bounding box center [392, 128] width 136 height 22
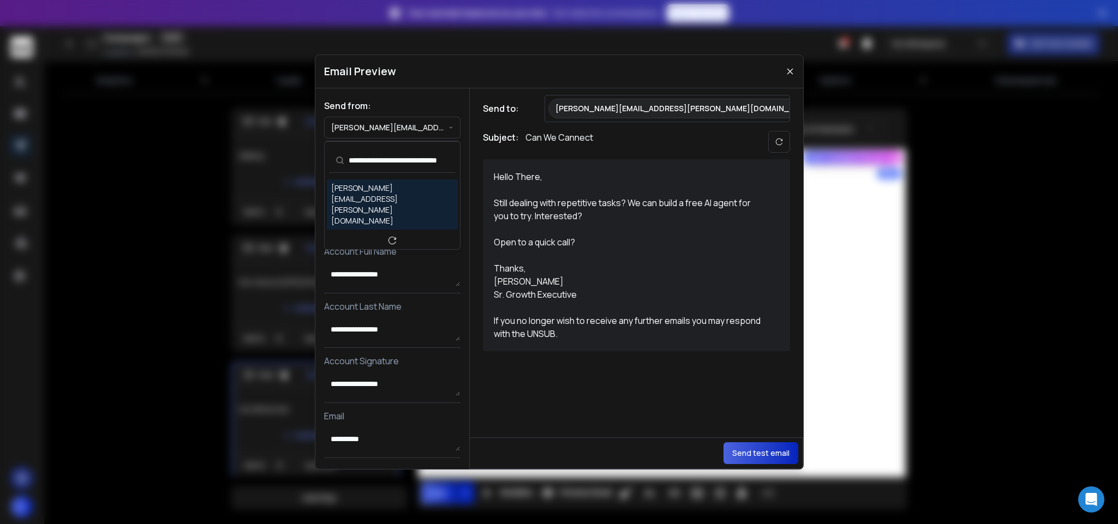
scroll to position [0, 20]
type input "**********"
click at [418, 187] on div "[PERSON_NAME][EMAIL_ADDRESS][PERSON_NAME][DOMAIN_NAME]" at bounding box center [392, 205] width 122 height 44
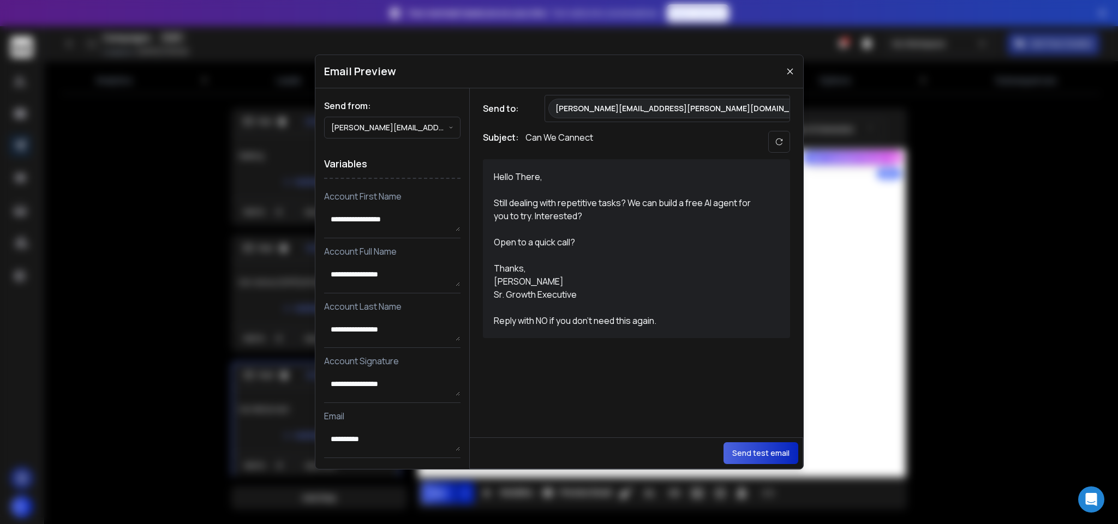
click at [765, 444] on button "Send test email" at bounding box center [761, 454] width 75 height 22
click at [765, 444] on div "Send test email" at bounding box center [636, 454] width 333 height 32
click at [818, 105] on icon at bounding box center [822, 108] width 9 height 9
click at [670, 105] on input at bounding box center [667, 109] width 238 height 20
click at [603, 96] on div at bounding box center [668, 108] width 246 height 27
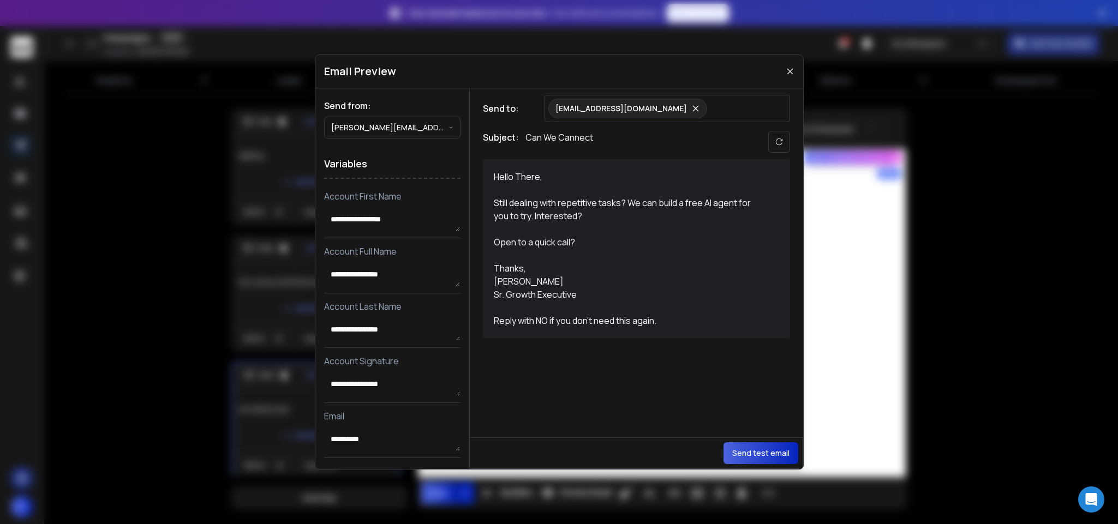
click at [761, 449] on button "Send test email" at bounding box center [761, 454] width 75 height 22
click at [760, 449] on div "Send test email" at bounding box center [636, 454] width 333 height 32
click at [691, 105] on icon at bounding box center [695, 108] width 9 height 9
click at [657, 100] on input at bounding box center [667, 109] width 238 height 20
drag, startPoint x: 762, startPoint y: 465, endPoint x: 762, endPoint y: 452, distance: 13.1
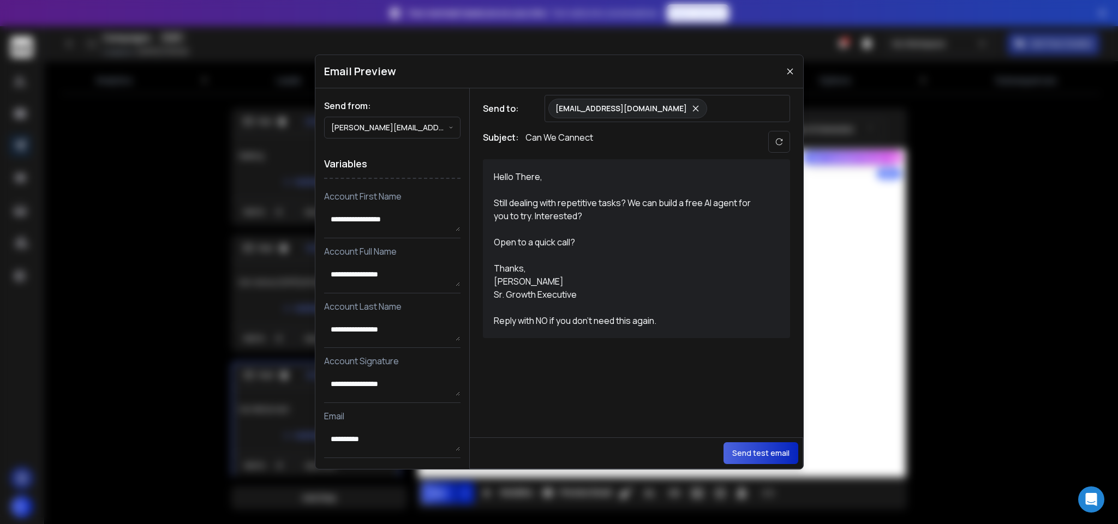
click at [762, 454] on div "Send test email" at bounding box center [636, 454] width 333 height 32
click at [762, 451] on button "Send test email" at bounding box center [761, 454] width 75 height 22
click at [762, 451] on div "Send test email" at bounding box center [636, 454] width 333 height 32
drag, startPoint x: 762, startPoint y: 447, endPoint x: 762, endPoint y: 395, distance: 52.4
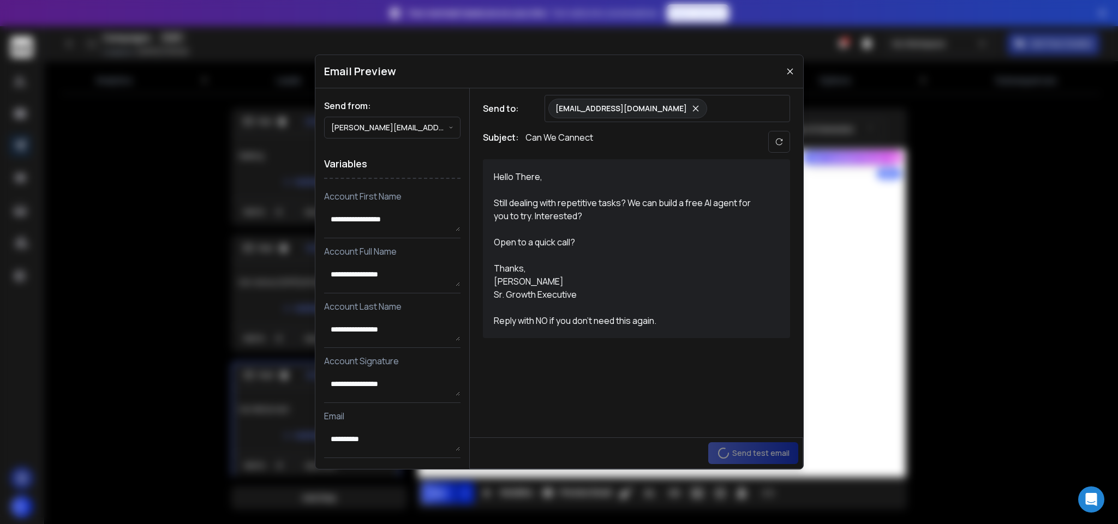
click at [762, 421] on div "Send to: [EMAIL_ADDRESS][DOMAIN_NAME] Subject: Can We Cannect Hello There, Stil…" at bounding box center [636, 278] width 334 height 381
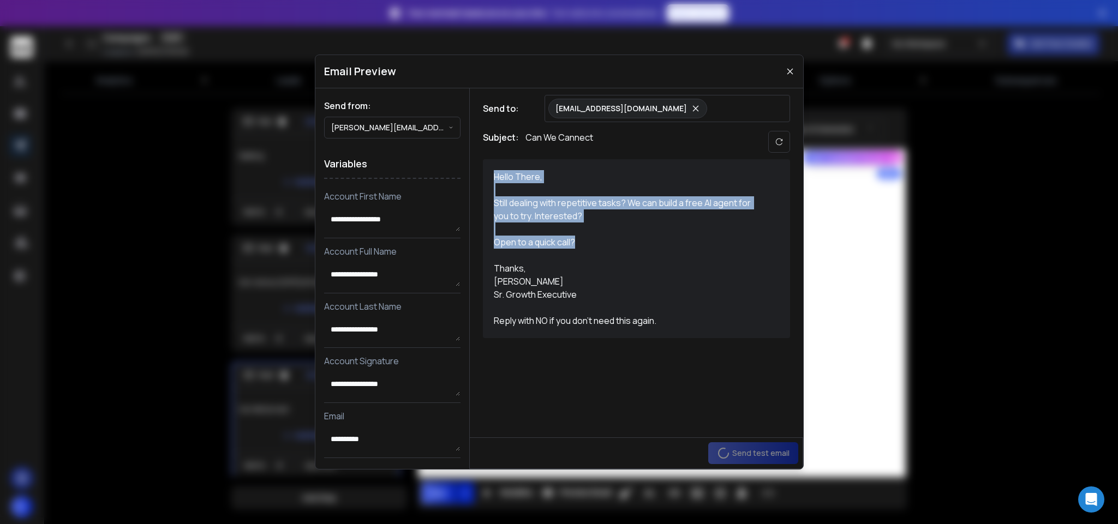
drag, startPoint x: 787, startPoint y: 257, endPoint x: 791, endPoint y: 251, distance: 6.8
click at [788, 257] on div "Send to: [EMAIL_ADDRESS][DOMAIN_NAME] Subject: Can We Cannect Hello There, Stil…" at bounding box center [636, 213] width 333 height 250
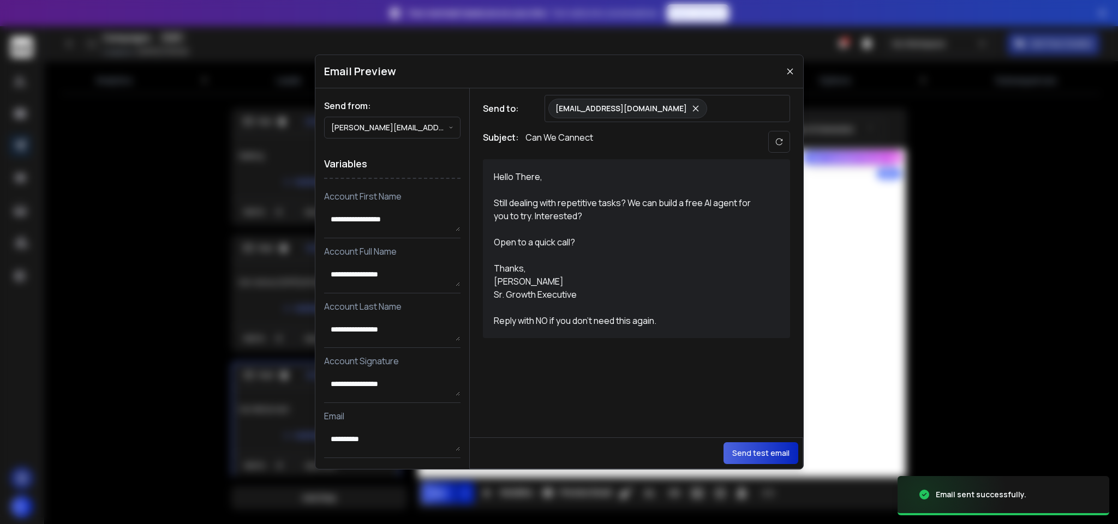
click at [691, 110] on icon at bounding box center [695, 108] width 9 height 9
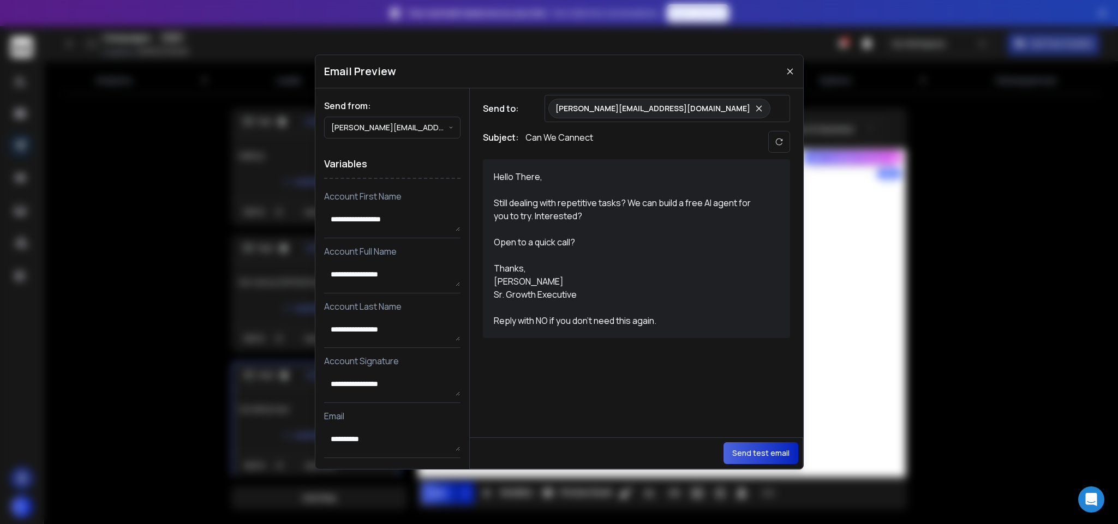
click at [737, 454] on button "Send test email" at bounding box center [761, 454] width 75 height 22
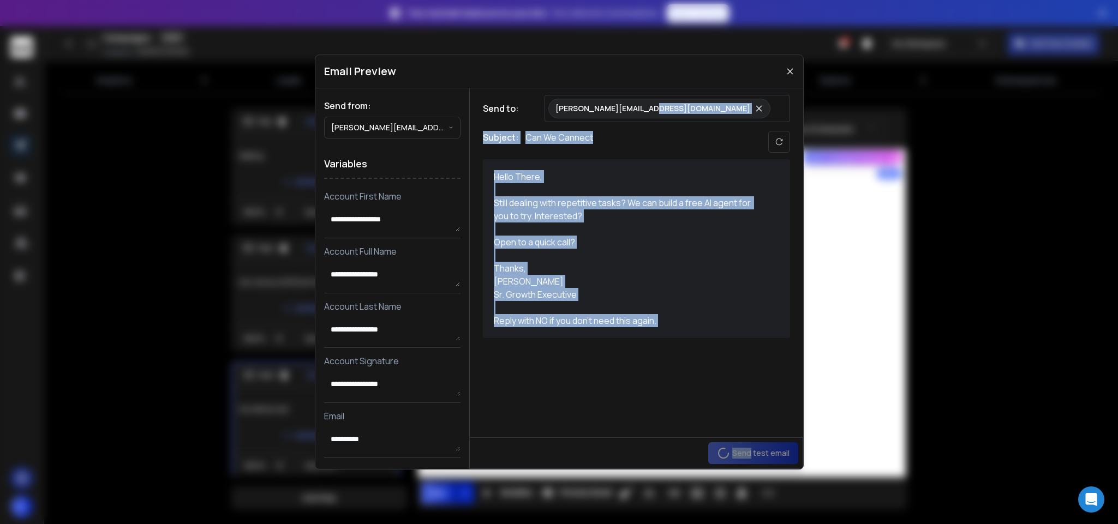
drag, startPoint x: 737, startPoint y: 454, endPoint x: 671, endPoint y: 67, distance: 392.4
click at [673, 88] on div "**********" at bounding box center [559, 278] width 488 height 381
click at [943, 239] on div "**********" at bounding box center [559, 262] width 1118 height 437
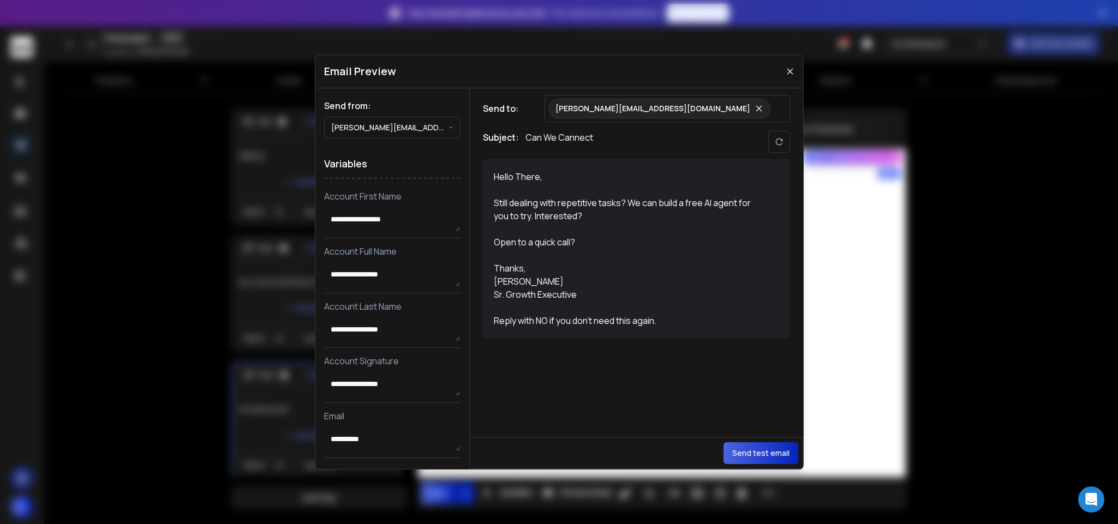
click at [755, 105] on icon at bounding box center [759, 108] width 9 height 9
click at [751, 450] on button "Send test email" at bounding box center [761, 454] width 75 height 22
click at [751, 450] on div "Send test email" at bounding box center [636, 454] width 333 height 32
click at [691, 110] on icon at bounding box center [695, 108] width 9 height 9
click at [758, 462] on button "Send test email" at bounding box center [761, 454] width 75 height 22
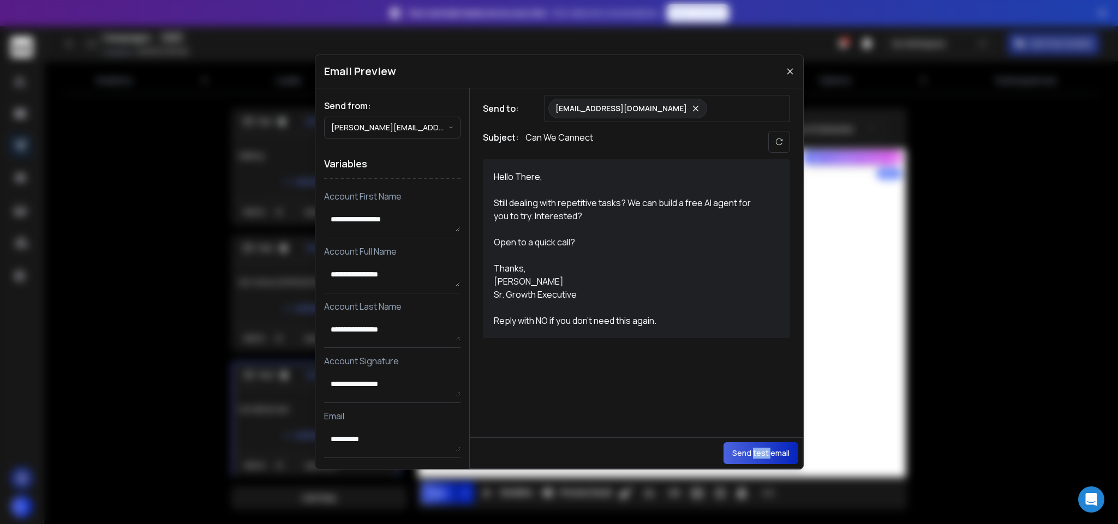
click at [758, 462] on div "Send test email" at bounding box center [636, 454] width 333 height 32
drag, startPoint x: 758, startPoint y: 462, endPoint x: 758, endPoint y: 444, distance: 18.0
click at [758, 460] on div "Send test email" at bounding box center [636, 454] width 333 height 32
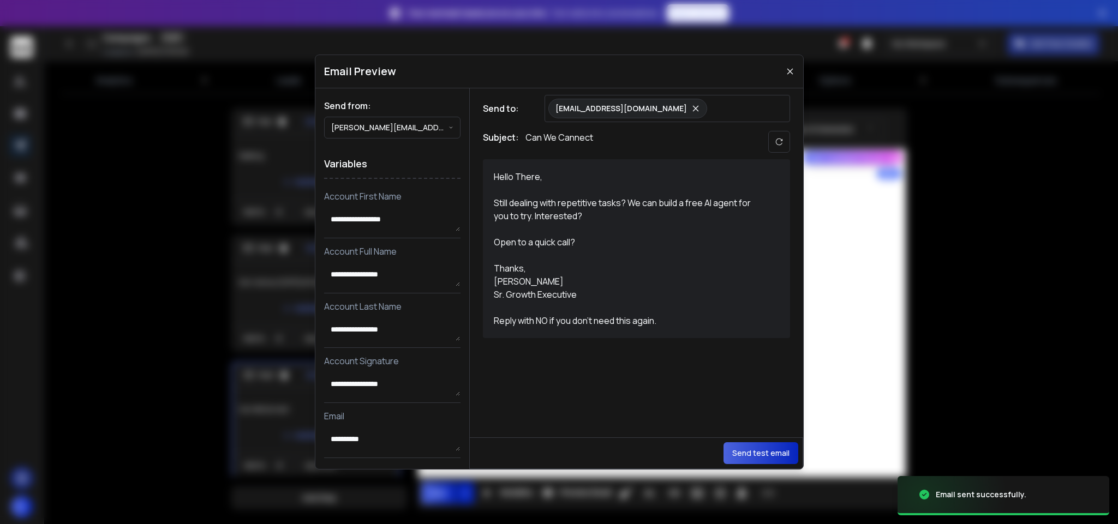
click at [691, 104] on icon at bounding box center [695, 108] width 9 height 9
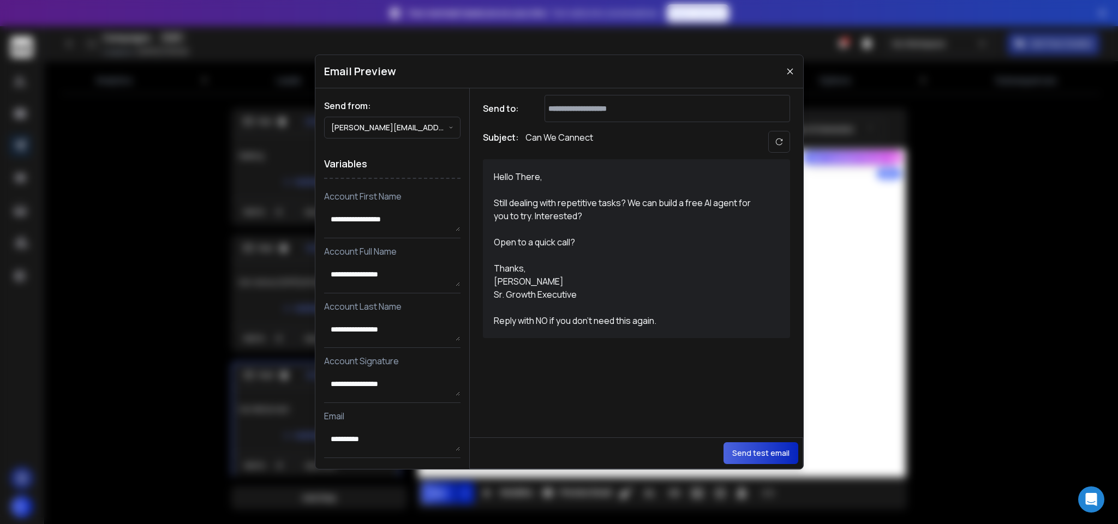
drag, startPoint x: 593, startPoint y: 115, endPoint x: 593, endPoint y: 97, distance: 18.6
click at [593, 107] on input at bounding box center [667, 109] width 238 height 20
click at [745, 457] on button "Send test email" at bounding box center [761, 454] width 75 height 22
click at [745, 457] on div "Send test email" at bounding box center [636, 454] width 333 height 32
click at [639, 110] on div "[EMAIL_ADDRESS][DOMAIN_NAME]" at bounding box center [627, 109] width 159 height 20
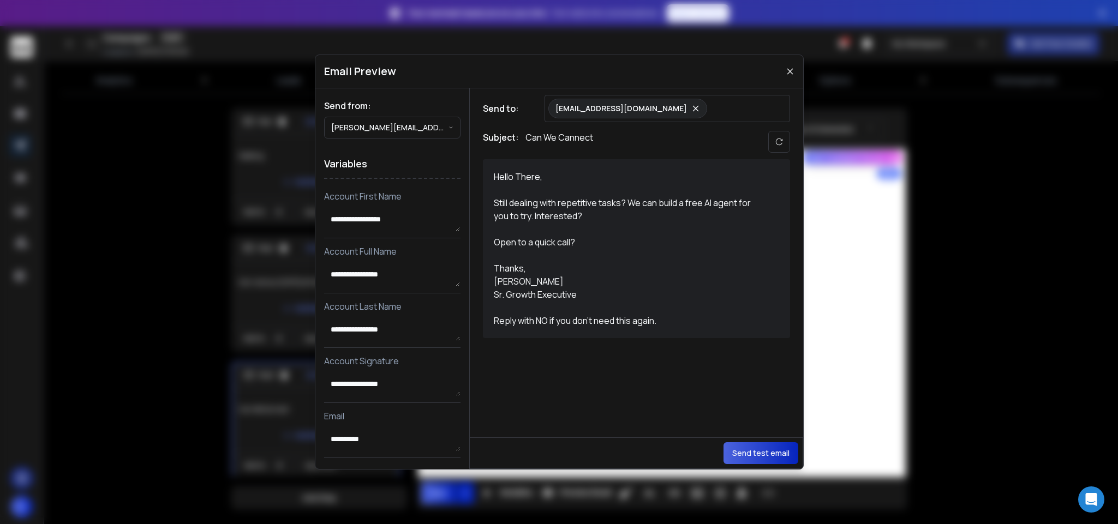
click at [691, 109] on icon at bounding box center [695, 108] width 9 height 9
click at [691, 110] on icon at bounding box center [695, 108] width 9 height 9
drag, startPoint x: 745, startPoint y: 467, endPoint x: 743, endPoint y: 441, distance: 26.2
click at [743, 447] on div "Send test email" at bounding box center [636, 454] width 333 height 32
click at [743, 440] on div "Send test email" at bounding box center [636, 454] width 333 height 32
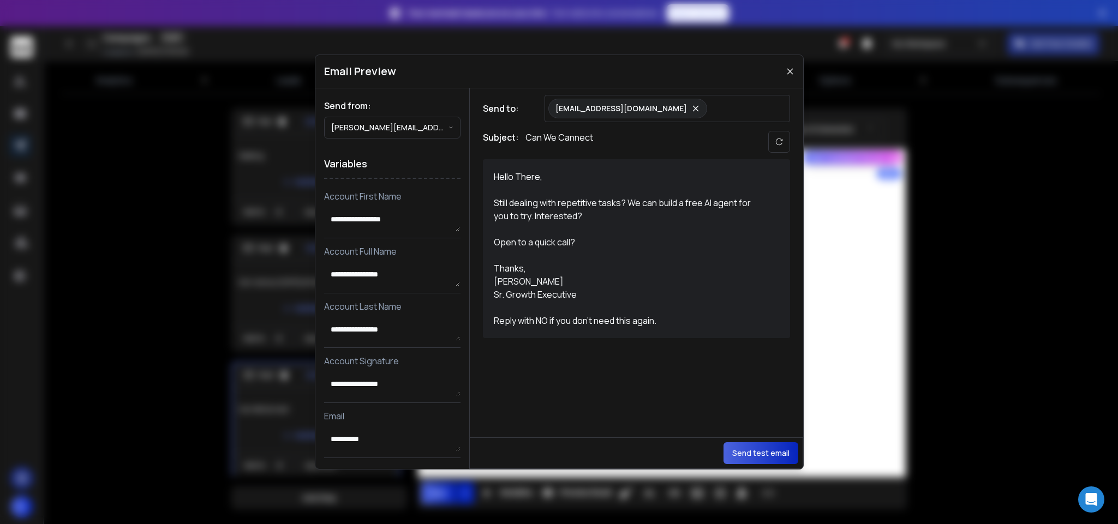
click at [742, 439] on div "Send test email" at bounding box center [636, 454] width 333 height 32
click at [736, 443] on button "Send test email" at bounding box center [761, 454] width 75 height 22
click at [736, 443] on div "Send test email" at bounding box center [636, 454] width 333 height 32
drag, startPoint x: 736, startPoint y: 443, endPoint x: 743, endPoint y: 348, distance: 95.3
click at [753, 406] on div "Send to: [EMAIL_ADDRESS][DOMAIN_NAME] Subject: Can We Cannect Hello There, Stil…" at bounding box center [636, 278] width 334 height 381
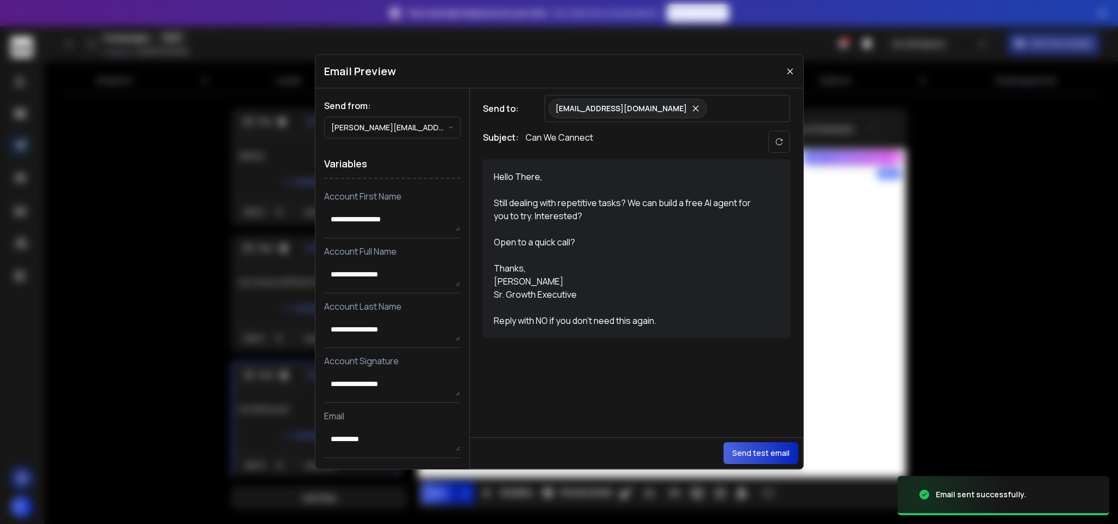
click at [691, 106] on icon at bounding box center [695, 108] width 9 height 9
click at [613, 106] on p "[EMAIL_ADDRESS][DOMAIN_NAME]" at bounding box center [622, 108] width 132 height 11
click at [751, 450] on button "Send test email" at bounding box center [761, 454] width 75 height 22
click at [751, 450] on div "Send test email" at bounding box center [636, 454] width 333 height 32
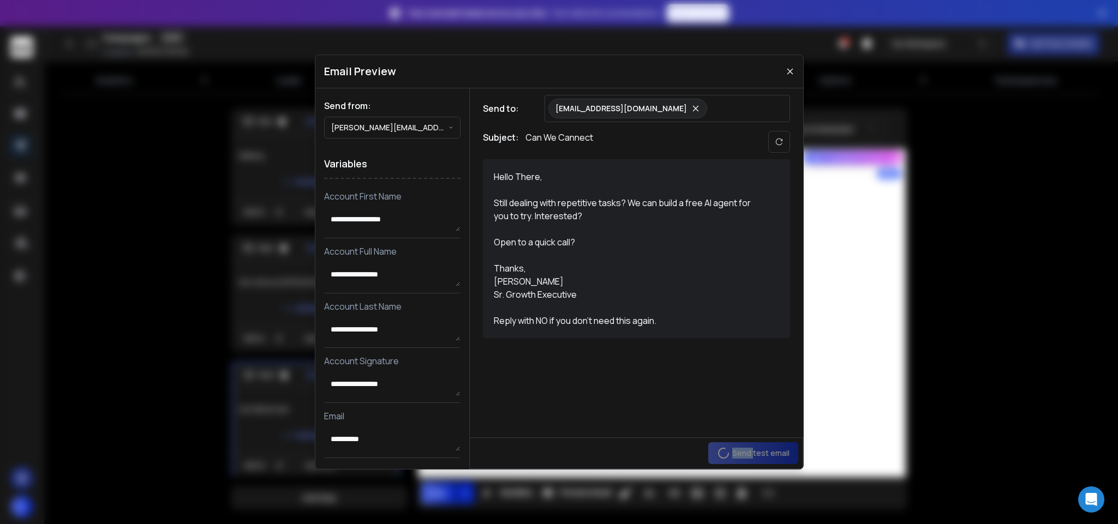
drag, startPoint x: 751, startPoint y: 450, endPoint x: 714, endPoint y: 329, distance: 126.9
click at [750, 449] on div "Send test email" at bounding box center [636, 454] width 333 height 32
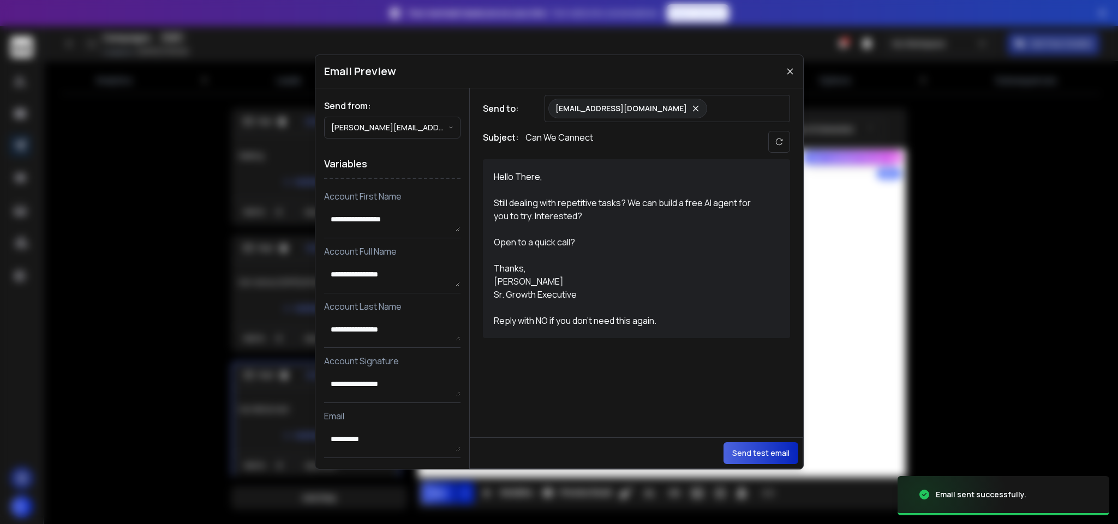
drag, startPoint x: 740, startPoint y: 112, endPoint x: 732, endPoint y: 111, distance: 8.2
click at [700, 112] on icon at bounding box center [695, 108] width 9 height 9
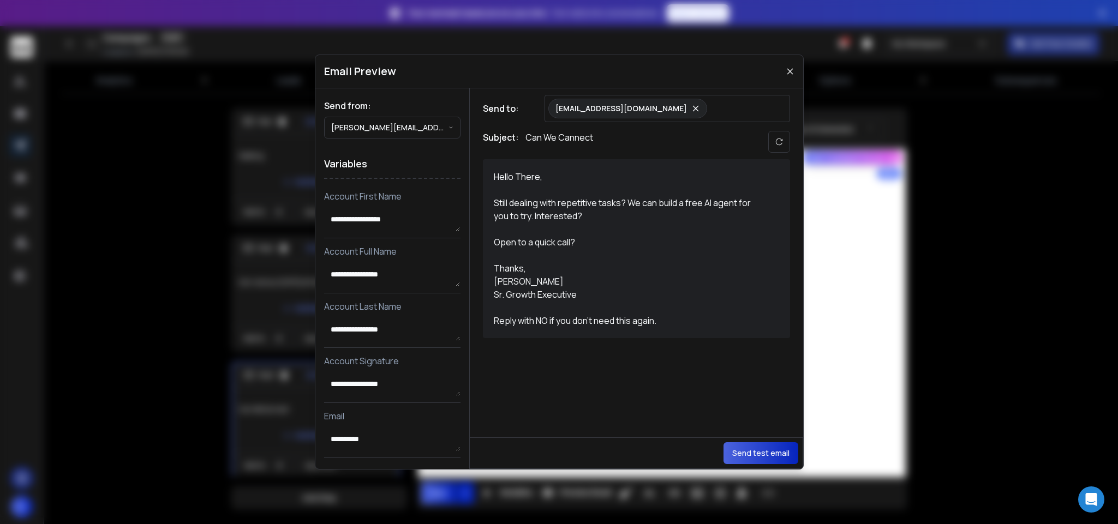
click at [757, 456] on button "Send test email" at bounding box center [761, 454] width 75 height 22
click at [757, 456] on div "Send test email" at bounding box center [636, 454] width 333 height 32
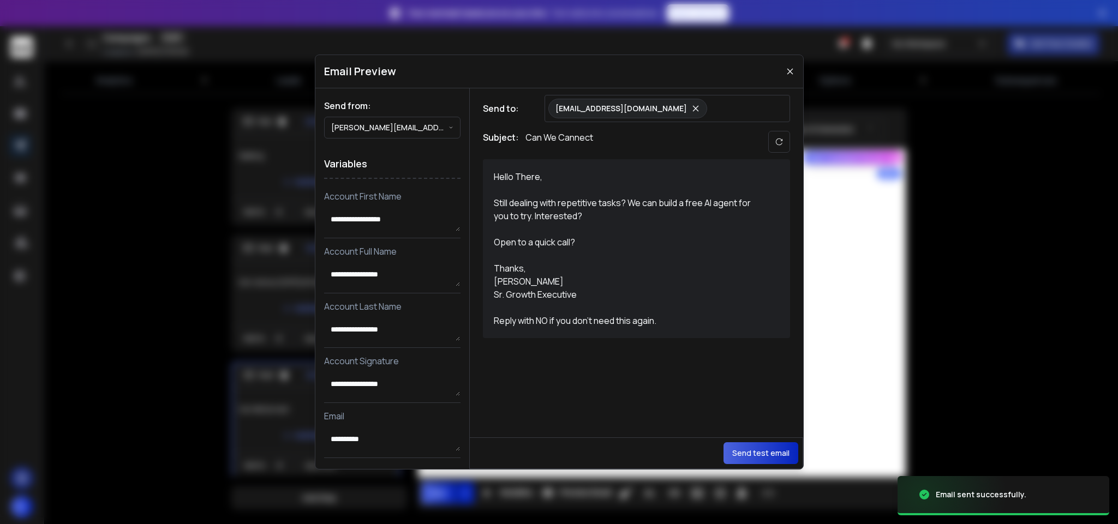
click at [691, 108] on icon at bounding box center [695, 108] width 9 height 9
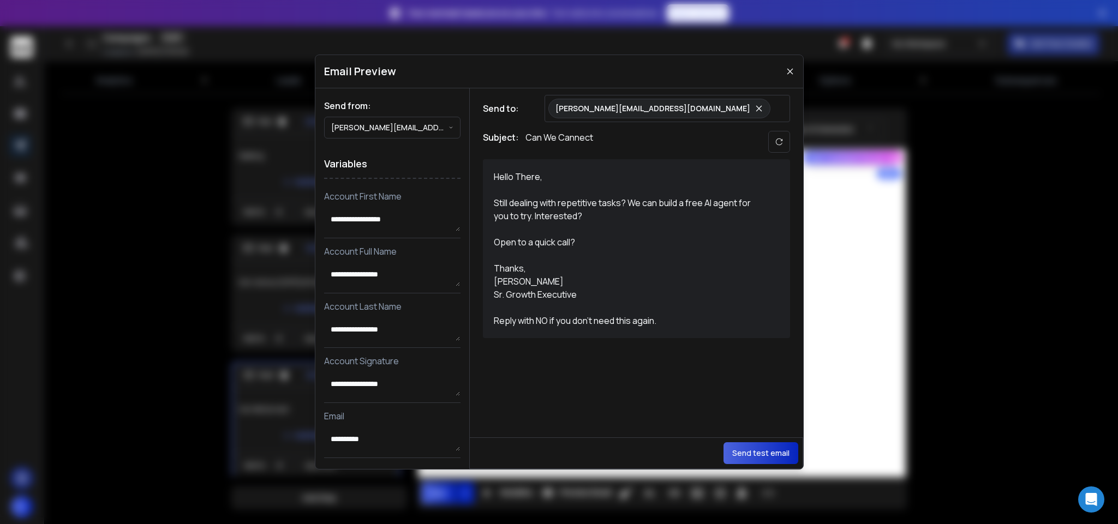
click at [743, 444] on button "Send test email" at bounding box center [761, 454] width 75 height 22
click at [743, 444] on div "Send test email" at bounding box center [636, 454] width 333 height 32
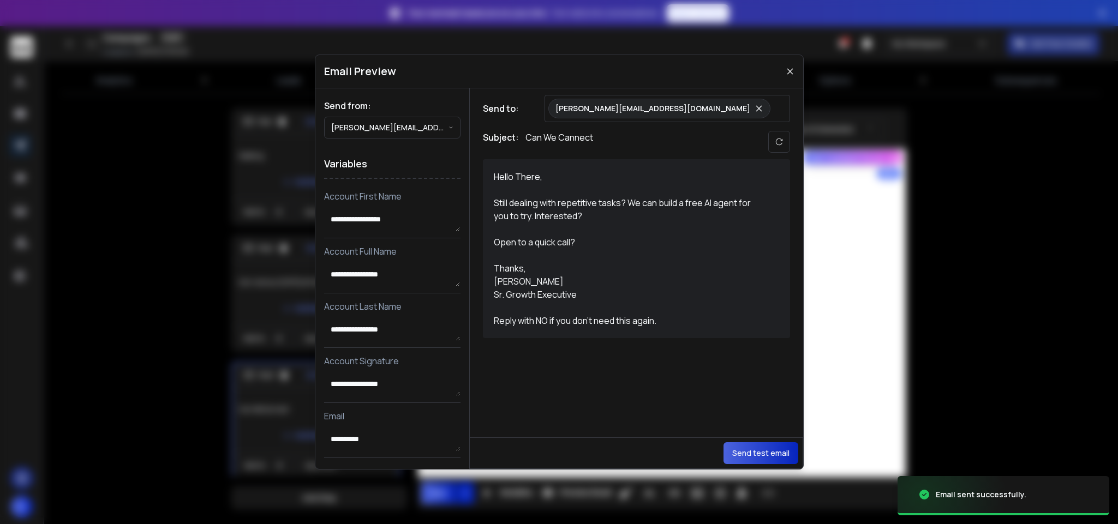
click at [675, 114] on div "[PERSON_NAME][EMAIL_ADDRESS][DOMAIN_NAME]" at bounding box center [659, 109] width 222 height 20
click at [755, 110] on icon at bounding box center [759, 108] width 9 height 9
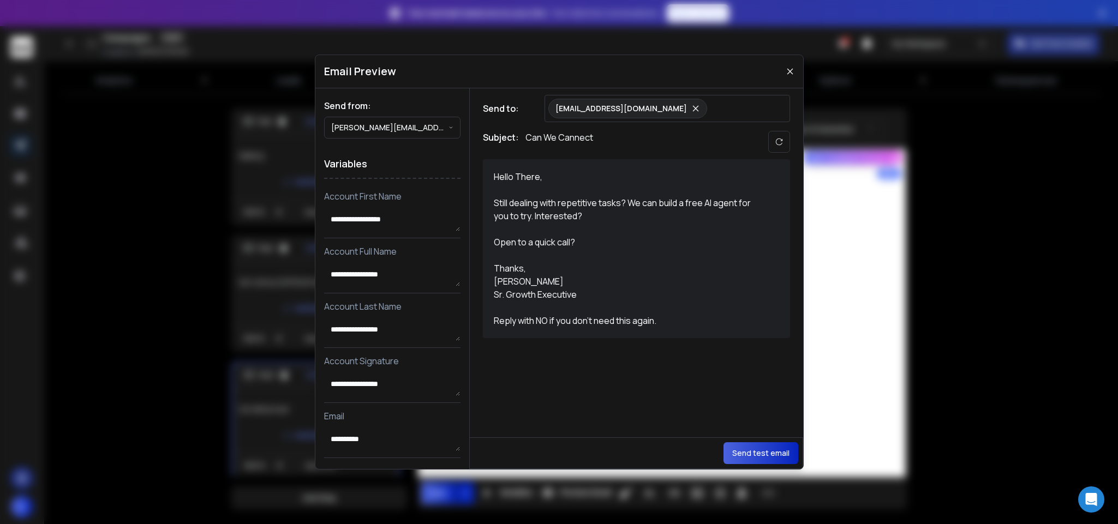
click at [771, 455] on button "Send test email" at bounding box center [761, 454] width 75 height 22
drag, startPoint x: 770, startPoint y: 454, endPoint x: 767, endPoint y: 419, distance: 35.1
click at [770, 452] on div "Send test email" at bounding box center [636, 454] width 333 height 32
click at [691, 111] on icon at bounding box center [695, 108] width 9 height 9
click at [760, 435] on div "Send to: [EMAIL_ADDRESS][DOMAIN_NAME] Subject: Can We Cannect Hello There, Stil…" at bounding box center [636, 278] width 334 height 381
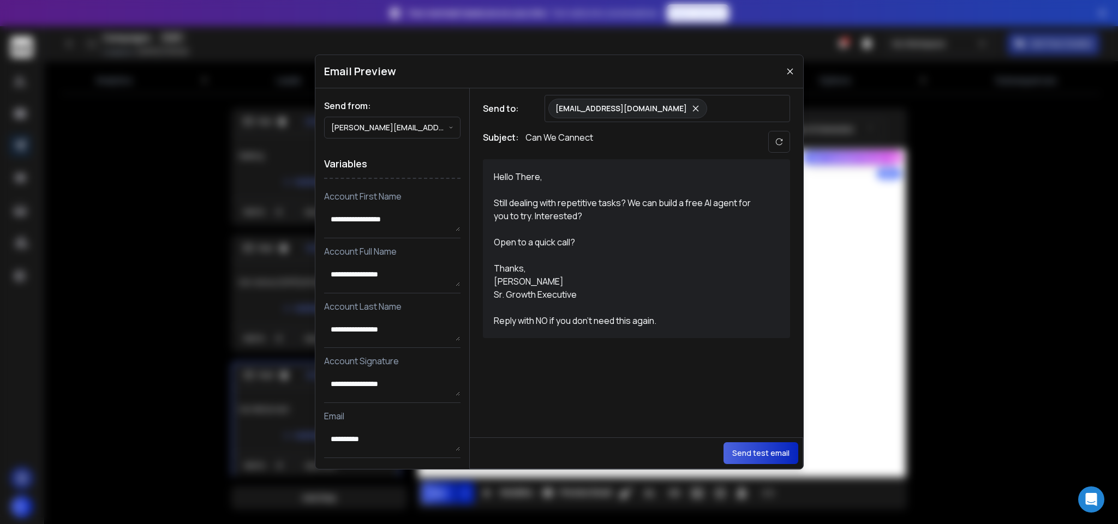
click at [757, 444] on button "Send test email" at bounding box center [761, 454] width 75 height 22
click at [757, 444] on div "Send test email" at bounding box center [636, 454] width 333 height 32
click at [631, 111] on div "[EMAIL_ADDRESS][DOMAIN_NAME]" at bounding box center [627, 109] width 159 height 20
click at [693, 110] on icon at bounding box center [696, 108] width 6 height 6
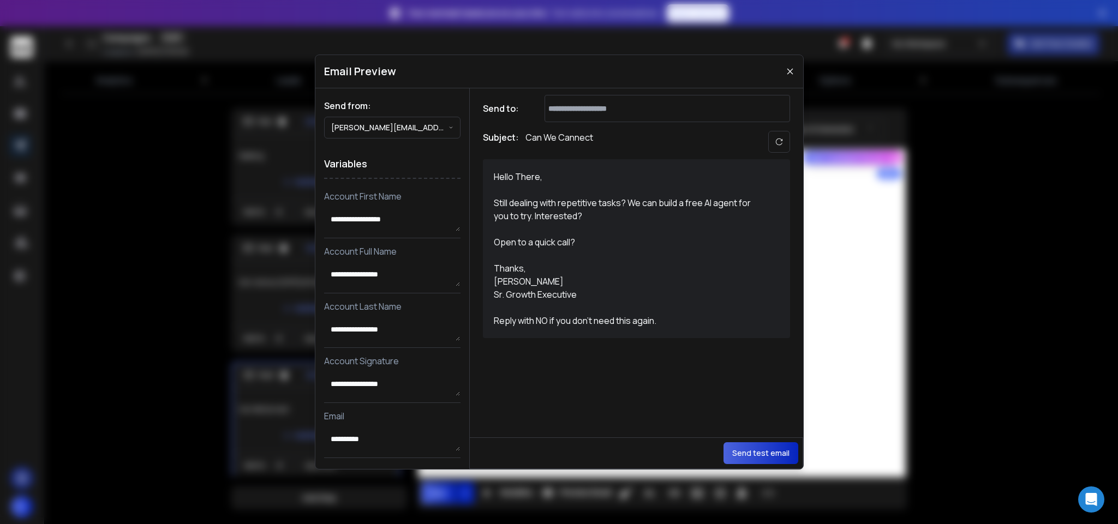
click at [636, 110] on div at bounding box center [668, 108] width 246 height 27
click at [752, 467] on div "Send test email" at bounding box center [636, 454] width 333 height 32
click at [751, 464] on div "Send test email" at bounding box center [636, 454] width 333 height 32
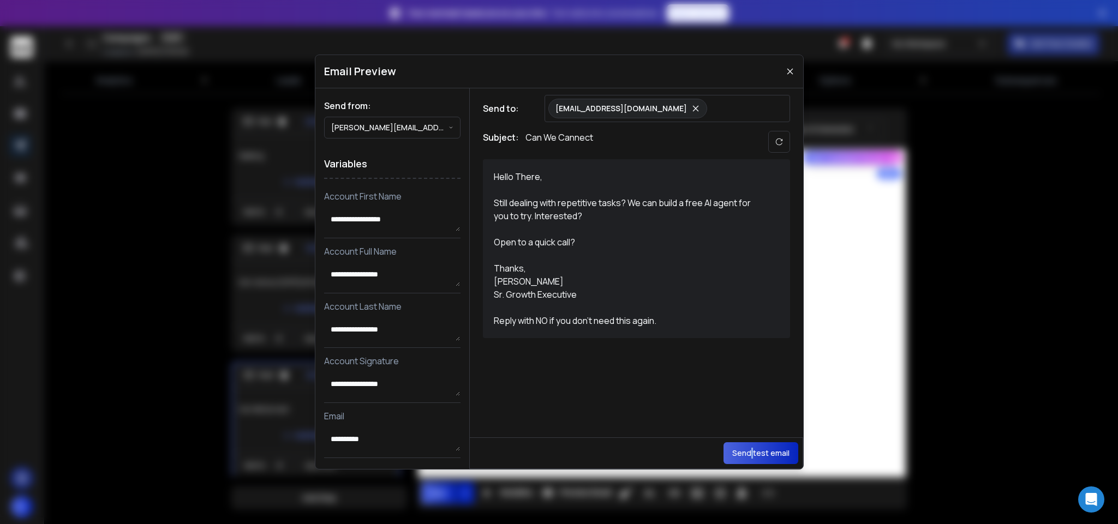
click at [751, 464] on button "Send test email" at bounding box center [761, 454] width 75 height 22
click at [751, 464] on div "Send test email" at bounding box center [636, 454] width 333 height 32
click at [623, 109] on div "[EMAIL_ADDRESS][DOMAIN_NAME]" at bounding box center [627, 109] width 159 height 20
click at [693, 109] on icon at bounding box center [696, 108] width 6 height 6
click at [755, 440] on div "Send test email" at bounding box center [636, 454] width 333 height 32
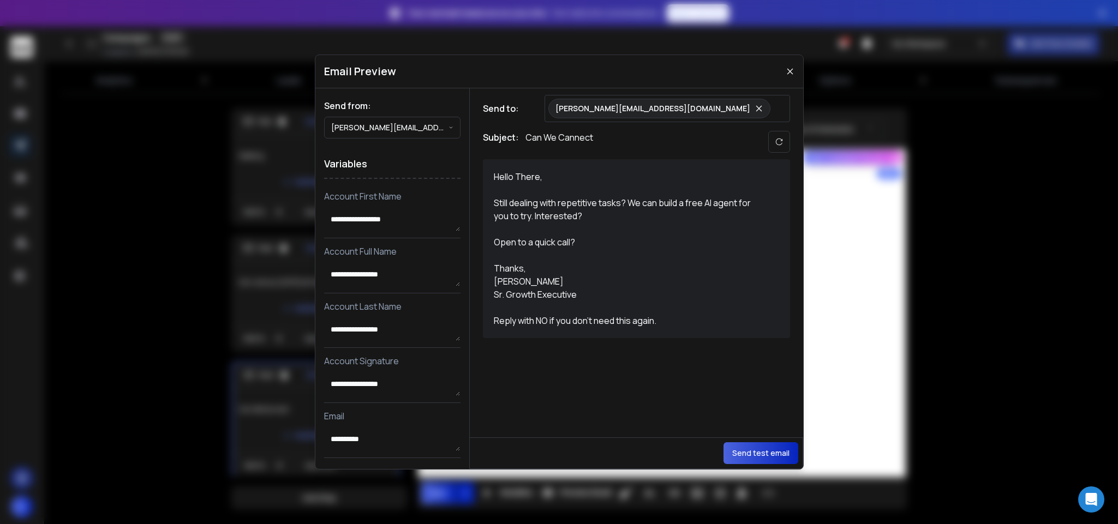
click at [752, 467] on div "Send test email" at bounding box center [636, 454] width 333 height 32
drag, startPoint x: 760, startPoint y: 440, endPoint x: 760, endPoint y: 456, distance: 15.3
click at [761, 450] on div "Send test email" at bounding box center [636, 454] width 333 height 32
click at [760, 457] on button "Send test email" at bounding box center [761, 454] width 75 height 22
drag, startPoint x: 760, startPoint y: 457, endPoint x: 610, endPoint y: 130, distance: 360.2
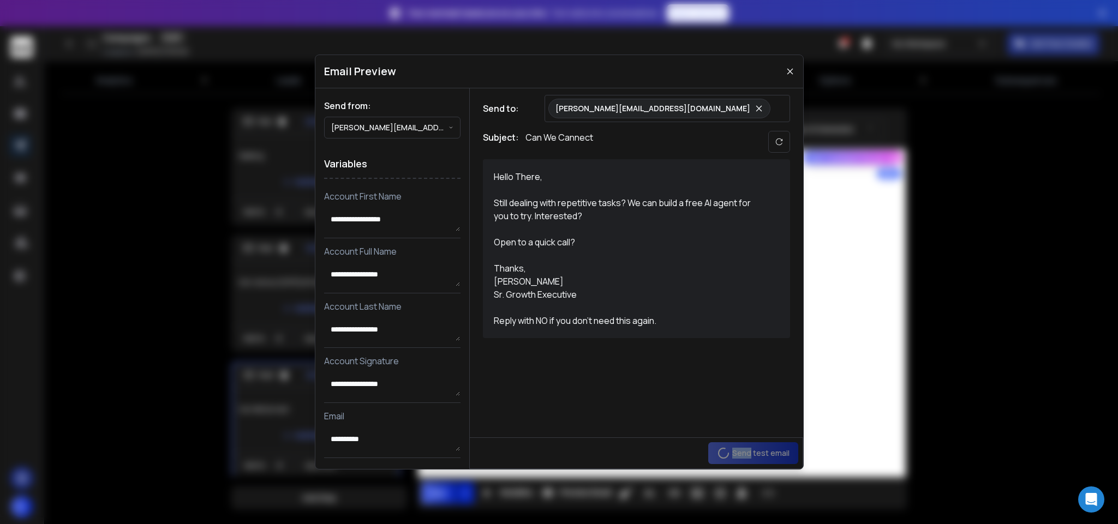
click at [715, 419] on div "Send to: [PERSON_NAME][EMAIL_ADDRESS][DOMAIN_NAME] Subject: Can We Cannect Hell…" at bounding box center [636, 278] width 334 height 381
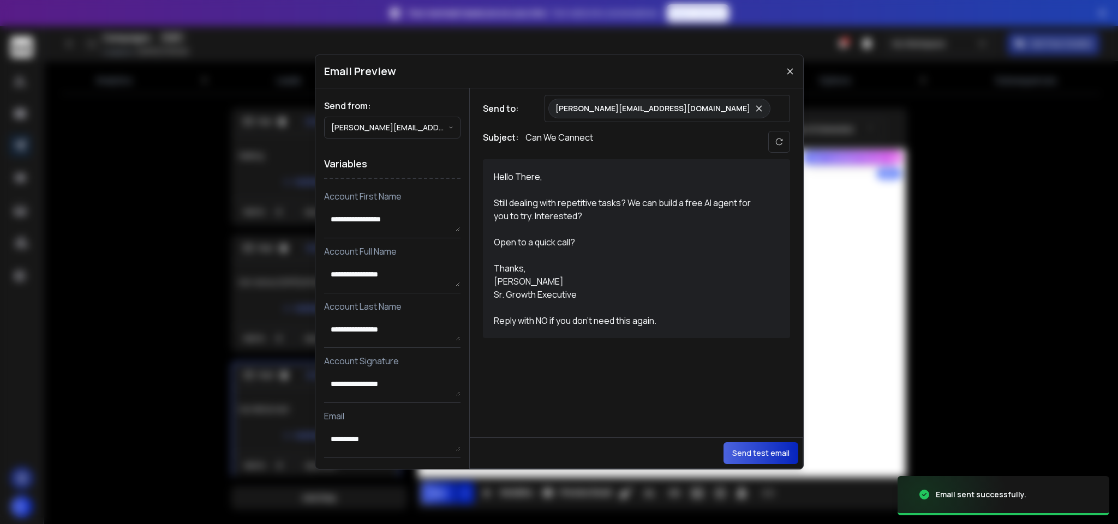
click at [661, 113] on div "[PERSON_NAME][EMAIL_ADDRESS][DOMAIN_NAME]" at bounding box center [659, 109] width 222 height 20
click at [755, 112] on icon at bounding box center [759, 108] width 9 height 9
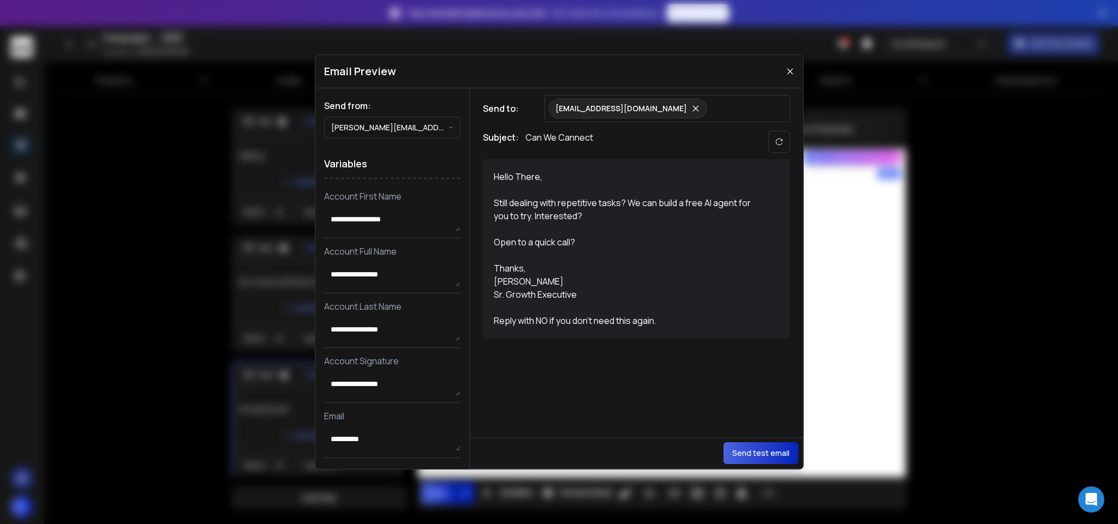
click at [744, 455] on button "Send test email" at bounding box center [761, 454] width 75 height 22
drag, startPoint x: 744, startPoint y: 455, endPoint x: 753, endPoint y: 426, distance: 30.4
click at [752, 431] on div "Send to: [EMAIL_ADDRESS][DOMAIN_NAME] Subject: Can We Cannect Hello There, Stil…" at bounding box center [636, 278] width 334 height 381
click at [691, 106] on icon at bounding box center [695, 108] width 9 height 9
click at [745, 446] on button "Send test email" at bounding box center [761, 454] width 75 height 22
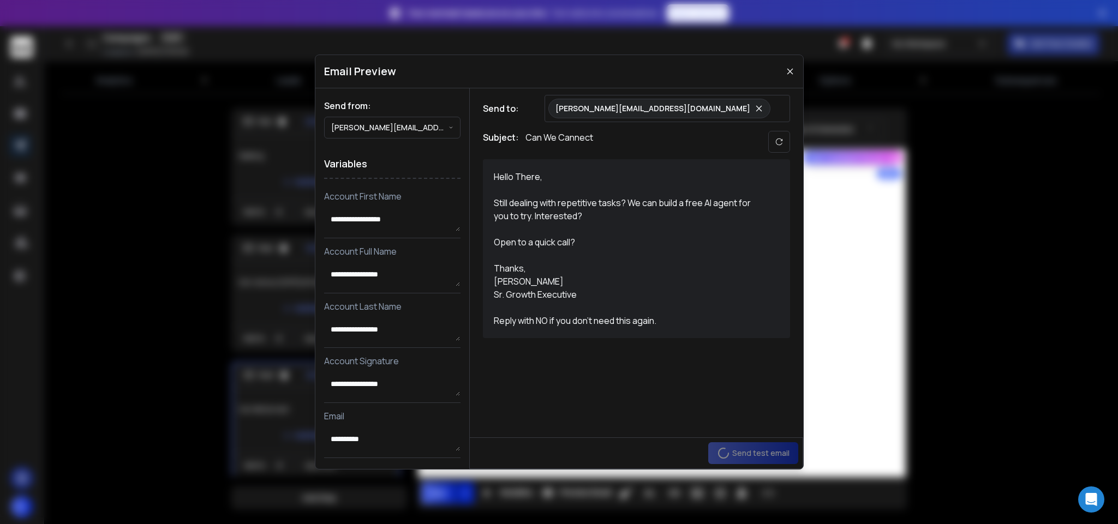
click at [745, 446] on div "Send test email" at bounding box center [636, 454] width 333 height 32
click at [671, 115] on div "[PERSON_NAME][EMAIL_ADDRESS][DOMAIN_NAME]" at bounding box center [659, 109] width 222 height 20
click at [755, 111] on icon at bounding box center [759, 108] width 9 height 9
click at [755, 456] on button "Send test email" at bounding box center [761, 454] width 75 height 22
click at [691, 110] on icon at bounding box center [695, 108] width 9 height 9
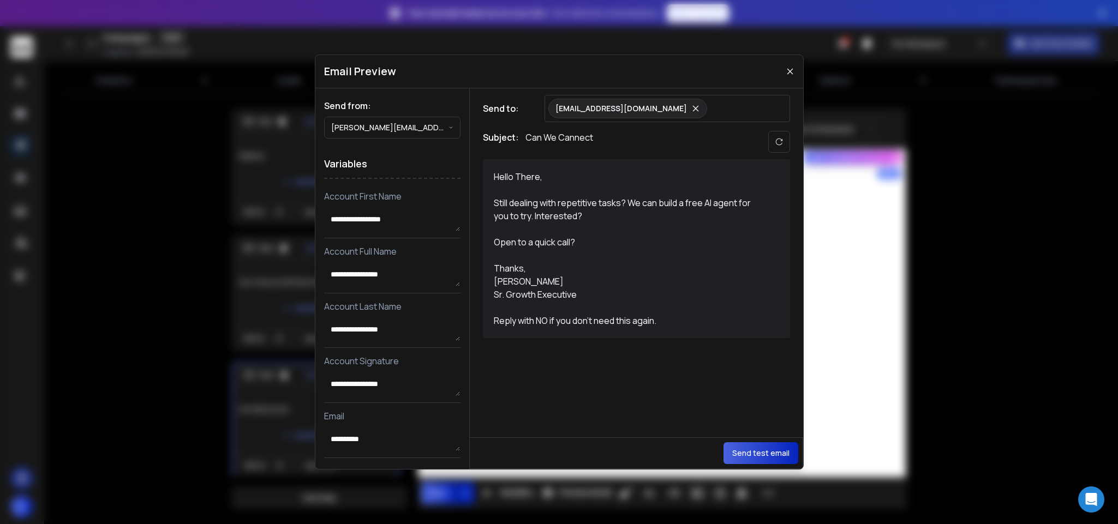
click at [747, 450] on button "Send test email" at bounding box center [761, 454] width 75 height 22
drag, startPoint x: 747, startPoint y: 450, endPoint x: 743, endPoint y: 403, distance: 47.6
click at [747, 446] on div "Send test email" at bounding box center [636, 454] width 333 height 32
click at [691, 110] on icon at bounding box center [695, 108] width 9 height 9
click at [742, 462] on button "Send test email" at bounding box center [761, 454] width 75 height 22
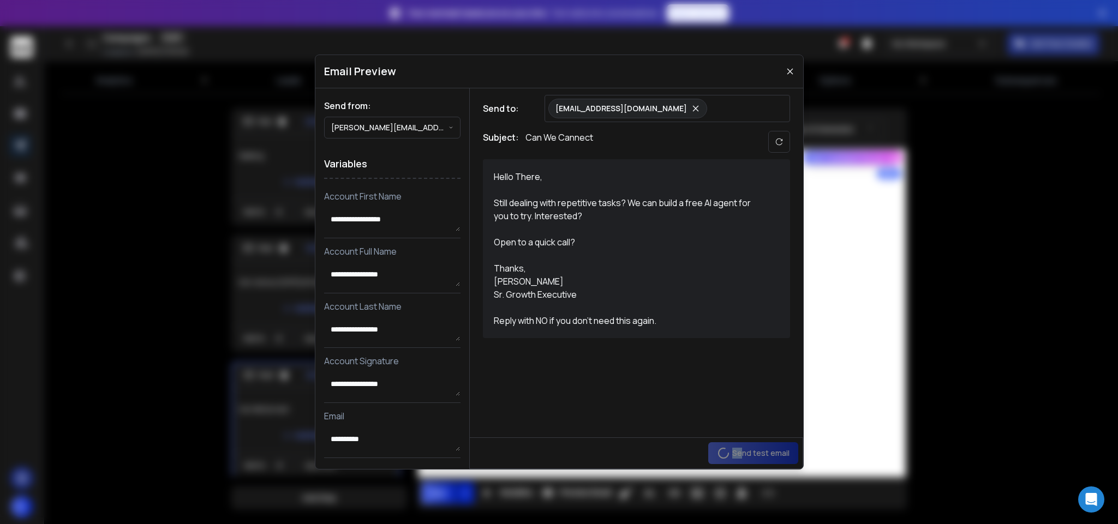
click at [743, 458] on div "Send test email" at bounding box center [636, 454] width 333 height 32
click at [743, 457] on div "Send test email" at bounding box center [636, 454] width 333 height 32
click at [691, 105] on icon at bounding box center [695, 108] width 9 height 9
click at [755, 108] on icon at bounding box center [759, 108] width 9 height 9
click at [739, 449] on button "Send test email" at bounding box center [761, 454] width 75 height 22
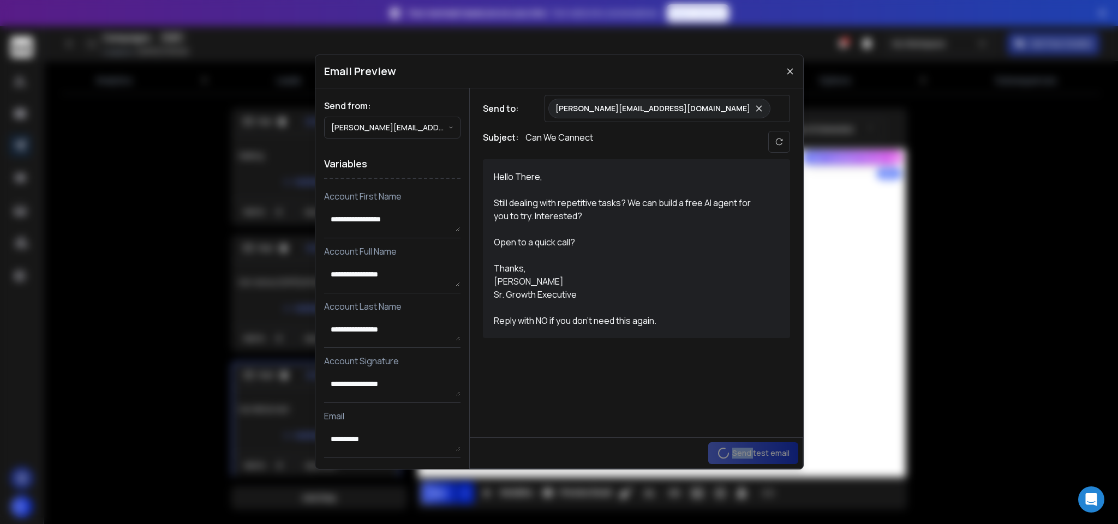
click at [739, 449] on div "Send test email" at bounding box center [636, 454] width 333 height 32
drag, startPoint x: 739, startPoint y: 449, endPoint x: 742, endPoint y: 409, distance: 40.0
click at [739, 446] on div "Send test email" at bounding box center [636, 454] width 333 height 32
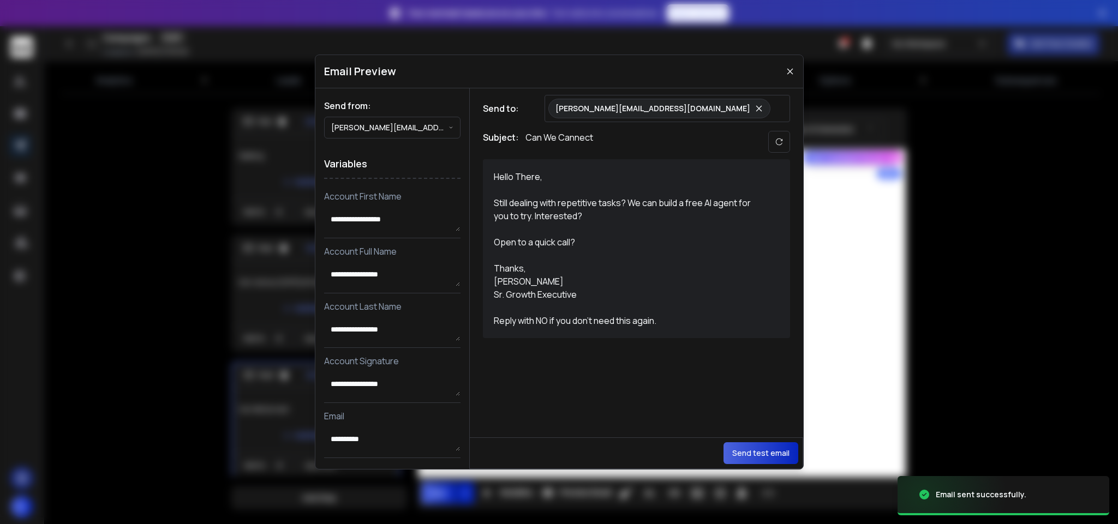
click at [755, 112] on icon at bounding box center [759, 108] width 9 height 9
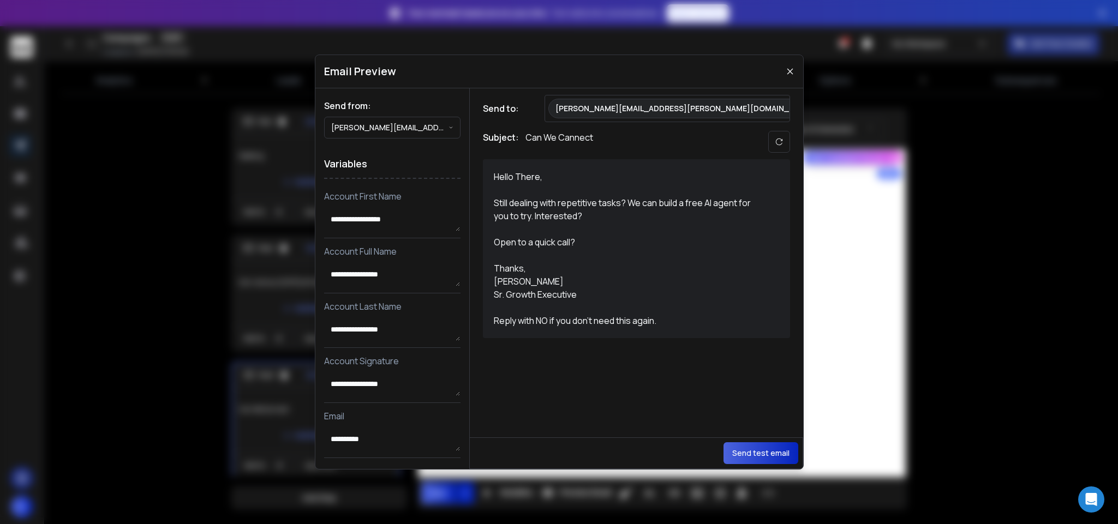
click at [757, 454] on button "Send test email" at bounding box center [761, 454] width 75 height 22
click at [757, 454] on div "Send test email" at bounding box center [636, 454] width 333 height 32
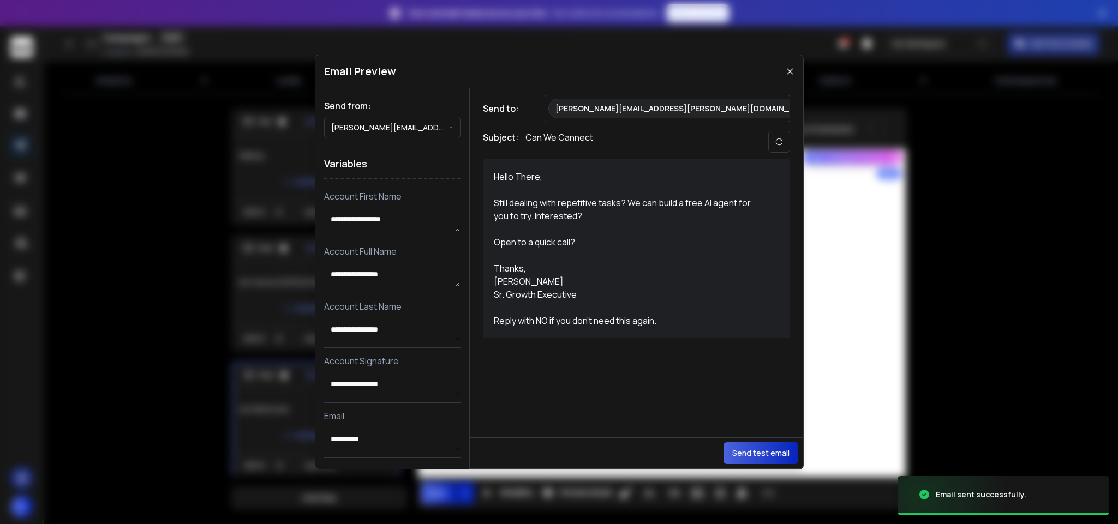
click at [818, 111] on icon at bounding box center [822, 108] width 9 height 9
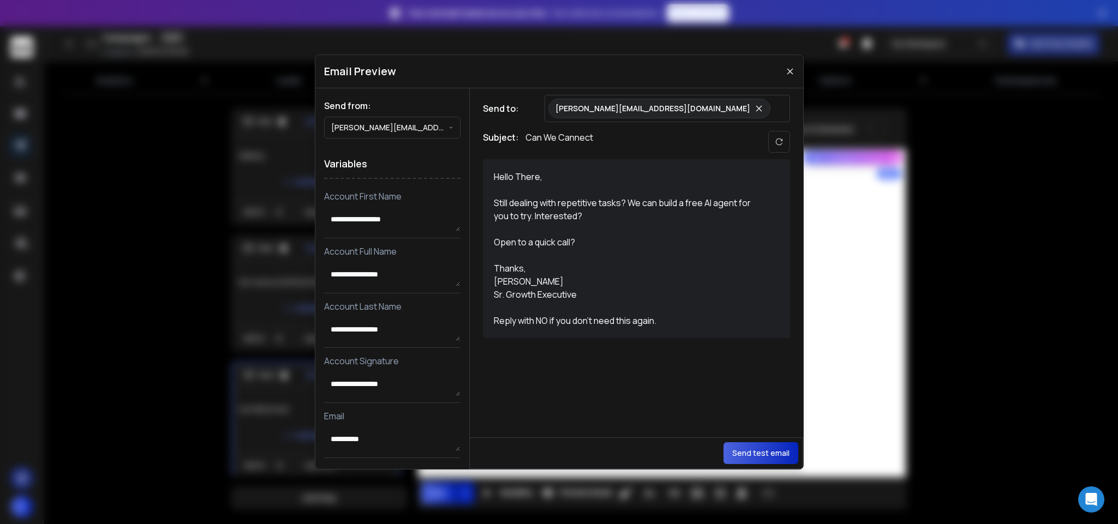
drag, startPoint x: 750, startPoint y: 469, endPoint x: 750, endPoint y: 476, distance: 7.7
click at [750, 476] on div "**********" at bounding box center [559, 262] width 1118 height 437
click at [752, 463] on button "Send test email" at bounding box center [761, 454] width 75 height 22
click at [752, 462] on div "Send test email" at bounding box center [636, 454] width 333 height 32
drag, startPoint x: 752, startPoint y: 462, endPoint x: 760, endPoint y: 381, distance: 81.2
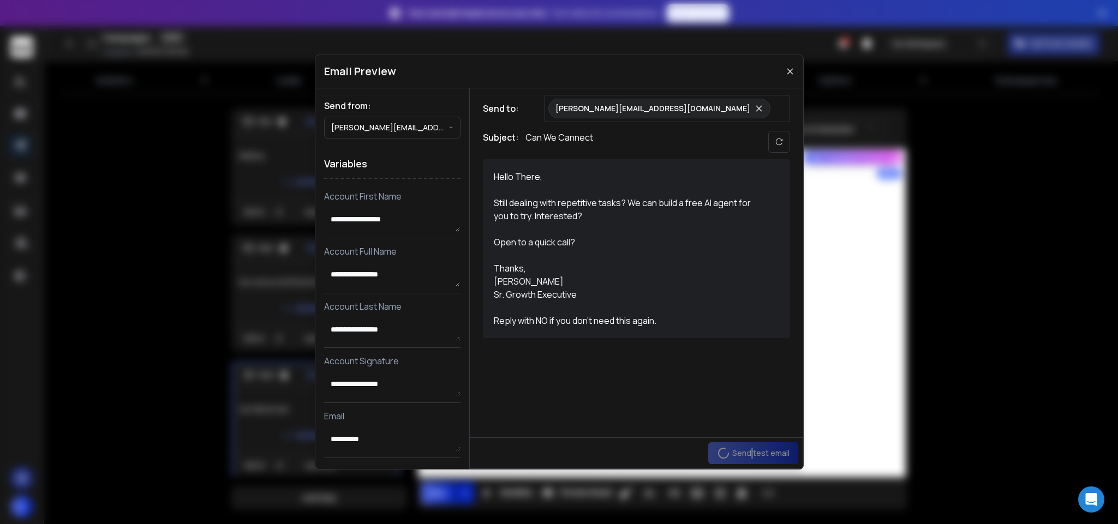
click at [752, 457] on div "Send test email" at bounding box center [636, 454] width 333 height 32
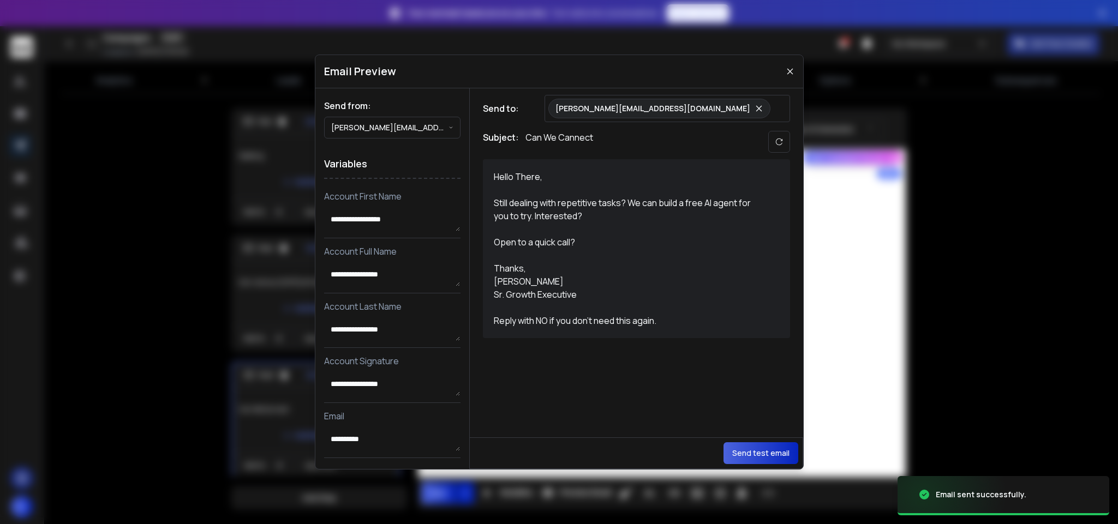
click at [788, 71] on icon at bounding box center [790, 71] width 9 height 9
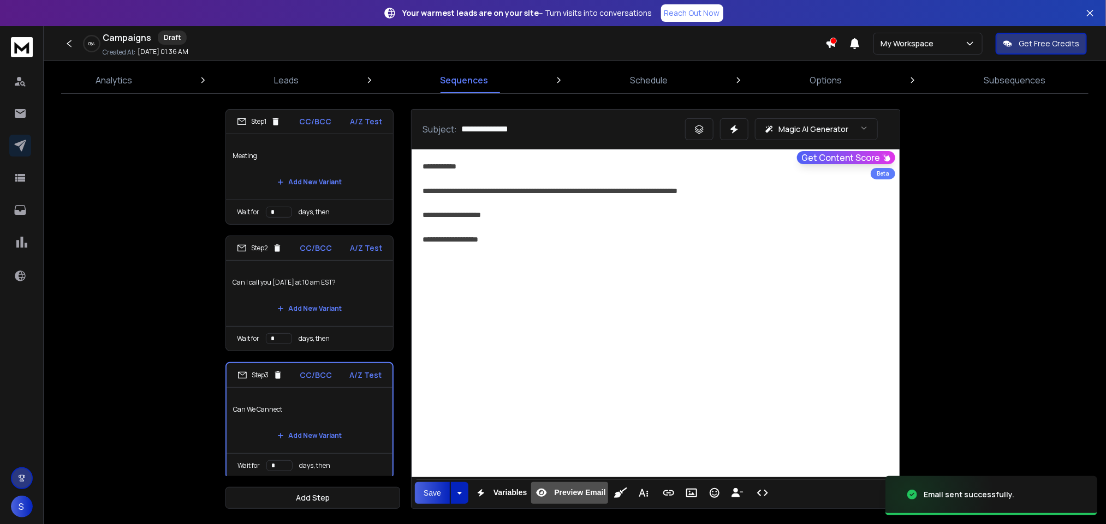
click at [544, 496] on icon "button" at bounding box center [541, 493] width 10 height 8
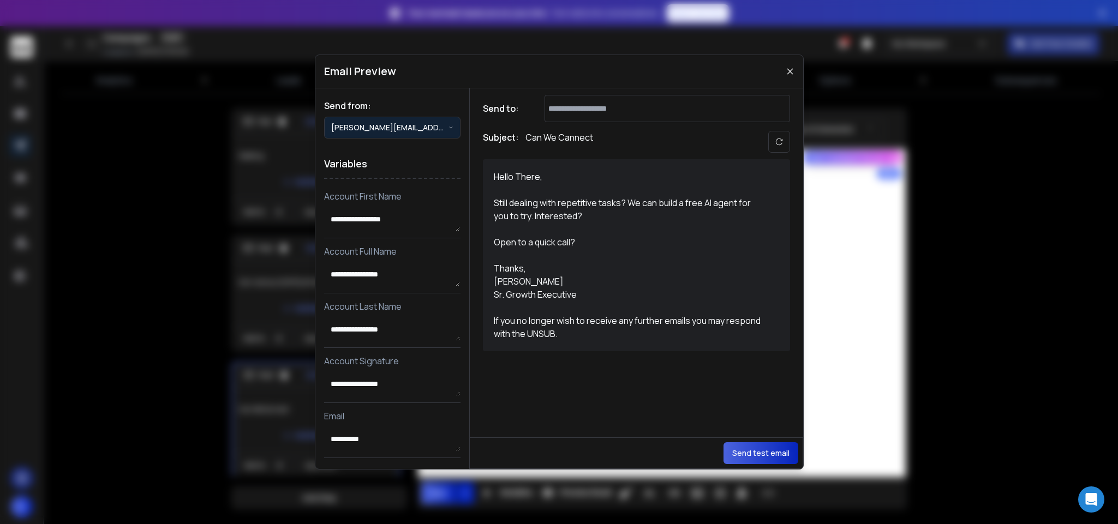
click at [449, 127] on icon "button" at bounding box center [451, 127] width 5 height 11
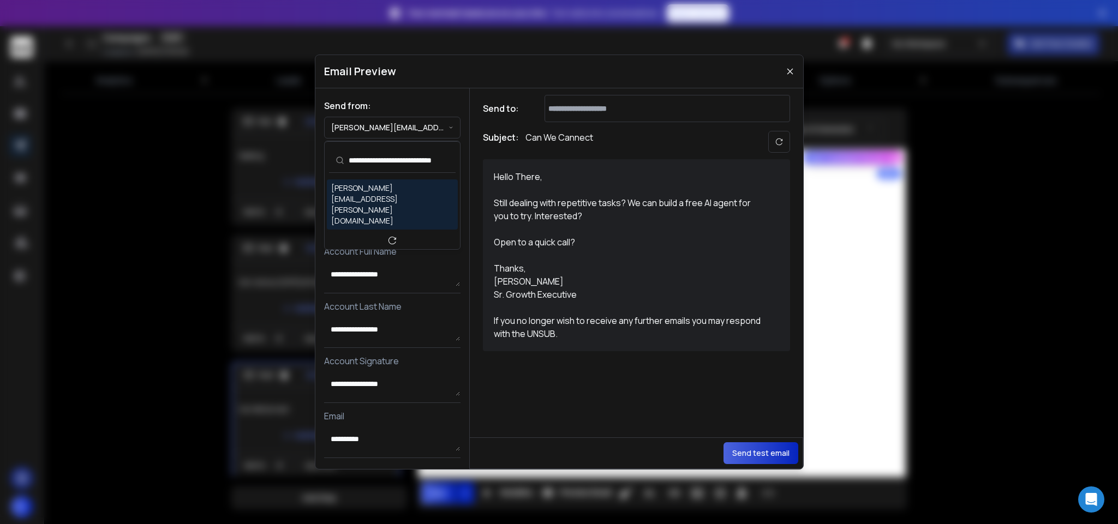
scroll to position [0, 11]
type input "**********"
click at [426, 182] on div "[PERSON_NAME][EMAIL_ADDRESS][PERSON_NAME][DOMAIN_NAME]" at bounding box center [392, 202] width 122 height 44
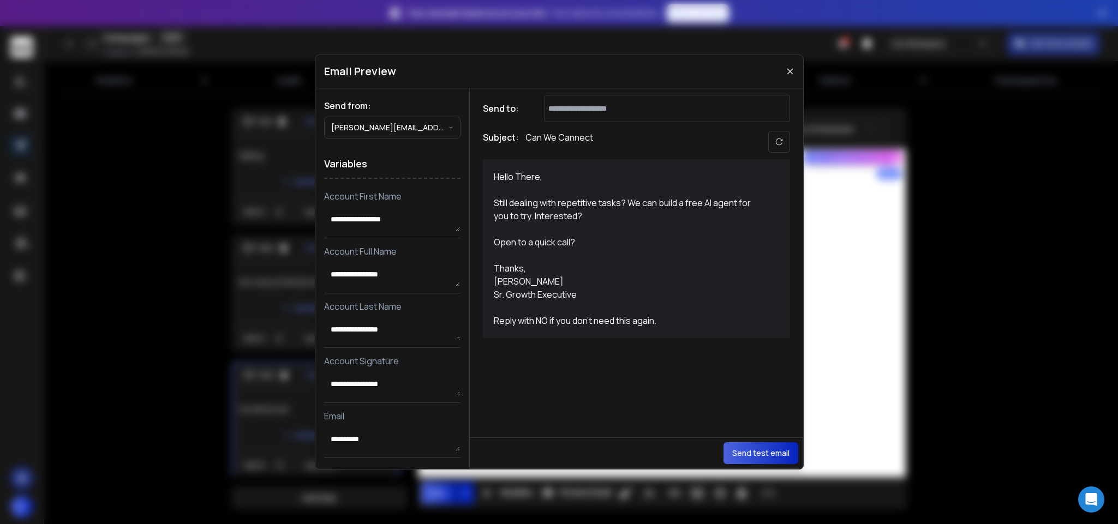
click at [601, 116] on div at bounding box center [668, 108] width 246 height 27
click at [765, 445] on button "Send test email" at bounding box center [761, 454] width 75 height 22
click at [765, 445] on div "Send test email" at bounding box center [636, 454] width 333 height 32
click at [755, 113] on icon at bounding box center [759, 108] width 9 height 9
click at [766, 448] on button "Send test email" at bounding box center [761, 454] width 75 height 22
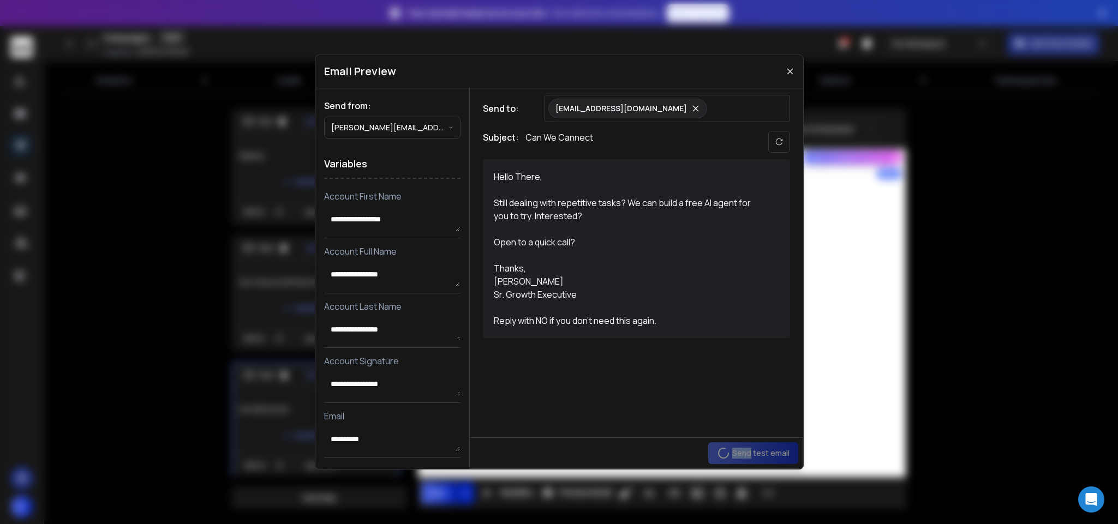
drag, startPoint x: 766, startPoint y: 447, endPoint x: 763, endPoint y: 328, distance: 119.0
click at [766, 422] on div "Send to: [EMAIL_ADDRESS][DOMAIN_NAME] Subject: Can We Cannect Hello There, Stil…" at bounding box center [636, 278] width 334 height 381
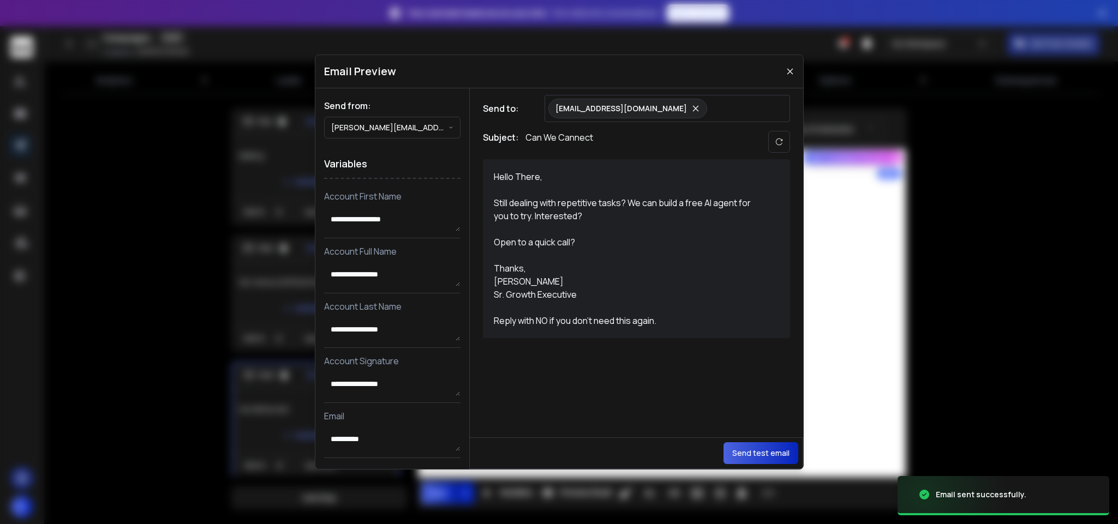
click at [679, 110] on div "[EMAIL_ADDRESS][DOMAIN_NAME]" at bounding box center [627, 109] width 159 height 20
click at [691, 110] on icon at bounding box center [695, 108] width 9 height 9
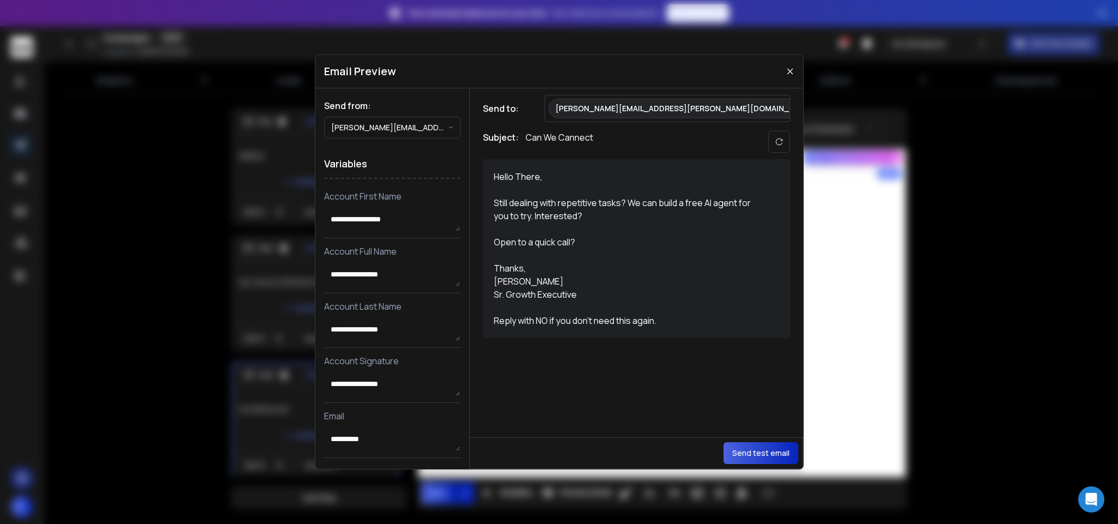
click at [775, 438] on div "Send test email" at bounding box center [636, 454] width 333 height 32
click at [774, 439] on div "Send test email" at bounding box center [636, 454] width 333 height 32
click at [774, 440] on div "Send test email" at bounding box center [636, 454] width 333 height 32
click at [768, 452] on button "Send test email" at bounding box center [761, 454] width 75 height 22
click at [768, 452] on div "Send test email" at bounding box center [636, 454] width 333 height 32
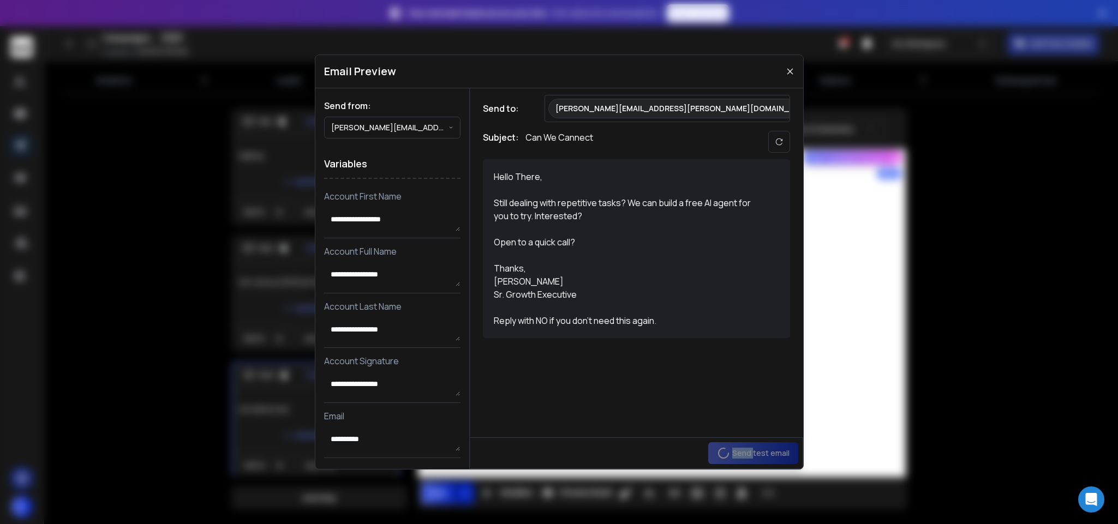
click at [768, 452] on div "Send test email" at bounding box center [636, 454] width 333 height 32
click at [621, 111] on div "[PERSON_NAME][EMAIL_ADDRESS][PERSON_NAME][DOMAIN_NAME]" at bounding box center [690, 109] width 285 height 20
click at [818, 110] on icon at bounding box center [822, 108] width 9 height 9
click at [785, 443] on button "Send test email" at bounding box center [761, 454] width 75 height 22
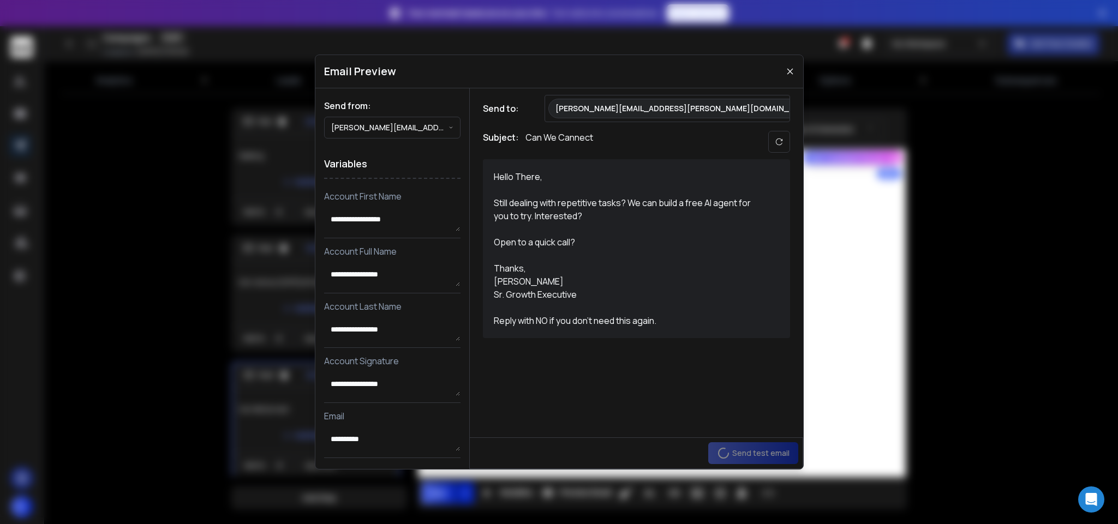
drag, startPoint x: 785, startPoint y: 443, endPoint x: 777, endPoint y: 444, distance: 8.3
click at [777, 444] on div "Send test email" at bounding box center [636, 454] width 333 height 32
click at [818, 113] on icon at bounding box center [822, 108] width 9 height 9
click at [745, 447] on button "Send test email" at bounding box center [761, 454] width 75 height 22
click at [745, 447] on div "Send test email" at bounding box center [636, 454] width 333 height 32
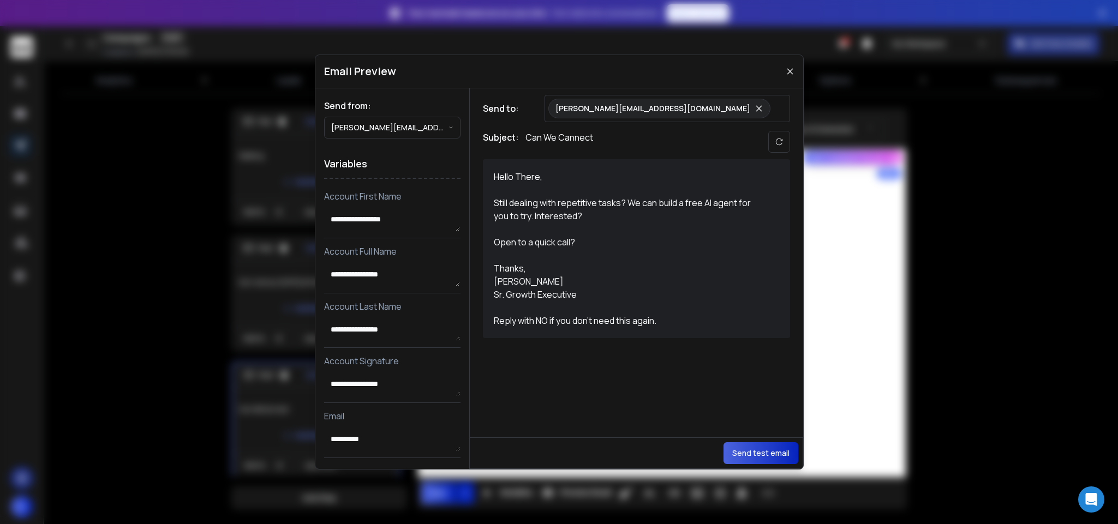
click at [755, 109] on icon at bounding box center [759, 108] width 9 height 9
click at [754, 444] on button "Send test email" at bounding box center [761, 454] width 75 height 22
click at [754, 444] on div "Send test email" at bounding box center [636, 454] width 333 height 32
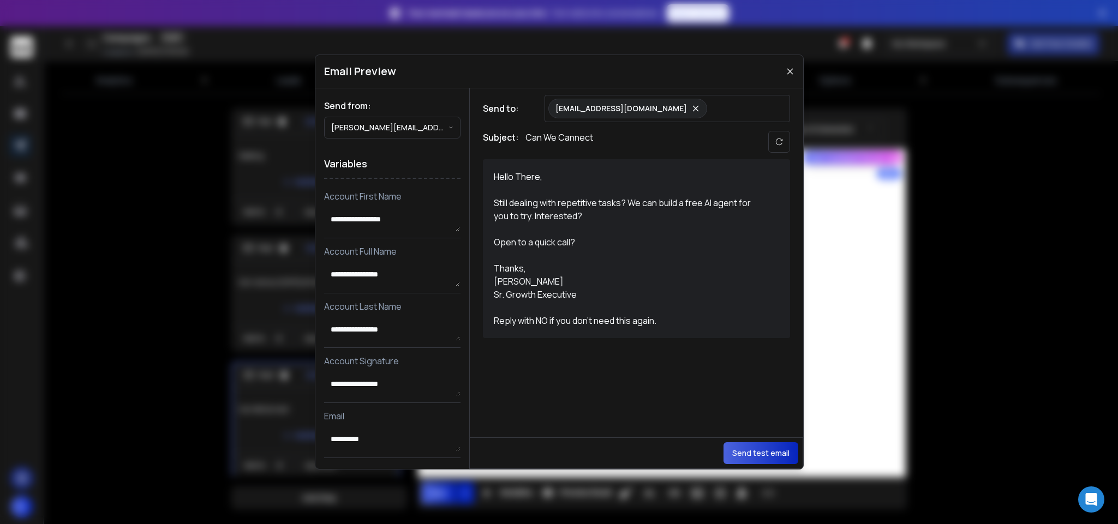
click at [700, 107] on icon at bounding box center [695, 108] width 9 height 9
click at [765, 463] on button "Send test email" at bounding box center [761, 454] width 75 height 22
click at [765, 463] on div "Send test email" at bounding box center [636, 454] width 333 height 32
drag, startPoint x: 762, startPoint y: 454, endPoint x: 760, endPoint y: 446, distance: 8.3
click at [762, 454] on div "Send test email" at bounding box center [636, 454] width 333 height 32
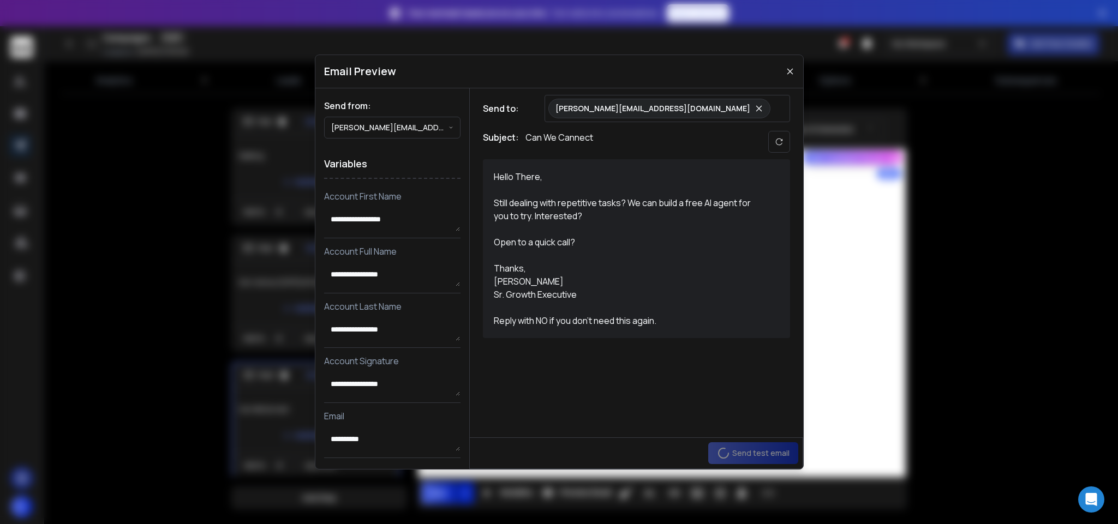
drag, startPoint x: 760, startPoint y: 446, endPoint x: 729, endPoint y: 390, distance: 64.0
click at [757, 431] on div "Send to: [PERSON_NAME][EMAIL_ADDRESS][DOMAIN_NAME] Subject: Can We Cannect Hell…" at bounding box center [636, 278] width 334 height 381
click at [650, 116] on div "[PERSON_NAME][EMAIL_ADDRESS][DOMAIN_NAME]" at bounding box center [659, 109] width 222 height 20
drag, startPoint x: 650, startPoint y: 111, endPoint x: 644, endPoint y: 111, distance: 6.0
click at [755, 111] on icon at bounding box center [759, 108] width 9 height 9
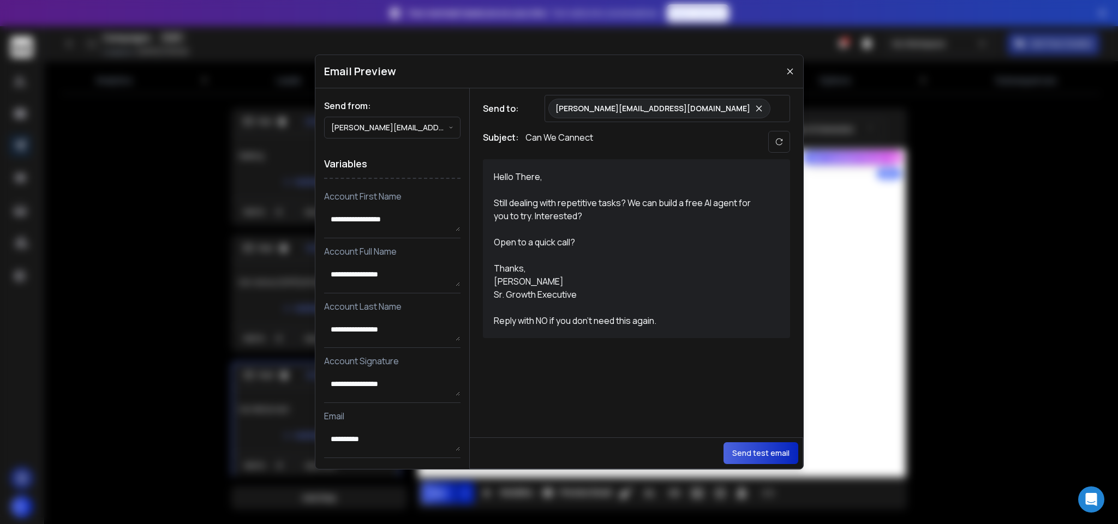
click at [760, 462] on button "Send test email" at bounding box center [761, 454] width 75 height 22
click at [760, 462] on div "Send test email" at bounding box center [636, 454] width 333 height 32
click at [755, 110] on icon at bounding box center [759, 108] width 9 height 9
click at [743, 457] on button "Send test email" at bounding box center [761, 454] width 75 height 22
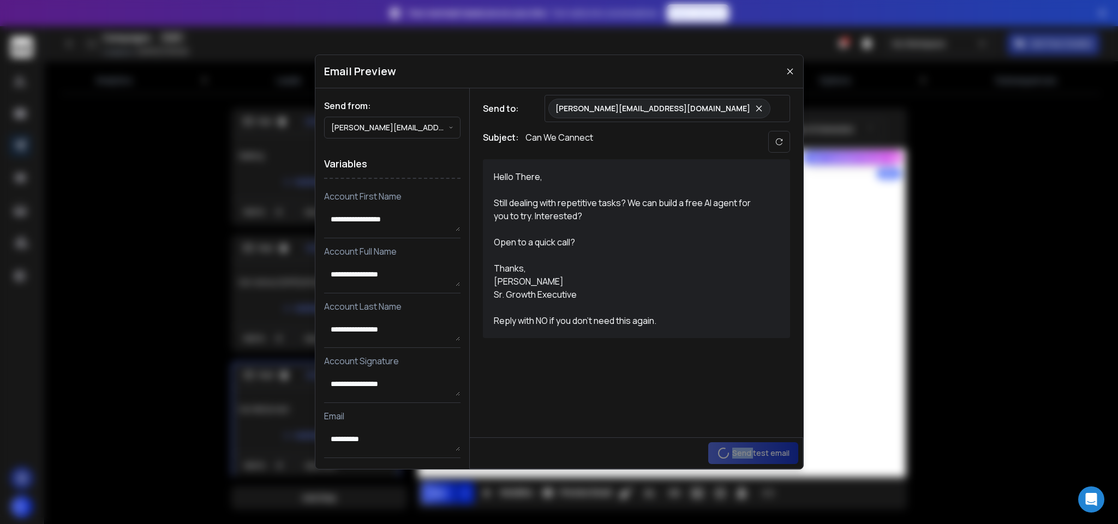
drag, startPoint x: 743, startPoint y: 457, endPoint x: 740, endPoint y: 425, distance: 32.9
click at [743, 455] on div "Send test email" at bounding box center [636, 454] width 333 height 32
drag, startPoint x: 740, startPoint y: 425, endPoint x: 720, endPoint y: 272, distance: 154.1
click at [732, 291] on div "Send to: [PERSON_NAME][EMAIL_ADDRESS][DOMAIN_NAME] Subject: Can We Cannect Hell…" at bounding box center [636, 278] width 334 height 381
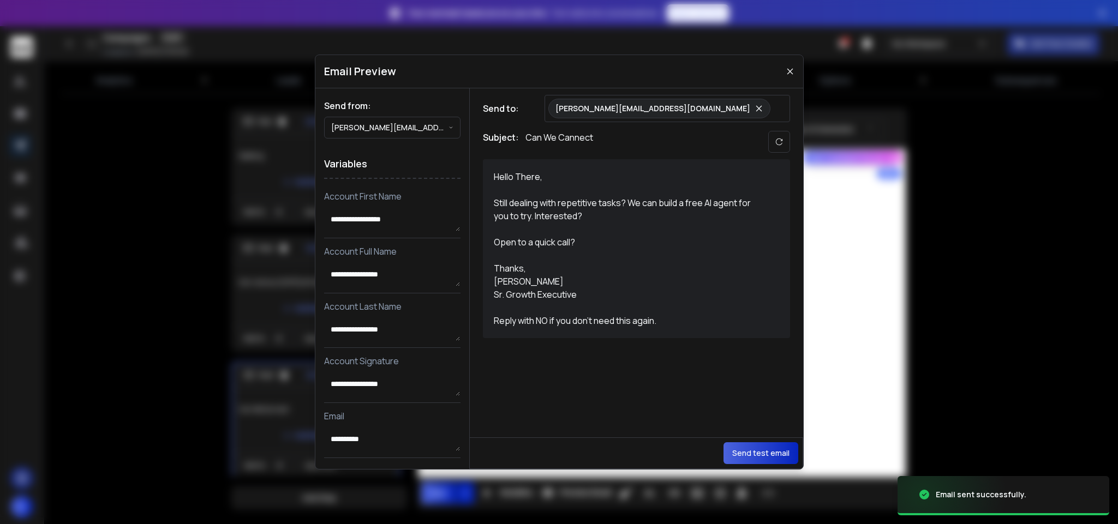
drag, startPoint x: 691, startPoint y: 109, endPoint x: 681, endPoint y: 109, distance: 10.4
click at [755, 109] on icon at bounding box center [759, 108] width 9 height 9
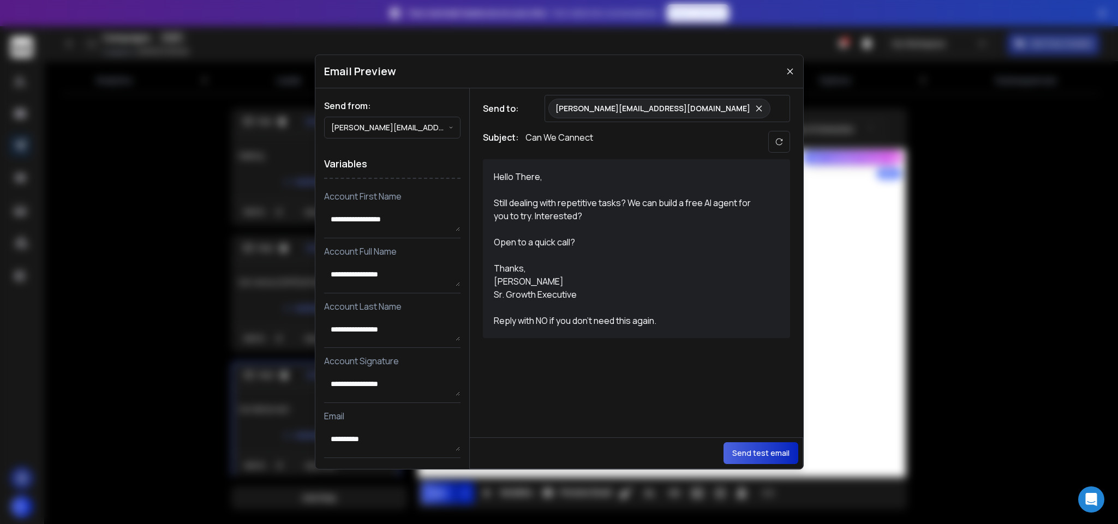
click at [766, 449] on button "Send test email" at bounding box center [761, 454] width 75 height 22
click at [766, 449] on div "Send test email" at bounding box center [636, 454] width 333 height 32
click at [639, 105] on div "[PERSON_NAME][EMAIL_ADDRESS][DOMAIN_NAME]" at bounding box center [659, 109] width 222 height 20
click at [755, 105] on icon at bounding box center [759, 108] width 9 height 9
click at [762, 445] on button "Send test email" at bounding box center [761, 454] width 75 height 22
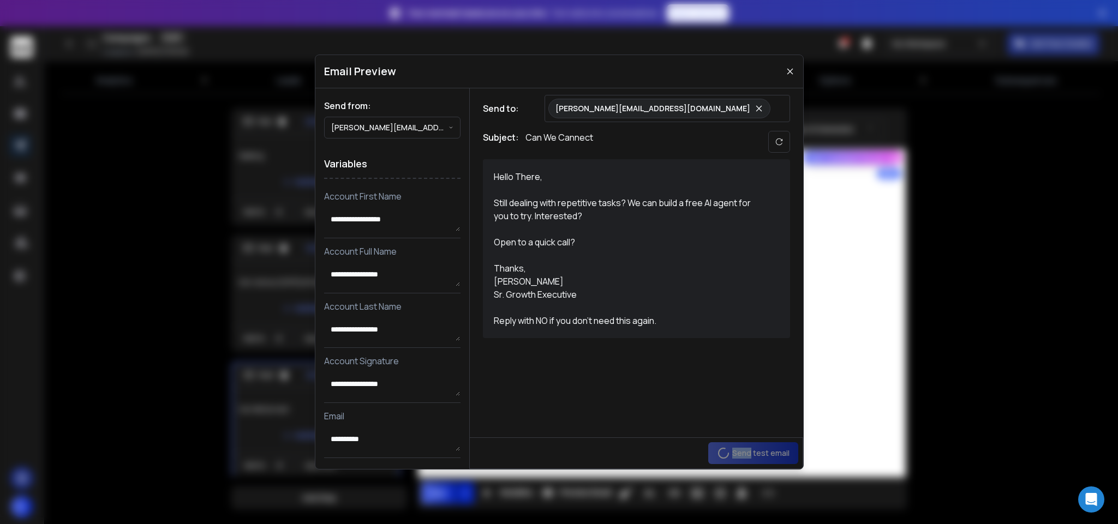
drag, startPoint x: 762, startPoint y: 445, endPoint x: 754, endPoint y: 261, distance: 184.6
click at [759, 391] on div "Send to: [PERSON_NAME][EMAIL_ADDRESS][DOMAIN_NAME] Subject: Can We Cannect Hell…" at bounding box center [636, 278] width 334 height 381
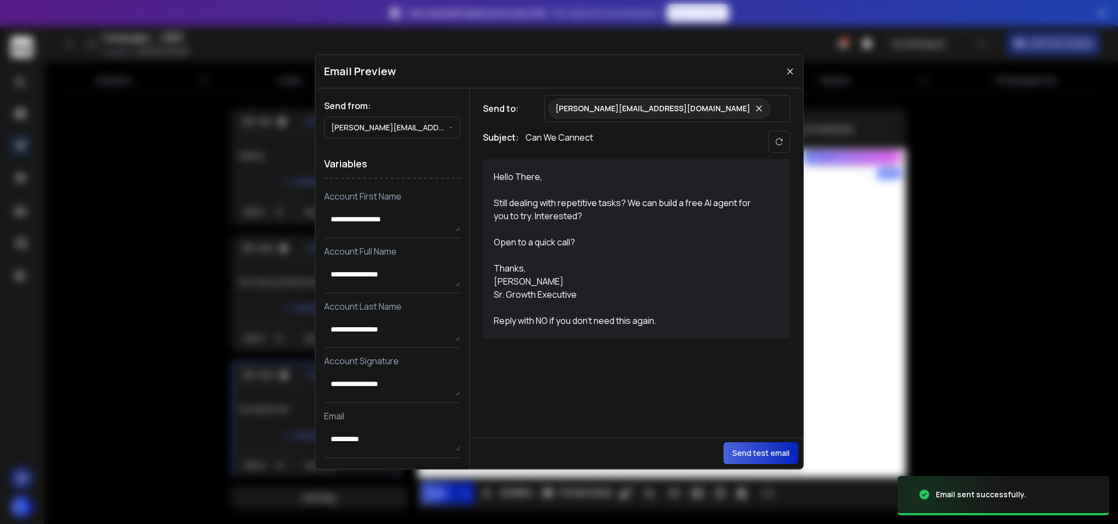
click at [755, 111] on icon at bounding box center [759, 108] width 9 height 9
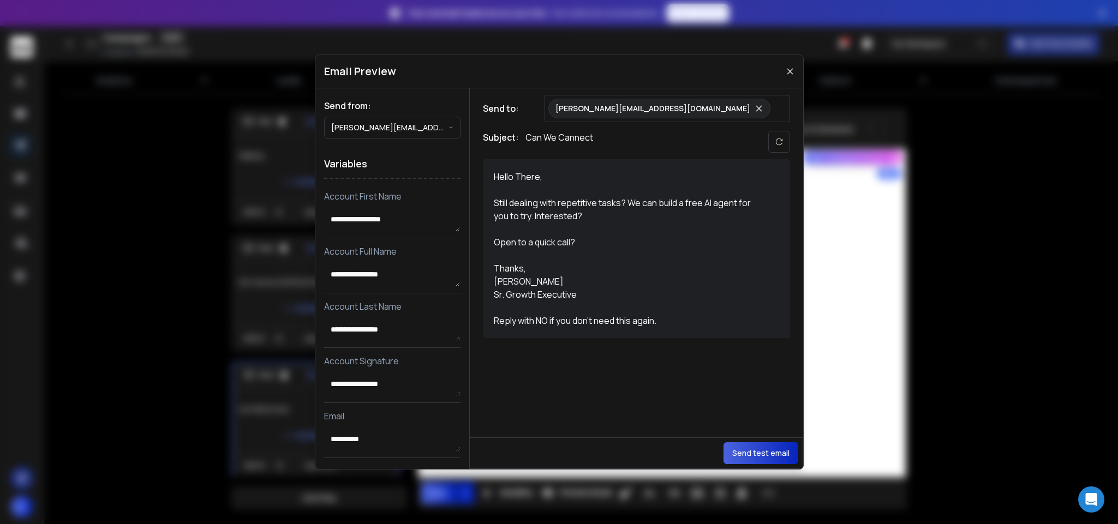
click at [752, 448] on button "Send test email" at bounding box center [761, 454] width 75 height 22
click at [752, 447] on div "Send test email" at bounding box center [636, 454] width 333 height 32
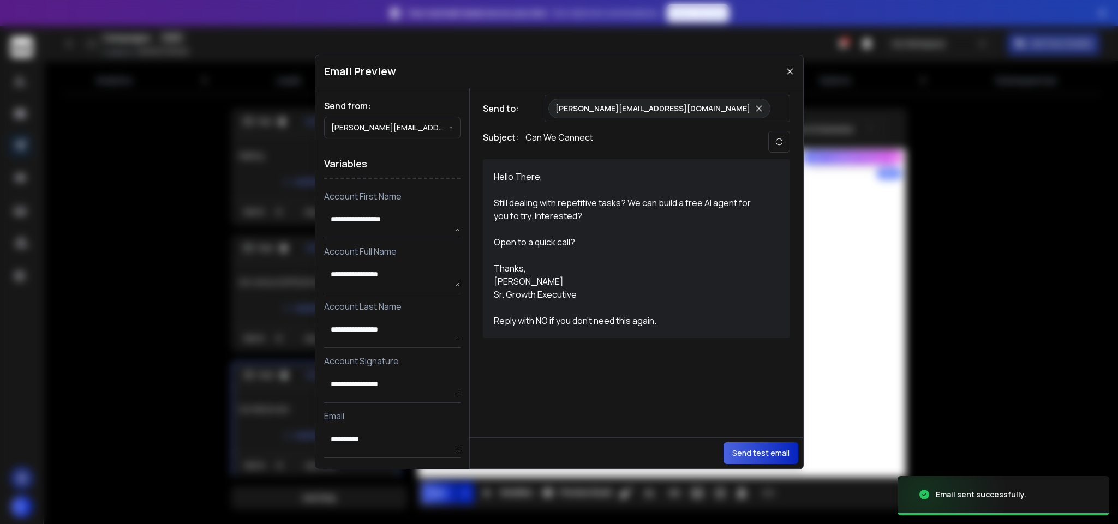
click at [660, 110] on div "[PERSON_NAME][EMAIL_ADDRESS][DOMAIN_NAME]" at bounding box center [659, 109] width 222 height 20
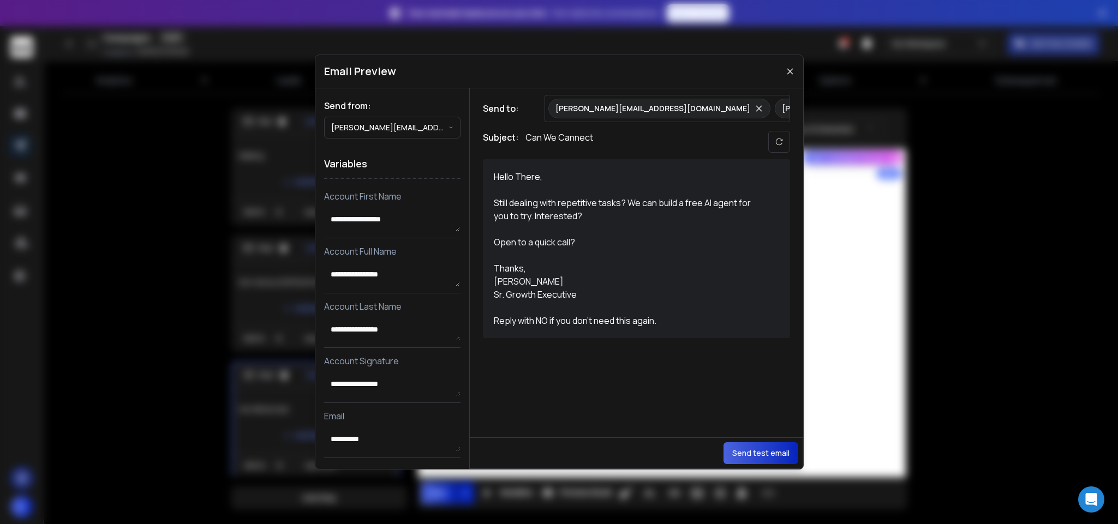
click at [664, 102] on div "[PERSON_NAME][EMAIL_ADDRESS][DOMAIN_NAME]" at bounding box center [659, 109] width 222 height 20
click at [660, 108] on div "[PERSON_NAME][EMAIL_ADDRESS][DOMAIN_NAME]" at bounding box center [659, 109] width 222 height 20
click at [755, 108] on icon at bounding box center [759, 108] width 9 height 9
click at [752, 449] on button "Send test email" at bounding box center [761, 454] width 75 height 22
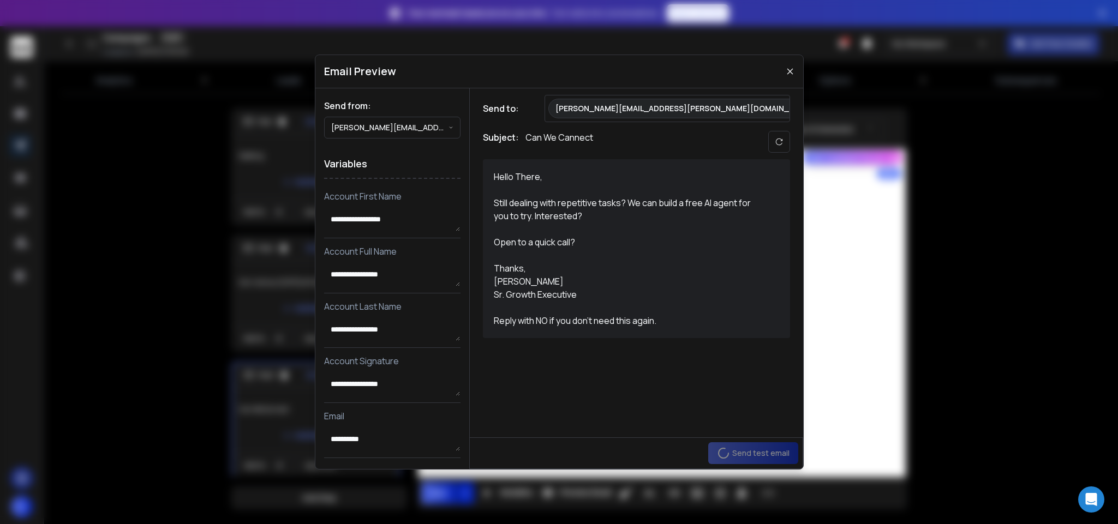
click at [744, 449] on div "Send test email" at bounding box center [636, 454] width 333 height 32
drag, startPoint x: 744, startPoint y: 449, endPoint x: 738, endPoint y: 308, distance: 141.5
click at [744, 421] on div "Send to: [PERSON_NAME][EMAIL_ADDRESS][PERSON_NAME][DOMAIN_NAME] Subject: Can We…" at bounding box center [636, 278] width 334 height 381
click at [818, 106] on icon at bounding box center [822, 108] width 9 height 9
click at [738, 447] on button "Send test email" at bounding box center [761, 454] width 75 height 22
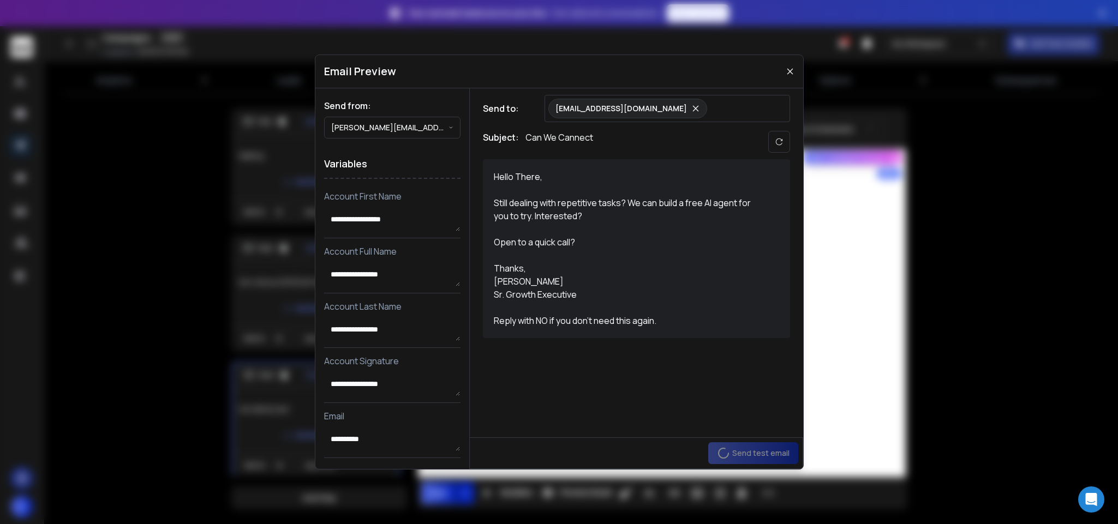
click at [738, 447] on div "Send test email" at bounding box center [636, 454] width 333 height 32
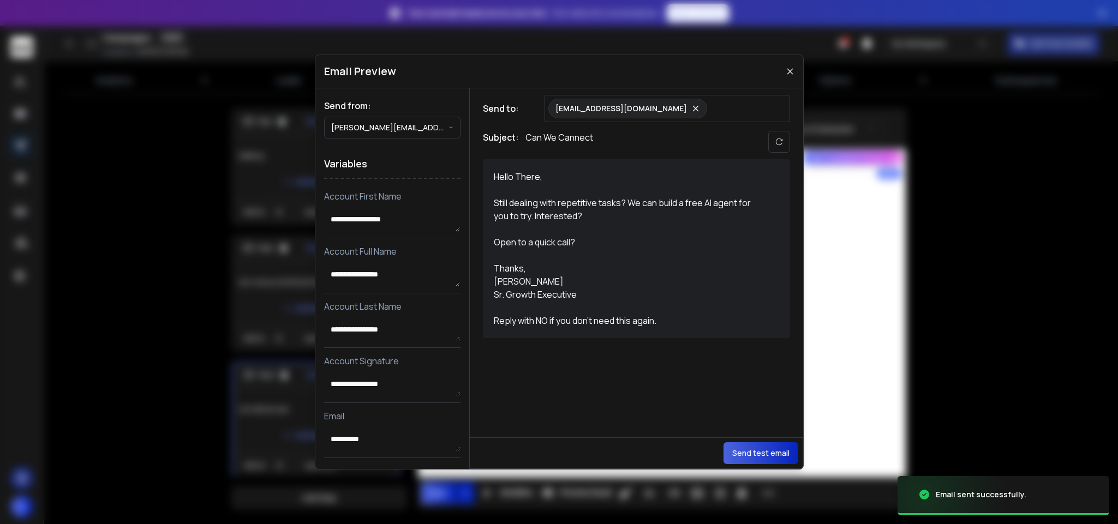
click at [691, 108] on icon at bounding box center [695, 108] width 9 height 9
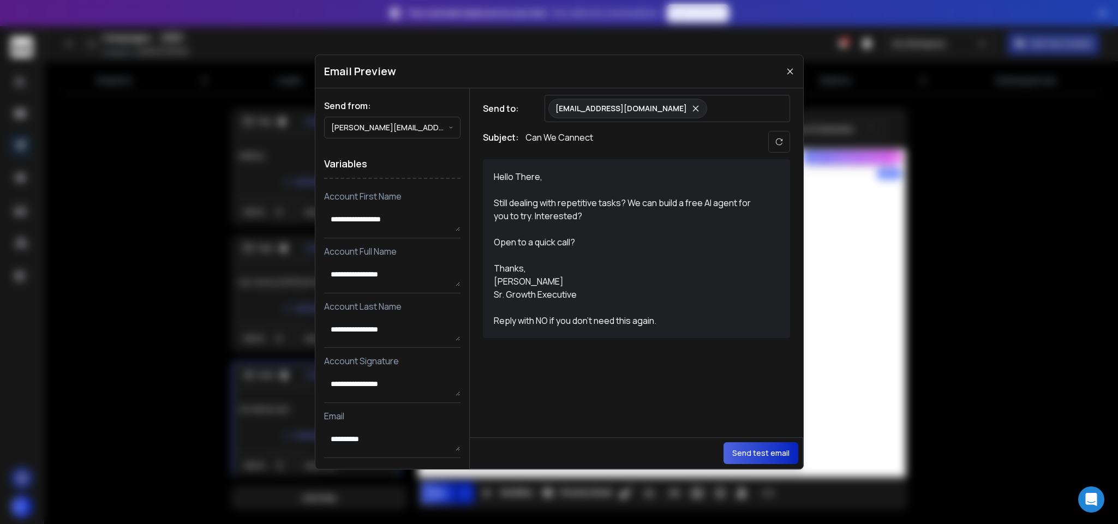
click at [765, 456] on button "Send test email" at bounding box center [761, 454] width 75 height 22
click at [763, 455] on div "Send test email" at bounding box center [636, 454] width 333 height 32
click at [762, 445] on div "Send test email" at bounding box center [636, 454] width 333 height 32
click at [691, 113] on icon at bounding box center [695, 108] width 9 height 9
click at [758, 449] on button "Send test email" at bounding box center [761, 454] width 75 height 22
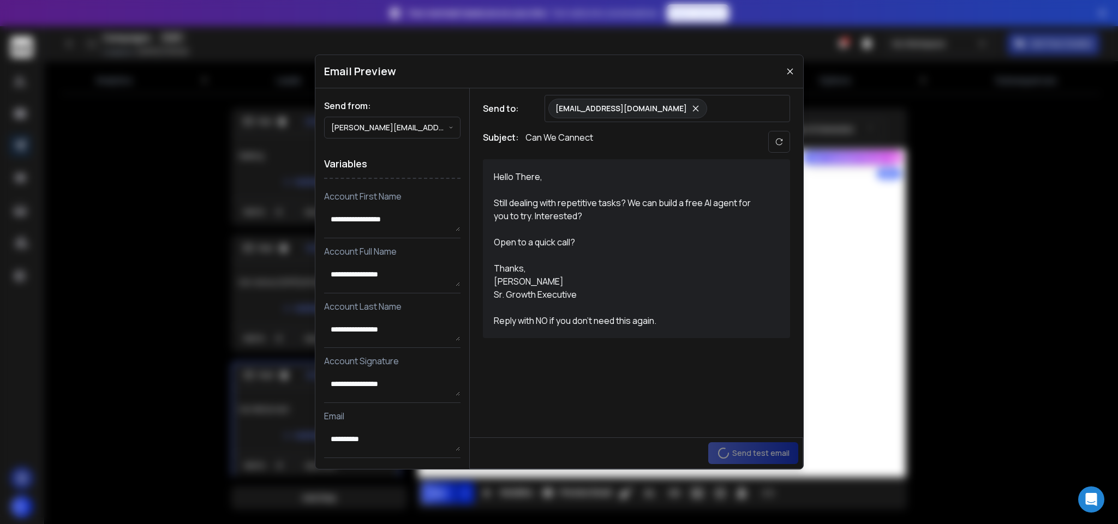
click at [750, 449] on div "Send test email" at bounding box center [636, 454] width 333 height 32
click at [749, 450] on div "Send test email" at bounding box center [636, 454] width 333 height 32
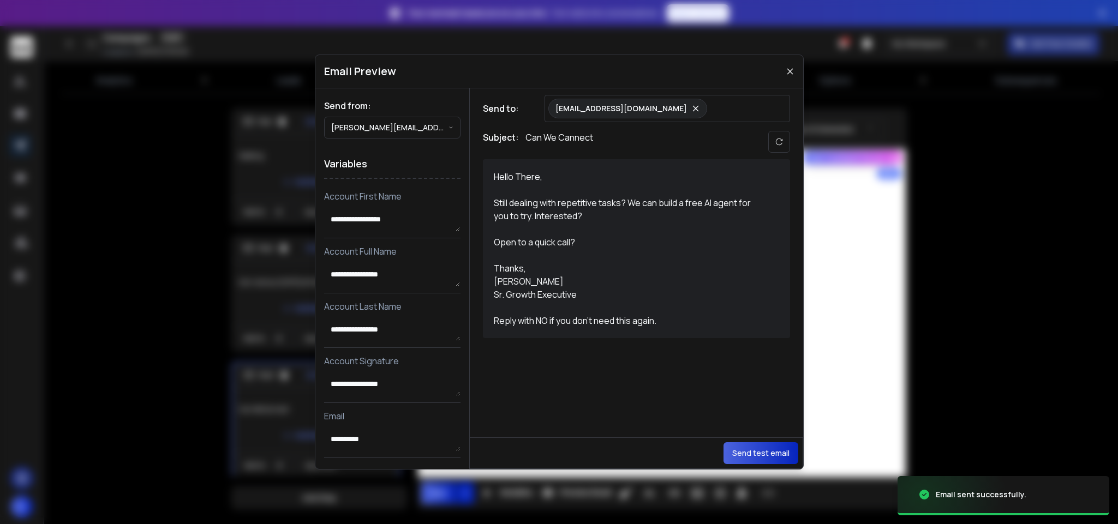
drag, startPoint x: 640, startPoint y: 111, endPoint x: 637, endPoint y: 106, distance: 5.9
click at [691, 110] on icon at bounding box center [695, 108] width 9 height 9
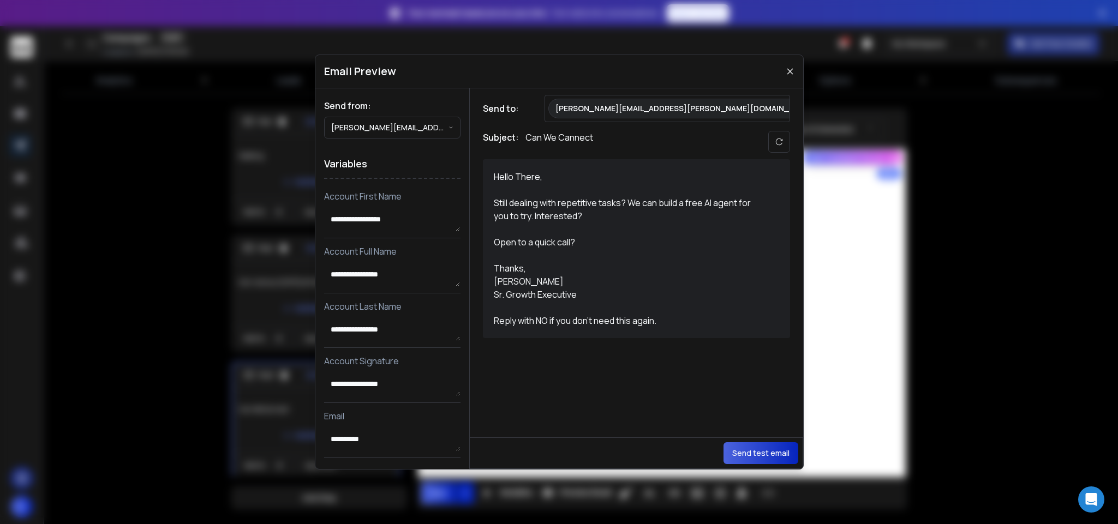
click at [769, 450] on button "Send test email" at bounding box center [761, 454] width 75 height 22
click at [771, 448] on div "Send test email" at bounding box center [636, 454] width 333 height 32
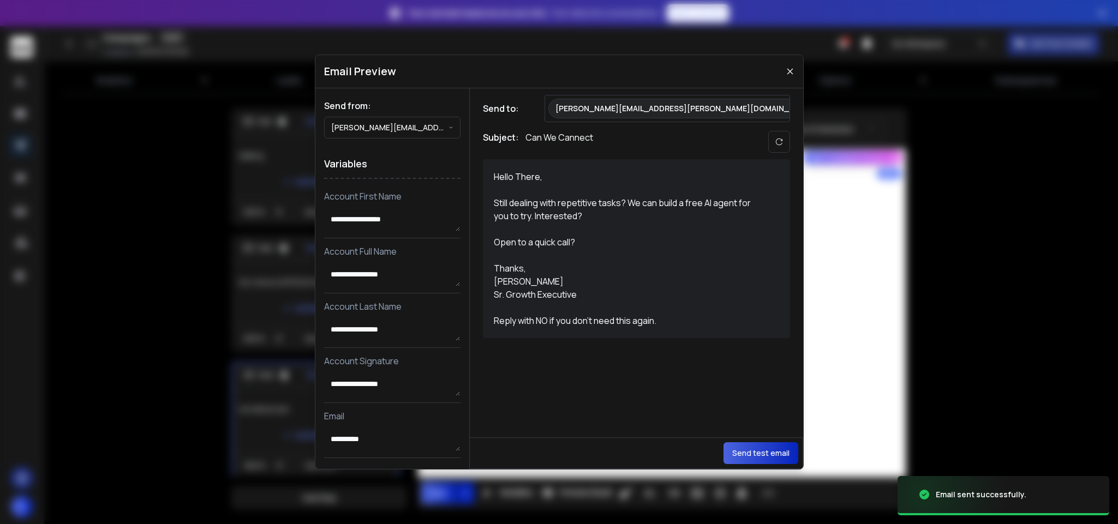
click at [818, 107] on icon at bounding box center [822, 108] width 9 height 9
click at [762, 445] on button "Send test email" at bounding box center [761, 454] width 75 height 22
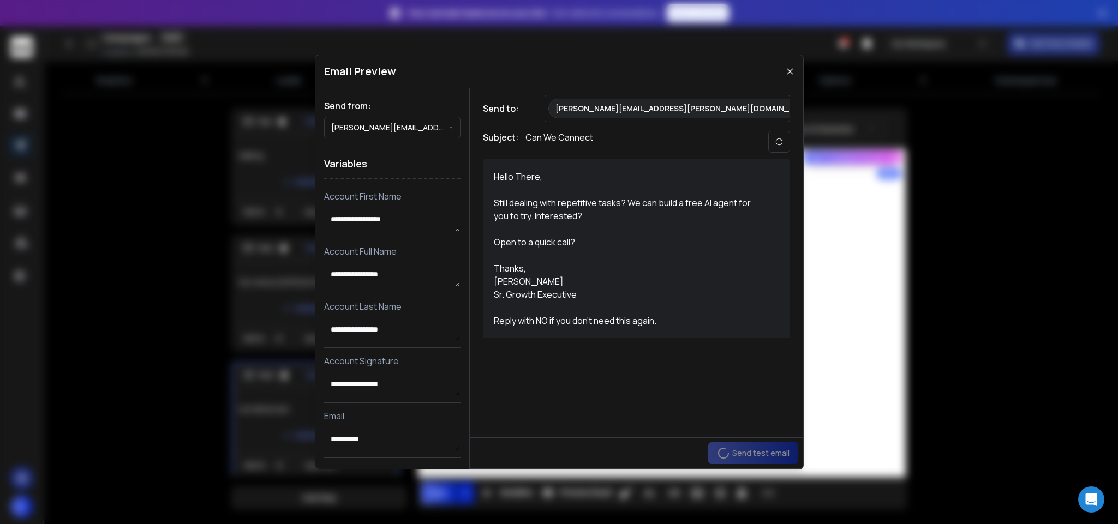
click at [762, 445] on div "Send test email" at bounding box center [636, 454] width 333 height 32
drag, startPoint x: 562, startPoint y: 492, endPoint x: 454, endPoint y: 557, distance: 126.5
click at [454, 500] on html "**********" at bounding box center [559, 237] width 1118 height 524
click at [818, 113] on icon at bounding box center [822, 108] width 9 height 9
click at [750, 449] on button "Send test email" at bounding box center [761, 454] width 75 height 22
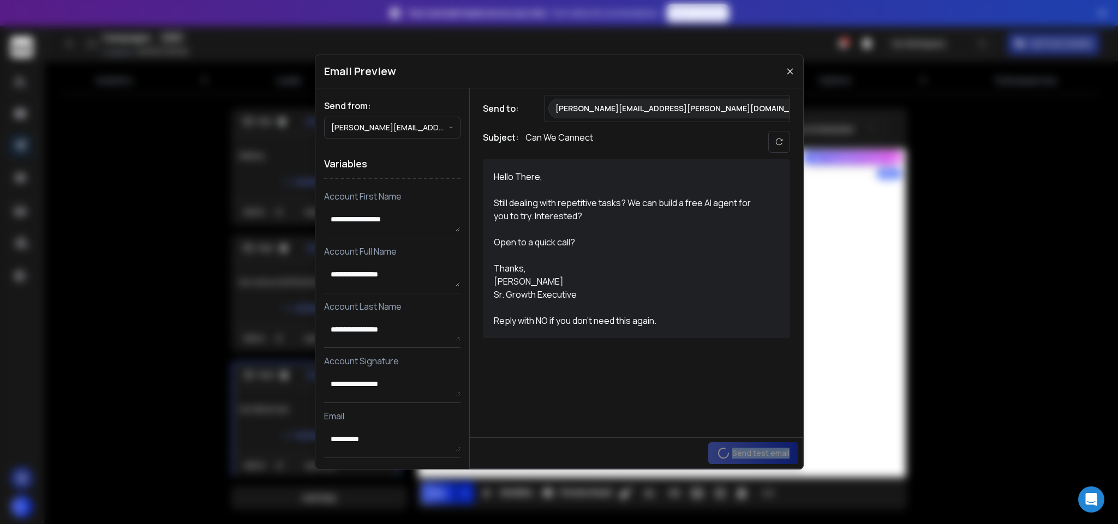
click at [750, 449] on div "Send test email" at bounding box center [636, 454] width 333 height 32
click at [818, 110] on icon at bounding box center [822, 108] width 9 height 9
click at [755, 431] on div "Send to: [PERSON_NAME][EMAIL_ADDRESS][PERSON_NAME][DOMAIN_NAME] Subject: Can We…" at bounding box center [636, 278] width 334 height 381
click at [754, 446] on button "Send test email" at bounding box center [761, 454] width 75 height 22
click at [737, 447] on div "Send test email" at bounding box center [636, 454] width 333 height 32
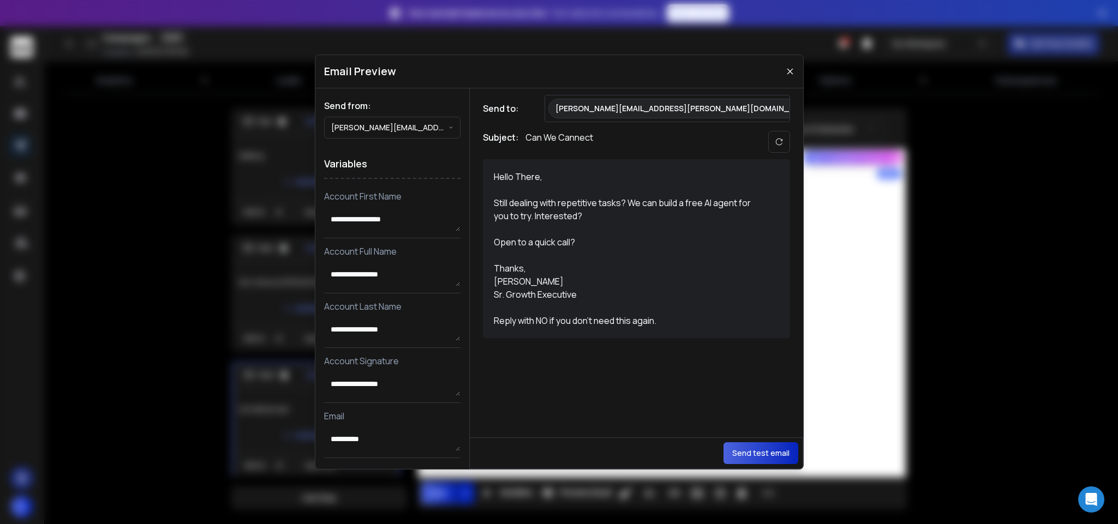
drag, startPoint x: 641, startPoint y: 109, endPoint x: 639, endPoint y: 100, distance: 9.0
click at [640, 103] on div "[PERSON_NAME][EMAIL_ADDRESS][PERSON_NAME][DOMAIN_NAME]" at bounding box center [690, 109] width 285 height 20
click at [818, 105] on icon at bounding box center [822, 108] width 9 height 9
click at [754, 443] on button "Send test email" at bounding box center [761, 454] width 75 height 22
click at [754, 442] on div "Send test email" at bounding box center [636, 454] width 333 height 32
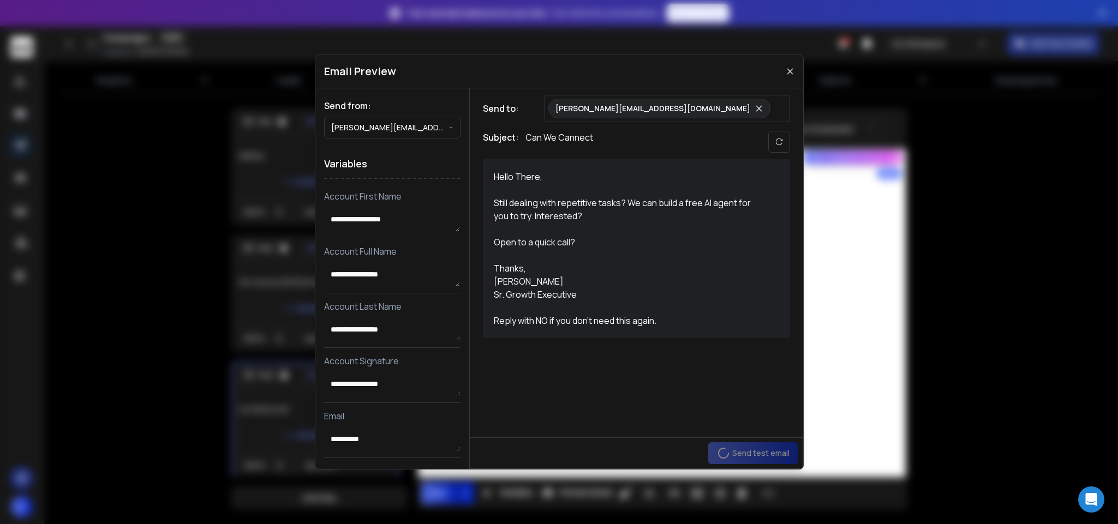
click at [754, 442] on div "Send test email" at bounding box center [636, 454] width 333 height 32
click at [755, 106] on icon at bounding box center [759, 108] width 9 height 9
click at [739, 446] on button "Send test email" at bounding box center [761, 454] width 75 height 22
click at [739, 446] on div "Send test email" at bounding box center [636, 454] width 333 height 32
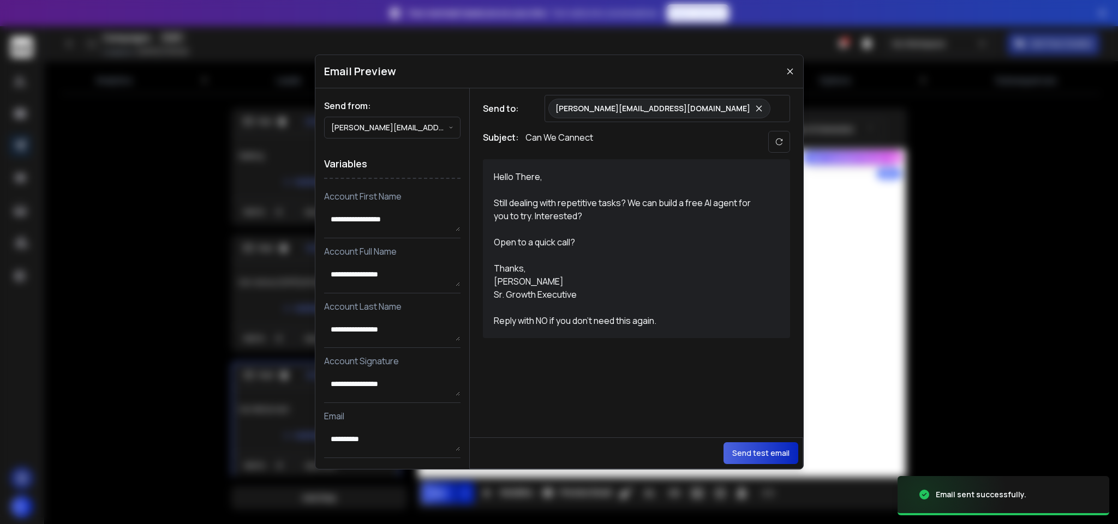
click at [642, 114] on div "[PERSON_NAME][EMAIL_ADDRESS][DOMAIN_NAME]" at bounding box center [659, 109] width 222 height 20
click at [755, 113] on icon at bounding box center [759, 108] width 9 height 9
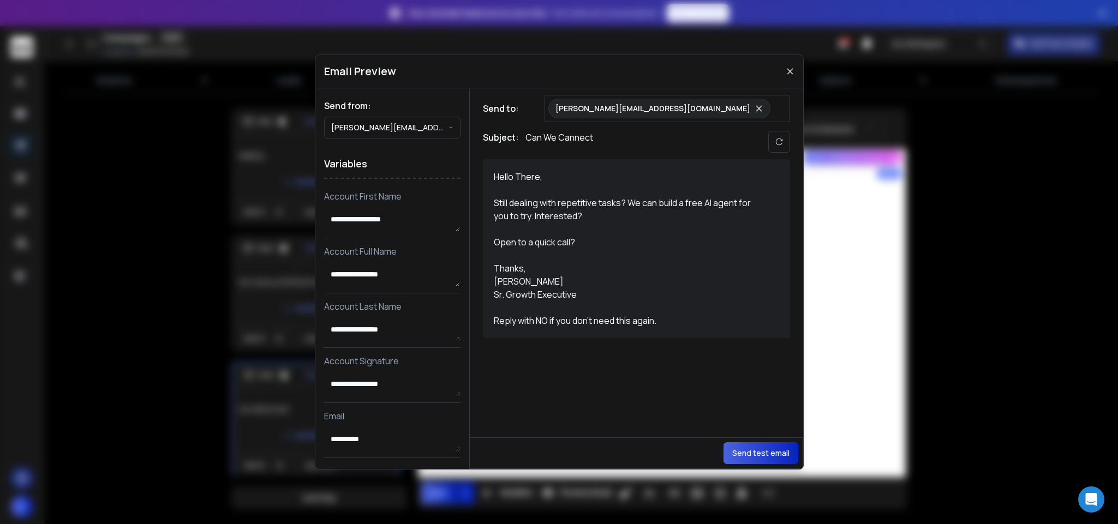
click at [743, 480] on div "**********" at bounding box center [559, 262] width 1118 height 437
click at [742, 451] on button "Send test email" at bounding box center [761, 454] width 75 height 22
click at [742, 451] on div "Send test email" at bounding box center [636, 454] width 333 height 32
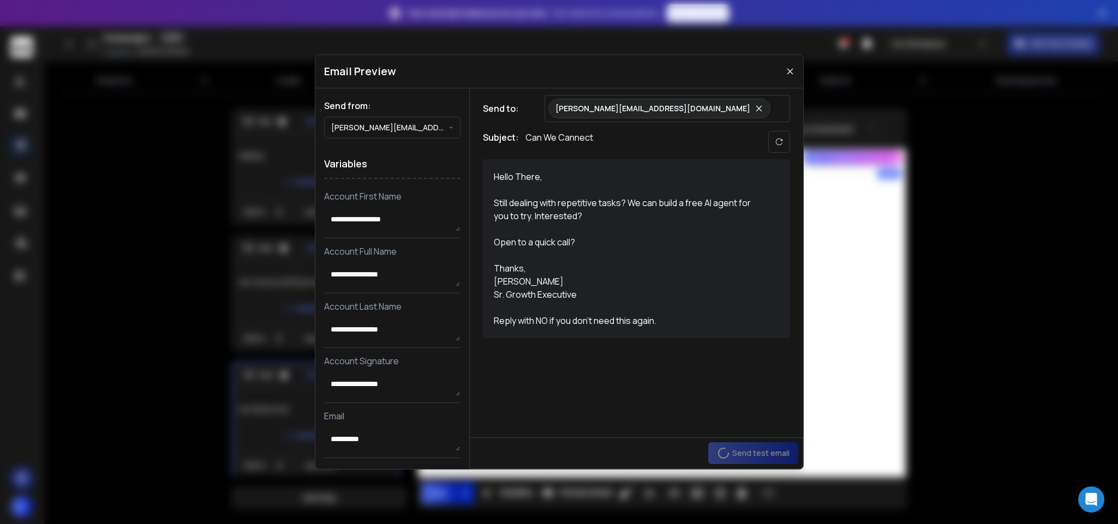
click at [727, 451] on div "Send test email" at bounding box center [636, 454] width 333 height 32
click at [755, 112] on icon at bounding box center [759, 108] width 9 height 9
click at [762, 445] on button "Send test email" at bounding box center [761, 454] width 75 height 22
click at [762, 445] on div "Send test email" at bounding box center [636, 454] width 333 height 32
click at [755, 110] on icon at bounding box center [759, 108] width 9 height 9
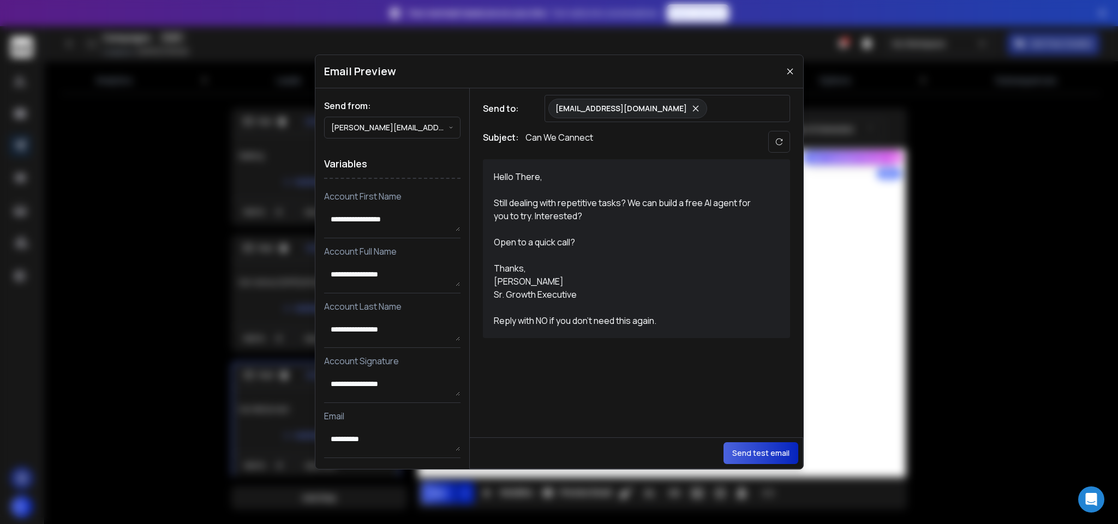
click at [760, 452] on button "Send test email" at bounding box center [761, 454] width 75 height 22
click at [760, 452] on div "Send test email" at bounding box center [636, 454] width 333 height 32
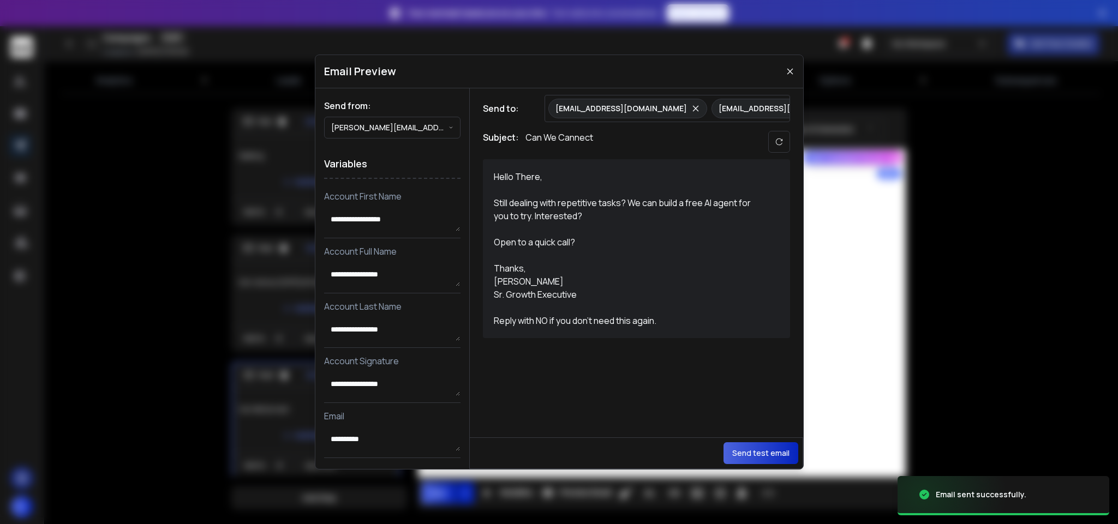
click at [644, 113] on div "[EMAIL_ADDRESS][DOMAIN_NAME]" at bounding box center [627, 109] width 159 height 20
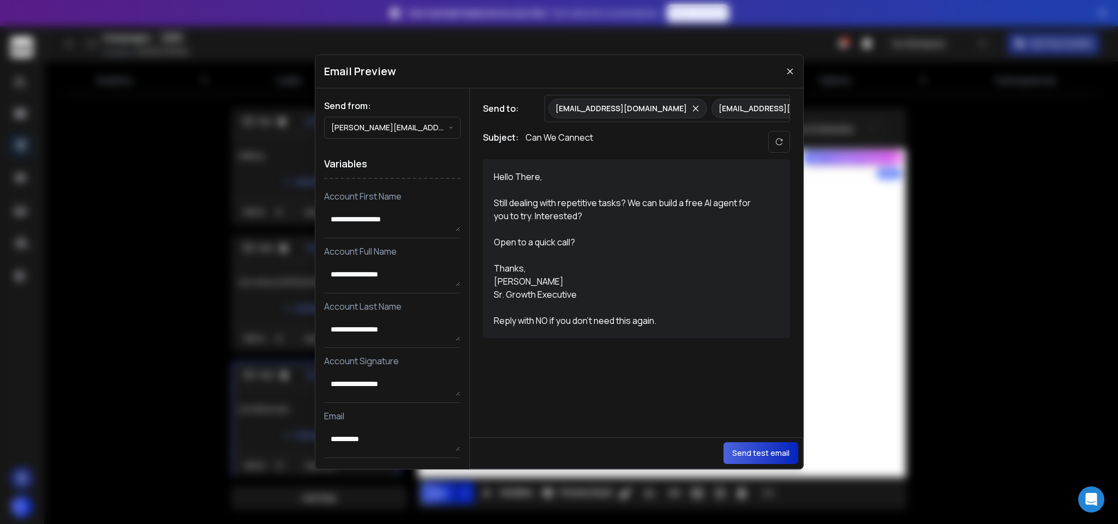
click at [691, 110] on icon at bounding box center [695, 108] width 9 height 9
click at [744, 454] on button "Send test email" at bounding box center [761, 454] width 75 height 22
drag, startPoint x: 744, startPoint y: 454, endPoint x: 737, endPoint y: 433, distance: 21.9
click at [744, 450] on div "Send test email" at bounding box center [636, 454] width 333 height 32
click at [691, 111] on icon at bounding box center [695, 108] width 9 height 9
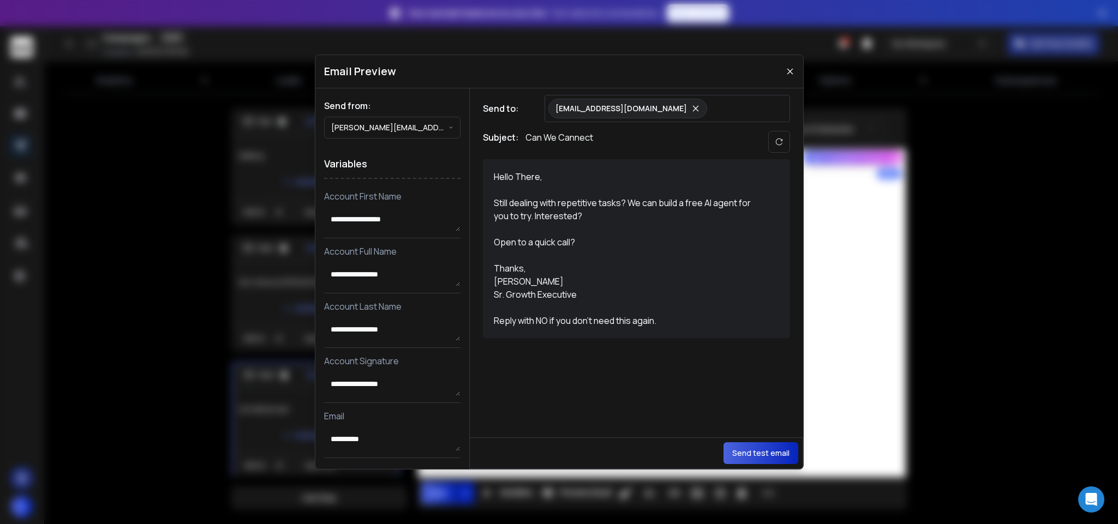
click at [768, 434] on div "Send to: [EMAIL_ADDRESS][DOMAIN_NAME] Subject: Can We Cannect Hello There, Stil…" at bounding box center [636, 278] width 334 height 381
click at [766, 449] on button "Send test email" at bounding box center [761, 454] width 75 height 22
click at [763, 450] on div "Send test email" at bounding box center [636, 454] width 333 height 32
click at [691, 110] on icon at bounding box center [695, 108] width 9 height 9
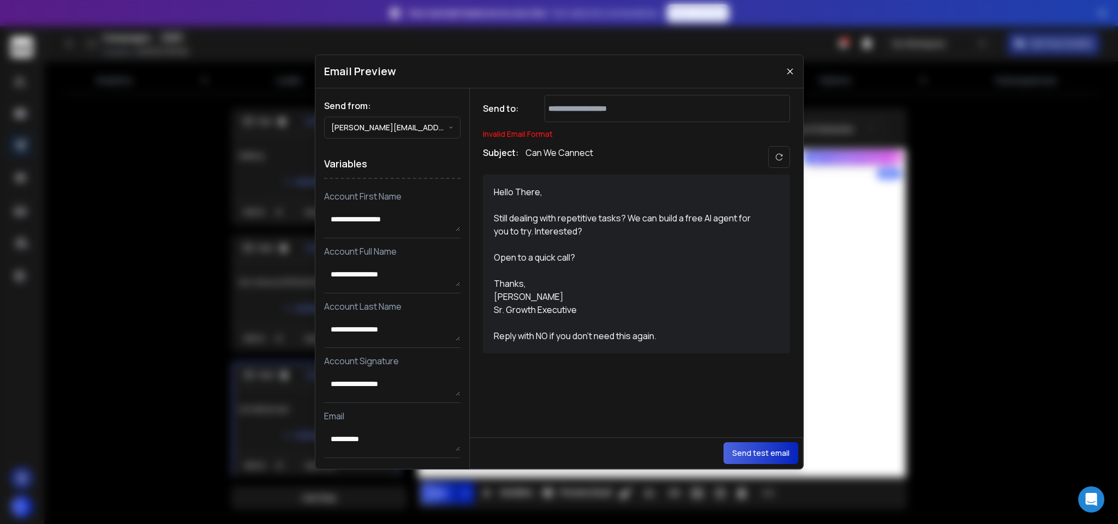
click at [624, 92] on div "Send to: Invalid Email Format Subject: Can We Cannect Hello There, Still dealin…" at bounding box center [636, 220] width 333 height 265
click at [610, 108] on input at bounding box center [667, 109] width 238 height 20
click at [609, 109] on input at bounding box center [667, 109] width 238 height 20
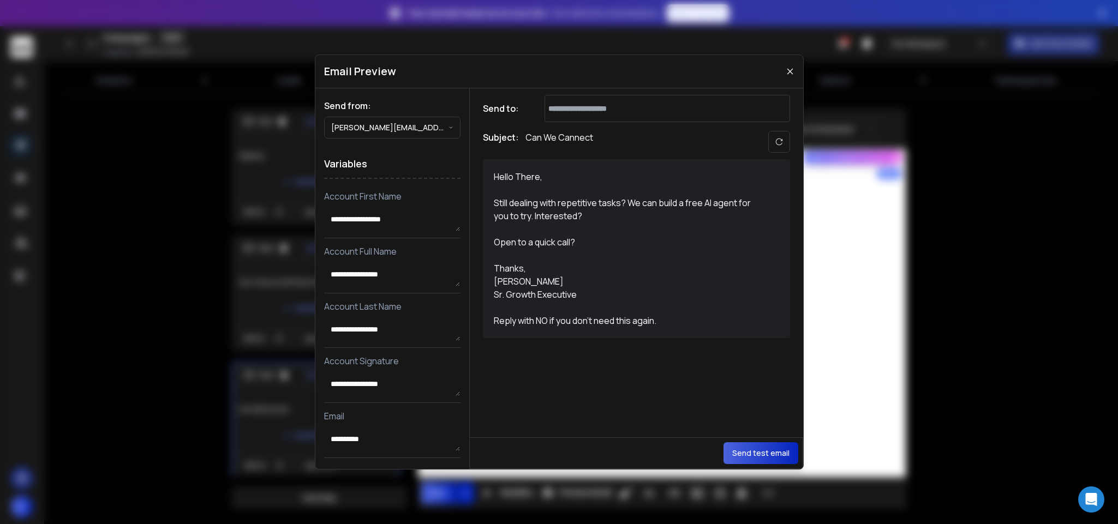
drag, startPoint x: 652, startPoint y: 118, endPoint x: 649, endPoint y: 109, distance: 10.4
click at [650, 110] on input at bounding box center [667, 109] width 238 height 20
click at [745, 452] on button "Send test email" at bounding box center [761, 454] width 75 height 22
click at [745, 452] on div "Send test email" at bounding box center [636, 454] width 333 height 32
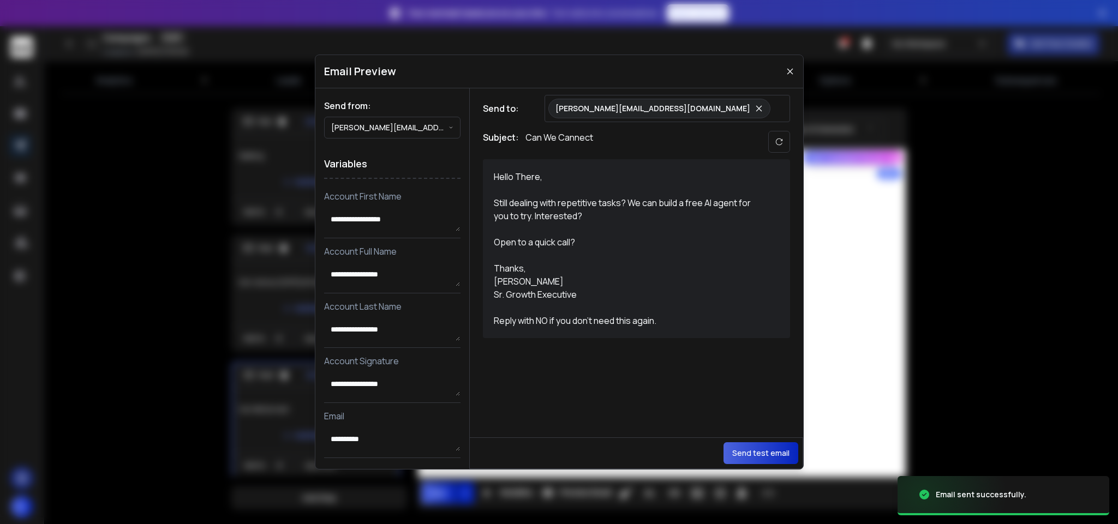
click at [755, 111] on icon at bounding box center [759, 108] width 9 height 9
click at [758, 443] on button "Send test email" at bounding box center [761, 454] width 75 height 22
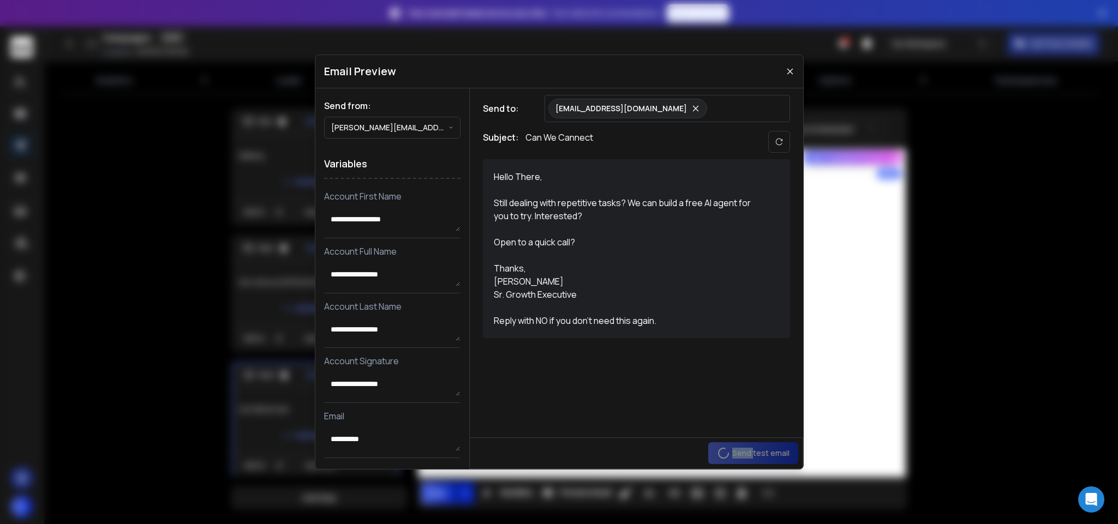
click at [758, 442] on div "Send test email" at bounding box center [636, 454] width 333 height 32
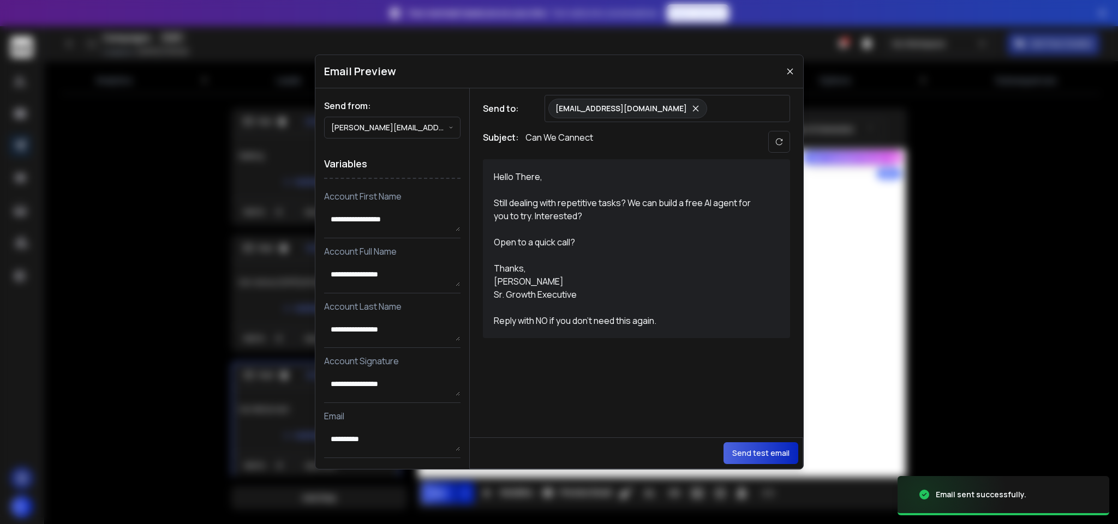
click at [657, 110] on div "[EMAIL_ADDRESS][DOMAIN_NAME]" at bounding box center [627, 109] width 159 height 20
click at [691, 109] on icon at bounding box center [695, 108] width 9 height 9
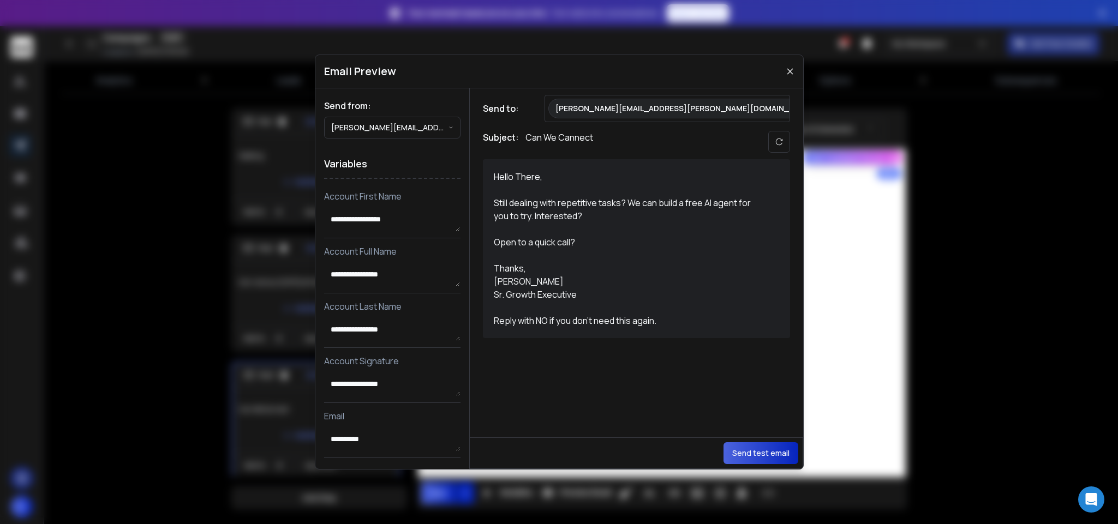
click at [755, 455] on button "Send test email" at bounding box center [761, 454] width 75 height 22
click at [755, 455] on div "Send test email" at bounding box center [636, 454] width 333 height 32
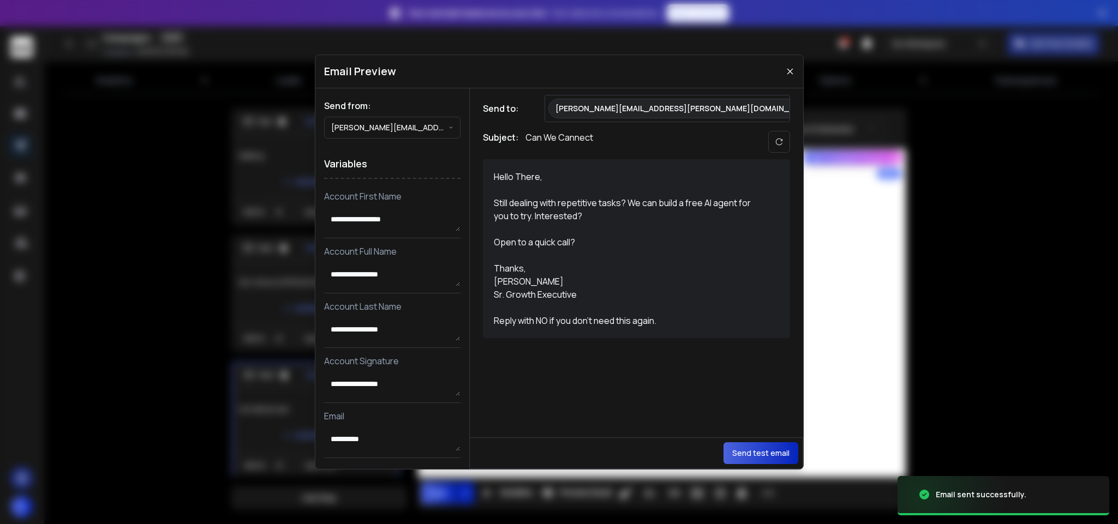
click at [818, 105] on icon at bounding box center [822, 108] width 9 height 9
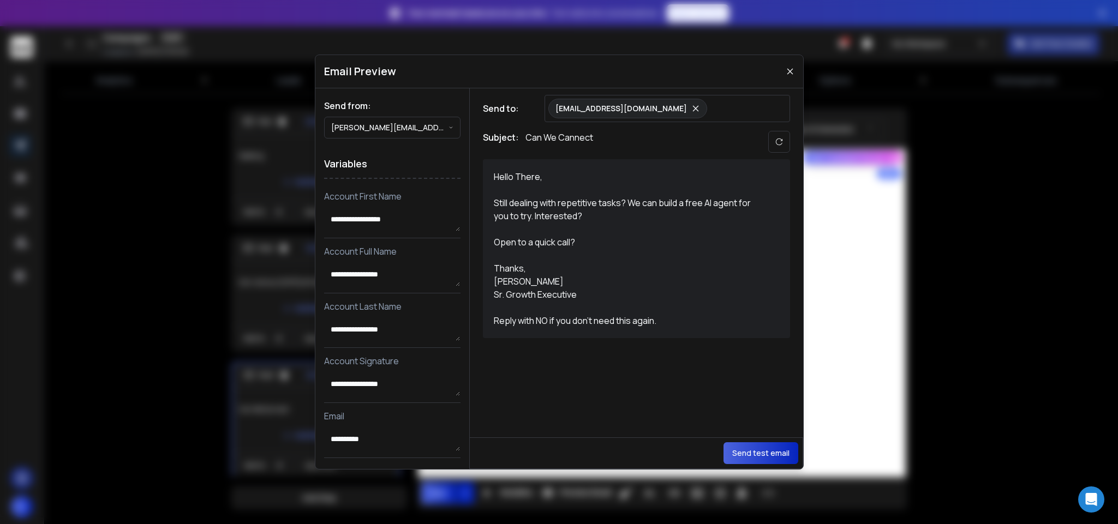
click at [777, 443] on button "Send test email" at bounding box center [761, 454] width 75 height 22
click at [777, 444] on div "Send test email" at bounding box center [636, 454] width 333 height 32
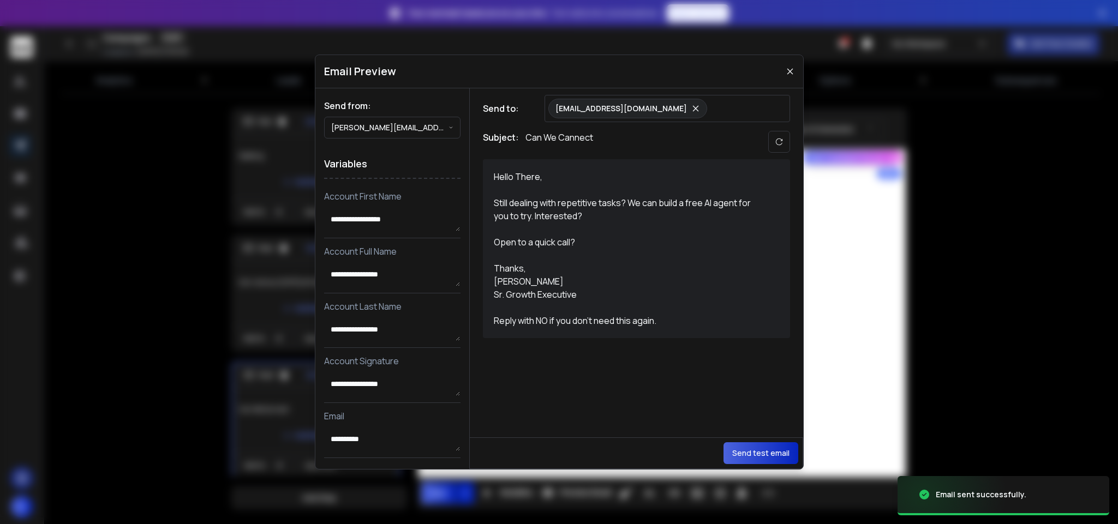
click at [691, 113] on icon at bounding box center [695, 108] width 9 height 9
click at [768, 452] on button "Send test email" at bounding box center [761, 454] width 75 height 22
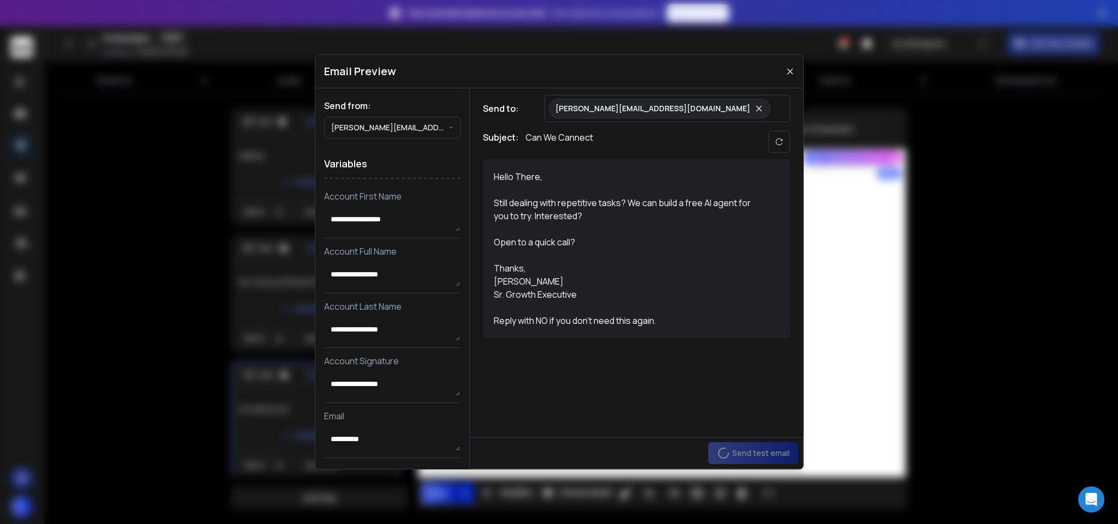
click at [768, 452] on div "Send test email" at bounding box center [636, 454] width 333 height 32
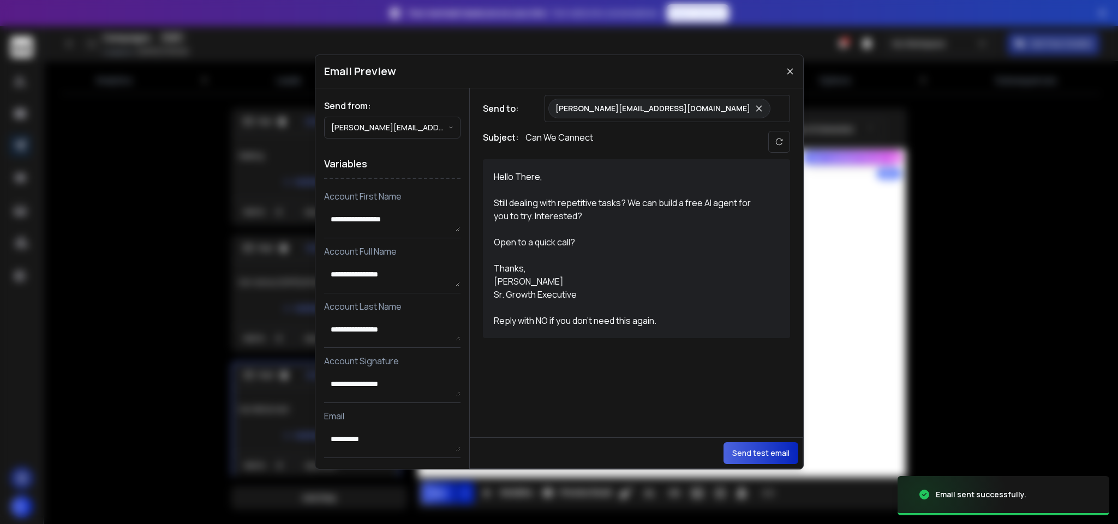
click at [788, 69] on icon at bounding box center [790, 71] width 6 height 6
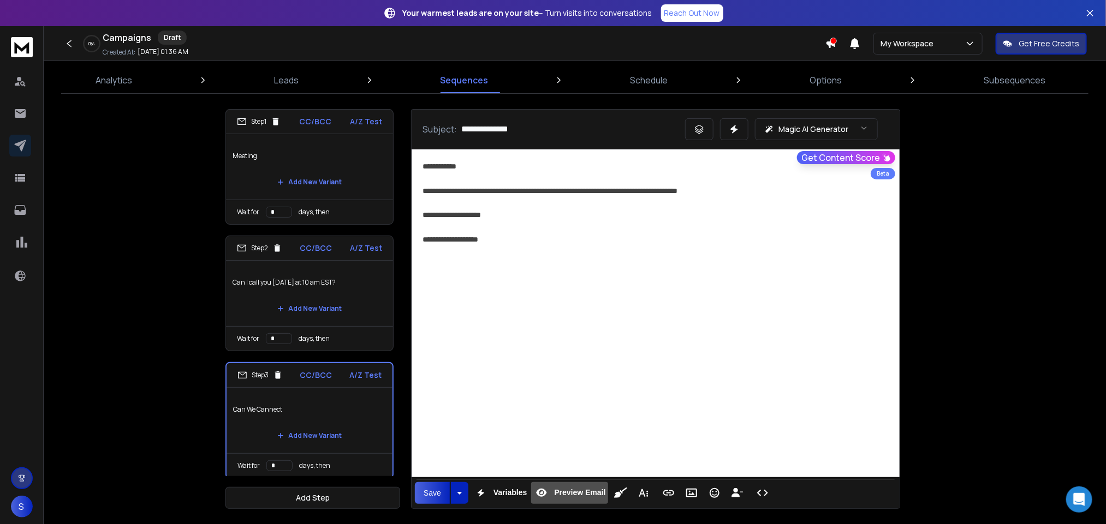
click at [596, 486] on div "Preview Email" at bounding box center [569, 493] width 76 height 18
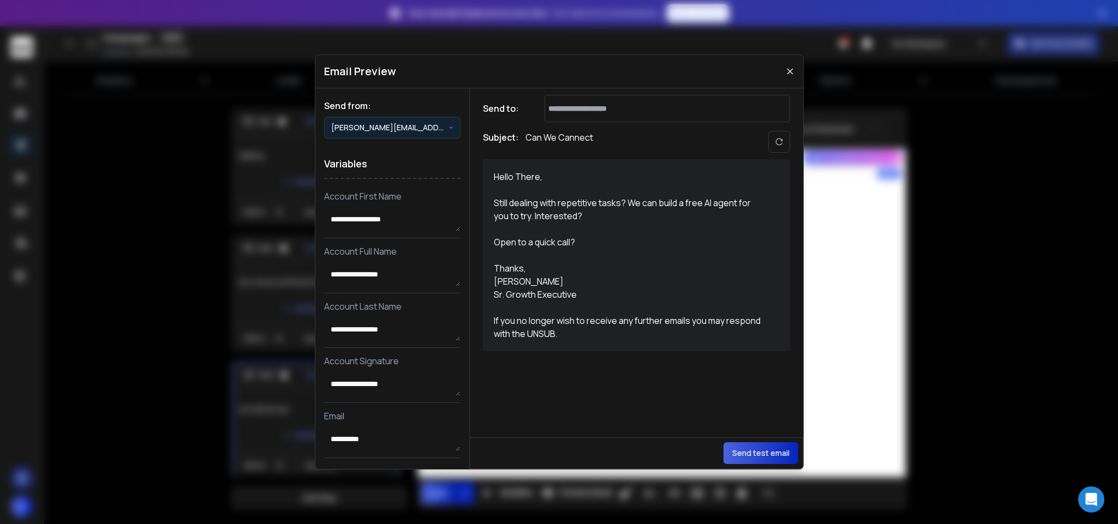
click at [428, 132] on p "[PERSON_NAME][EMAIL_ADDRESS][PERSON_NAME][DOMAIN_NAME]" at bounding box center [389, 127] width 117 height 11
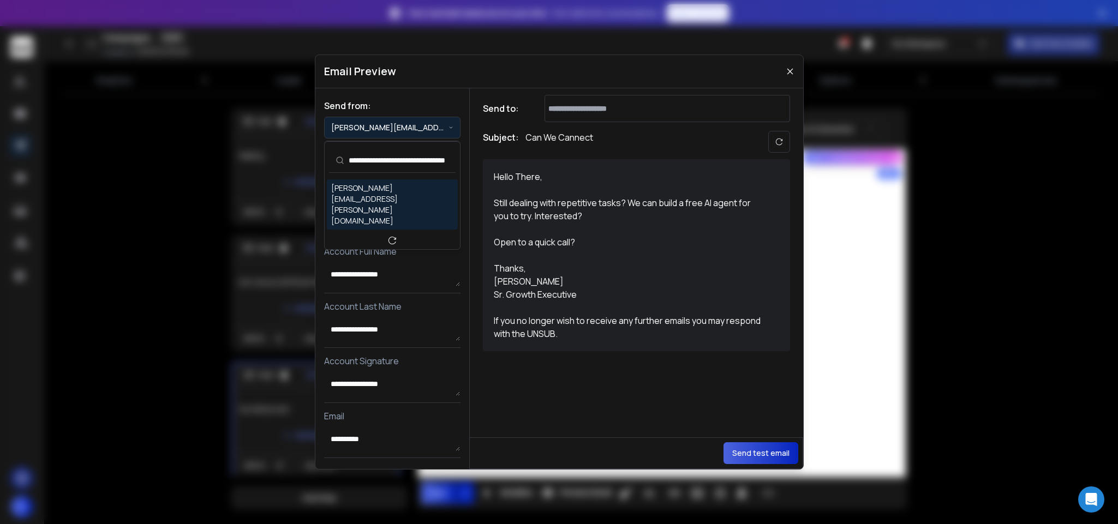
scroll to position [0, 36]
type input "**********"
drag, startPoint x: 410, startPoint y: 192, endPoint x: 419, endPoint y: 192, distance: 9.3
click at [432, 186] on div "[PERSON_NAME][EMAIL_ADDRESS][PERSON_NAME][DOMAIN_NAME]" at bounding box center [392, 202] width 122 height 44
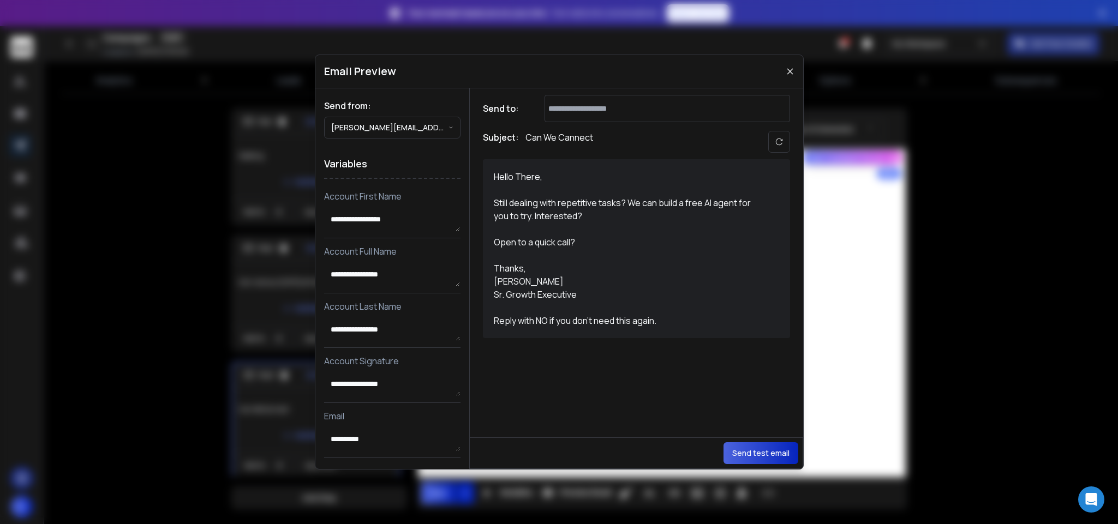
click at [626, 115] on div at bounding box center [668, 108] width 246 height 27
click at [762, 449] on button "Send test email" at bounding box center [761, 454] width 75 height 22
click at [762, 449] on div "Send test email" at bounding box center [636, 454] width 333 height 32
drag, startPoint x: 613, startPoint y: 102, endPoint x: 611, endPoint y: 110, distance: 8.5
click at [613, 103] on div "[PERSON_NAME][EMAIL_ADDRESS][DOMAIN_NAME]" at bounding box center [659, 109] width 222 height 20
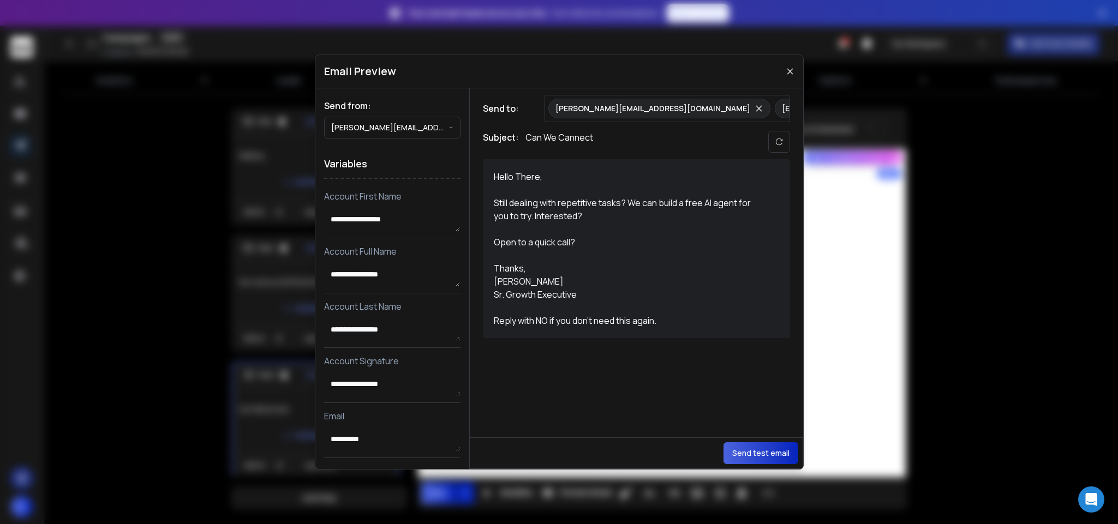
click at [610, 112] on div "[PERSON_NAME][EMAIL_ADDRESS][DOMAIN_NAME]" at bounding box center [659, 109] width 222 height 20
click at [755, 110] on icon at bounding box center [759, 108] width 9 height 9
click at [614, 110] on p "[EMAIL_ADDRESS][DOMAIN_NAME]" at bounding box center [622, 108] width 132 height 11
click at [757, 459] on button "Send test email" at bounding box center [761, 454] width 75 height 22
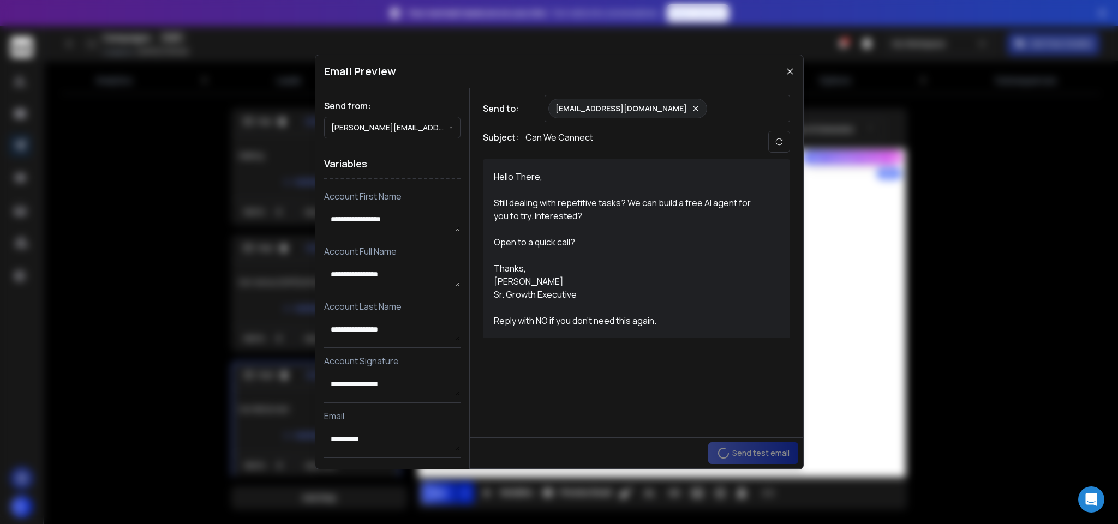
click at [757, 459] on div "Send test email" at bounding box center [636, 454] width 333 height 32
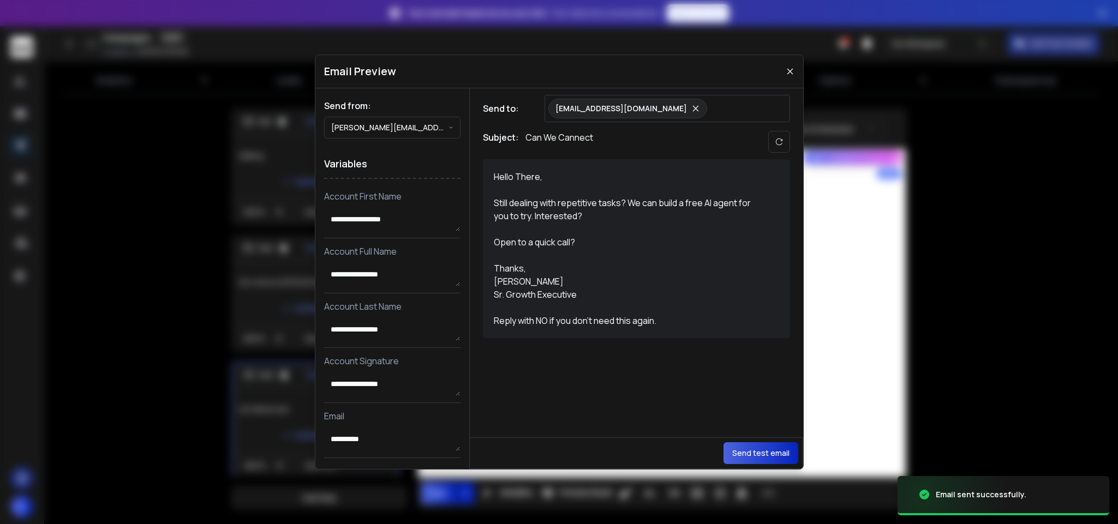
click at [655, 104] on div "[EMAIL_ADDRESS][DOMAIN_NAME]" at bounding box center [627, 109] width 159 height 20
click at [691, 104] on icon at bounding box center [695, 108] width 9 height 9
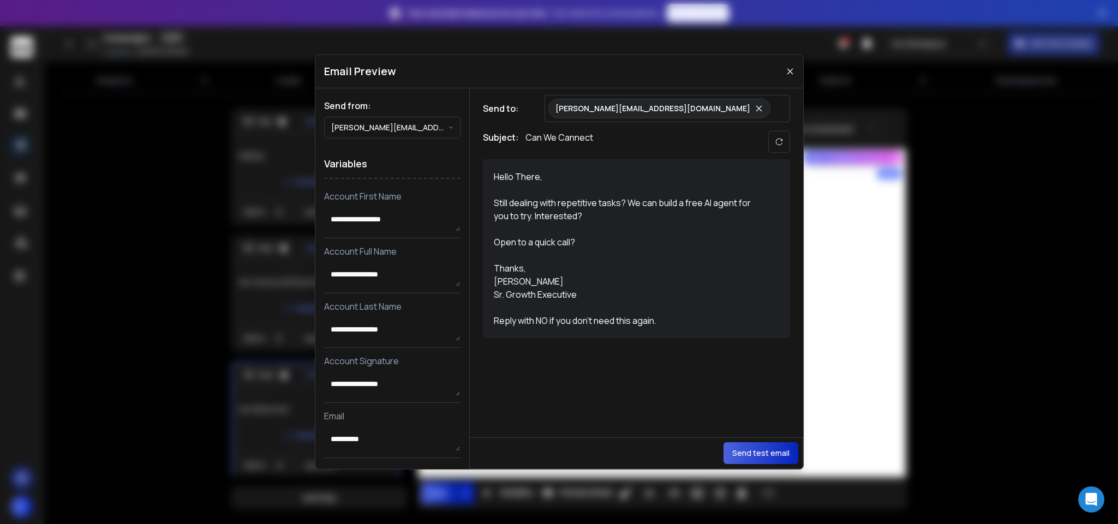
click at [757, 441] on div "Send test email" at bounding box center [636, 454] width 333 height 32
click at [758, 442] on div "Send test email" at bounding box center [636, 454] width 333 height 32
click at [758, 443] on button "Send test email" at bounding box center [761, 454] width 75 height 22
click at [758, 442] on div "Send test email" at bounding box center [636, 454] width 333 height 32
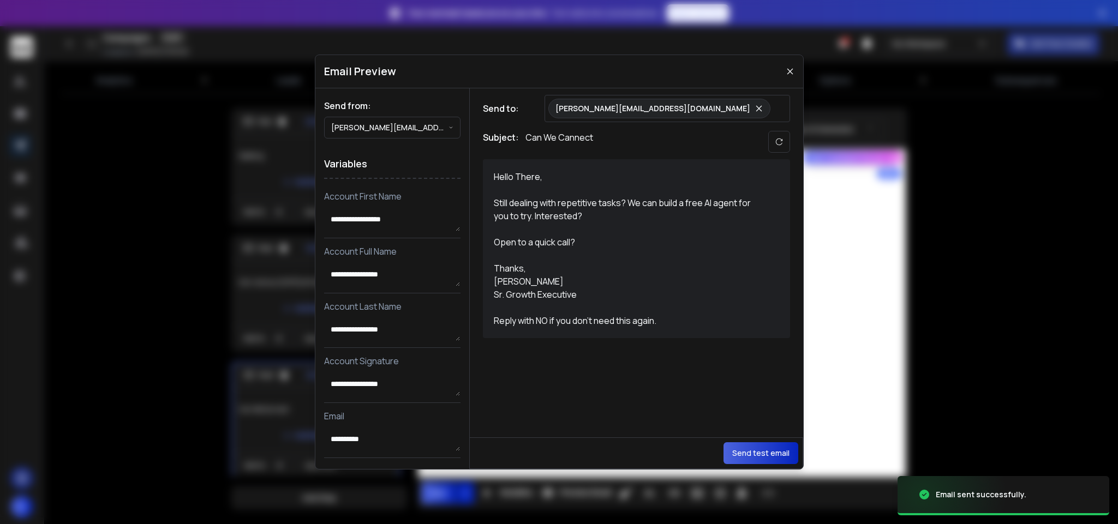
click at [756, 107] on icon at bounding box center [759, 108] width 6 height 6
click at [753, 452] on button "Send test email" at bounding box center [761, 454] width 75 height 22
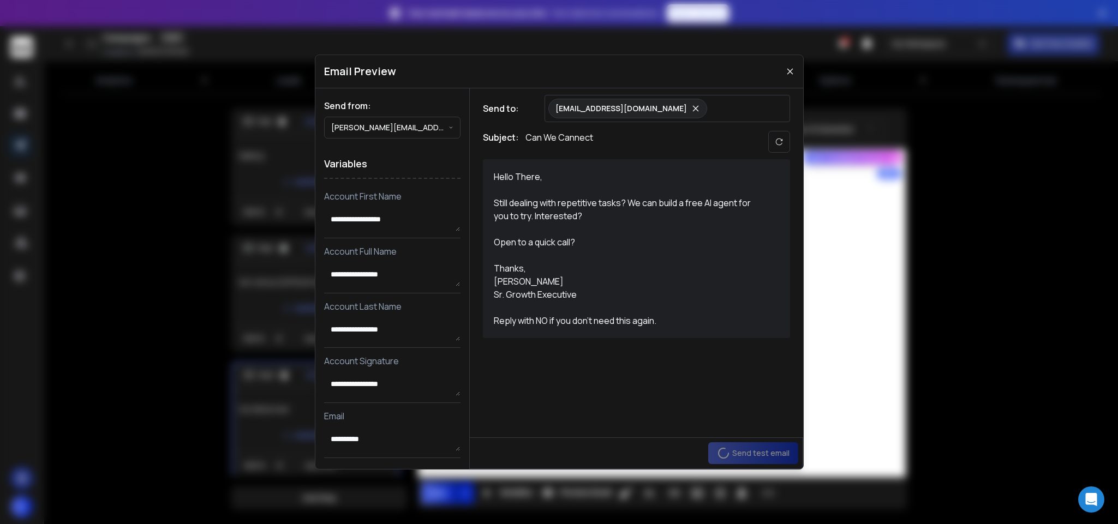
click at [753, 452] on div "Send test email" at bounding box center [636, 454] width 333 height 32
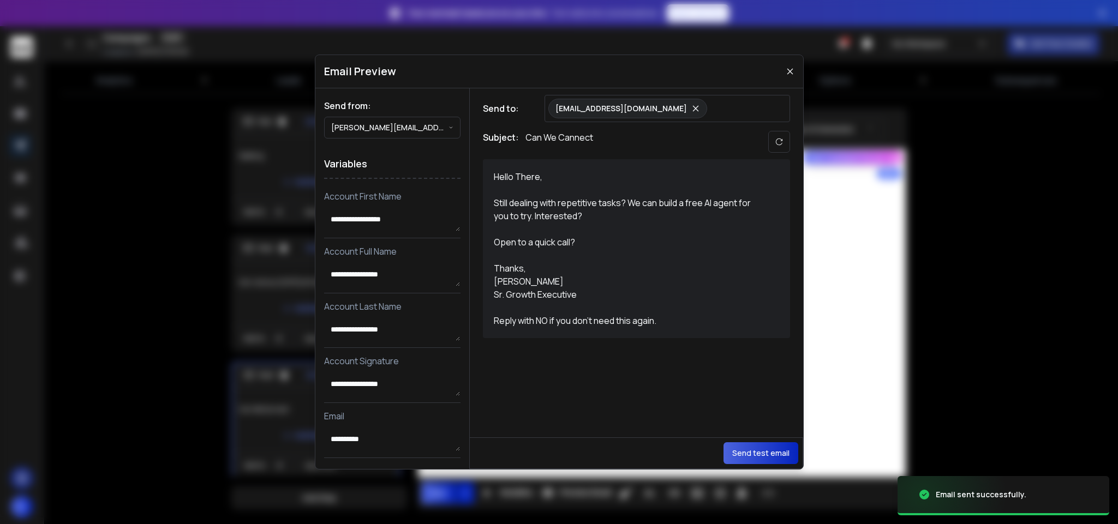
click at [645, 106] on div "[EMAIL_ADDRESS][DOMAIN_NAME]" at bounding box center [627, 109] width 159 height 20
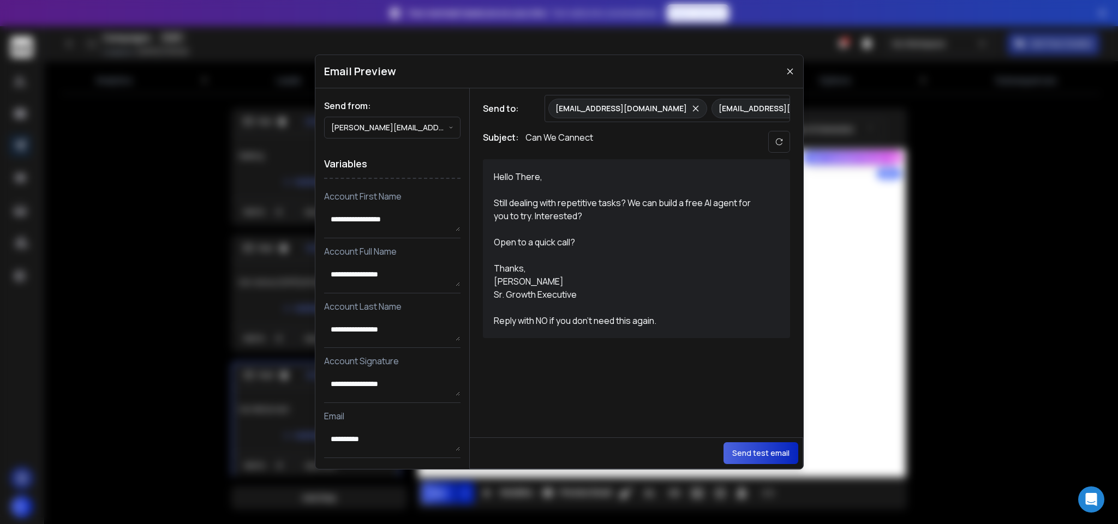
click at [691, 108] on icon at bounding box center [695, 108] width 9 height 9
click at [647, 109] on p "[EMAIL_ADDRESS][DOMAIN_NAME]" at bounding box center [622, 108] width 132 height 11
click at [785, 439] on div "Send test email" at bounding box center [636, 454] width 333 height 32
click at [780, 444] on button "Send test email" at bounding box center [761, 454] width 75 height 22
click at [780, 444] on div "Send test email" at bounding box center [636, 454] width 333 height 32
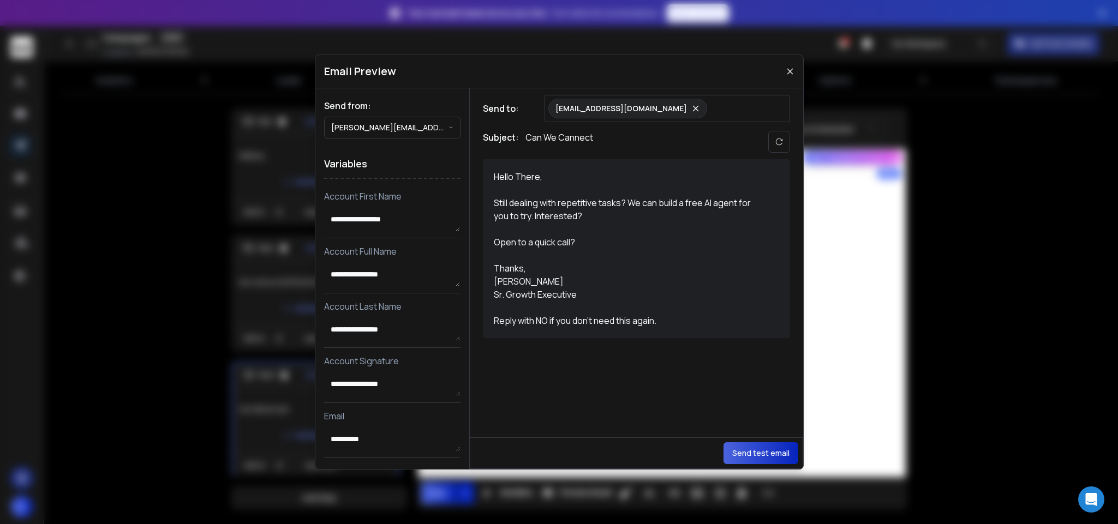
click at [691, 112] on icon at bounding box center [695, 108] width 9 height 9
click at [788, 451] on button "Send test email" at bounding box center [761, 454] width 75 height 22
click at [788, 451] on div "Send test email" at bounding box center [636, 454] width 333 height 32
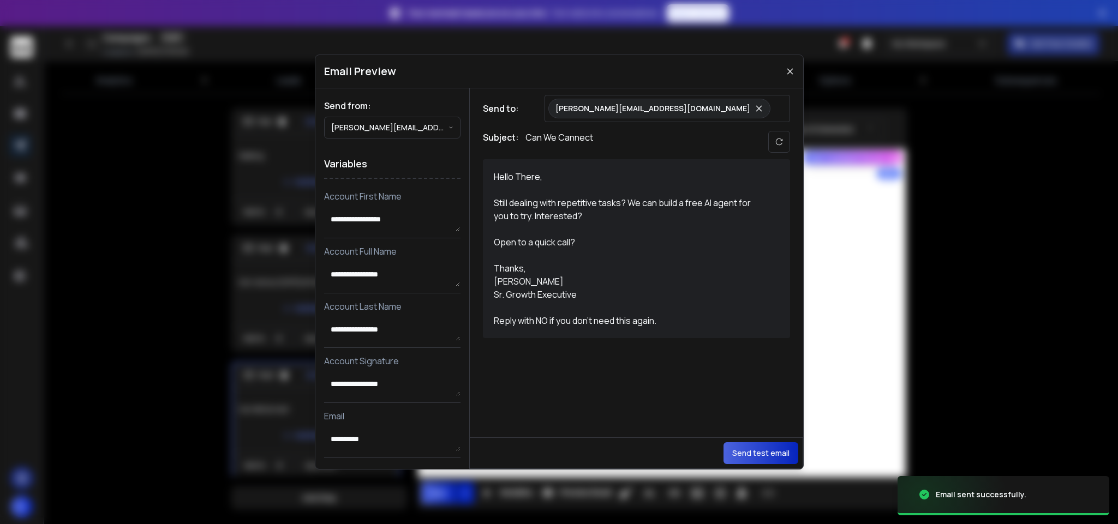
click at [673, 103] on div "[PERSON_NAME][EMAIL_ADDRESS][DOMAIN_NAME]" at bounding box center [659, 109] width 222 height 20
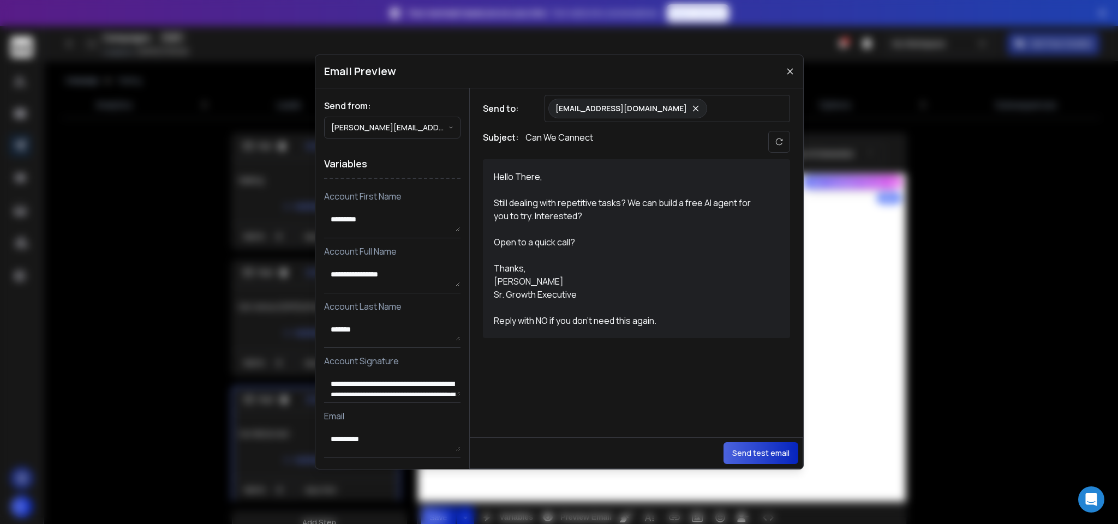
scroll to position [25, 0]
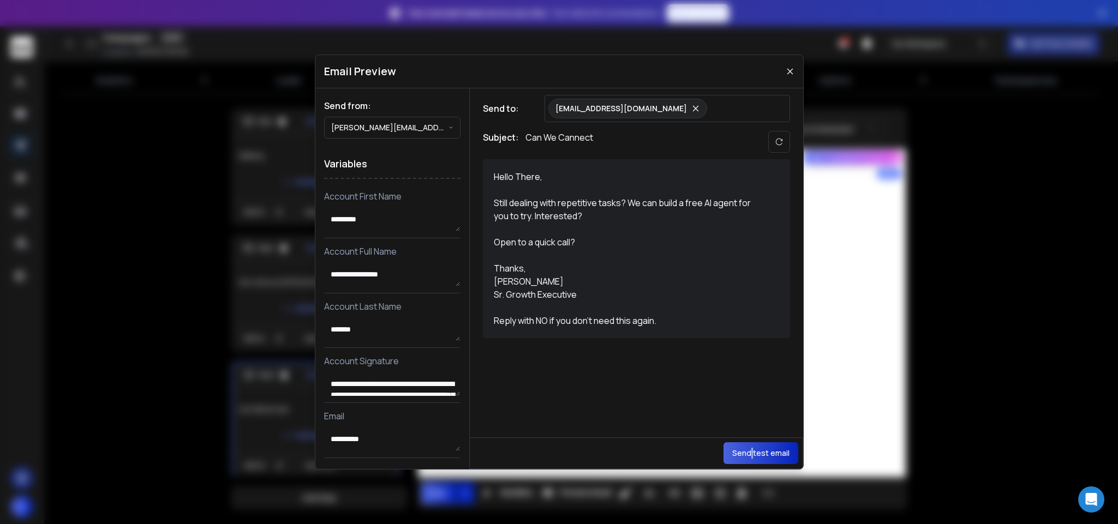
drag, startPoint x: 754, startPoint y: 431, endPoint x: 749, endPoint y: 449, distance: 18.1
click at [750, 445] on div "Send to: tarmandpour@pagerduty.com Subject: Can We Cannect Hello There, Still d…" at bounding box center [636, 278] width 334 height 381
click at [748, 452] on button "Send test email" at bounding box center [761, 454] width 75 height 22
click at [748, 452] on div "Send test email" at bounding box center [636, 454] width 333 height 32
drag, startPoint x: 749, startPoint y: 450, endPoint x: 749, endPoint y: 413, distance: 37.7
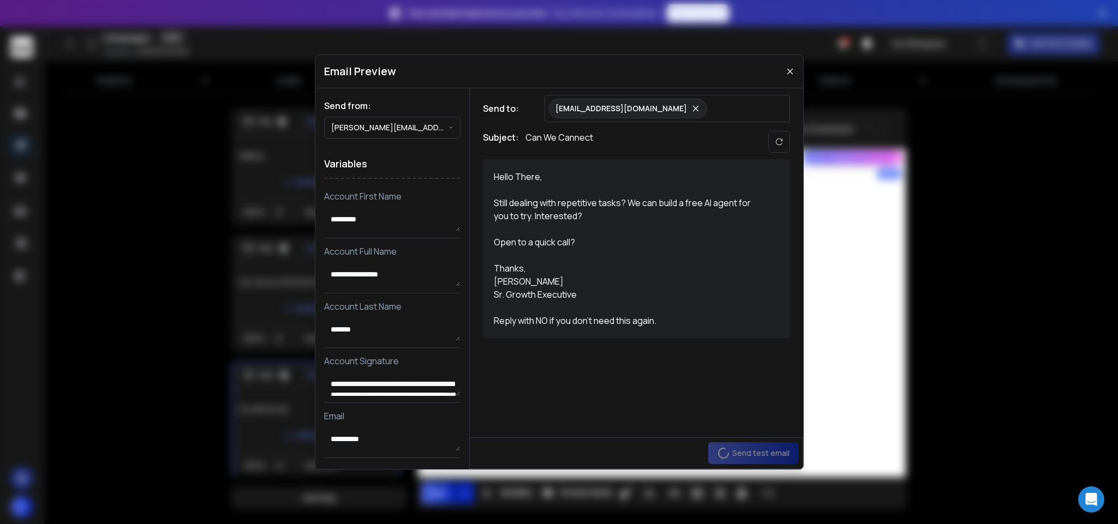
click at [749, 428] on div "Send to: tarmandpour@pagerduty.com Subject: Can We Cannect Hello There, Still d…" at bounding box center [636, 278] width 334 height 381
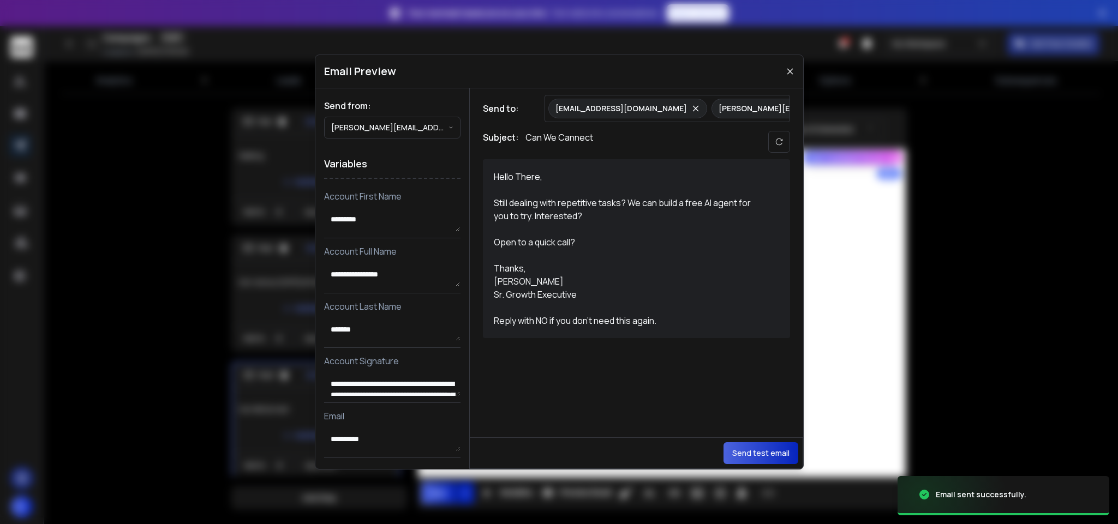
click at [691, 112] on icon at bounding box center [695, 108] width 9 height 9
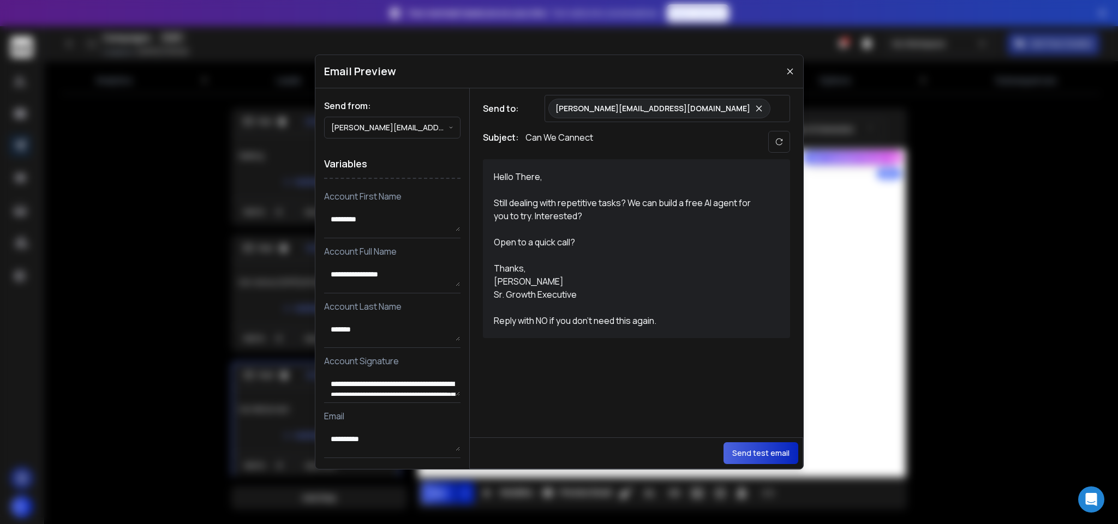
click at [752, 450] on button "Send test email" at bounding box center [761, 454] width 75 height 22
click at [752, 450] on div "Send test email" at bounding box center [636, 454] width 333 height 32
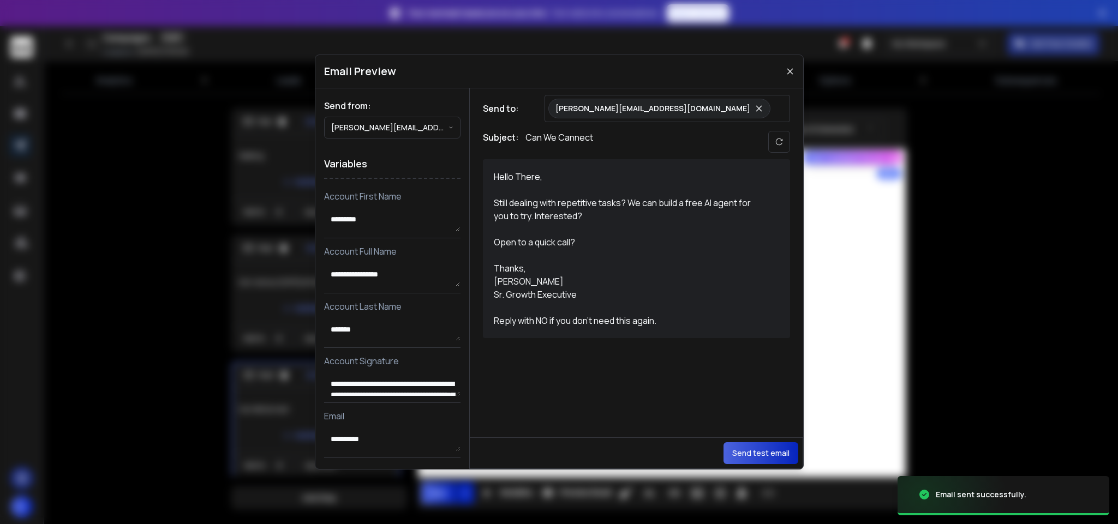
click at [755, 105] on icon at bounding box center [759, 108] width 9 height 9
click at [733, 450] on button "Send test email" at bounding box center [761, 454] width 75 height 22
click at [733, 450] on div "Send test email" at bounding box center [636, 454] width 333 height 32
drag, startPoint x: 680, startPoint y: 108, endPoint x: 689, endPoint y: 107, distance: 9.3
click at [689, 107] on div "paolo.azzellino@mindsup.agency" at bounding box center [659, 109] width 222 height 20
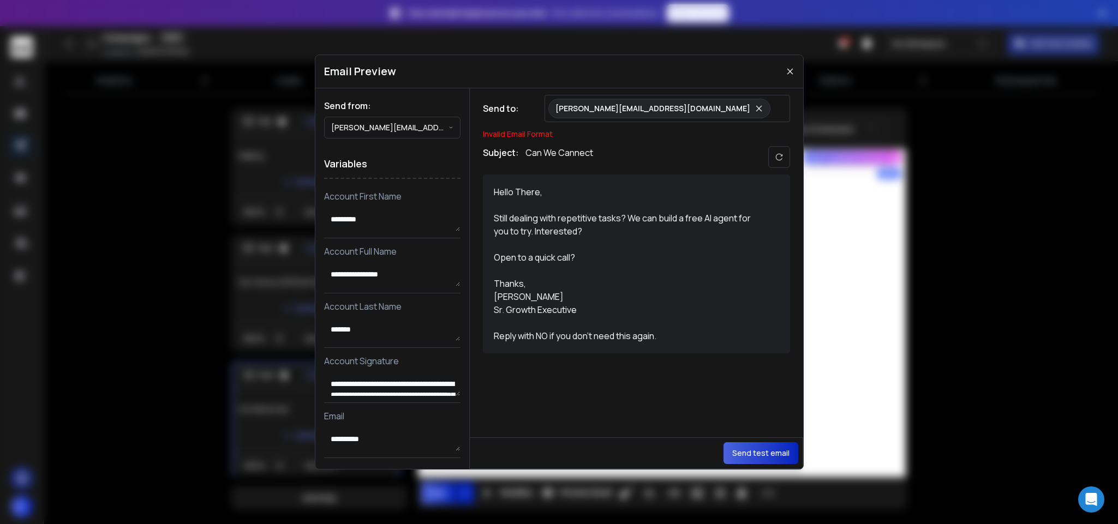
click at [755, 106] on icon at bounding box center [759, 108] width 9 height 9
click at [685, 106] on input at bounding box center [667, 109] width 238 height 20
click at [679, 107] on input at bounding box center [667, 109] width 238 height 20
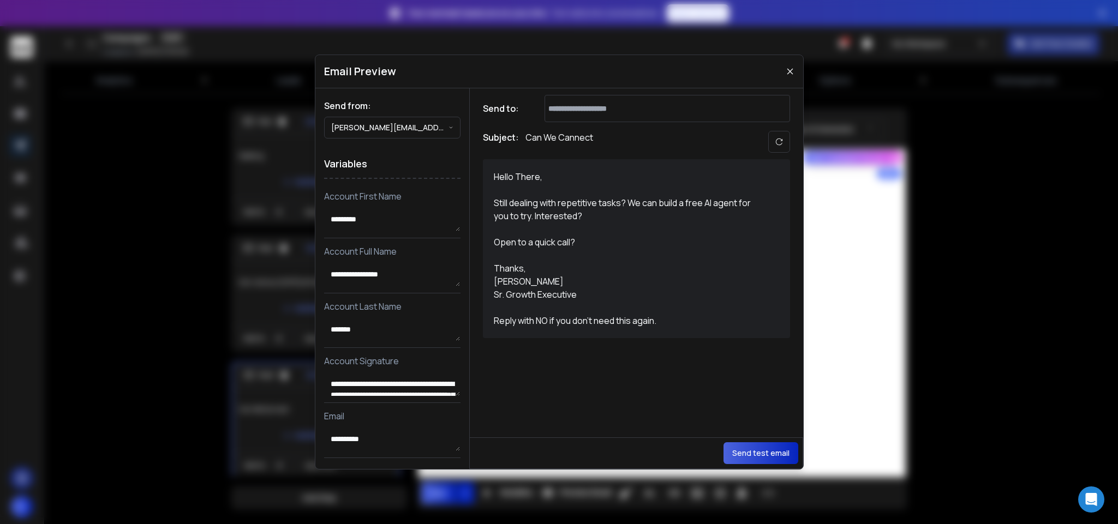
click at [591, 115] on div at bounding box center [668, 108] width 246 height 27
click at [737, 466] on div "Send test email" at bounding box center [636, 454] width 333 height 32
drag, startPoint x: 737, startPoint y: 466, endPoint x: 745, endPoint y: 449, distance: 18.8
click at [745, 450] on div "Send test email" at bounding box center [636, 454] width 333 height 32
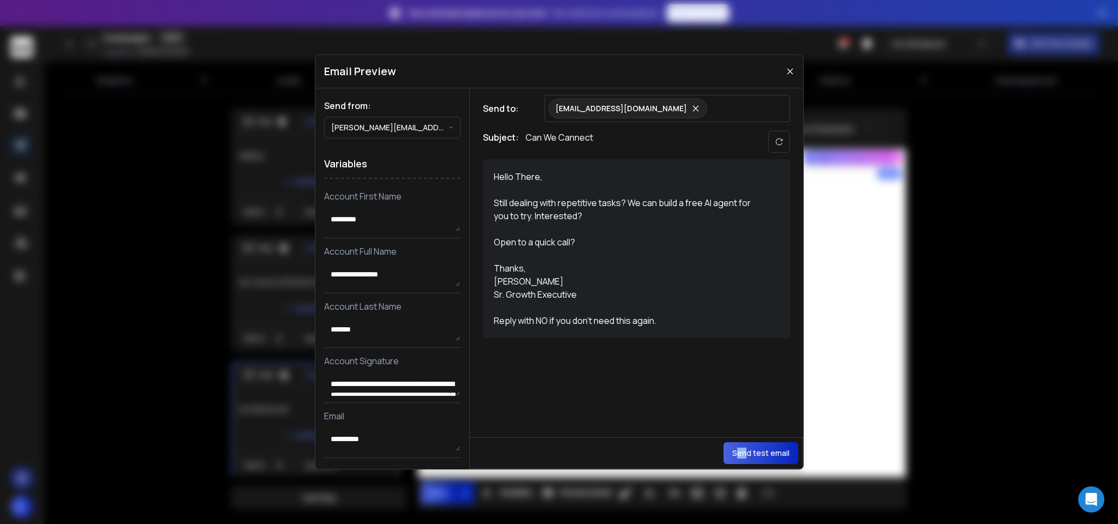
click at [745, 448] on button "Send test email" at bounding box center [761, 454] width 75 height 22
click at [745, 448] on div "Send test email" at bounding box center [636, 454] width 333 height 32
click at [745, 447] on div "Send test email" at bounding box center [636, 454] width 333 height 32
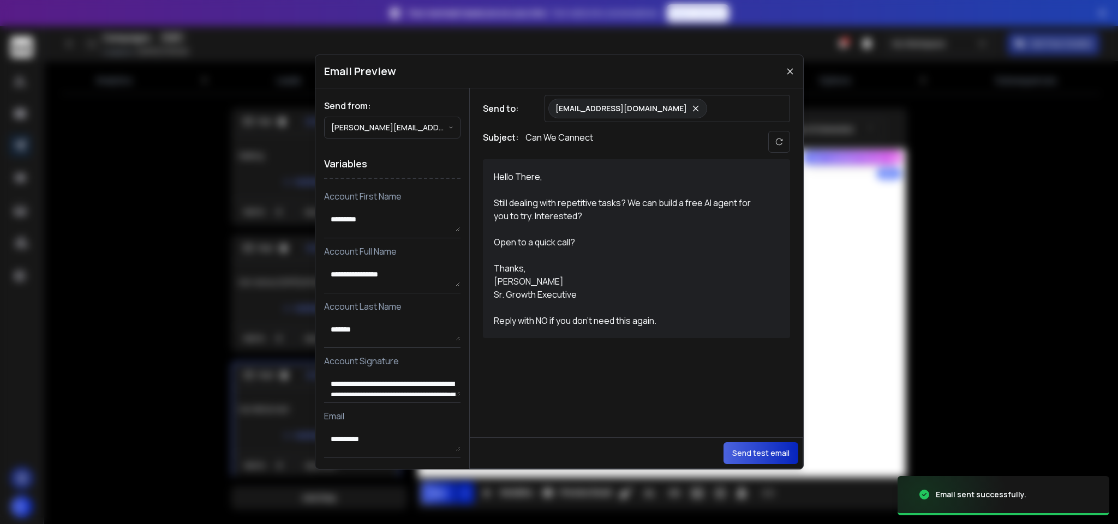
click at [691, 110] on icon at bounding box center [695, 108] width 9 height 9
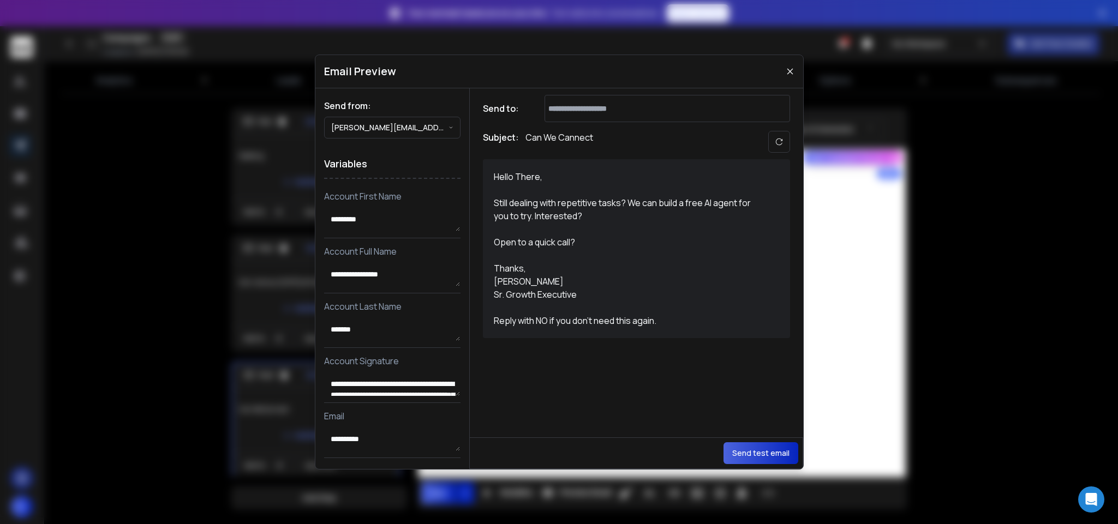
click at [741, 455] on button "Send test email" at bounding box center [761, 454] width 75 height 22
click at [741, 455] on div "Send test email" at bounding box center [636, 454] width 333 height 32
drag, startPoint x: 741, startPoint y: 455, endPoint x: 575, endPoint y: 5, distance: 479.1
click at [729, 408] on div "Send to: Subject: Can We Cannect Hello There, Still dealing with repetitive tas…" at bounding box center [636, 278] width 334 height 381
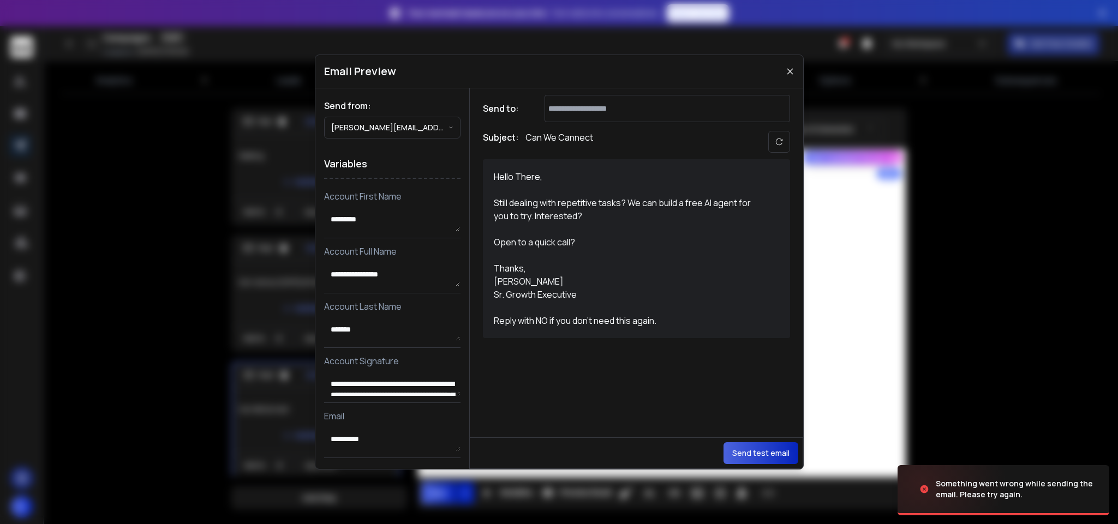
click at [610, 113] on input at bounding box center [667, 109] width 238 height 20
click at [610, 113] on div "[EMAIL_ADDRESS][DOMAIN_NAME]" at bounding box center [668, 108] width 246 height 27
click at [740, 438] on div "Send test email" at bounding box center [636, 454] width 333 height 32
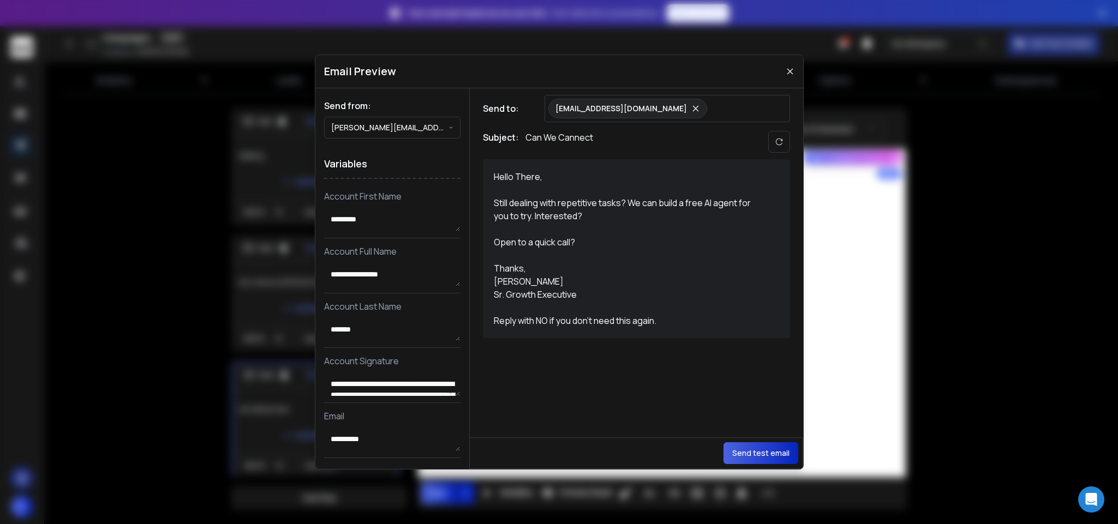
click at [739, 443] on button "Send test email" at bounding box center [761, 454] width 75 height 22
click at [738, 443] on div "Send test email" at bounding box center [636, 454] width 333 height 32
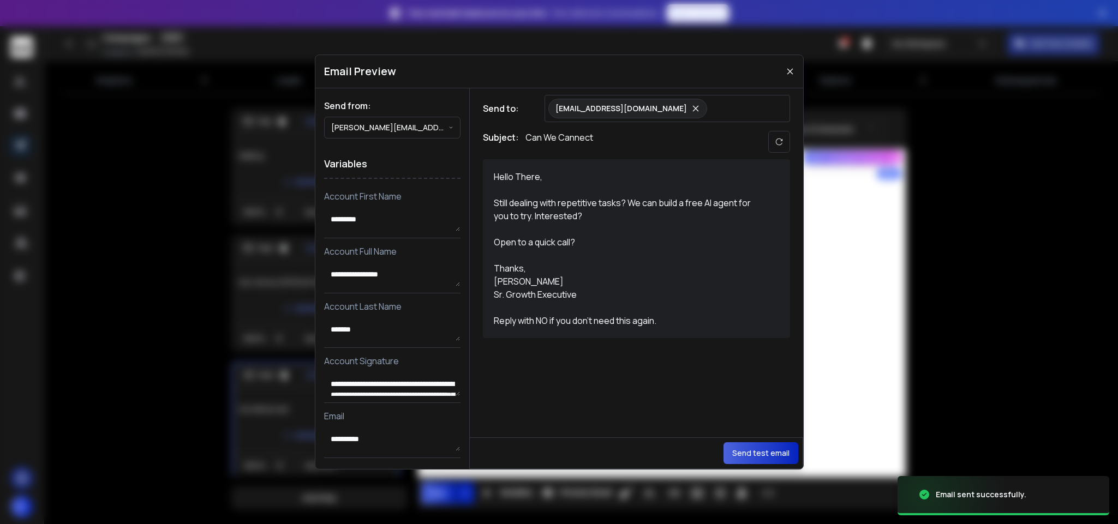
click at [691, 110] on icon at bounding box center [695, 108] width 9 height 9
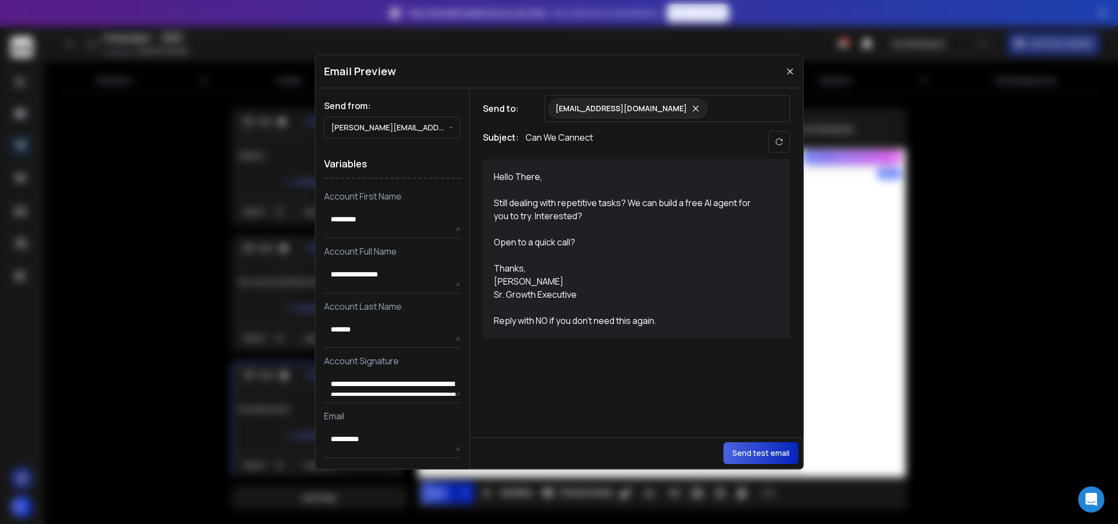
click at [740, 459] on button "Send test email" at bounding box center [761, 454] width 75 height 22
click at [740, 458] on div "Send test email" at bounding box center [636, 454] width 333 height 32
click at [739, 457] on div "Send test email" at bounding box center [636, 454] width 333 height 32
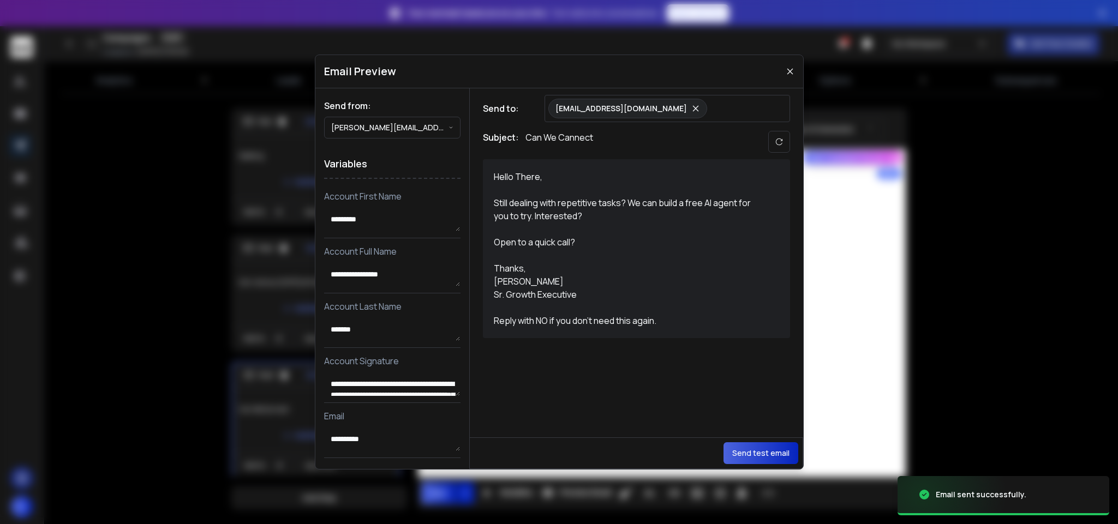
click at [691, 112] on icon at bounding box center [695, 108] width 9 height 9
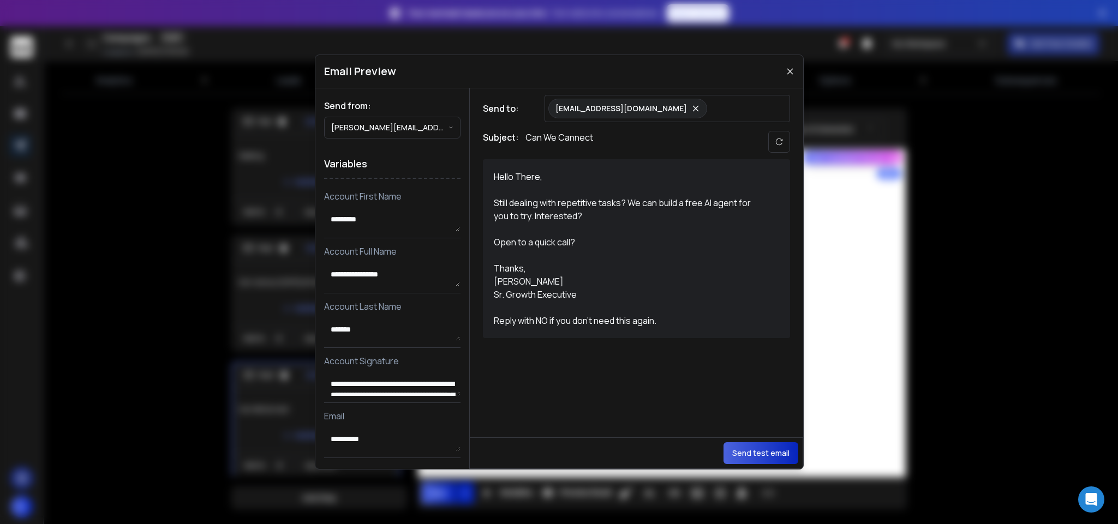
click at [751, 462] on button "Send test email" at bounding box center [761, 454] width 75 height 22
click at [751, 462] on div "Send test email" at bounding box center [636, 454] width 333 height 32
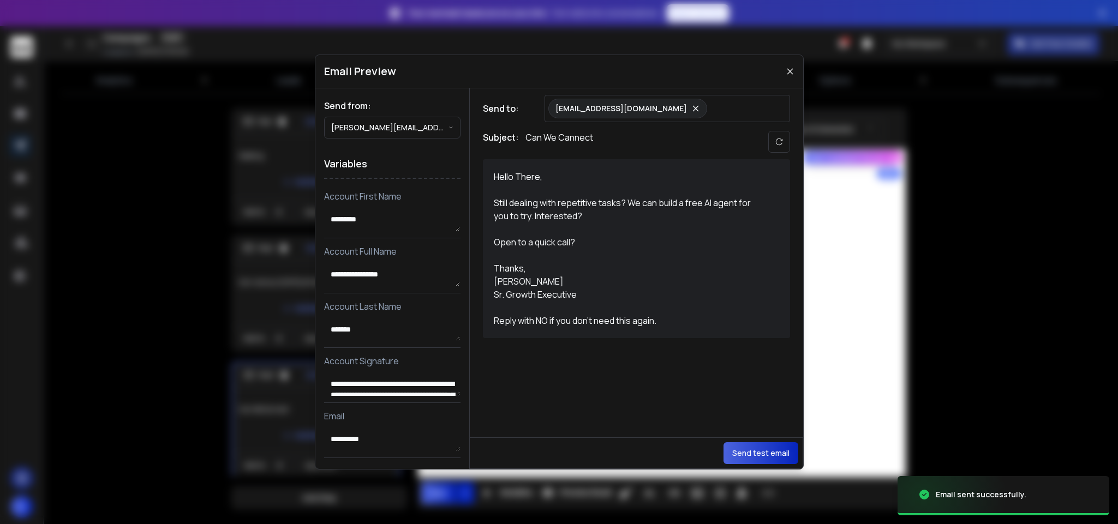
drag, startPoint x: 679, startPoint y: 102, endPoint x: 675, endPoint y: 109, distance: 7.9
click at [675, 108] on div "bill@classicphotographers.com" at bounding box center [627, 109] width 159 height 20
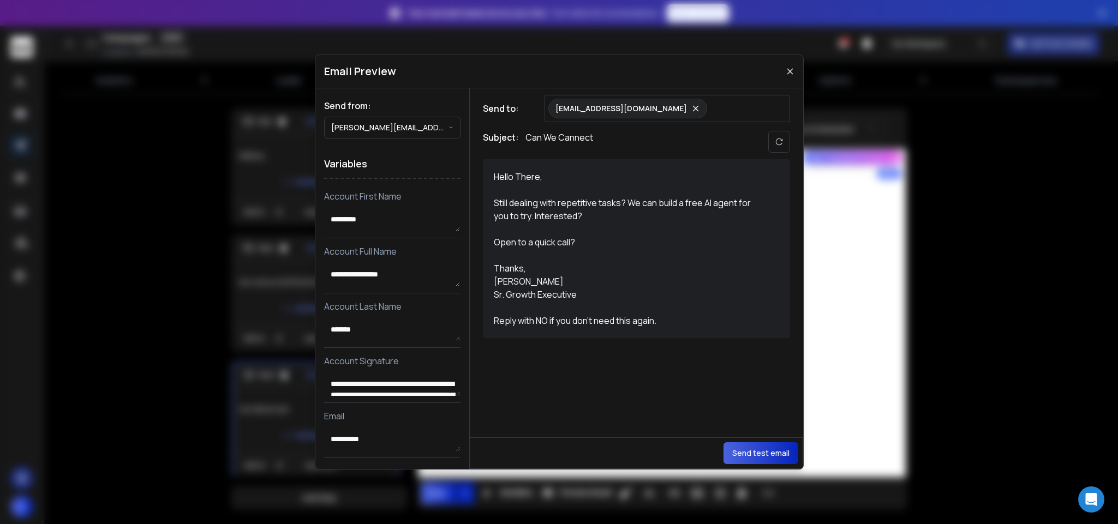
click at [691, 105] on icon at bounding box center [695, 108] width 9 height 9
click at [775, 107] on input at bounding box center [894, 109] width 238 height 20
click at [754, 464] on div "Send test email" at bounding box center [636, 454] width 333 height 32
click at [754, 454] on button "Send test email" at bounding box center [761, 454] width 75 height 22
click at [754, 454] on div "Send test email" at bounding box center [636, 454] width 333 height 32
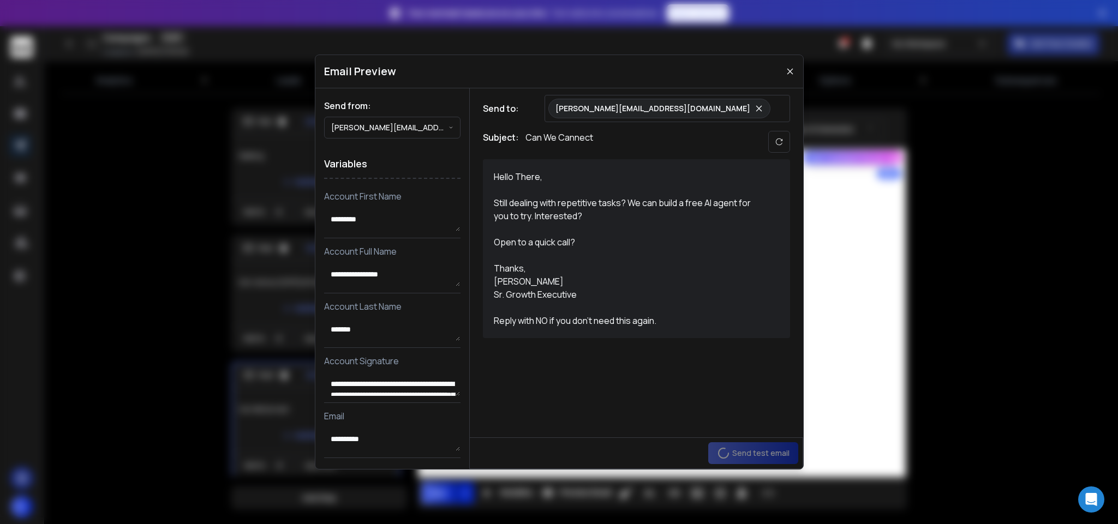
drag, startPoint x: 753, startPoint y: 451, endPoint x: 749, endPoint y: 438, distance: 13.8
click at [753, 450] on div "Send test email" at bounding box center [636, 454] width 333 height 32
drag, startPoint x: 749, startPoint y: 438, endPoint x: 733, endPoint y: 333, distance: 105.9
click at [750, 410] on div "Send to: steve@427insights.com Subject: Can We Cannect Hello There, Still deali…" at bounding box center [636, 278] width 334 height 381
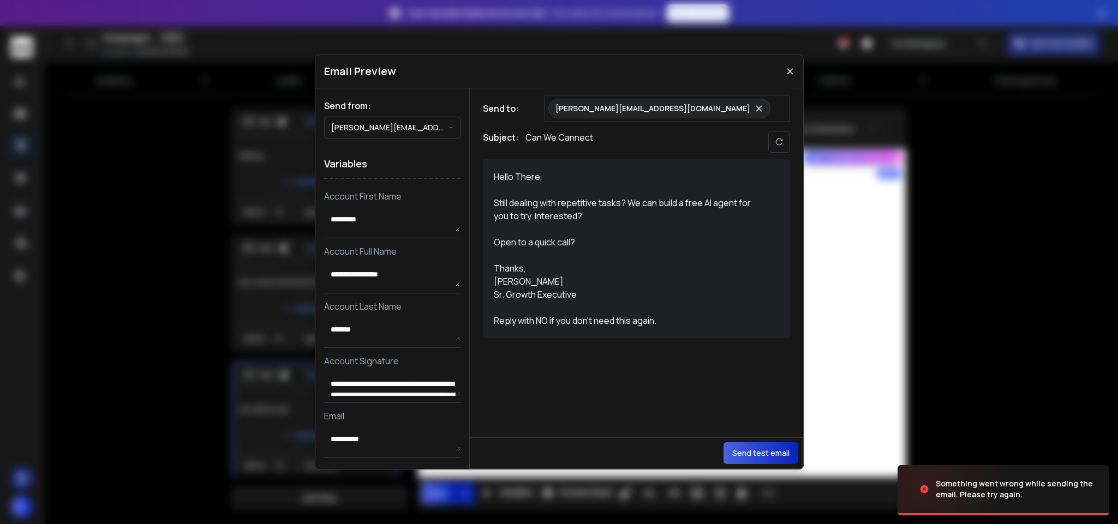
drag, startPoint x: 646, startPoint y: 115, endPoint x: 655, endPoint y: 105, distance: 13.5
click at [655, 105] on div "steve@427insights.com" at bounding box center [659, 109] width 222 height 20
click at [755, 104] on icon at bounding box center [759, 108] width 9 height 9
click at [648, 104] on input at bounding box center [667, 109] width 238 height 20
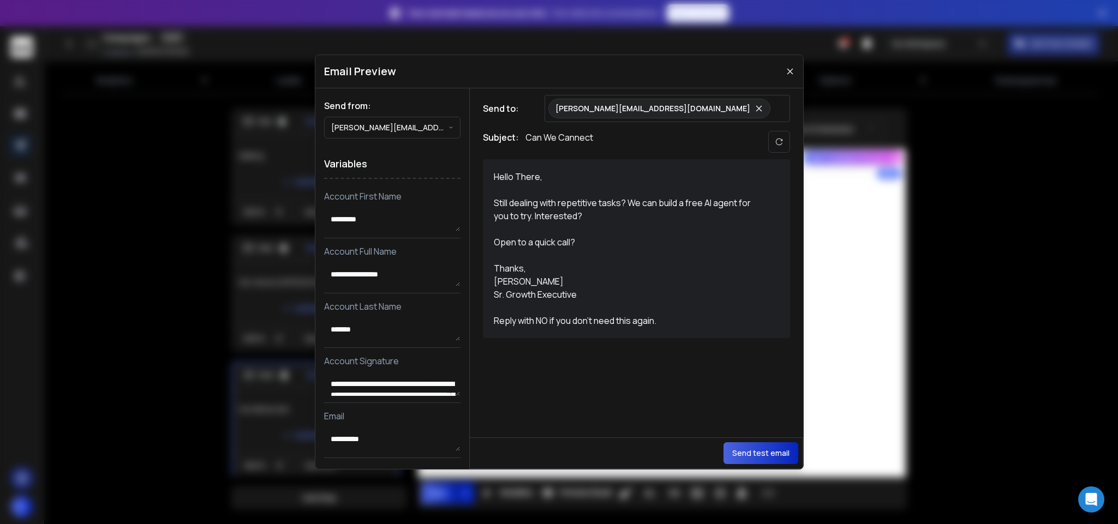
click at [775, 455] on button "Send test email" at bounding box center [761, 454] width 75 height 22
click at [775, 455] on div "Send test email" at bounding box center [636, 454] width 333 height 32
click at [775, 454] on div "Send test email" at bounding box center [636, 454] width 333 height 32
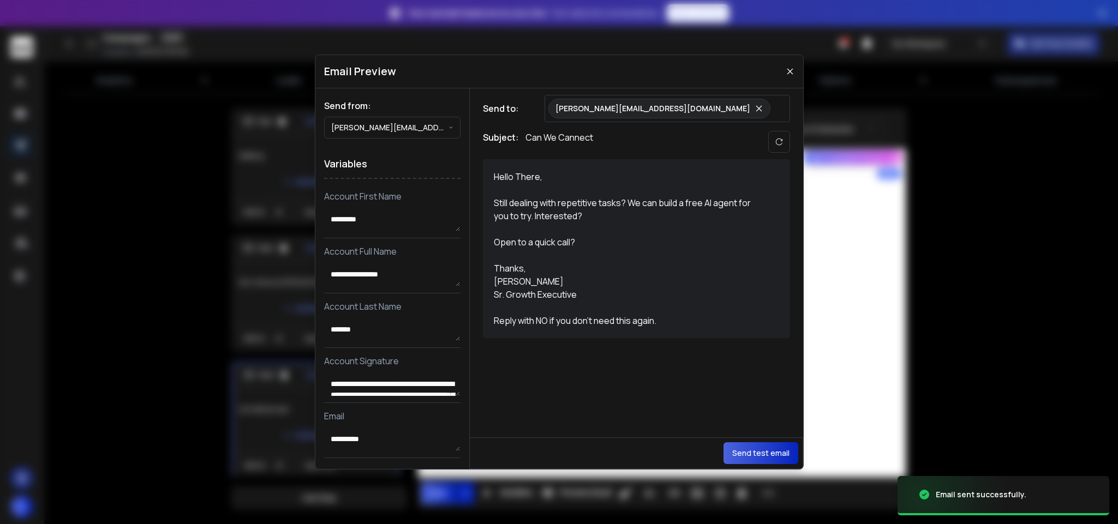
click at [755, 110] on icon at bounding box center [759, 108] width 9 height 9
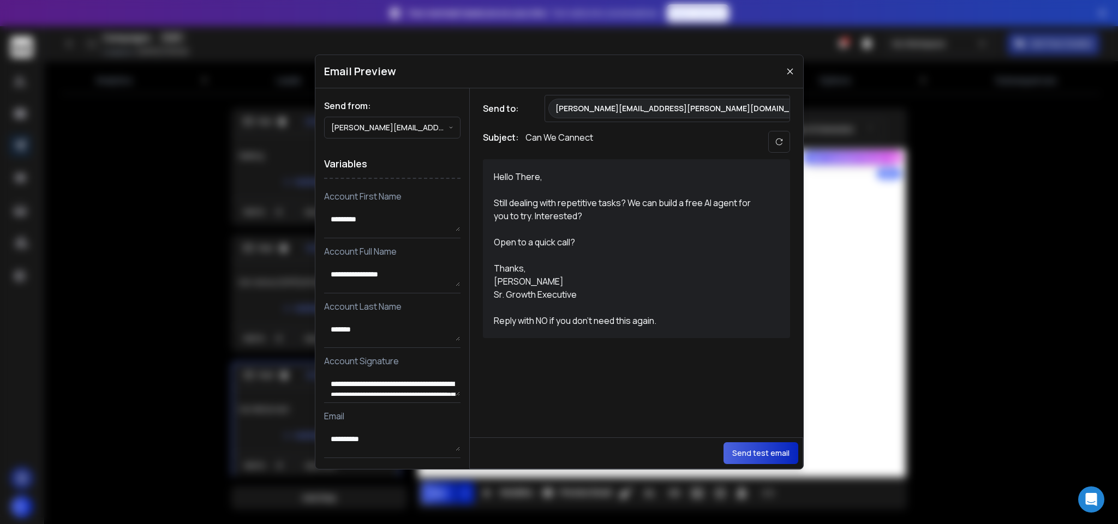
click at [763, 441] on div "Send test email" at bounding box center [636, 454] width 333 height 32
click at [762, 443] on button "Send test email" at bounding box center [761, 454] width 75 height 22
click at [760, 443] on div "Send test email" at bounding box center [636, 454] width 333 height 32
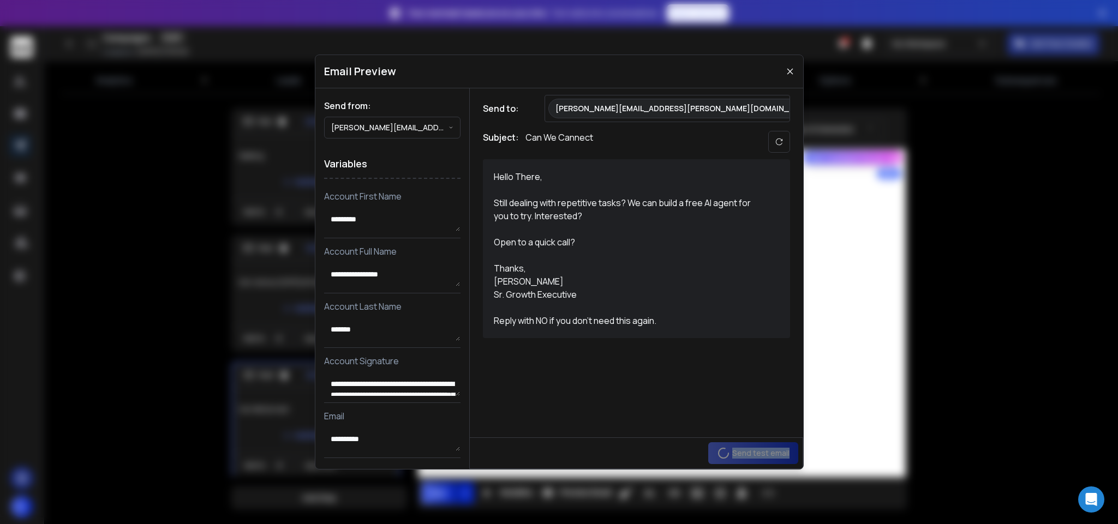
click at [760, 443] on div "Send test email" at bounding box center [636, 454] width 333 height 32
click at [818, 108] on icon at bounding box center [822, 108] width 9 height 9
click at [726, 436] on div "Send to: sbenshemen@pingidentity.com Subject: Can We Cannect Hello There, Still…" at bounding box center [636, 278] width 334 height 381
click at [730, 452] on button "Send test email" at bounding box center [761, 454] width 75 height 22
click at [730, 452] on div "Send test email" at bounding box center [636, 454] width 333 height 32
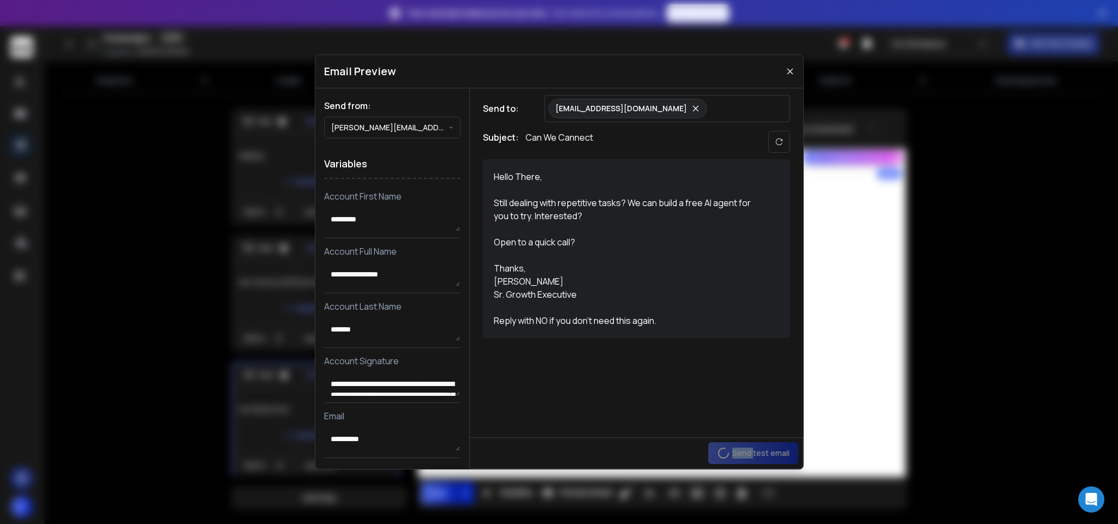
click at [730, 452] on div "Send test email" at bounding box center [636, 454] width 333 height 32
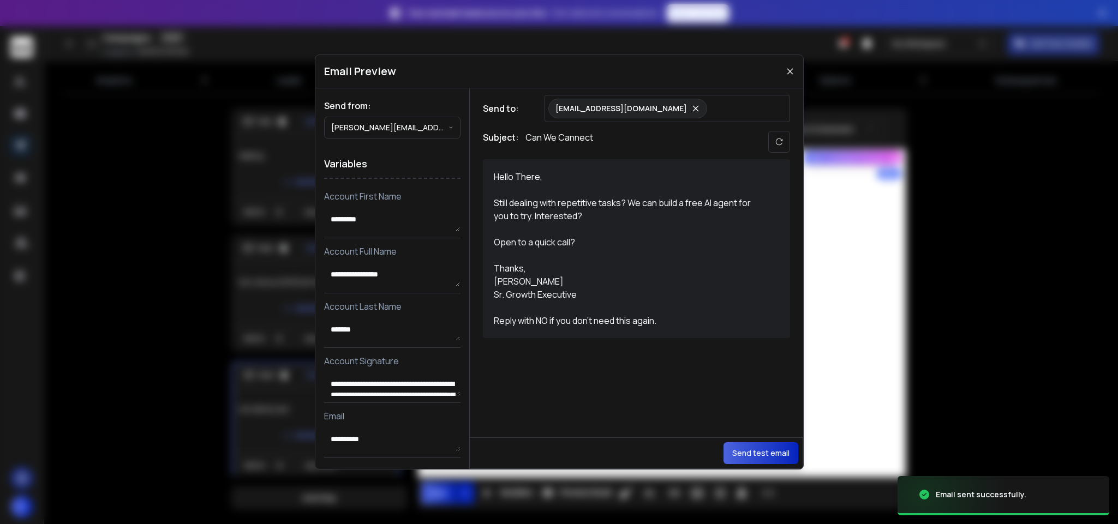
click at [691, 106] on icon at bounding box center [695, 108] width 9 height 9
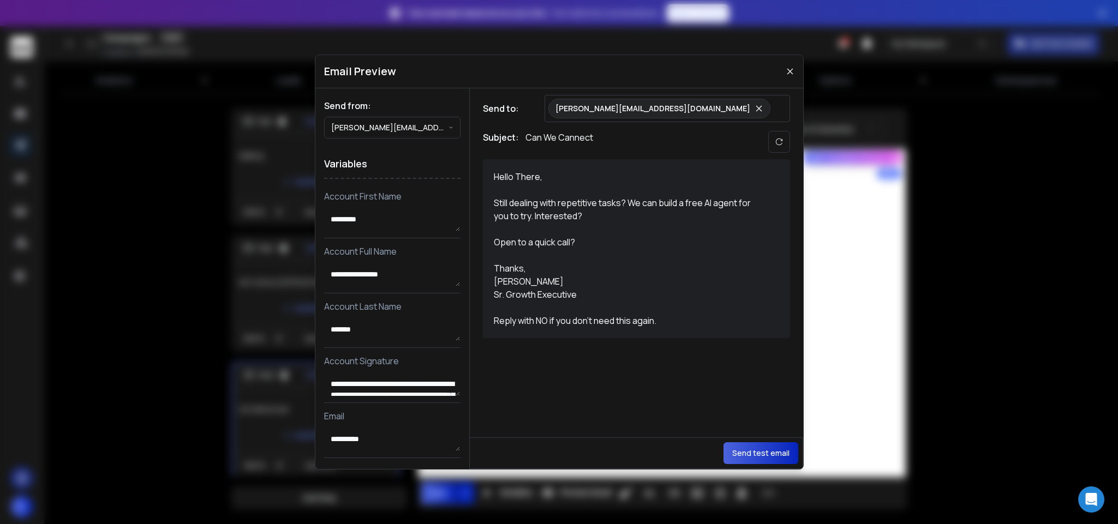
click at [774, 433] on div "Send to: brendan@flowinc.com Subject: Can We Cannect Hello There, Still dealing…" at bounding box center [636, 278] width 334 height 381
click at [770, 439] on div "Send test email" at bounding box center [636, 454] width 333 height 32
click at [770, 441] on div "Send test email" at bounding box center [636, 454] width 333 height 32
click at [765, 441] on div "Send test email" at bounding box center [636, 454] width 333 height 32
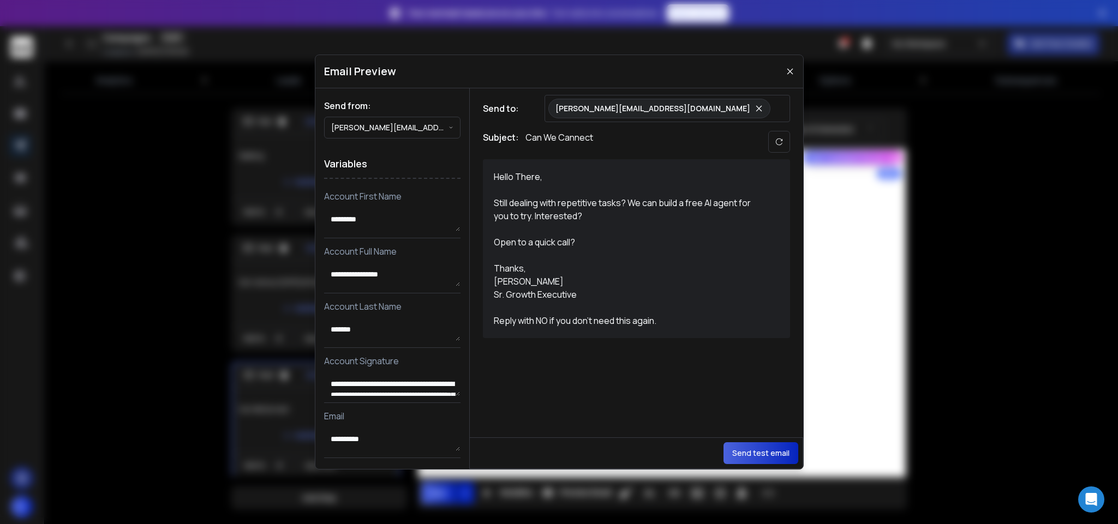
click at [749, 444] on button "Send test email" at bounding box center [761, 454] width 75 height 22
click at [749, 444] on div "Send test email" at bounding box center [636, 454] width 333 height 32
click at [717, 314] on div at bounding box center [630, 307] width 273 height 13
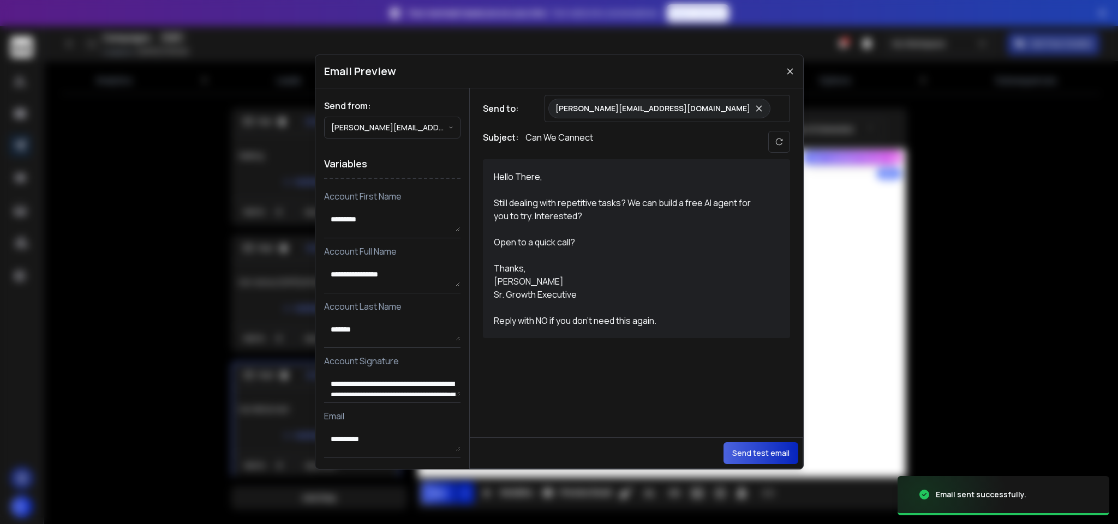
click at [755, 110] on icon at bounding box center [759, 108] width 9 height 9
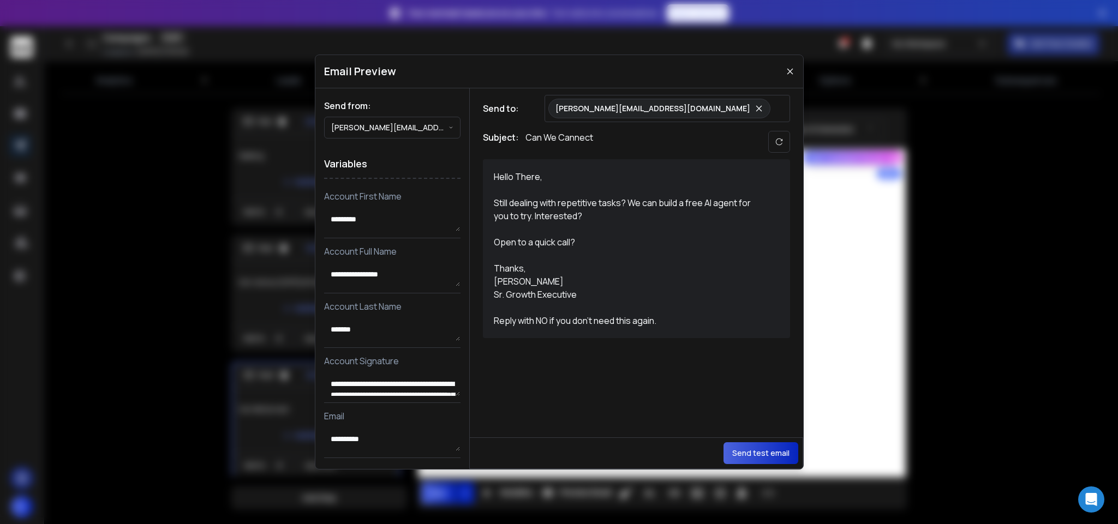
click at [743, 455] on button "Send test email" at bounding box center [761, 454] width 75 height 22
click at [743, 452] on div "Send test email" at bounding box center [636, 454] width 333 height 32
click at [755, 108] on icon at bounding box center [759, 108] width 9 height 9
click at [771, 444] on button "Send test email" at bounding box center [761, 454] width 75 height 22
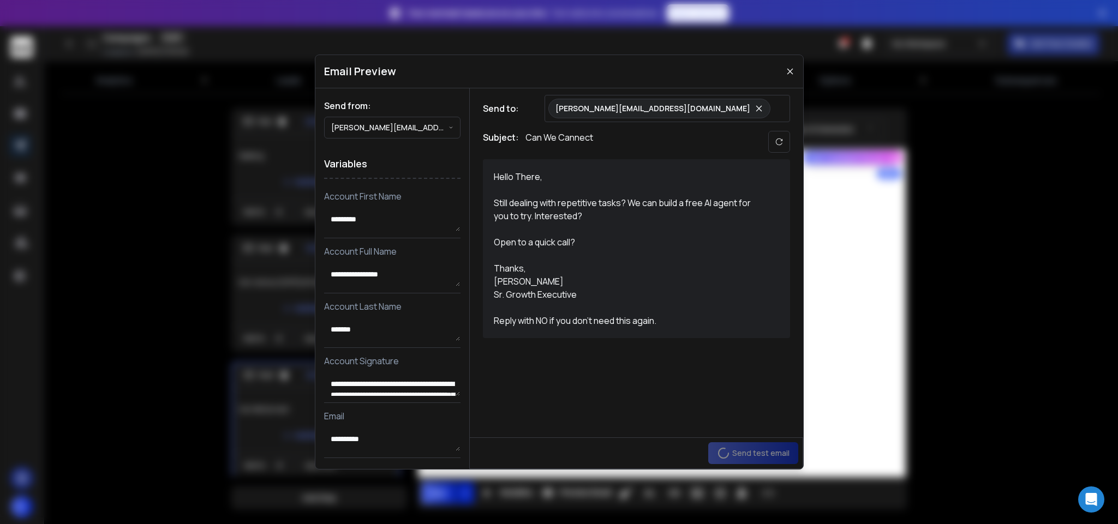
click at [768, 444] on div "Send test email" at bounding box center [636, 454] width 333 height 32
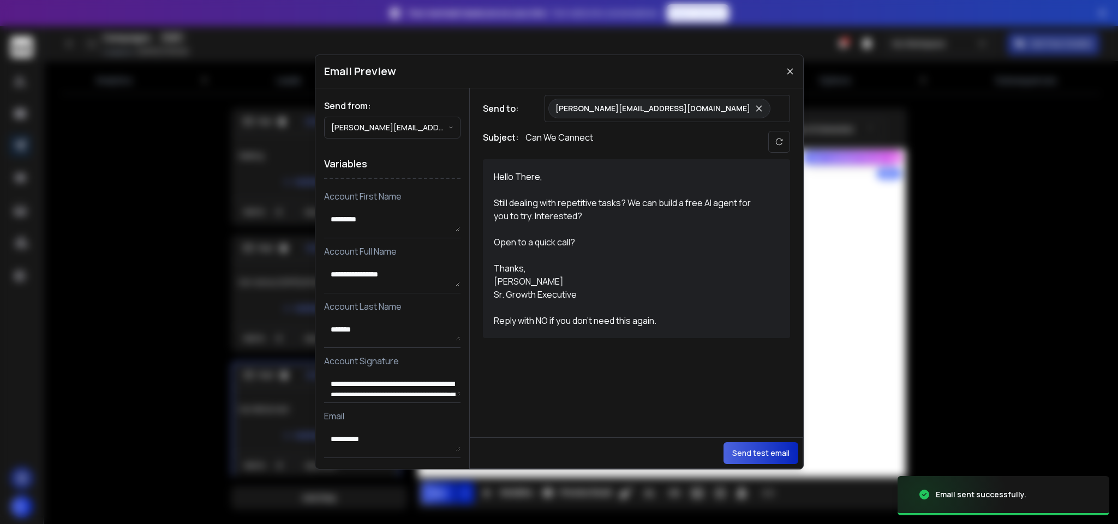
click at [755, 108] on icon at bounding box center [759, 108] width 9 height 9
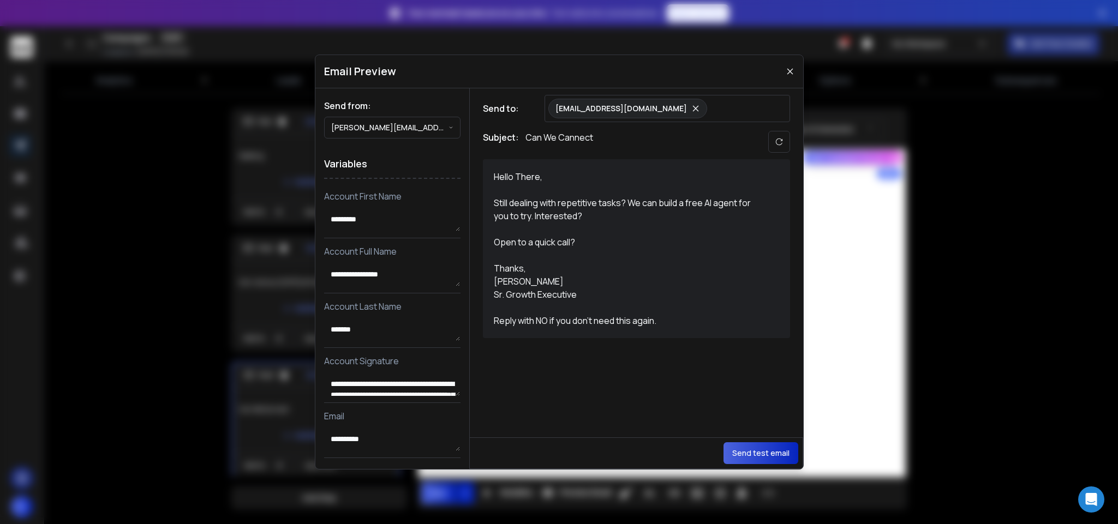
click at [740, 457] on button "Send test email" at bounding box center [761, 454] width 75 height 22
click at [740, 457] on div "Send test email" at bounding box center [636, 454] width 333 height 32
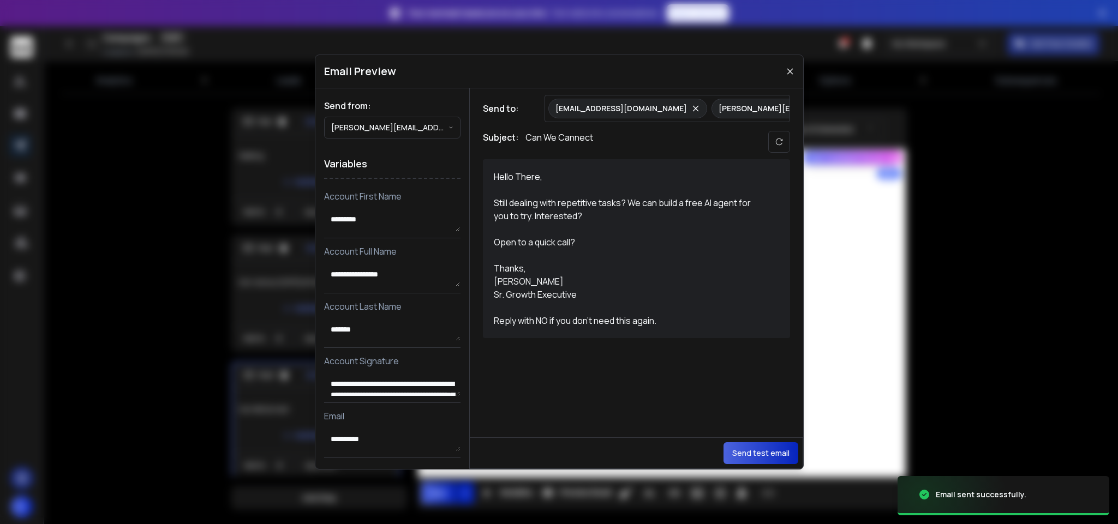
click at [691, 110] on icon at bounding box center [695, 108] width 9 height 9
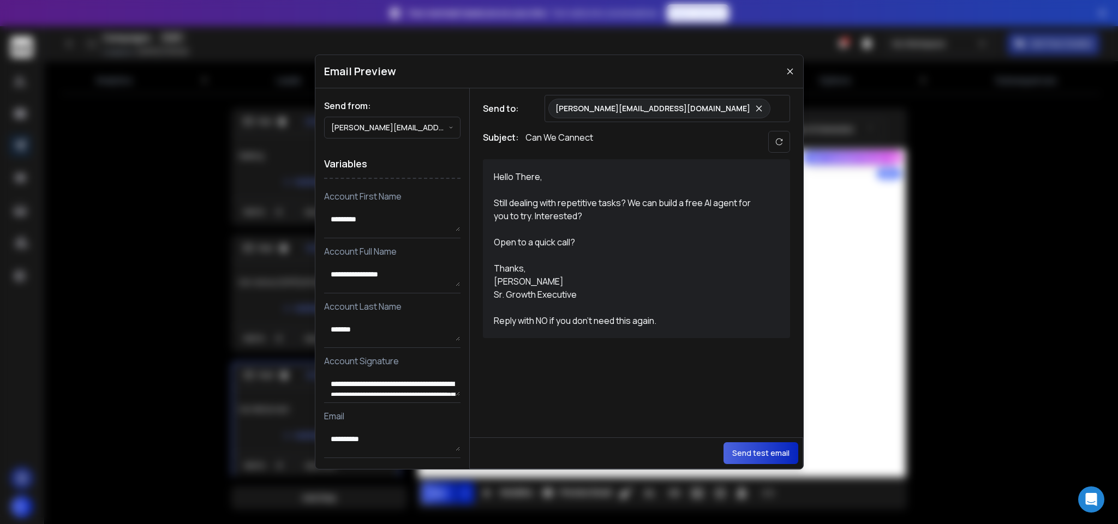
click at [771, 457] on button "Send test email" at bounding box center [761, 454] width 75 height 22
click at [771, 457] on div "Send test email" at bounding box center [636, 454] width 333 height 32
click at [770, 457] on div "Send test email" at bounding box center [636, 454] width 333 height 32
click at [675, 102] on div "[PERSON_NAME][EMAIL_ADDRESS][DOMAIN_NAME]" at bounding box center [659, 109] width 222 height 20
click at [666, 105] on div "[PERSON_NAME][EMAIL_ADDRESS][DOMAIN_NAME]" at bounding box center [659, 109] width 222 height 20
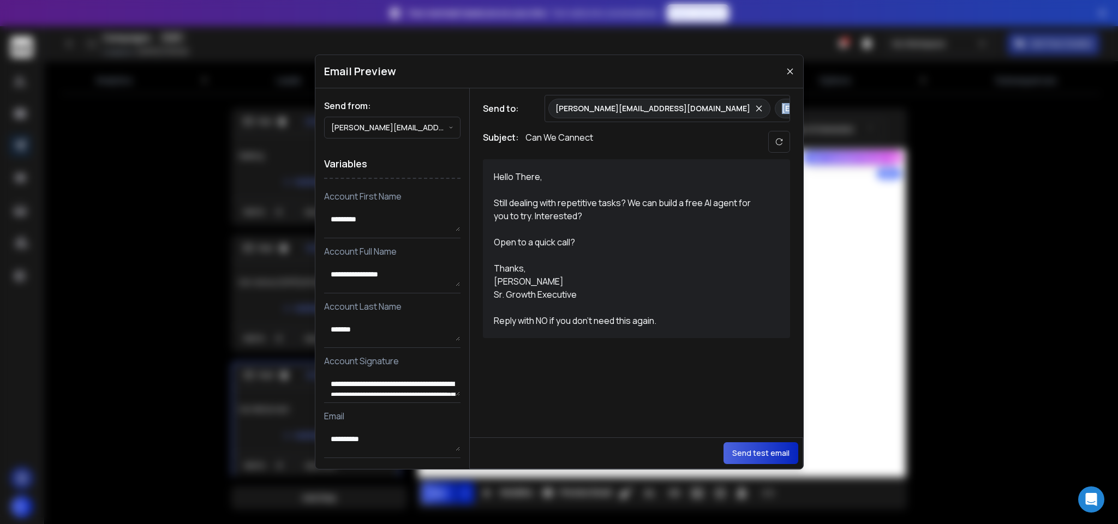
click at [666, 105] on div "[PERSON_NAME][EMAIL_ADDRESS][DOMAIN_NAME]" at bounding box center [659, 109] width 222 height 20
click at [756, 107] on icon at bounding box center [759, 108] width 6 height 6
click at [691, 107] on icon at bounding box center [695, 108] width 9 height 9
click at [760, 444] on button "Send test email" at bounding box center [761, 454] width 75 height 22
click at [760, 444] on div "Send test email" at bounding box center [636, 454] width 333 height 32
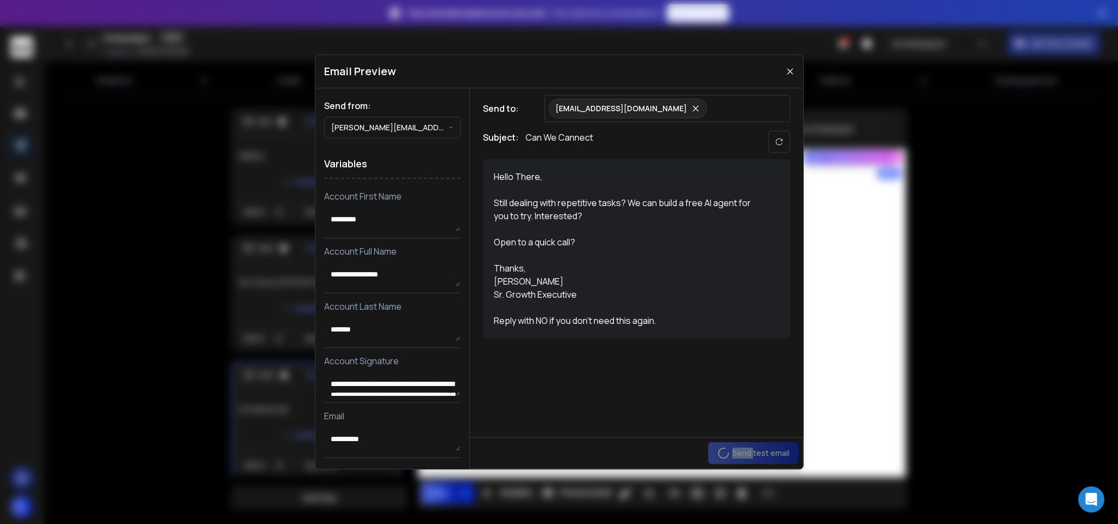
drag, startPoint x: 760, startPoint y: 444, endPoint x: 749, endPoint y: 405, distance: 40.9
click at [762, 433] on div "Send to: tarmandpour@pagerduty.com Subject: Can We Cannect Hello There, Still d…" at bounding box center [636, 278] width 334 height 381
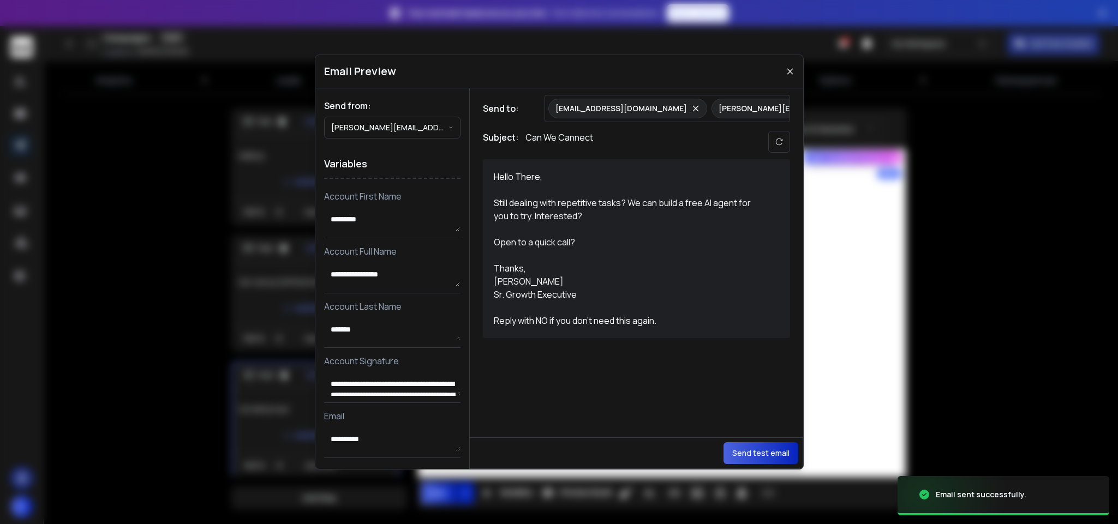
click at [691, 106] on icon at bounding box center [695, 108] width 9 height 9
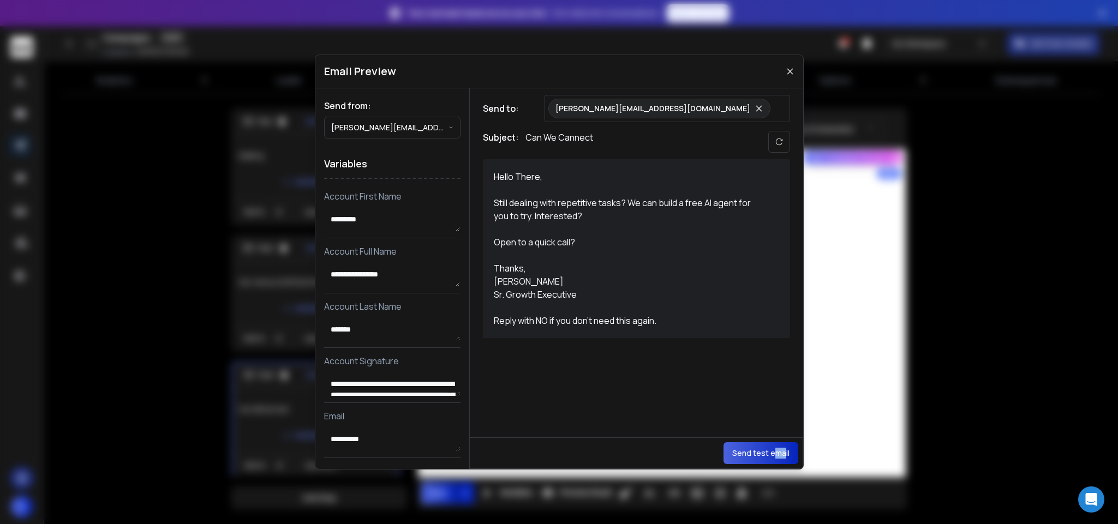
drag, startPoint x: 783, startPoint y: 403, endPoint x: 768, endPoint y: 457, distance: 56.5
click at [768, 455] on div "Send to: joe@kaporcenter.org Subject: Can We Cannect Hello There, Still dealing…" at bounding box center [636, 278] width 334 height 381
click at [768, 457] on button "Send test email" at bounding box center [761, 454] width 75 height 22
click at [768, 457] on div "Send test email" at bounding box center [636, 454] width 333 height 32
click at [765, 457] on div "Send test email" at bounding box center [636, 454] width 333 height 32
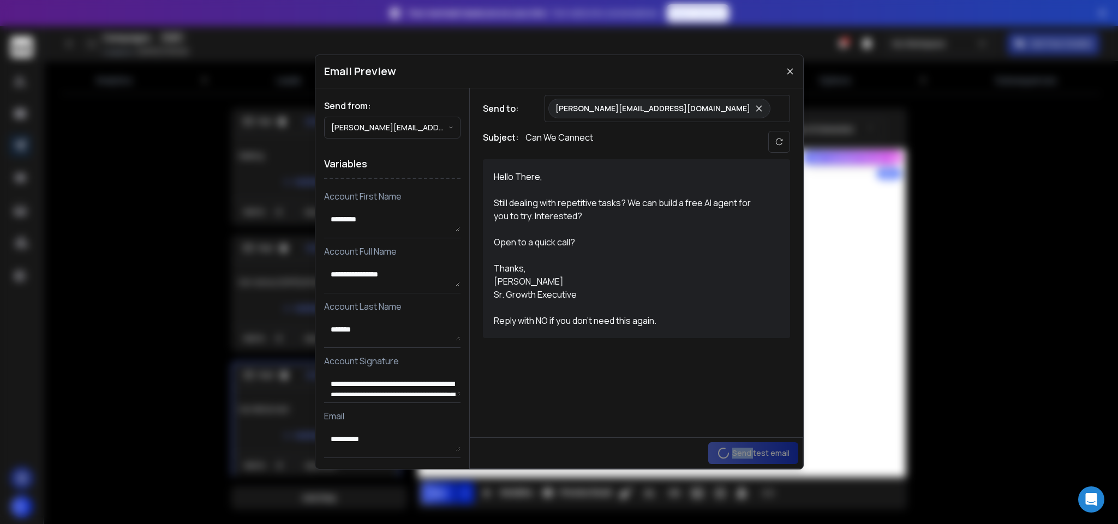
click at [765, 457] on div "Send test email" at bounding box center [636, 454] width 333 height 32
click at [756, 110] on icon at bounding box center [759, 108] width 6 height 6
click at [765, 452] on button "Send test email" at bounding box center [761, 454] width 75 height 22
click at [765, 452] on div "Send test email" at bounding box center [636, 454] width 333 height 32
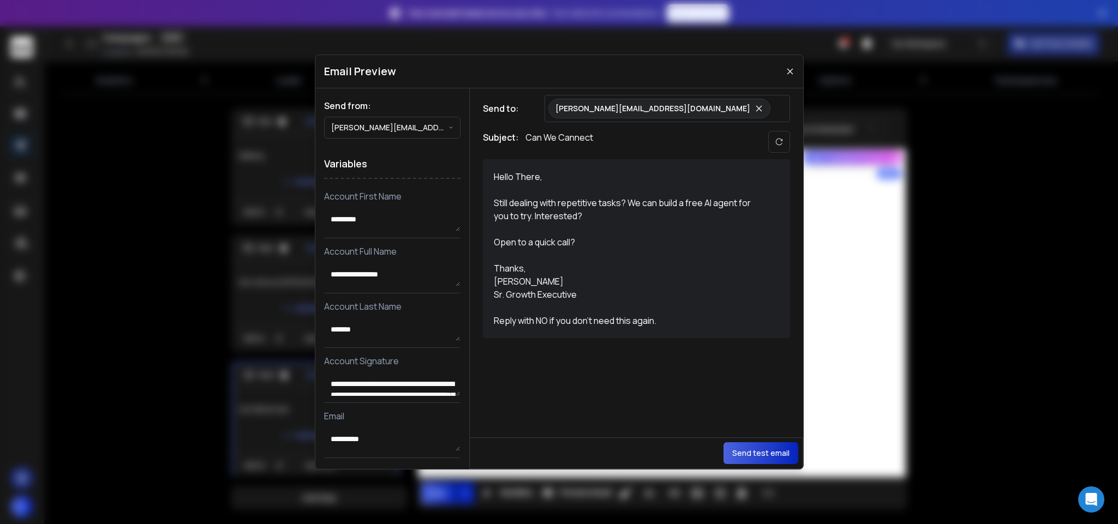
click at [756, 109] on icon at bounding box center [759, 108] width 6 height 6
click at [749, 462] on button "Send test email" at bounding box center [761, 454] width 75 height 22
click at [749, 462] on div "Send test email" at bounding box center [636, 454] width 333 height 32
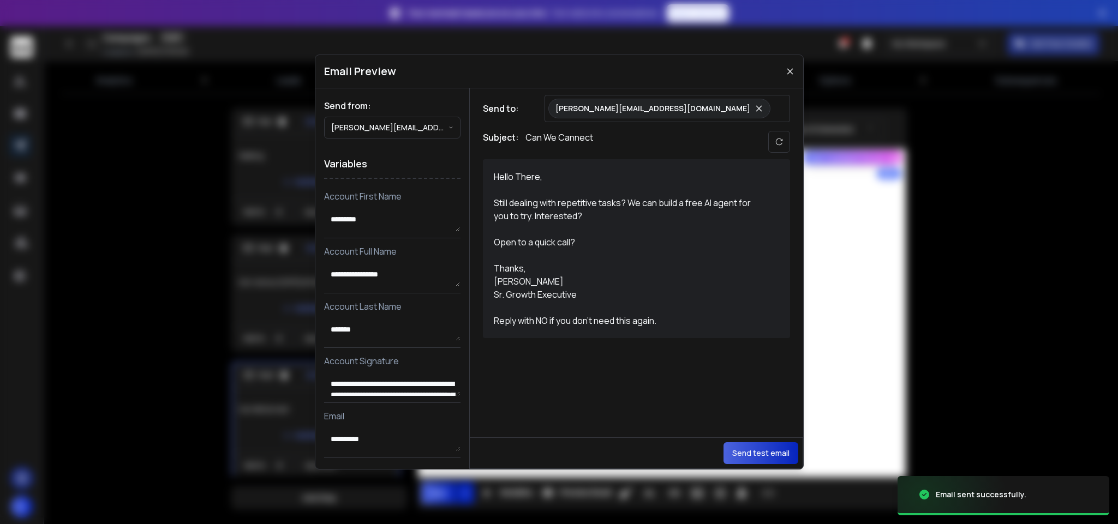
click at [643, 107] on div "eldon@eldongrant.com" at bounding box center [659, 109] width 222 height 20
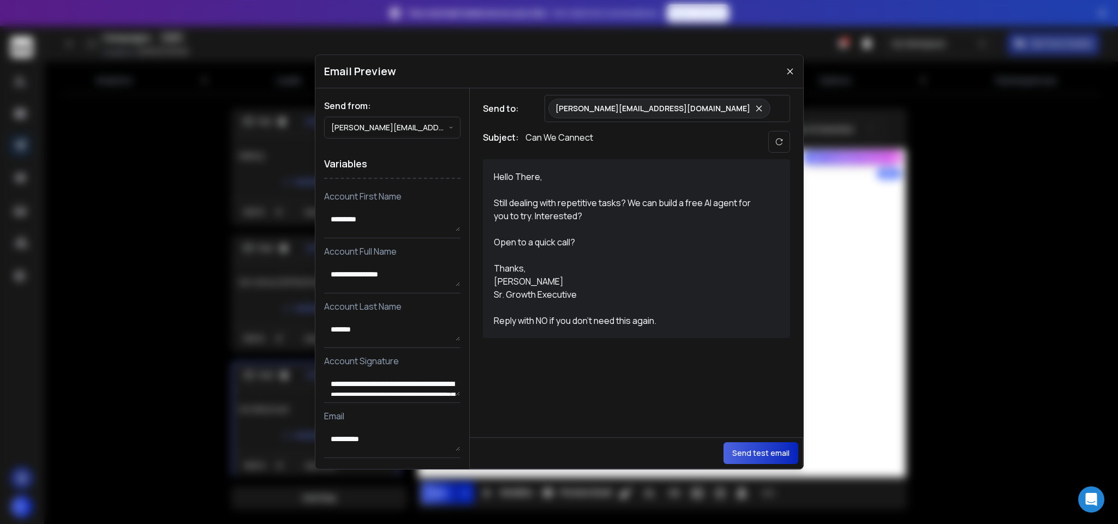
click at [647, 108] on div "eldon@eldongrant.com" at bounding box center [659, 109] width 222 height 20
click at [755, 107] on icon at bounding box center [759, 108] width 9 height 9
click at [647, 107] on div "eldon@eldongrant.com" at bounding box center [668, 108] width 246 height 27
click at [758, 452] on button "Send test email" at bounding box center [761, 454] width 75 height 22
click at [758, 452] on div "Send test email" at bounding box center [636, 454] width 333 height 32
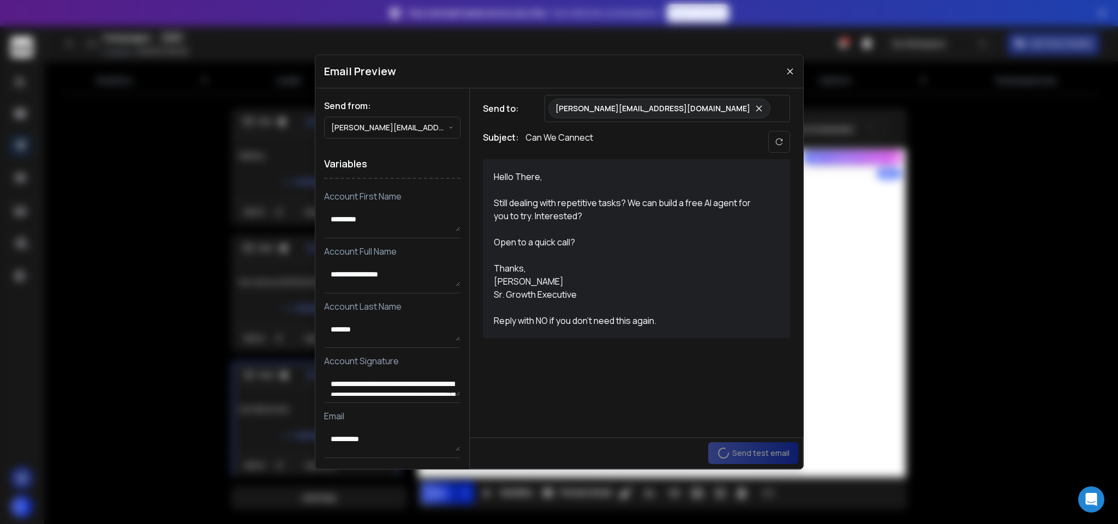
click at [755, 452] on div "Send test email" at bounding box center [636, 454] width 333 height 32
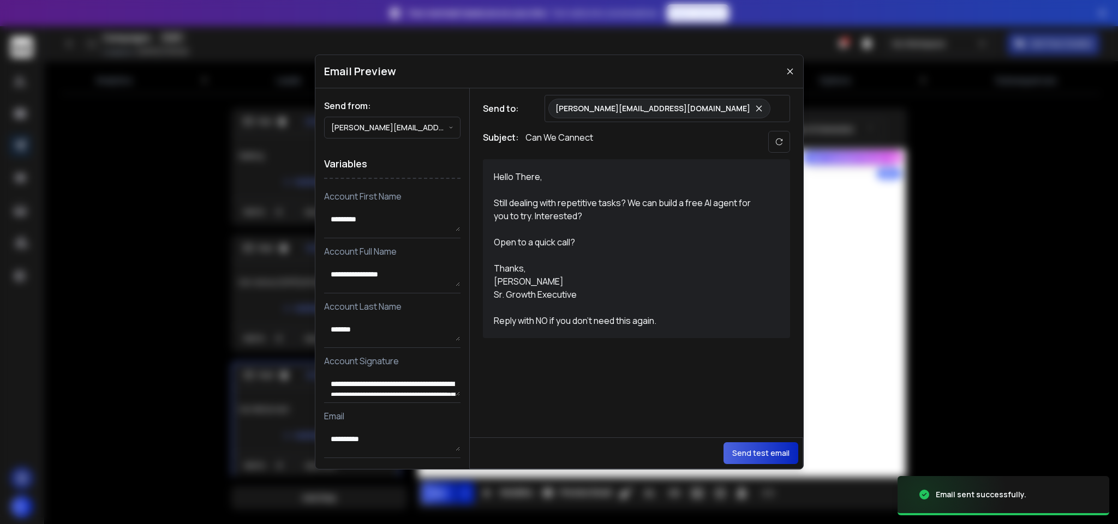
click at [755, 113] on icon at bounding box center [759, 108] width 9 height 9
click at [737, 439] on div "Send test email" at bounding box center [636, 454] width 333 height 32
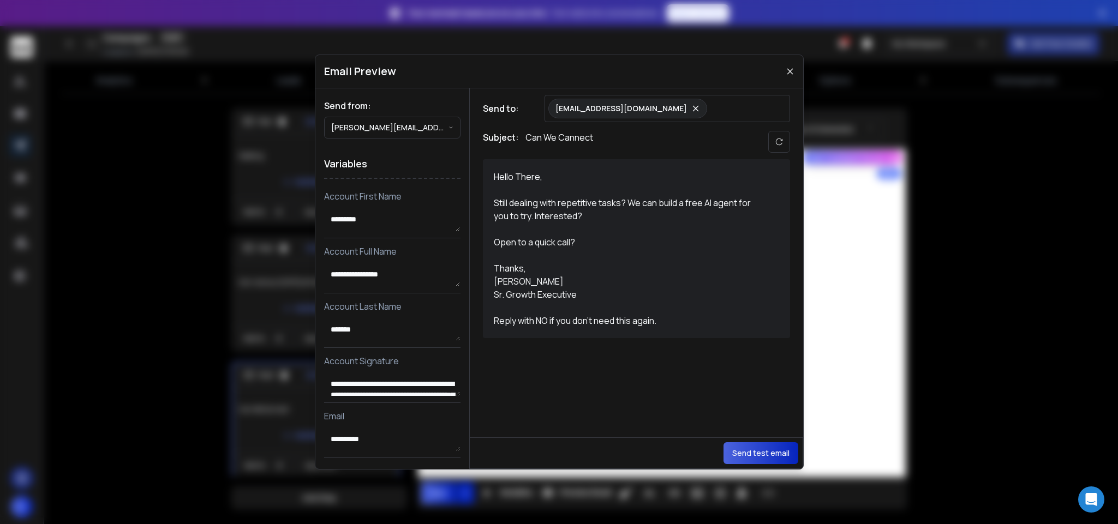
click at [737, 439] on div "Send test email" at bounding box center [636, 454] width 333 height 32
click at [739, 449] on button "Send test email" at bounding box center [761, 454] width 75 height 22
click at [739, 449] on div "Send test email" at bounding box center [636, 454] width 333 height 32
click at [732, 449] on div "Send test email" at bounding box center [636, 454] width 333 height 32
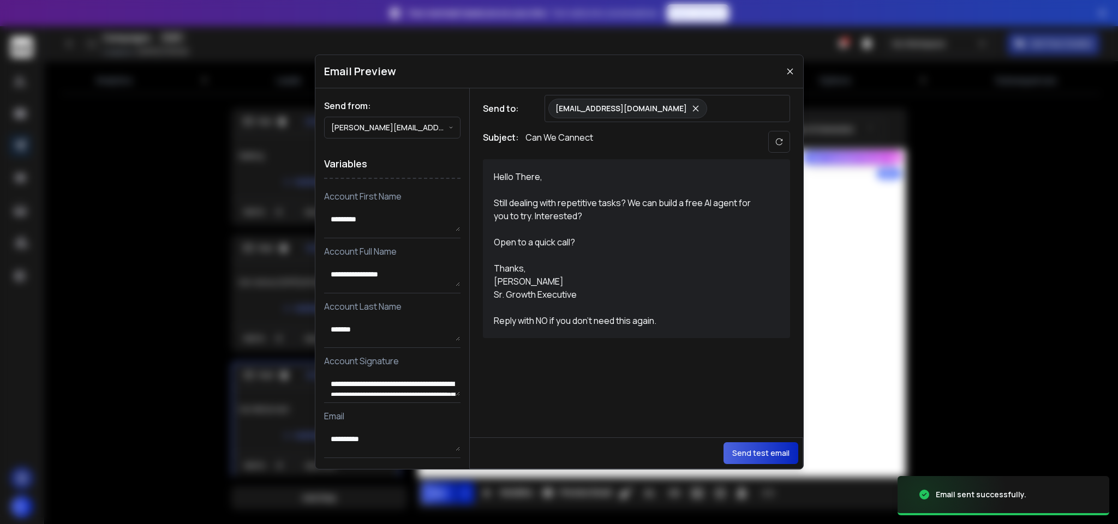
click at [691, 105] on icon at bounding box center [695, 108] width 9 height 9
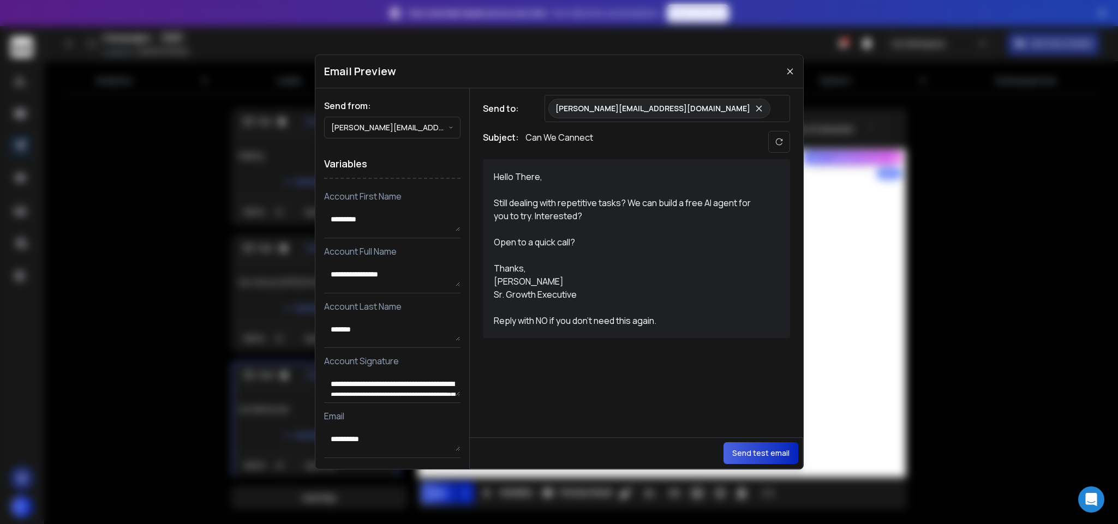
click at [736, 451] on button "Send test email" at bounding box center [761, 454] width 75 height 22
click at [736, 451] on div "Send test email" at bounding box center [636, 454] width 333 height 32
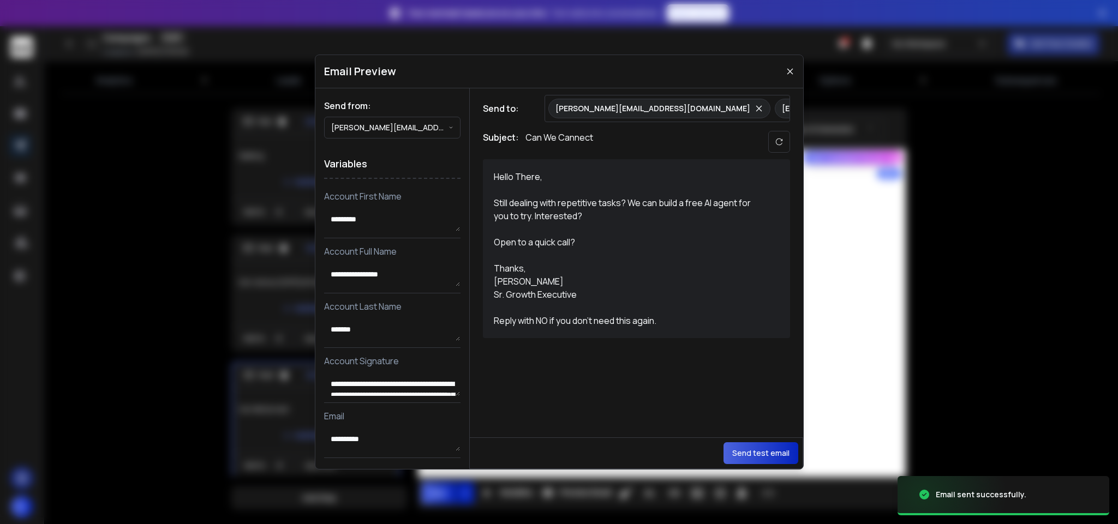
click at [755, 111] on icon at bounding box center [759, 108] width 9 height 9
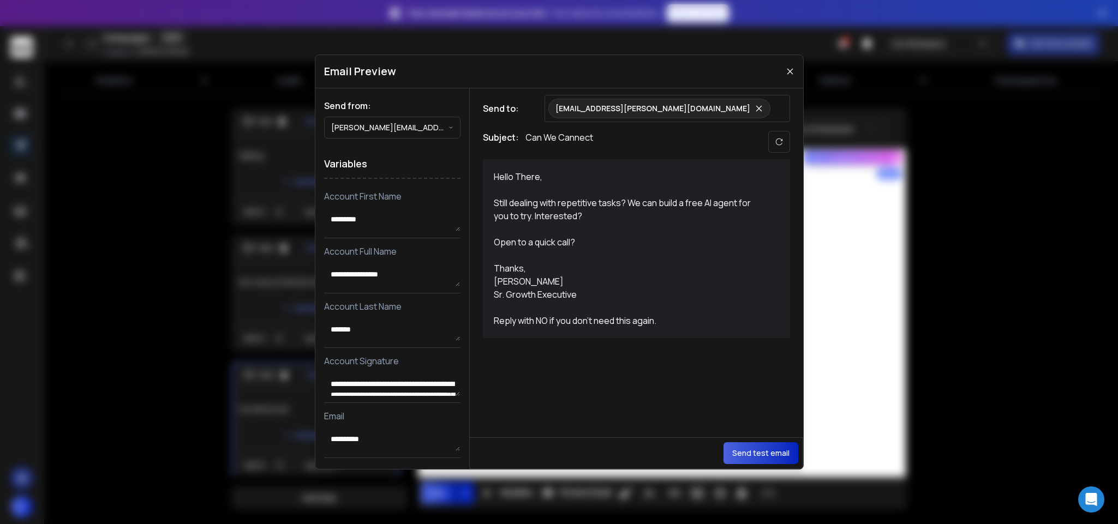
click at [761, 445] on button "Send test email" at bounding box center [761, 454] width 75 height 22
click at [761, 445] on div "Send test email" at bounding box center [636, 454] width 333 height 32
drag, startPoint x: 765, startPoint y: 417, endPoint x: 672, endPoint y: 221, distance: 217.3
click at [758, 366] on div "Send to: ja@franz.com Subject: Can We Cannect Hello There, Still dealing with r…" at bounding box center [636, 278] width 334 height 381
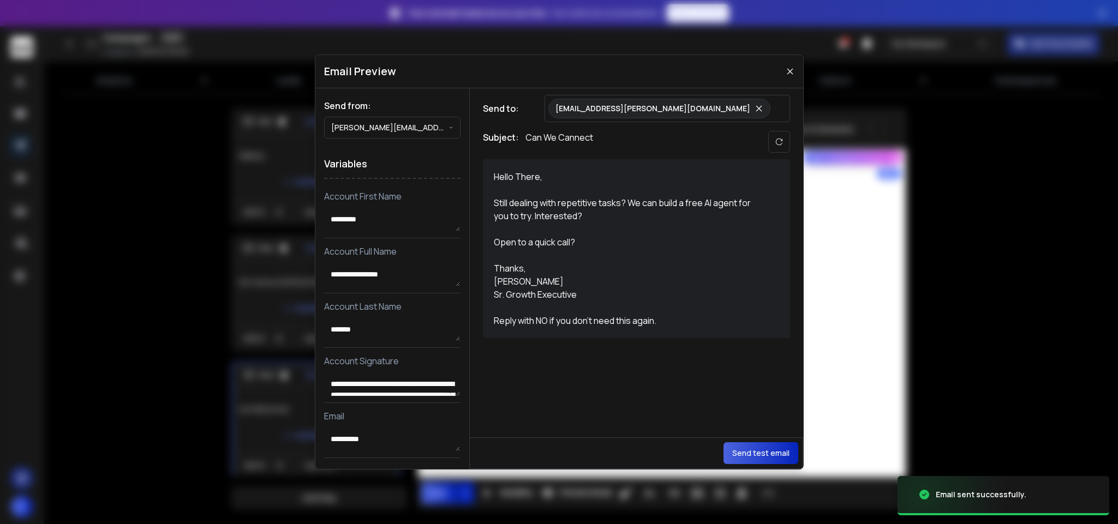
click at [756, 110] on icon at bounding box center [759, 108] width 6 height 6
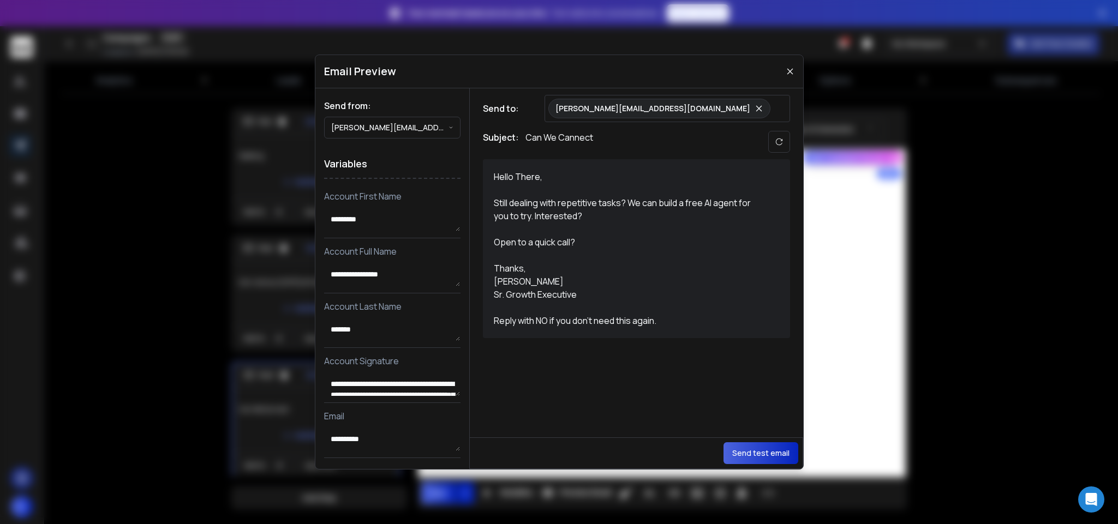
click at [735, 443] on button "Send test email" at bounding box center [761, 454] width 75 height 22
click at [737, 442] on div "Send test email" at bounding box center [636, 454] width 333 height 32
click at [737, 443] on div "Send test email" at bounding box center [636, 454] width 333 height 32
click at [786, 67] on icon at bounding box center [790, 71] width 9 height 9
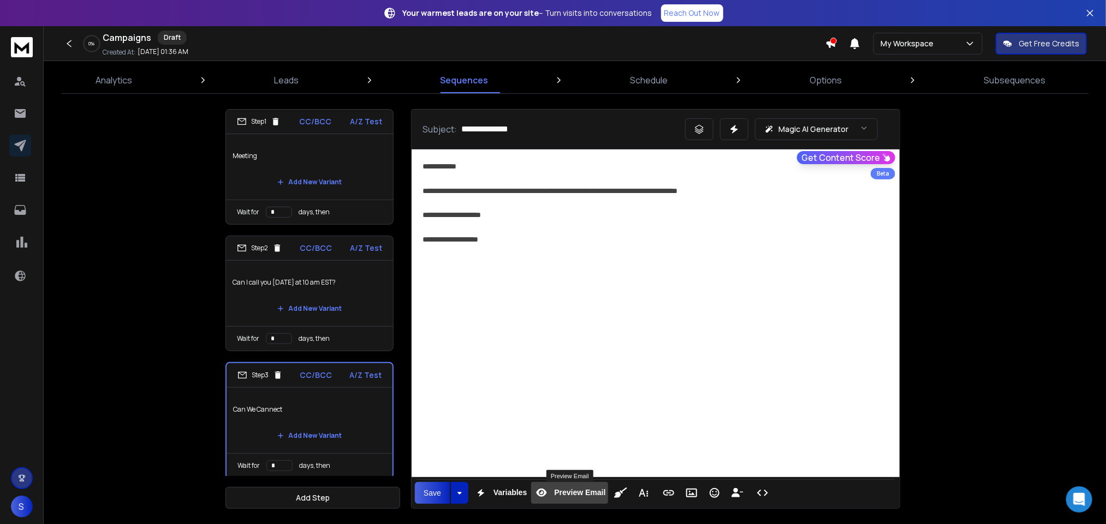
click at [583, 494] on span "Preview Email" at bounding box center [580, 492] width 56 height 9
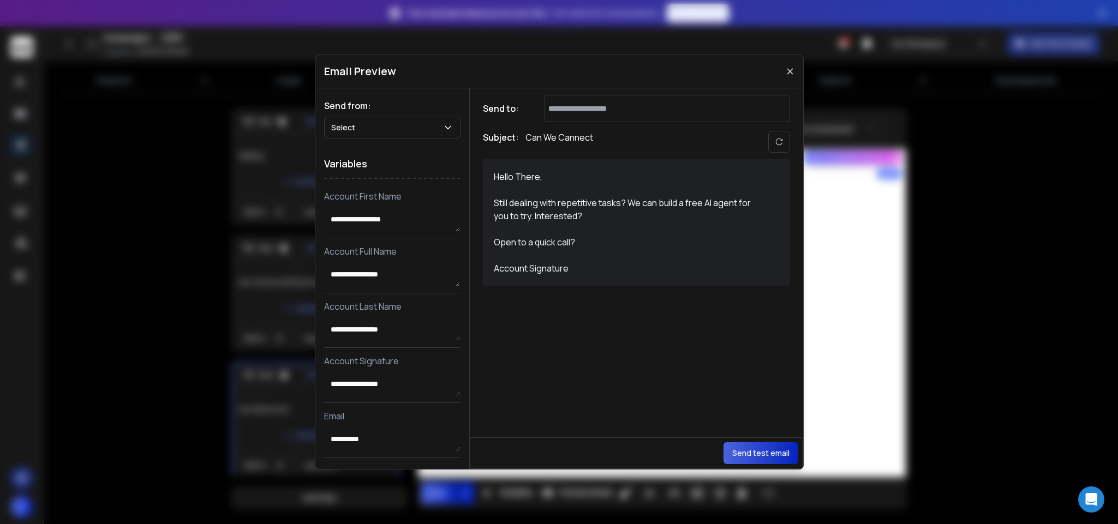
type textarea "********"
type textarea "**********"
type textarea "******"
type textarea "**********"
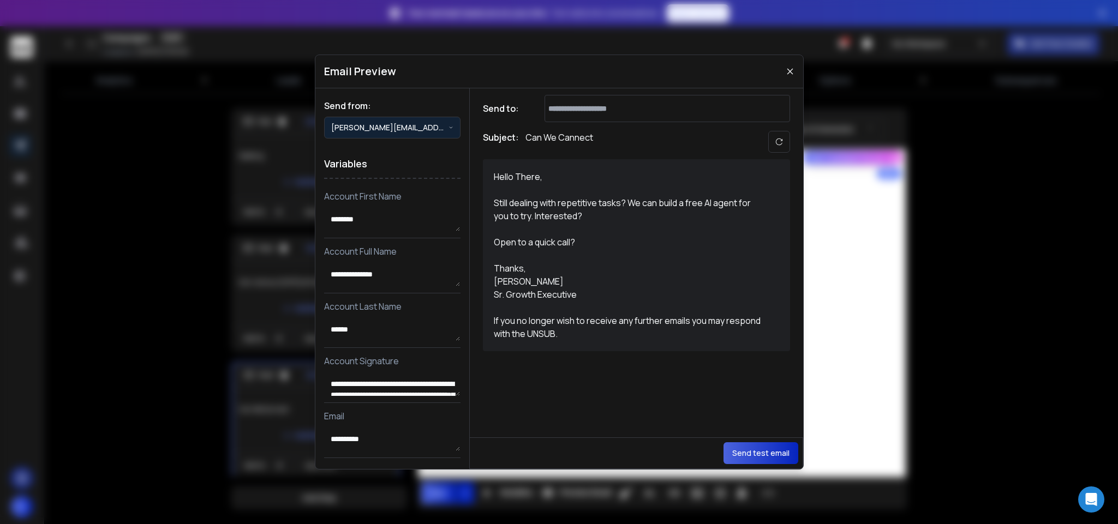
click at [449, 129] on icon "button" at bounding box center [451, 127] width 5 height 11
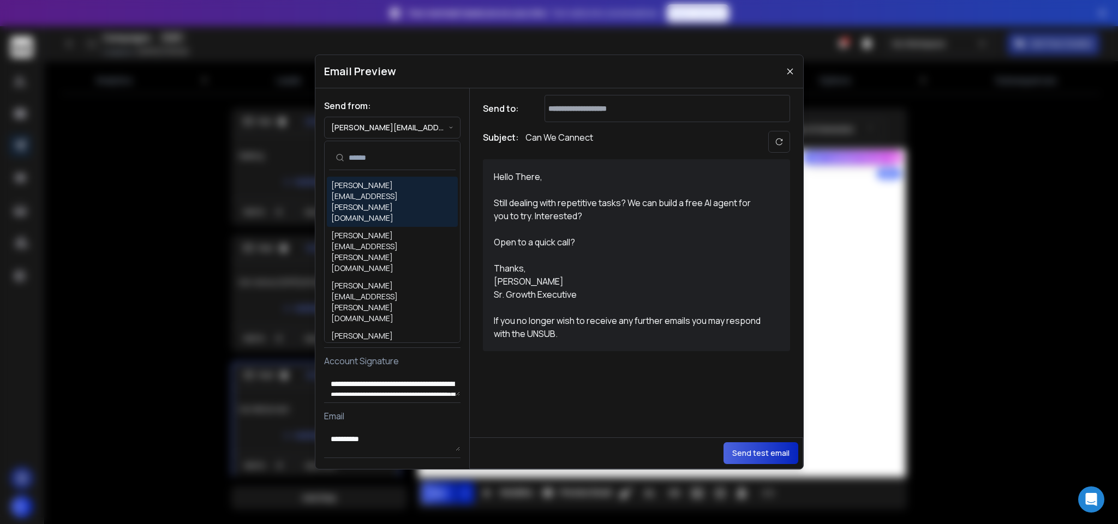
click at [434, 146] on input "text" at bounding box center [399, 158] width 100 height 24
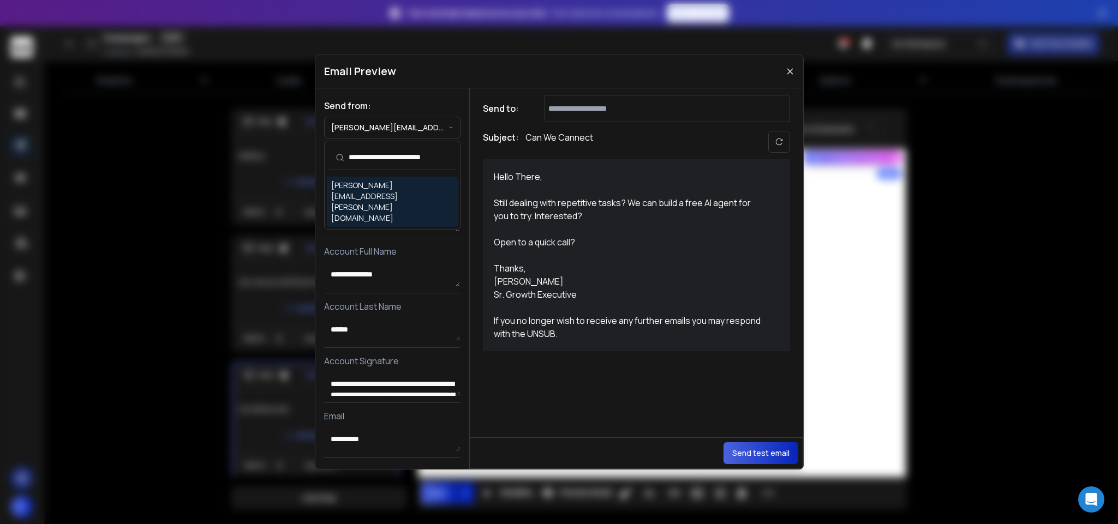
type input "**********"
click at [418, 182] on div "[PERSON_NAME][EMAIL_ADDRESS][PERSON_NAME][DOMAIN_NAME]" at bounding box center [392, 202] width 122 height 44
type textarea "****"
type textarea "**********"
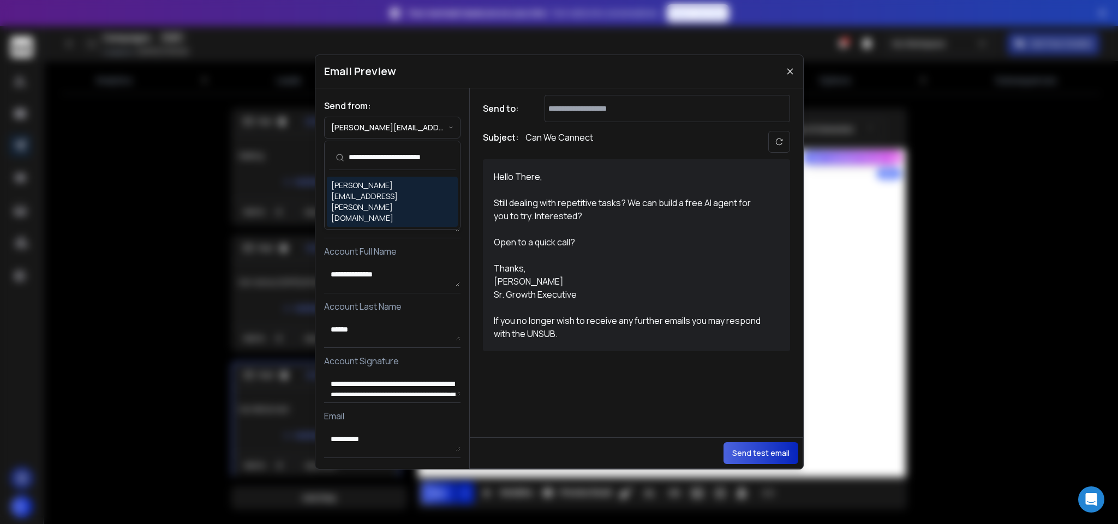
type textarea "******"
type textarea "**********"
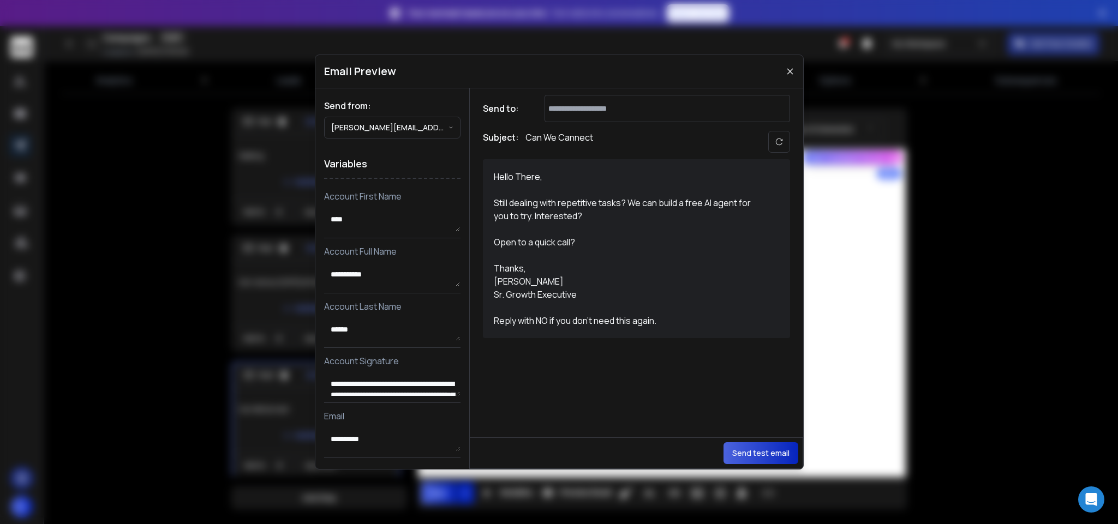
click at [599, 97] on div at bounding box center [668, 108] width 246 height 27
click at [742, 463] on button "Send test email" at bounding box center [761, 454] width 75 height 22
click at [742, 463] on div "Send test email" at bounding box center [636, 454] width 333 height 32
click at [742, 462] on div "Send test email" at bounding box center [636, 454] width 333 height 32
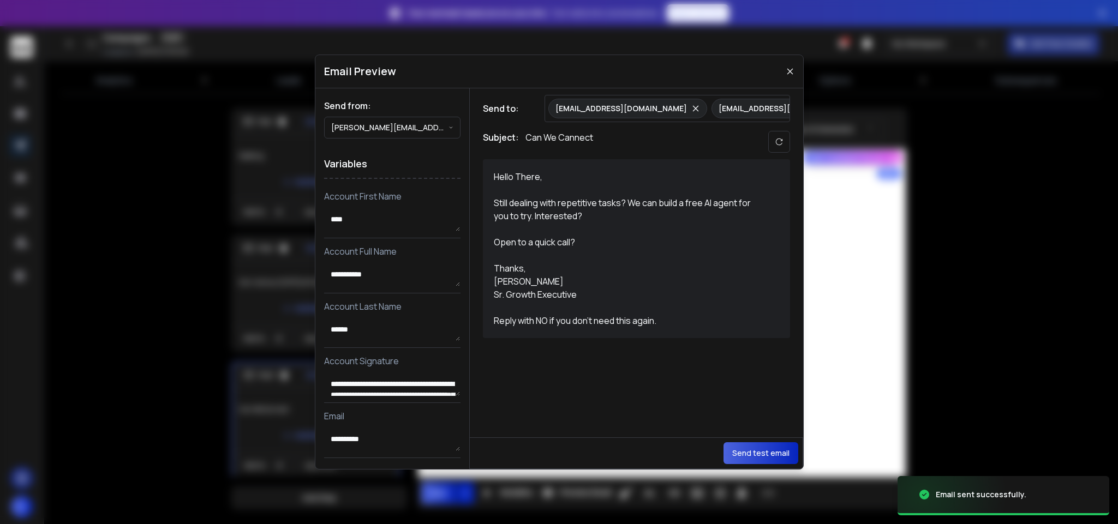
click at [691, 105] on icon at bounding box center [695, 108] width 9 height 9
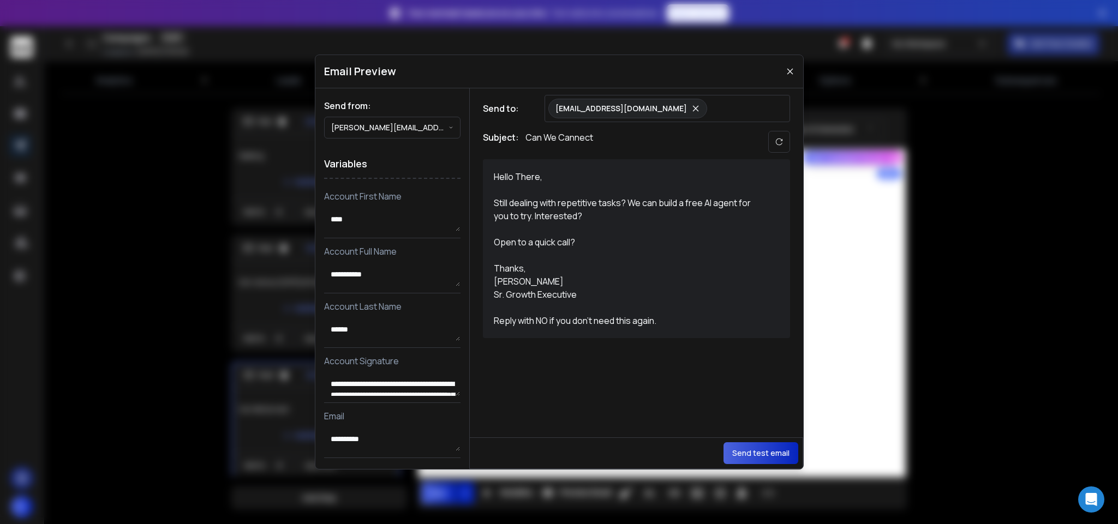
drag, startPoint x: 750, startPoint y: 451, endPoint x: 747, endPoint y: 460, distance: 10.0
click at [747, 460] on button "Send test email" at bounding box center [761, 454] width 75 height 22
click at [747, 460] on div "Send test email" at bounding box center [636, 454] width 333 height 32
click at [745, 450] on div "Send test email" at bounding box center [636, 454] width 333 height 32
click at [745, 389] on div "Send to: djones@deputy.com Subject: Can We Cannect Hello There, Still dealing w…" at bounding box center [636, 278] width 334 height 381
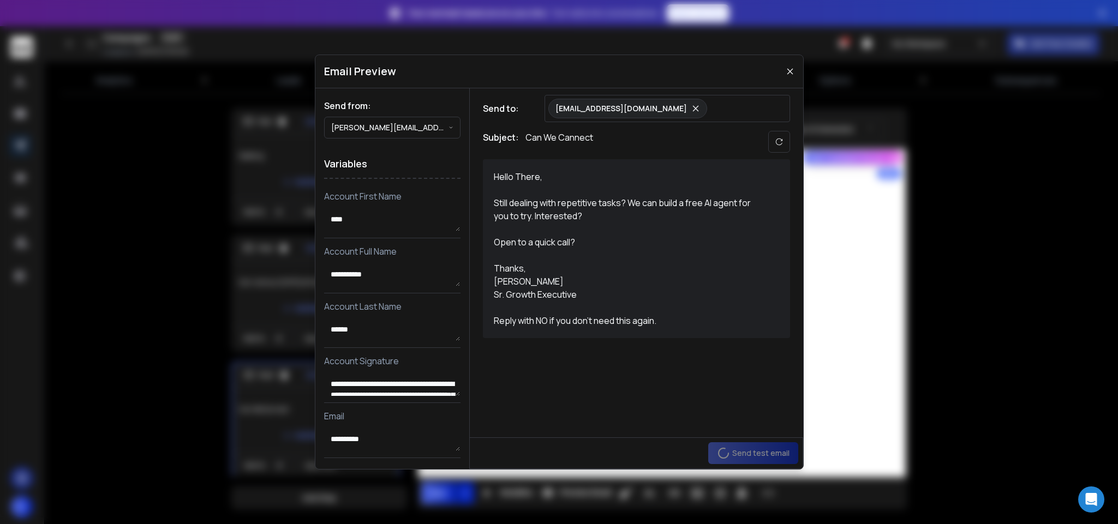
click at [745, 389] on div "Send to: djones@deputy.com Subject: Can We Cannect Hello There, Still dealing w…" at bounding box center [636, 278] width 334 height 381
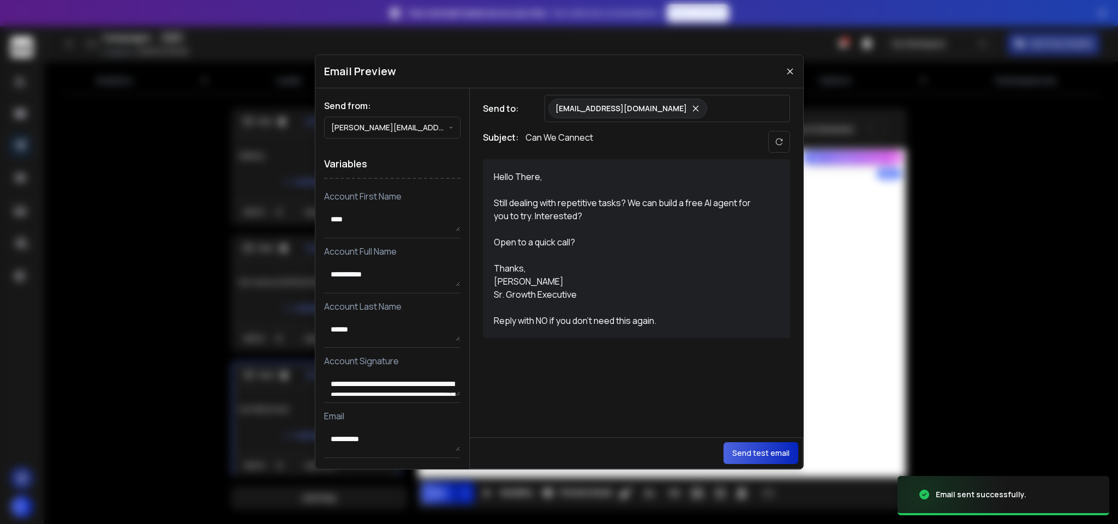
click at [691, 109] on icon at bounding box center [695, 108] width 9 height 9
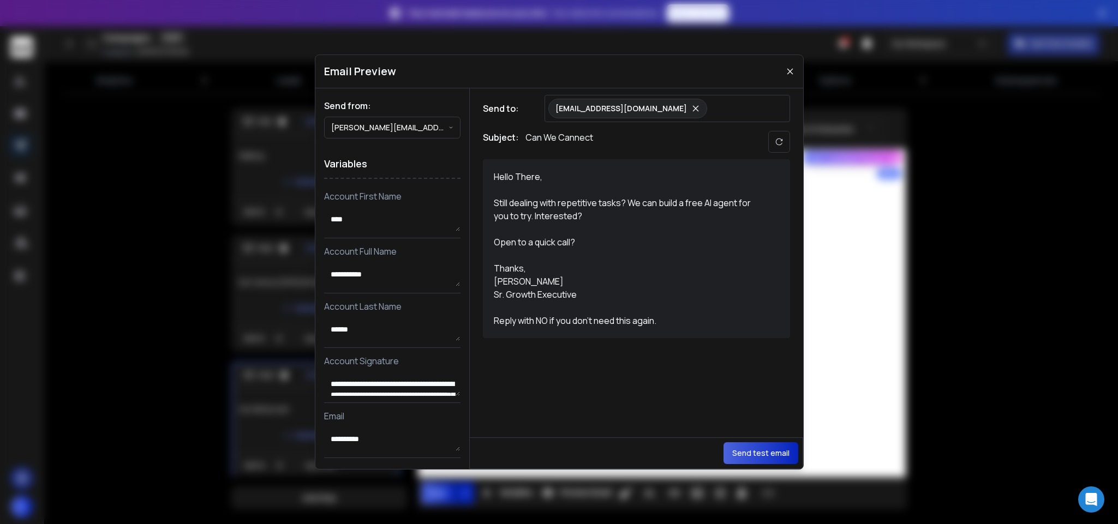
click at [737, 452] on button "Send test email" at bounding box center [761, 454] width 75 height 22
click at [737, 452] on div "Send test email" at bounding box center [636, 454] width 333 height 32
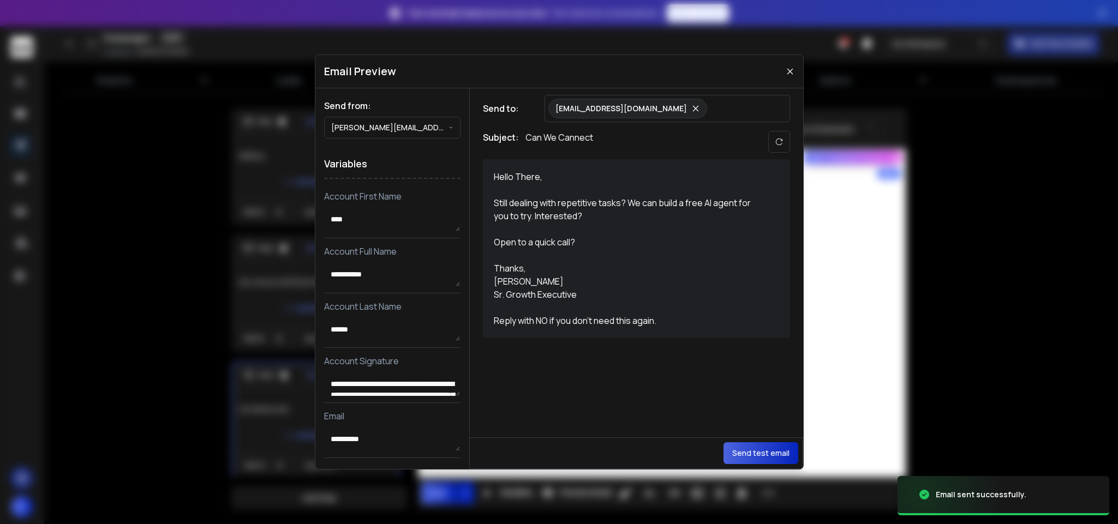
click at [691, 109] on icon at bounding box center [695, 108] width 9 height 9
click at [756, 447] on button "Send test email" at bounding box center [761, 454] width 75 height 22
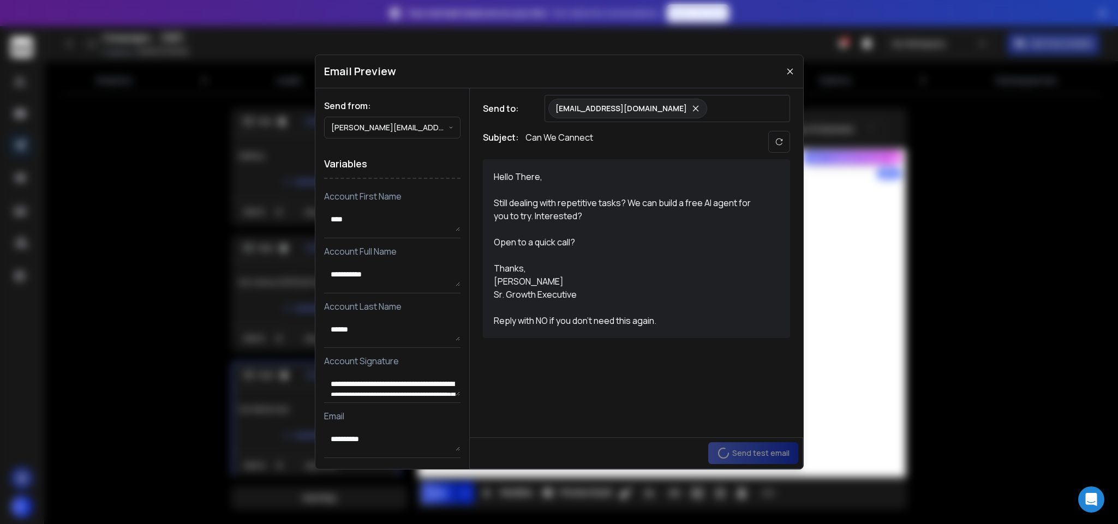
click at [756, 447] on div "Send test email" at bounding box center [636, 454] width 333 height 32
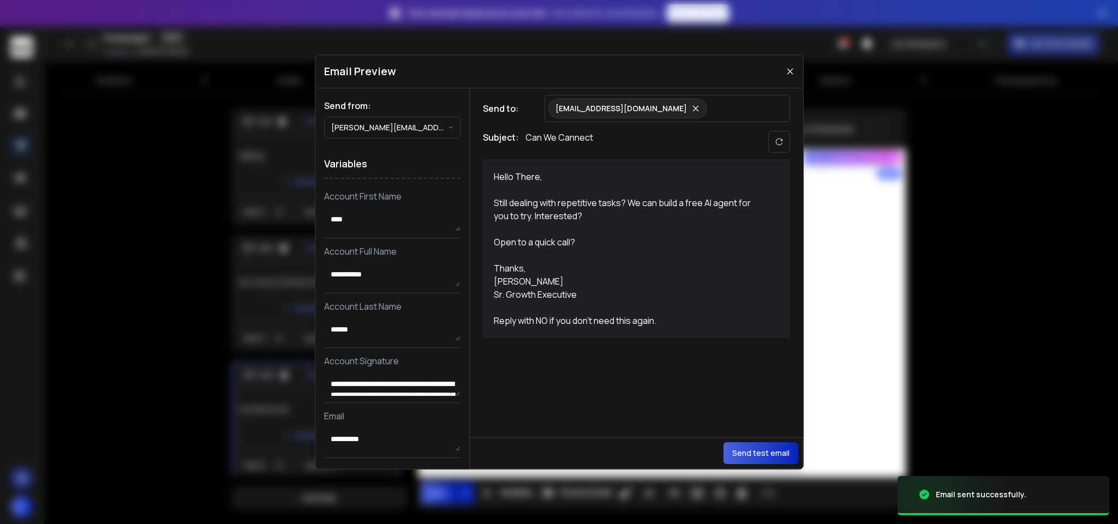
click at [691, 106] on icon at bounding box center [695, 108] width 9 height 9
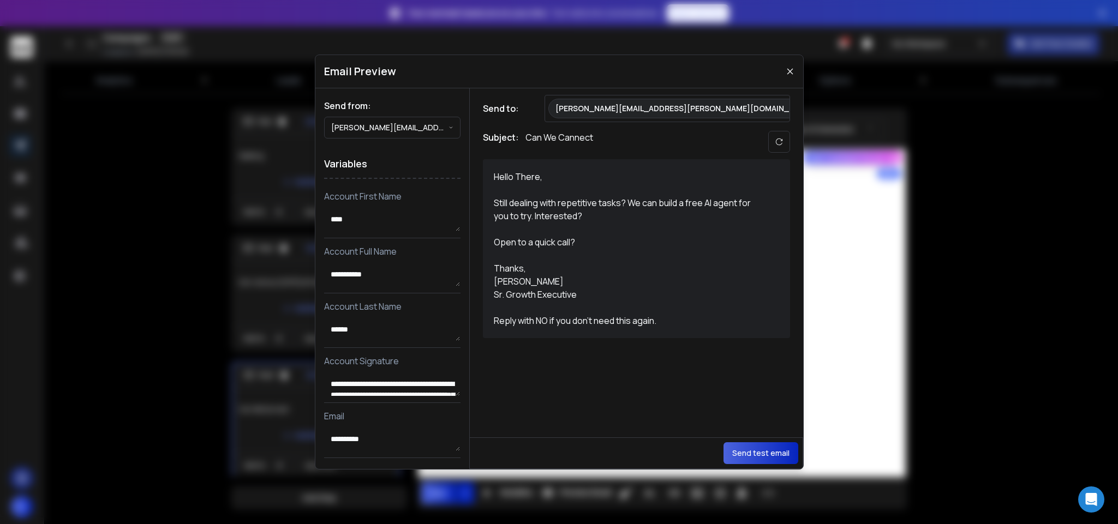
click at [756, 467] on div "Send test email" at bounding box center [636, 454] width 333 height 32
click at [755, 466] on div "Send test email" at bounding box center [636, 454] width 333 height 32
click at [755, 465] on div "Send test email" at bounding box center [636, 454] width 333 height 32
click at [765, 440] on div "Send test email" at bounding box center [636, 454] width 333 height 32
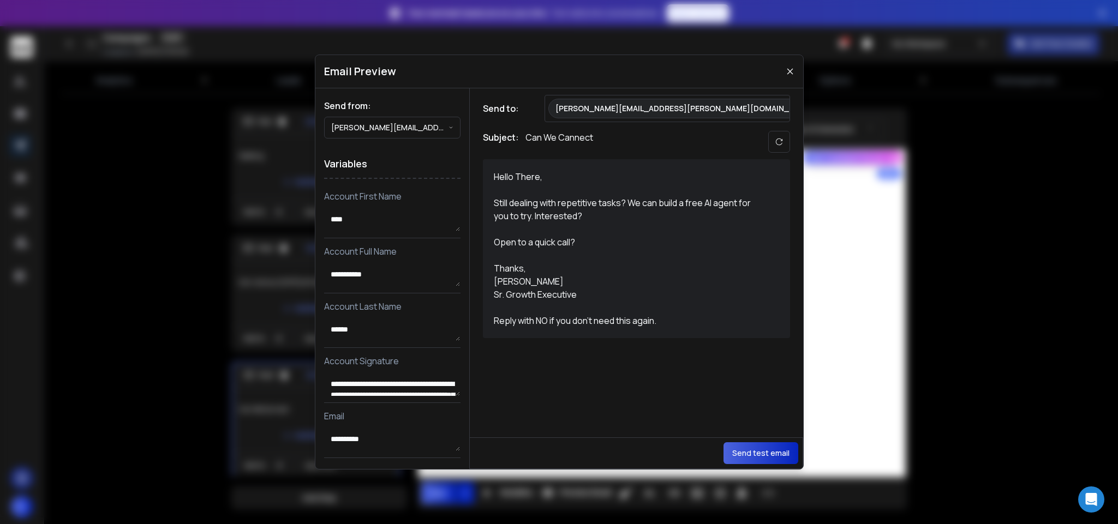
click at [762, 451] on button "Send test email" at bounding box center [761, 454] width 75 height 22
click at [762, 451] on div "Send test email" at bounding box center [636, 454] width 333 height 32
click at [818, 112] on icon at bounding box center [822, 108] width 9 height 9
click at [778, 461] on button "Send test email" at bounding box center [761, 454] width 75 height 22
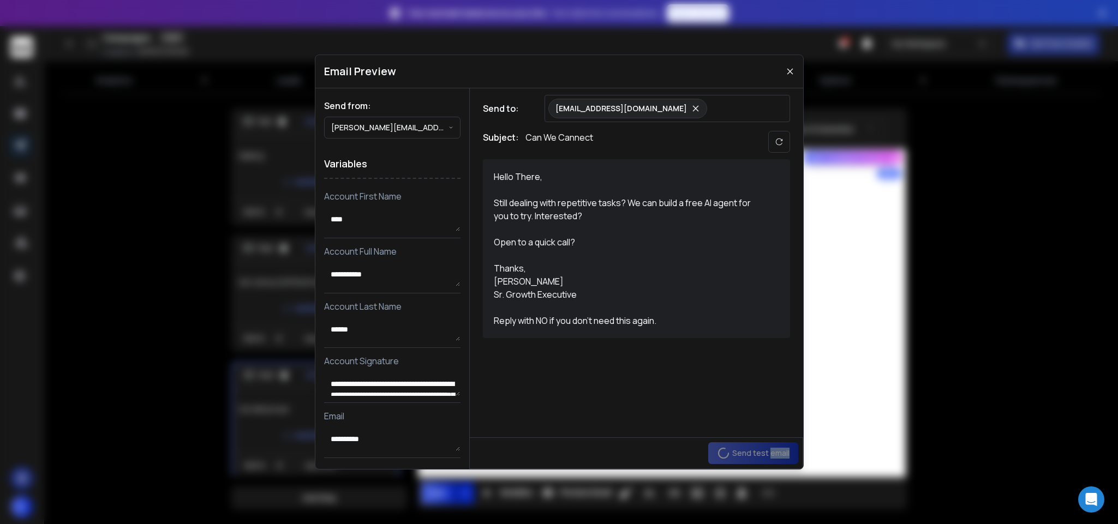
click at [778, 461] on div "Send test email" at bounding box center [636, 454] width 333 height 32
click at [691, 109] on icon at bounding box center [695, 108] width 9 height 9
drag, startPoint x: 755, startPoint y: 415, endPoint x: 756, endPoint y: 432, distance: 17.5
click at [756, 428] on div "Send to: matth@cygn.al Subject: Can We Cannect Hello There, Still dealing with …" at bounding box center [636, 278] width 334 height 381
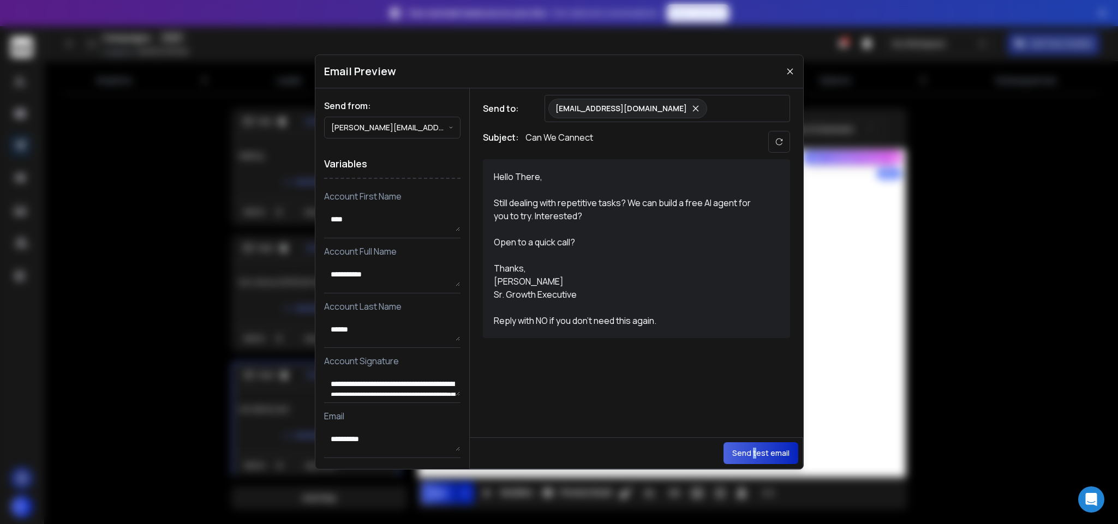
click at [759, 452] on button "Send test email" at bounding box center [761, 454] width 75 height 22
click at [759, 452] on div "Send test email" at bounding box center [636, 454] width 333 height 32
drag, startPoint x: 759, startPoint y: 452, endPoint x: 732, endPoint y: 198, distance: 255.7
click at [758, 331] on div "Send to: matth@cygn.al Subject: Can We Cannect Hello There, Still dealing with …" at bounding box center [636, 278] width 334 height 381
click at [693, 107] on icon at bounding box center [696, 108] width 6 height 6
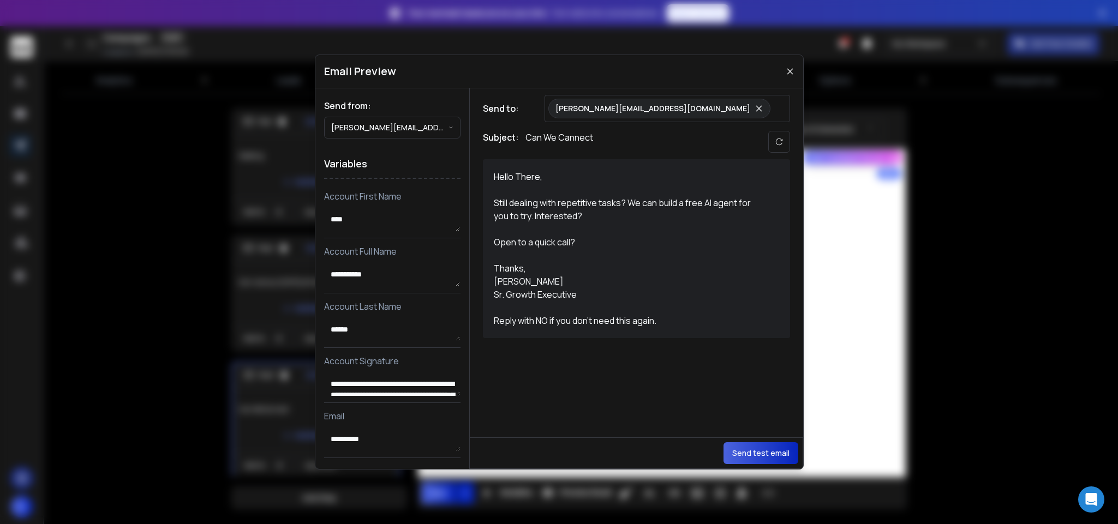
click at [766, 459] on button "Send test email" at bounding box center [761, 454] width 75 height 22
click at [766, 458] on div "Send test email" at bounding box center [636, 454] width 333 height 32
click at [755, 112] on icon at bounding box center [759, 108] width 9 height 9
click at [729, 439] on div "Send test email" at bounding box center [636, 454] width 333 height 32
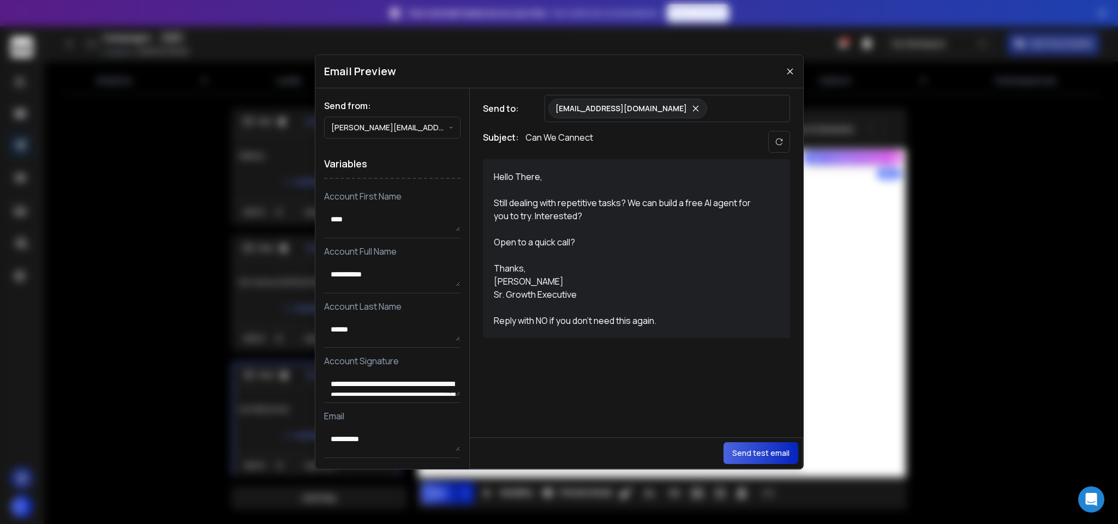
click at [734, 449] on button "Send test email" at bounding box center [761, 454] width 75 height 22
click at [734, 449] on div "Send test email" at bounding box center [636, 454] width 333 height 32
click at [691, 107] on icon at bounding box center [695, 108] width 9 height 9
click at [750, 458] on button "Send test email" at bounding box center [761, 454] width 75 height 22
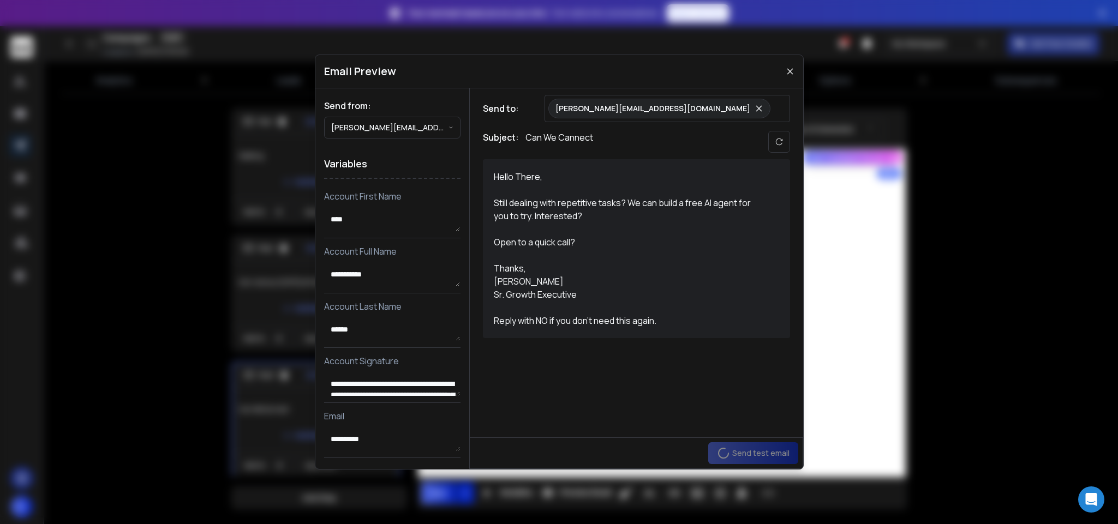
click at [750, 458] on div "Send test email" at bounding box center [636, 454] width 333 height 32
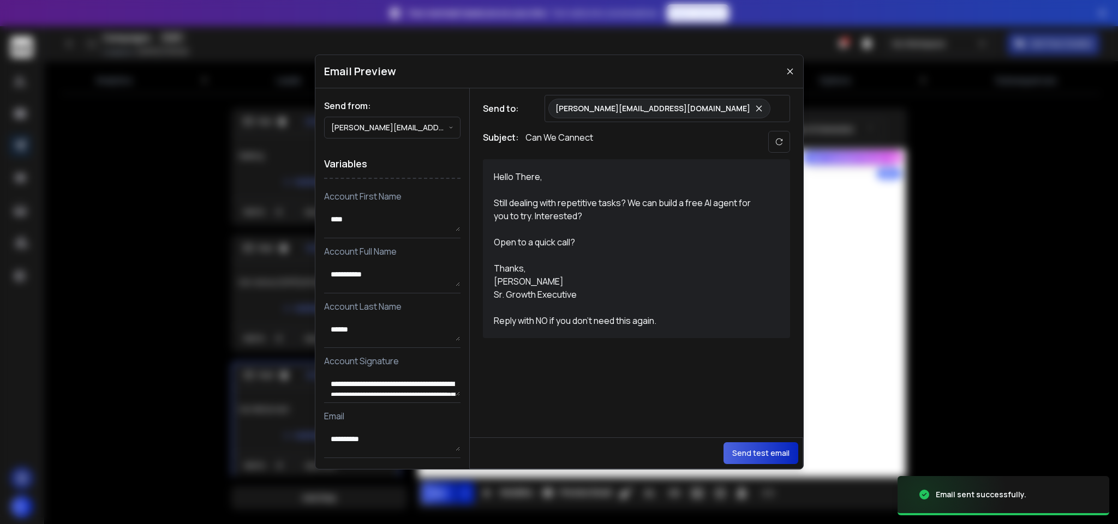
click at [755, 107] on icon at bounding box center [759, 108] width 9 height 9
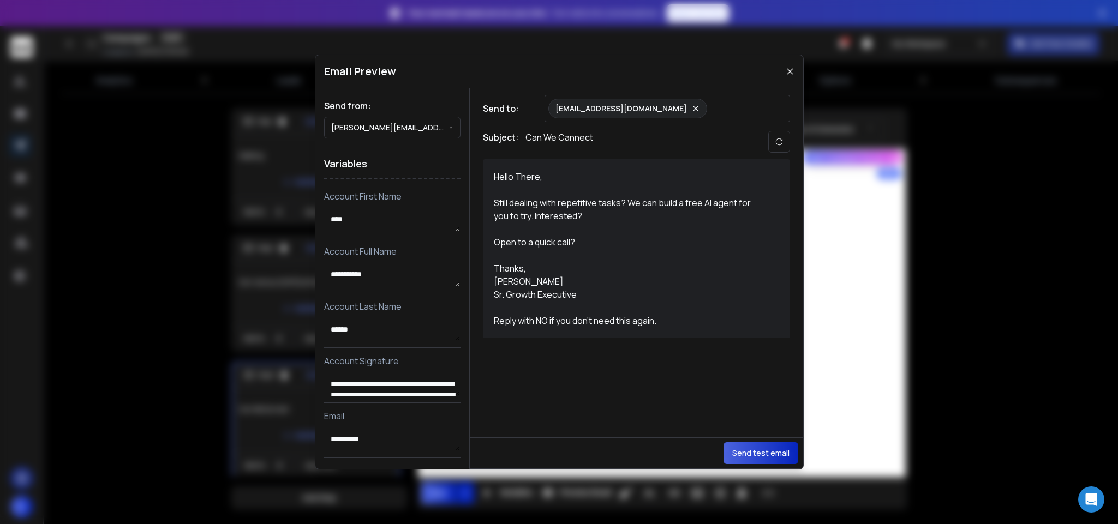
click at [769, 444] on button "Send test email" at bounding box center [761, 454] width 75 height 22
click at [768, 444] on div "Send test email" at bounding box center [636, 454] width 333 height 32
drag, startPoint x: 768, startPoint y: 444, endPoint x: 765, endPoint y: 429, distance: 15.1
click at [768, 444] on div "Send test email" at bounding box center [636, 454] width 333 height 32
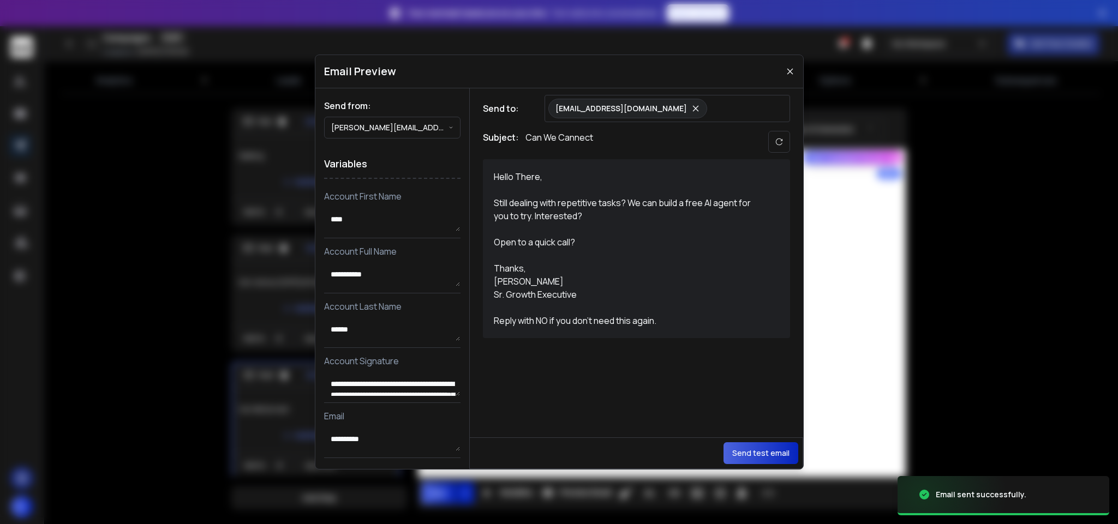
click at [691, 105] on icon at bounding box center [695, 108] width 9 height 9
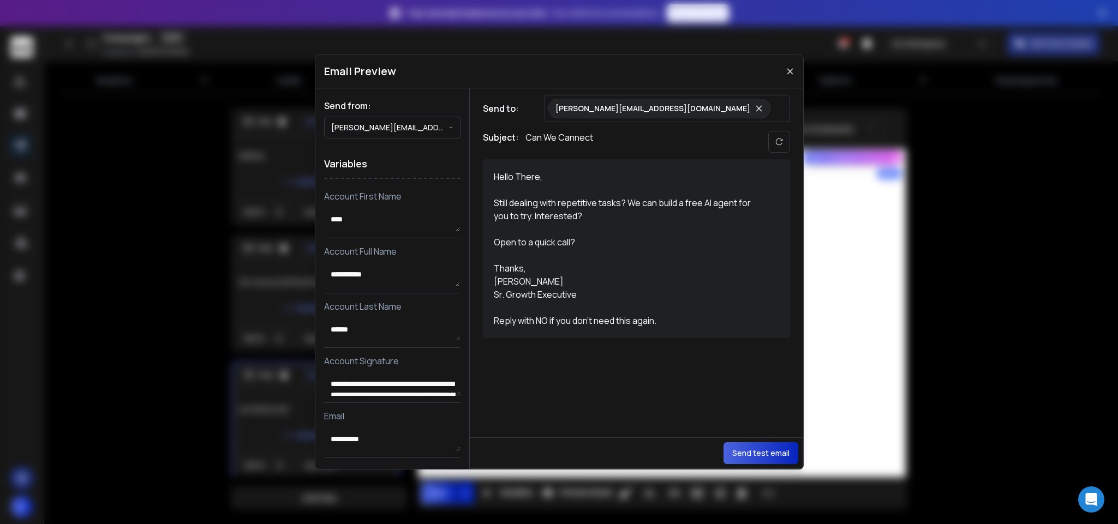
drag, startPoint x: 771, startPoint y: 408, endPoint x: 771, endPoint y: 416, distance: 8.2
click at [771, 416] on div "Send to: eric@openinfluence.com Subject: Can We Cannect Hello There, Still deal…" at bounding box center [636, 278] width 334 height 381
click at [767, 436] on div "Send to: eric@openinfluence.com Subject: Can We Cannect Hello There, Still deal…" at bounding box center [636, 278] width 334 height 381
click at [765, 457] on button "Send test email" at bounding box center [761, 454] width 75 height 22
click at [765, 457] on div "Send test email" at bounding box center [636, 454] width 333 height 32
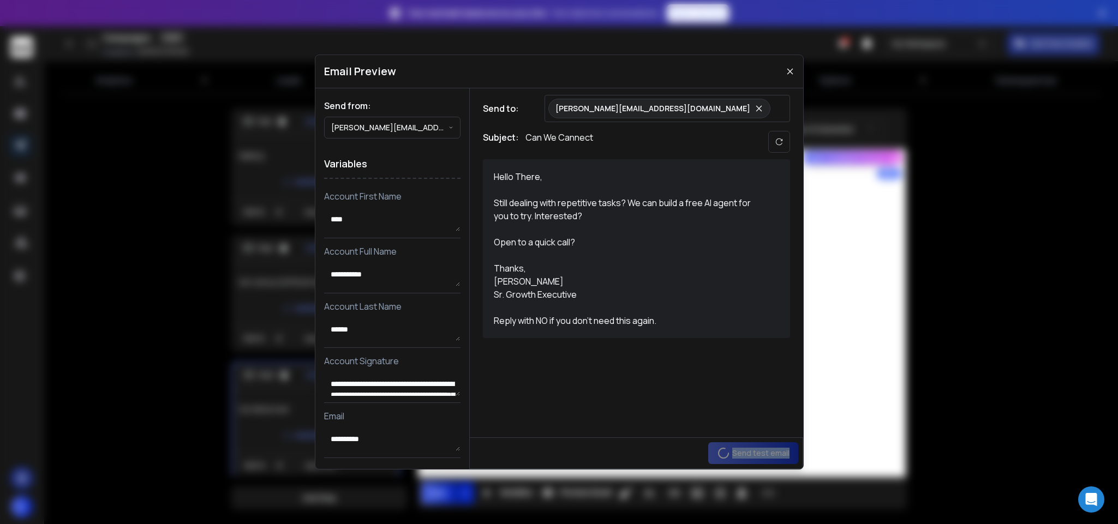
click at [765, 457] on div "Send test email" at bounding box center [636, 454] width 333 height 32
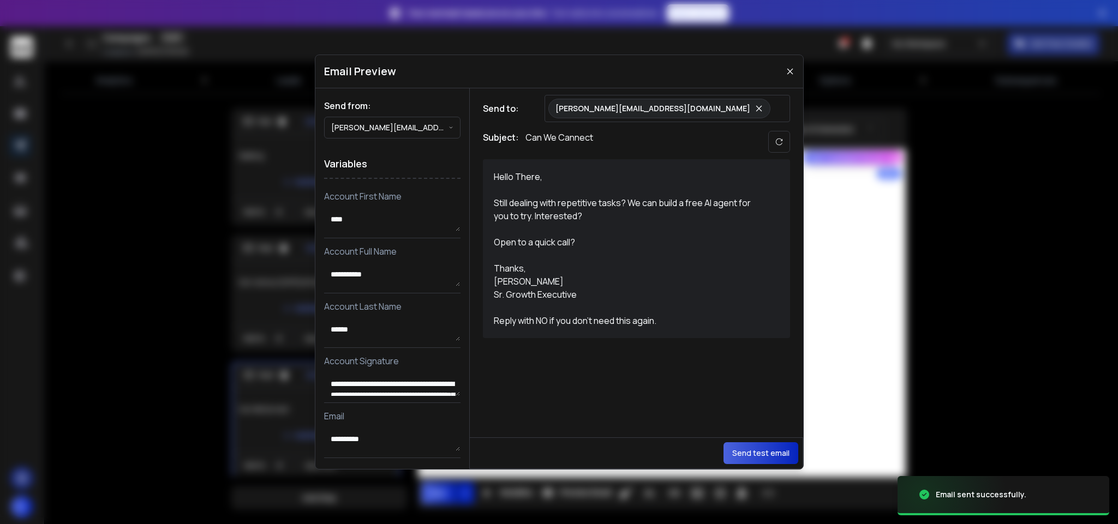
click at [755, 110] on icon at bounding box center [759, 108] width 9 height 9
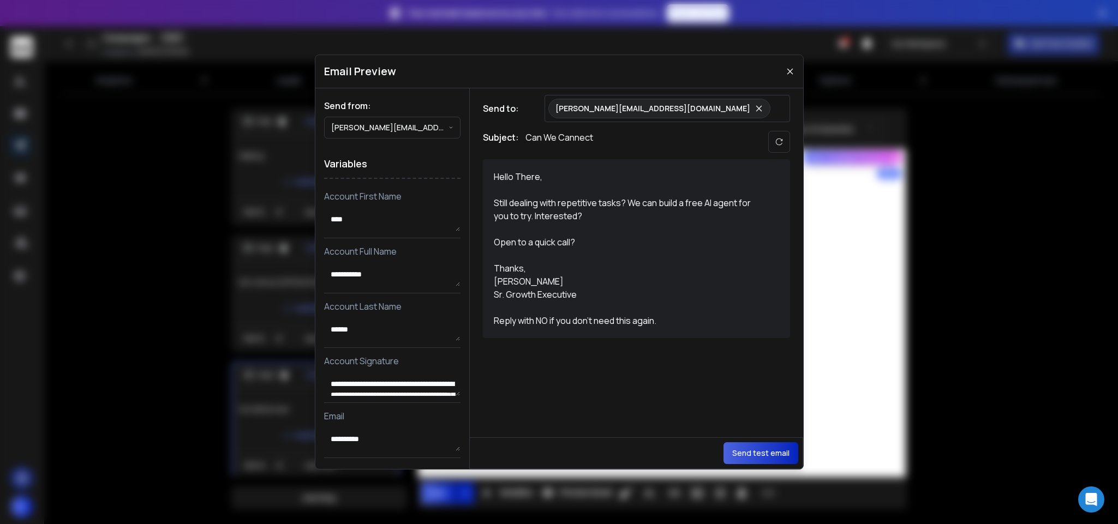
click at [768, 443] on button "Send test email" at bounding box center [761, 454] width 75 height 22
click at [768, 442] on div "Send test email" at bounding box center [636, 454] width 333 height 32
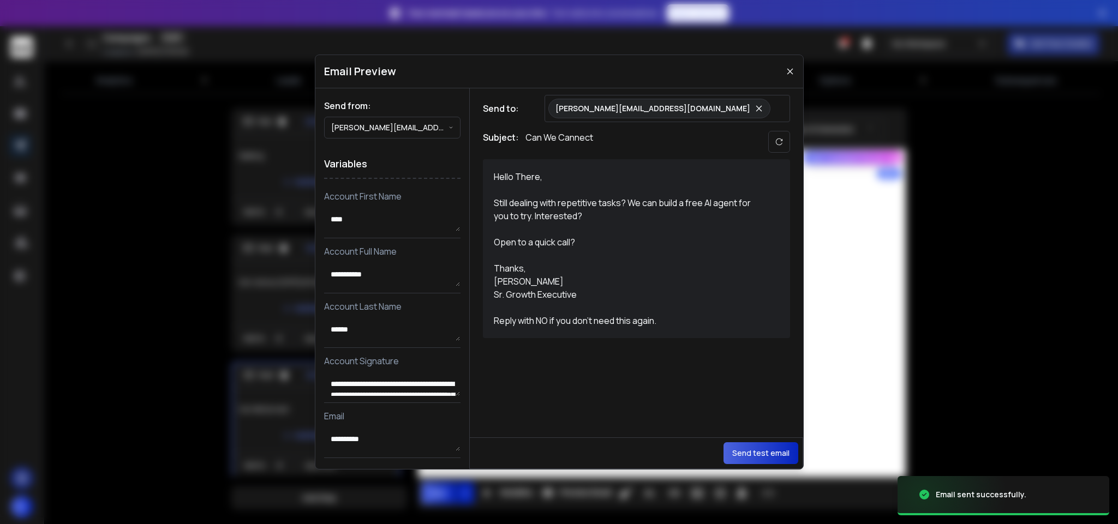
click at [652, 115] on div "dana@redpointcrm.com" at bounding box center [659, 109] width 222 height 20
click at [755, 113] on icon at bounding box center [759, 108] width 9 height 9
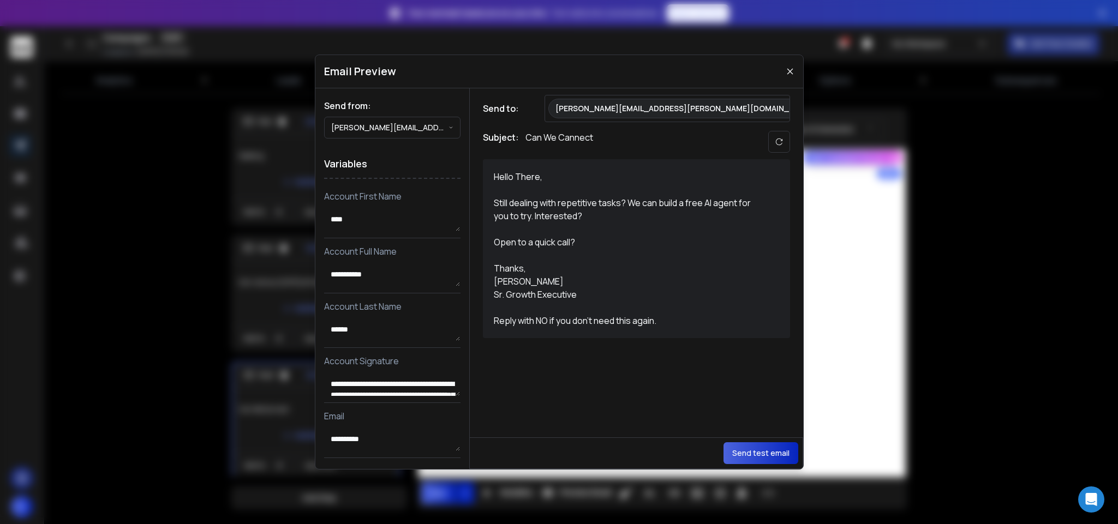
click at [752, 464] on button "Send test email" at bounding box center [761, 454] width 75 height 22
click at [752, 464] on div "Send test email" at bounding box center [636, 454] width 333 height 32
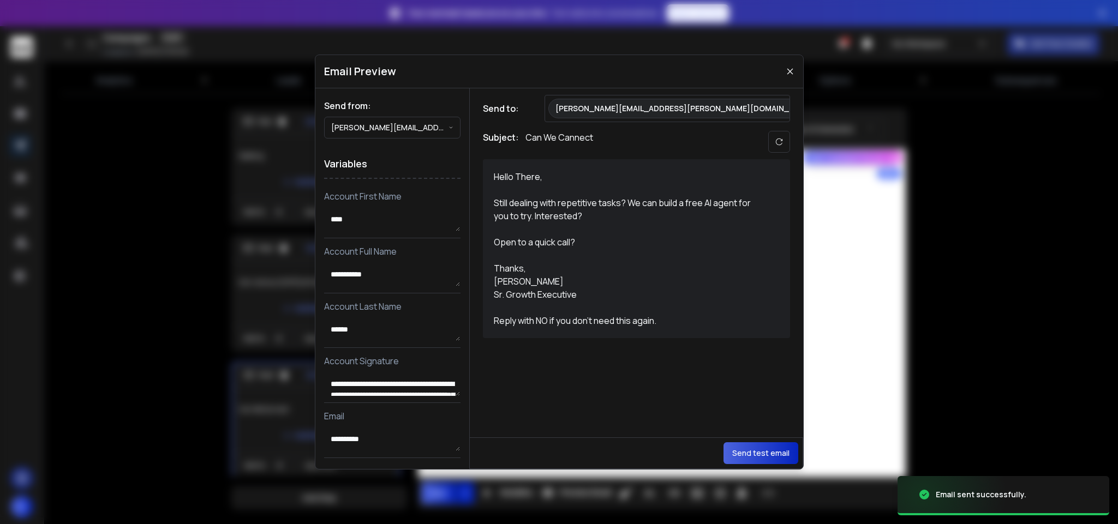
click at [819, 110] on icon at bounding box center [822, 108] width 6 height 6
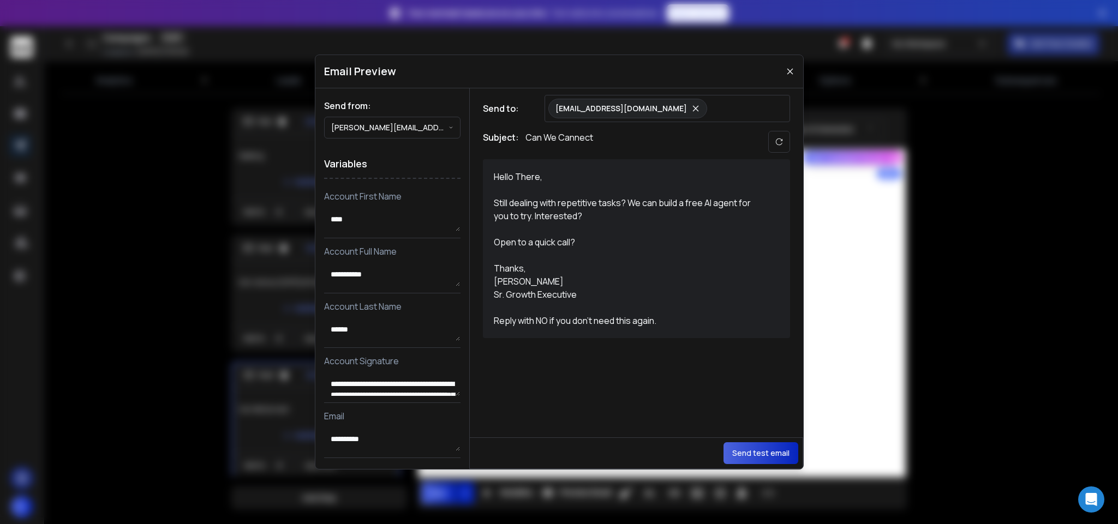
click at [767, 459] on button "Send test email" at bounding box center [761, 454] width 75 height 22
click at [767, 459] on div "Send test email" at bounding box center [636, 454] width 333 height 32
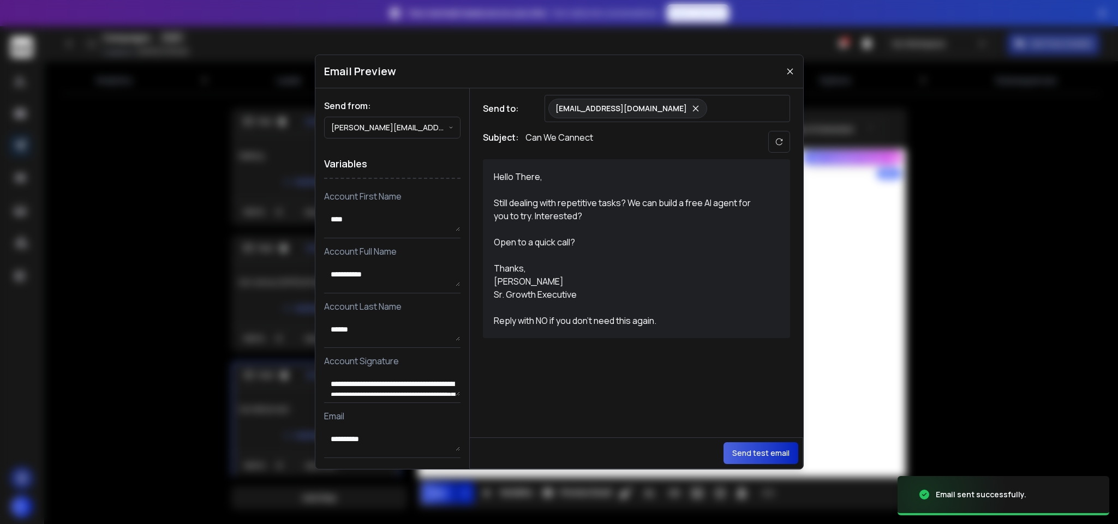
click at [691, 107] on icon at bounding box center [695, 108] width 9 height 9
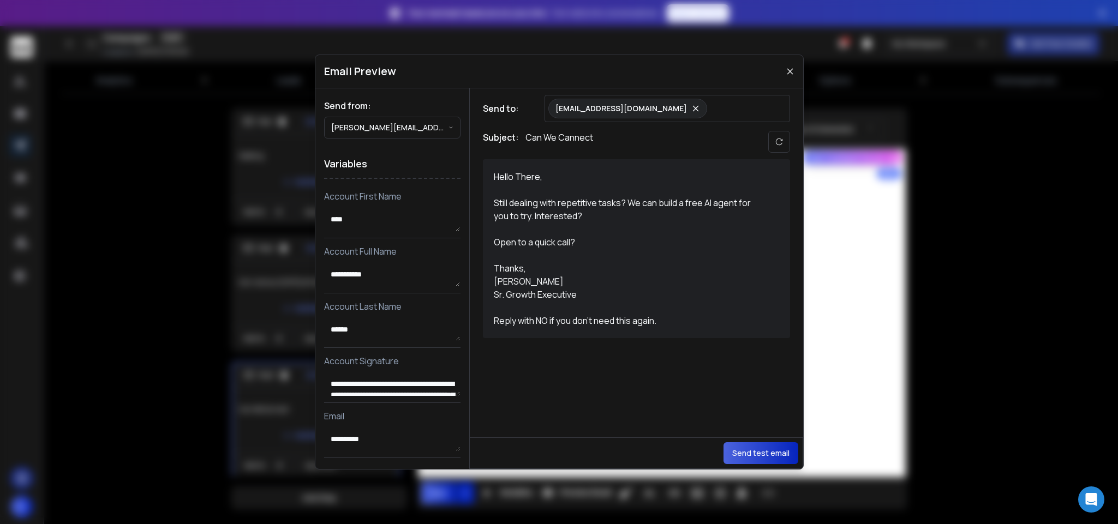
click at [757, 440] on div "Send test email" at bounding box center [636, 454] width 333 height 32
click at [756, 445] on button "Send test email" at bounding box center [761, 454] width 75 height 22
click at [756, 445] on div "Send test email" at bounding box center [636, 454] width 333 height 32
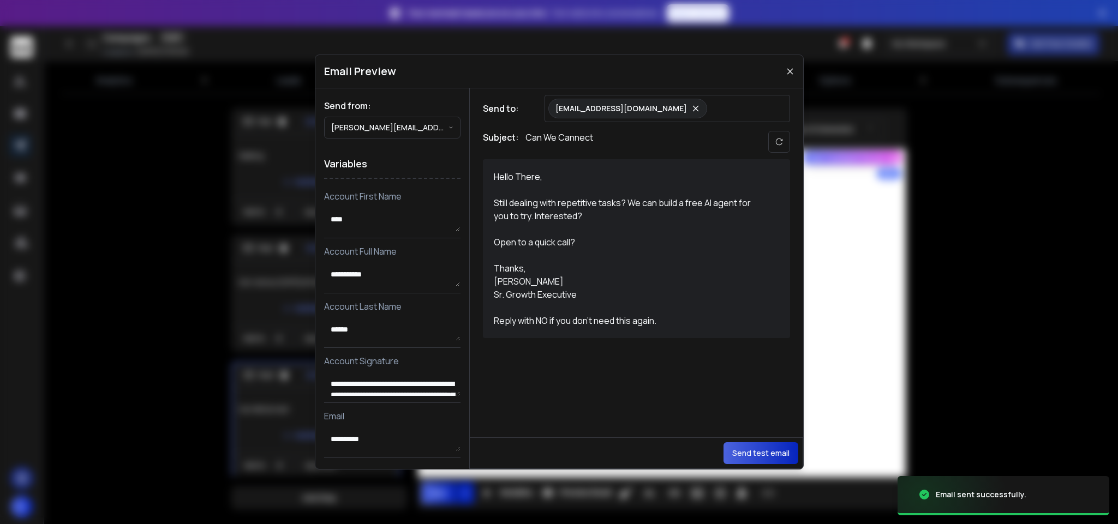
click at [691, 110] on icon at bounding box center [695, 108] width 9 height 9
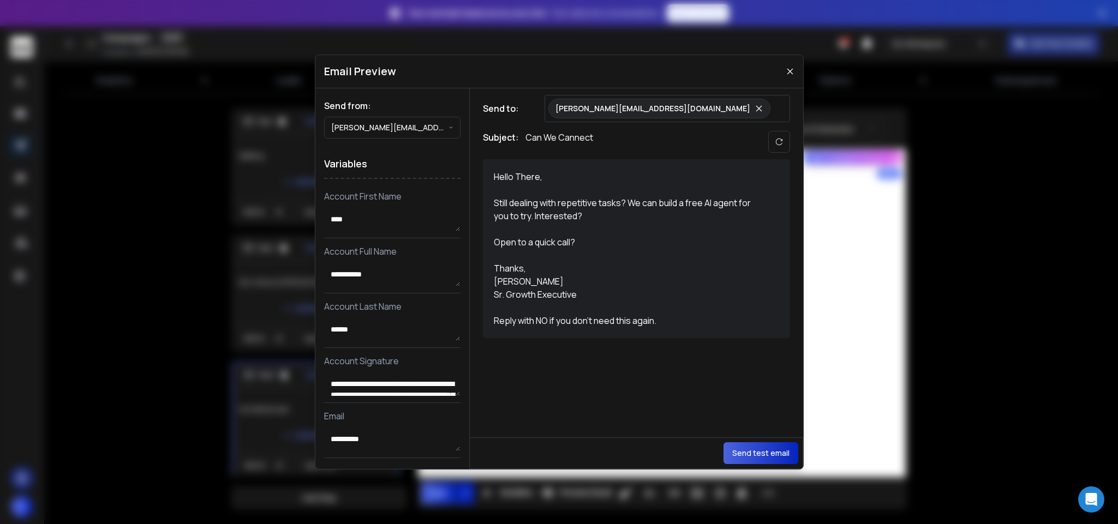
click at [739, 444] on button "Send test email" at bounding box center [761, 454] width 75 height 22
click at [739, 444] on div "Send test email" at bounding box center [636, 454] width 333 height 32
click at [755, 106] on icon at bounding box center [759, 108] width 9 height 9
click at [752, 470] on div "**********" at bounding box center [559, 262] width 489 height 415
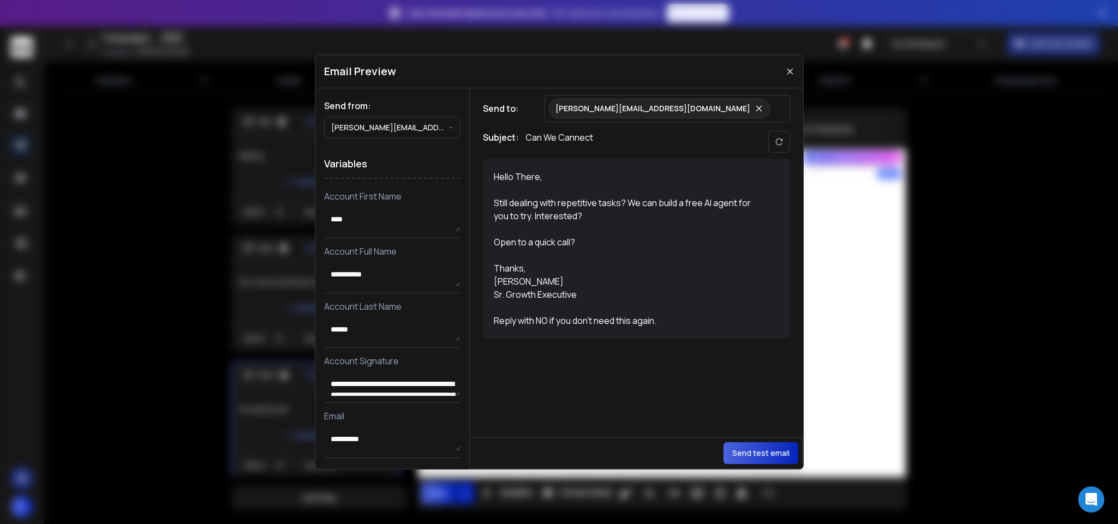
click at [749, 458] on button "Send test email" at bounding box center [761, 454] width 75 height 22
click at [749, 458] on div "Send test email" at bounding box center [636, 454] width 333 height 32
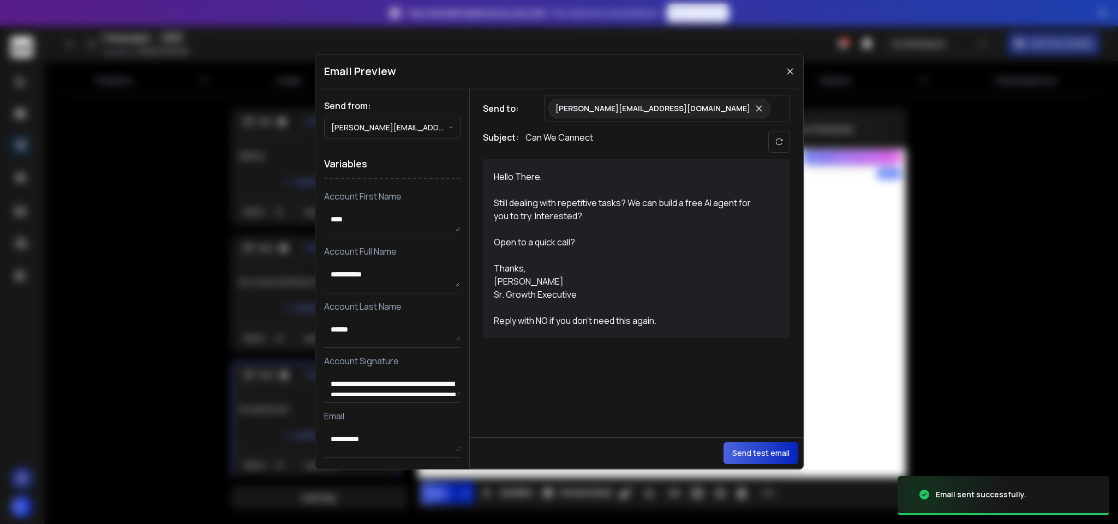
click at [755, 110] on icon at bounding box center [759, 108] width 9 height 9
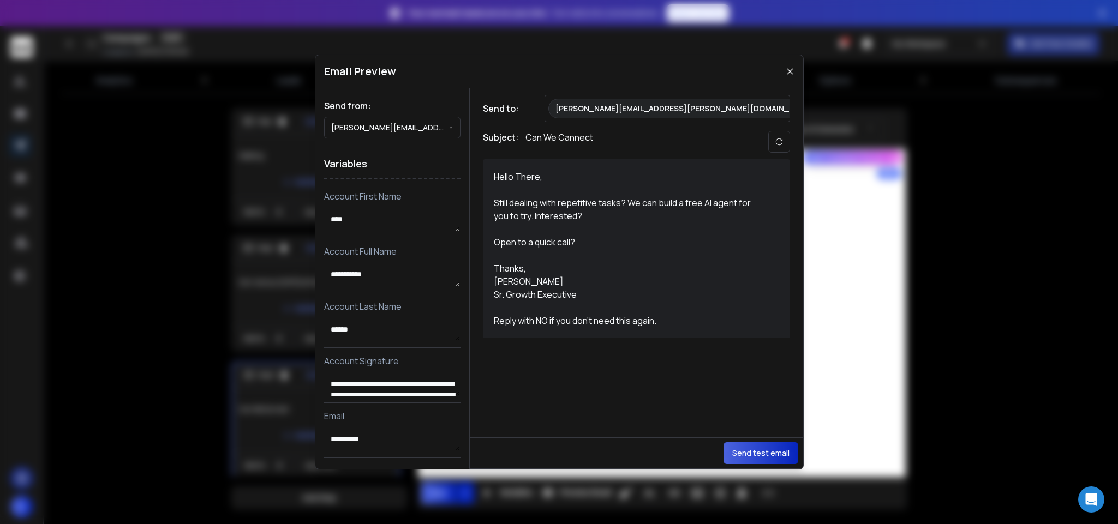
click at [755, 426] on div "Send to: Dave_Wendland@hamacher.com Subject: Can We Cannect Hello There, Still …" at bounding box center [636, 278] width 334 height 381
click at [755, 452] on button "Send test email" at bounding box center [761, 454] width 75 height 22
click at [755, 452] on div "Send test email" at bounding box center [636, 454] width 333 height 32
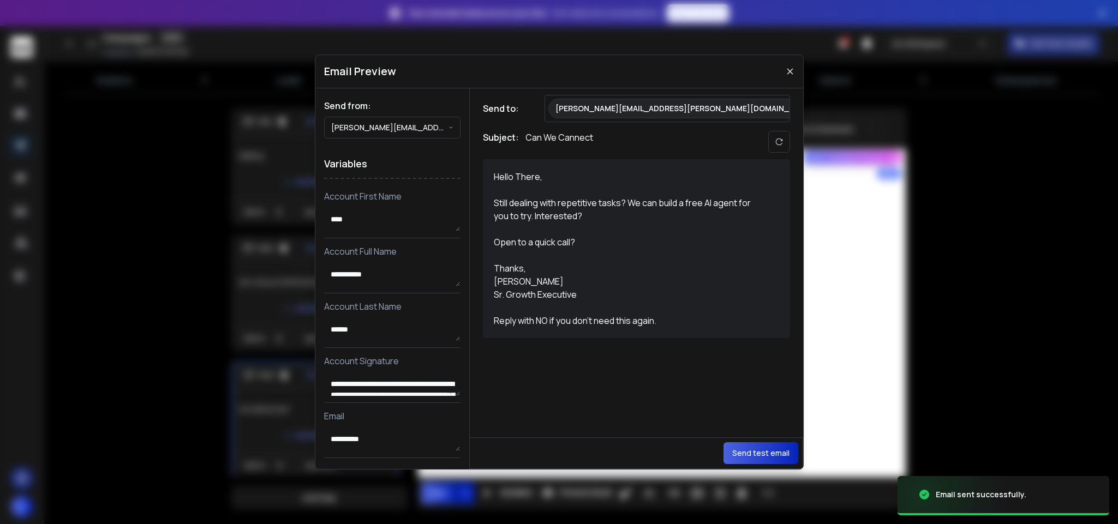
click at [818, 104] on icon at bounding box center [822, 108] width 9 height 9
click at [737, 449] on button "Send test email" at bounding box center [761, 454] width 75 height 22
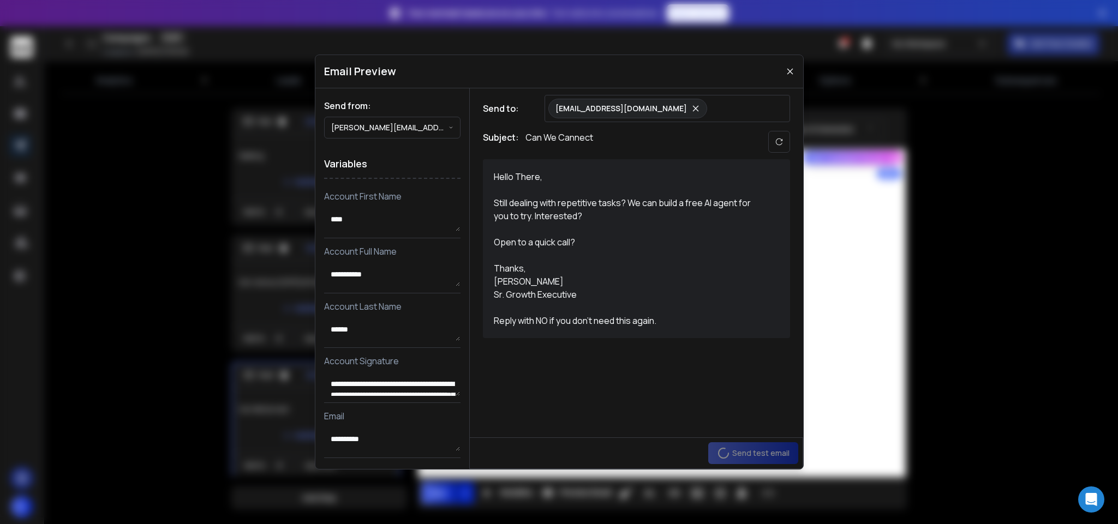
click at [737, 449] on div "Send test email" at bounding box center [636, 454] width 333 height 32
drag, startPoint x: 737, startPoint y: 449, endPoint x: 742, endPoint y: 391, distance: 57.5
click at [738, 446] on div "Send test email" at bounding box center [636, 454] width 333 height 32
click at [693, 110] on icon at bounding box center [696, 108] width 6 height 6
click at [750, 440] on div "Send test email" at bounding box center [636, 454] width 333 height 32
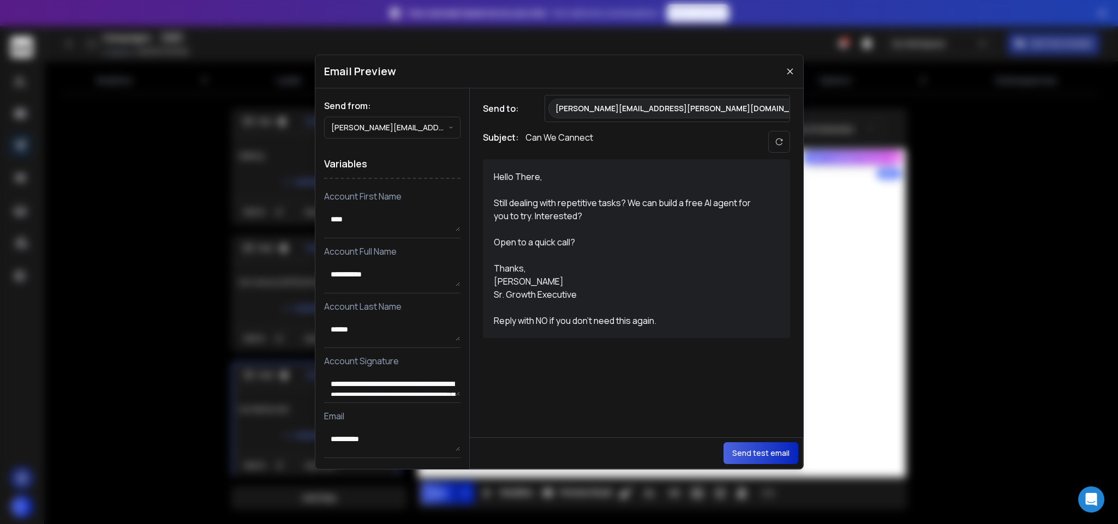
click at [749, 449] on button "Send test email" at bounding box center [761, 454] width 75 height 22
click at [749, 449] on div "Send test email" at bounding box center [636, 454] width 333 height 32
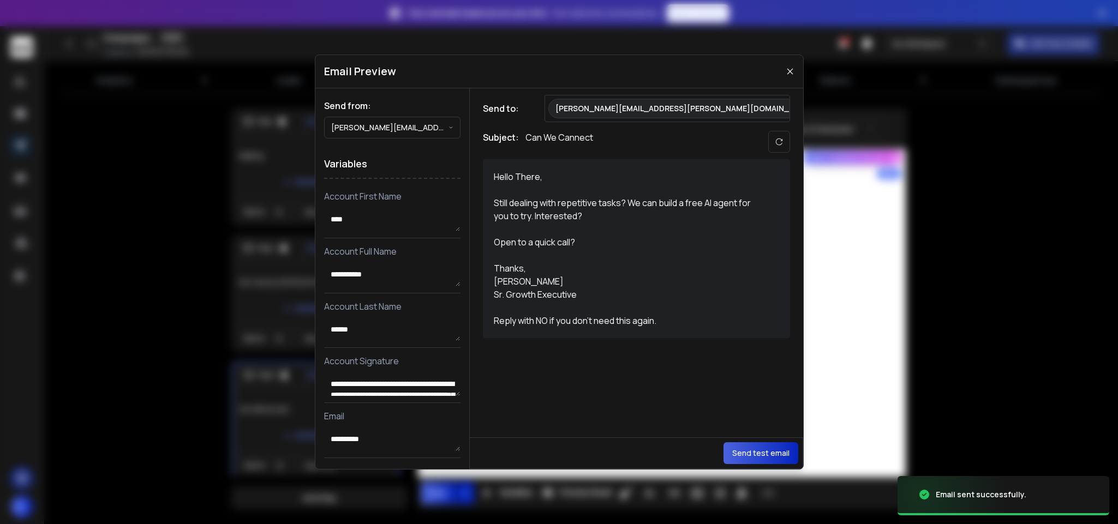
click at [681, 106] on div "daniel.bizzell@hickorybrands.com" at bounding box center [690, 109] width 285 height 20
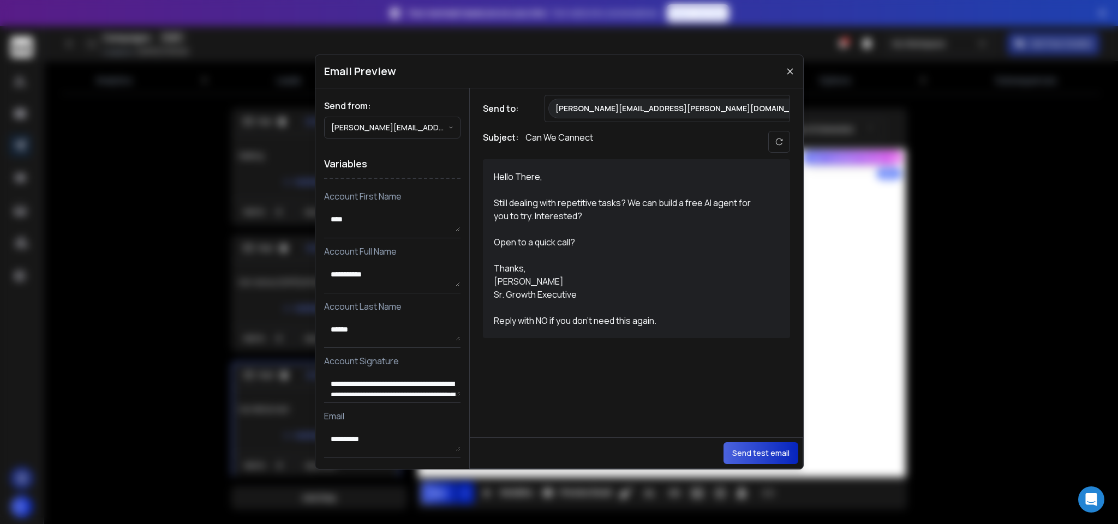
click at [819, 110] on icon at bounding box center [822, 108] width 6 height 6
click at [757, 450] on button "Send test email" at bounding box center [761, 454] width 75 height 22
drag, startPoint x: 757, startPoint y: 450, endPoint x: 758, endPoint y: 434, distance: 15.9
click at [756, 449] on div "Send test email" at bounding box center [636, 454] width 333 height 32
click at [818, 105] on icon at bounding box center [822, 108] width 9 height 9
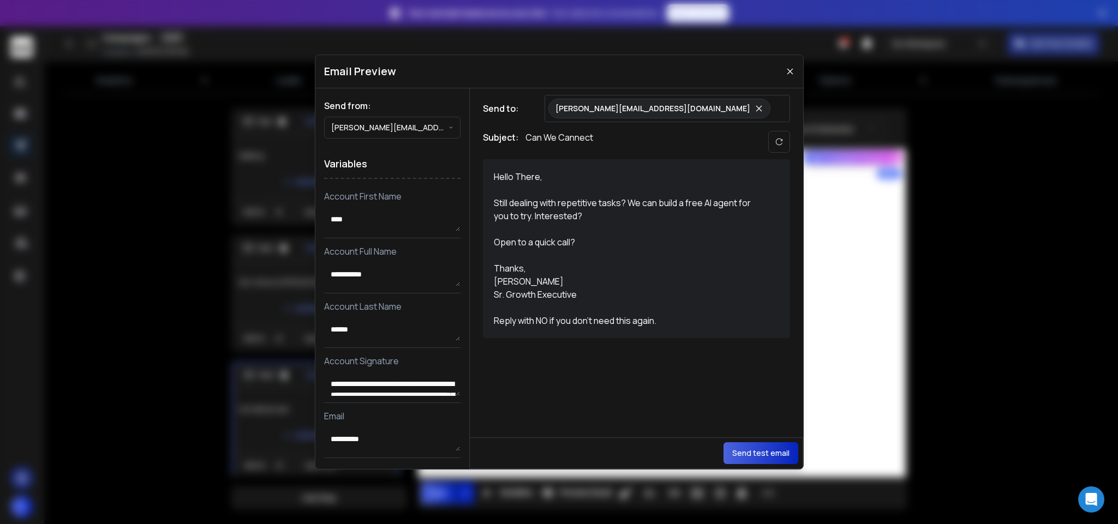
click at [739, 443] on button "Send test email" at bounding box center [761, 454] width 75 height 22
click at [739, 443] on div "Send test email" at bounding box center [636, 454] width 333 height 32
drag, startPoint x: 739, startPoint y: 443, endPoint x: 736, endPoint y: 363, distance: 79.2
click at [739, 426] on div "Send to: sylvio@fitiv.com Subject: Can We Cannect Hello There, Still dealing wi…" at bounding box center [636, 278] width 334 height 381
click at [755, 110] on icon at bounding box center [759, 108] width 9 height 9
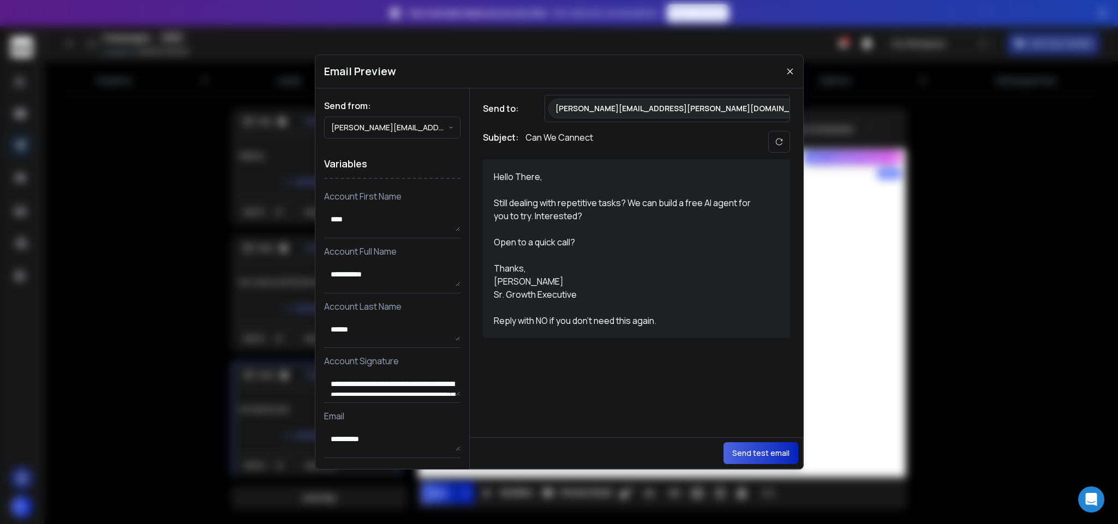
drag, startPoint x: 743, startPoint y: 466, endPoint x: 749, endPoint y: 462, distance: 6.7
click at [747, 463] on div "Send test email" at bounding box center [636, 454] width 333 height 32
click at [750, 462] on button "Send test email" at bounding box center [761, 454] width 75 height 22
click at [750, 462] on div "Send test email" at bounding box center [636, 454] width 333 height 32
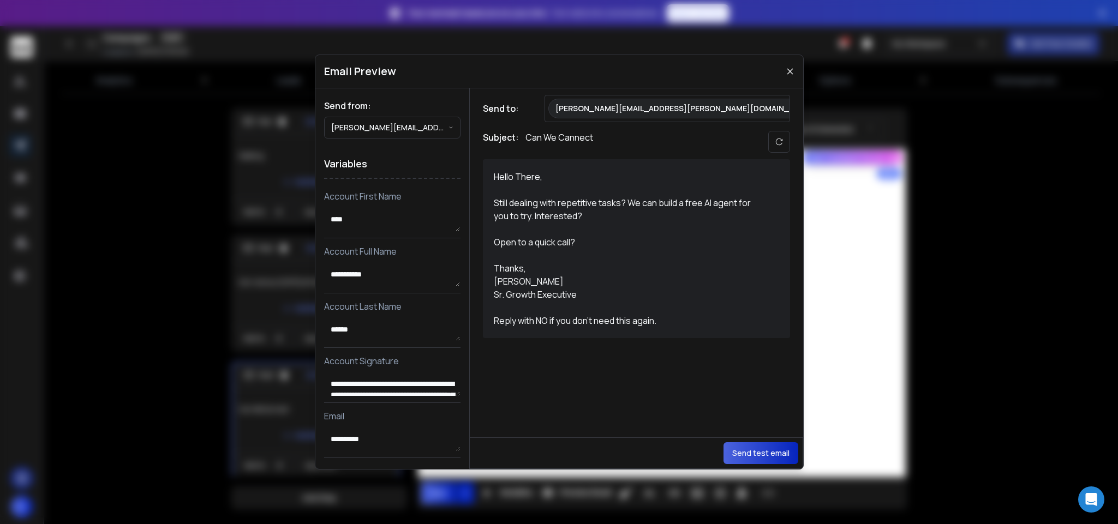
click at [818, 106] on icon at bounding box center [822, 108] width 9 height 9
click at [733, 454] on button "Send test email" at bounding box center [761, 454] width 75 height 22
click at [733, 454] on div "Send test email" at bounding box center [636, 454] width 333 height 32
click at [755, 112] on icon at bounding box center [759, 108] width 9 height 9
click at [737, 454] on button "Send test email" at bounding box center [761, 454] width 75 height 22
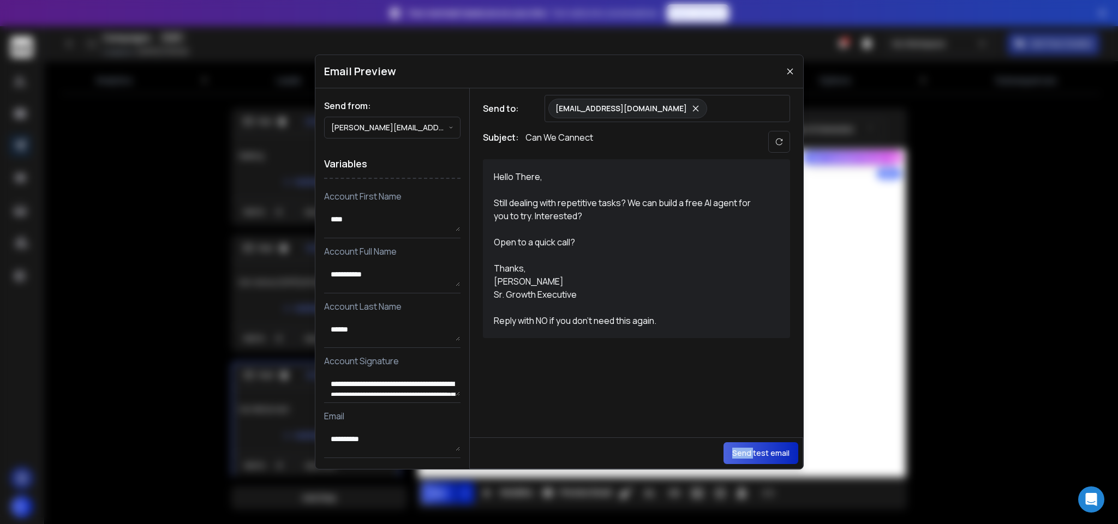
click at [737, 454] on div "Send test email" at bounding box center [636, 454] width 333 height 32
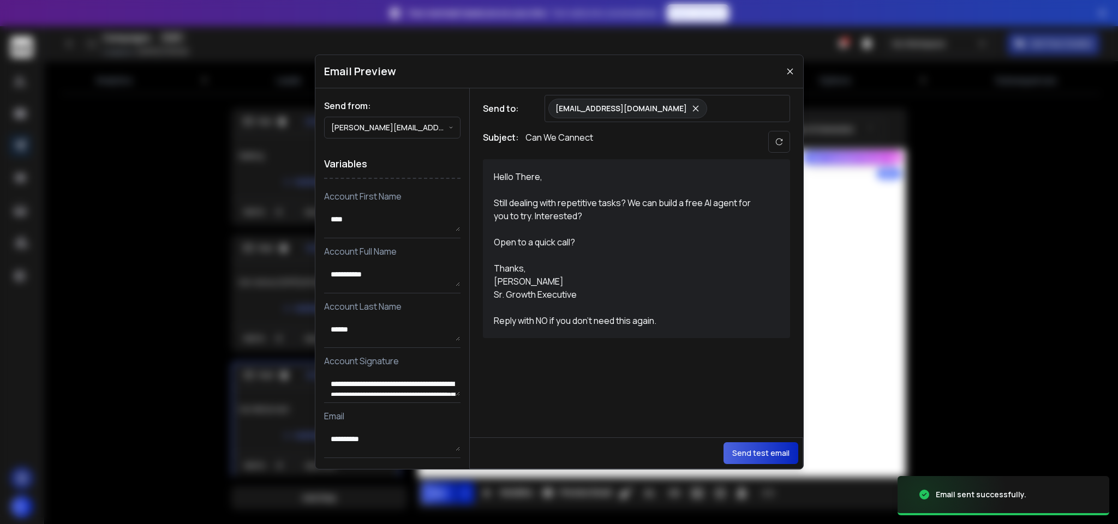
click at [691, 108] on icon at bounding box center [695, 108] width 9 height 9
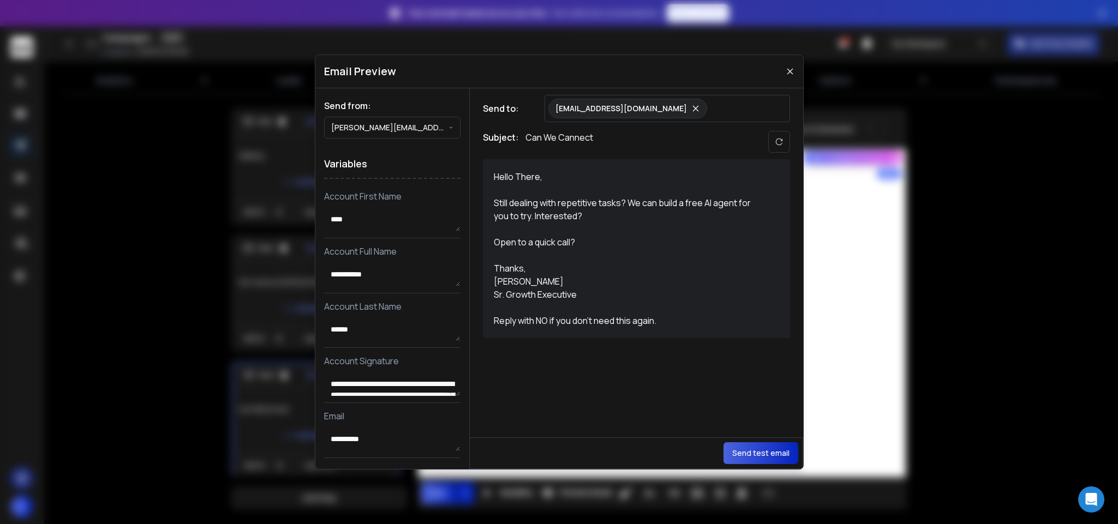
click at [770, 462] on button "Send test email" at bounding box center [761, 454] width 75 height 22
click at [770, 462] on div "Send test email" at bounding box center [636, 454] width 333 height 32
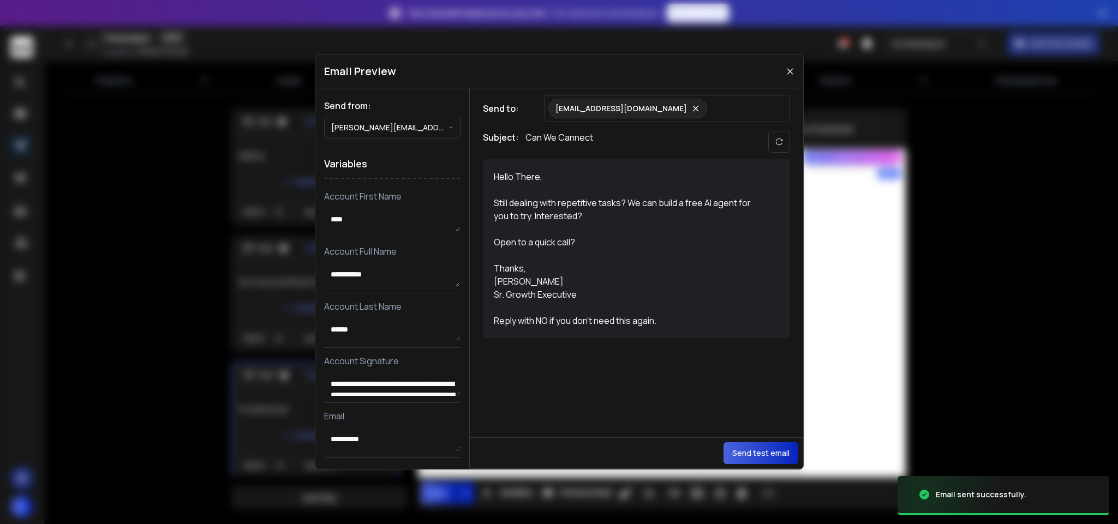
click at [691, 111] on icon at bounding box center [695, 108] width 9 height 9
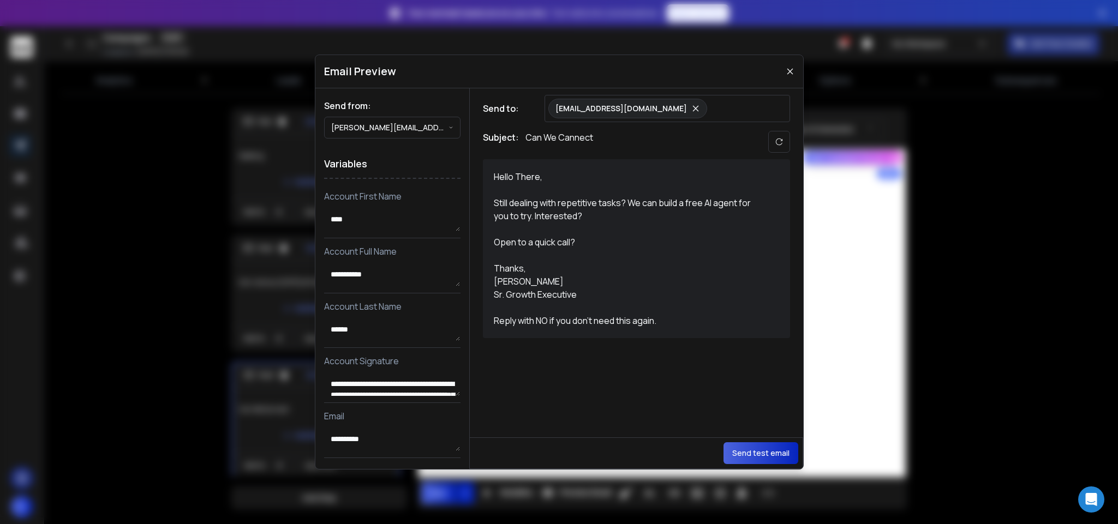
click at [755, 444] on button "Send test email" at bounding box center [761, 454] width 75 height 22
click at [755, 444] on div "Send test email" at bounding box center [636, 454] width 333 height 32
click at [748, 444] on div "Send test email" at bounding box center [636, 454] width 333 height 32
click at [760, 459] on button "Send test email" at bounding box center [761, 454] width 75 height 22
click at [760, 459] on div "Send test email" at bounding box center [636, 454] width 333 height 32
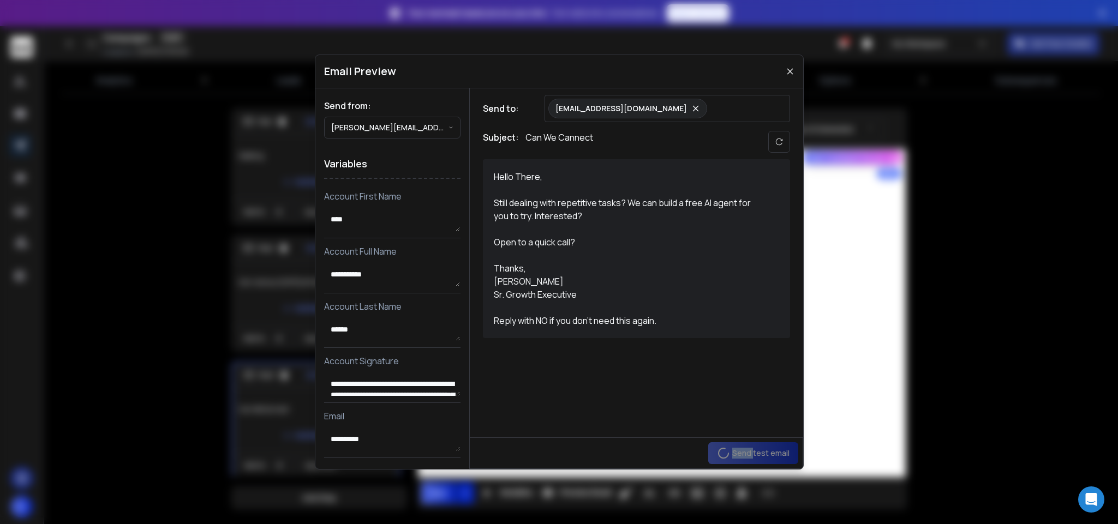
drag, startPoint x: 760, startPoint y: 459, endPoint x: 727, endPoint y: 272, distance: 189.4
click at [760, 423] on div "Send to: SApplegate@swishdata.com Subject: Can We Cannect Hello There, Still de…" at bounding box center [636, 278] width 334 height 381
click at [667, 114] on div "SApplegate@swishdata.com" at bounding box center [627, 109] width 159 height 20
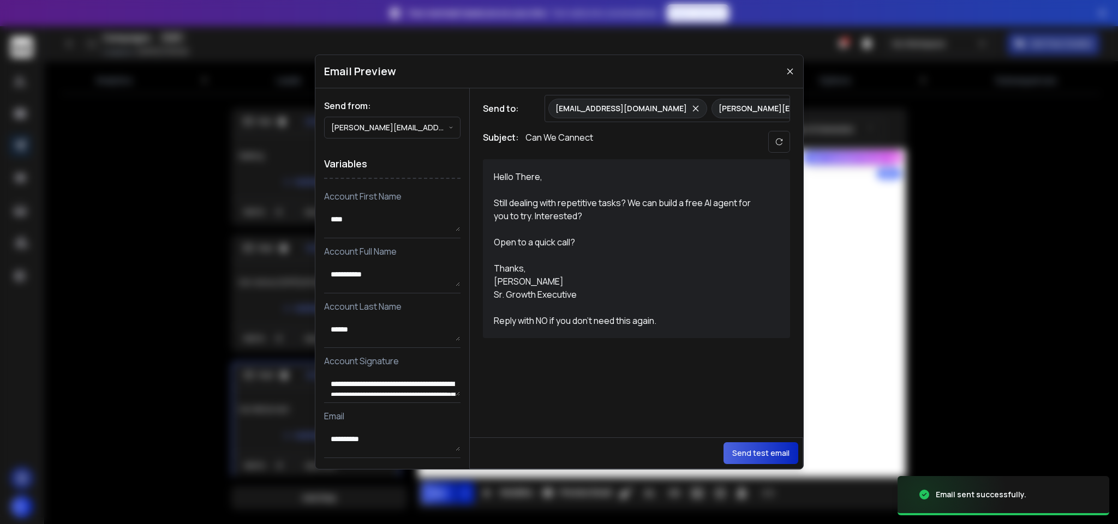
click at [691, 113] on icon at bounding box center [695, 108] width 9 height 9
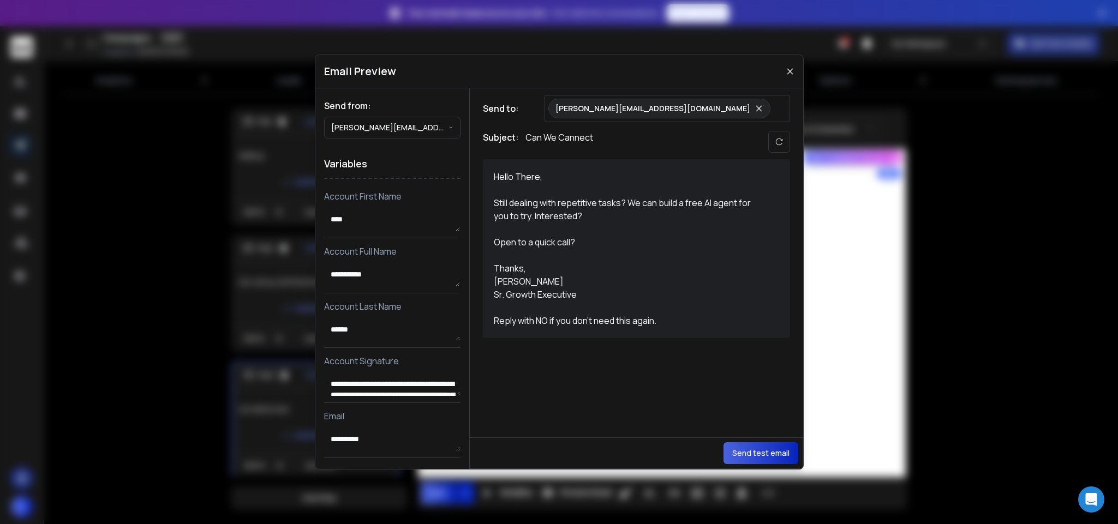
click at [766, 464] on button "Send test email" at bounding box center [761, 454] width 75 height 22
click at [766, 462] on div "Send test email" at bounding box center [636, 454] width 333 height 32
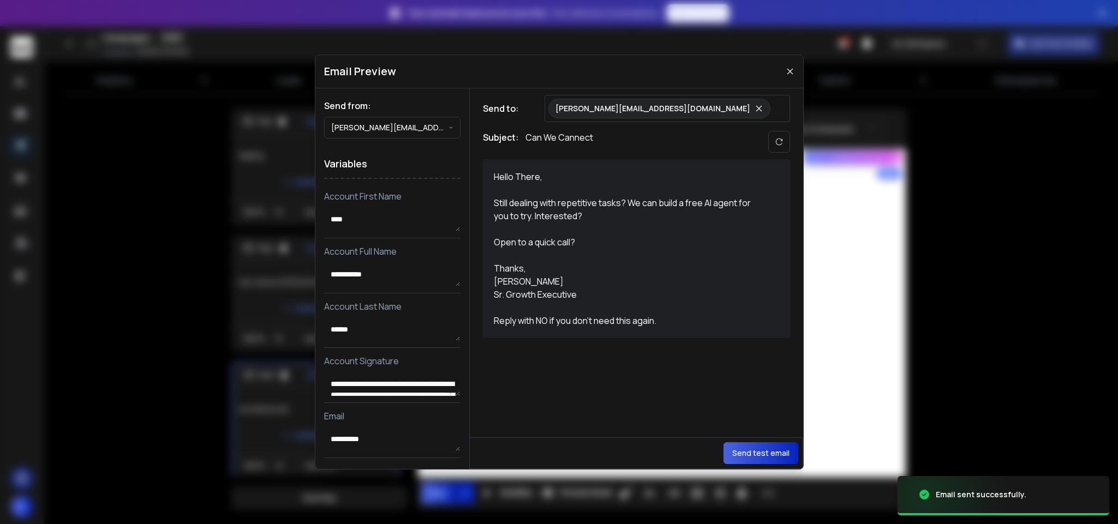
click at [755, 106] on icon at bounding box center [759, 108] width 9 height 9
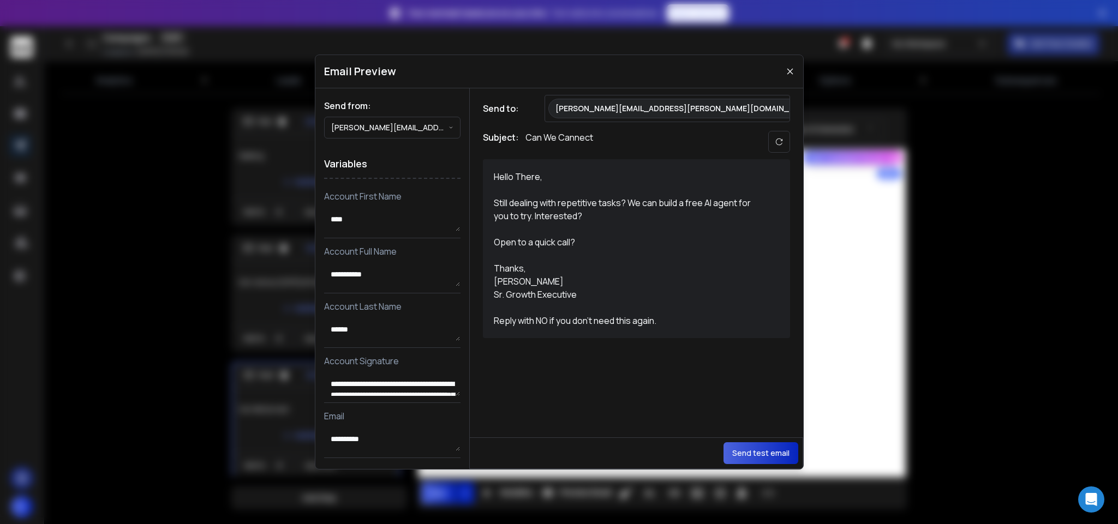
click at [765, 448] on button "Send test email" at bounding box center [761, 454] width 75 height 22
click at [765, 448] on div "Send test email" at bounding box center [636, 454] width 333 height 32
